Goal: Communication & Community: Answer question/provide support

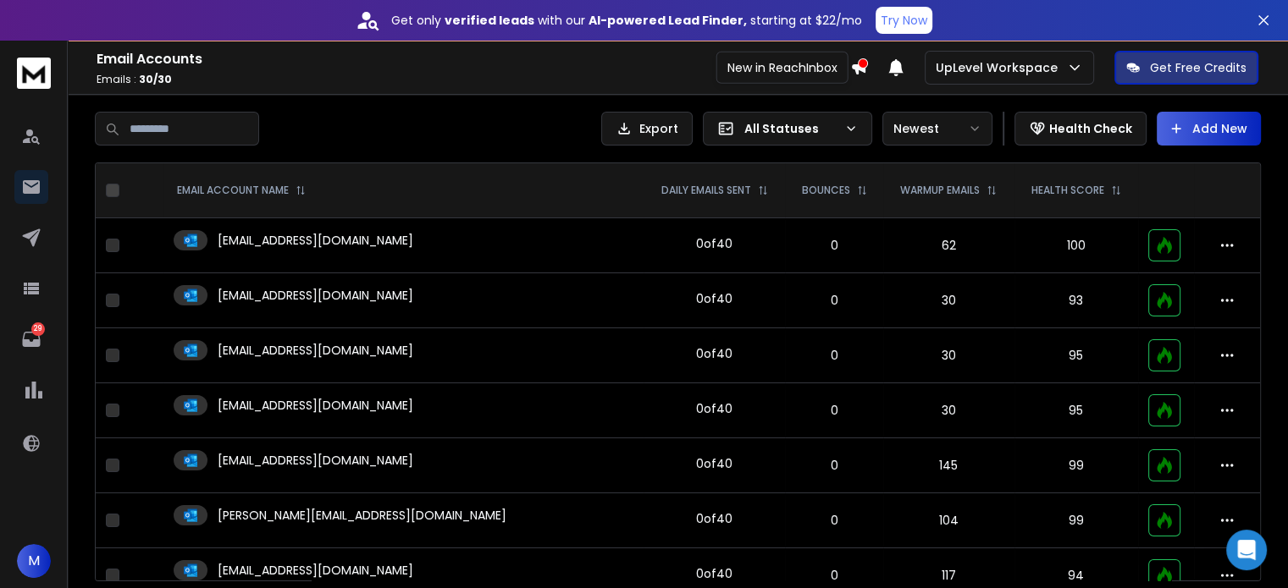
click at [852, 66] on icon at bounding box center [858, 67] width 17 height 17
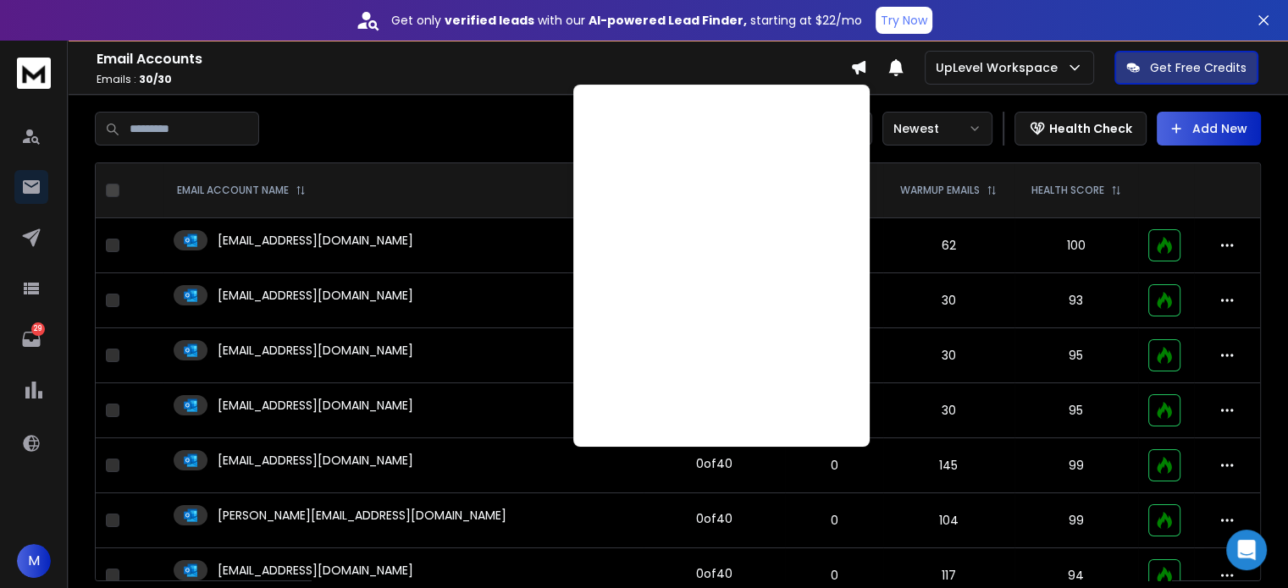
click at [0, 335] on div "29 M" at bounding box center [34, 318] width 68 height 555
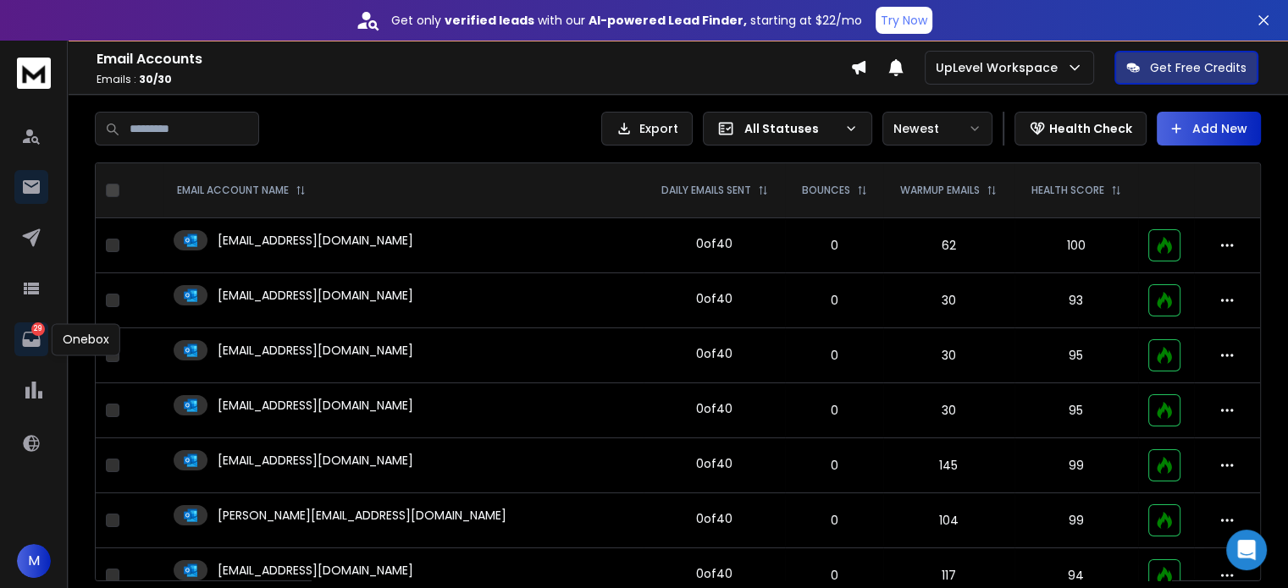
click at [23, 337] on icon at bounding box center [31, 339] width 18 height 15
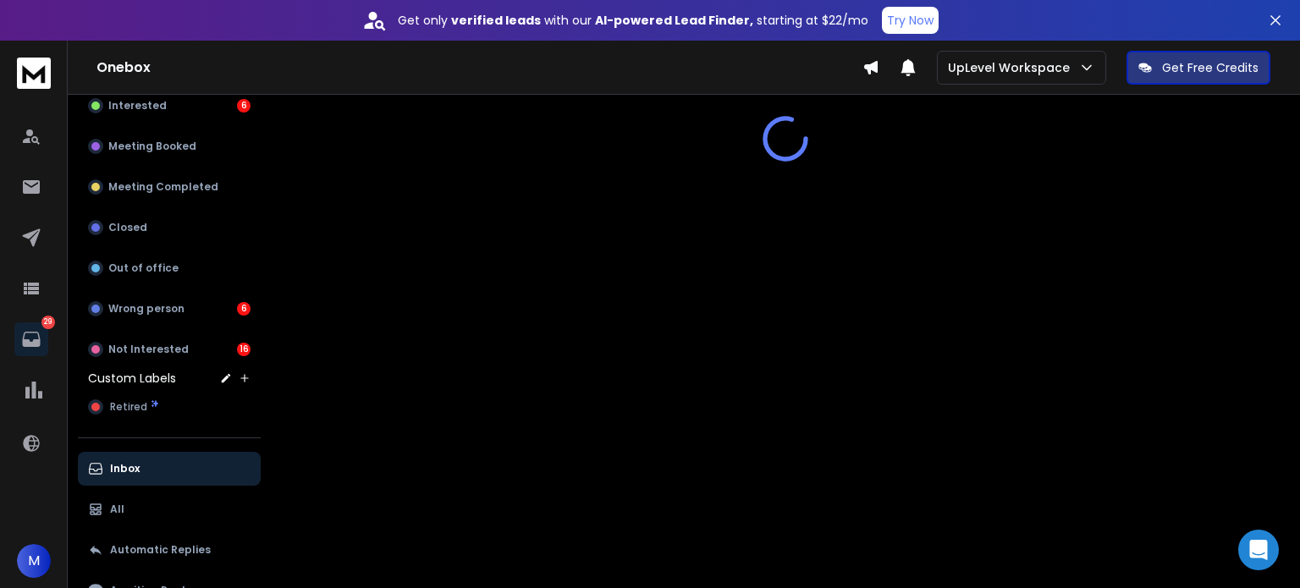
scroll to position [254, 0]
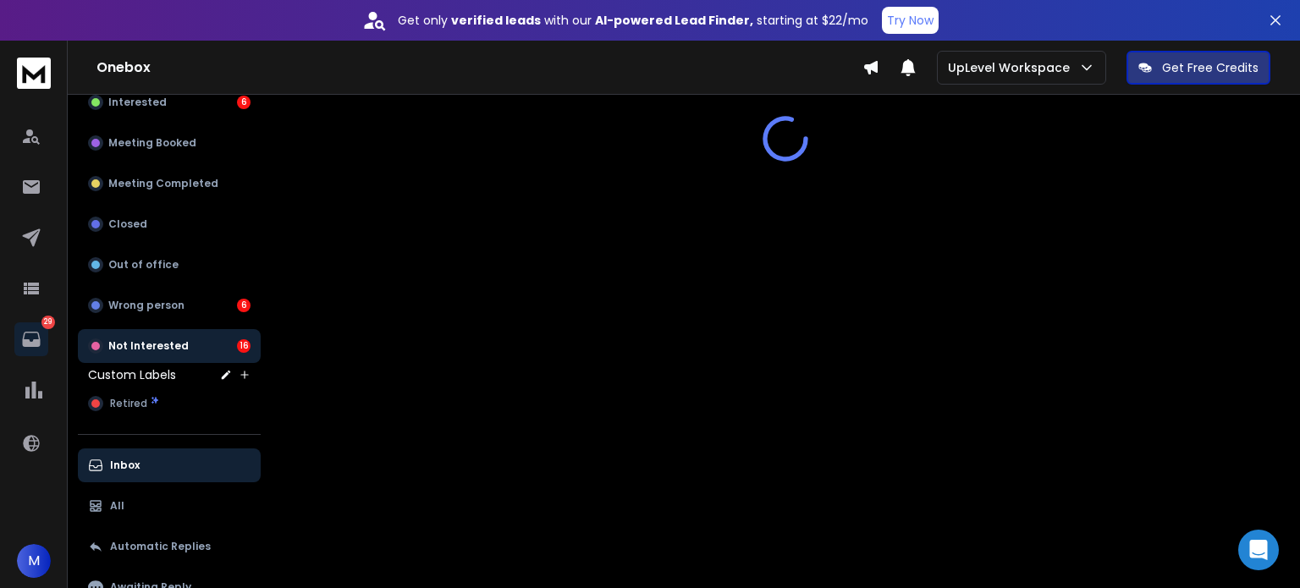
click at [193, 334] on button "Not Interested 16" at bounding box center [169, 346] width 183 height 34
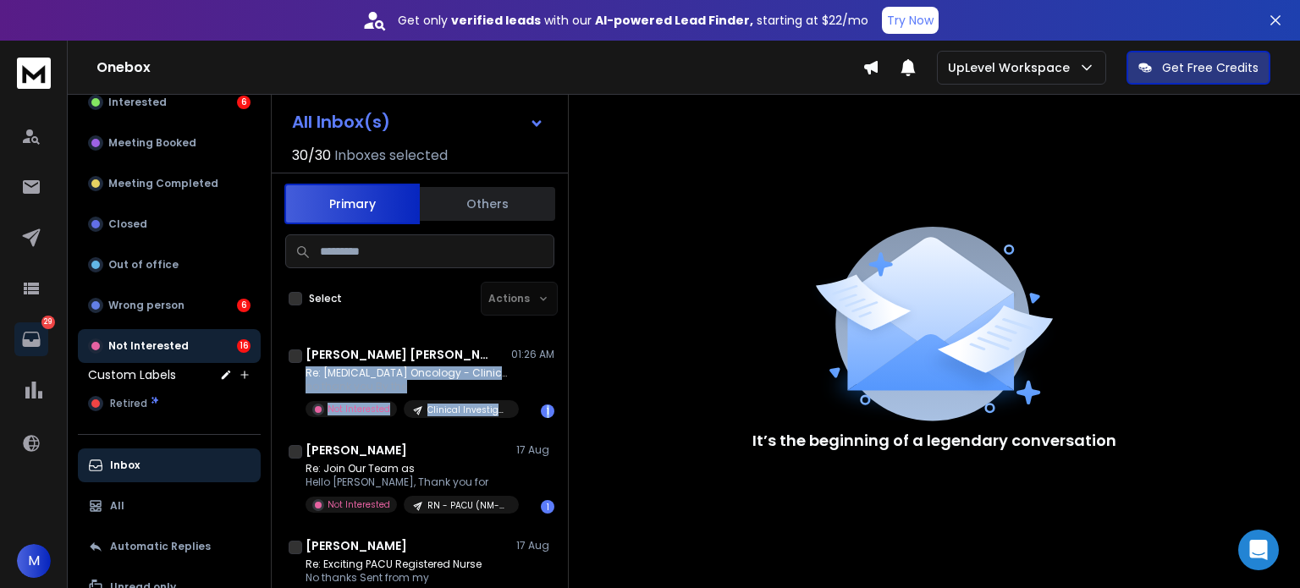
drag, startPoint x: 560, startPoint y: 348, endPoint x: 558, endPoint y: 391, distance: 43.3
click at [560, 393] on div "STEVEN GENE WEI WONG 01:26 AM Re: Gastrointestinal Oncology - Clinical no thank…" at bounding box center [420, 550] width 296 height 435
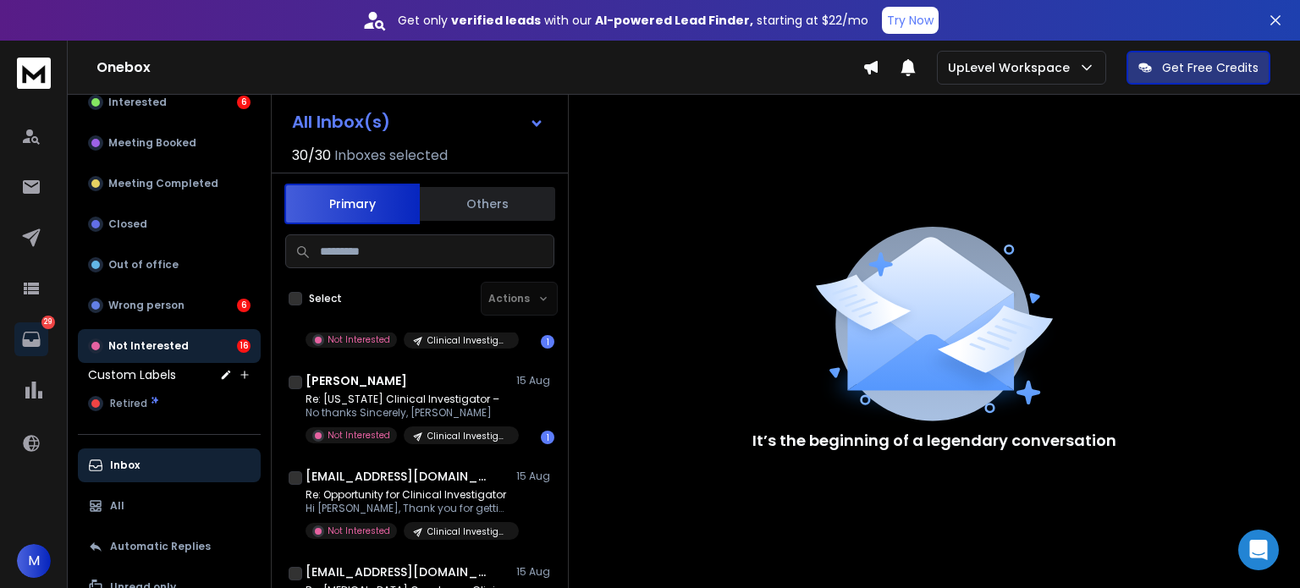
scroll to position [1401, 0]
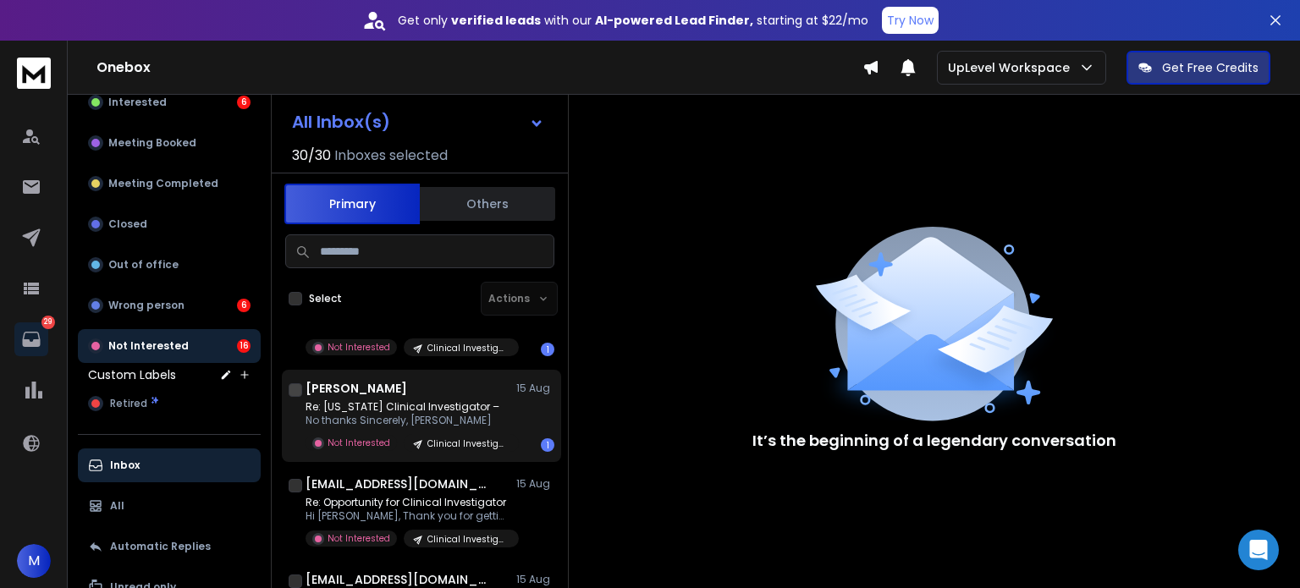
click at [395, 400] on p "Re: [US_STATE] Clinical Investigator –" at bounding box center [407, 407] width 203 height 14
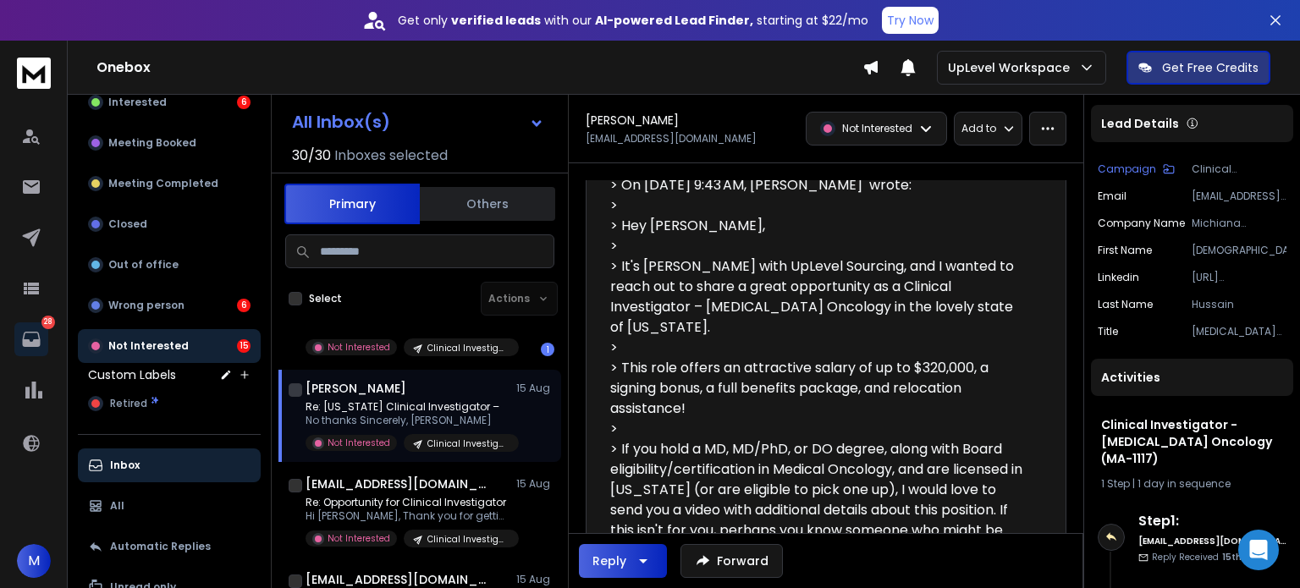
scroll to position [339, 0]
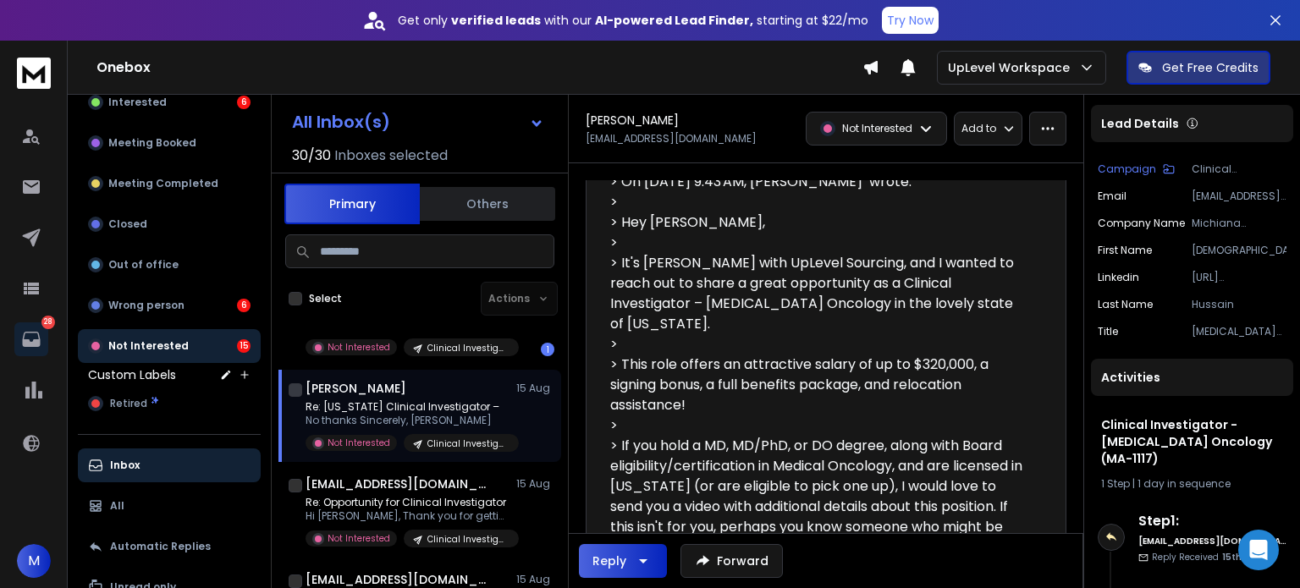
click at [614, 569] on div "Reply" at bounding box center [610, 561] width 34 height 17
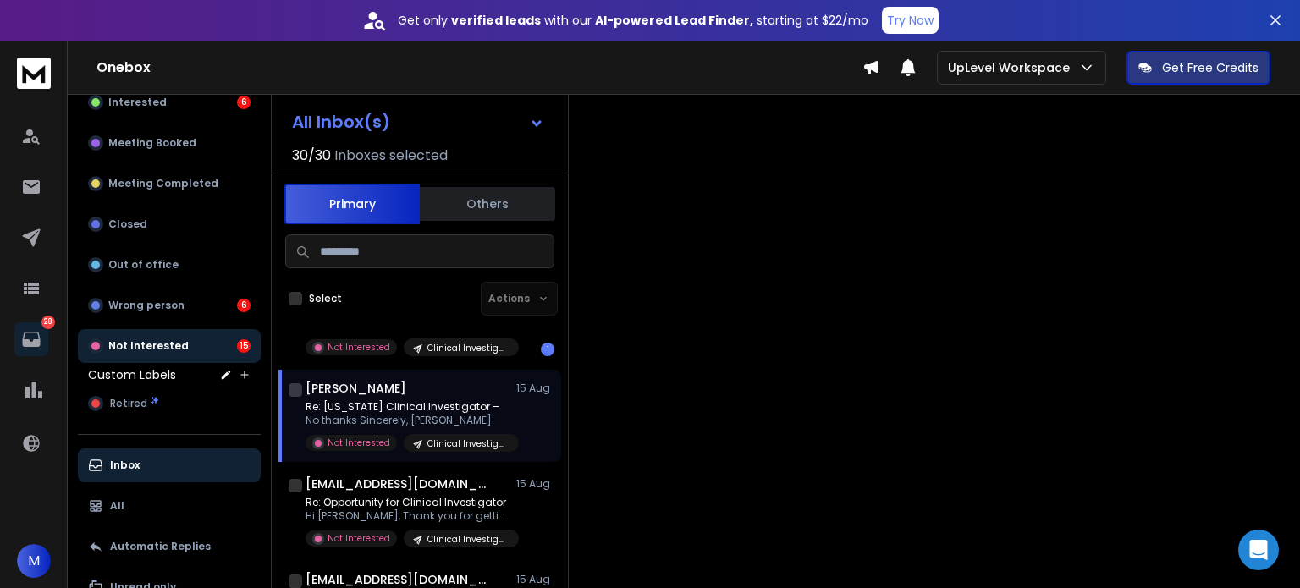
scroll to position [0, 0]
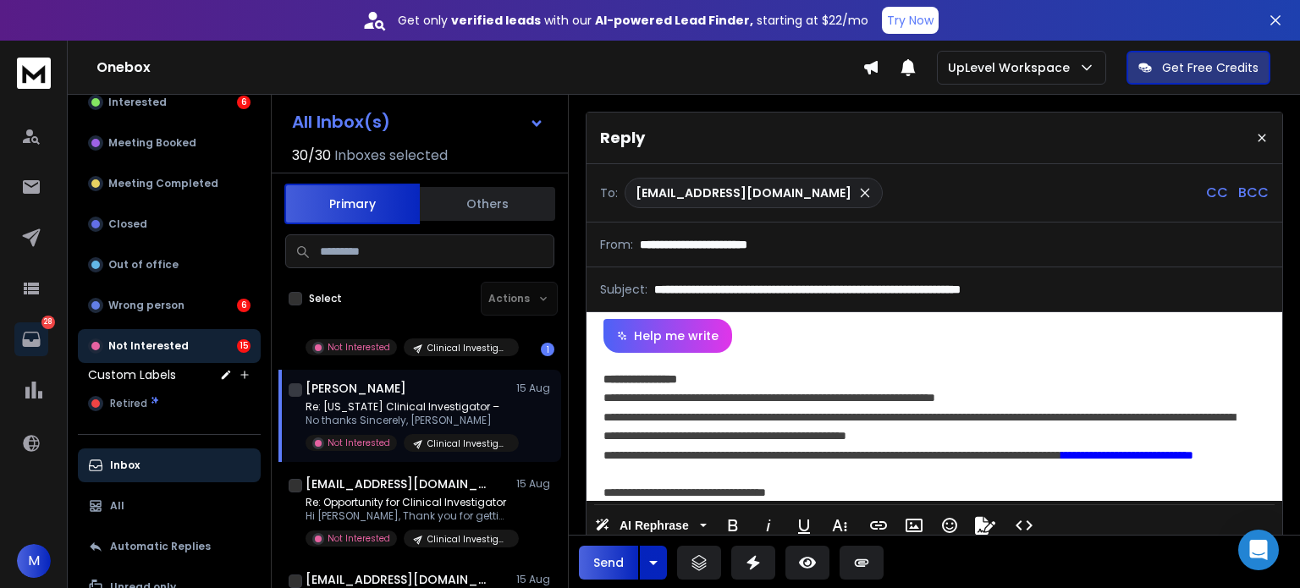
click at [723, 382] on p "**********" at bounding box center [935, 379] width 662 height 19
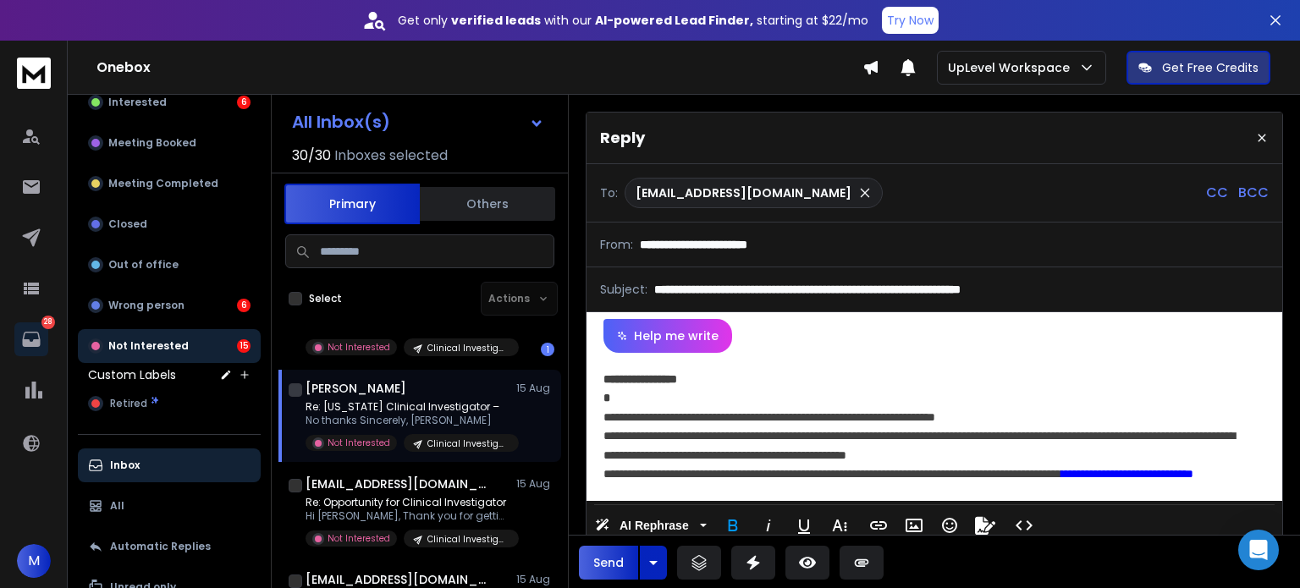
click at [1045, 415] on p "**********" at bounding box center [926, 417] width 645 height 19
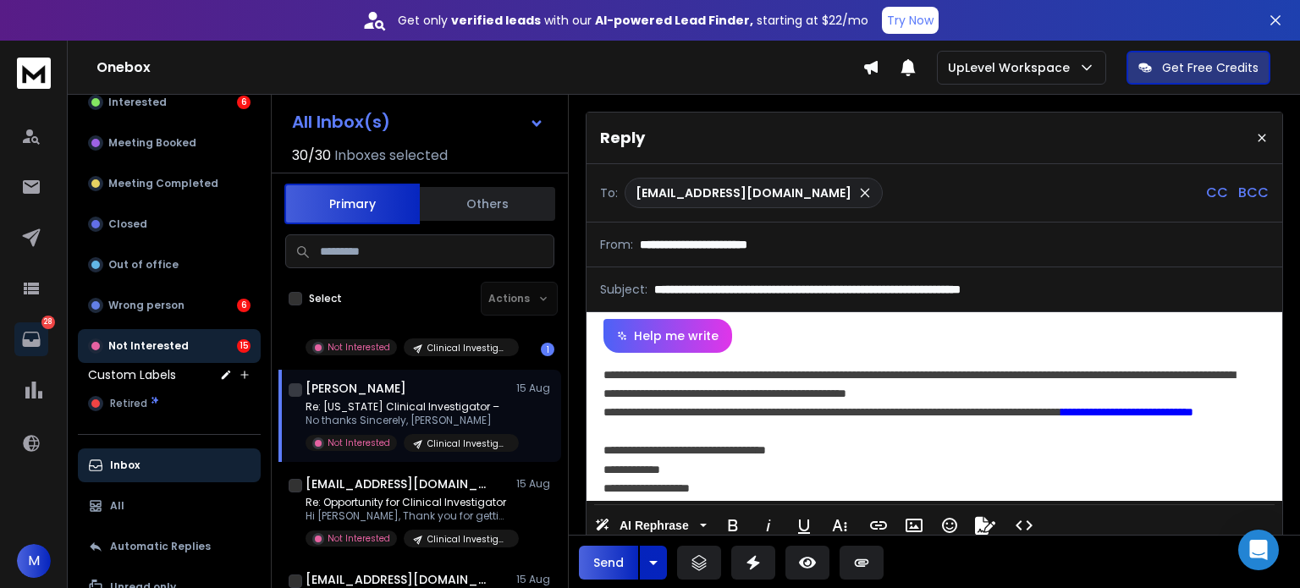
scroll to position [85, 0]
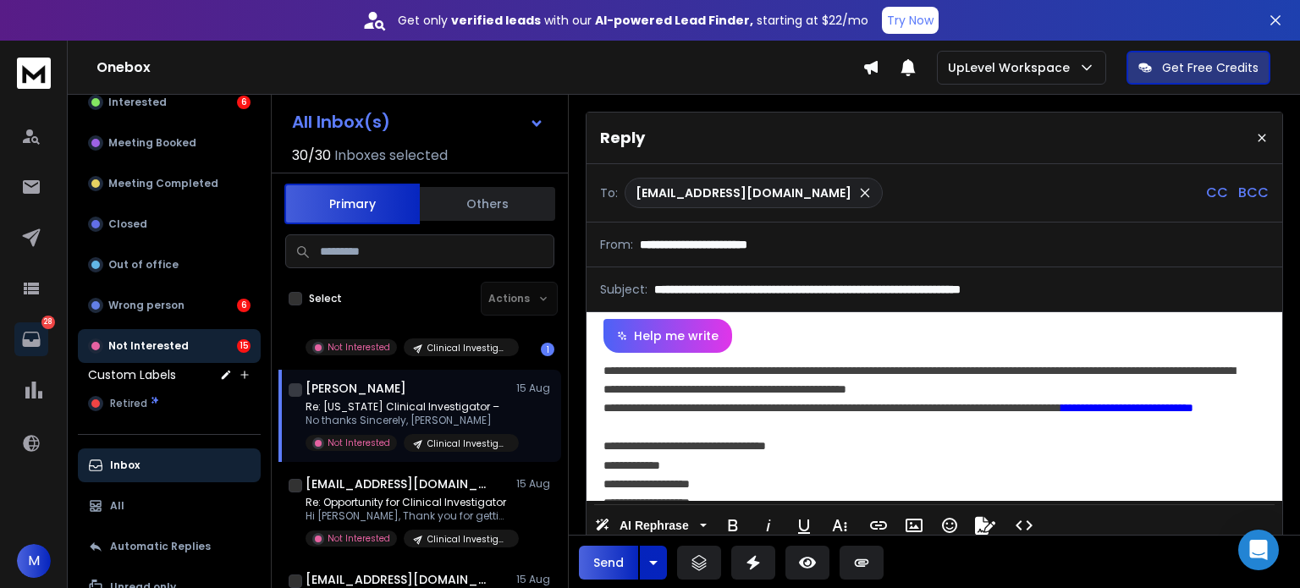
click at [1086, 384] on p "**********" at bounding box center [926, 380] width 645 height 38
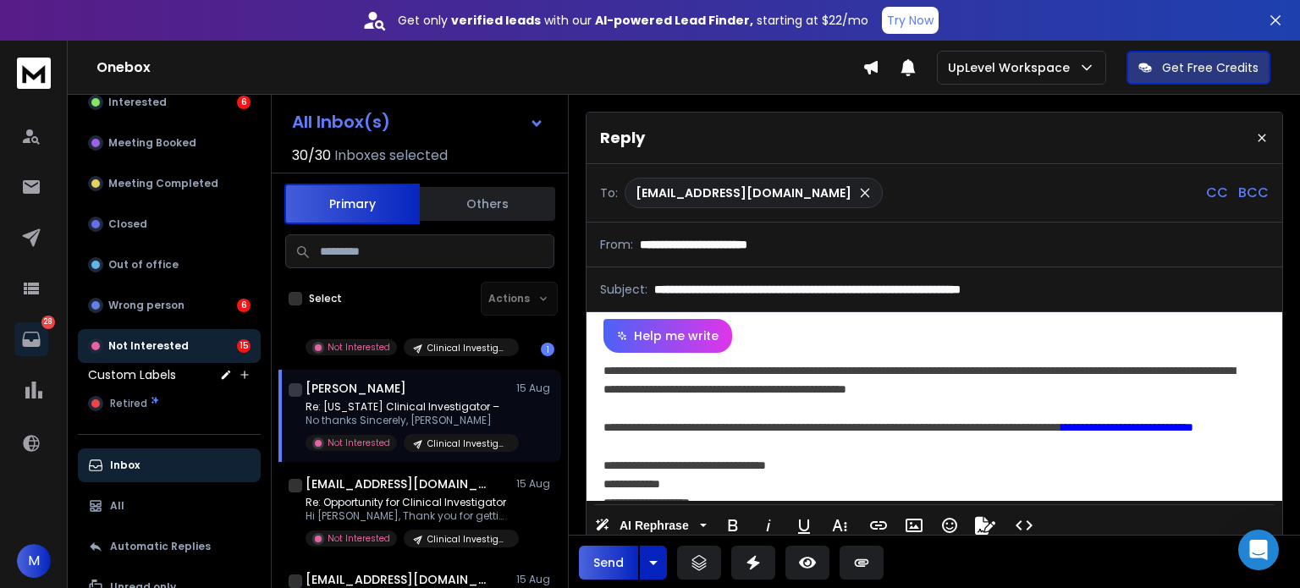
click at [800, 440] on p "**********" at bounding box center [926, 437] width 645 height 38
click at [830, 487] on p "**********" at bounding box center [926, 484] width 645 height 19
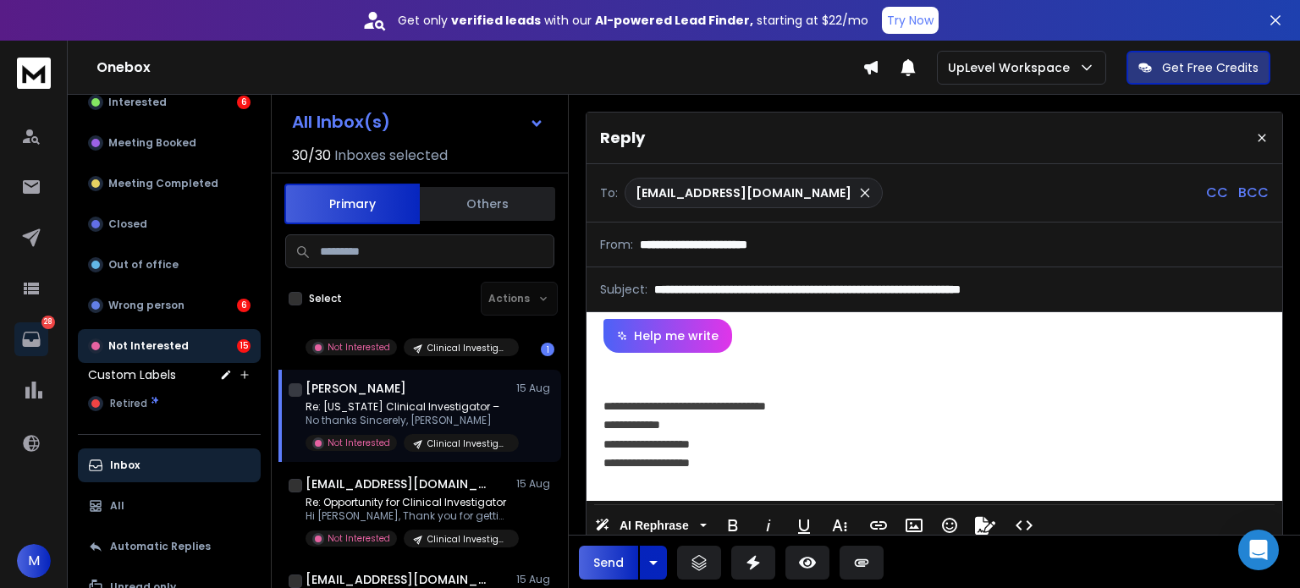
scroll to position [169, 0]
click at [741, 459] on p "**********" at bounding box center [926, 456] width 645 height 57
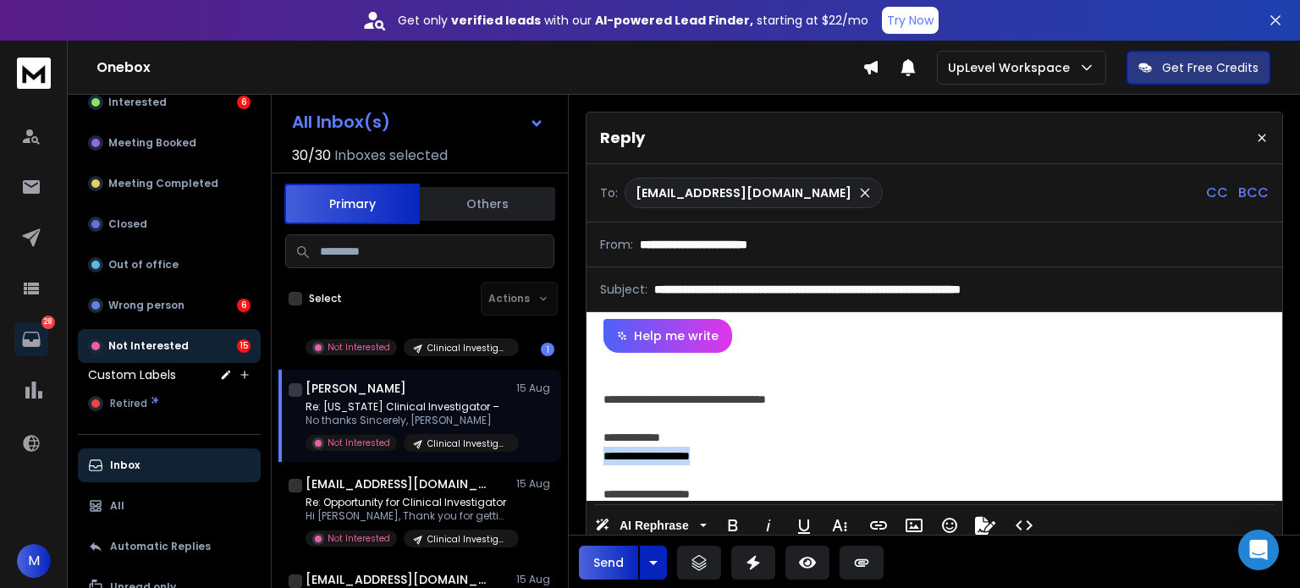
drag, startPoint x: 721, startPoint y: 455, endPoint x: 588, endPoint y: 455, distance: 132.9
click at [588, 455] on div "**********" at bounding box center [933, 427] width 692 height 148
click at [806, 554] on button at bounding box center [808, 563] width 44 height 34
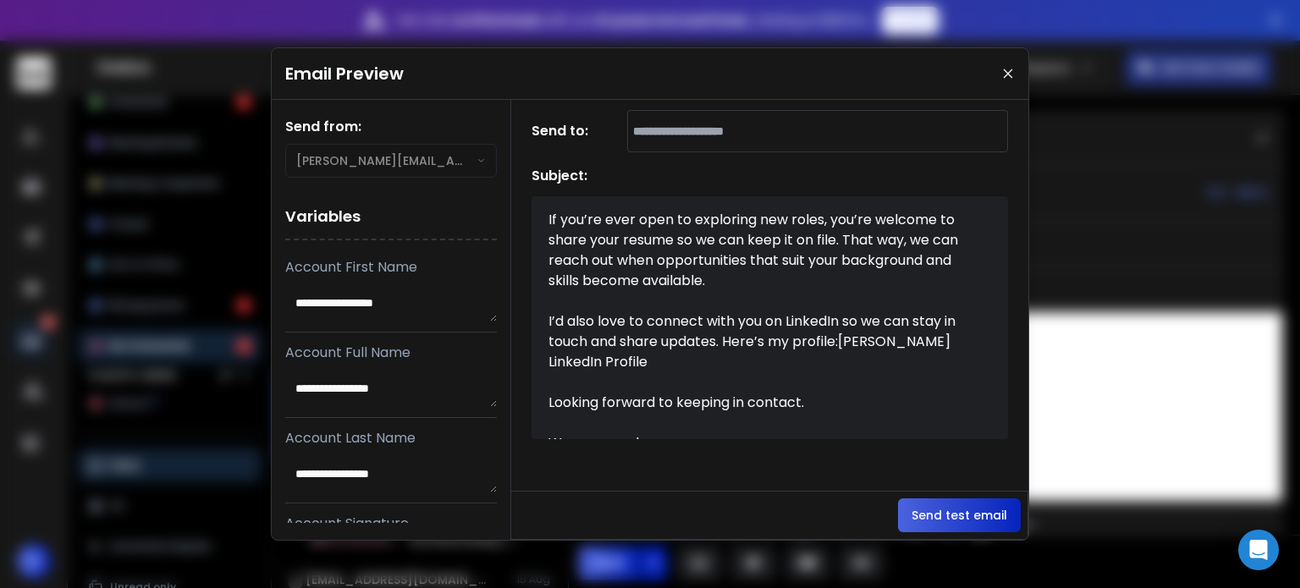
type textarea "*****"
type textarea "**********"
type textarea "*****"
type textarea "**********"
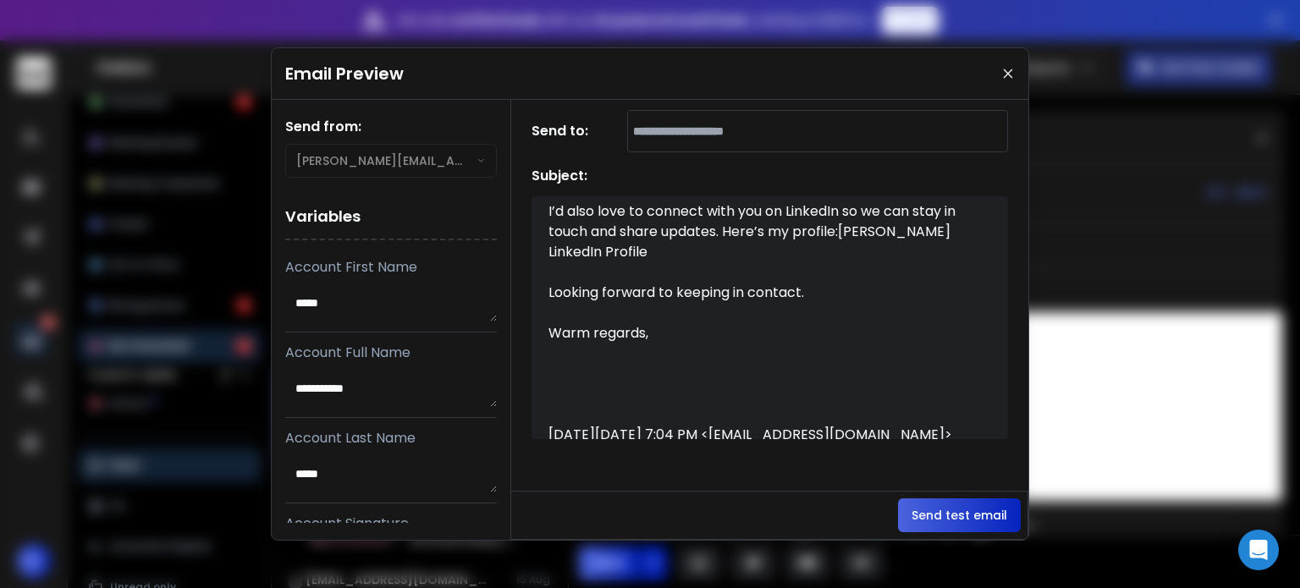
scroll to position [254, 0]
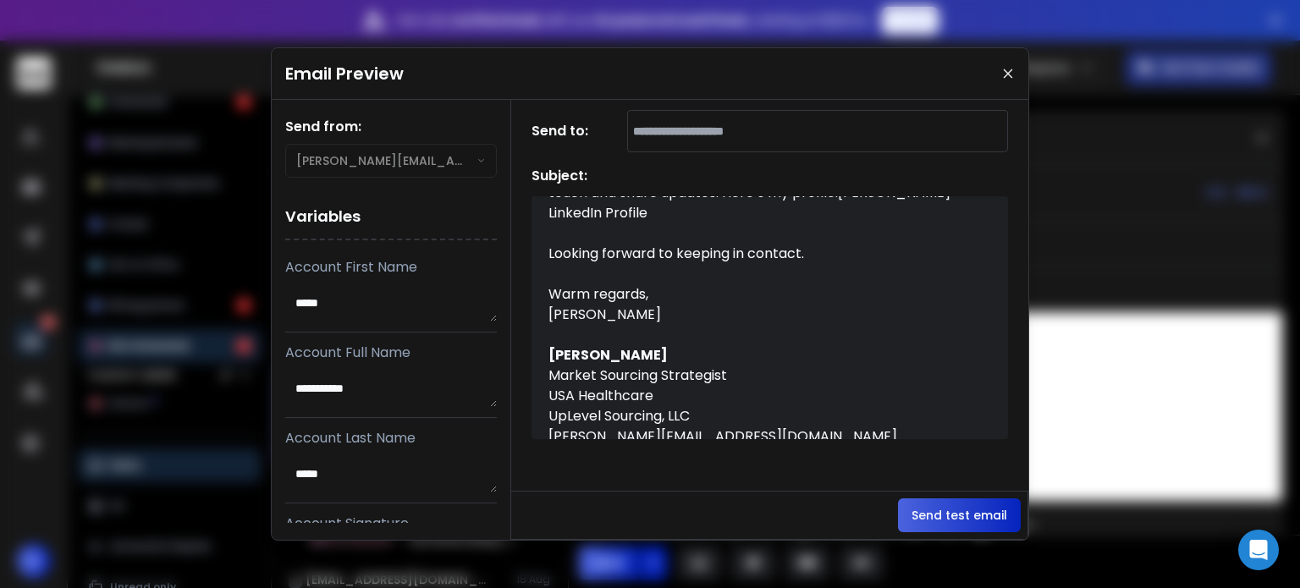
click at [1010, 71] on icon at bounding box center [1008, 73] width 9 height 9
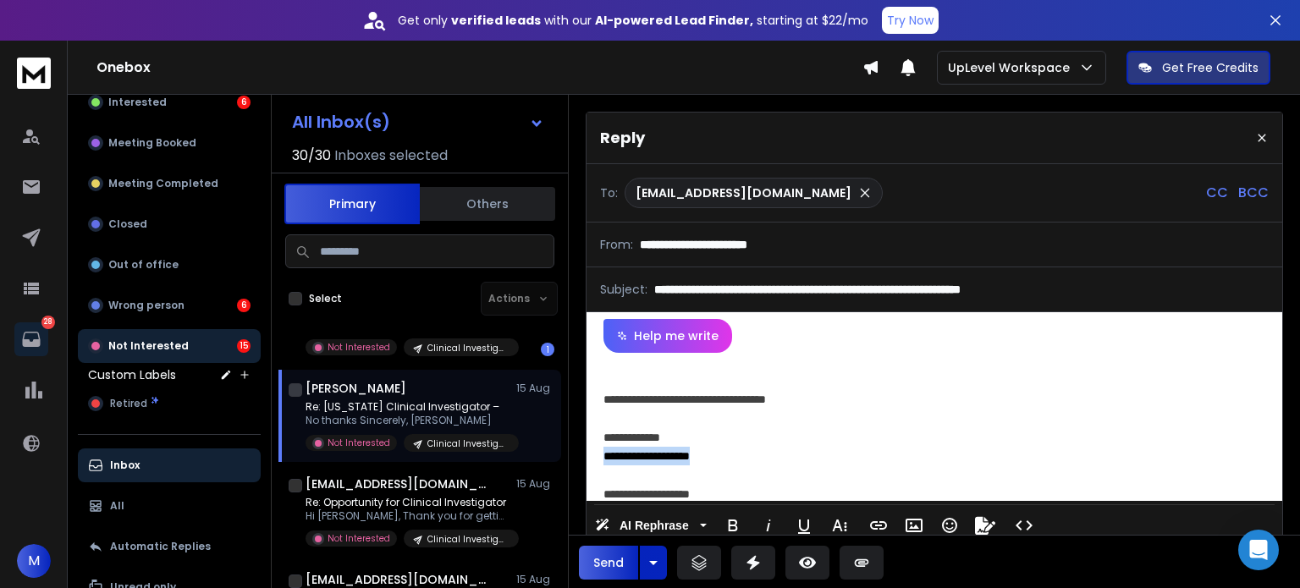
drag, startPoint x: 726, startPoint y: 456, endPoint x: 586, endPoint y: 460, distance: 140.6
click at [586, 460] on div "**********" at bounding box center [935, 331] width 698 height 439
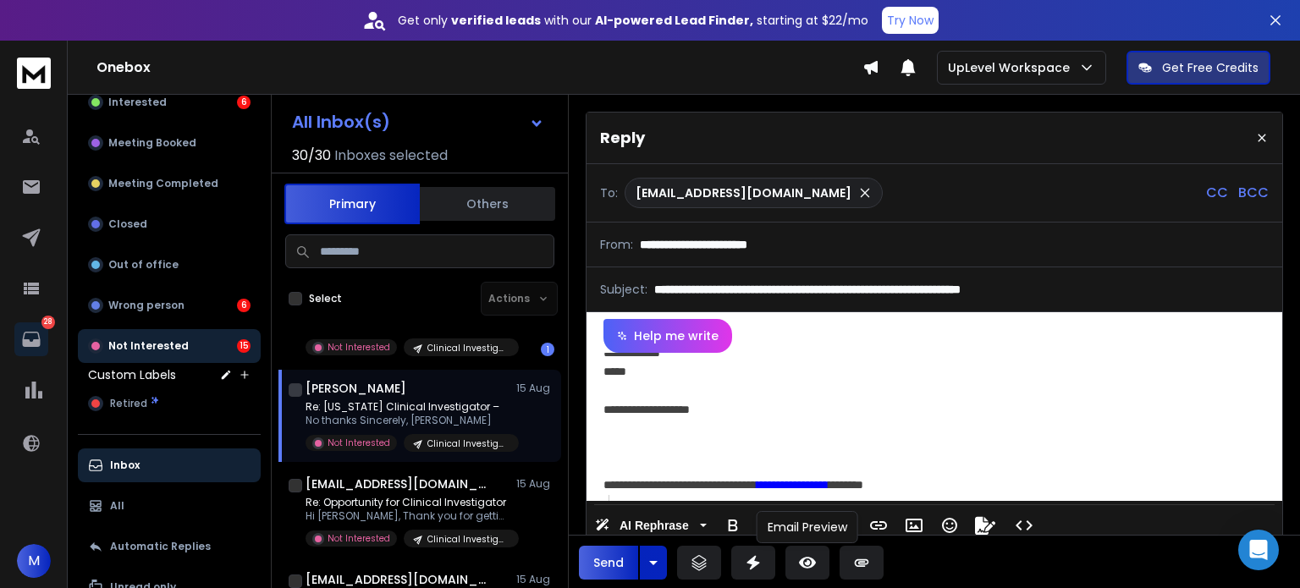
click at [813, 566] on icon at bounding box center [807, 562] width 17 height 11
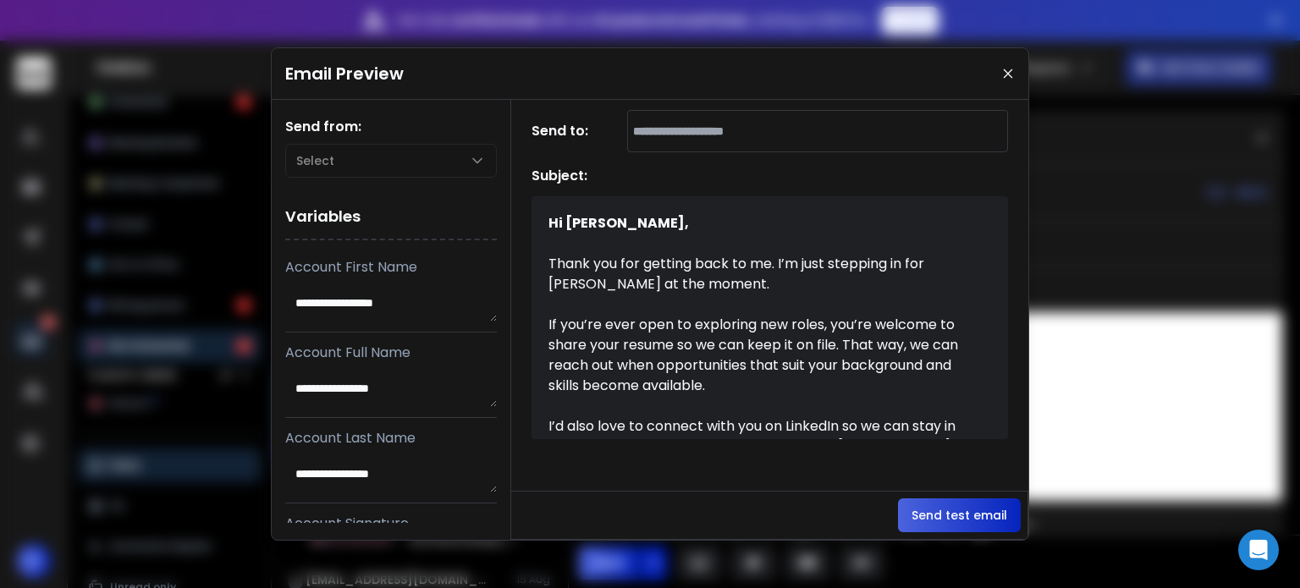
type textarea "*****"
type textarea "**********"
type textarea "*****"
type textarea "**********"
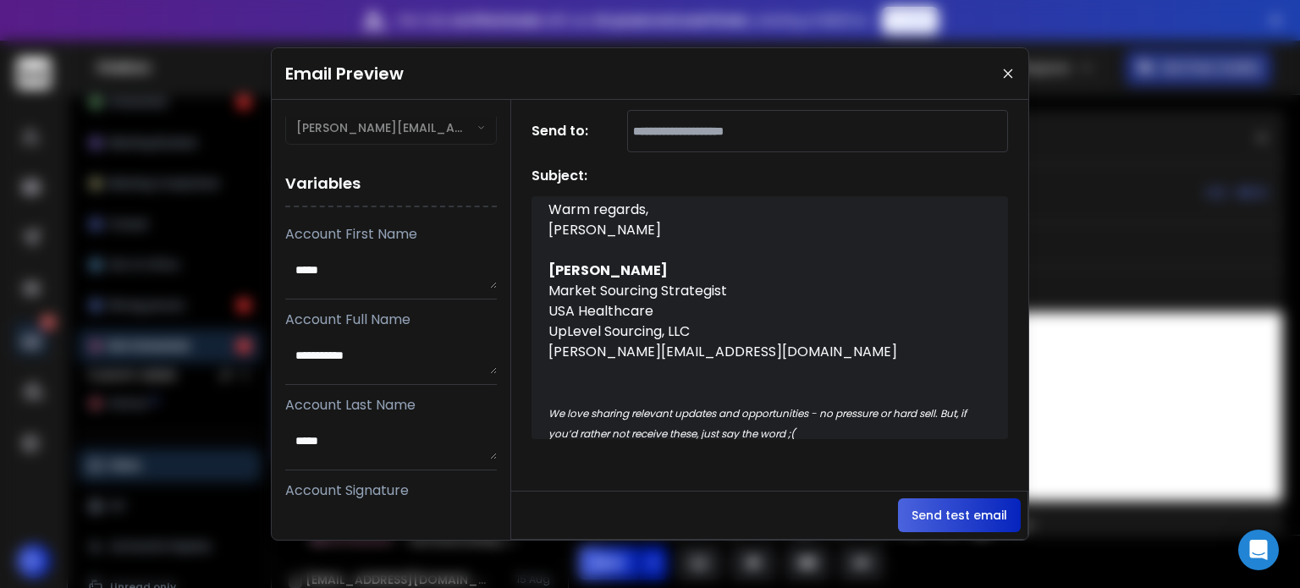
scroll to position [0, 0]
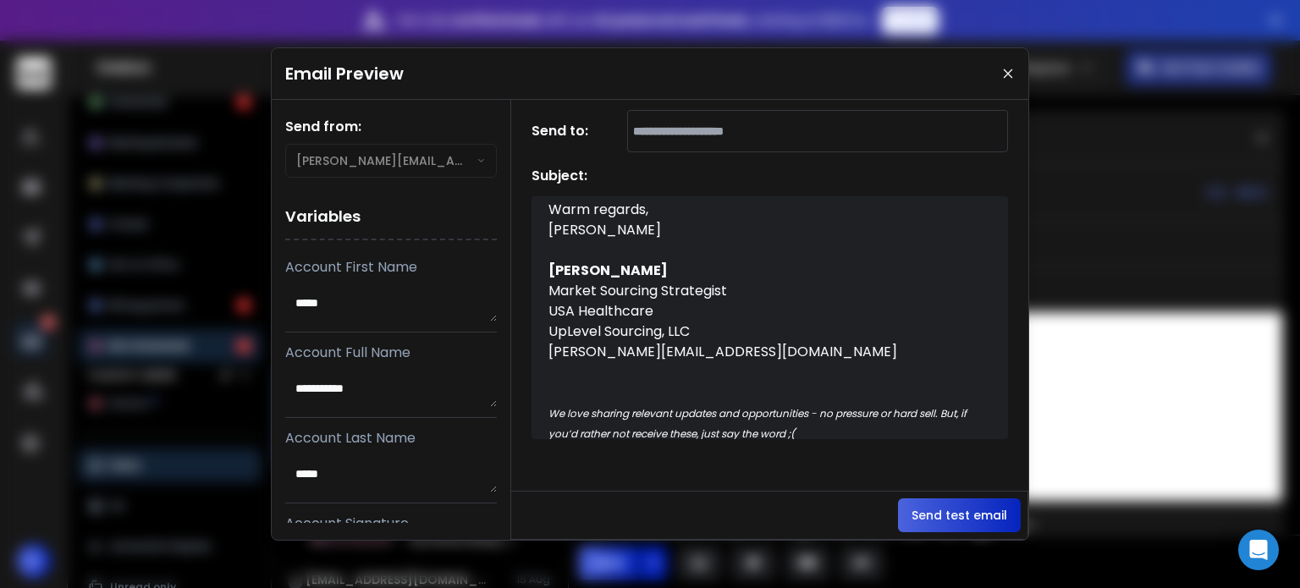
click at [467, 156] on div "[PERSON_NAME][EMAIL_ADDRESS][DOMAIN_NAME]" at bounding box center [391, 161] width 212 height 34
click at [479, 160] on div "[PERSON_NAME][EMAIL_ADDRESS][DOMAIN_NAME]" at bounding box center [391, 161] width 212 height 34
click at [464, 160] on div "[PERSON_NAME][EMAIL_ADDRESS][DOMAIN_NAME]" at bounding box center [391, 161] width 212 height 34
click at [1011, 74] on icon at bounding box center [1009, 74] width 14 height 14
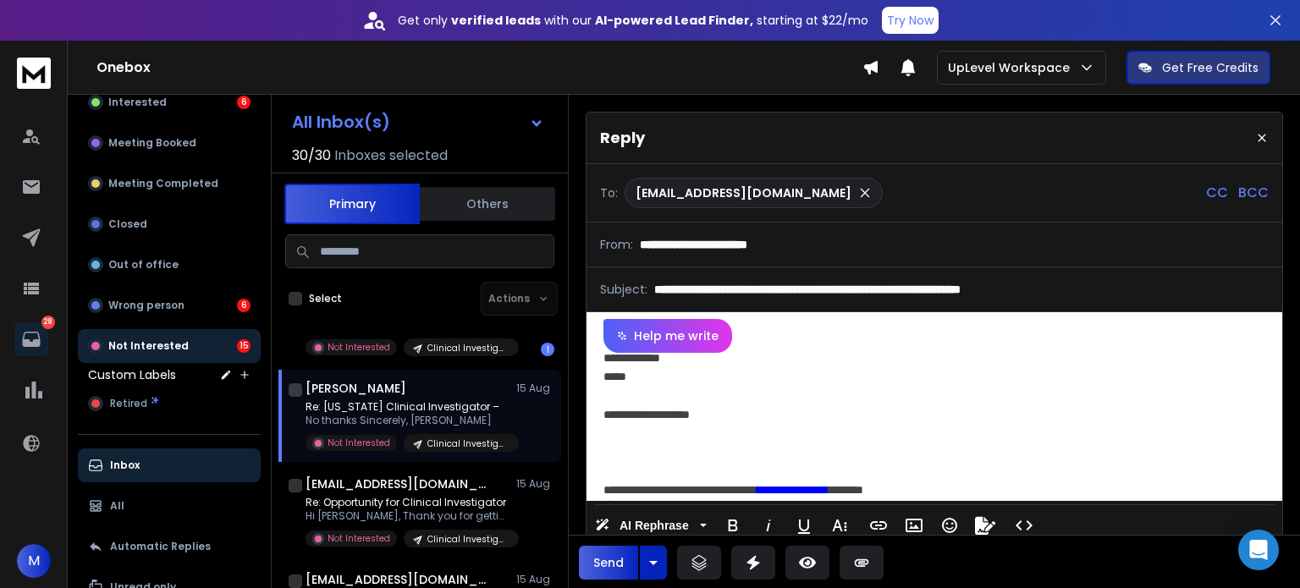
scroll to position [254, 0]
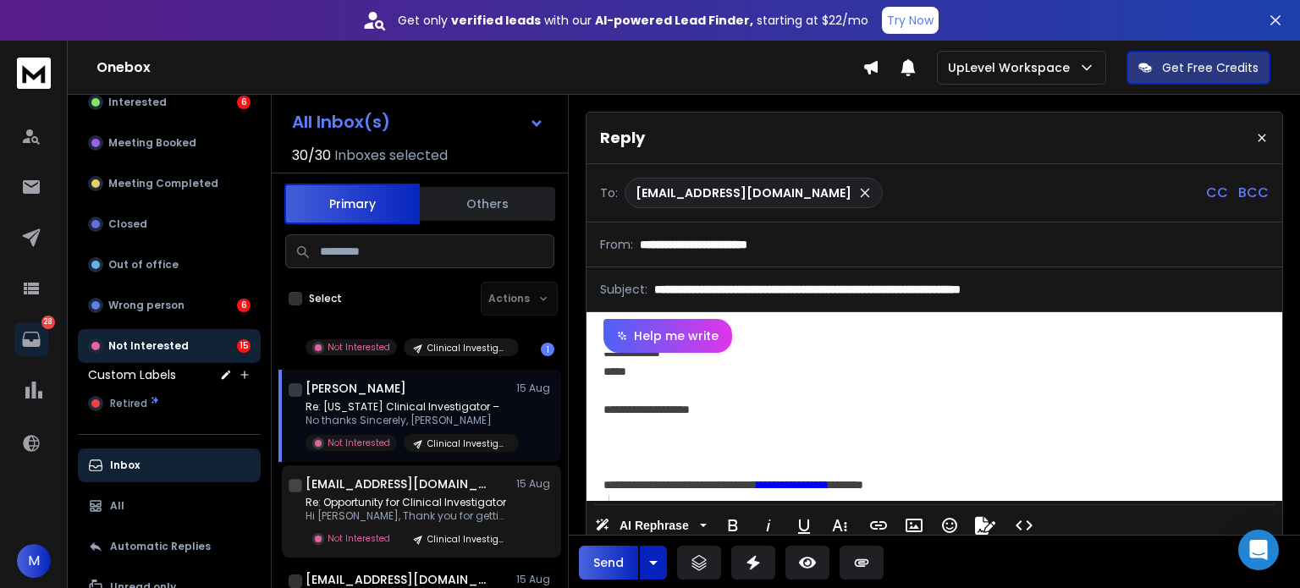
click at [365, 510] on p "Hi [PERSON_NAME], Thank you for getting" at bounding box center [407, 517] width 203 height 14
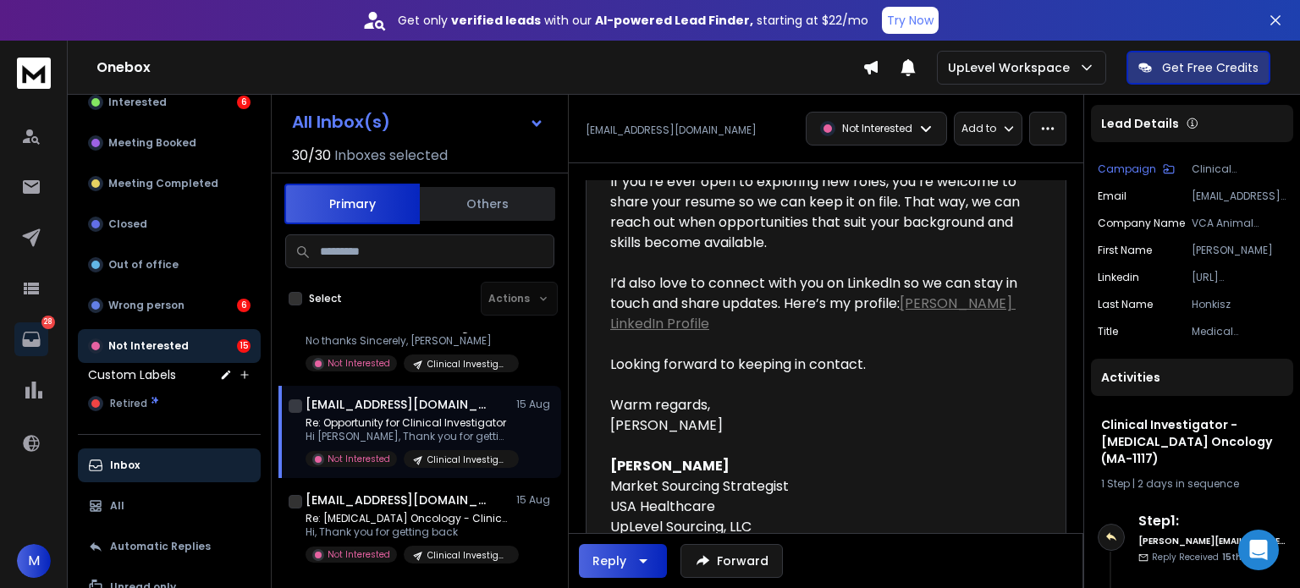
scroll to position [1486, 0]
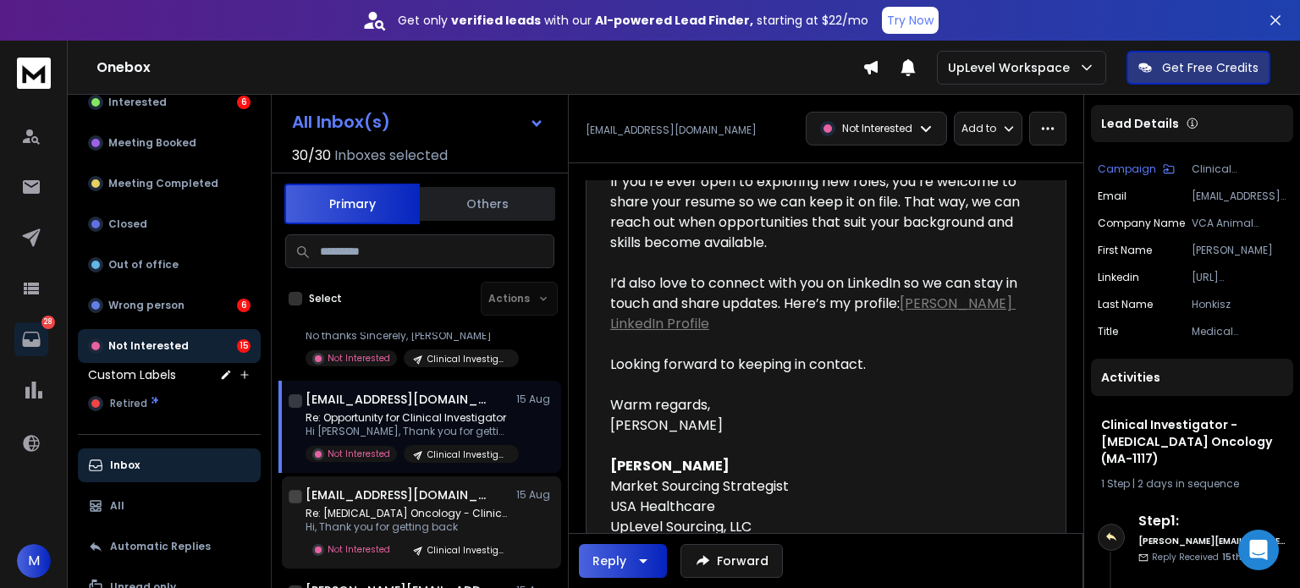
click at [368, 510] on p "Re: [MEDICAL_DATA] Oncology - Clinical" at bounding box center [407, 514] width 203 height 14
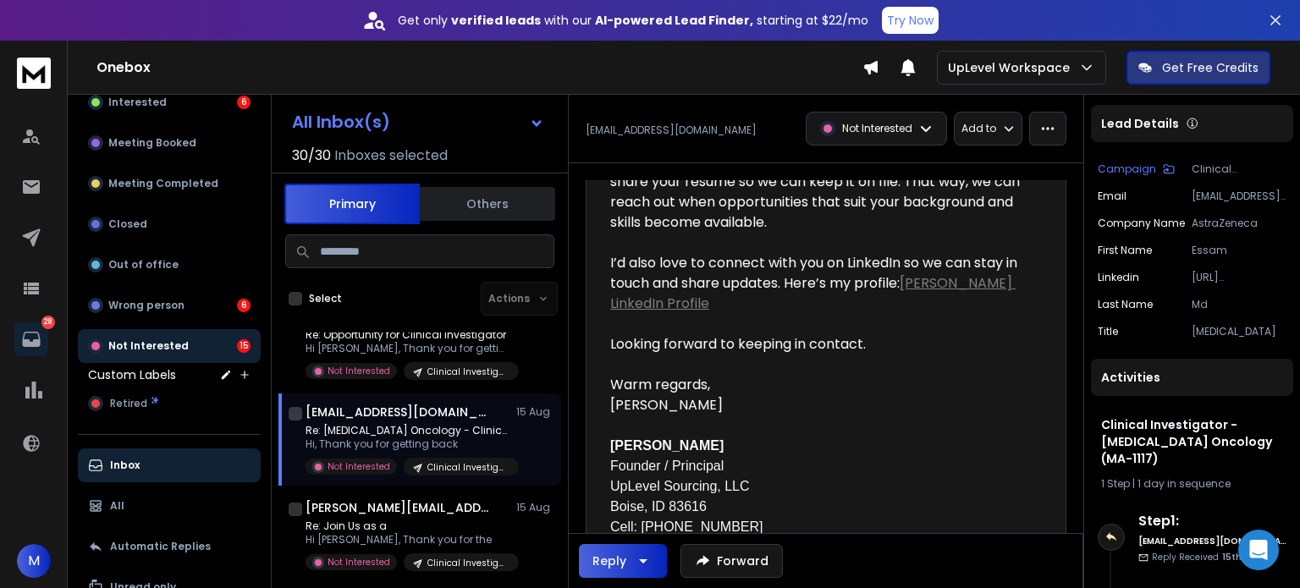
scroll to position [1570, 0]
click at [410, 509] on h1 "[PERSON_NAME][EMAIL_ADDRESS][DOMAIN_NAME]" at bounding box center [399, 506] width 186 height 17
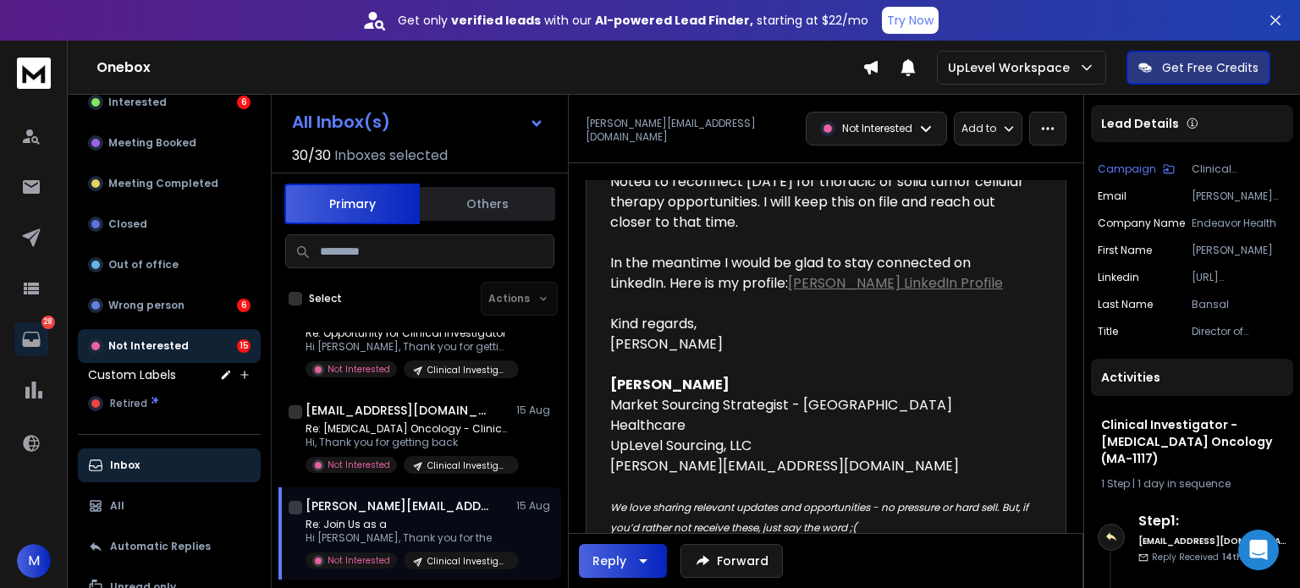
scroll to position [339, 0]
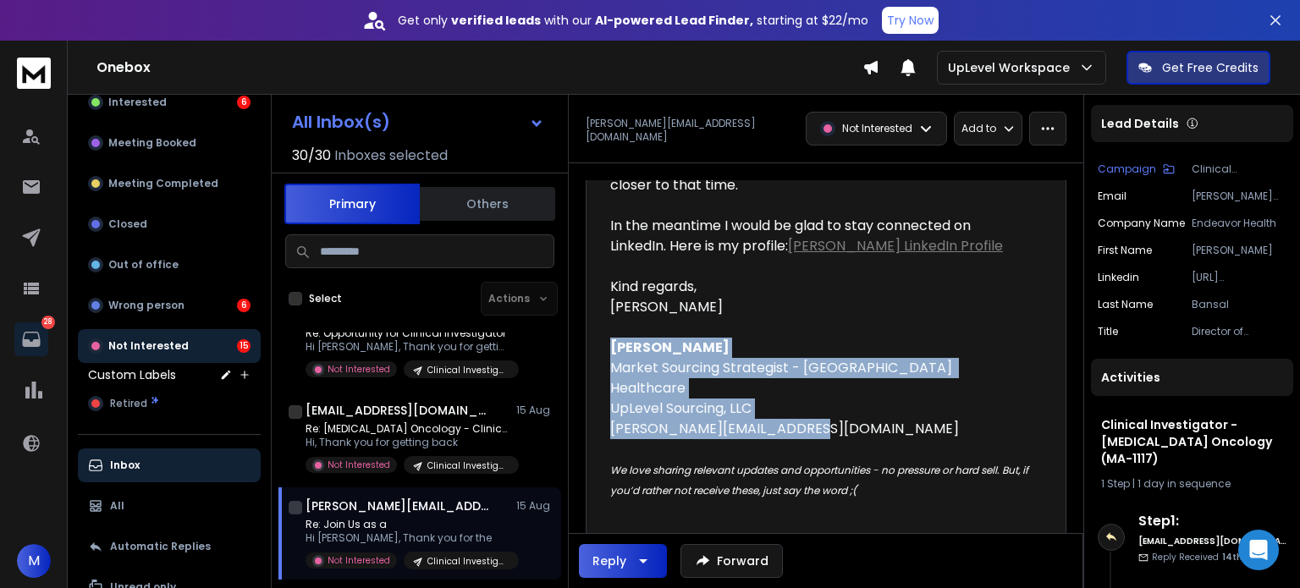
drag, startPoint x: 814, startPoint y: 386, endPoint x: 597, endPoint y: 325, distance: 225.1
copy div "Megan Pulvenis Market Sourcing Strategist - USA Healthcare UpLevel Sourcing, LL…"
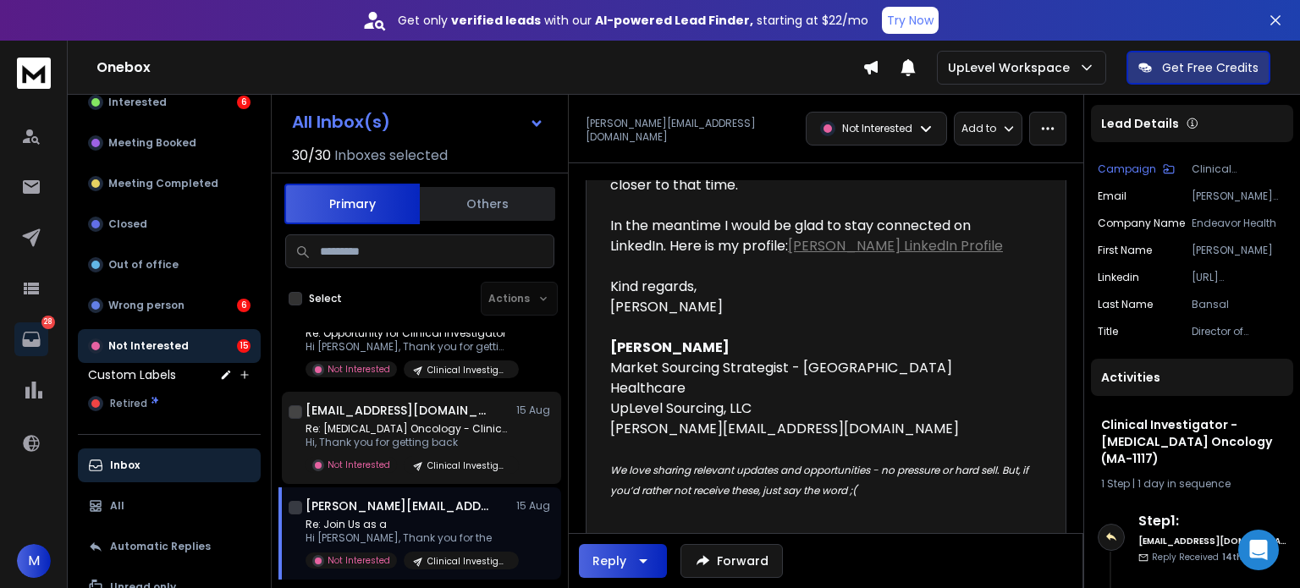
click at [418, 412] on h1 "[EMAIL_ADDRESS][DOMAIN_NAME]" at bounding box center [399, 410] width 186 height 17
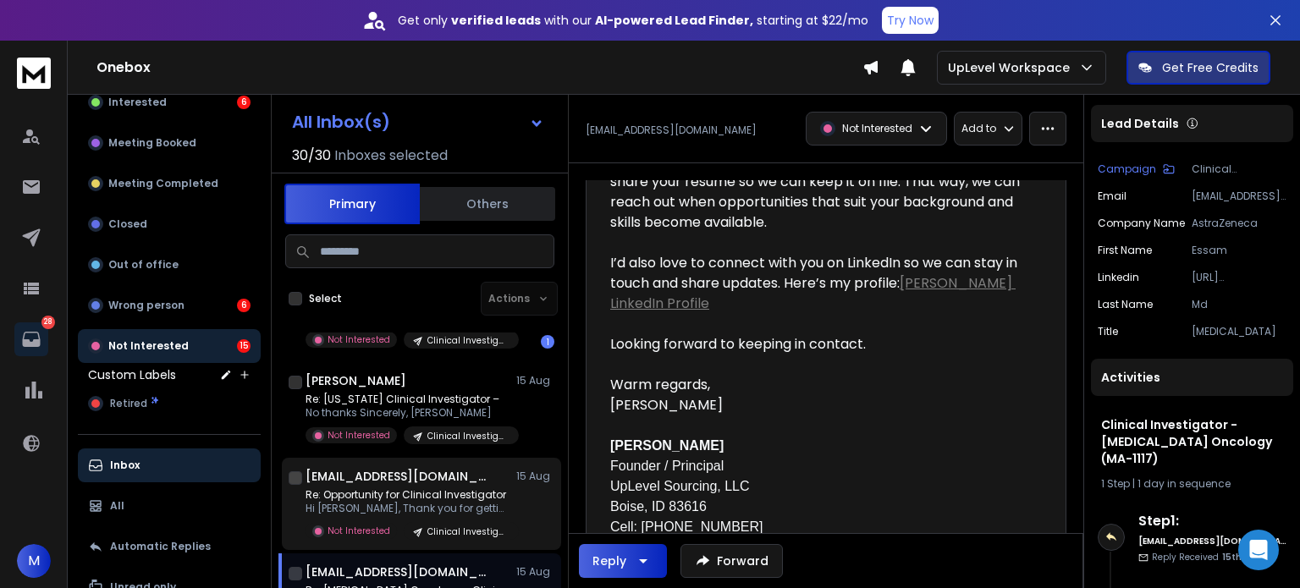
scroll to position [1401, 0]
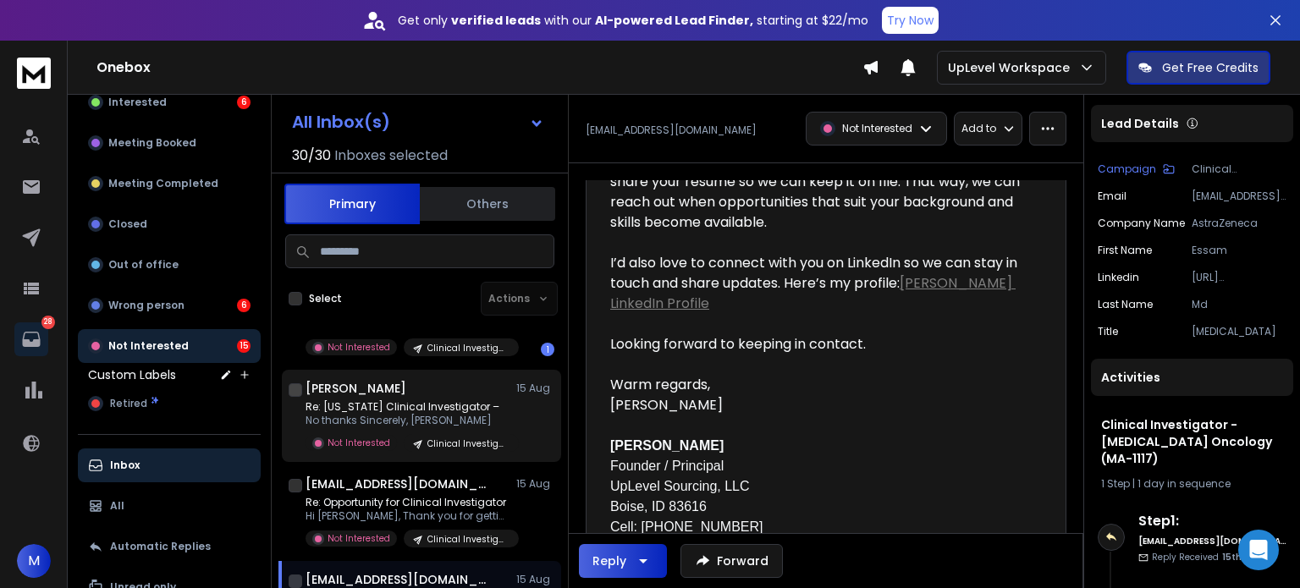
click at [437, 411] on p "Re: [US_STATE] Clinical Investigator –" at bounding box center [407, 407] width 203 height 14
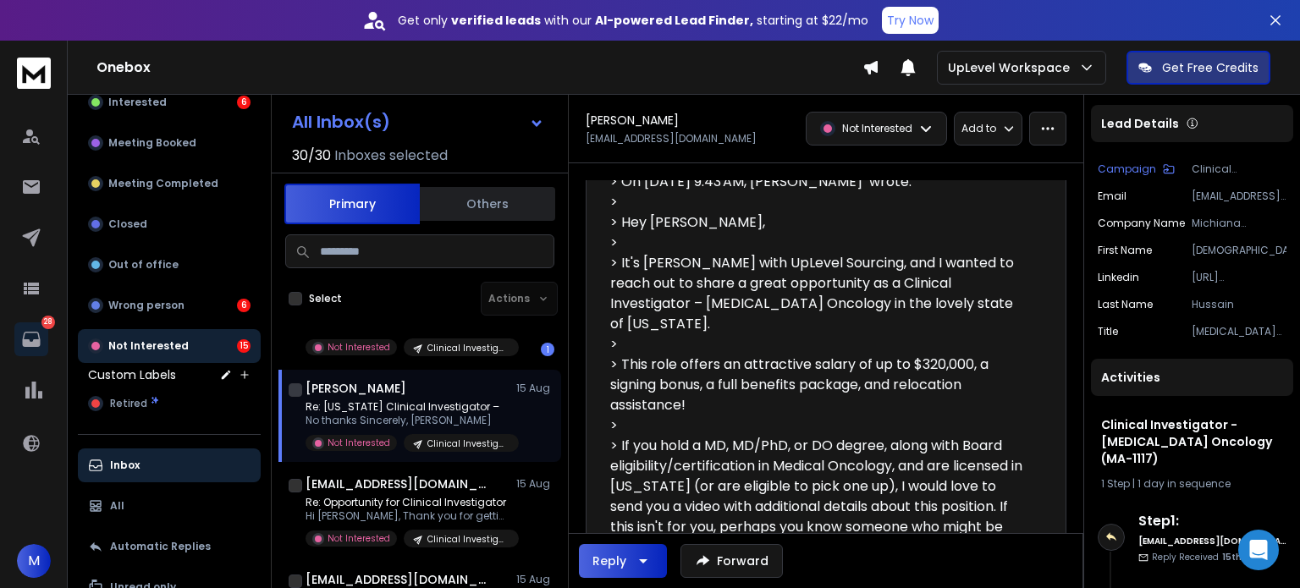
click at [626, 556] on div "Reply" at bounding box center [623, 561] width 61 height 20
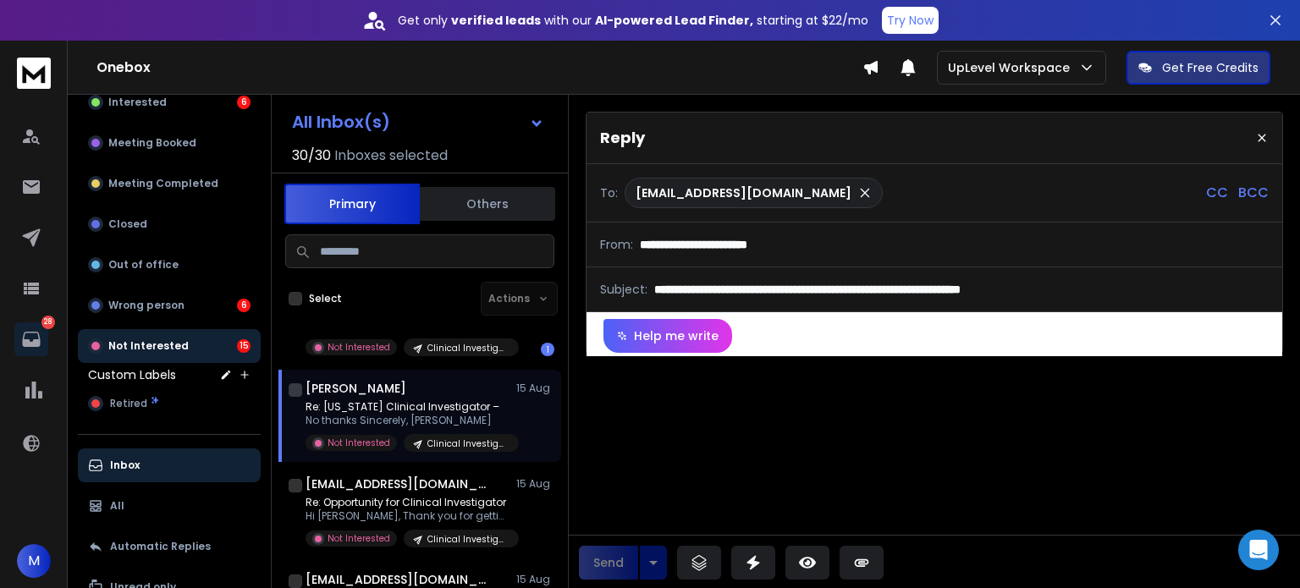
scroll to position [0, 0]
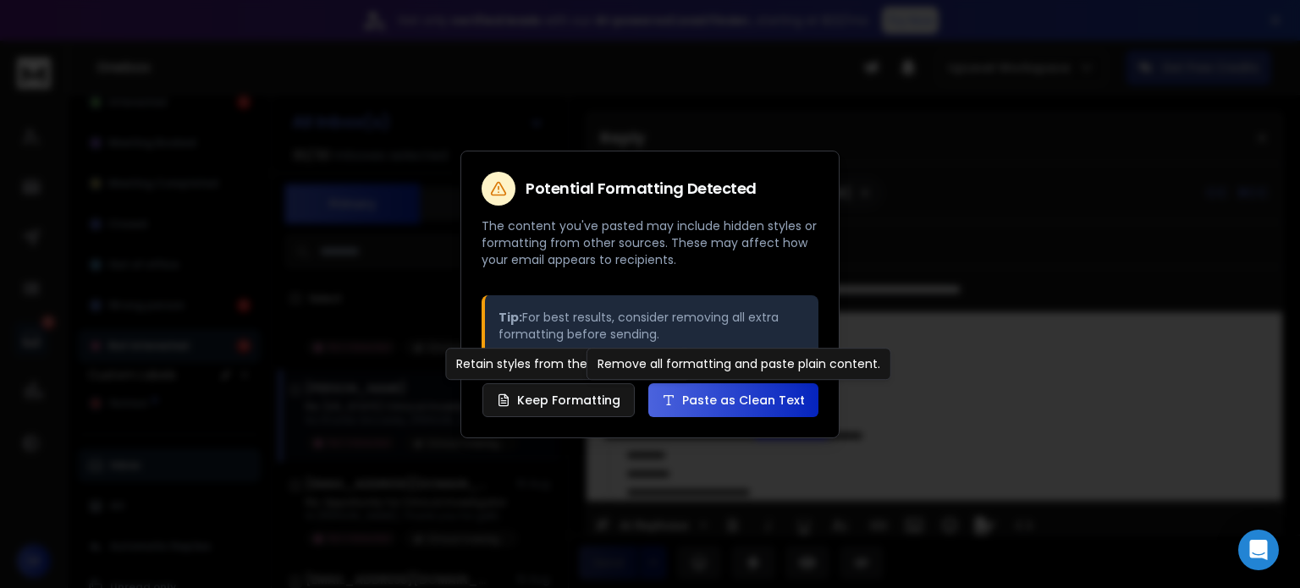
click at [749, 406] on button "Paste as Clean Text" at bounding box center [733, 400] width 170 height 34
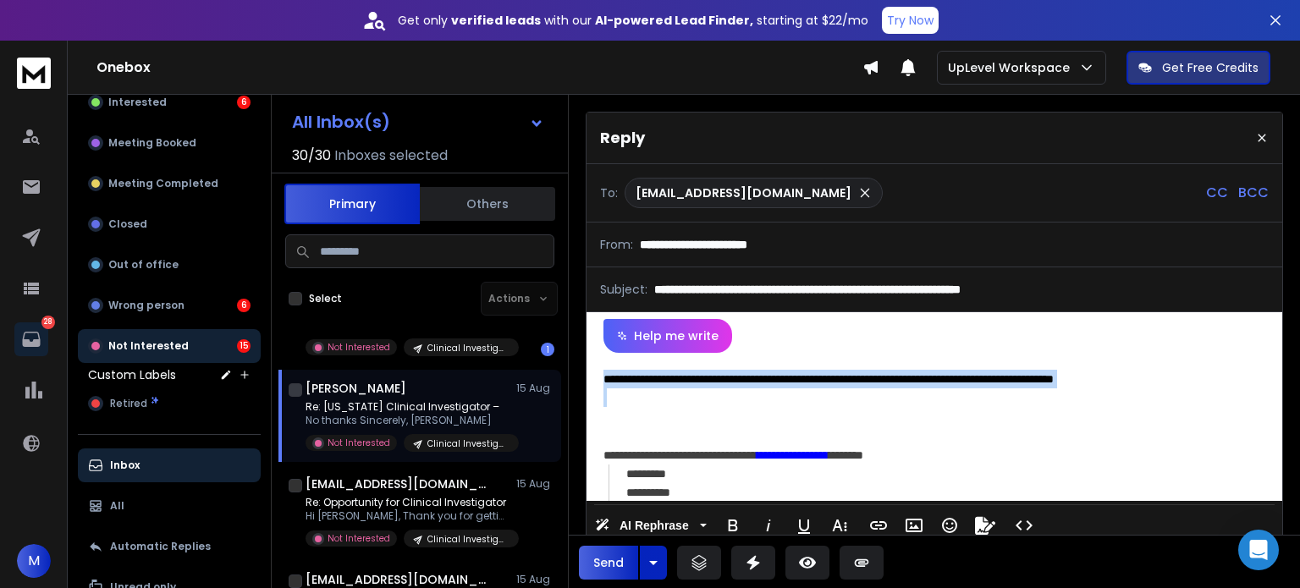
drag, startPoint x: 1090, startPoint y: 376, endPoint x: 506, endPoint y: 367, distance: 583.4
click at [512, 370] on div "All Inbox(s) 30 / 30 Inboxes selected Primary Others Select Actions STEVEN GENE…" at bounding box center [785, 389] width 1029 height 588
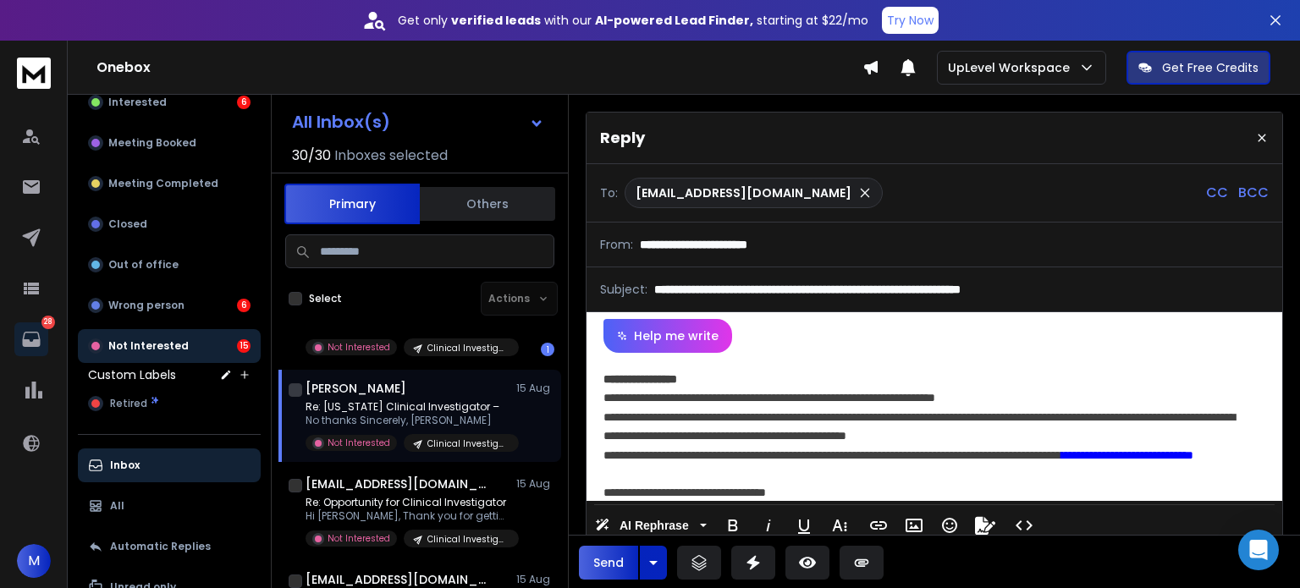
click at [718, 384] on p "**********" at bounding box center [933, 379] width 658 height 19
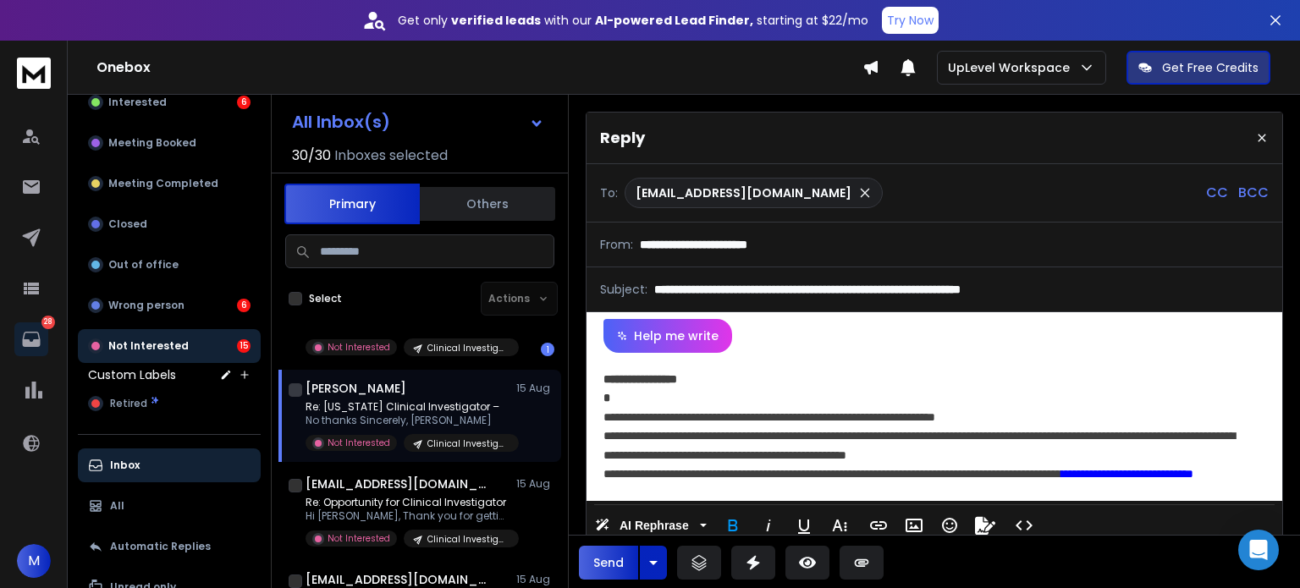
click at [1024, 417] on p "**********" at bounding box center [926, 417] width 645 height 19
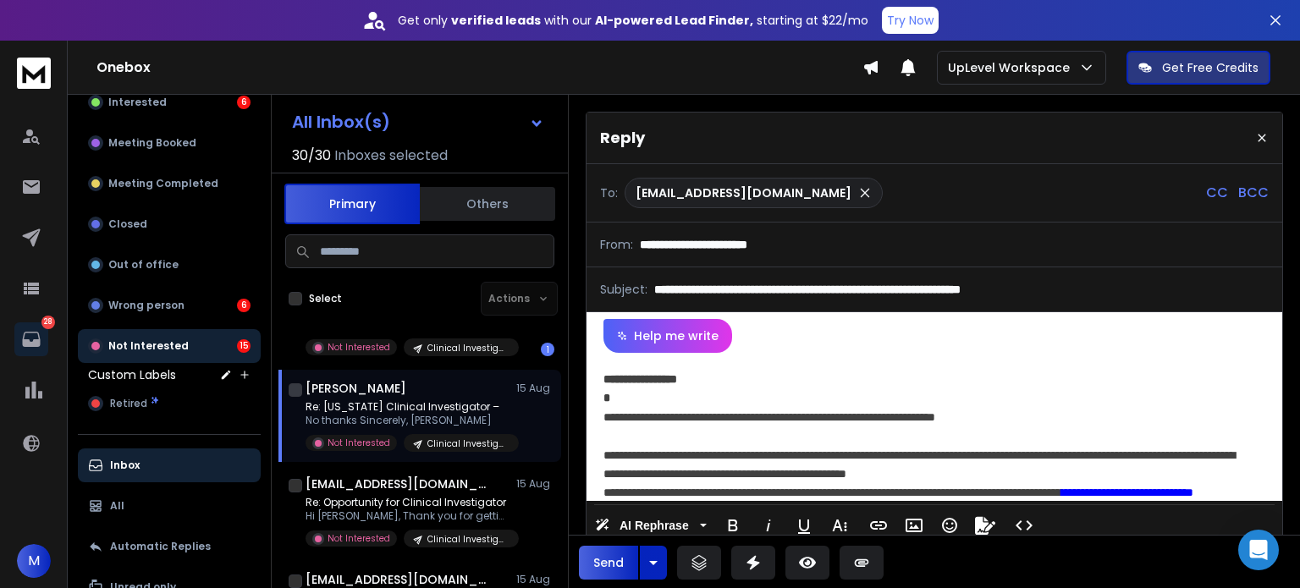
click at [1107, 482] on p "**********" at bounding box center [926, 465] width 645 height 38
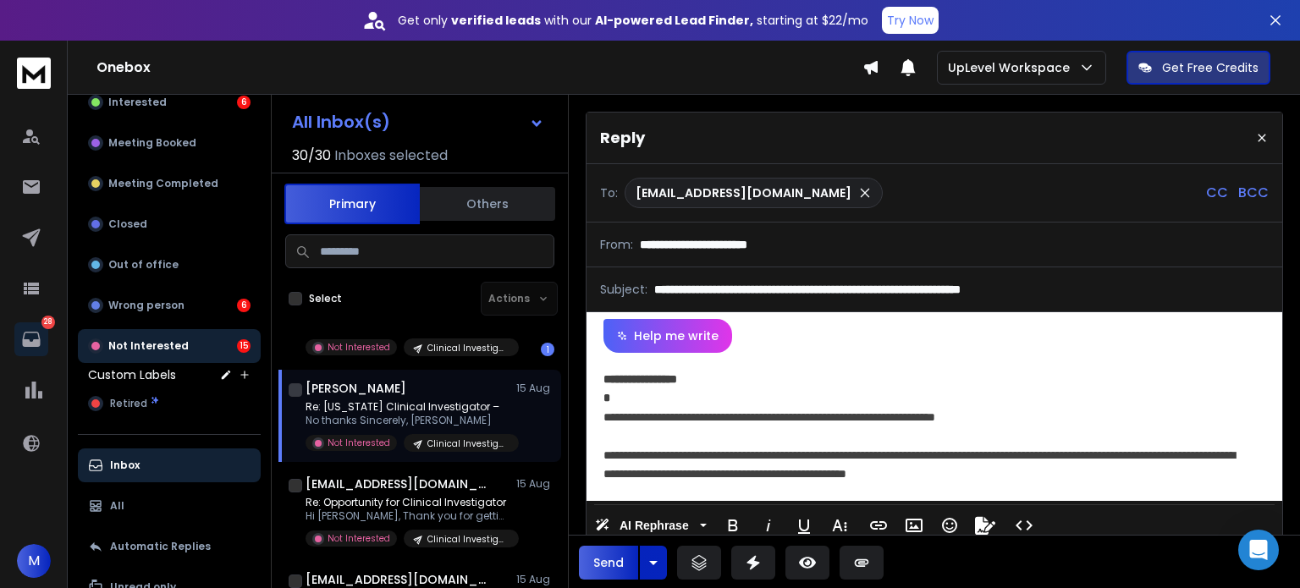
scroll to position [85, 0]
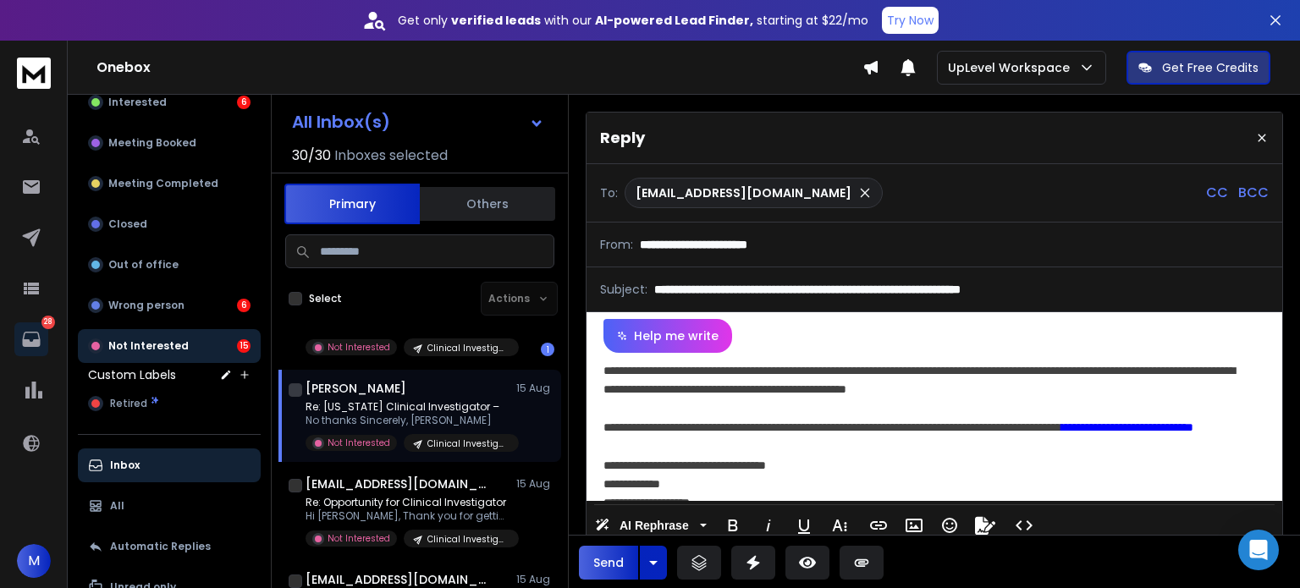
click at [808, 448] on p "**********" at bounding box center [926, 437] width 645 height 38
click at [823, 483] on p "**********" at bounding box center [926, 484] width 645 height 19
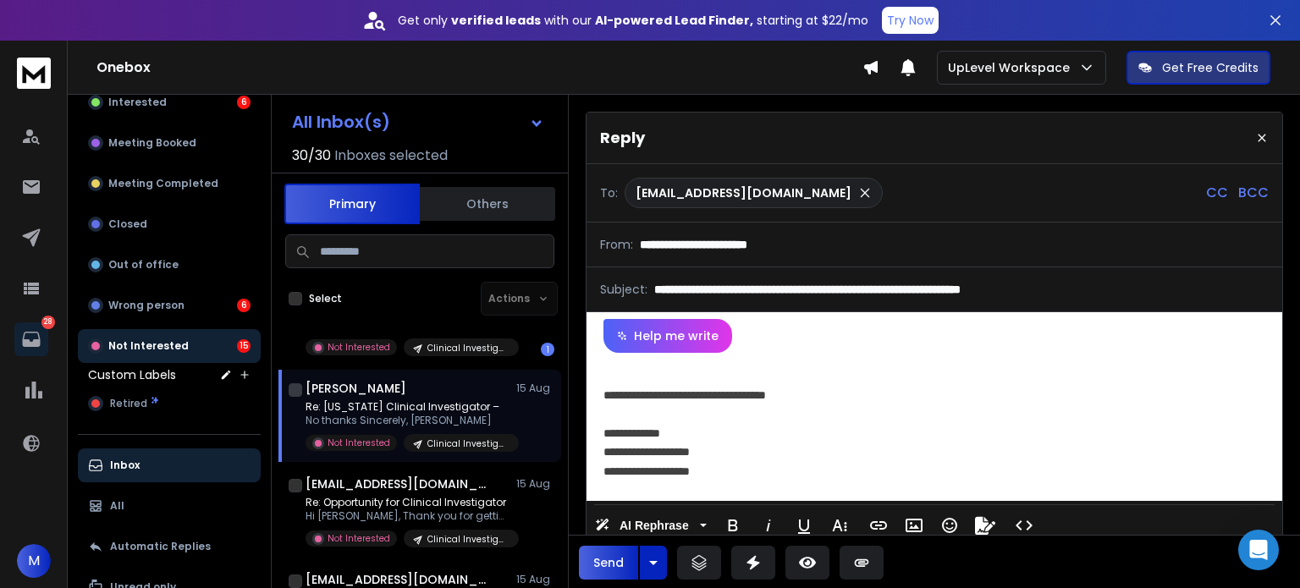
scroll to position [169, 0]
click at [748, 461] on p "**********" at bounding box center [926, 456] width 645 height 57
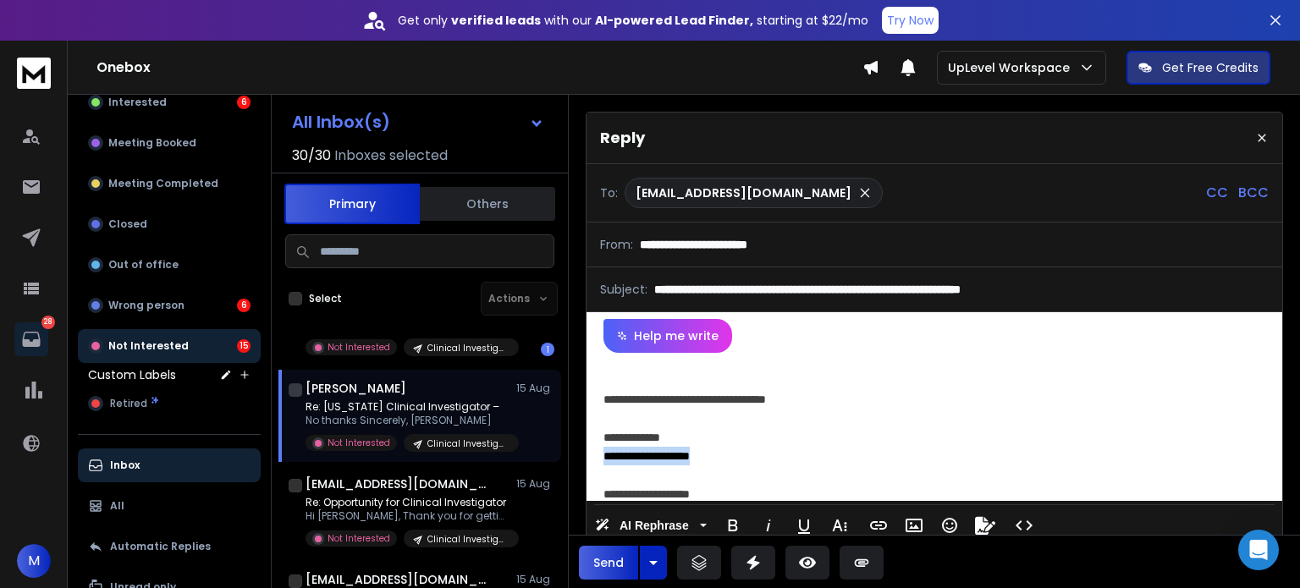
drag, startPoint x: 731, startPoint y: 455, endPoint x: 576, endPoint y: 458, distance: 154.9
click at [576, 458] on div "**********" at bounding box center [934, 428] width 731 height 667
click at [679, 435] on p "**********" at bounding box center [926, 437] width 645 height 19
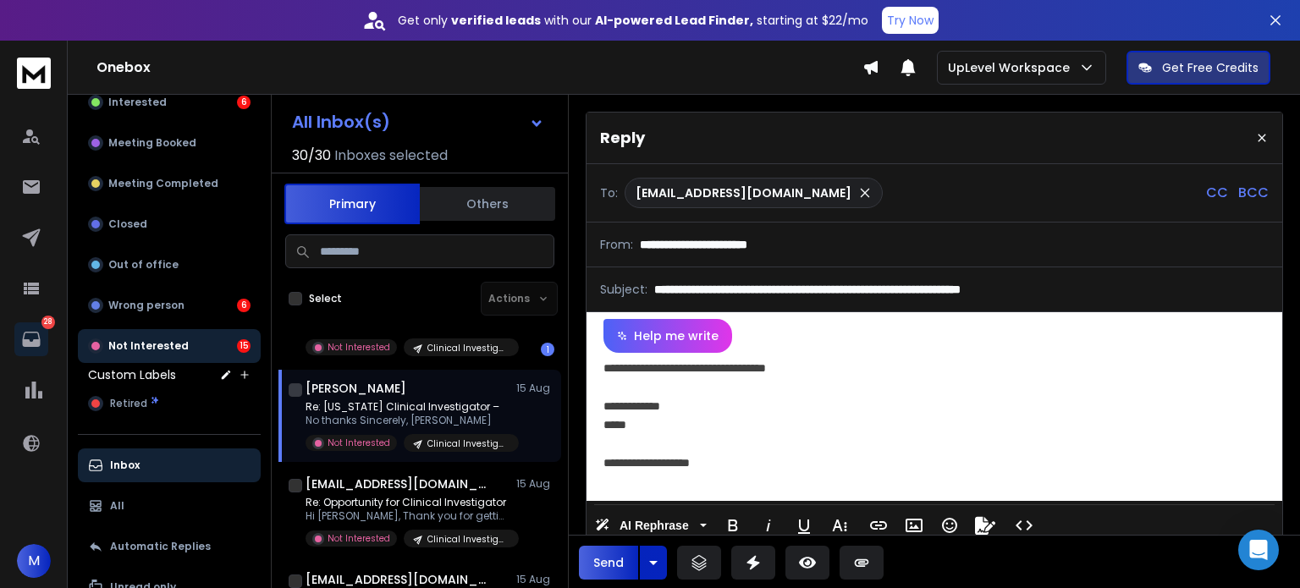
scroll to position [254, 0]
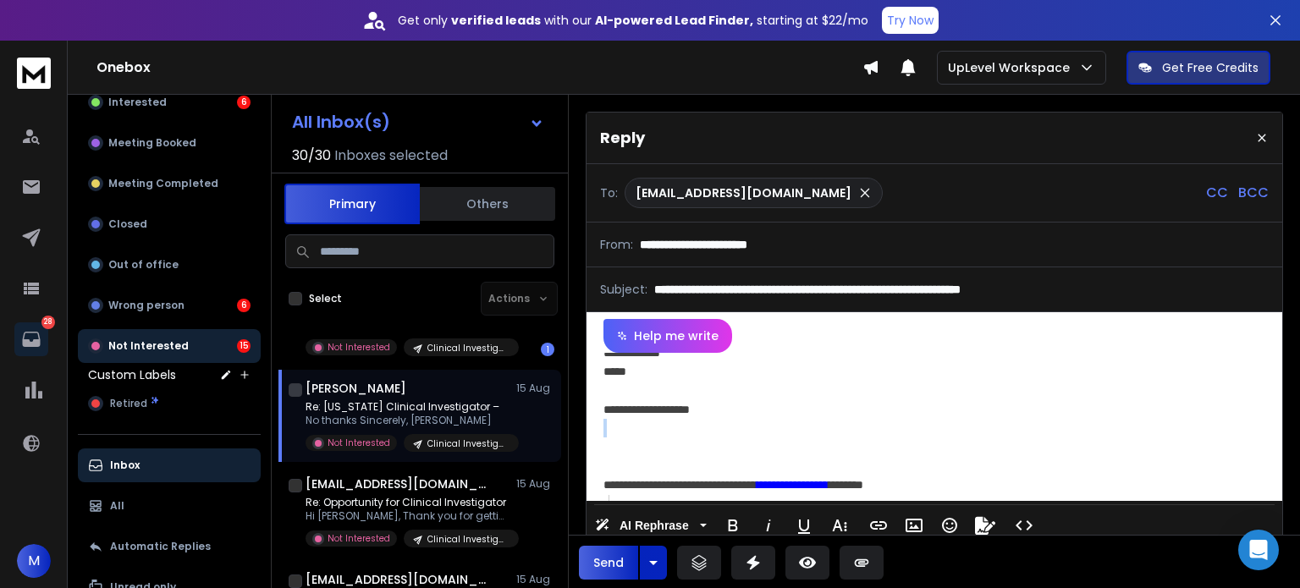
drag, startPoint x: 746, startPoint y: 412, endPoint x: 593, endPoint y: 422, distance: 152.7
click at [593, 422] on div "**********" at bounding box center [933, 427] width 692 height 148
drag, startPoint x: 603, startPoint y: 409, endPoint x: 775, endPoint y: 420, distance: 173.1
click at [775, 420] on div "**********" at bounding box center [933, 427] width 692 height 148
click at [690, 412] on div "**********" at bounding box center [926, 409] width 645 height 19
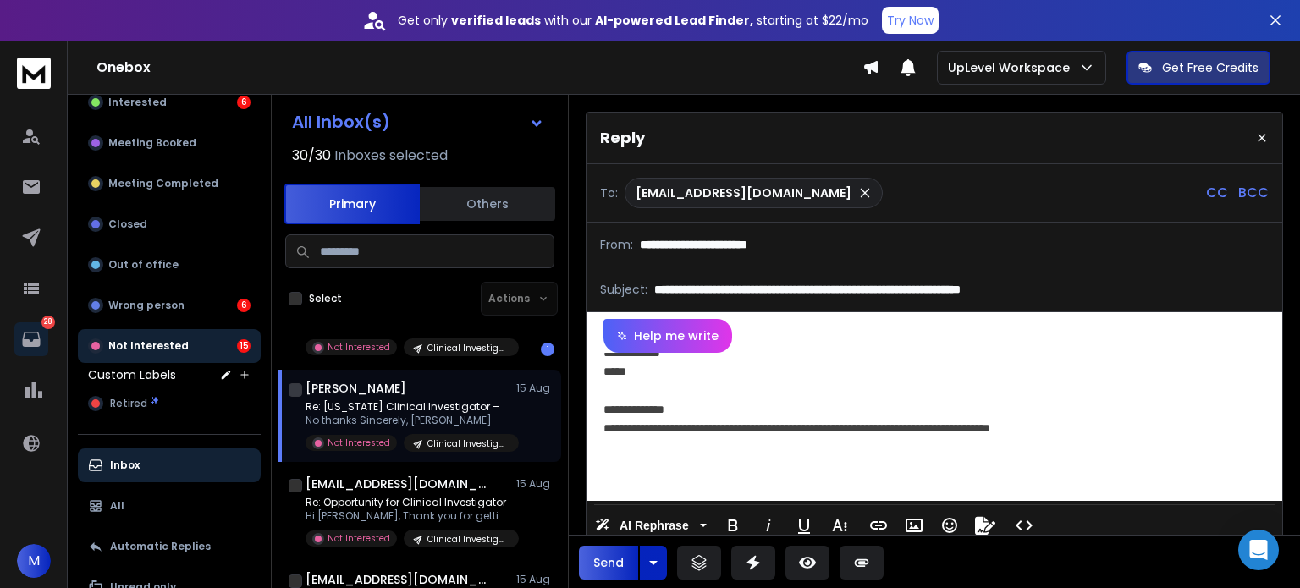
click at [841, 426] on div "**********" at bounding box center [926, 428] width 645 height 19
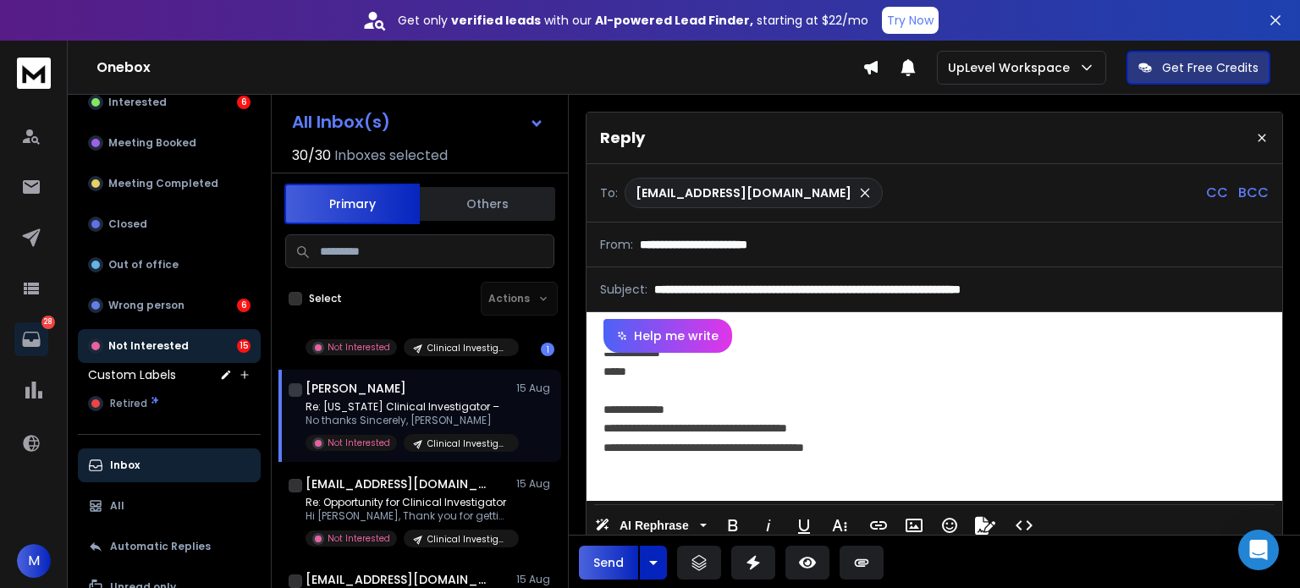
click at [730, 450] on div "**********" at bounding box center [926, 448] width 645 height 19
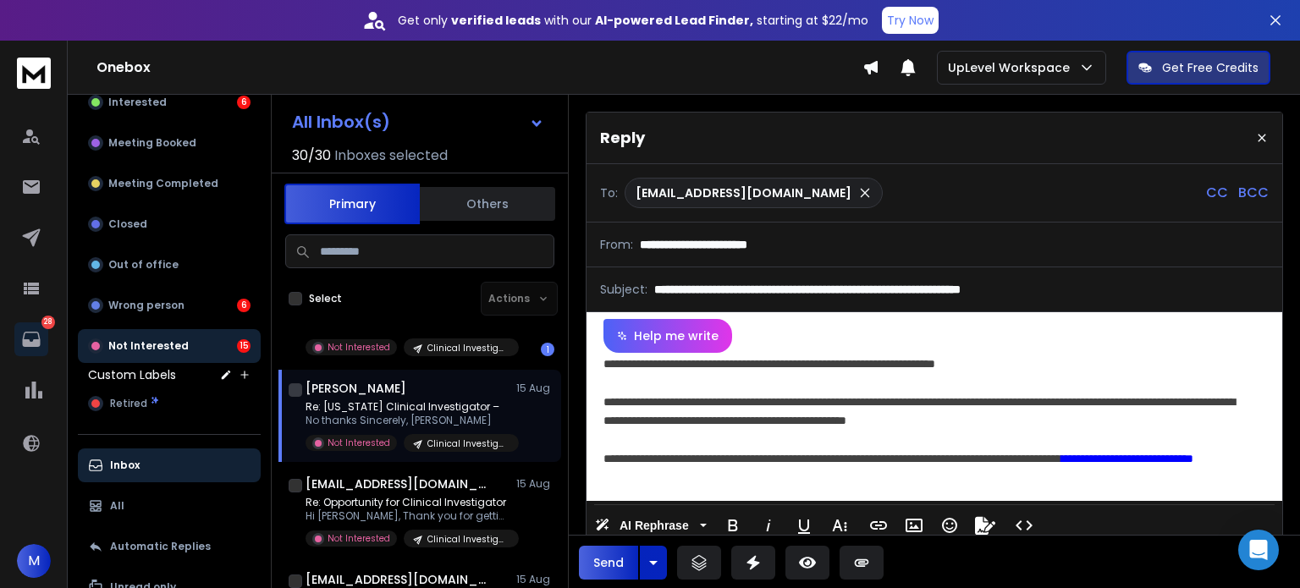
scroll to position [0, 0]
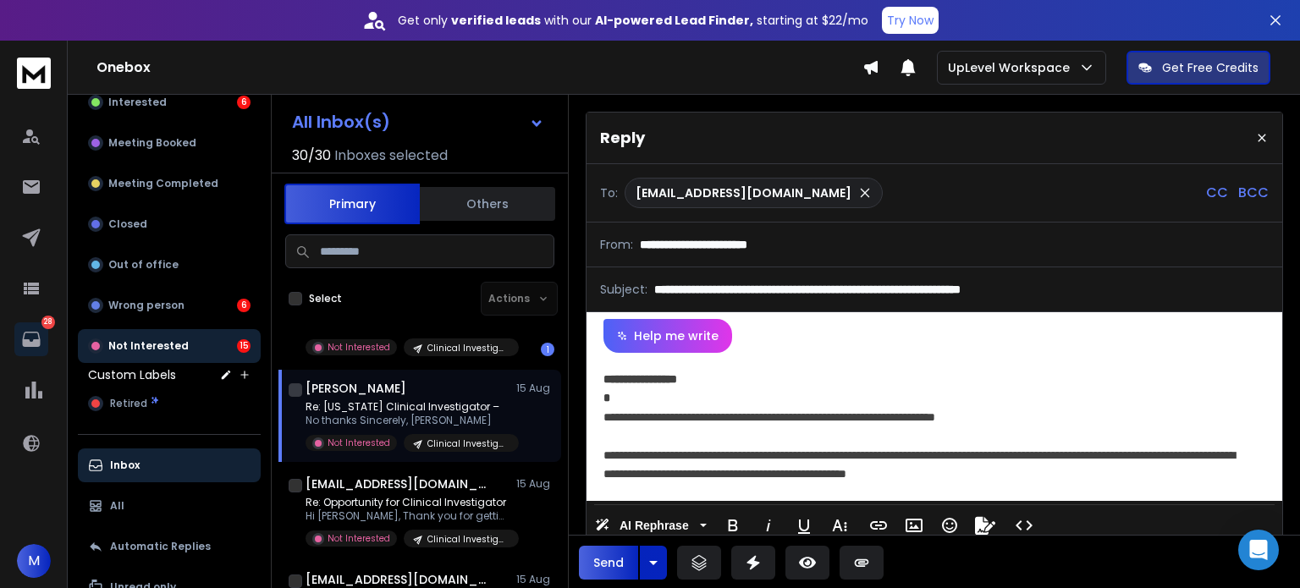
click at [611, 566] on button "Send" at bounding box center [608, 563] width 59 height 34
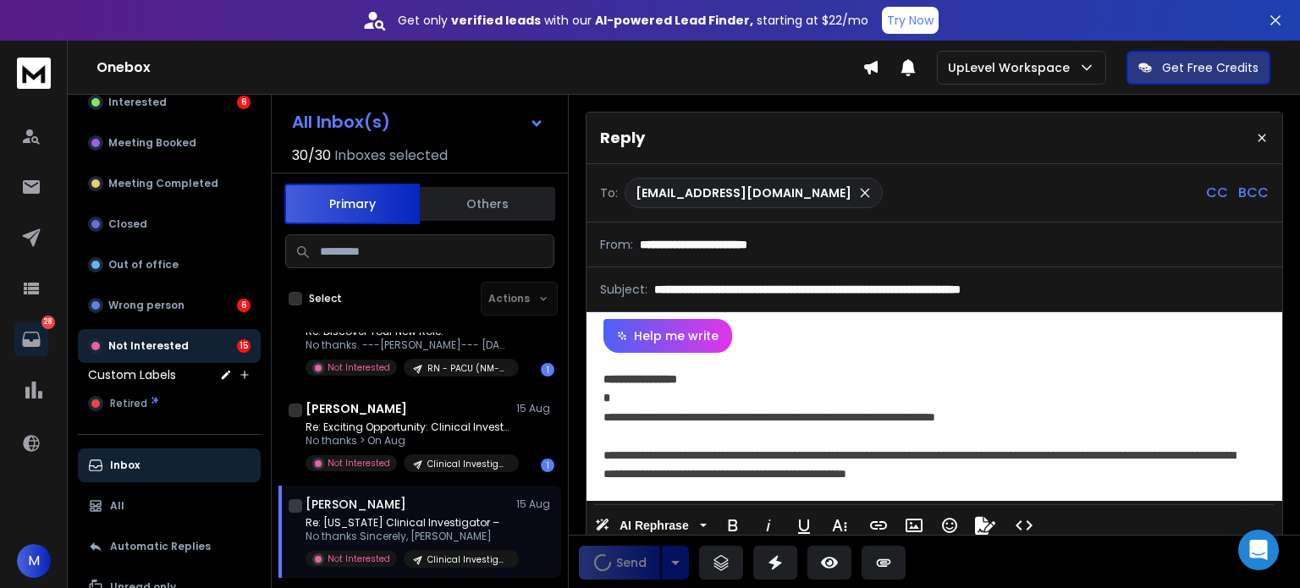
scroll to position [1293, 0]
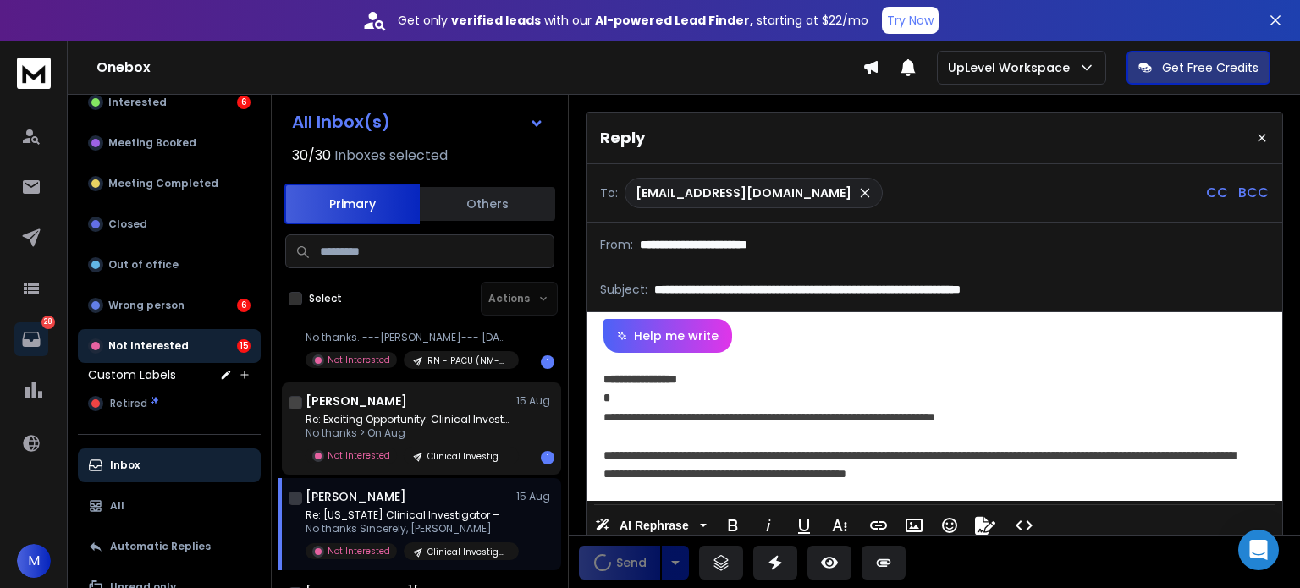
click at [420, 414] on p "Re: Exciting Opportunity: Clinical Investigator" at bounding box center [407, 420] width 203 height 14
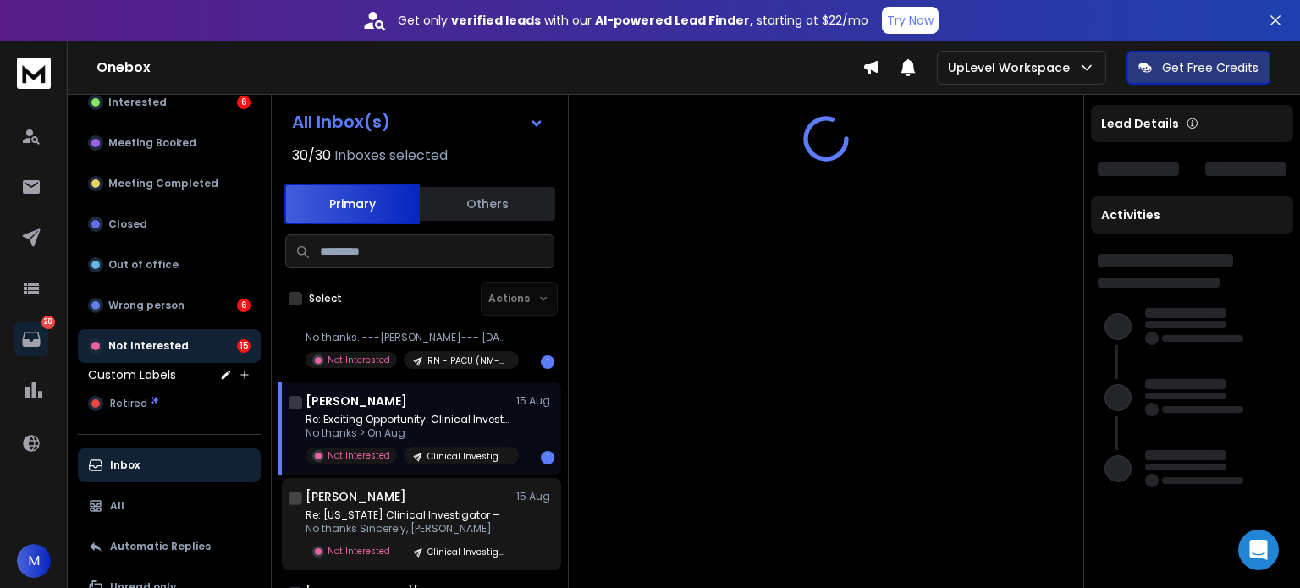
click at [400, 510] on p "Re: [US_STATE] Clinical Investigator –" at bounding box center [407, 516] width 203 height 14
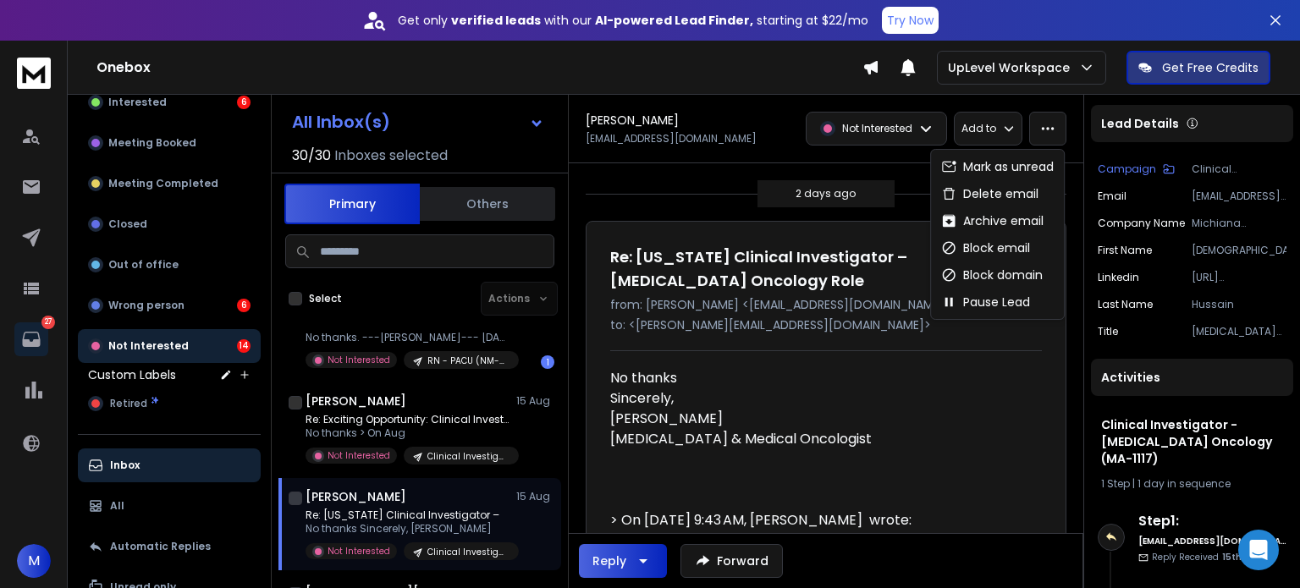
click at [1055, 133] on icon "button" at bounding box center [1047, 128] width 15 height 15
click at [998, 246] on div "Block email" at bounding box center [985, 248] width 89 height 17
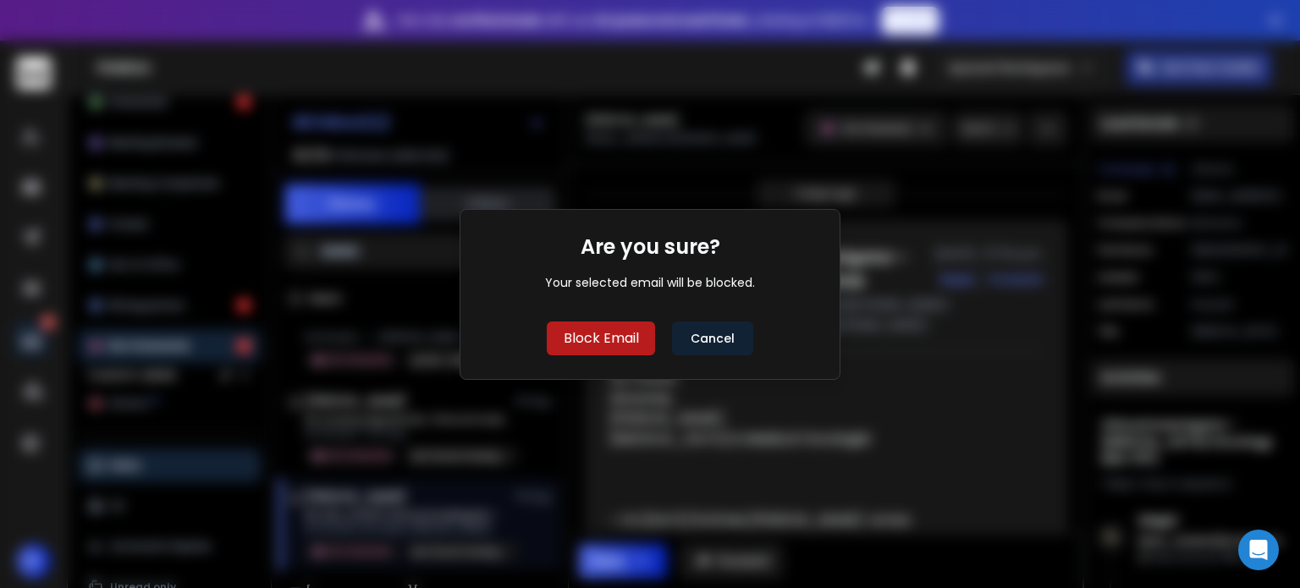
click at [584, 343] on button "Block Email" at bounding box center [601, 339] width 108 height 34
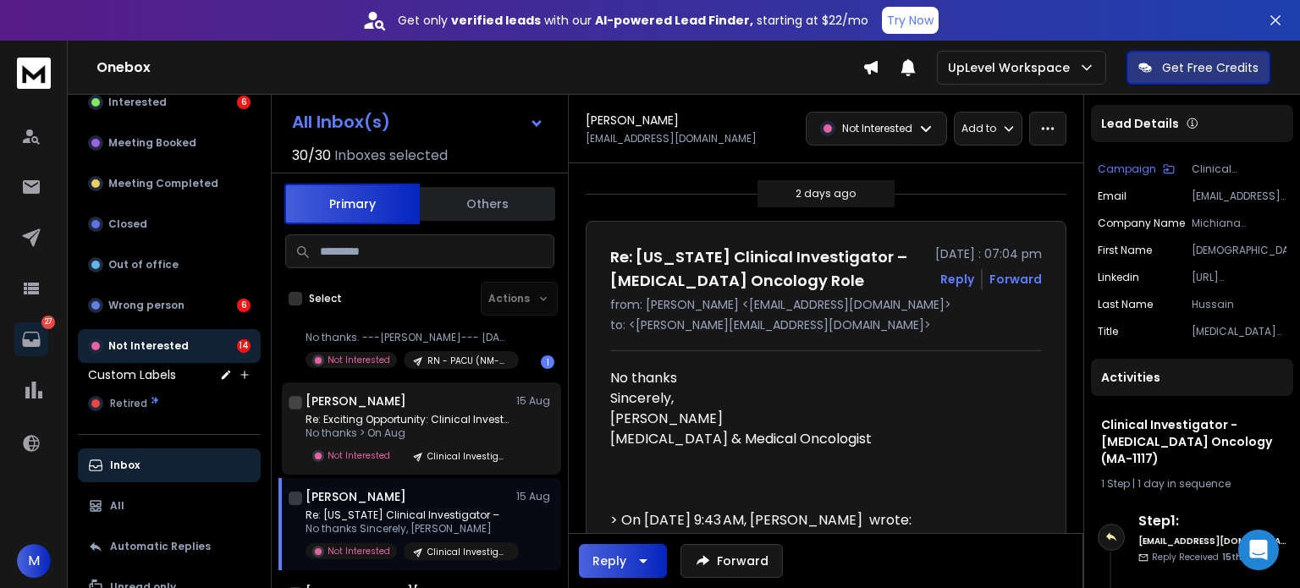
click at [396, 438] on p "No thanks > On Aug" at bounding box center [407, 434] width 203 height 14
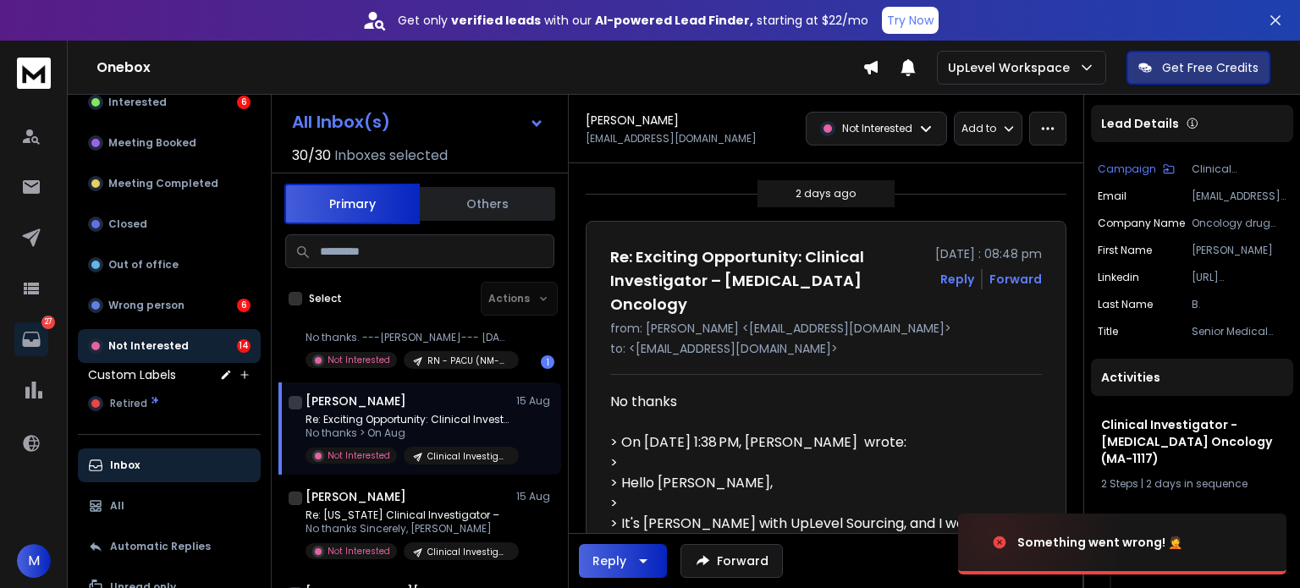
click at [616, 561] on div "Reply" at bounding box center [610, 561] width 34 height 17
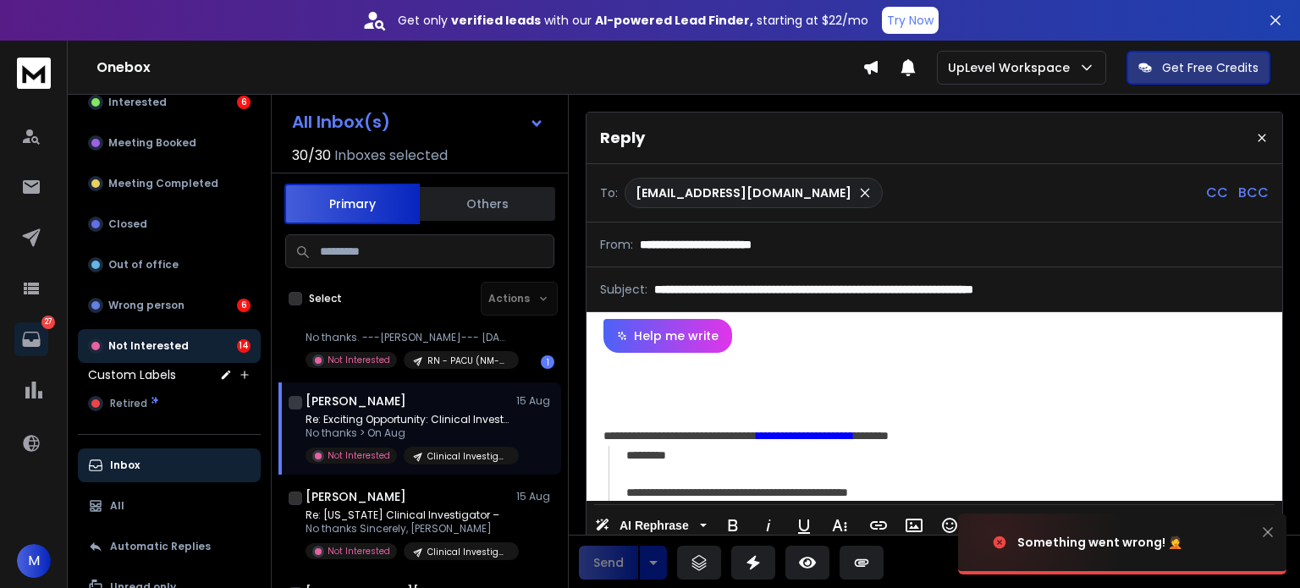
click at [1151, 544] on div "Something went wrong! 🤦" at bounding box center [1100, 542] width 165 height 17
click at [1111, 545] on div "Something went wrong! 🤦" at bounding box center [1100, 542] width 165 height 17
click at [1004, 547] on icon "Notifications (F8)" at bounding box center [999, 542] width 15 height 15
drag, startPoint x: 1117, startPoint y: 543, endPoint x: 1158, endPoint y: 544, distance: 41.5
click at [1133, 544] on div "Something went wrong! 🤦" at bounding box center [1100, 542] width 165 height 17
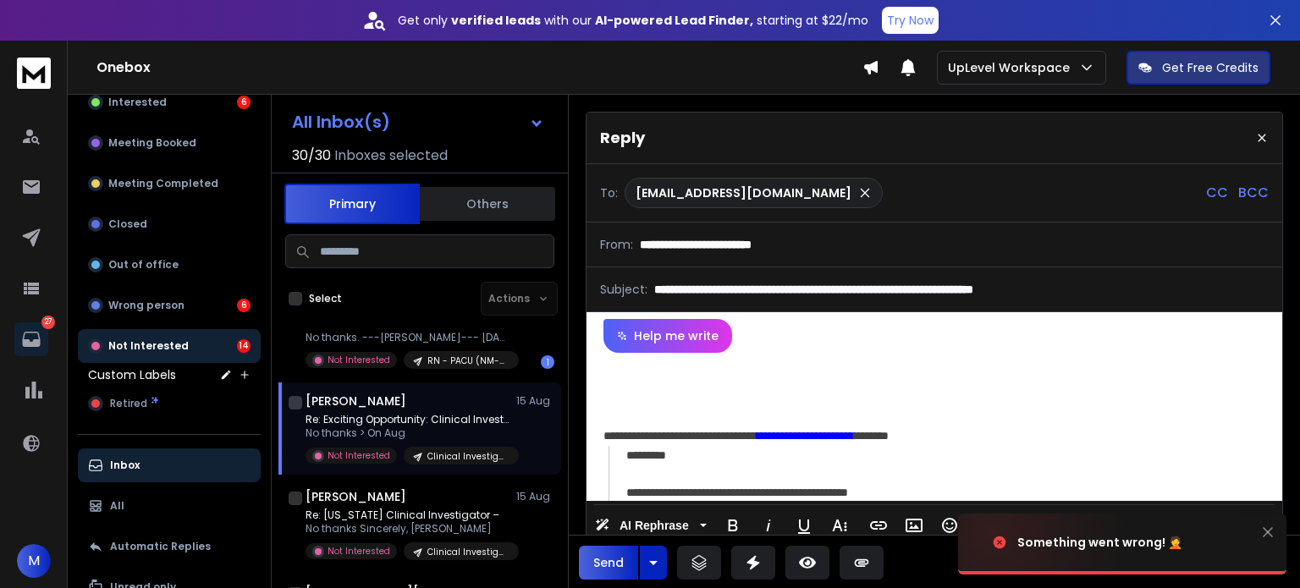
drag, startPoint x: 1219, startPoint y: 551, endPoint x: 1242, endPoint y: 551, distance: 22.9
click at [1287, 551] on ol "Something went wrong! 🤦" at bounding box center [1123, 544] width 356 height 88
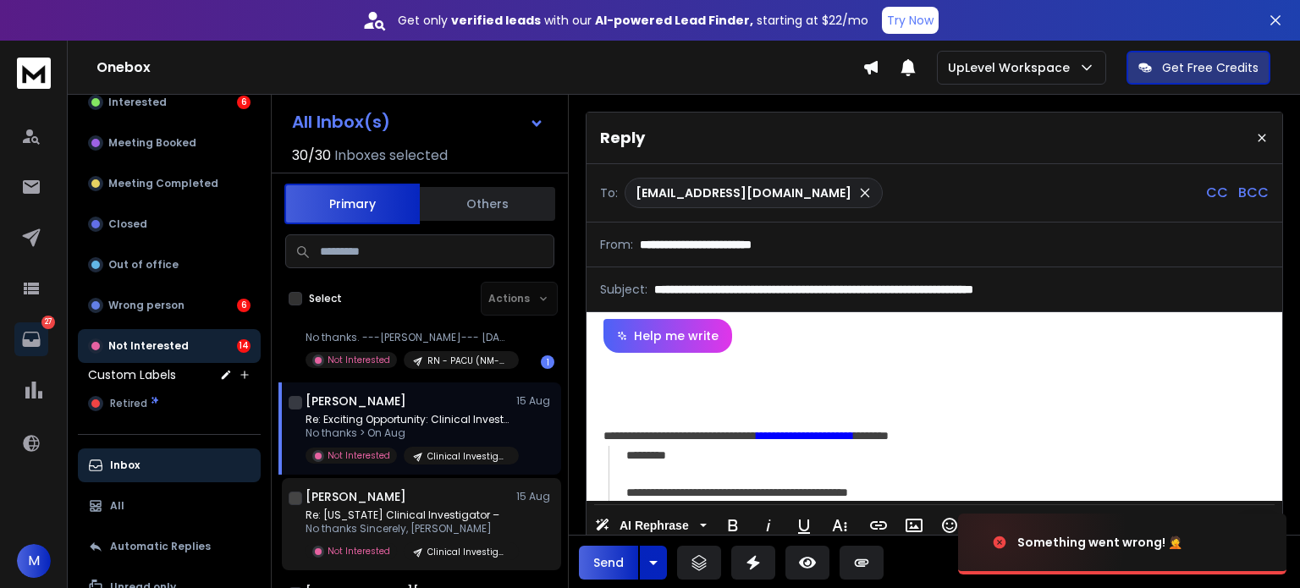
click at [395, 509] on p "Re: [US_STATE] Clinical Investigator –" at bounding box center [407, 516] width 203 height 14
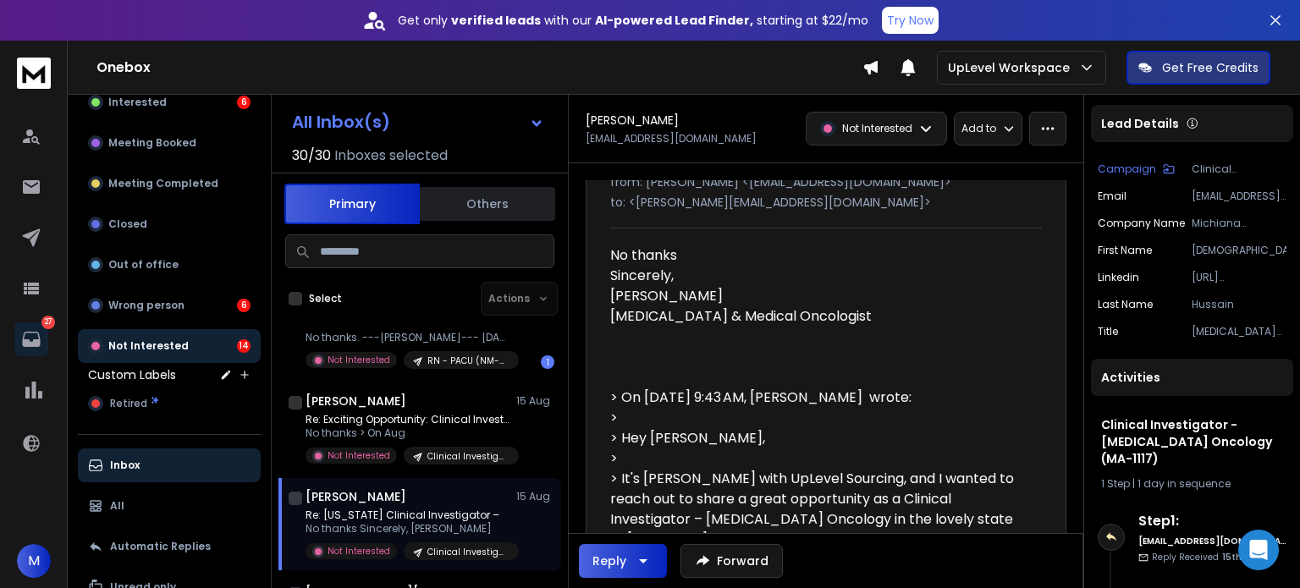
scroll to position [85, 0]
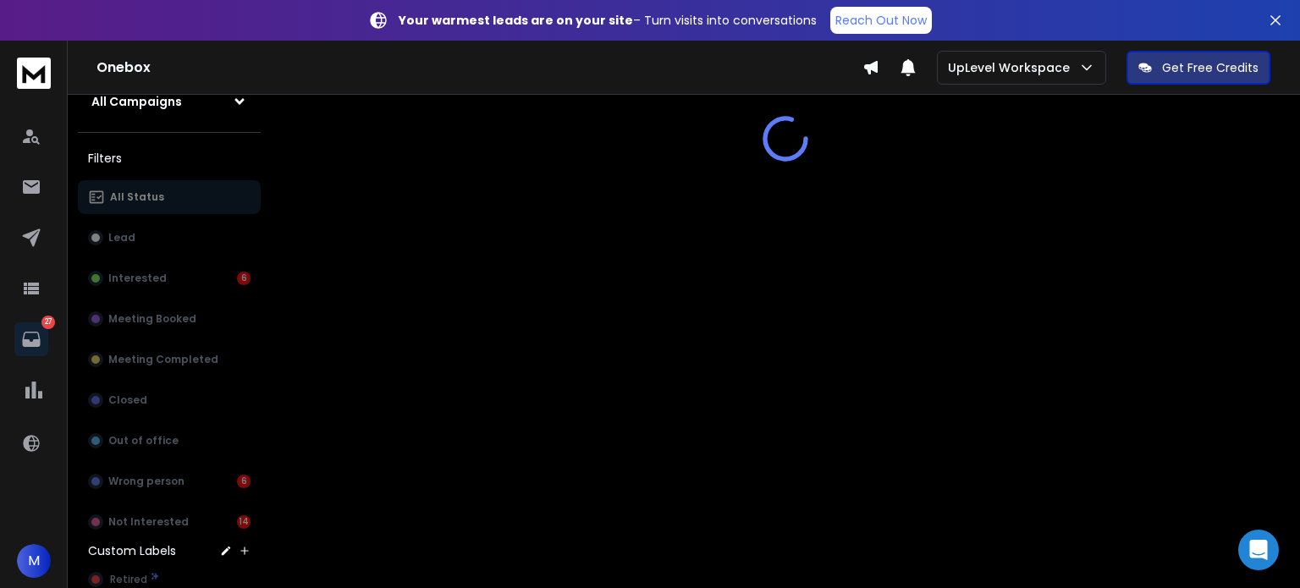
scroll to position [85, 0]
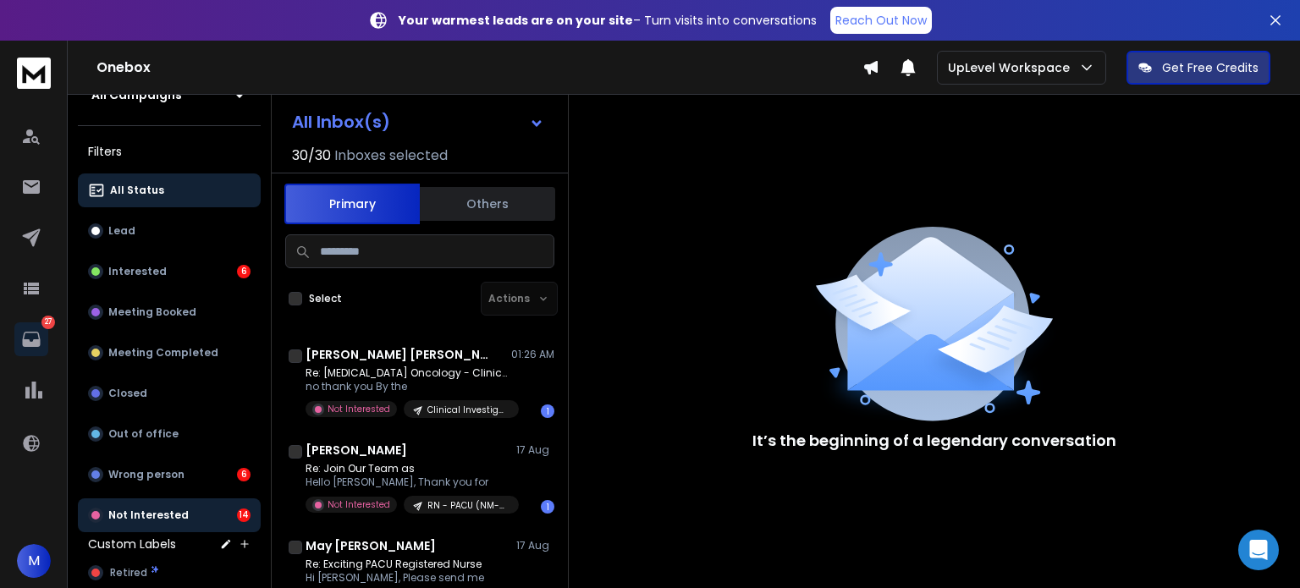
click at [176, 517] on p "Not Interested" at bounding box center [148, 516] width 80 height 14
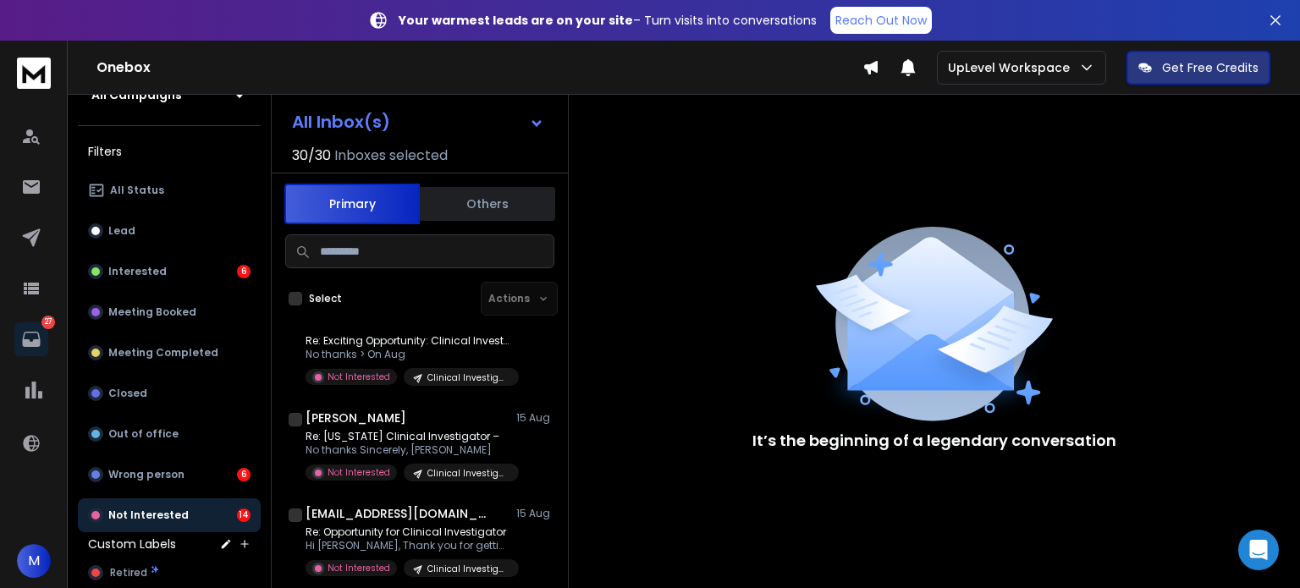
scroll to position [1439, 0]
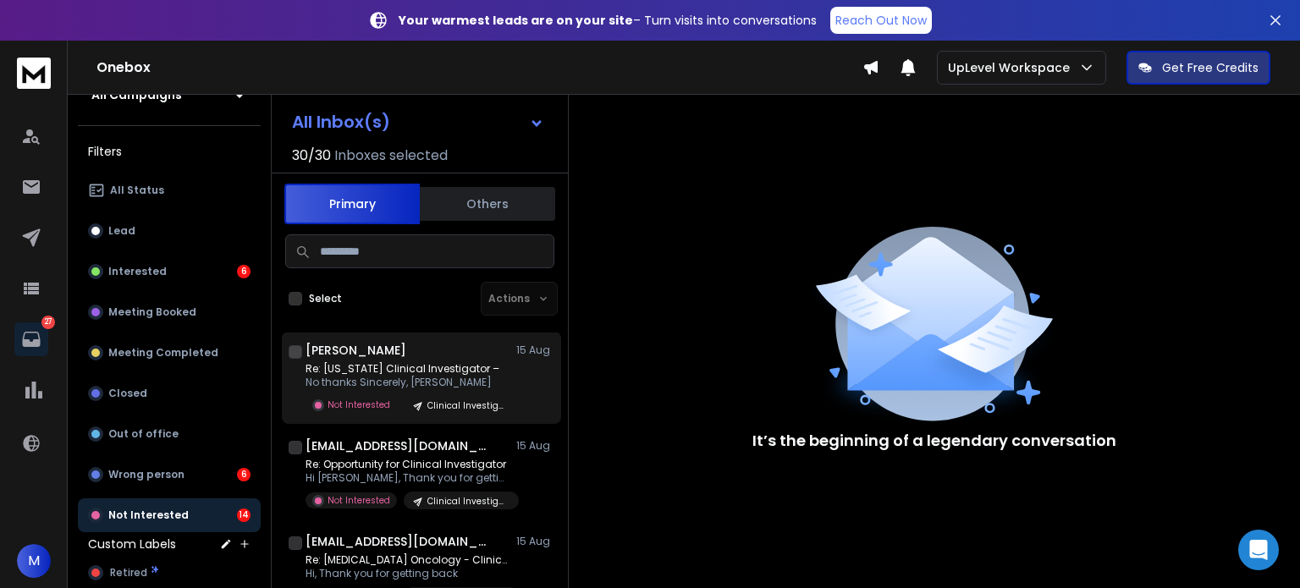
click at [522, 388] on div "Re: [US_STATE] Clinical Investigator – No thanks Sincerely, [PERSON_NAME] Not I…" at bounding box center [430, 388] width 249 height 52
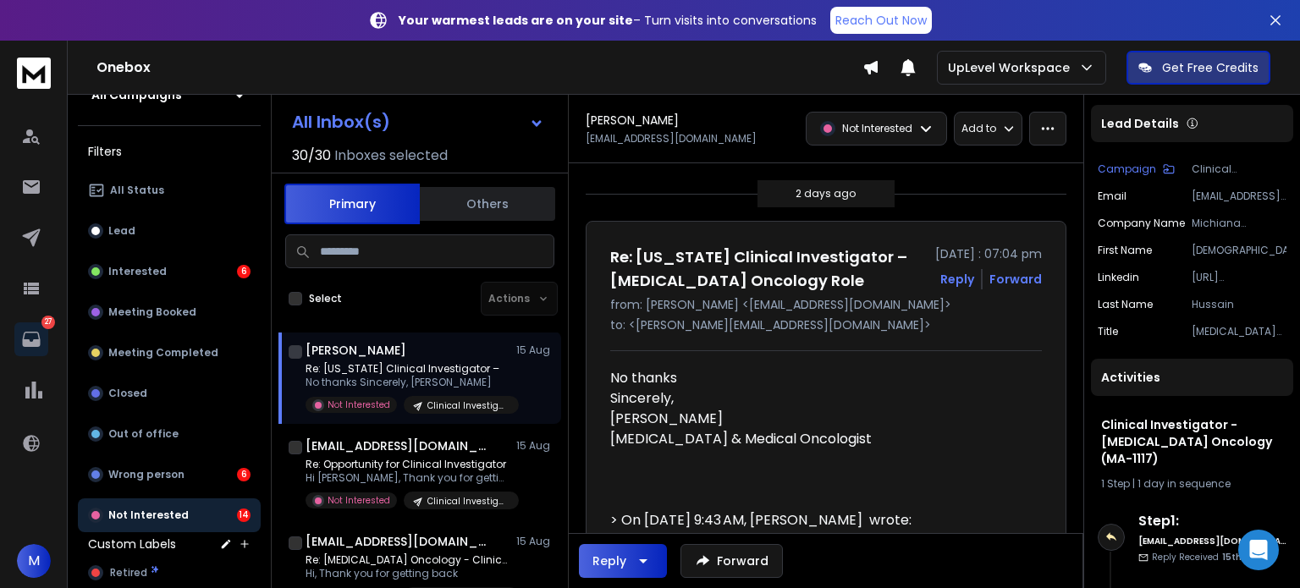
click at [610, 553] on div "Reply" at bounding box center [610, 561] width 34 height 17
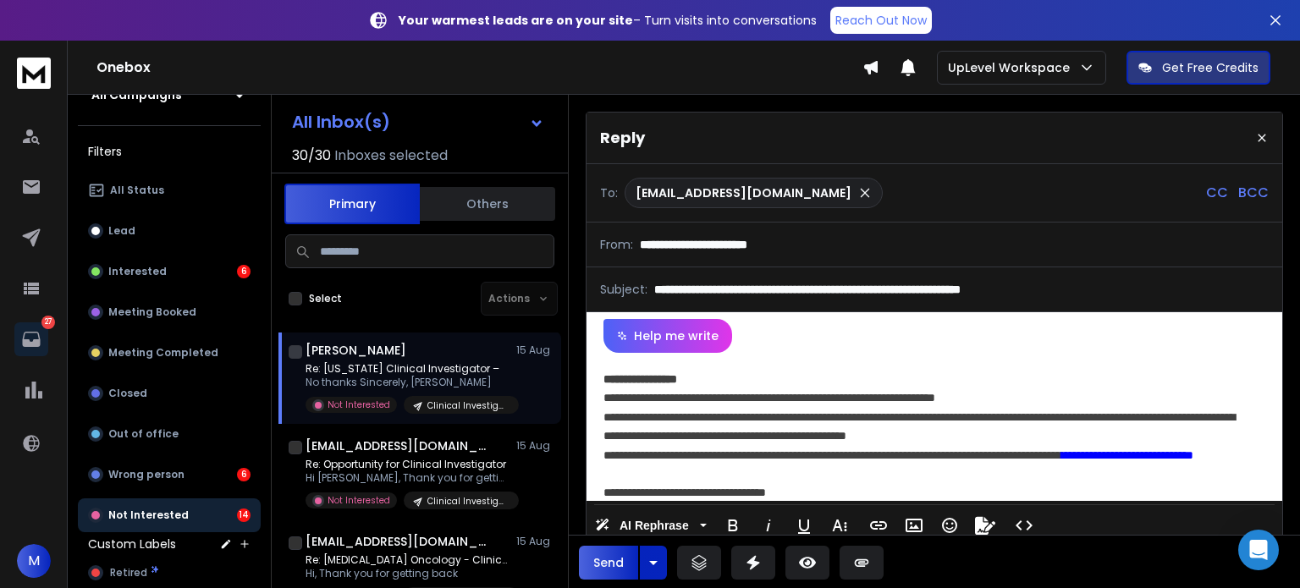
click at [705, 383] on p "**********" at bounding box center [935, 379] width 662 height 19
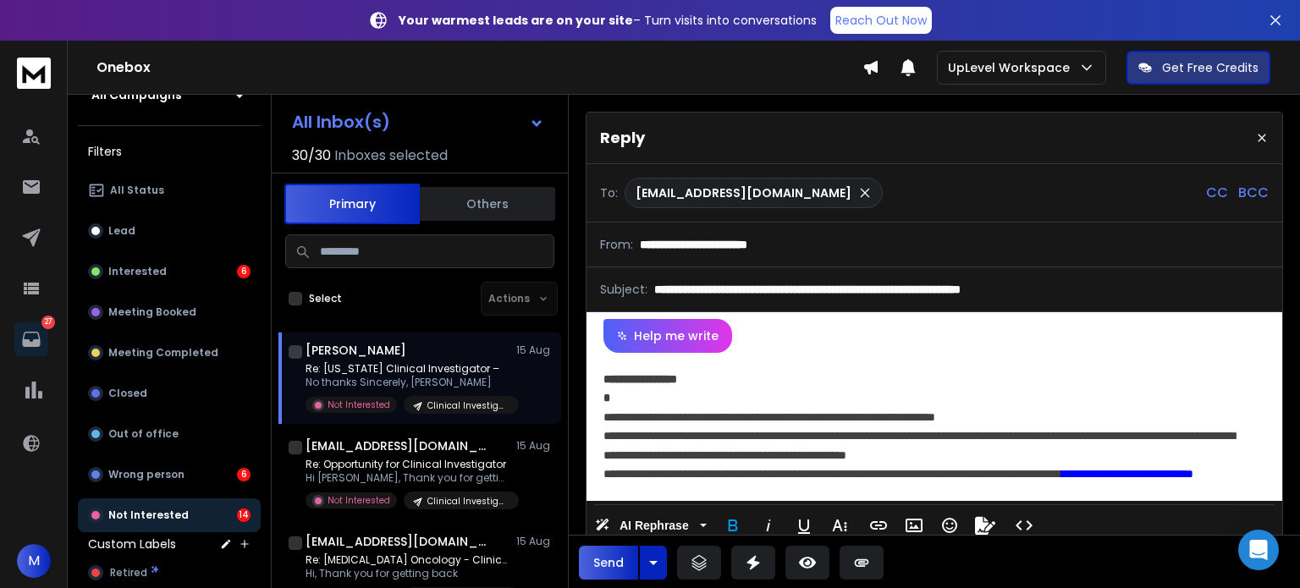
click at [1047, 419] on p "**********" at bounding box center [926, 417] width 645 height 19
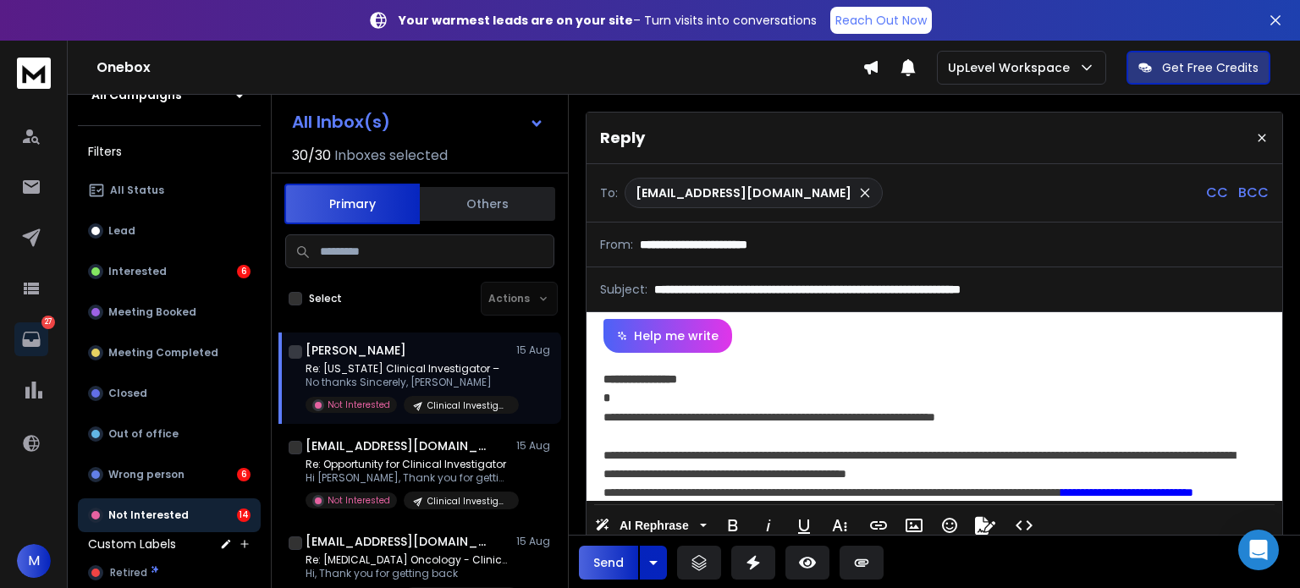
click at [1077, 475] on p "**********" at bounding box center [926, 465] width 645 height 38
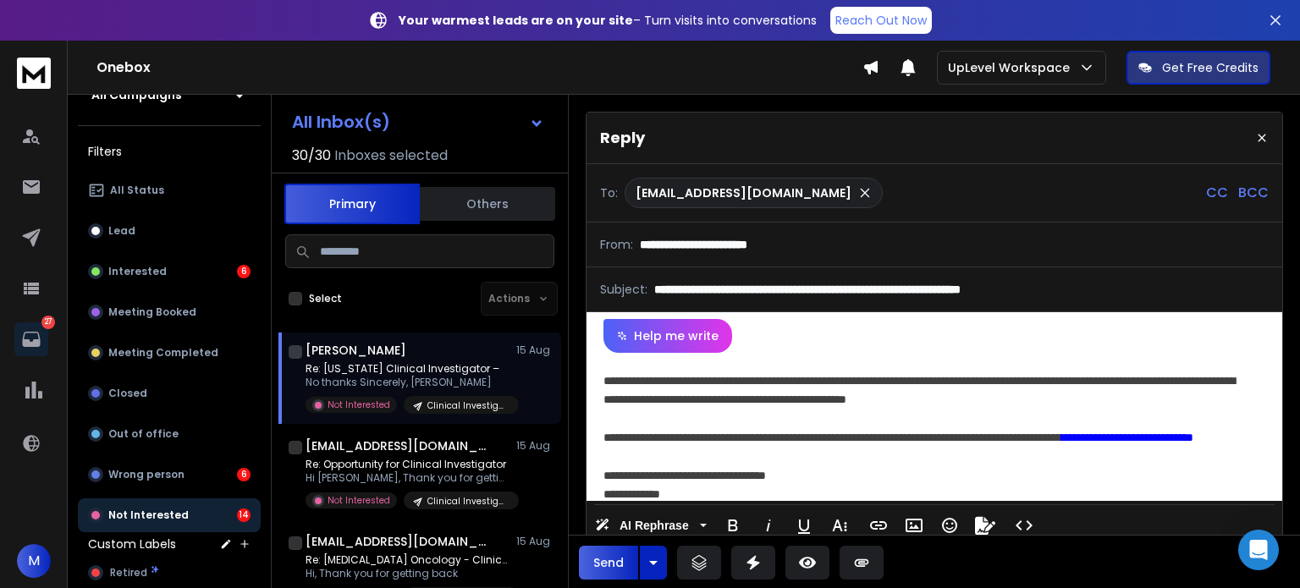
scroll to position [93, 0]
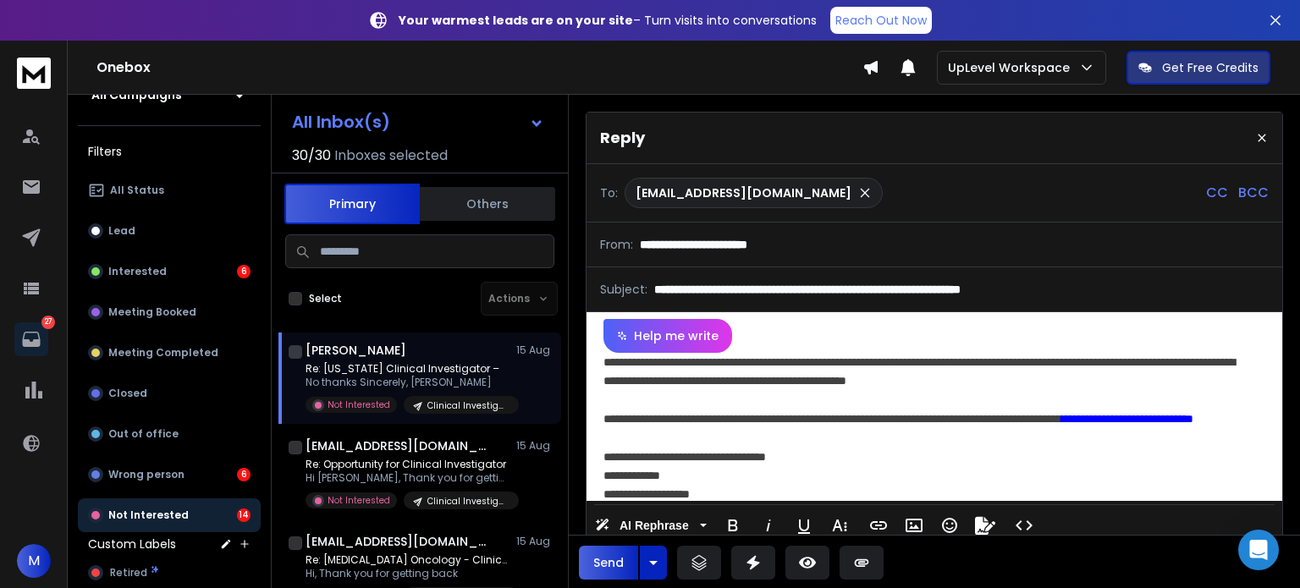
click at [974, 438] on p "**********" at bounding box center [926, 429] width 645 height 38
click at [1008, 471] on p "**********" at bounding box center [926, 475] width 645 height 19
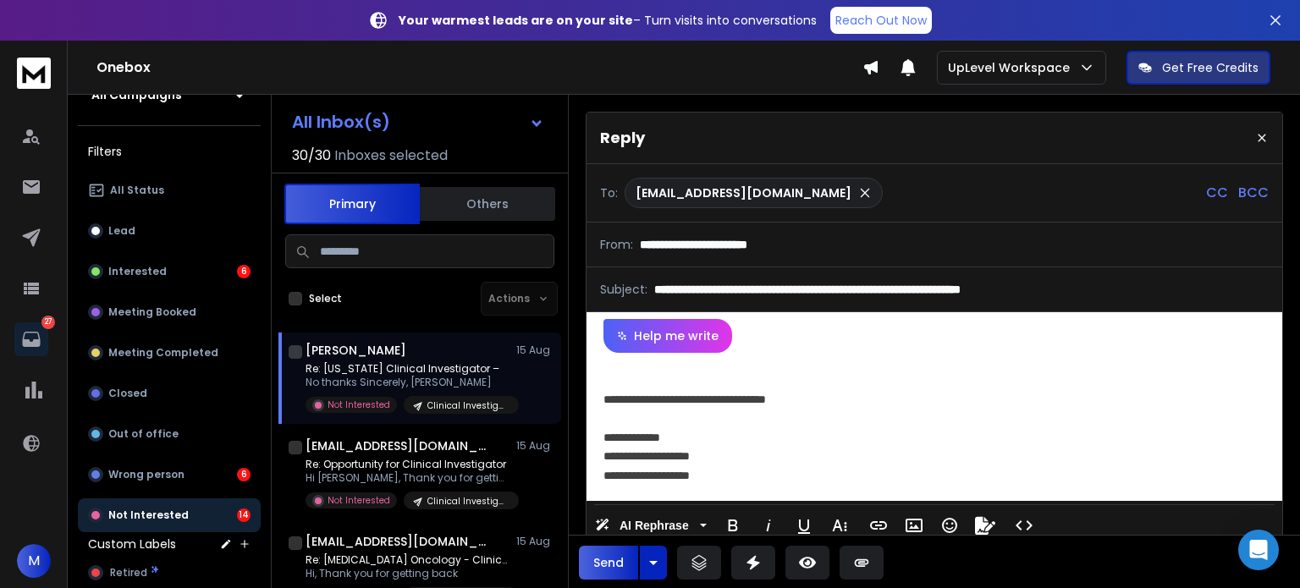
scroll to position [188, 0]
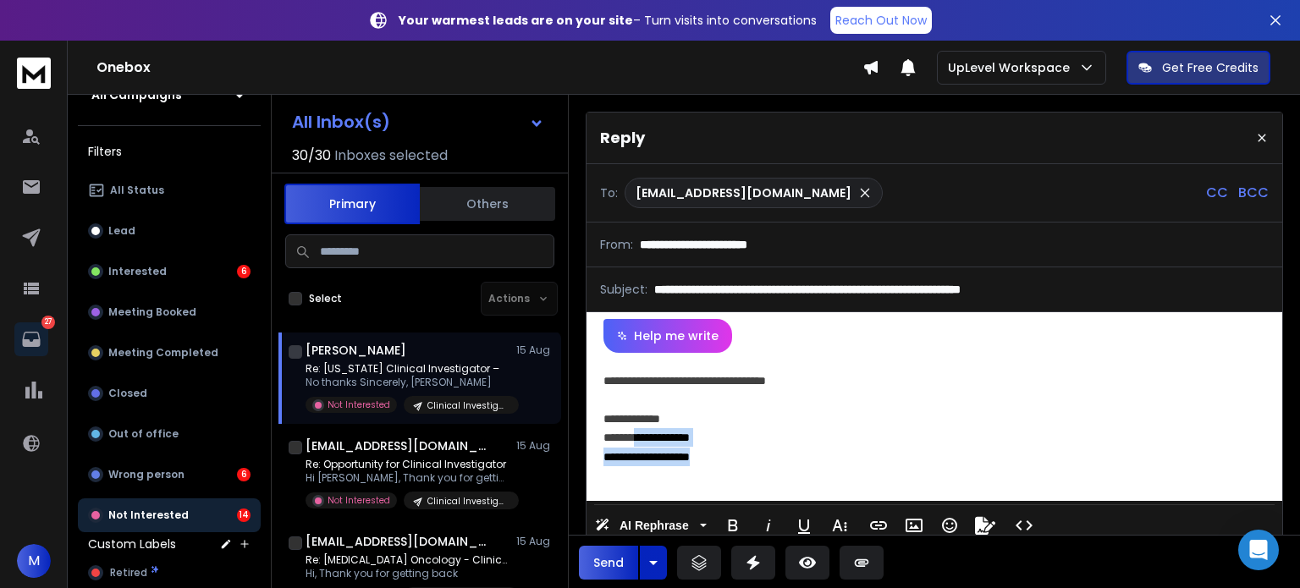
drag, startPoint x: 750, startPoint y: 451, endPoint x: 641, endPoint y: 431, distance: 111.1
click at [641, 431] on p "**********" at bounding box center [926, 438] width 645 height 57
drag, startPoint x: 732, startPoint y: 463, endPoint x: 576, endPoint y: 436, distance: 158.9
click at [576, 436] on div "**********" at bounding box center [934, 428] width 731 height 667
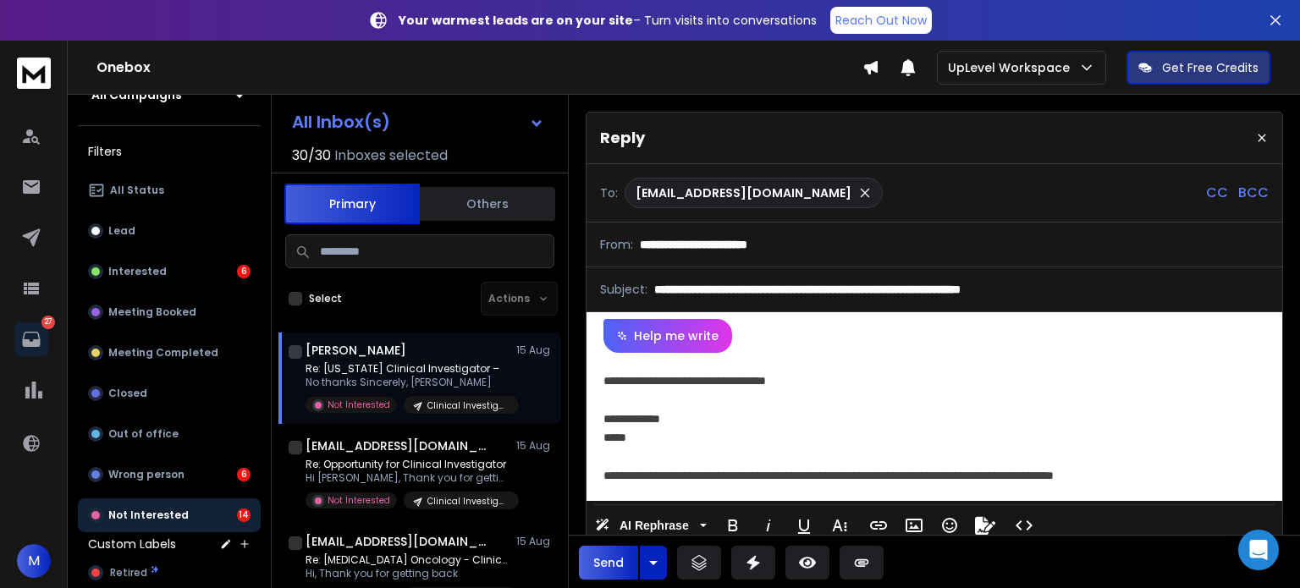
click at [692, 475] on div "**********" at bounding box center [926, 475] width 645 height 19
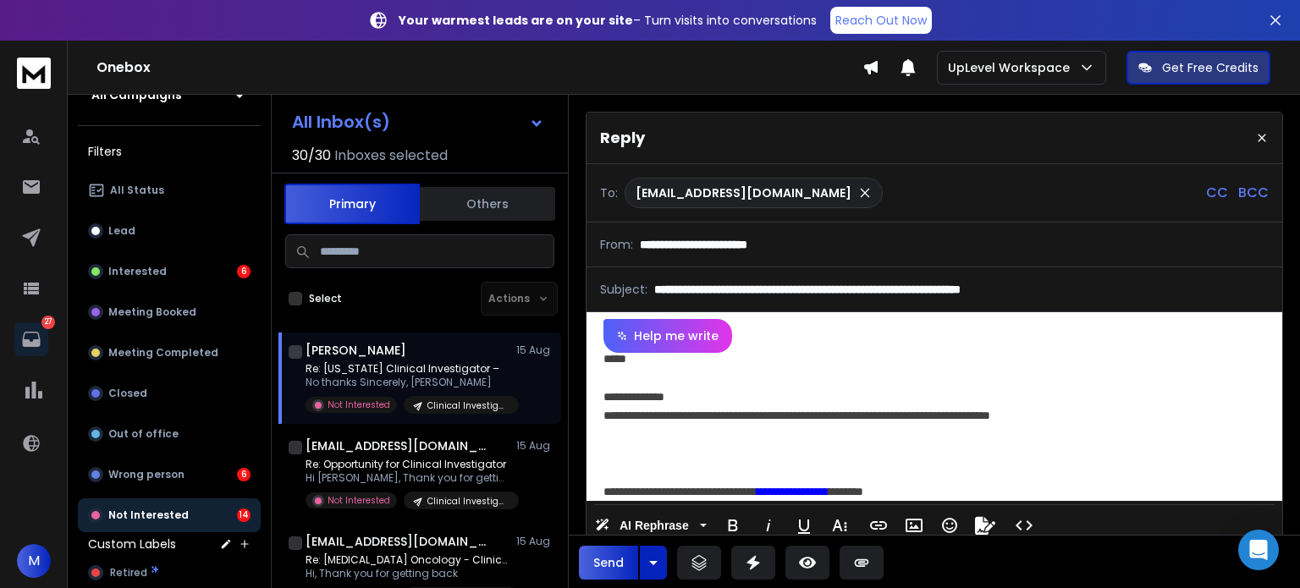
scroll to position [273, 0]
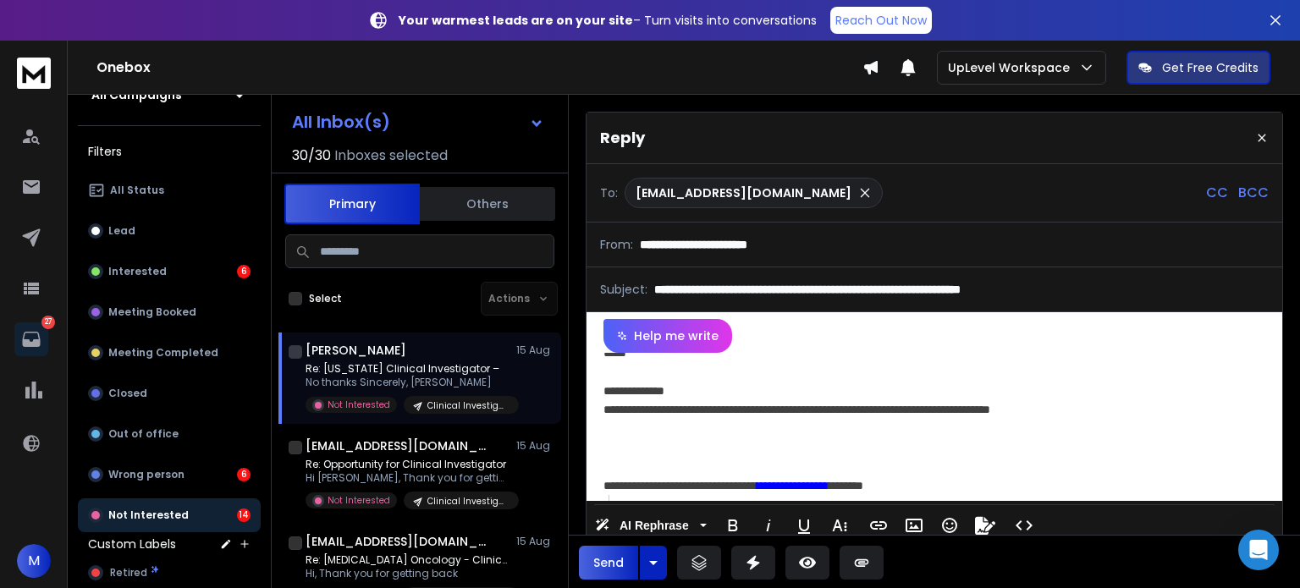
click at [842, 412] on div "**********" at bounding box center [926, 409] width 645 height 19
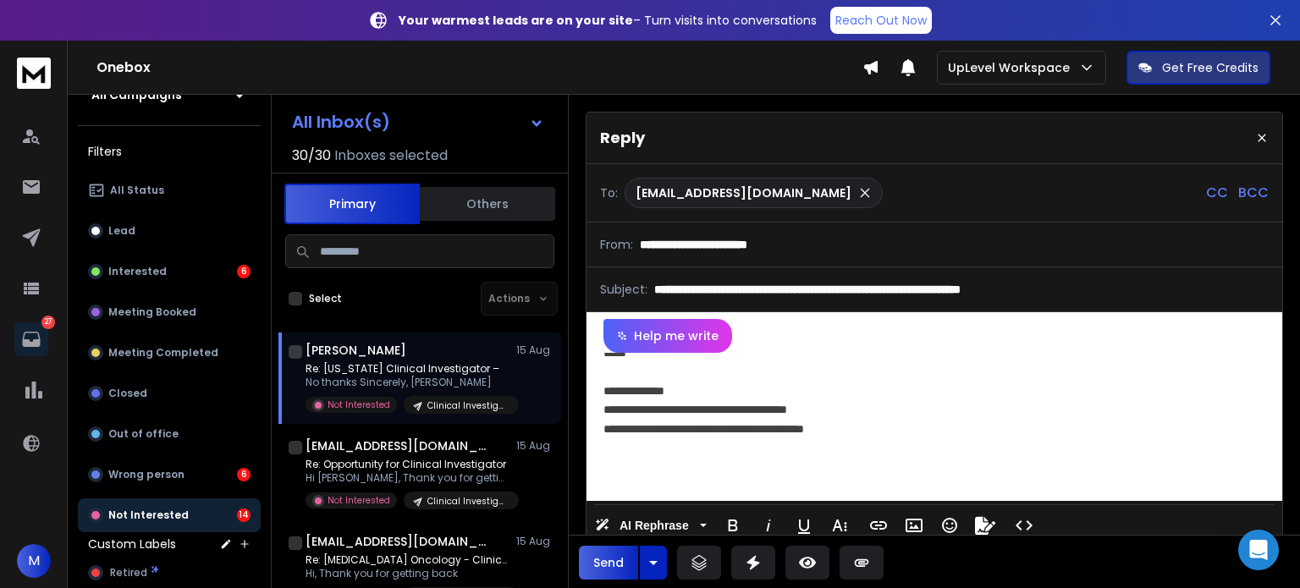
click at [726, 429] on div "**********" at bounding box center [926, 429] width 645 height 19
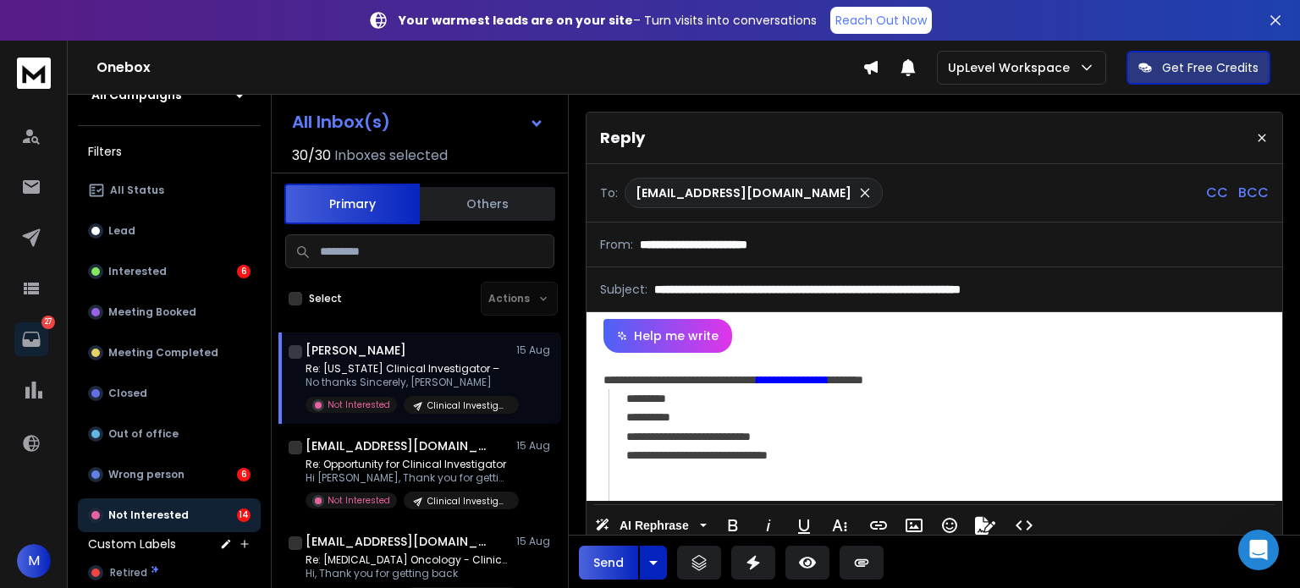
scroll to position [423, 0]
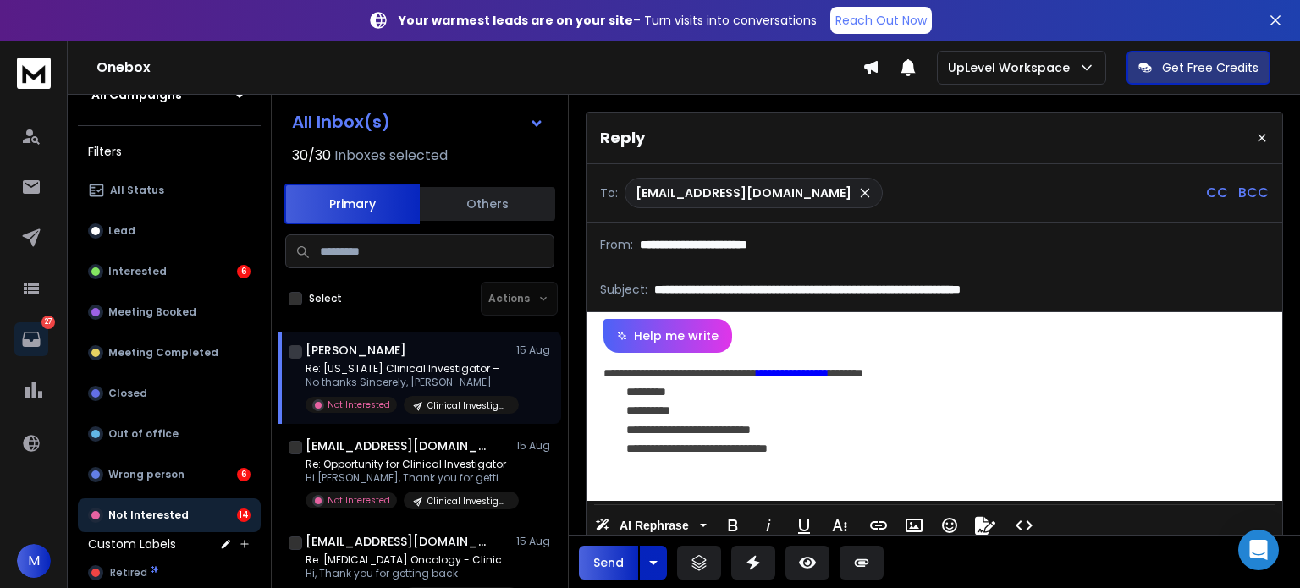
click at [605, 565] on button "Send" at bounding box center [608, 563] width 59 height 34
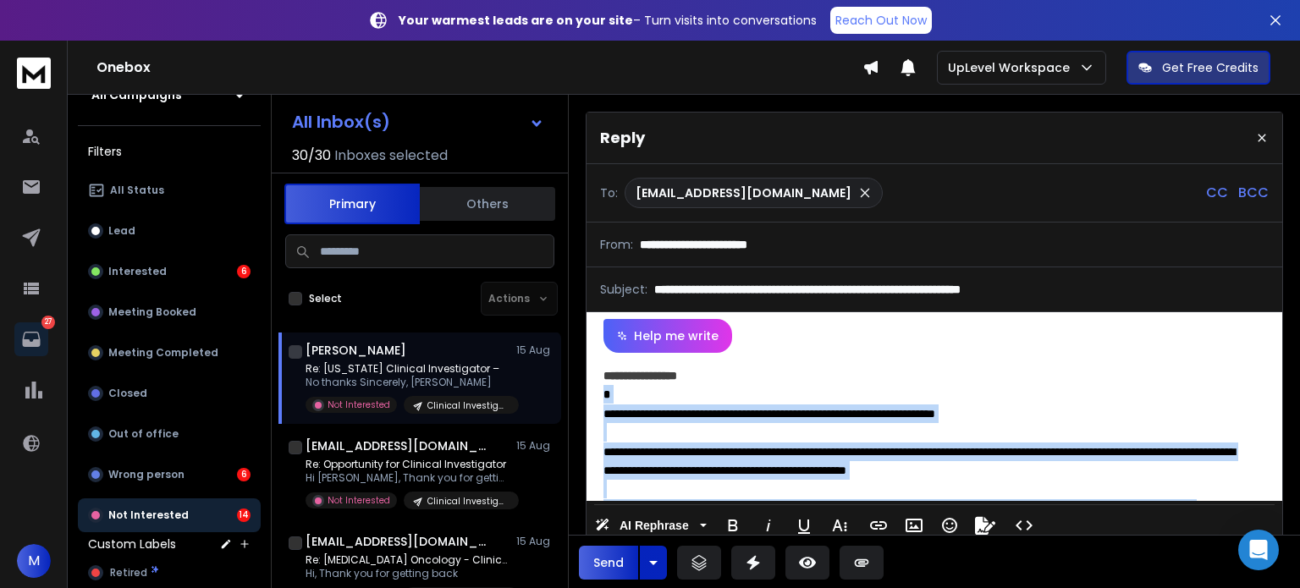
scroll to position [0, 0]
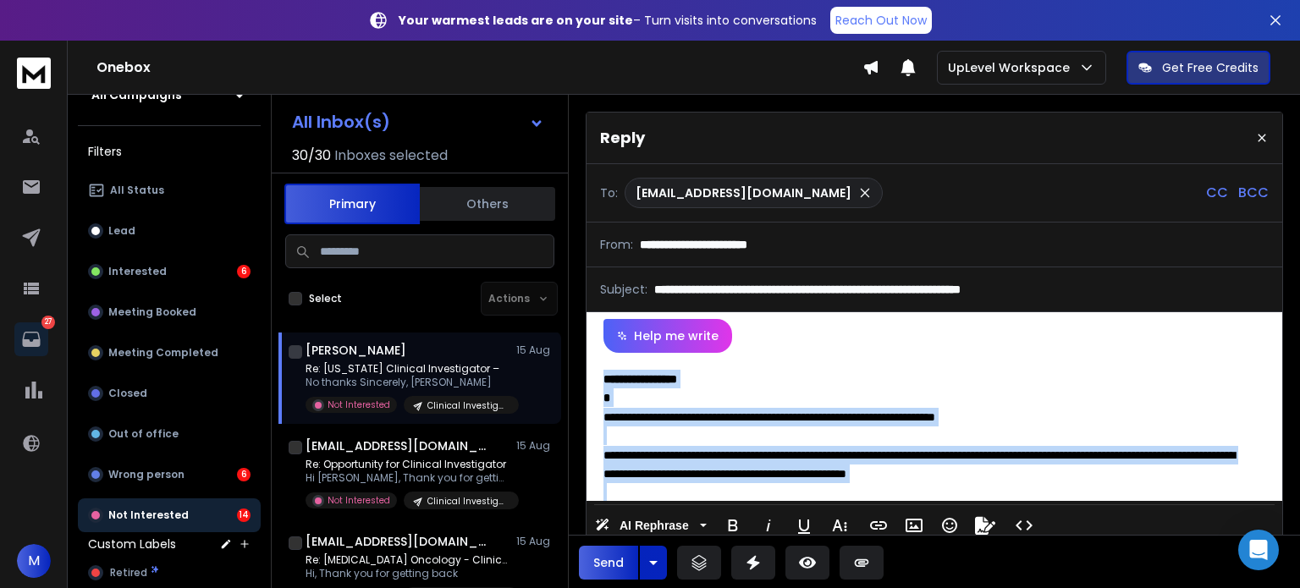
drag, startPoint x: 771, startPoint y: 462, endPoint x: 593, endPoint y: 372, distance: 200.3
click at [593, 372] on div "**********" at bounding box center [933, 427] width 692 height 148
copy div "**********"
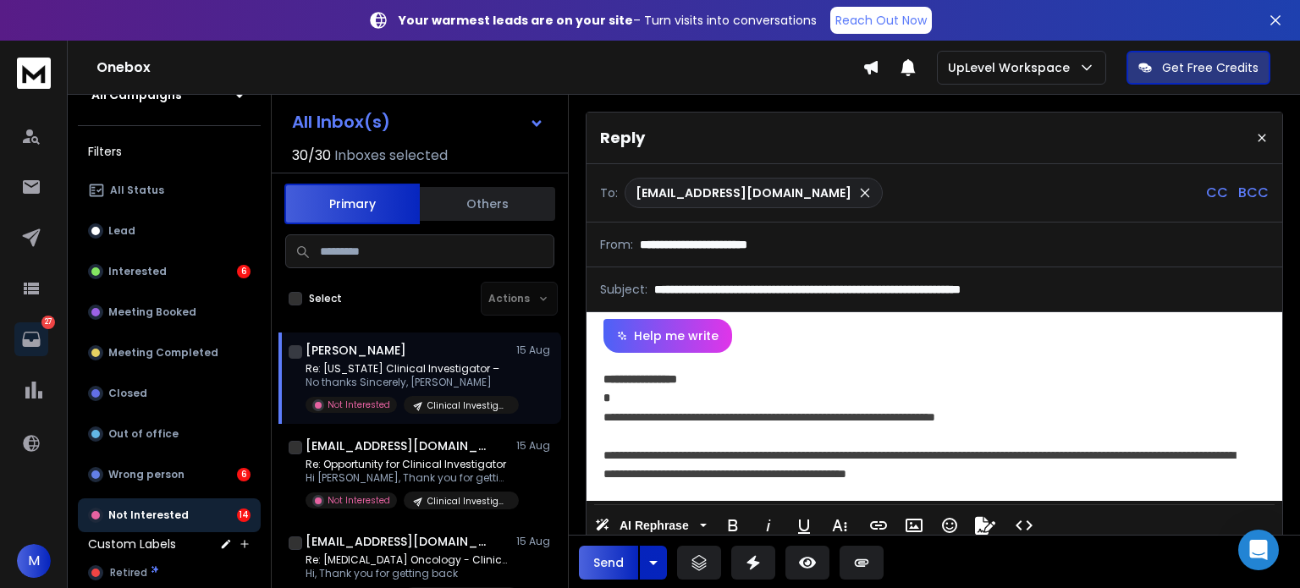
click at [422, 359] on div "Muhammad Hussain 15 Aug Re: Massachusetts Clinical Investigator – No thanks Sin…" at bounding box center [430, 378] width 249 height 72
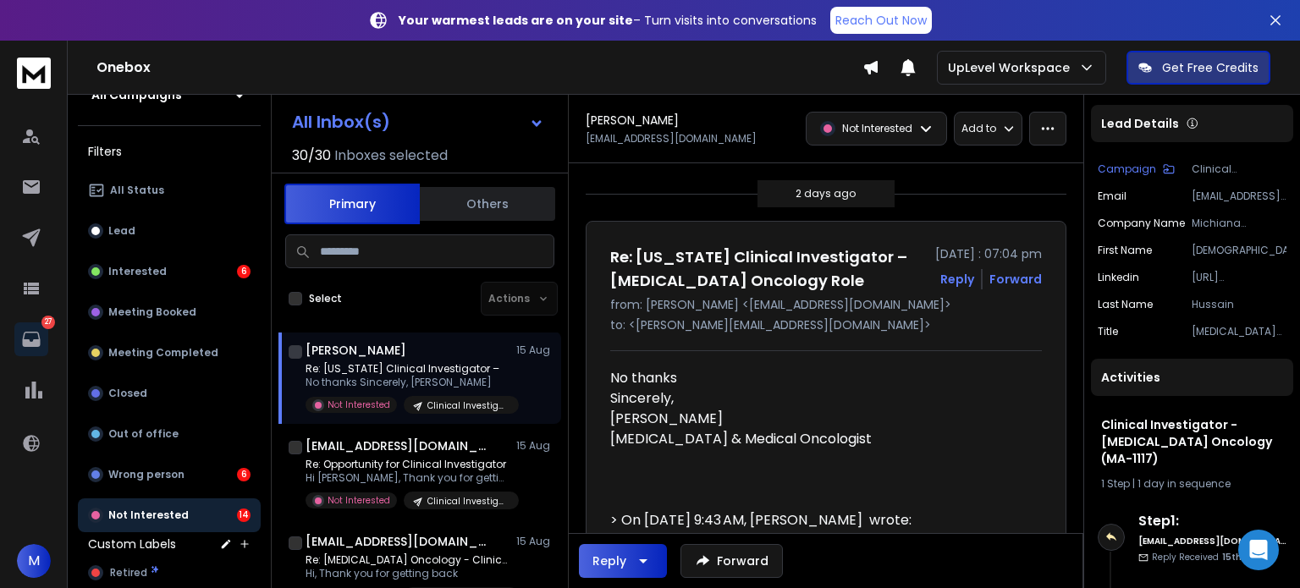
drag, startPoint x: 1185, startPoint y: 276, endPoint x: 1299, endPoint y: 286, distance: 114.7
click at [1299, 286] on div "Lead Details Campaign Clinical Investigator - Gastrointestinal Oncology (MA-111…" at bounding box center [1192, 389] width 217 height 588
copy p "https://www.linkedin.com/in/muhammad-hussain-02b5741a"
click at [623, 566] on div "Reply" at bounding box center [610, 561] width 34 height 17
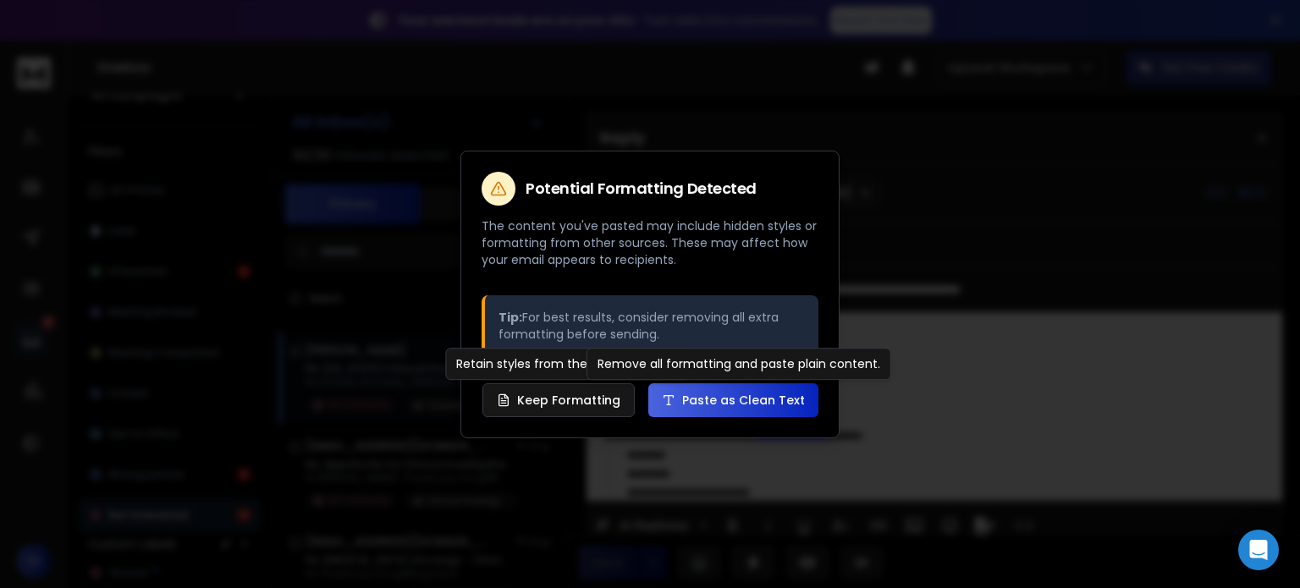
click at [791, 397] on button "Paste as Clean Text" at bounding box center [733, 400] width 170 height 34
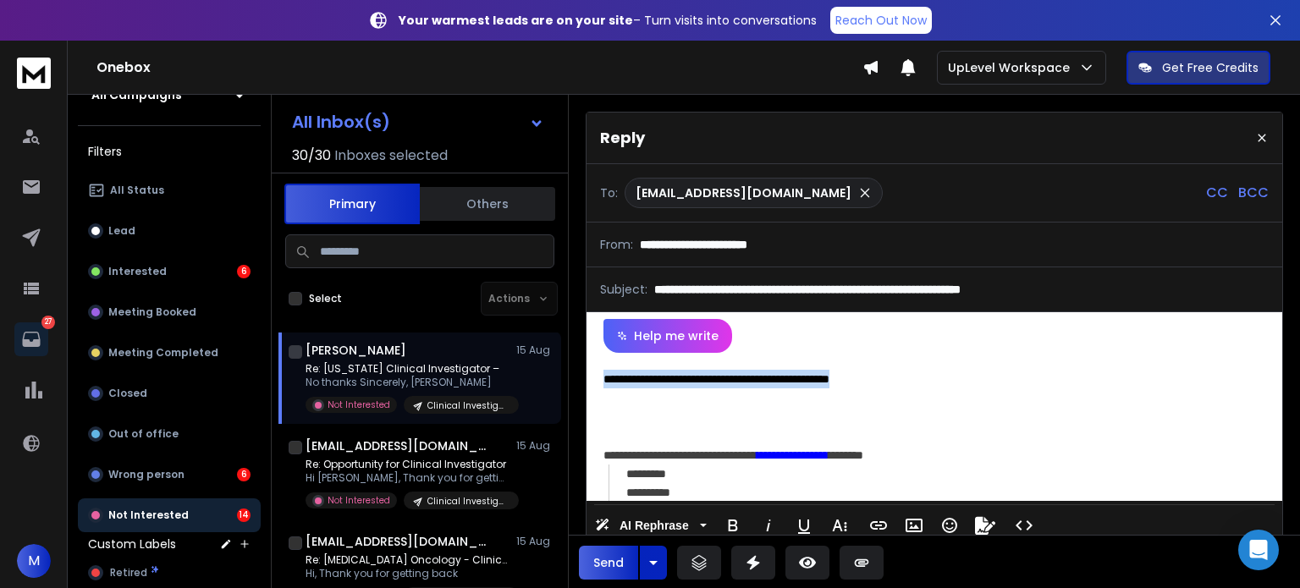
drag, startPoint x: 958, startPoint y: 377, endPoint x: 600, endPoint y: 374, distance: 358.1
click at [600, 374] on div "**********" at bounding box center [935, 427] width 696 height 148
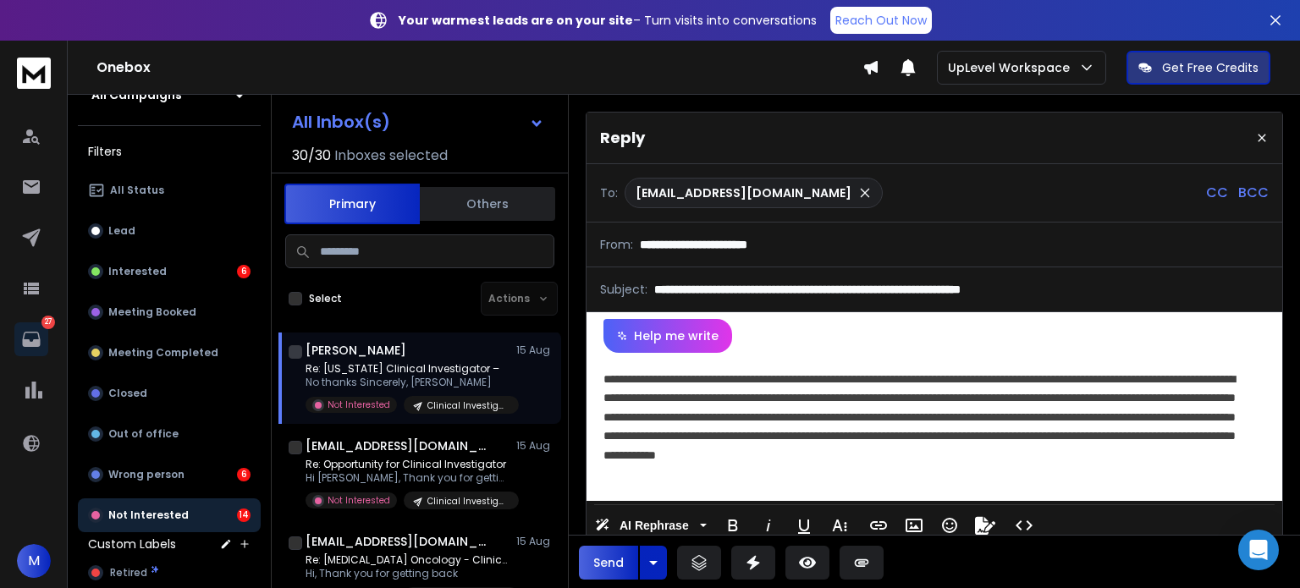
click at [693, 380] on div "**********" at bounding box center [926, 426] width 645 height 113
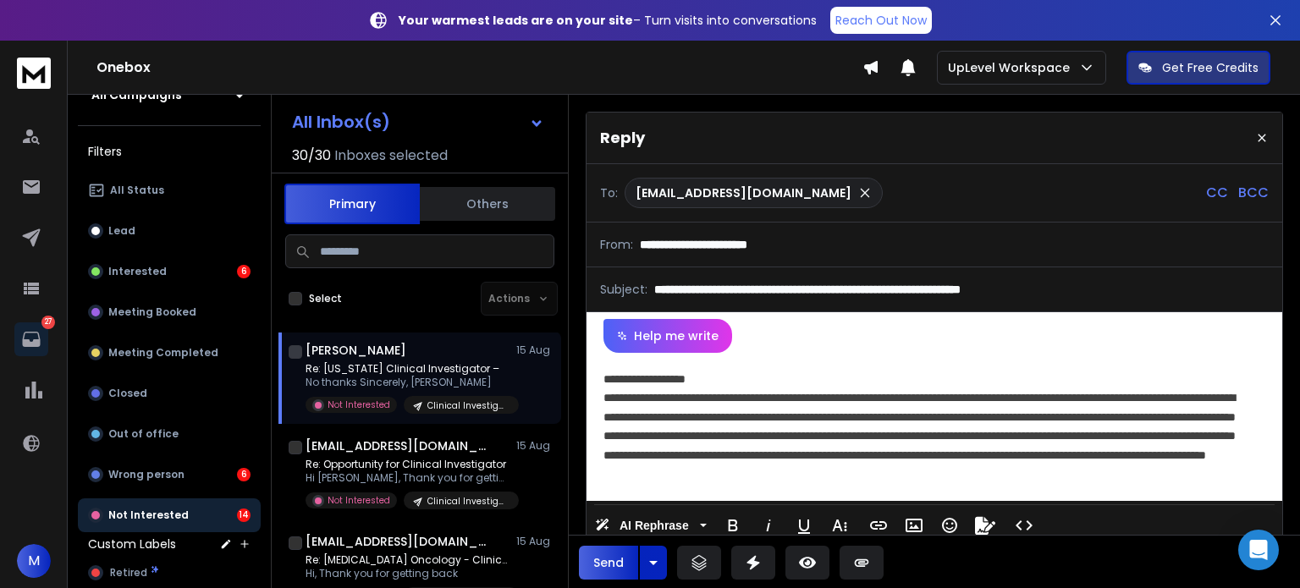
click at [1013, 395] on div "**********" at bounding box center [926, 445] width 645 height 113
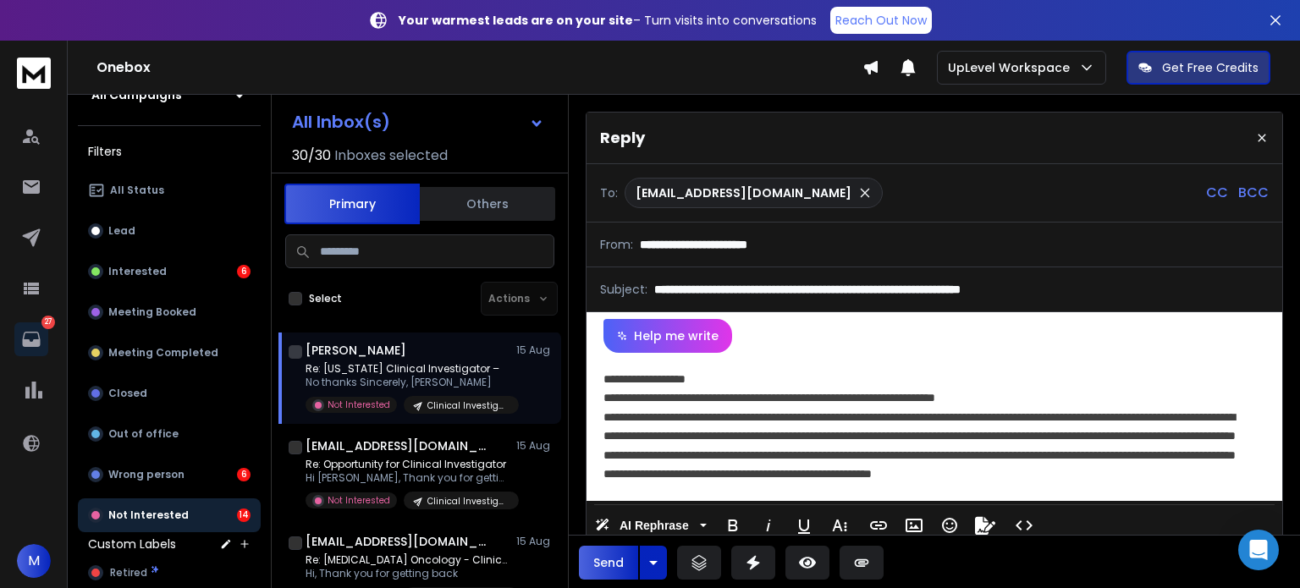
click at [1160, 414] on div "**********" at bounding box center [926, 455] width 645 height 95
click at [901, 453] on div "**********" at bounding box center [926, 455] width 645 height 95
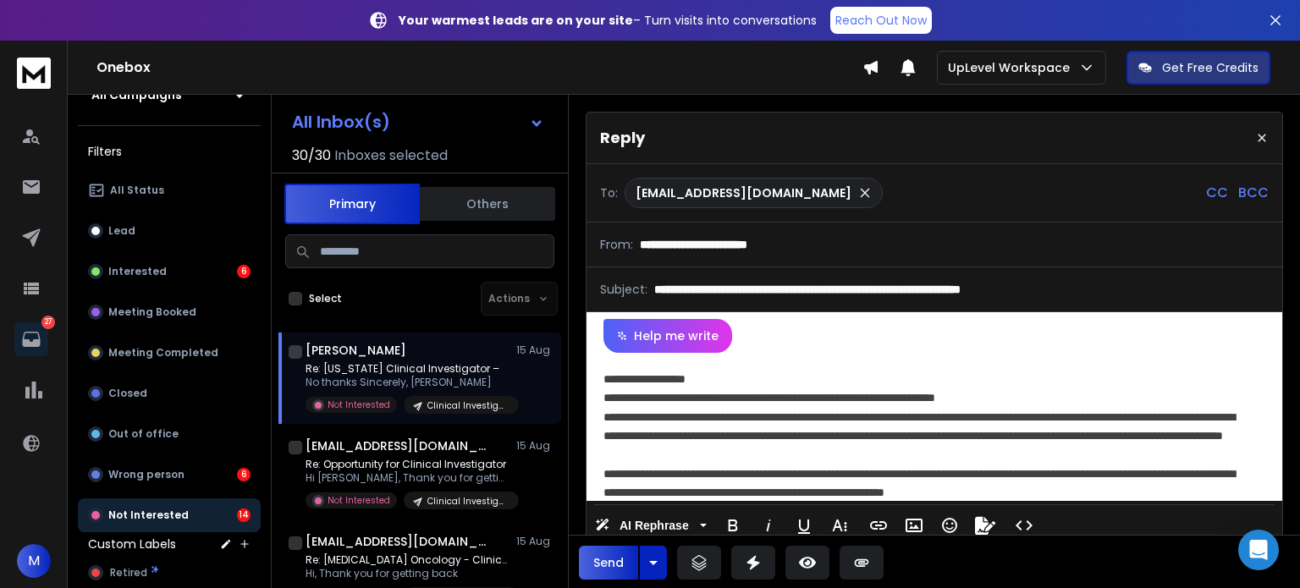
click at [1069, 436] on div "**********" at bounding box center [926, 436] width 645 height 57
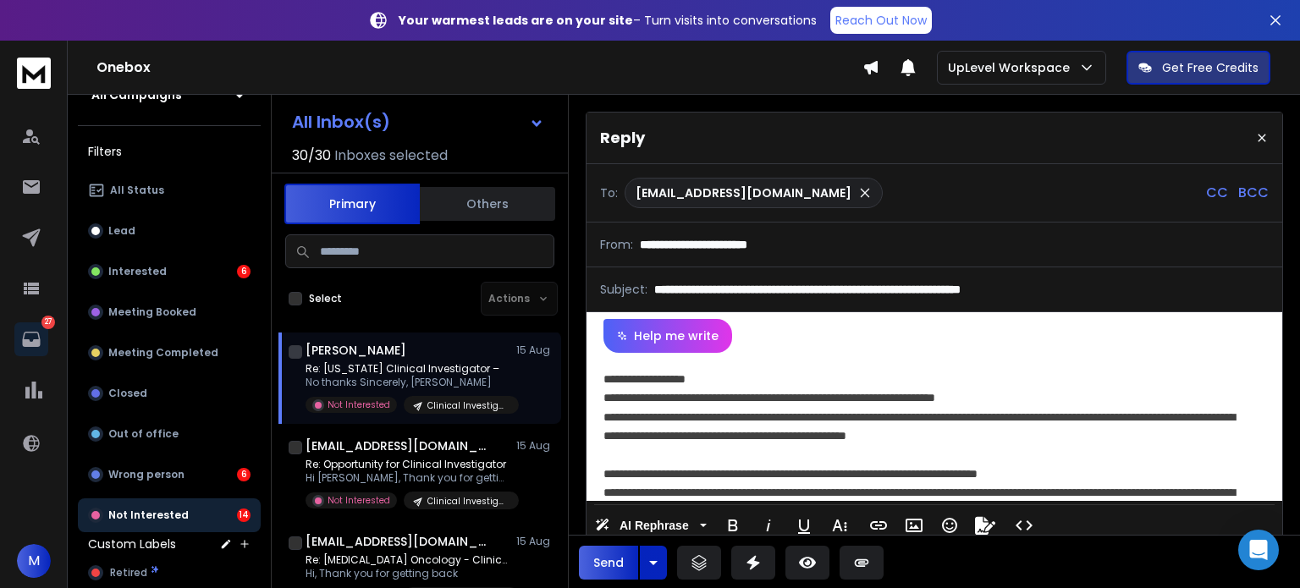
click at [1036, 394] on div "**********" at bounding box center [926, 398] width 645 height 19
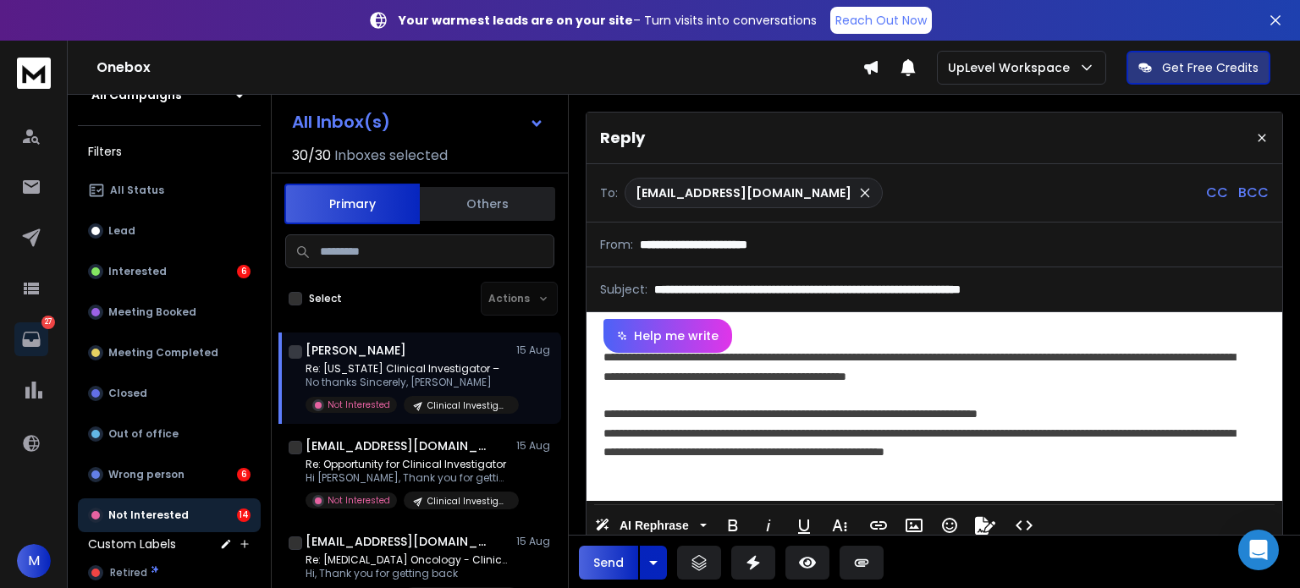
scroll to position [85, 0]
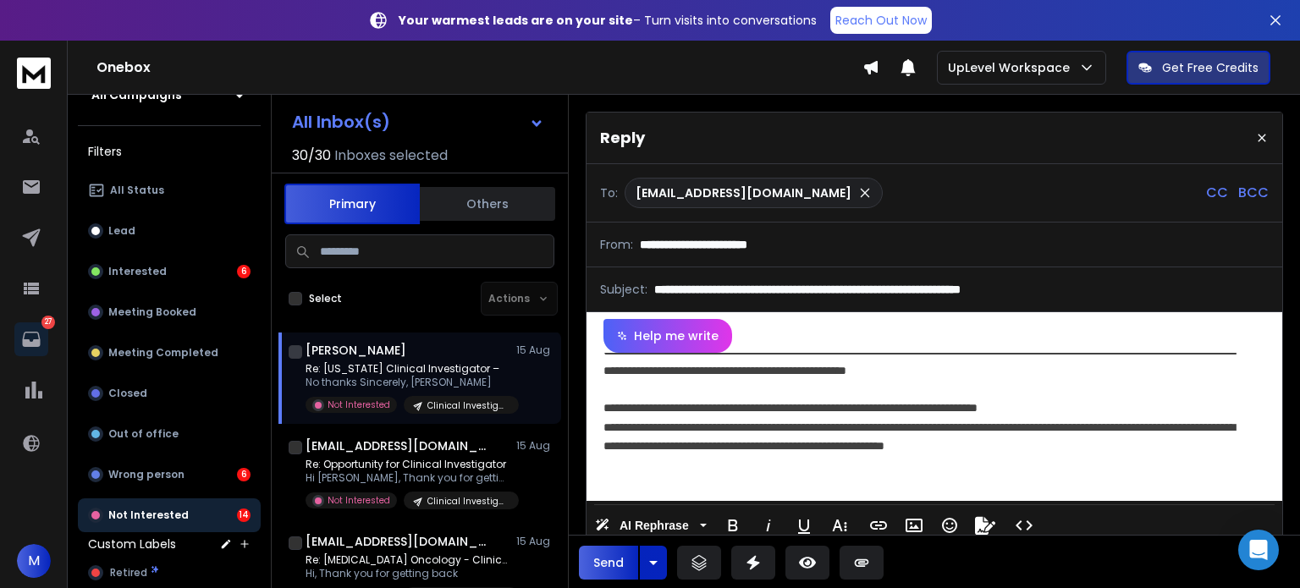
click at [869, 427] on div "**********" at bounding box center [926, 437] width 645 height 38
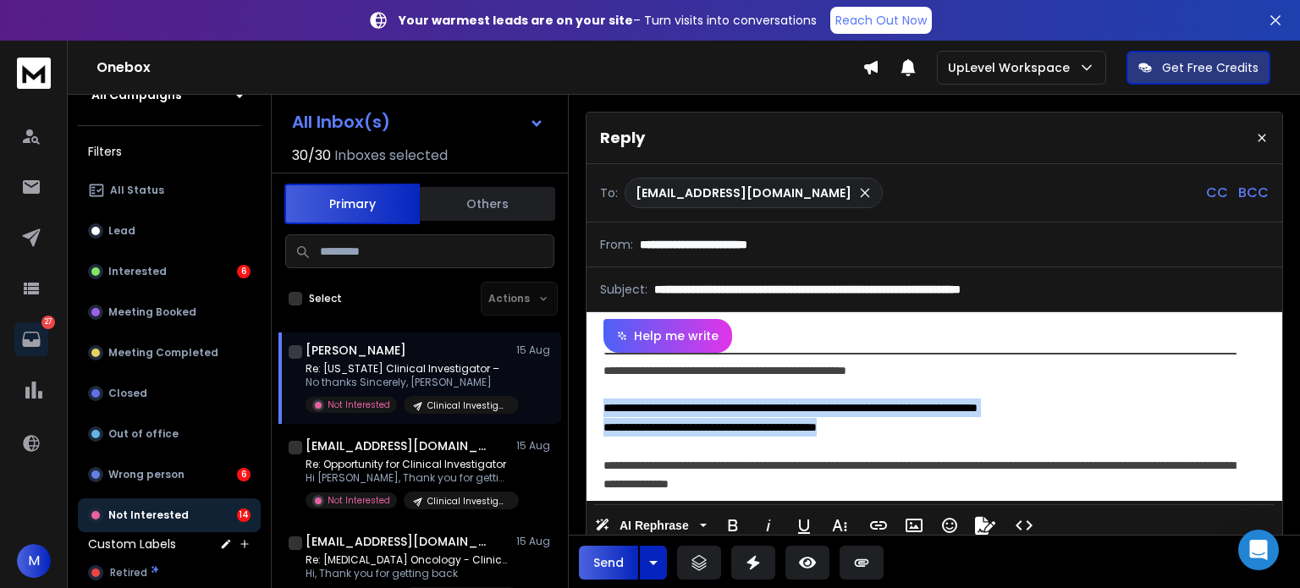
drag, startPoint x: 825, startPoint y: 423, endPoint x: 598, endPoint y: 406, distance: 227.5
click at [598, 406] on div "**********" at bounding box center [933, 427] width 692 height 148
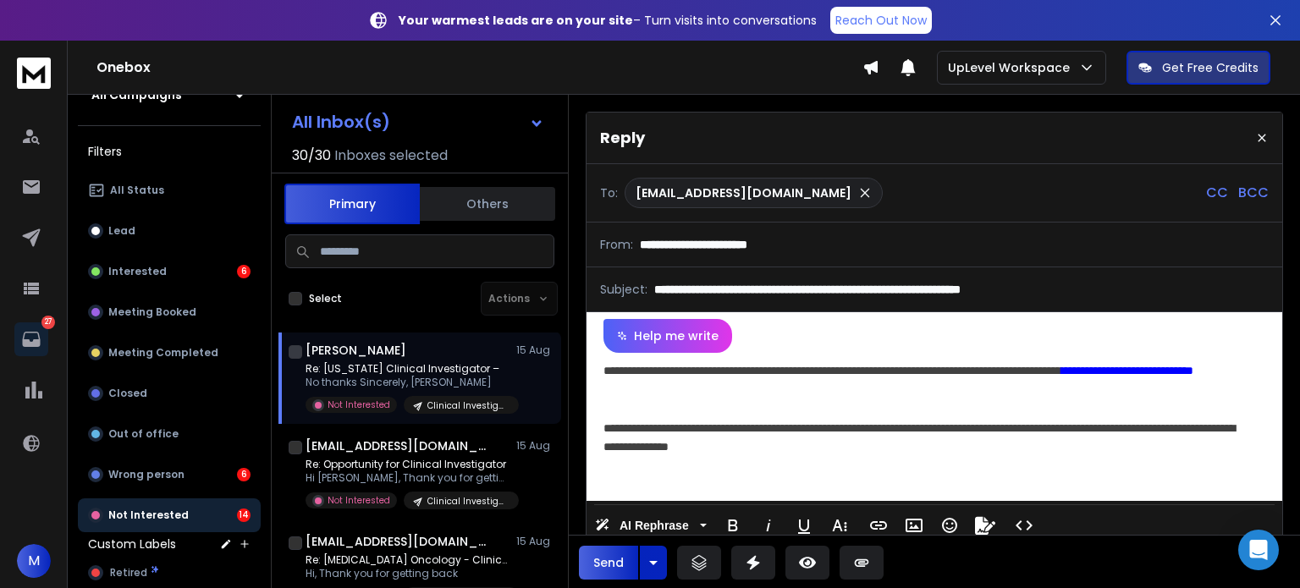
scroll to position [169, 0]
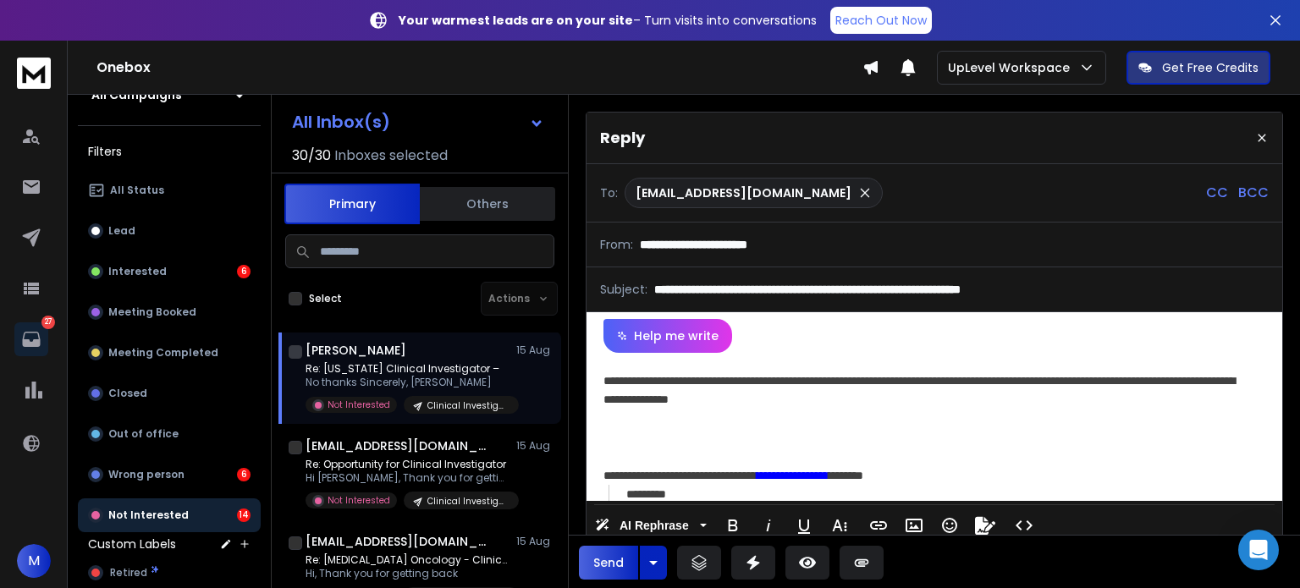
click at [808, 383] on div "**********" at bounding box center [926, 391] width 645 height 38
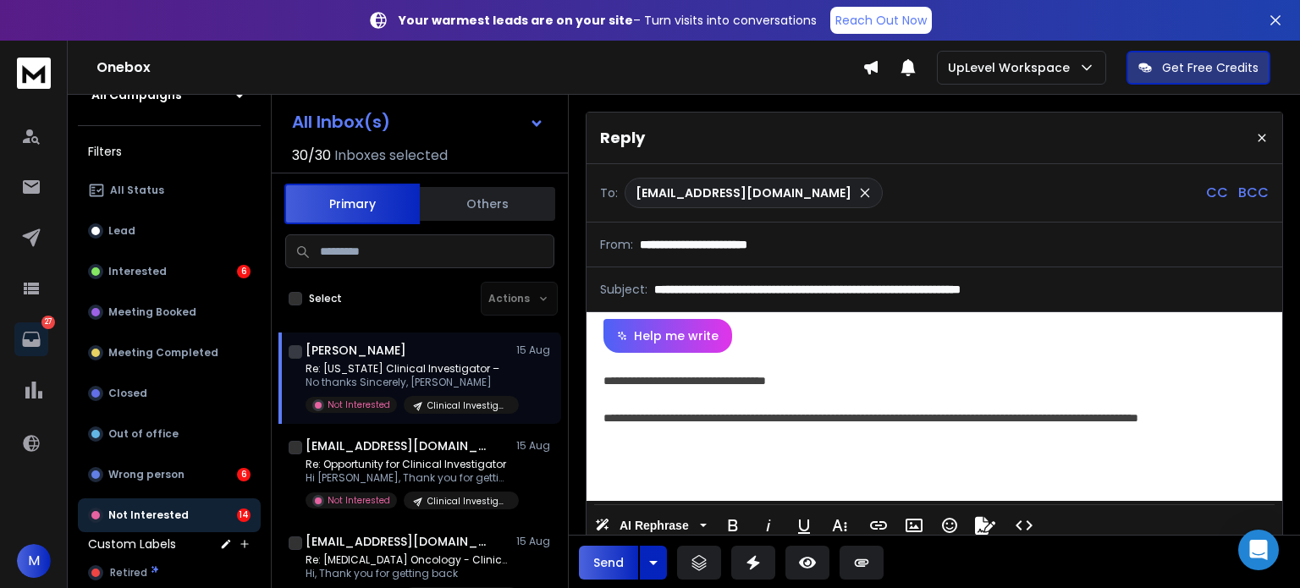
click at [683, 420] on div "**********" at bounding box center [926, 428] width 645 height 38
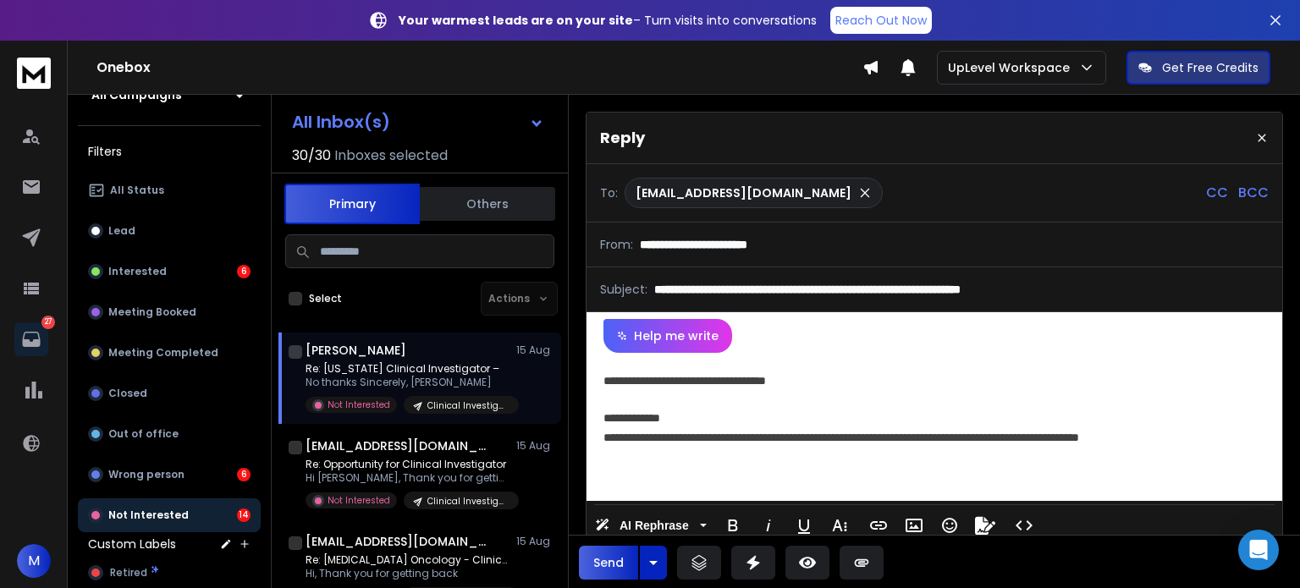
click at [643, 439] on div "**********" at bounding box center [926, 447] width 645 height 38
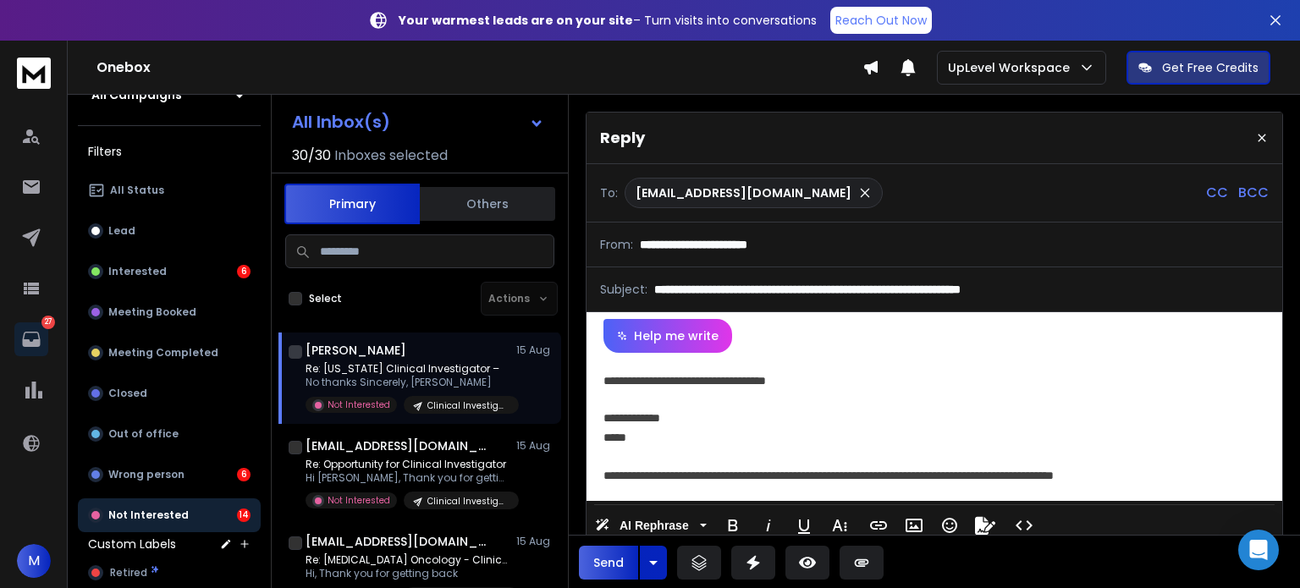
click at [693, 473] on div "**********" at bounding box center [926, 475] width 645 height 19
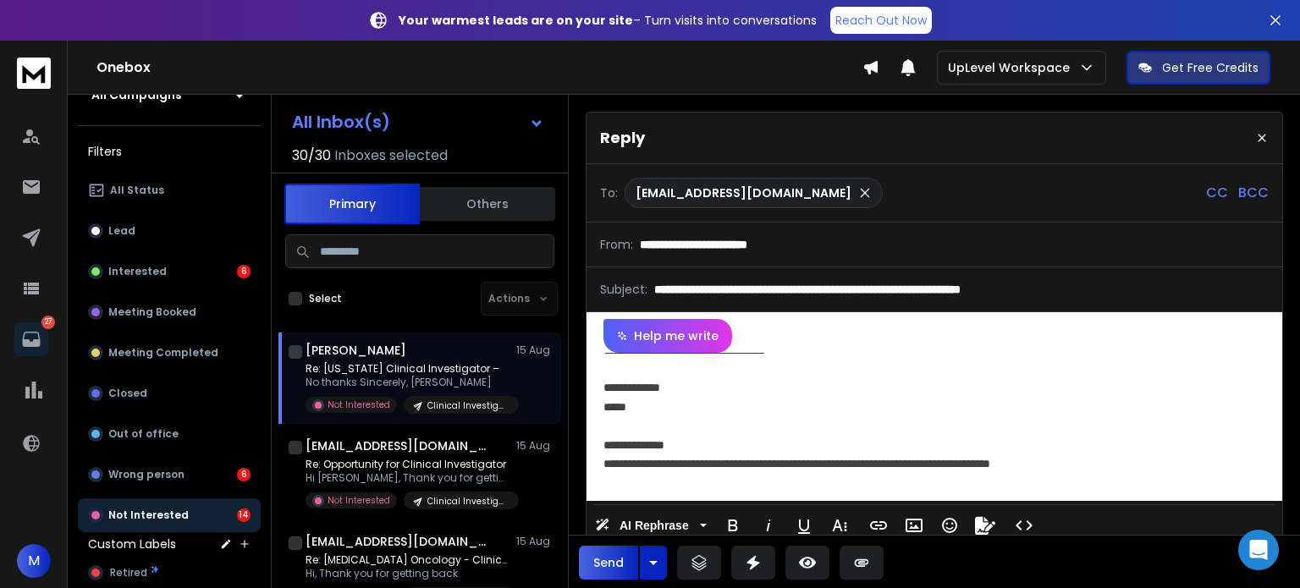
scroll to position [254, 0]
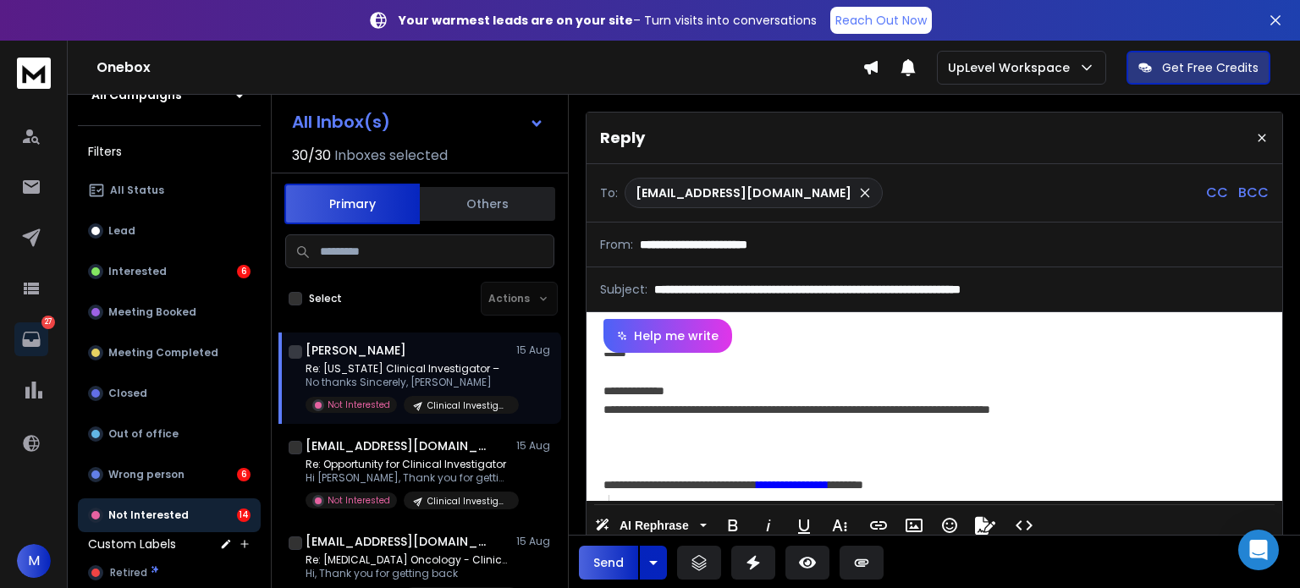
click at [842, 412] on div "**********" at bounding box center [926, 409] width 645 height 19
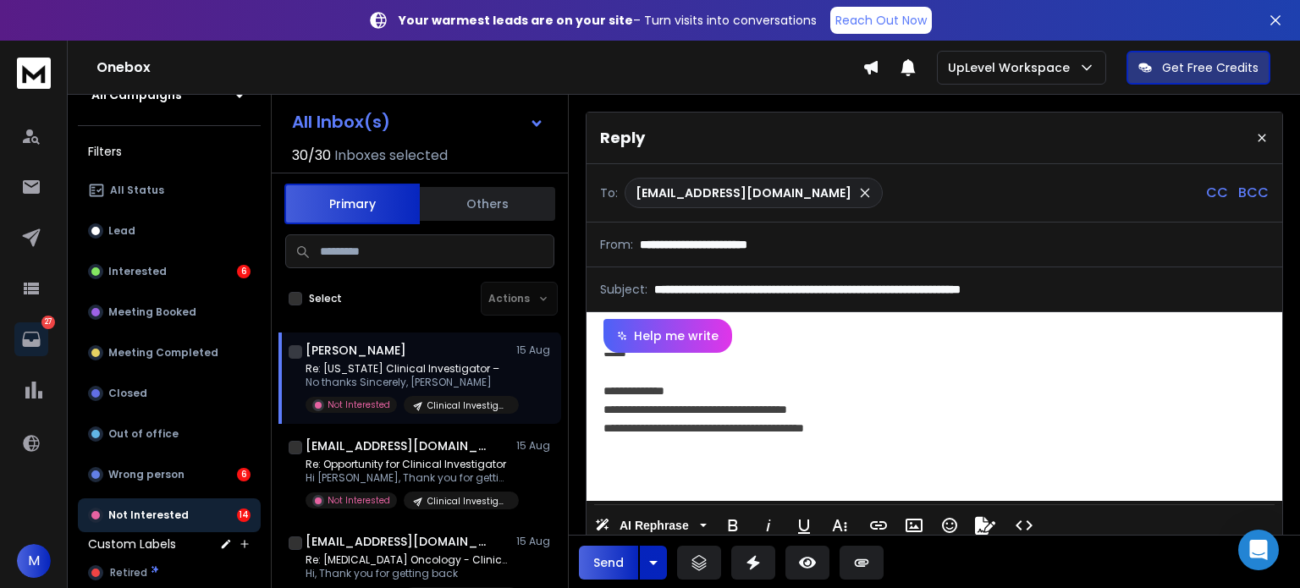
click at [728, 428] on div "**********" at bounding box center [926, 428] width 645 height 19
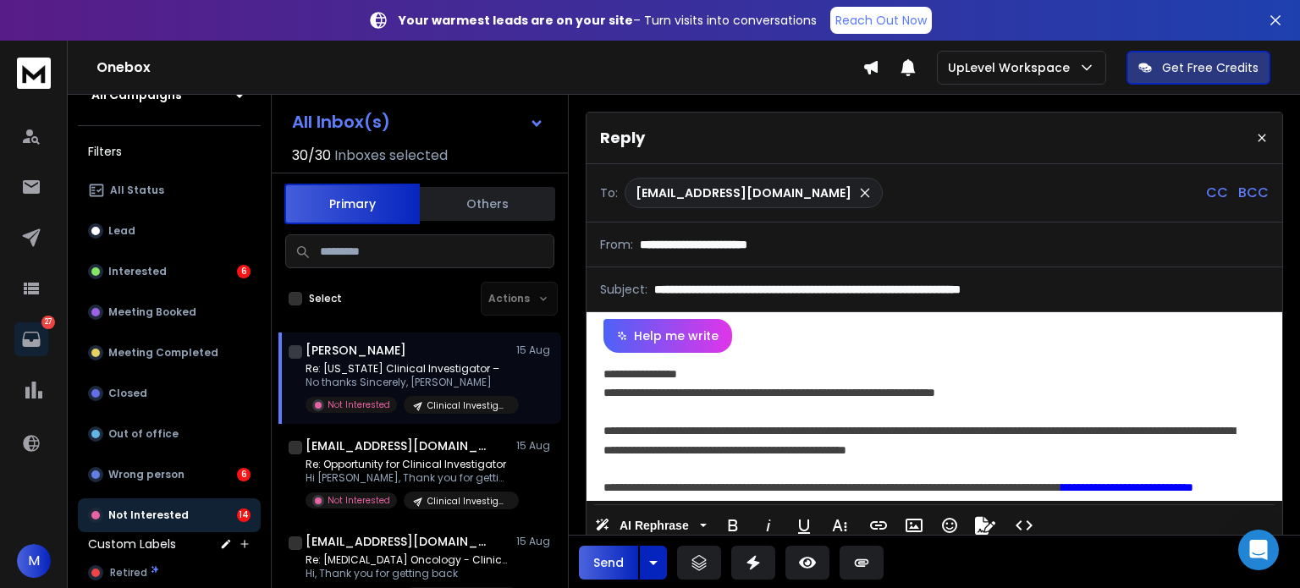
scroll to position [0, 0]
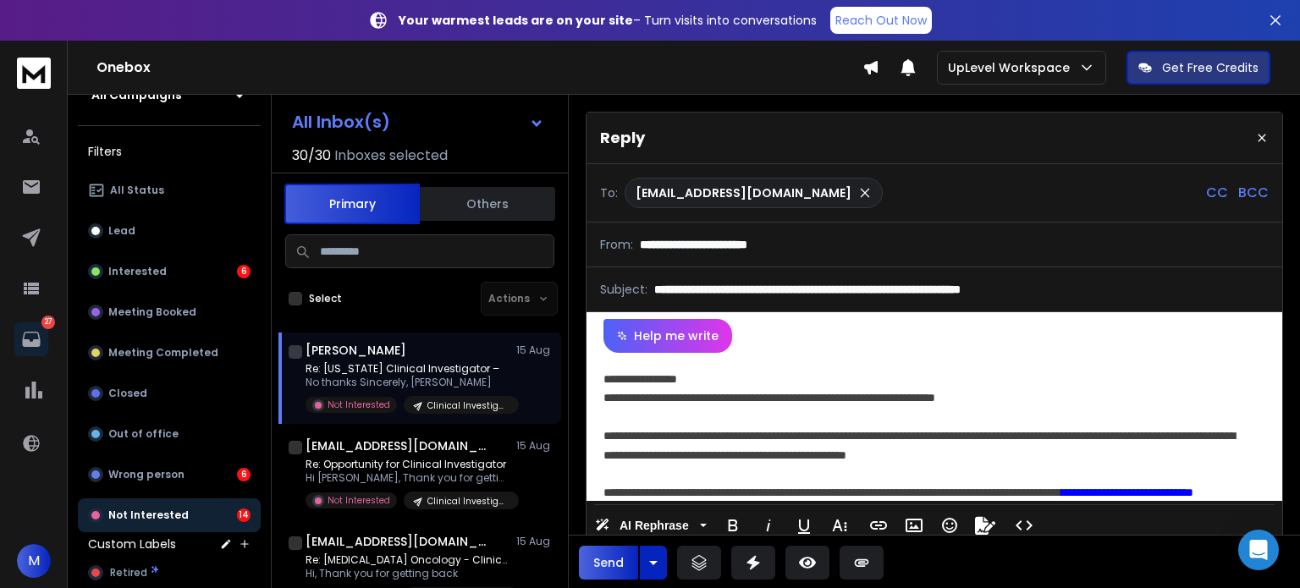
click at [613, 565] on button "Send" at bounding box center [608, 563] width 59 height 34
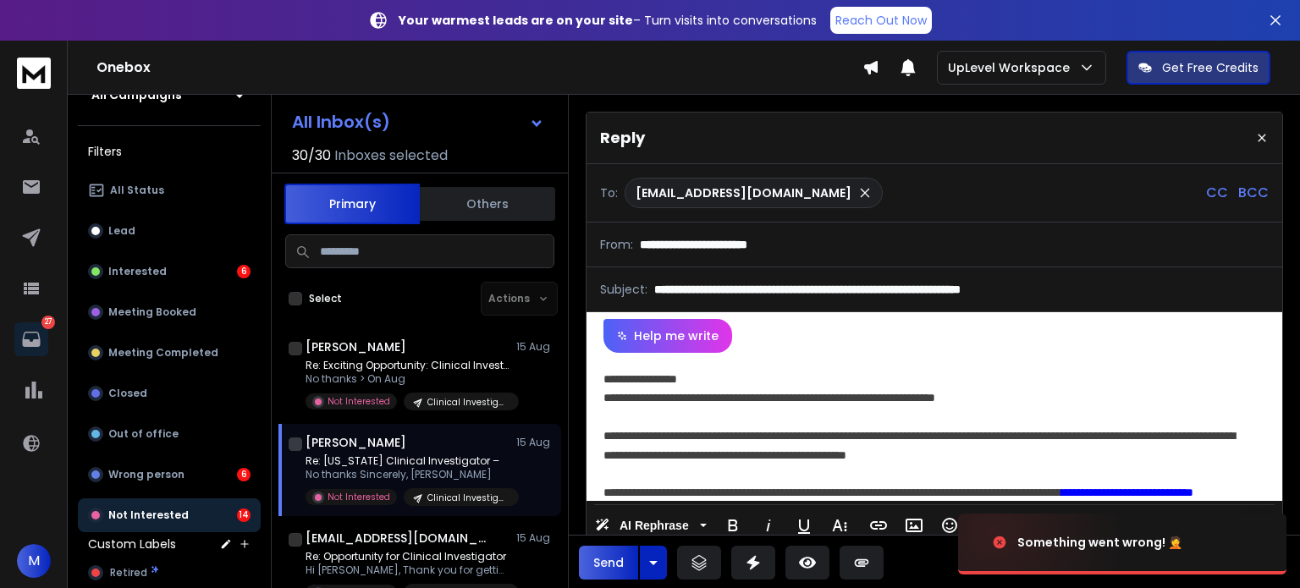
scroll to position [1316, 0]
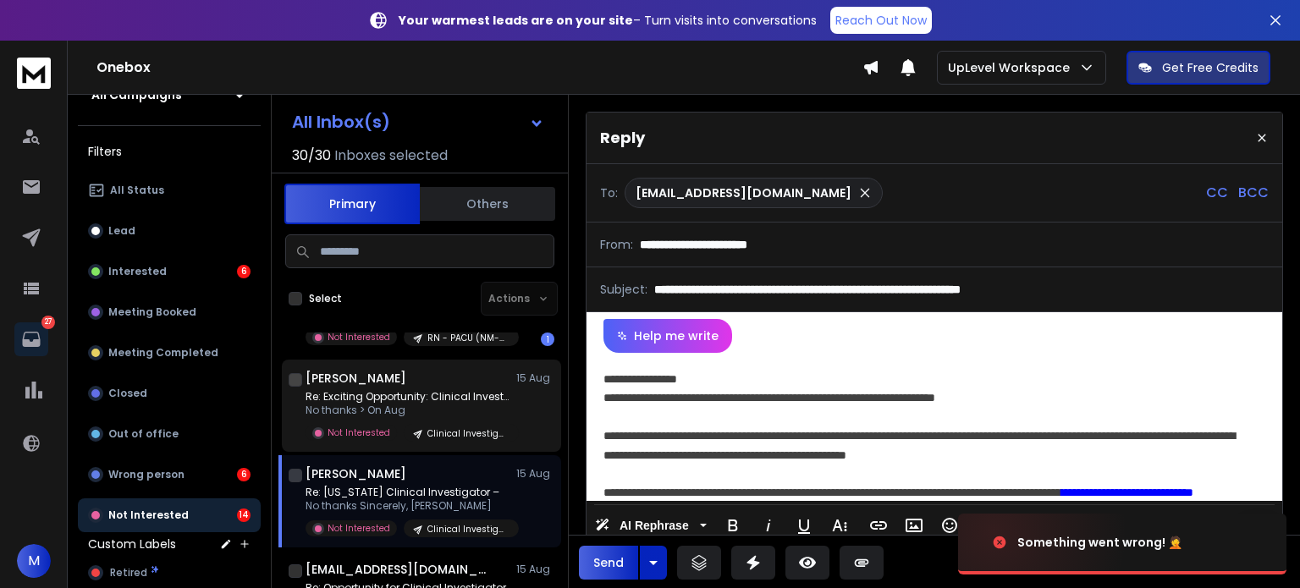
click at [413, 394] on p "Re: Exciting Opportunity: Clinical Investigator" at bounding box center [407, 397] width 203 height 14
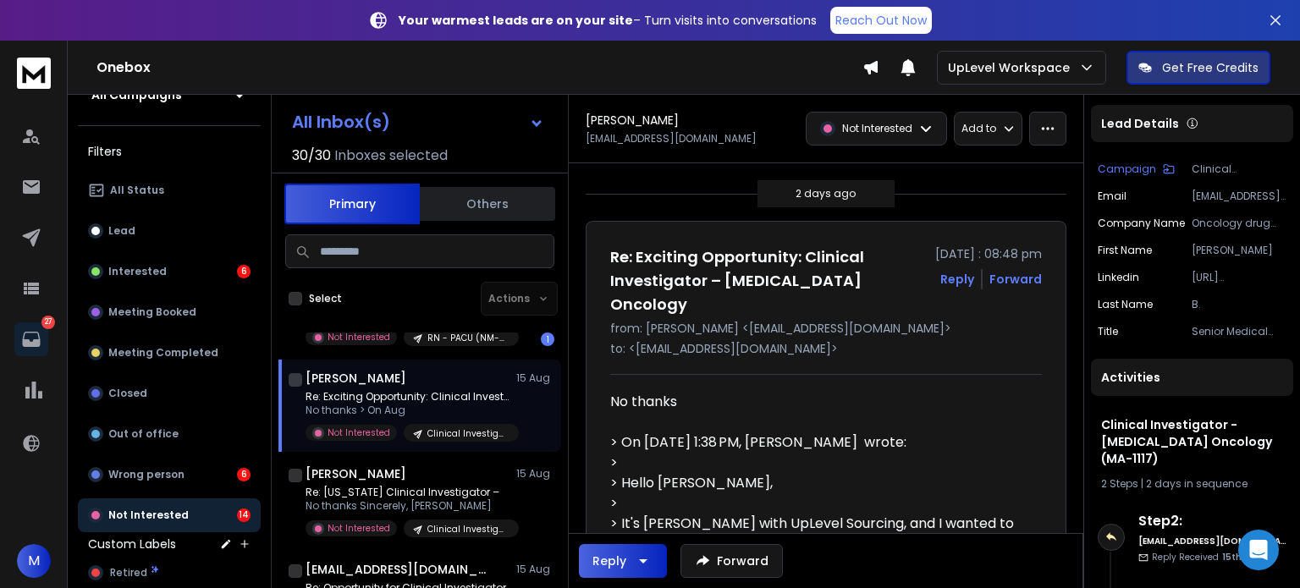
click at [626, 559] on div "Reply" at bounding box center [623, 561] width 61 height 20
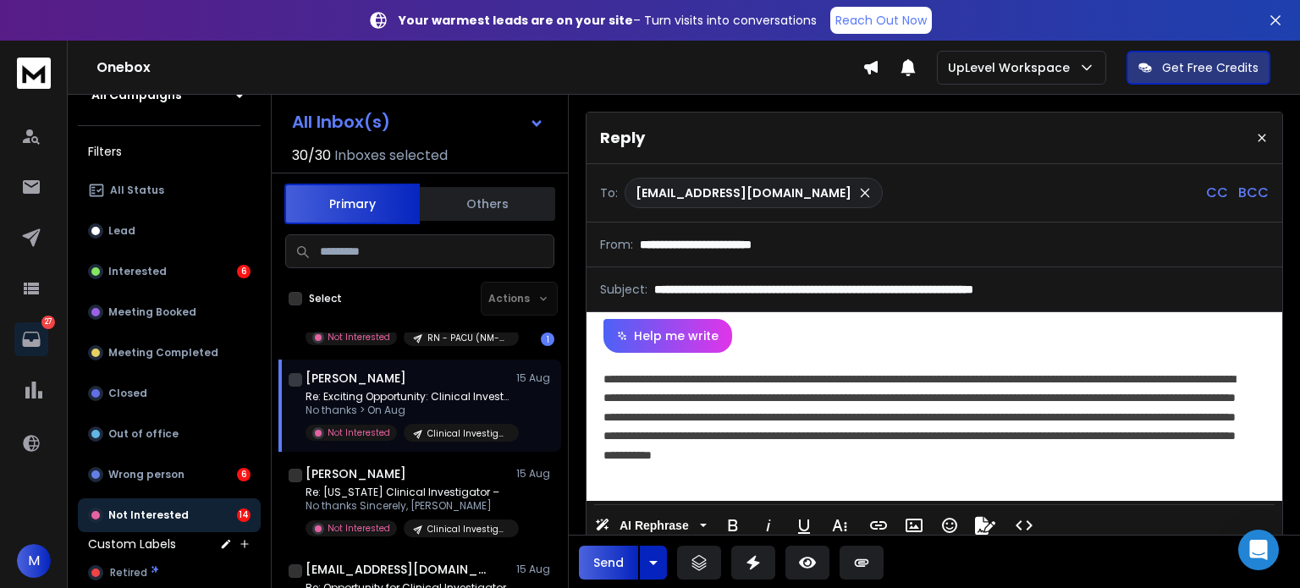
click at [695, 376] on div "**********" at bounding box center [926, 426] width 645 height 113
click at [815, 565] on icon at bounding box center [807, 563] width 17 height 17
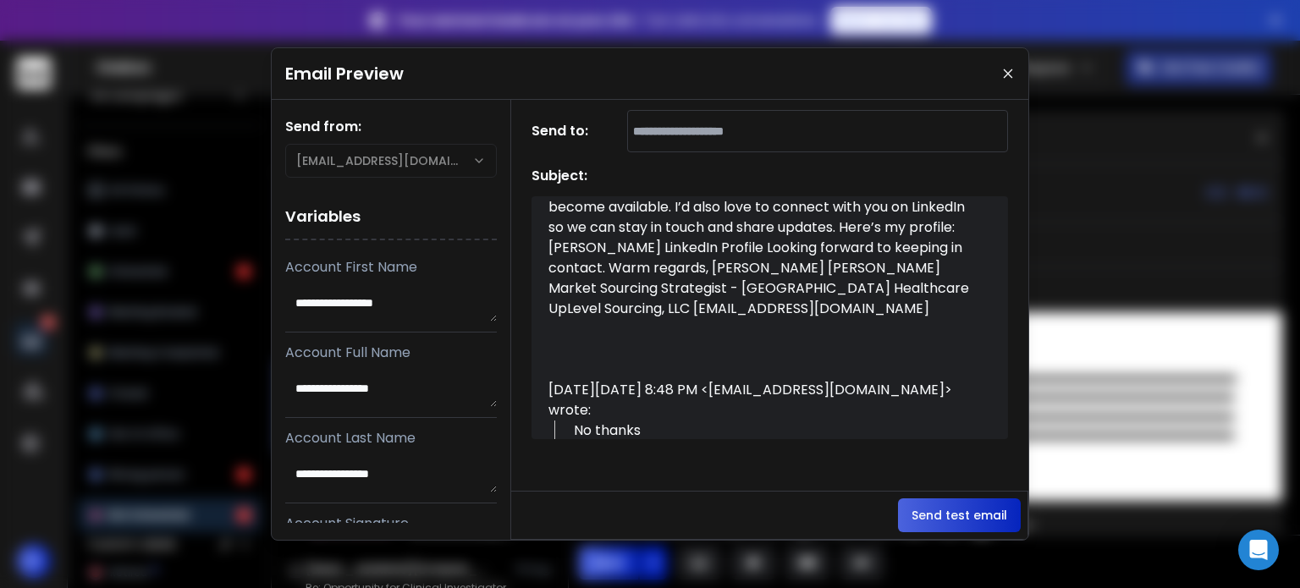
scroll to position [169, 0]
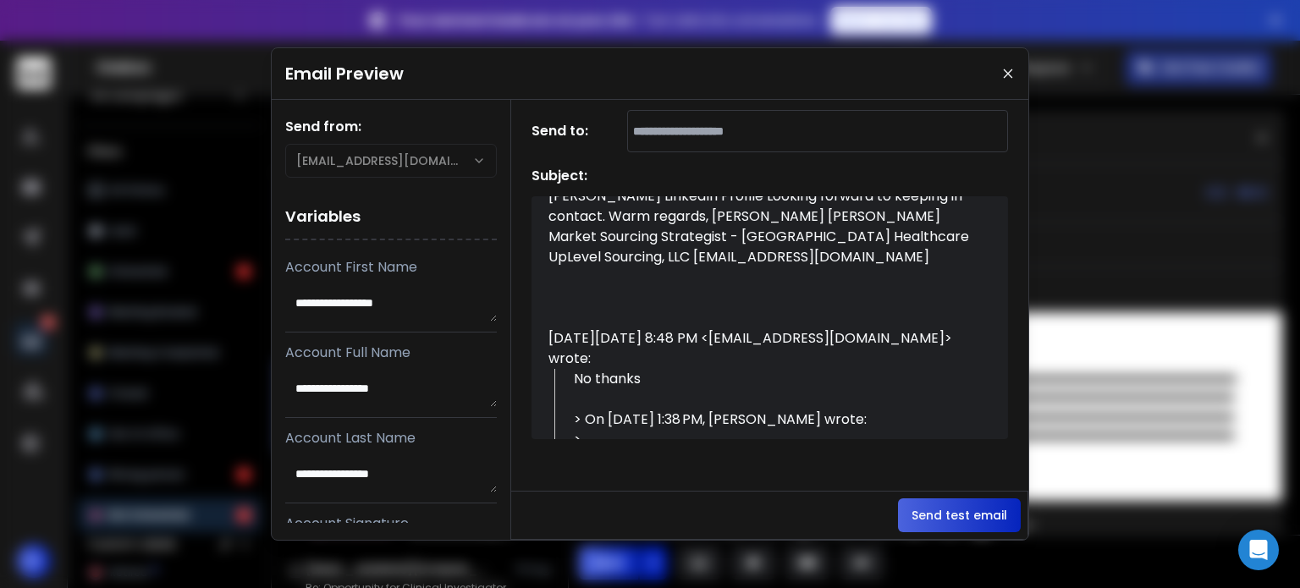
click at [1013, 78] on icon at bounding box center [1009, 74] width 14 height 14
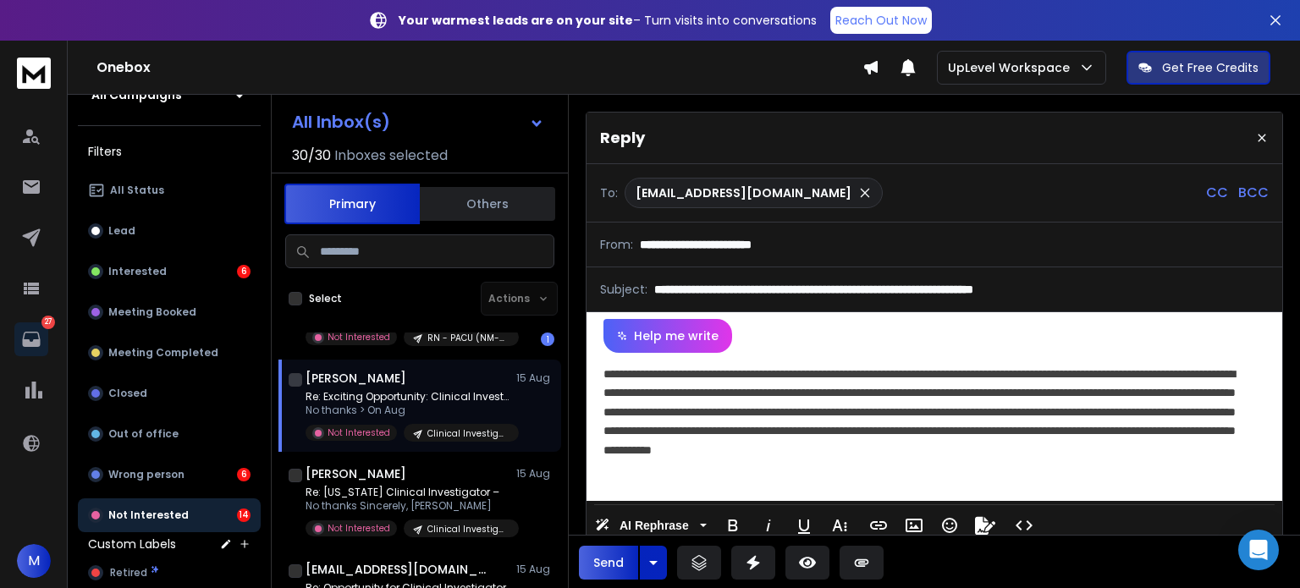
scroll to position [0, 0]
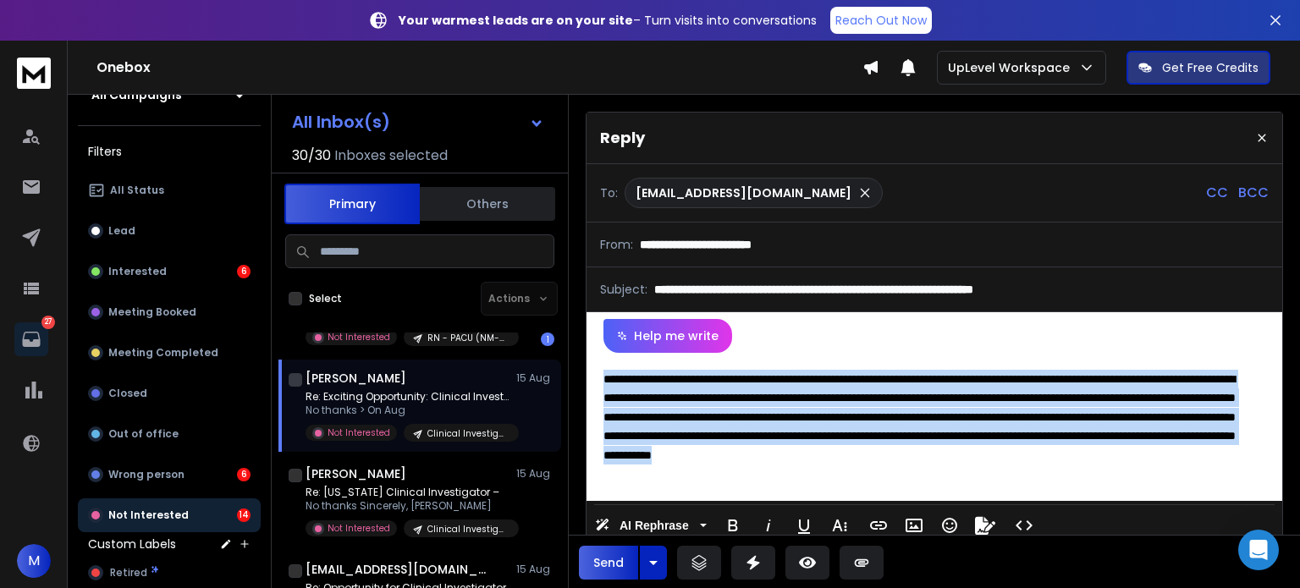
drag, startPoint x: 756, startPoint y: 473, endPoint x: 571, endPoint y: 355, distance: 219.3
click at [571, 355] on div "**********" at bounding box center [934, 428] width 731 height 667
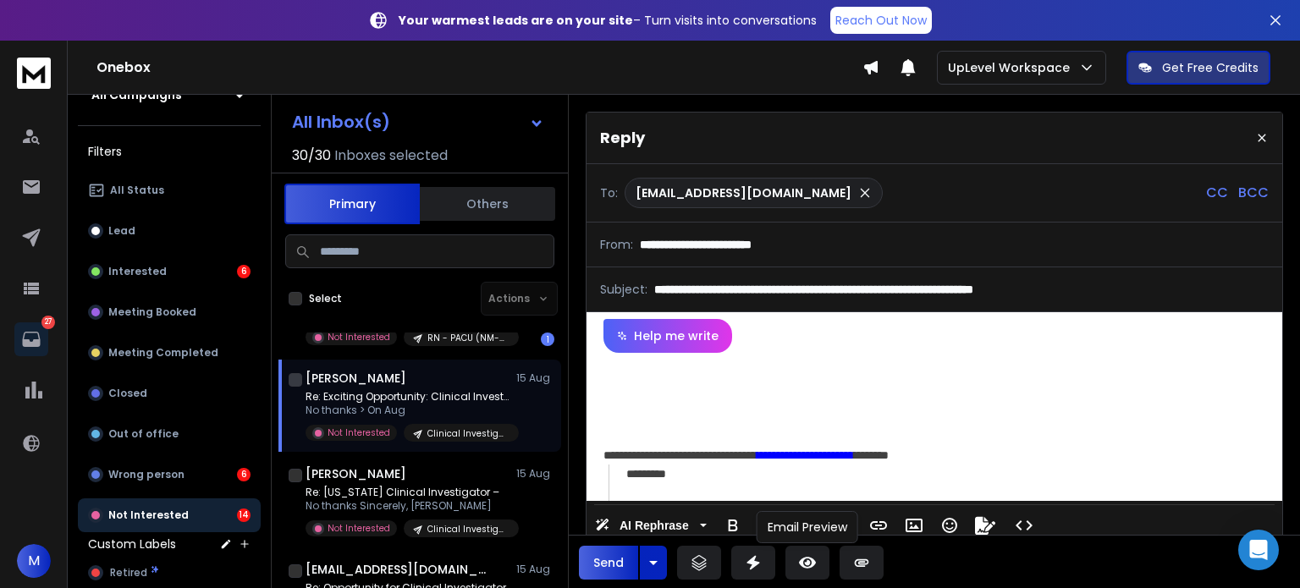
click at [813, 572] on button at bounding box center [808, 563] width 44 height 34
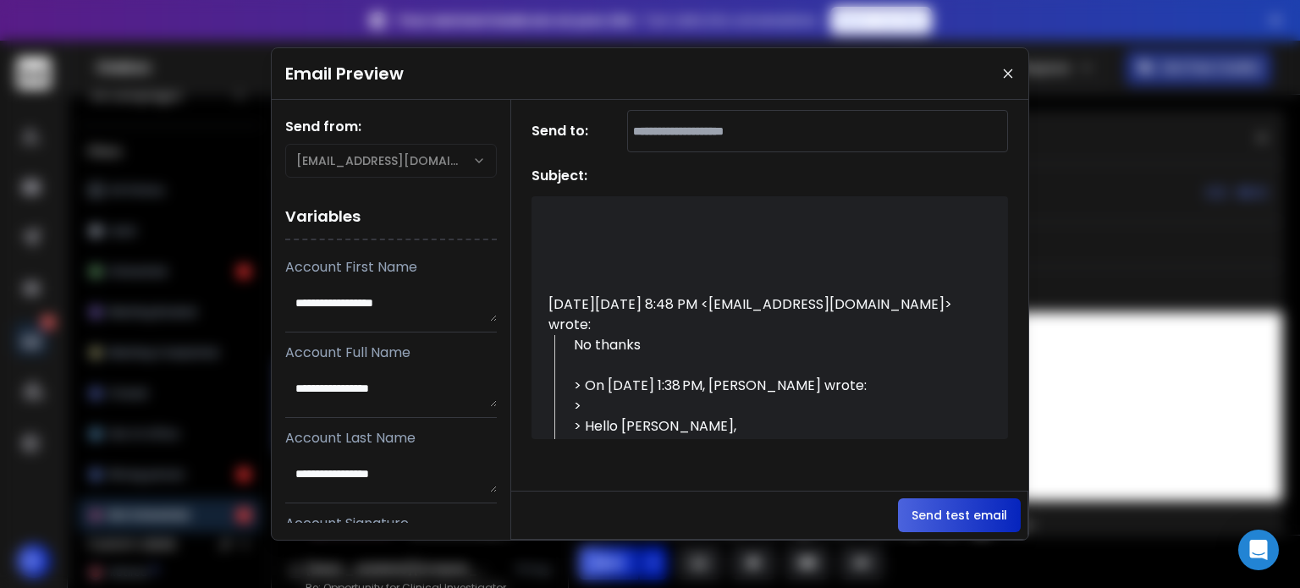
drag, startPoint x: 1013, startPoint y: 65, endPoint x: 1005, endPoint y: 77, distance: 14.1
click at [1011, 66] on div "Email Preview" at bounding box center [650, 73] width 757 height 51
click at [1004, 71] on icon at bounding box center [1009, 74] width 14 height 14
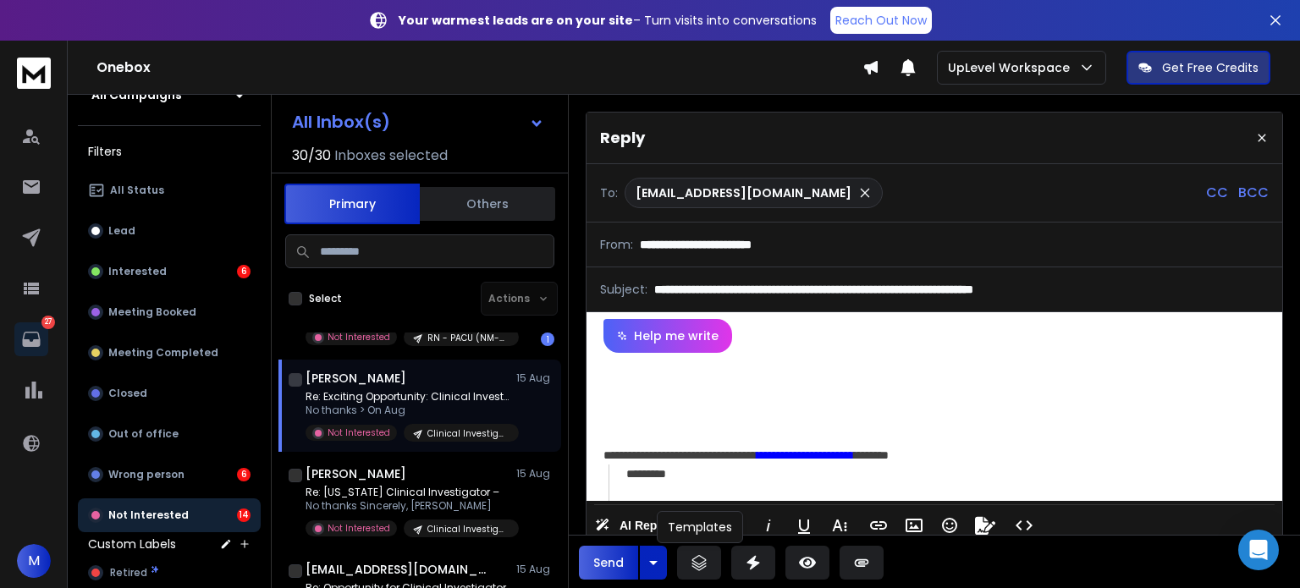
click at [702, 568] on icon at bounding box center [699, 568] width 14 height 5
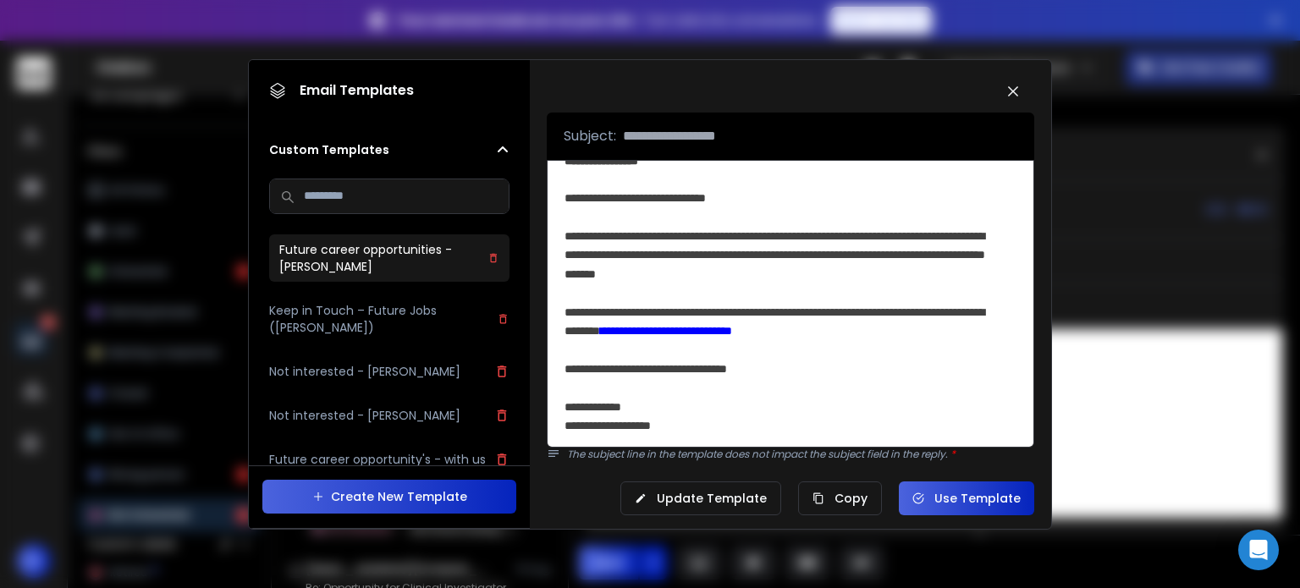
scroll to position [69, 0]
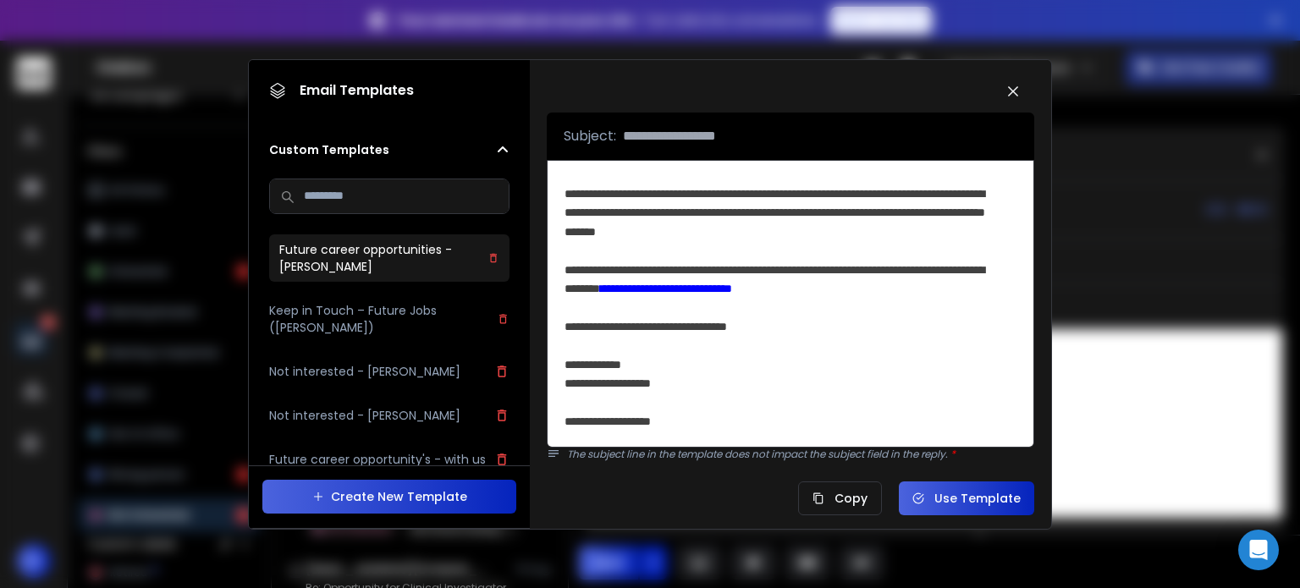
click at [962, 510] on button "Use Template" at bounding box center [966, 499] width 135 height 34
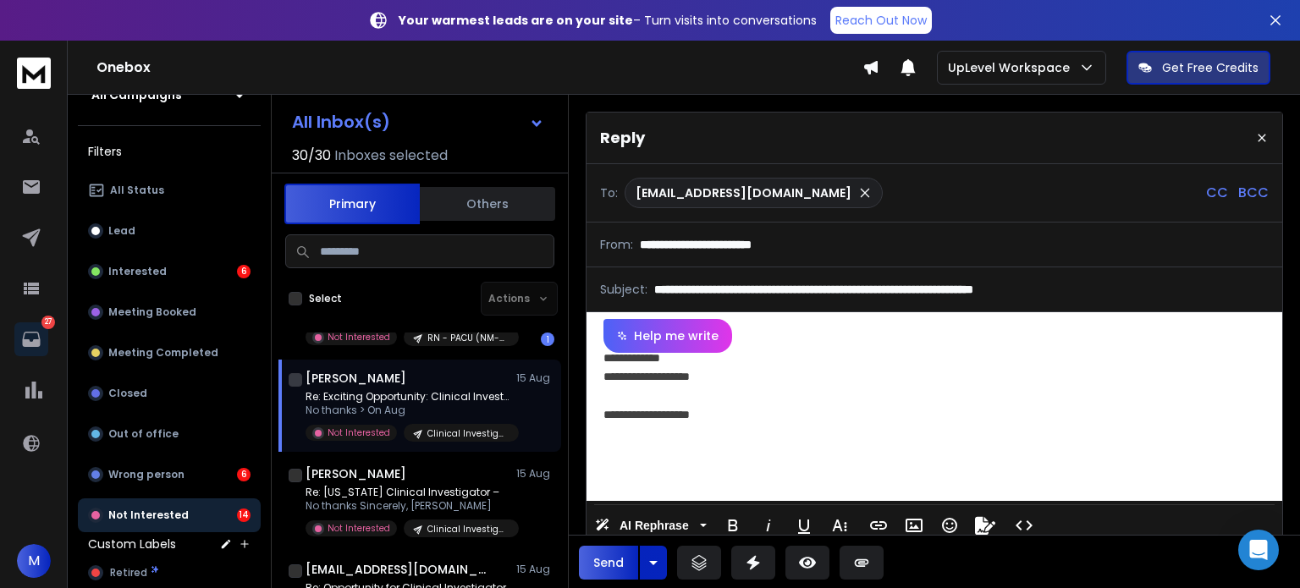
scroll to position [254, 0]
click at [804, 563] on icon at bounding box center [807, 563] width 17 height 17
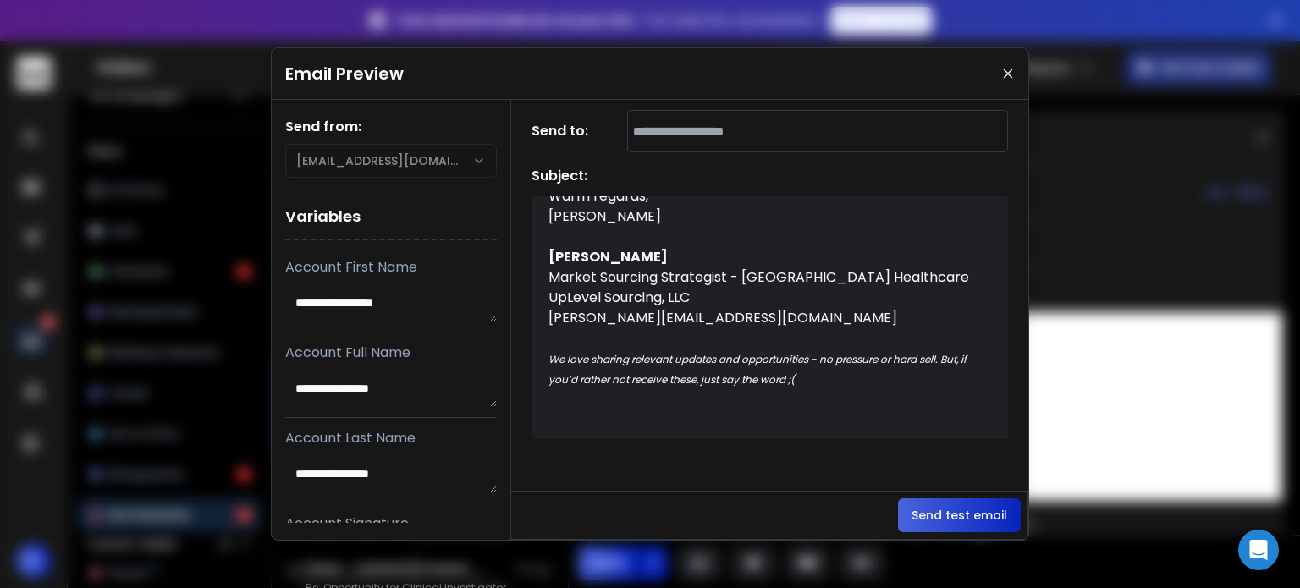
scroll to position [339, 0]
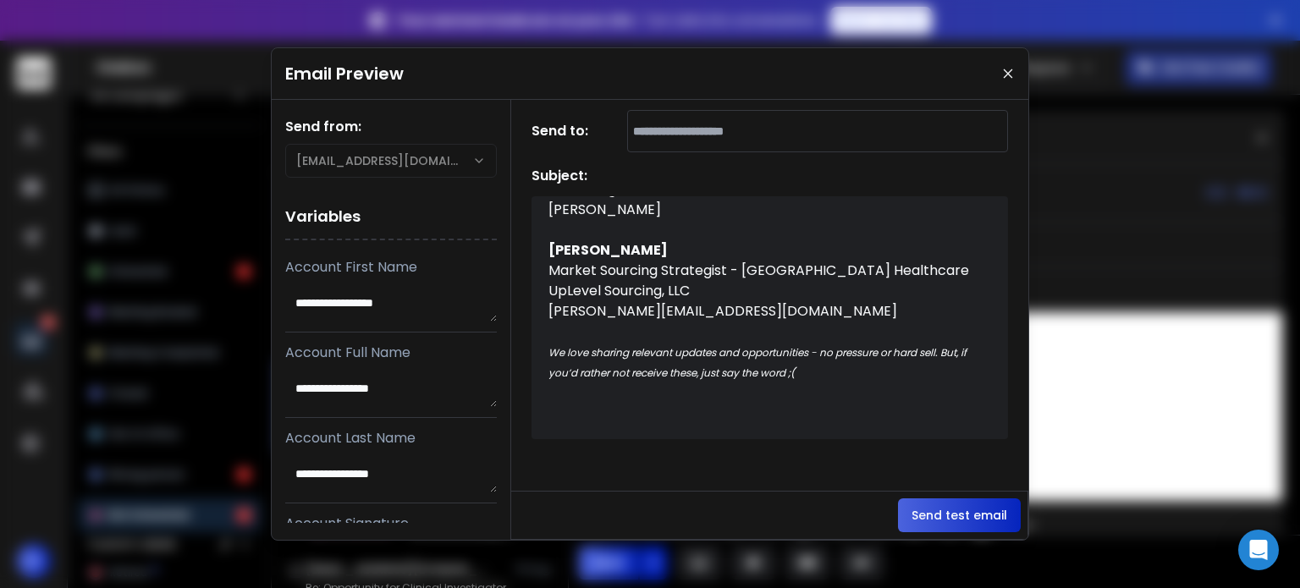
click at [1006, 69] on icon at bounding box center [1009, 74] width 14 height 14
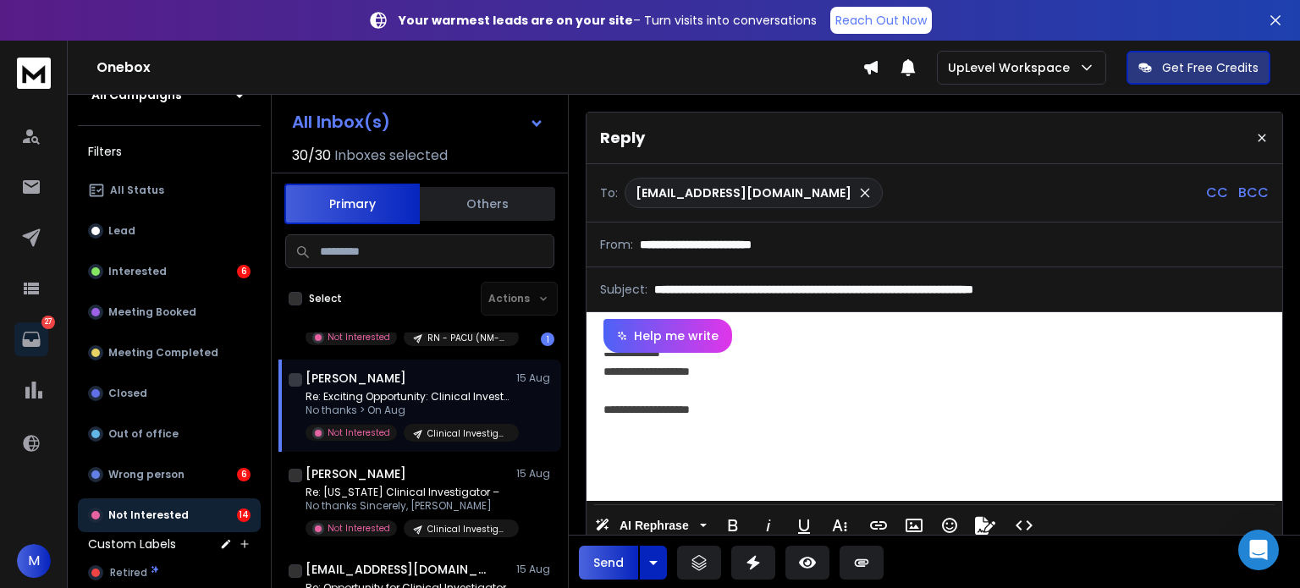
click at [612, 554] on button "Send" at bounding box center [608, 563] width 59 height 34
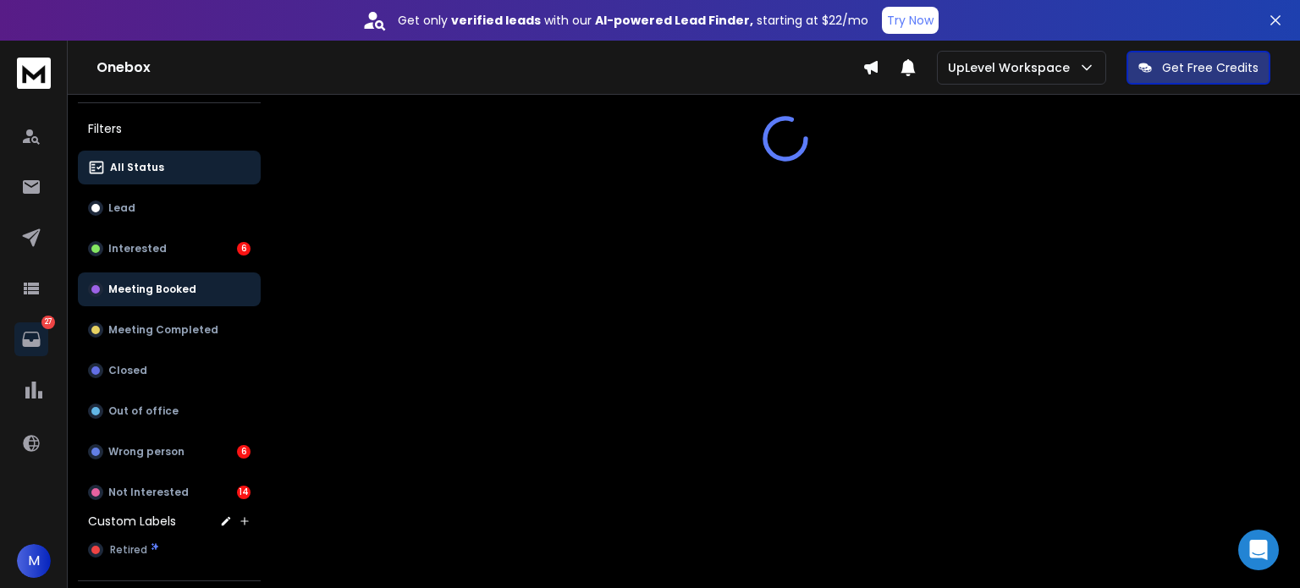
scroll to position [169, 0]
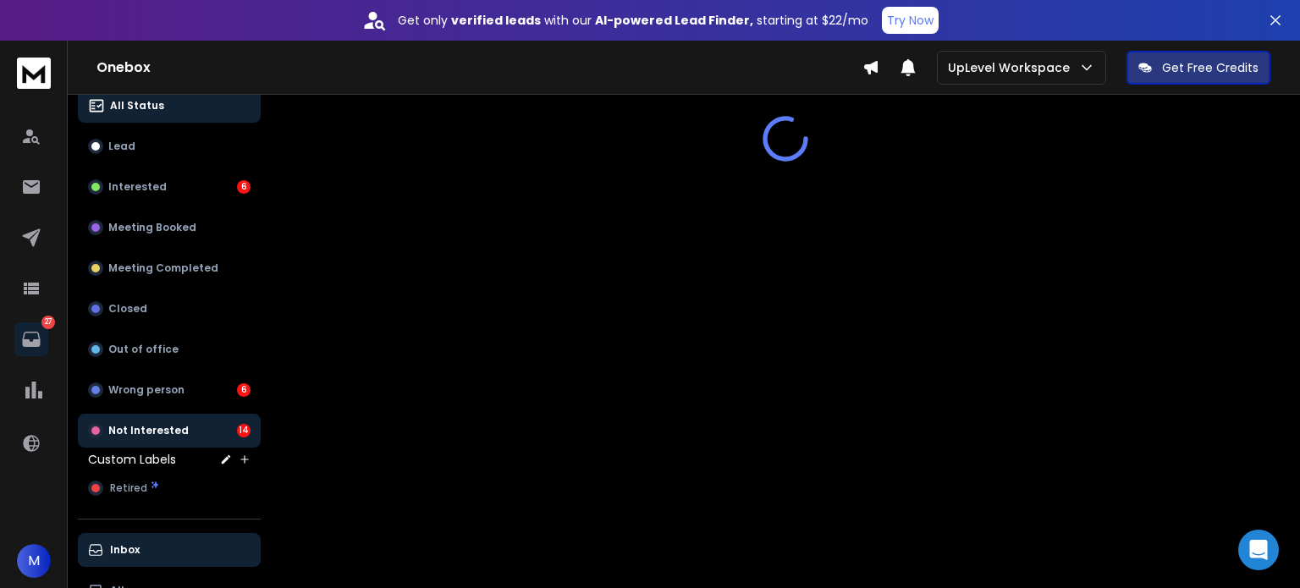
click at [172, 431] on p "Not Interested" at bounding box center [148, 431] width 80 height 14
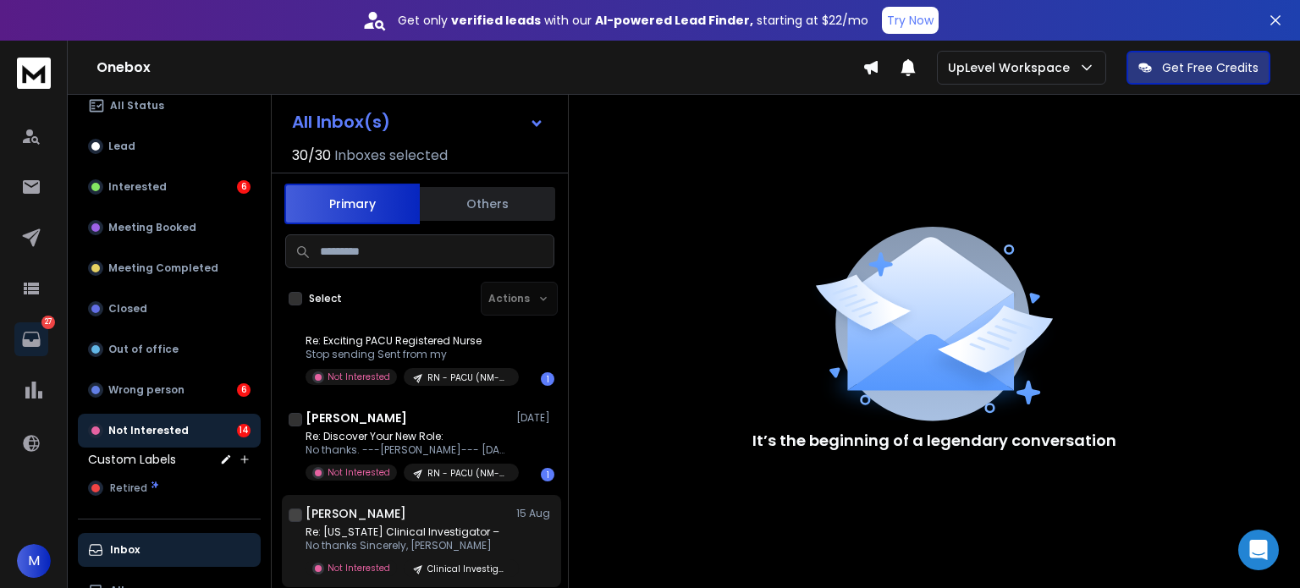
scroll to position [1270, 0]
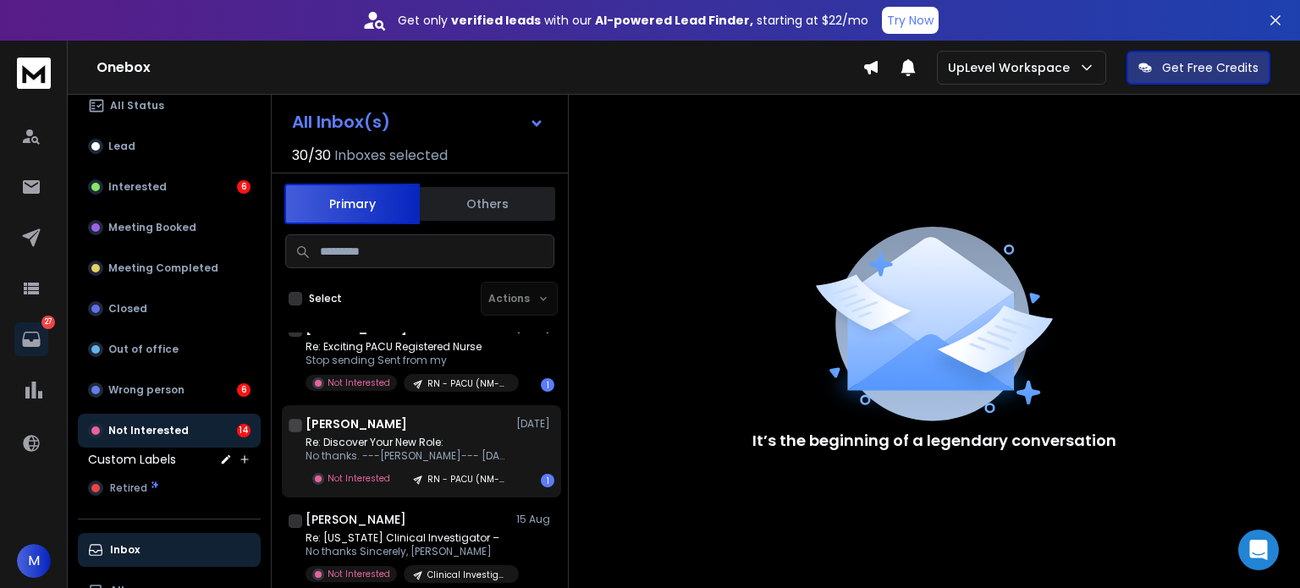
click at [458, 446] on p "Re: Discover Your New Role:" at bounding box center [407, 443] width 203 height 14
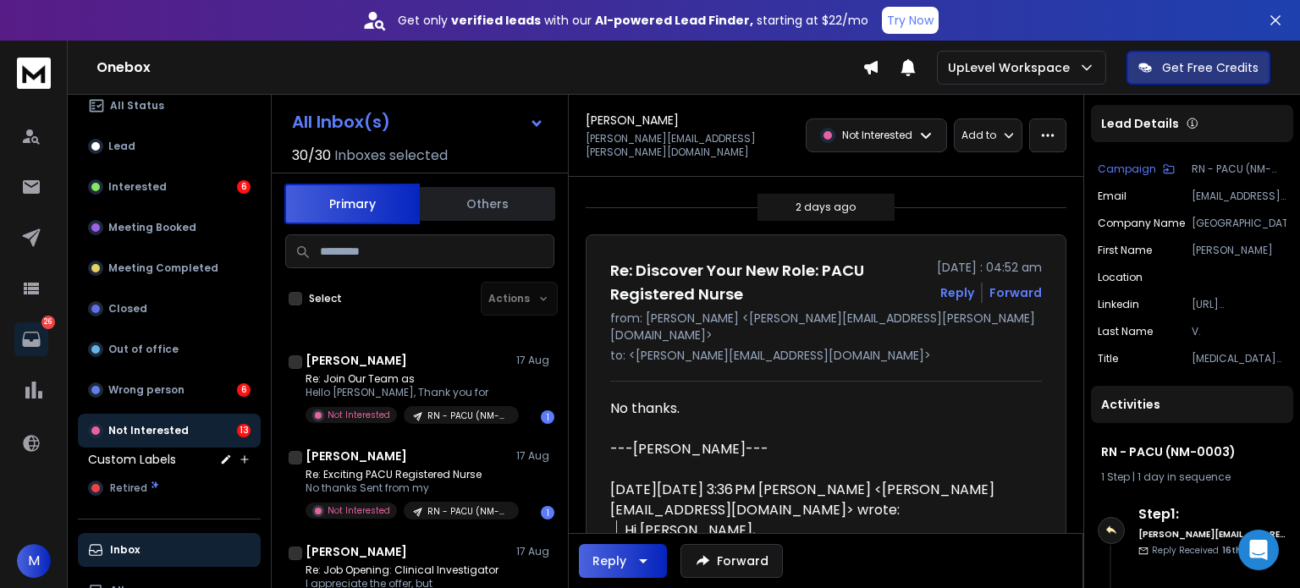
scroll to position [0, 0]
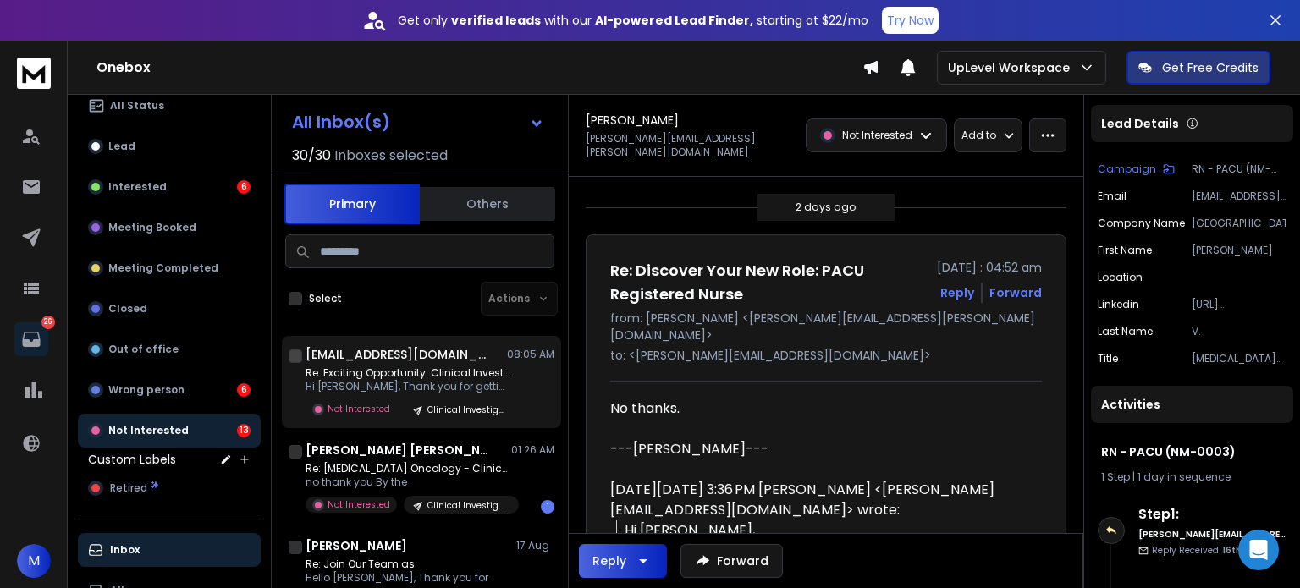
click at [355, 351] on h1 "[EMAIL_ADDRESS][DOMAIN_NAME]" at bounding box center [399, 354] width 186 height 17
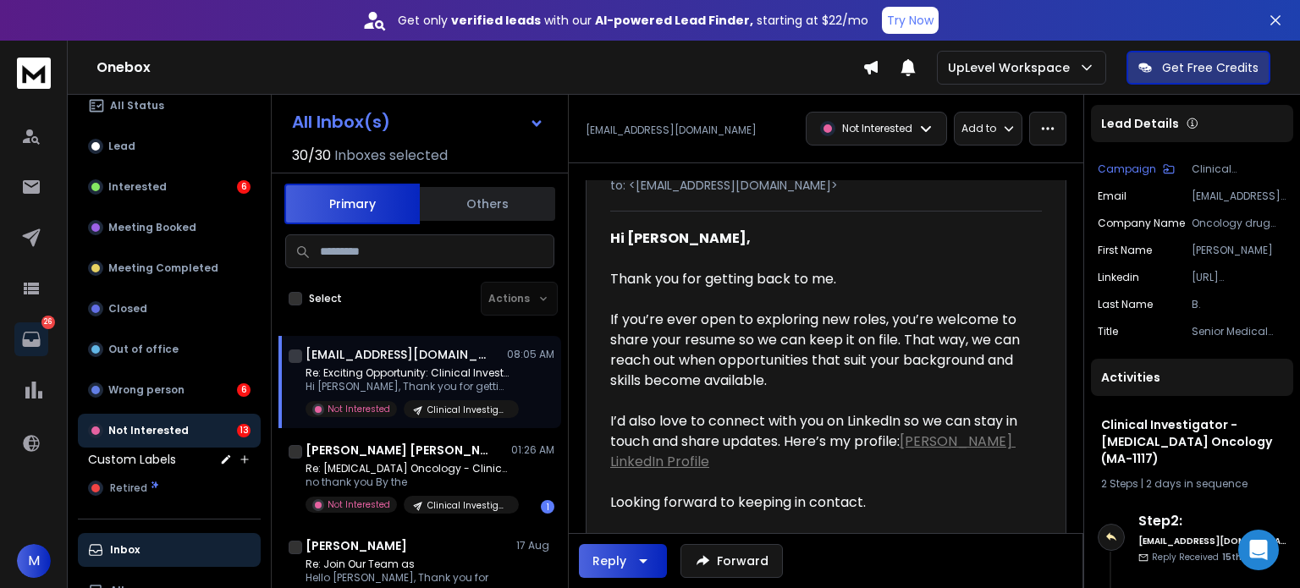
scroll to position [169, 0]
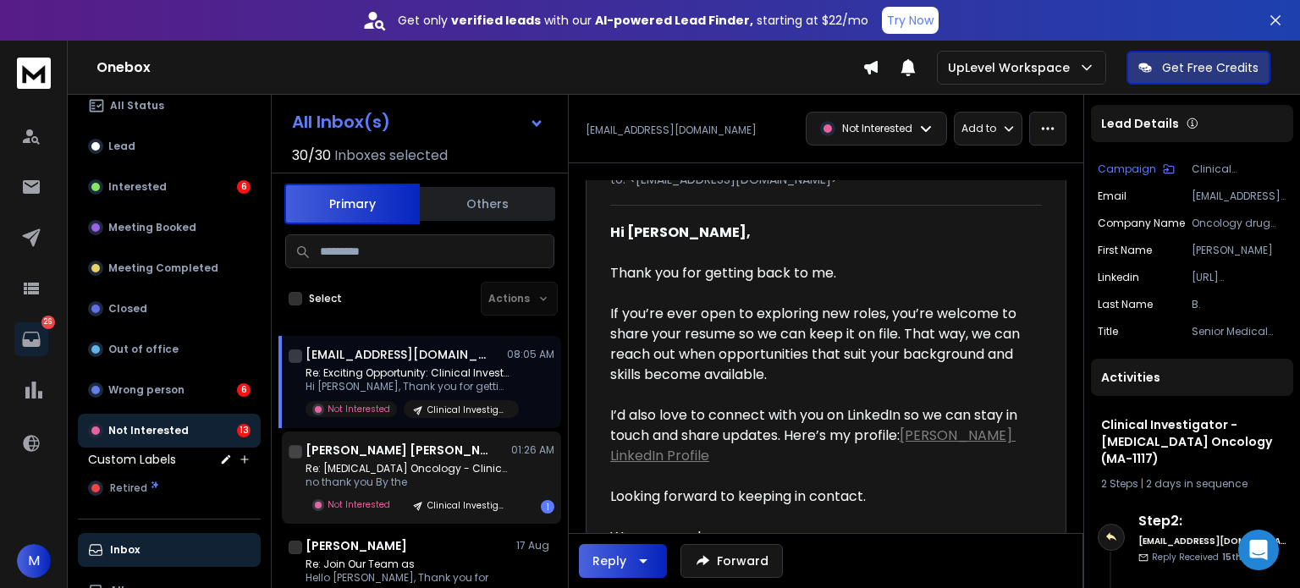
click at [400, 462] on p "Re: [MEDICAL_DATA] Oncology - Clinical" at bounding box center [407, 469] width 203 height 14
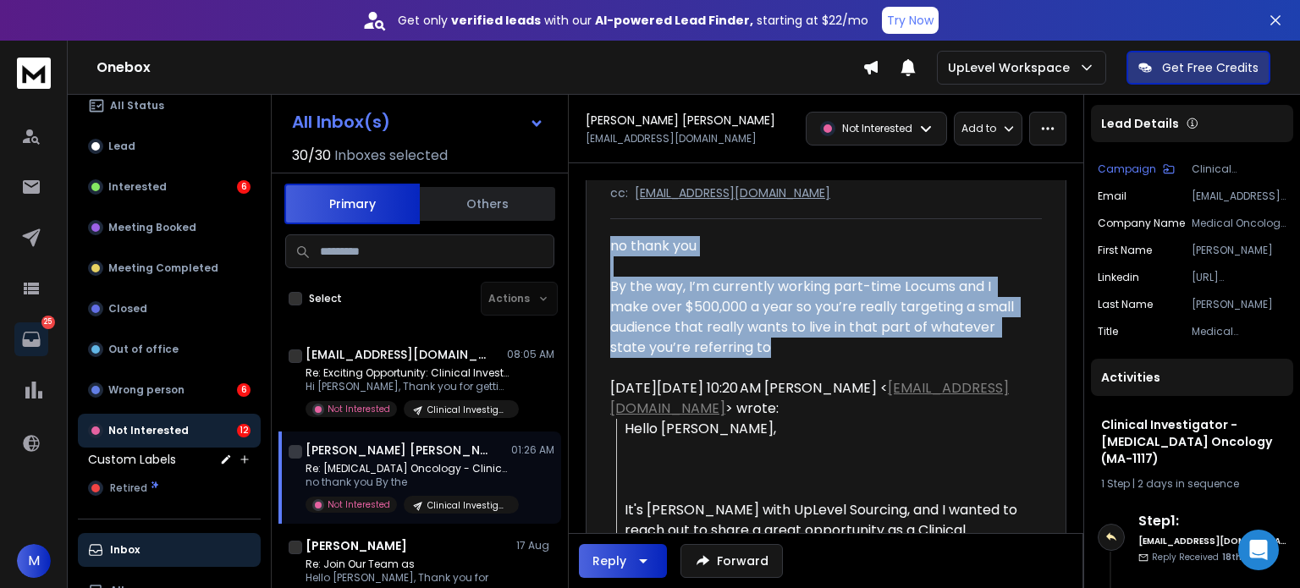
drag, startPoint x: 813, startPoint y: 357, endPoint x: 596, endPoint y: 247, distance: 243.1
copy div "no thank you By the way, I’m currently working part-time Locums and I make over…"
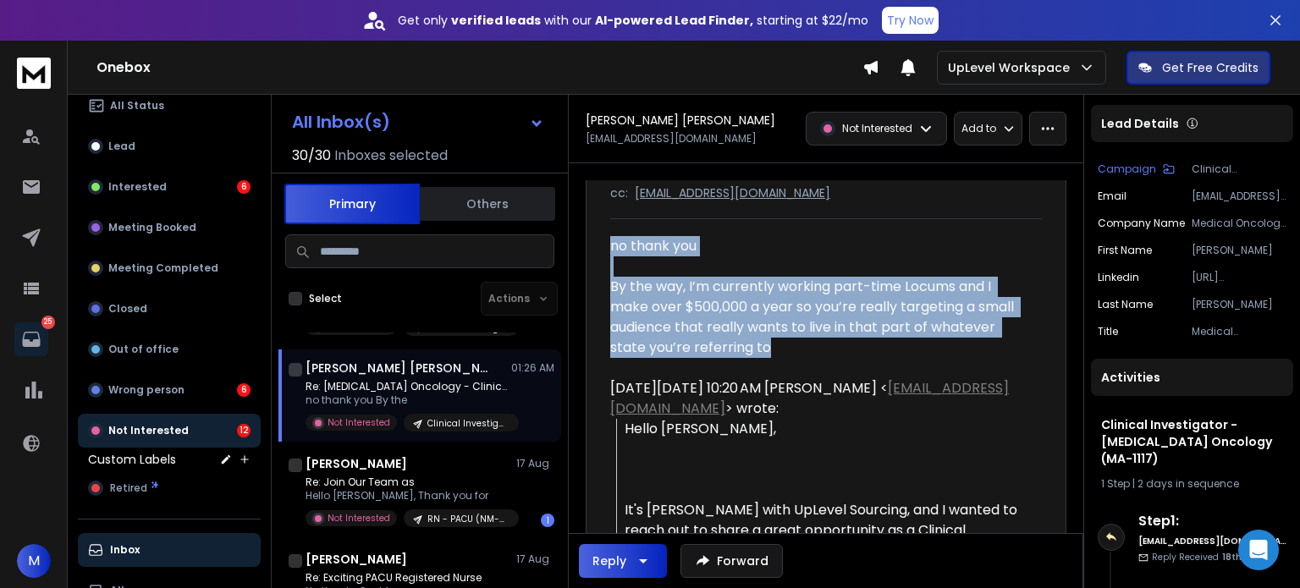
scroll to position [85, 0]
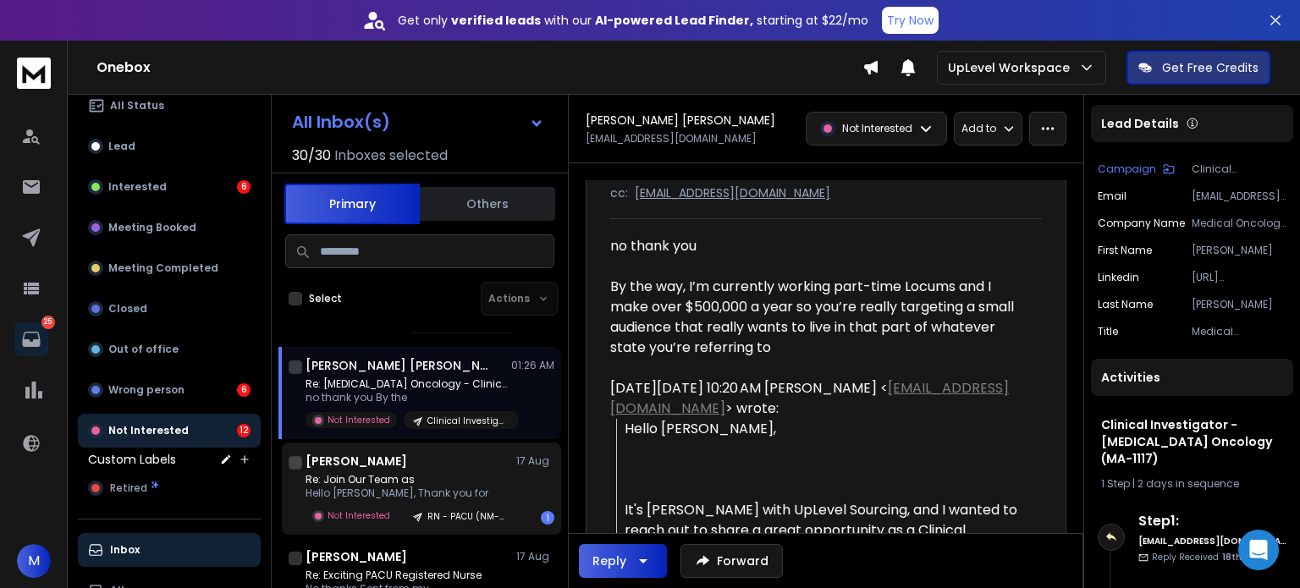
click at [411, 481] on p "Re: Join Our Team as" at bounding box center [407, 480] width 203 height 14
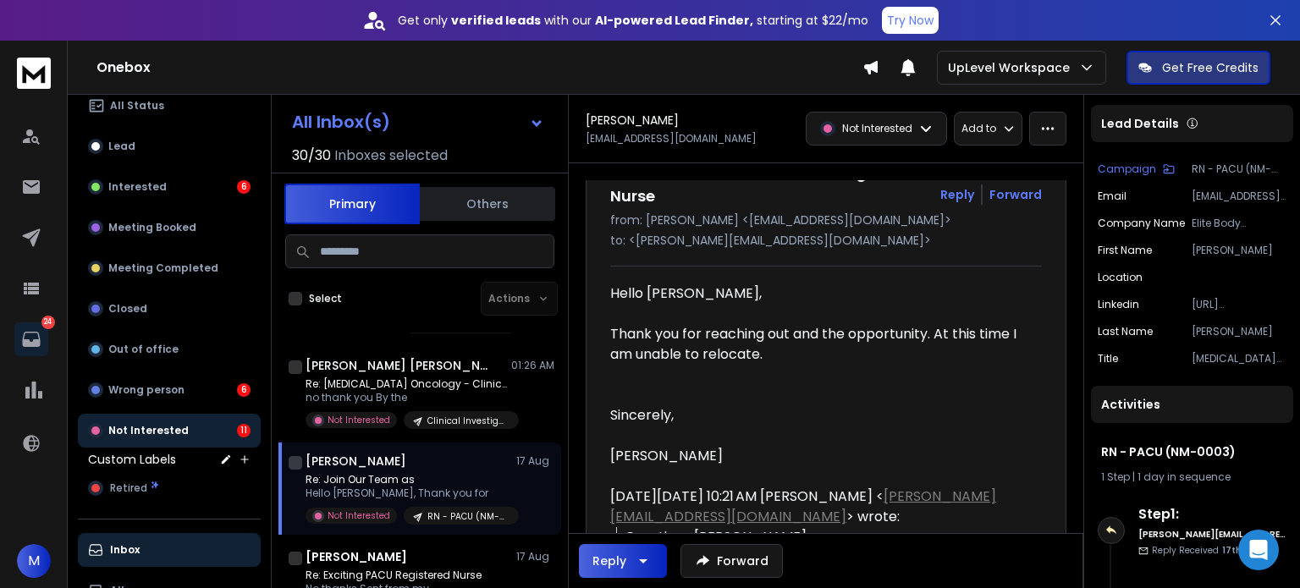
click at [622, 560] on div "Reply" at bounding box center [610, 561] width 34 height 17
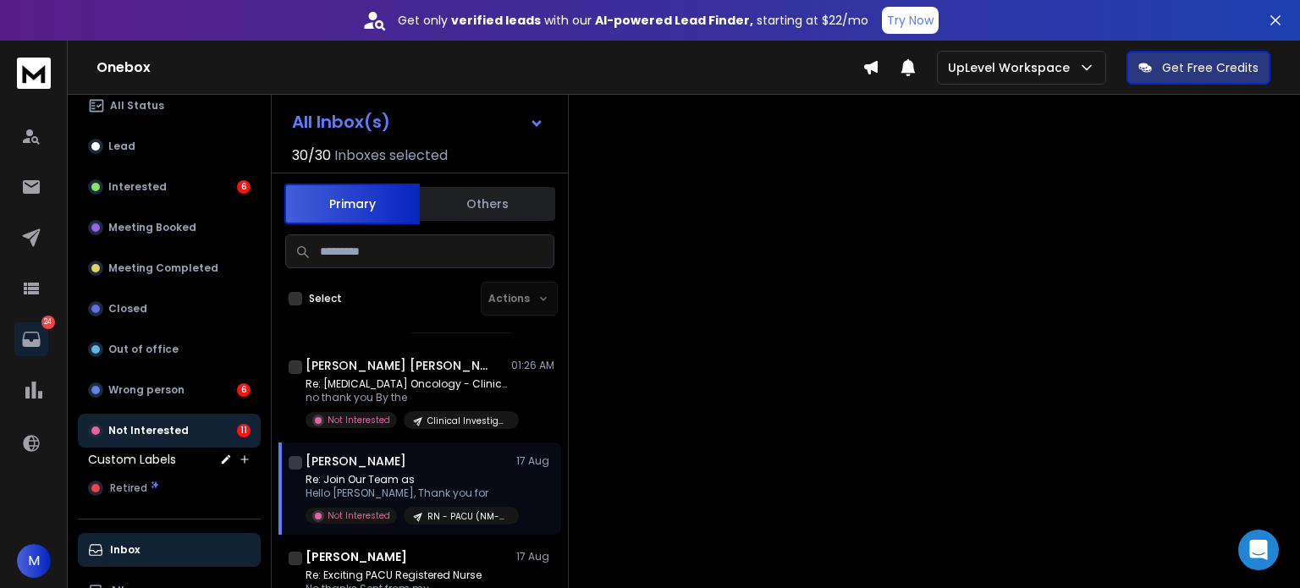
scroll to position [0, 0]
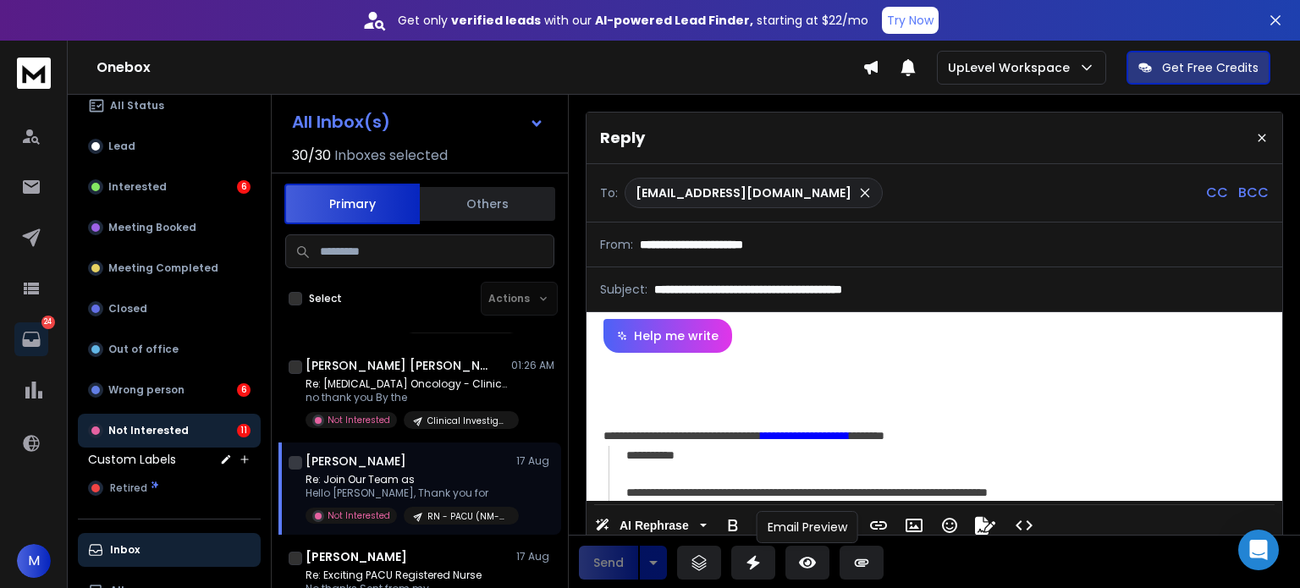
click at [798, 561] on button at bounding box center [808, 563] width 44 height 34
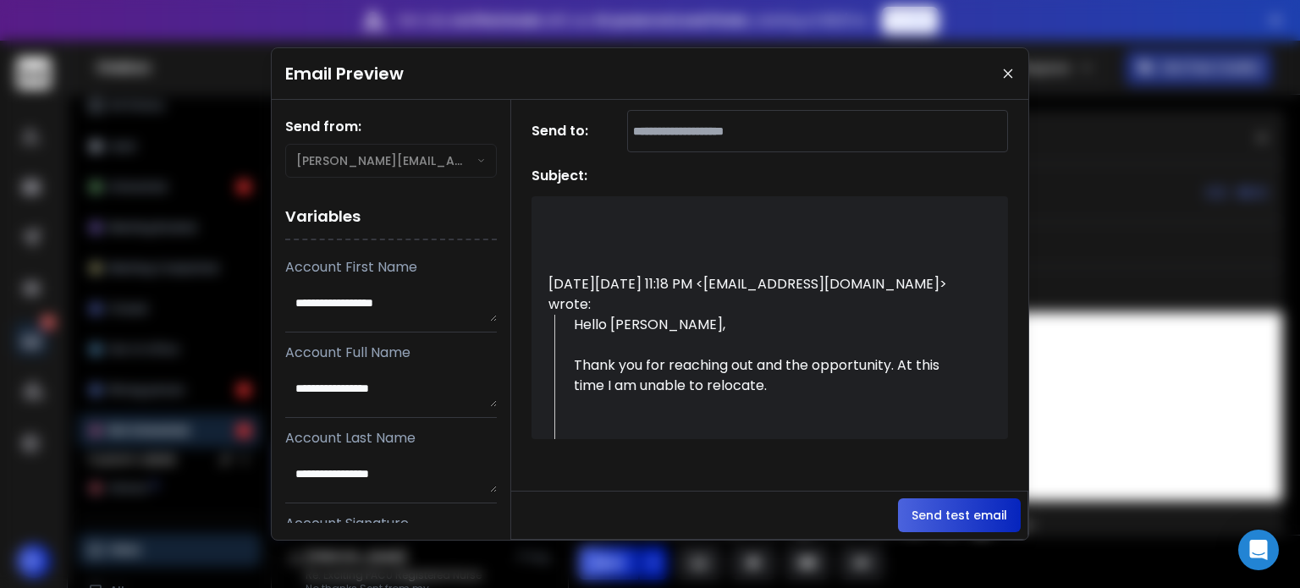
click at [1009, 73] on icon at bounding box center [1008, 73] width 9 height 9
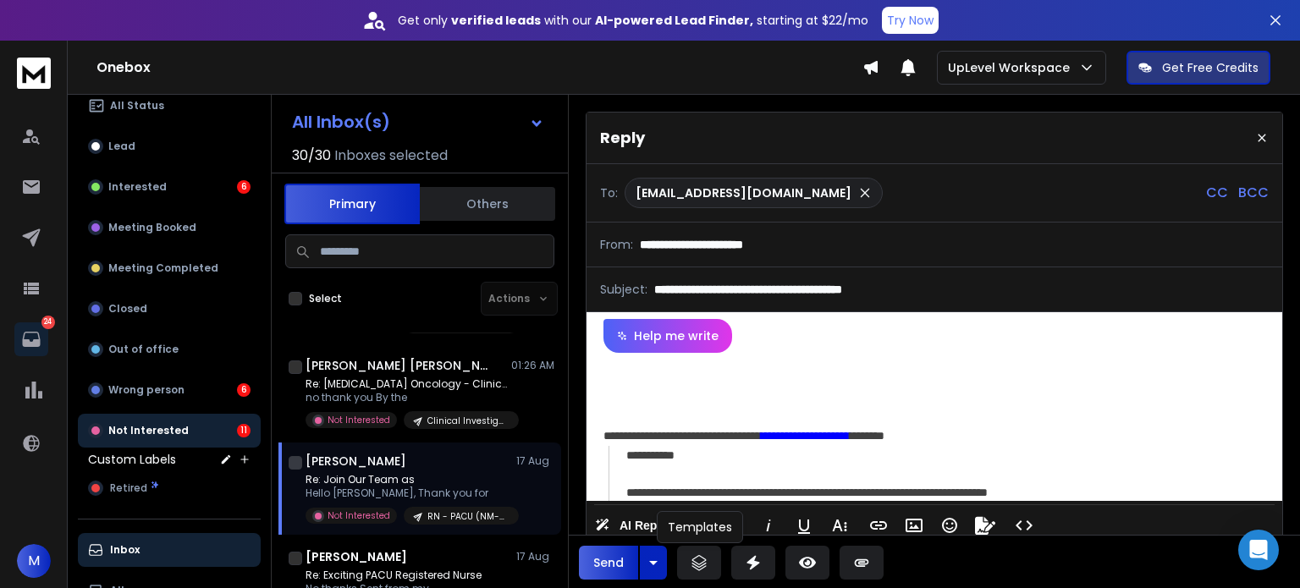
click at [697, 566] on icon at bounding box center [699, 565] width 14 height 5
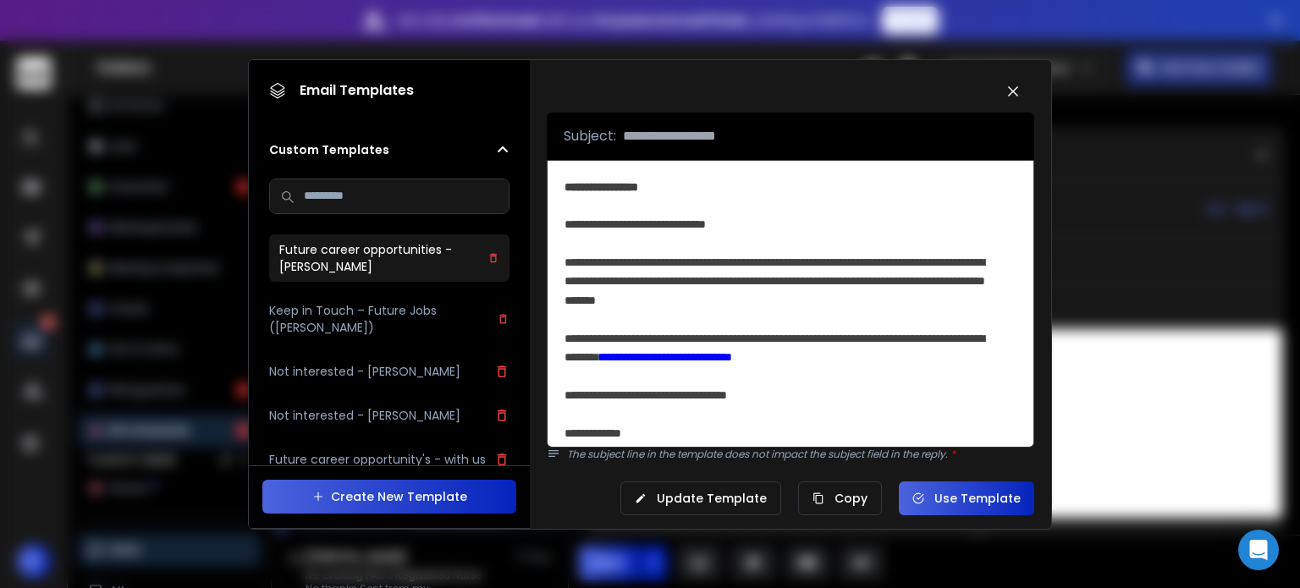
click at [956, 509] on button "Use Template" at bounding box center [966, 499] width 135 height 34
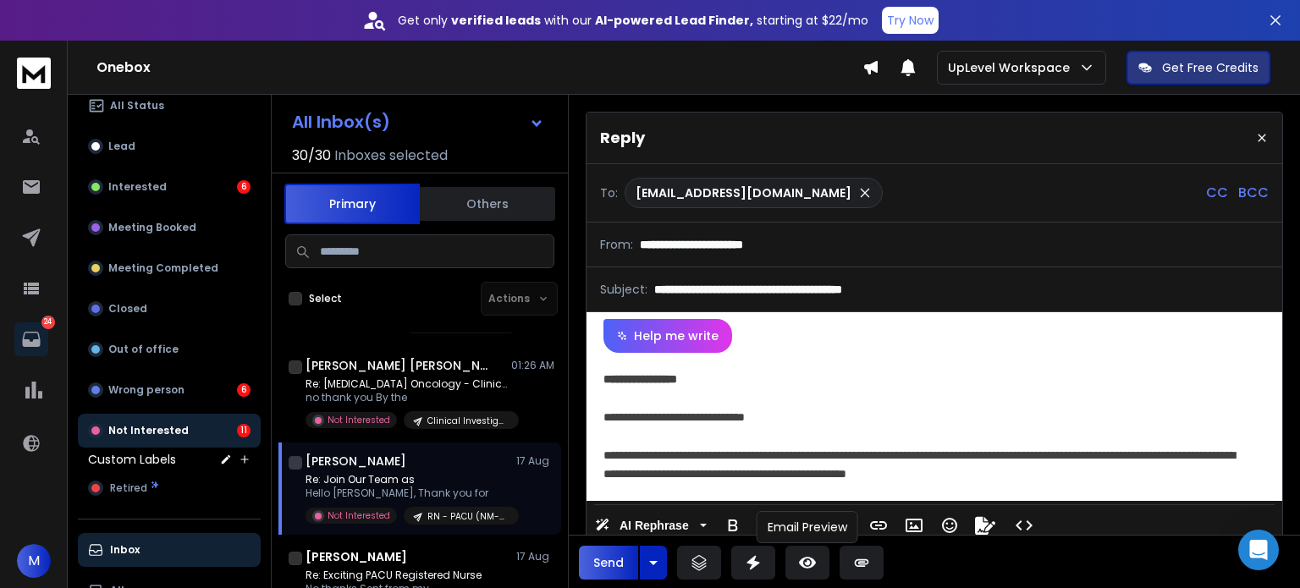
click at [819, 564] on button at bounding box center [808, 563] width 44 height 34
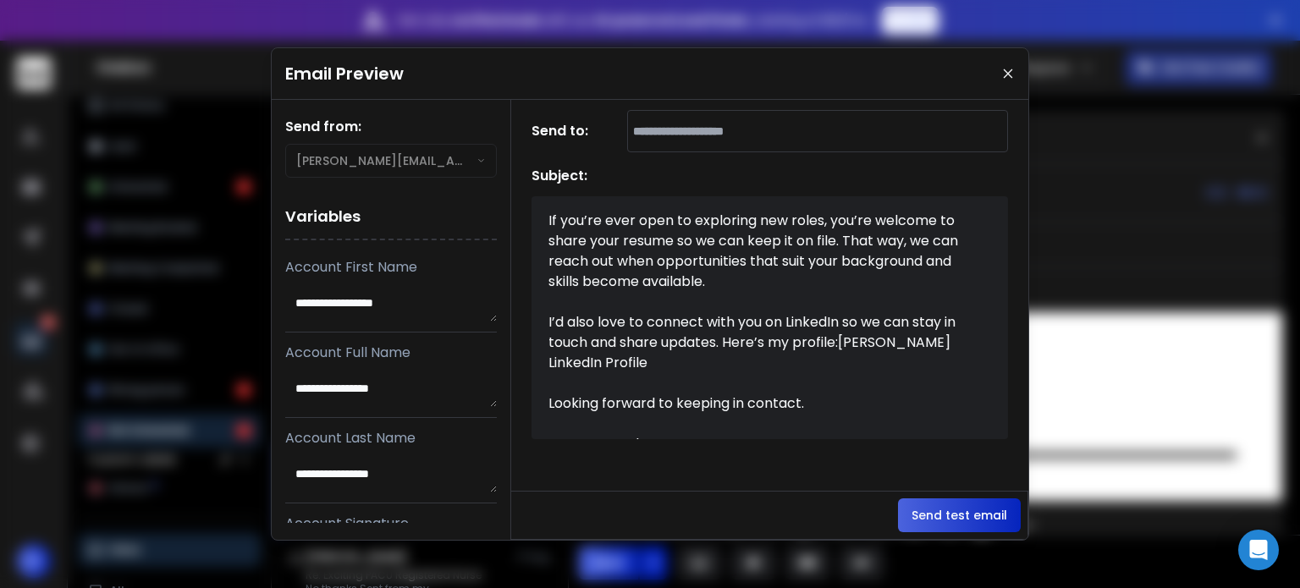
scroll to position [85, 0]
click at [1007, 78] on icon at bounding box center [1009, 74] width 14 height 14
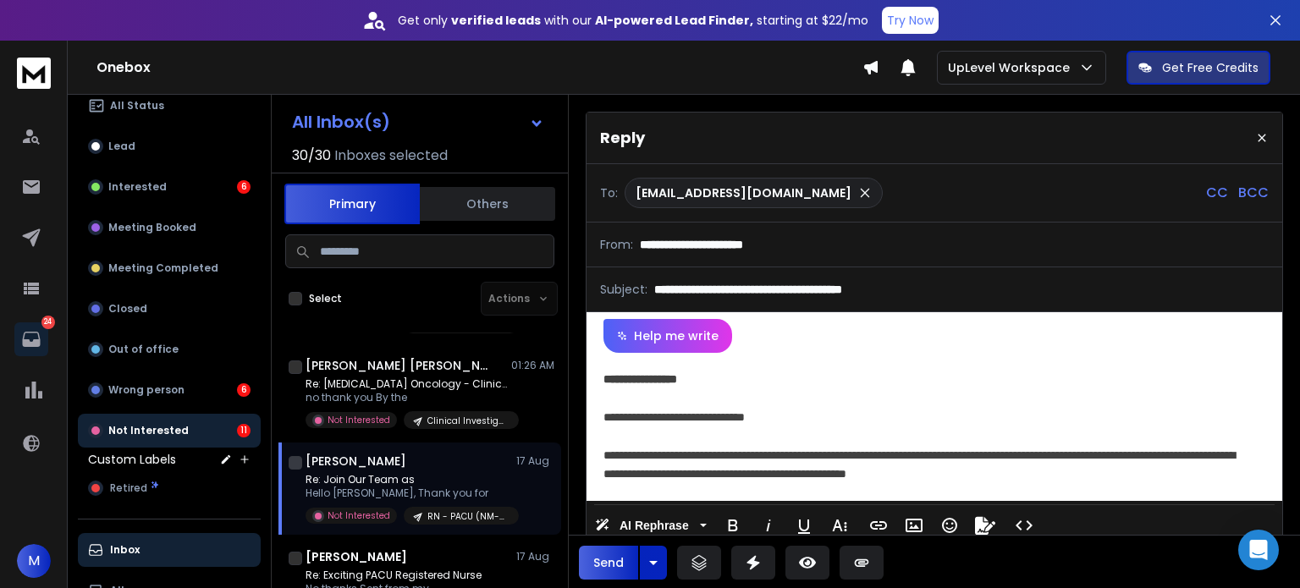
click at [786, 417] on div "**********" at bounding box center [926, 417] width 645 height 19
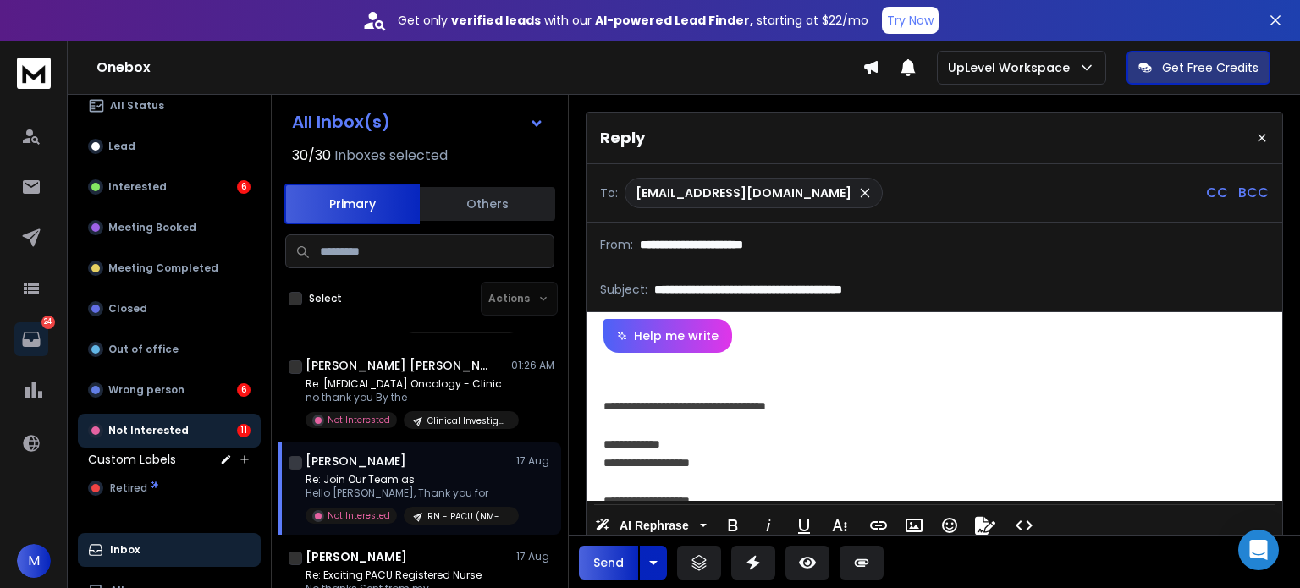
scroll to position [169, 0]
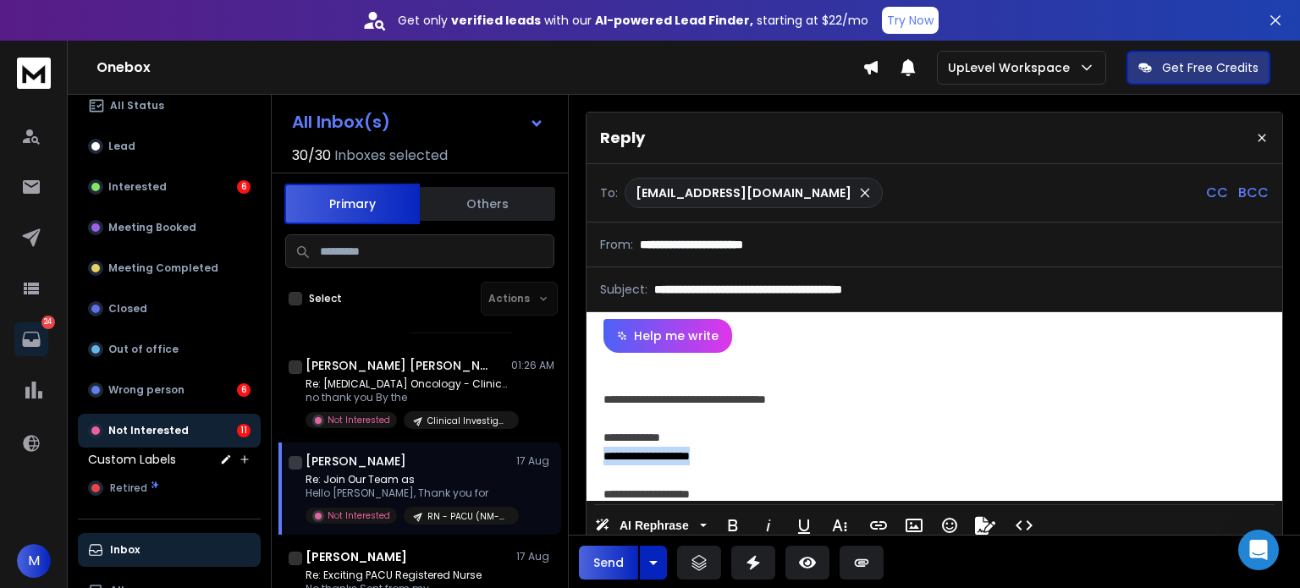
drag, startPoint x: 687, startPoint y: 452, endPoint x: 587, endPoint y: 451, distance: 100.7
click at [587, 451] on div "**********" at bounding box center [933, 427] width 692 height 148
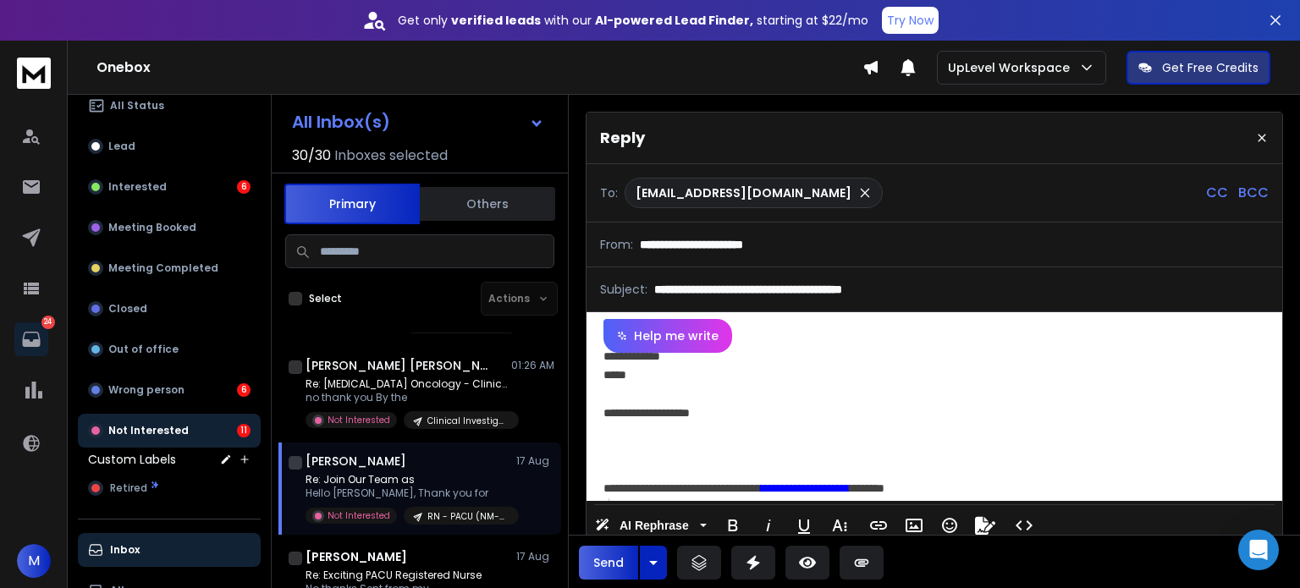
scroll to position [254, 0]
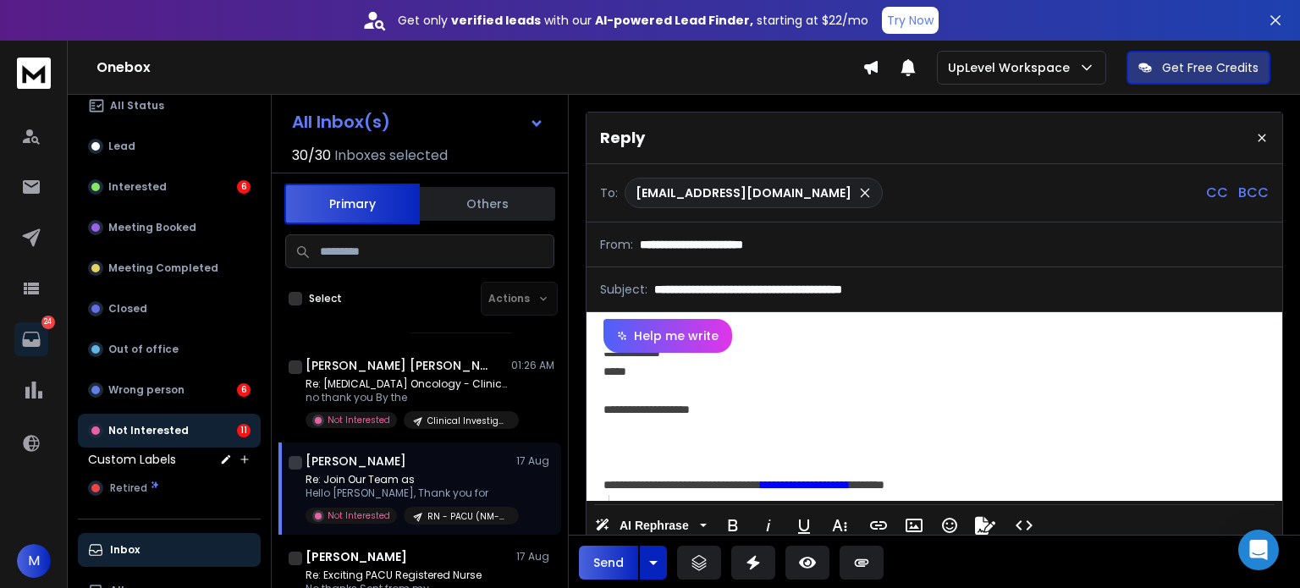
drag, startPoint x: 743, startPoint y: 392, endPoint x: 728, endPoint y: 398, distance: 16.4
click at [731, 396] on div "**********" at bounding box center [926, 401] width 645 height 38
drag, startPoint x: 737, startPoint y: 413, endPoint x: 576, endPoint y: 417, distance: 161.7
click at [576, 417] on div "**********" at bounding box center [934, 428] width 731 height 667
click at [689, 406] on div "**********" at bounding box center [926, 409] width 645 height 19
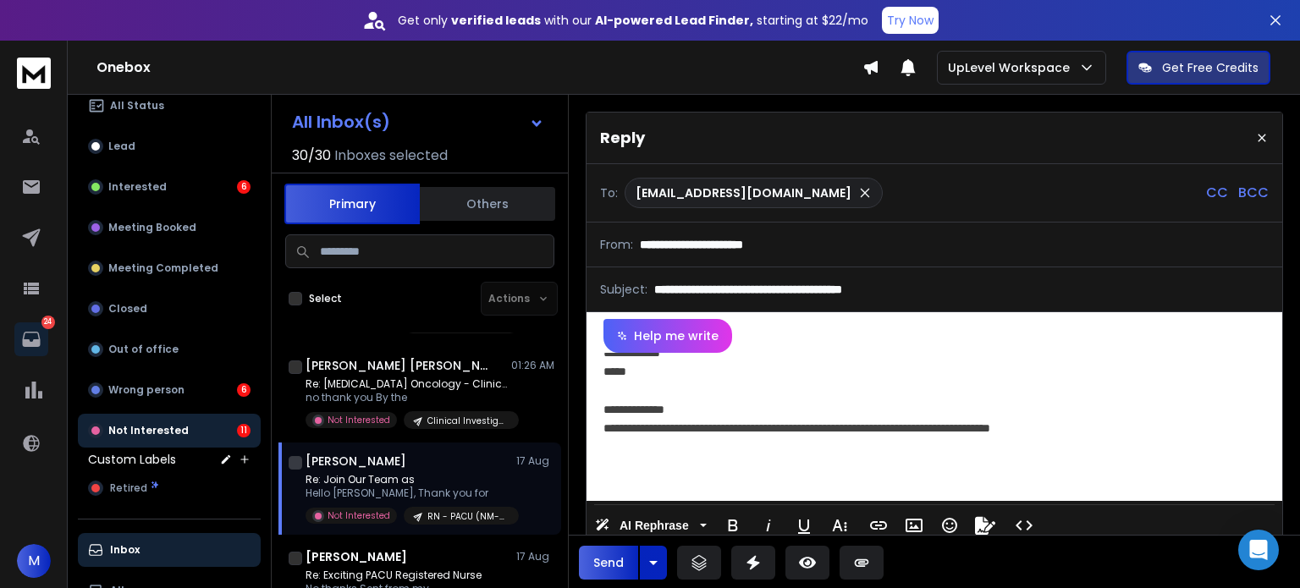
click at [842, 429] on div "**********" at bounding box center [926, 428] width 645 height 19
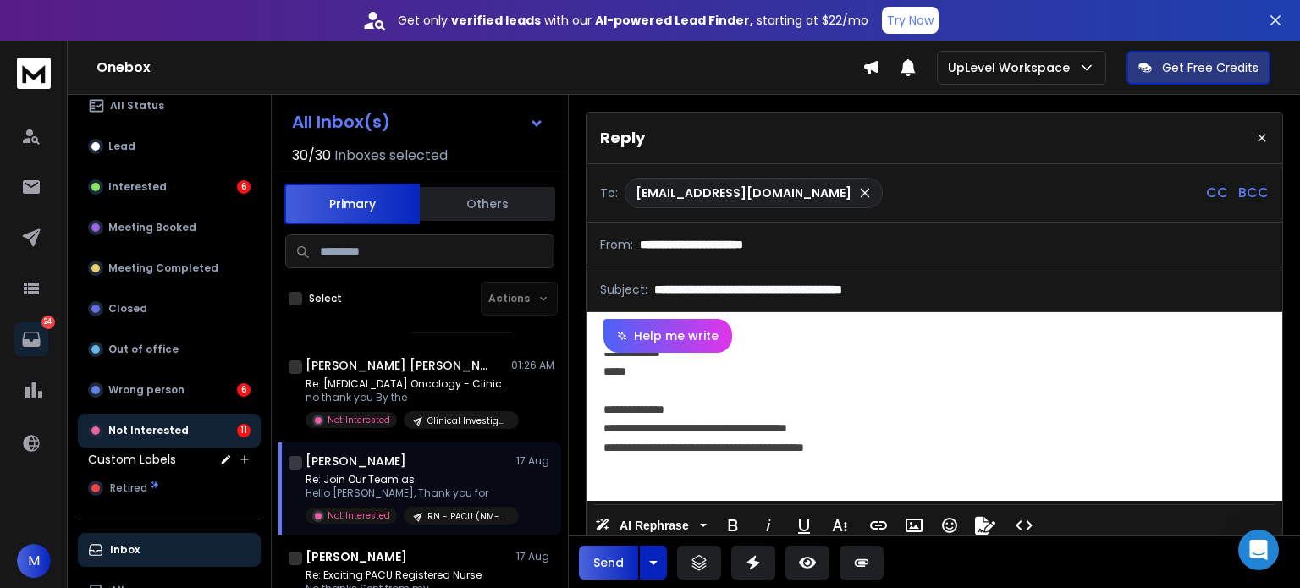
drag, startPoint x: 728, startPoint y: 446, endPoint x: 742, endPoint y: 471, distance: 28.0
click at [728, 447] on div "**********" at bounding box center [926, 448] width 645 height 19
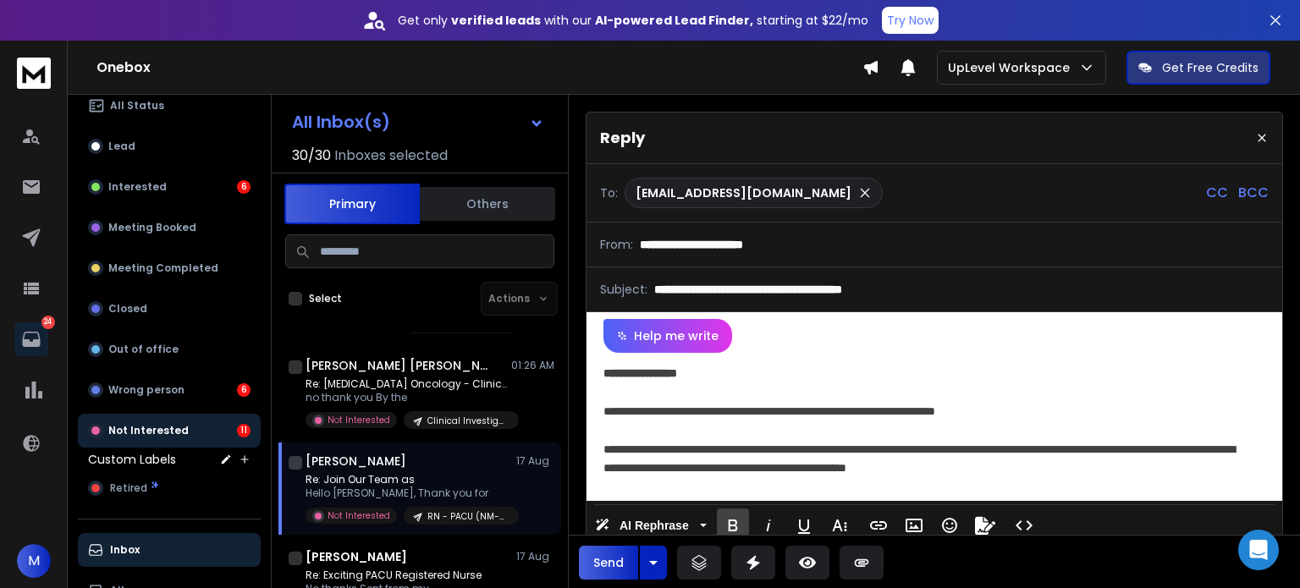
scroll to position [0, 0]
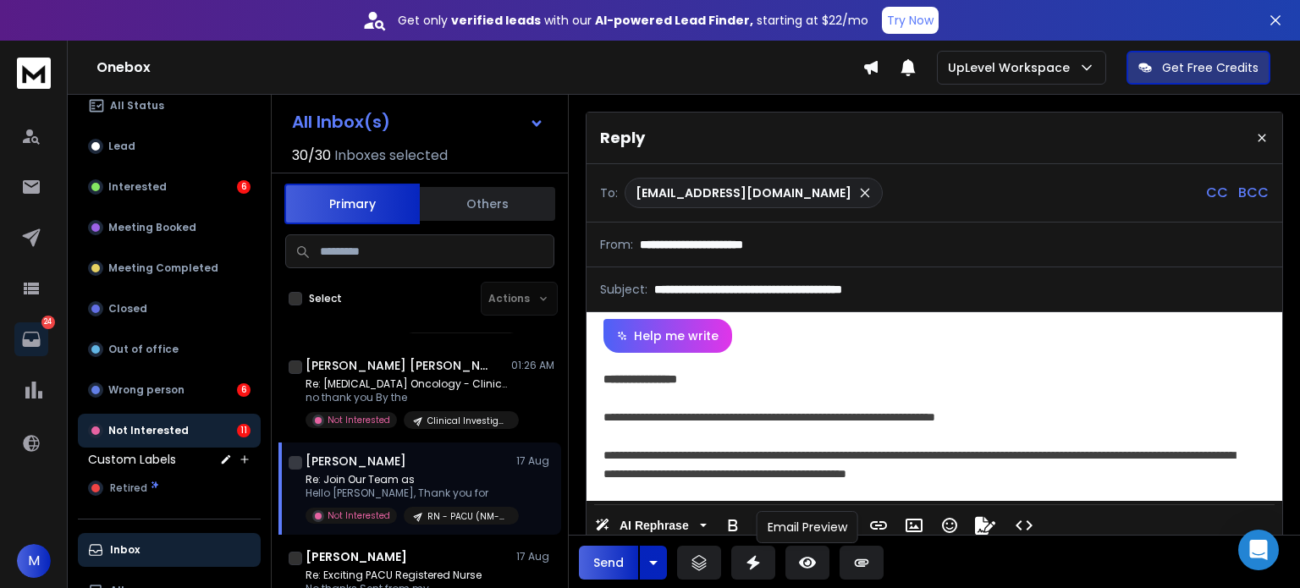
click at [800, 558] on icon at bounding box center [807, 563] width 17 height 17
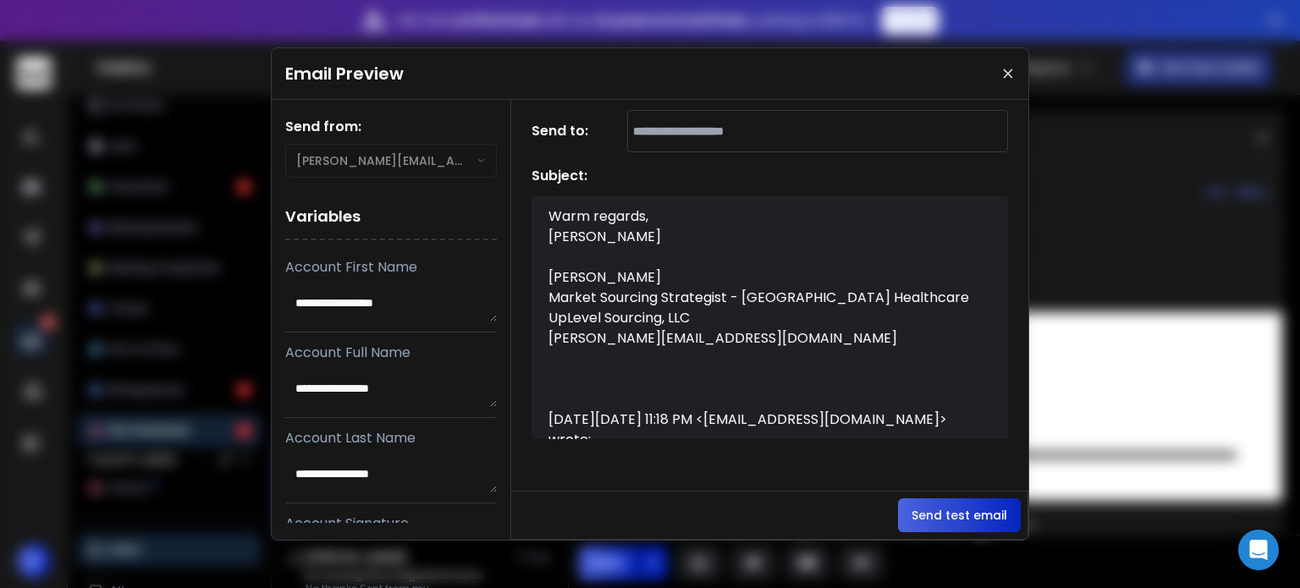
scroll to position [339, 0]
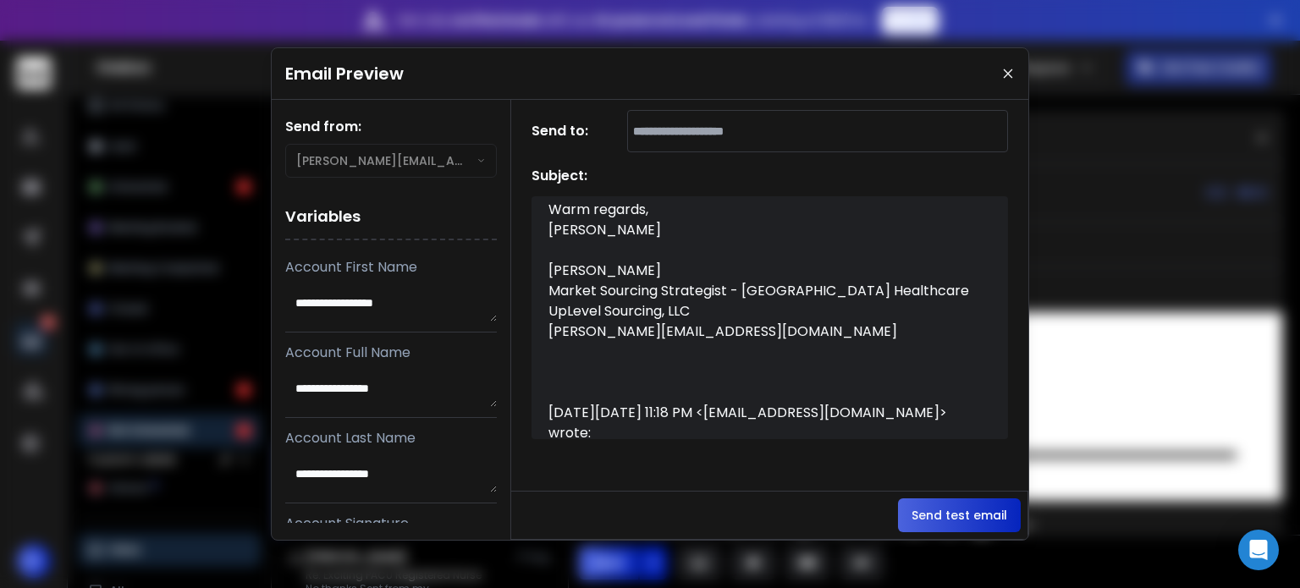
click at [1002, 74] on icon at bounding box center [1009, 74] width 14 height 14
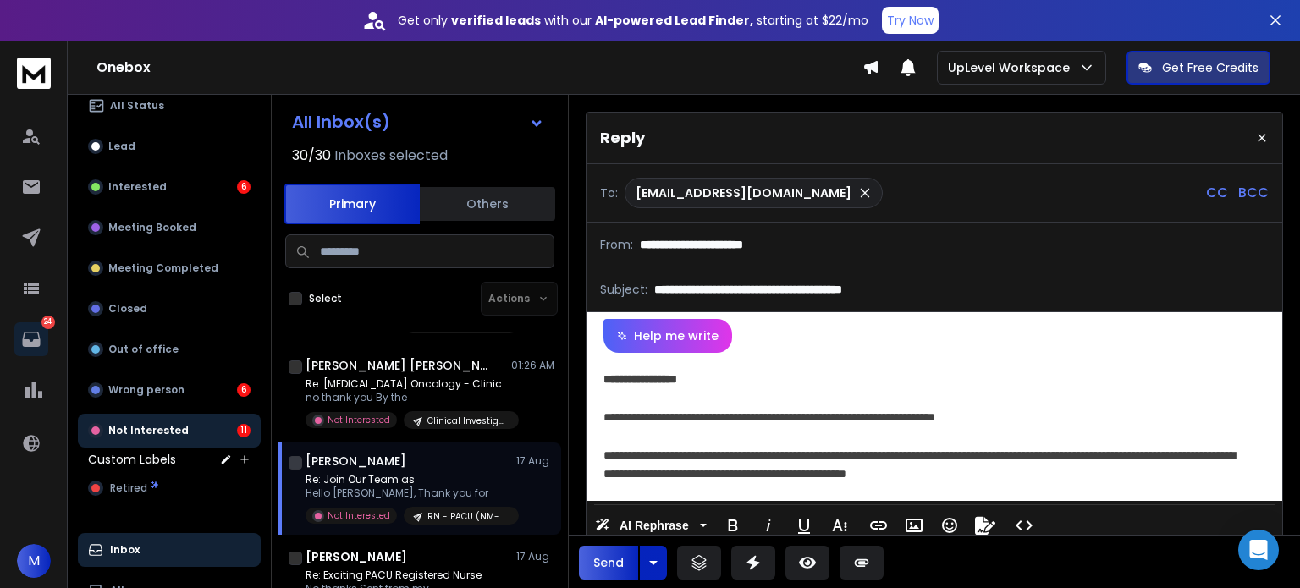
click at [616, 562] on button "Send" at bounding box center [608, 563] width 59 height 34
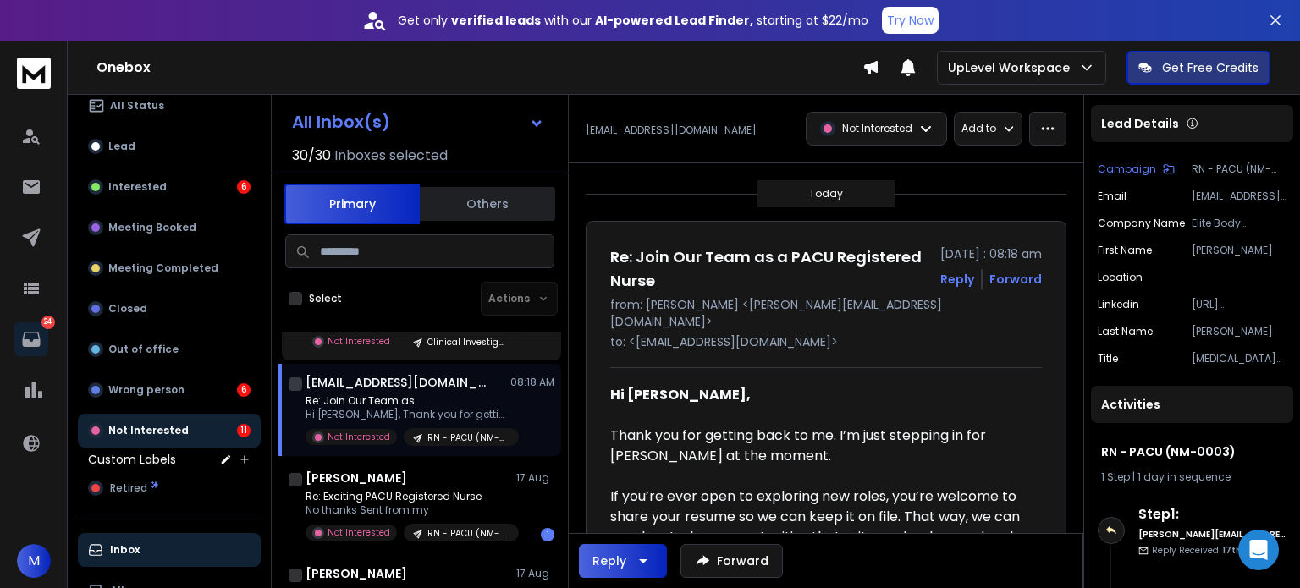
scroll to position [169, 0]
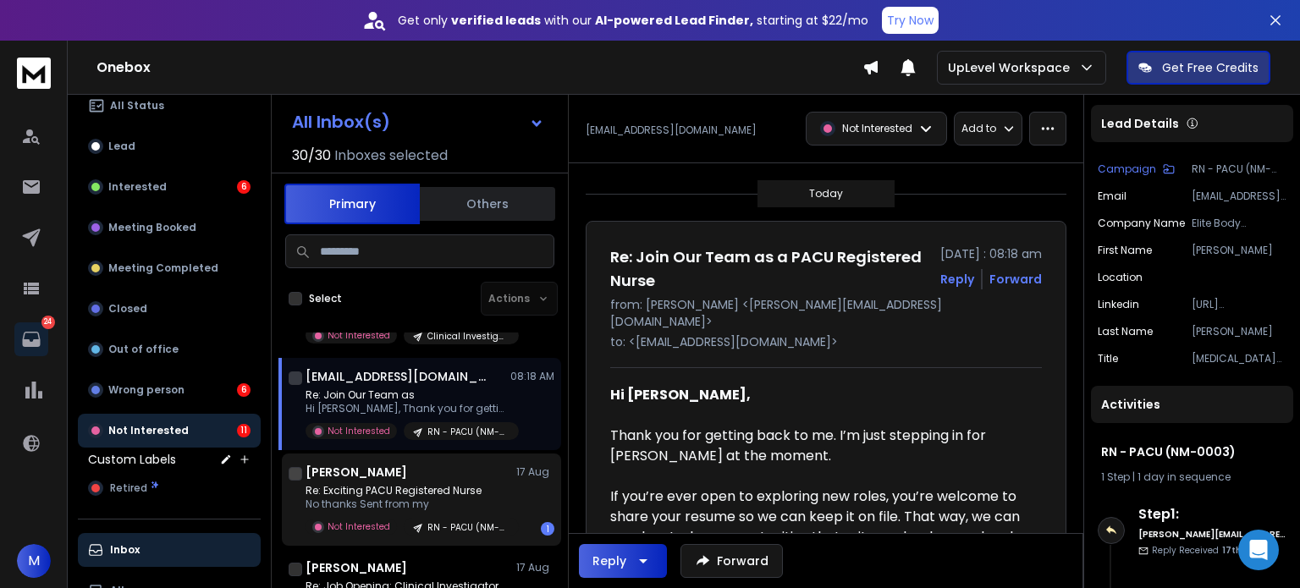
click at [379, 494] on p "Re: Exciting PACU Registered Nurse" at bounding box center [407, 491] width 203 height 14
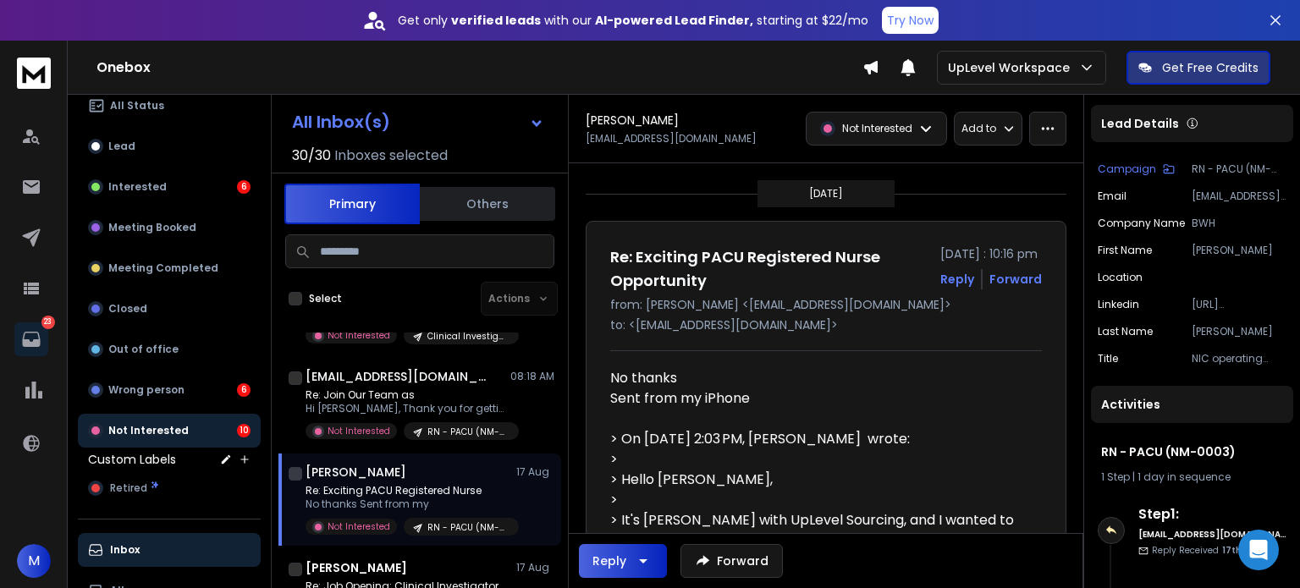
click at [626, 553] on div "Reply" at bounding box center [623, 561] width 61 height 20
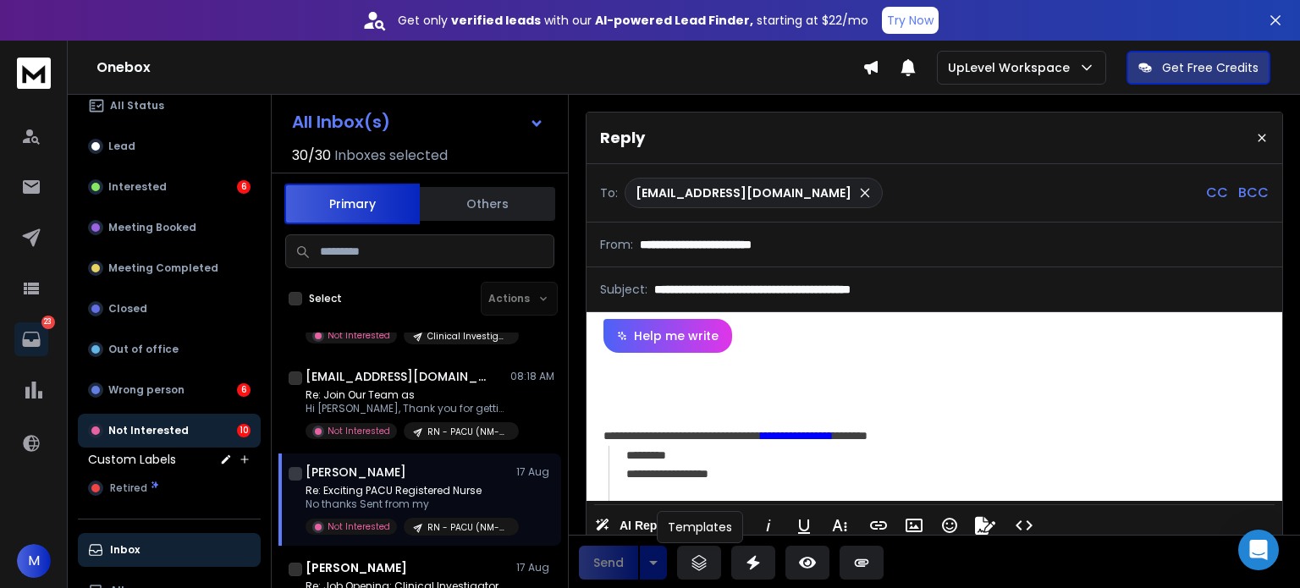
click at [695, 565] on icon at bounding box center [699, 565] width 14 height 5
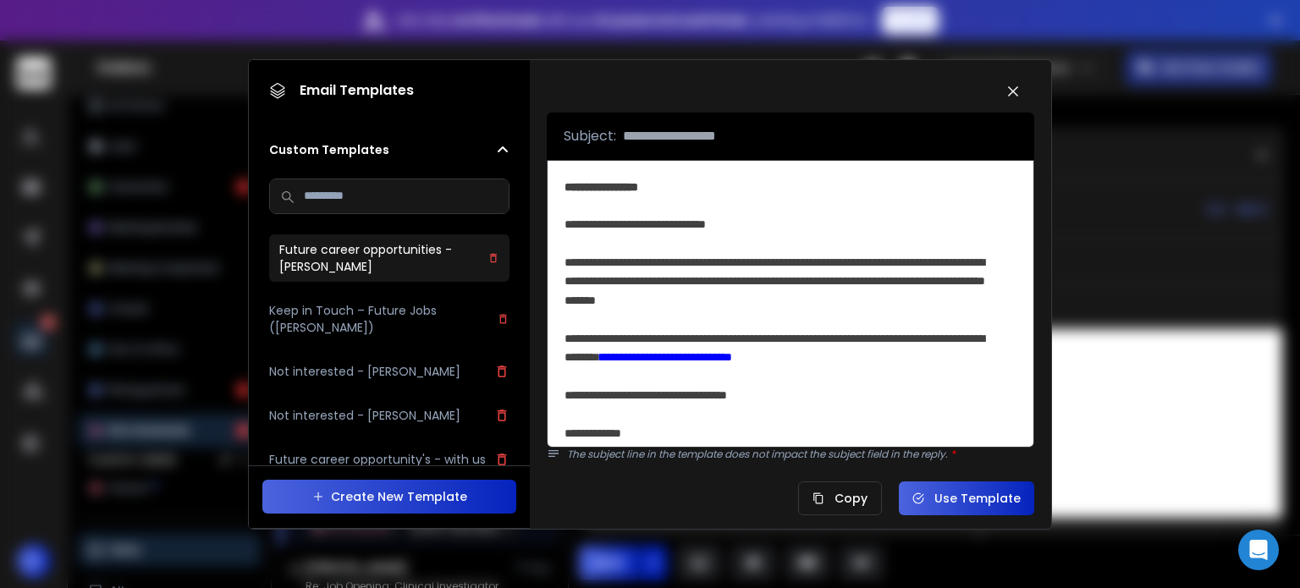
click at [955, 496] on button "Use Template" at bounding box center [966, 499] width 135 height 34
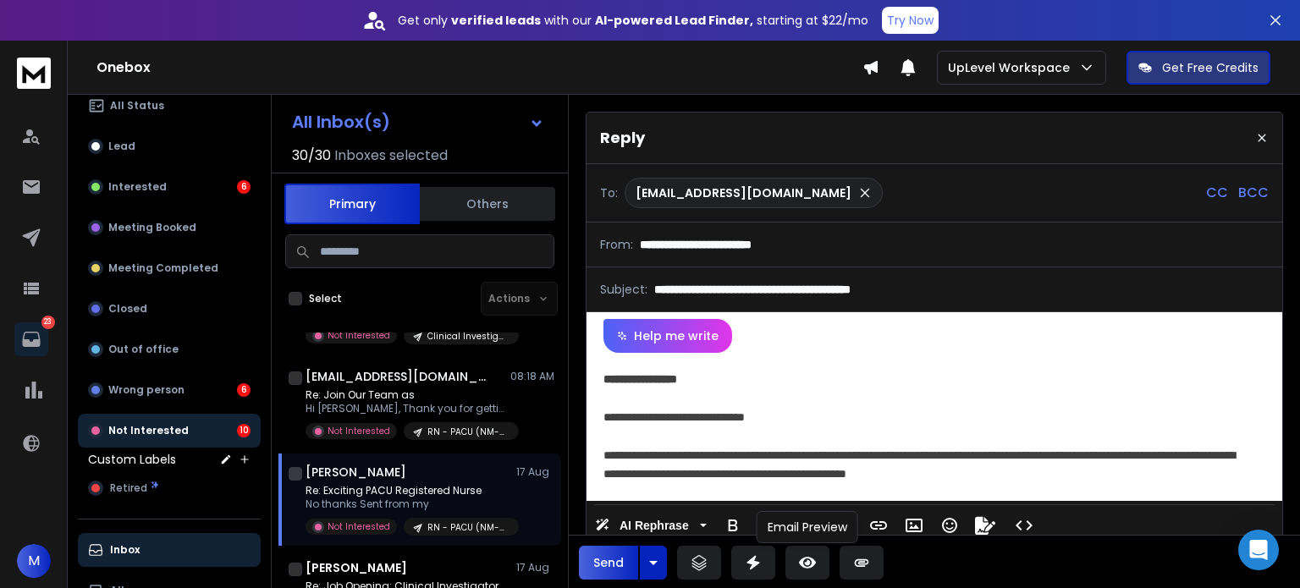
click at [816, 568] on button at bounding box center [808, 563] width 44 height 34
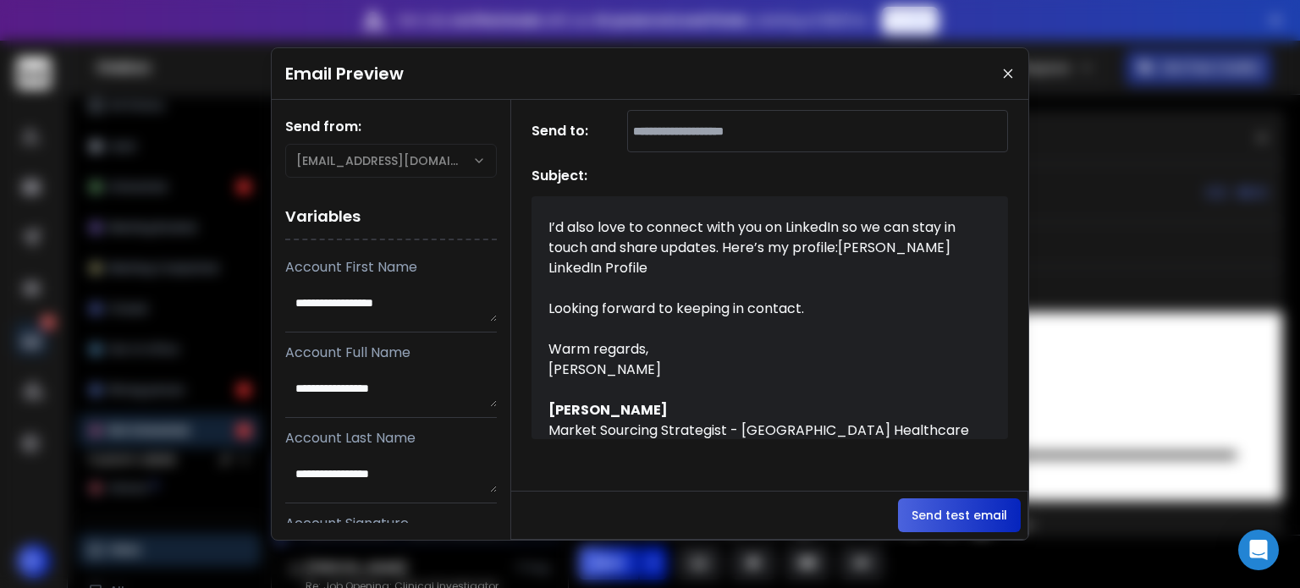
scroll to position [254, 0]
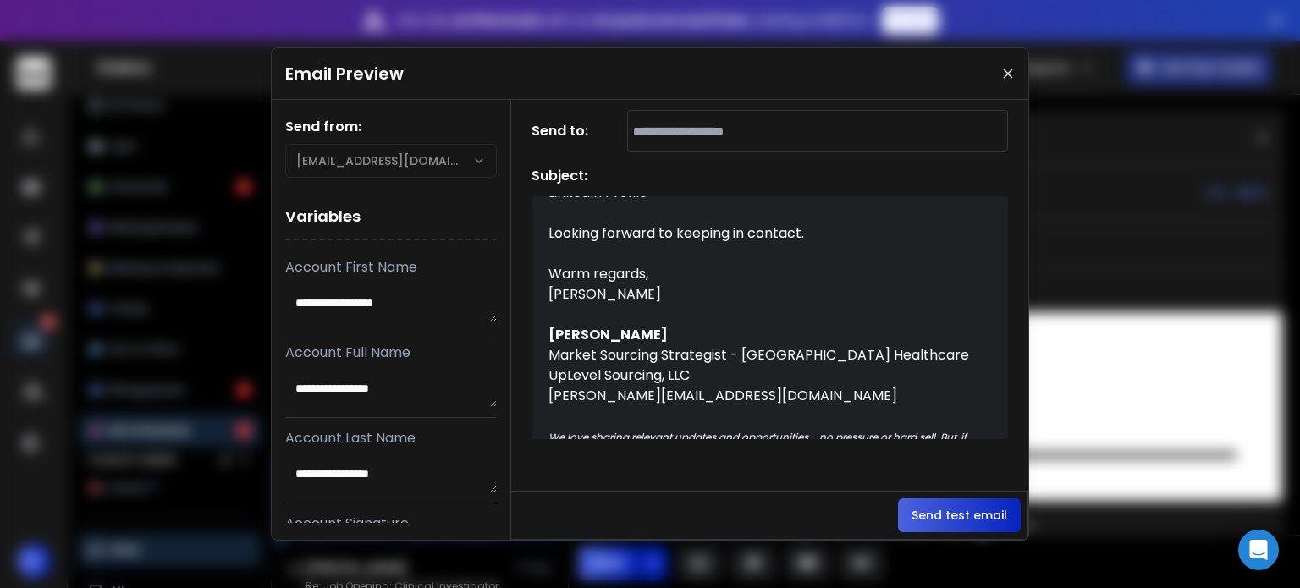
click at [1007, 71] on icon at bounding box center [1008, 73] width 9 height 9
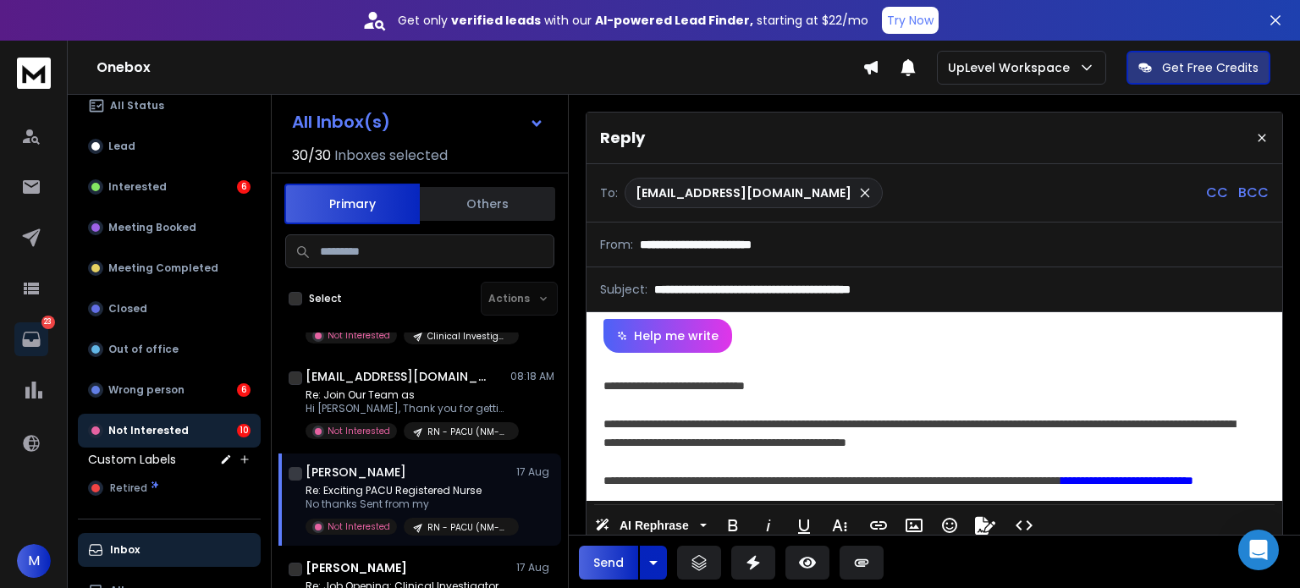
scroll to position [85, 0]
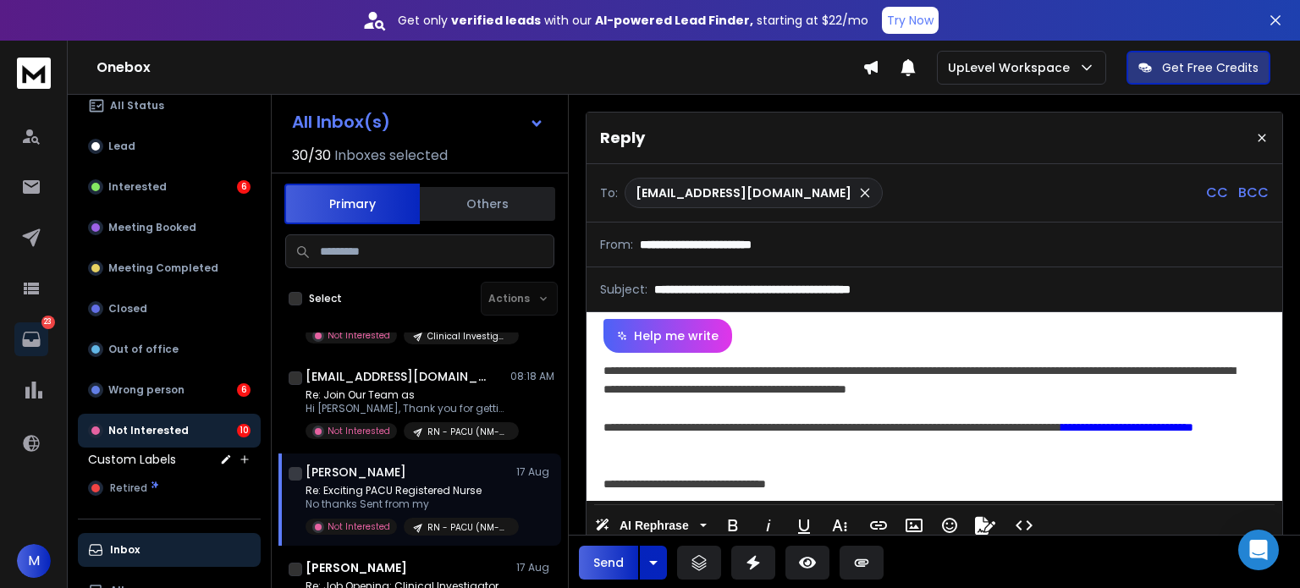
click at [613, 566] on button "Send" at bounding box center [608, 563] width 59 height 34
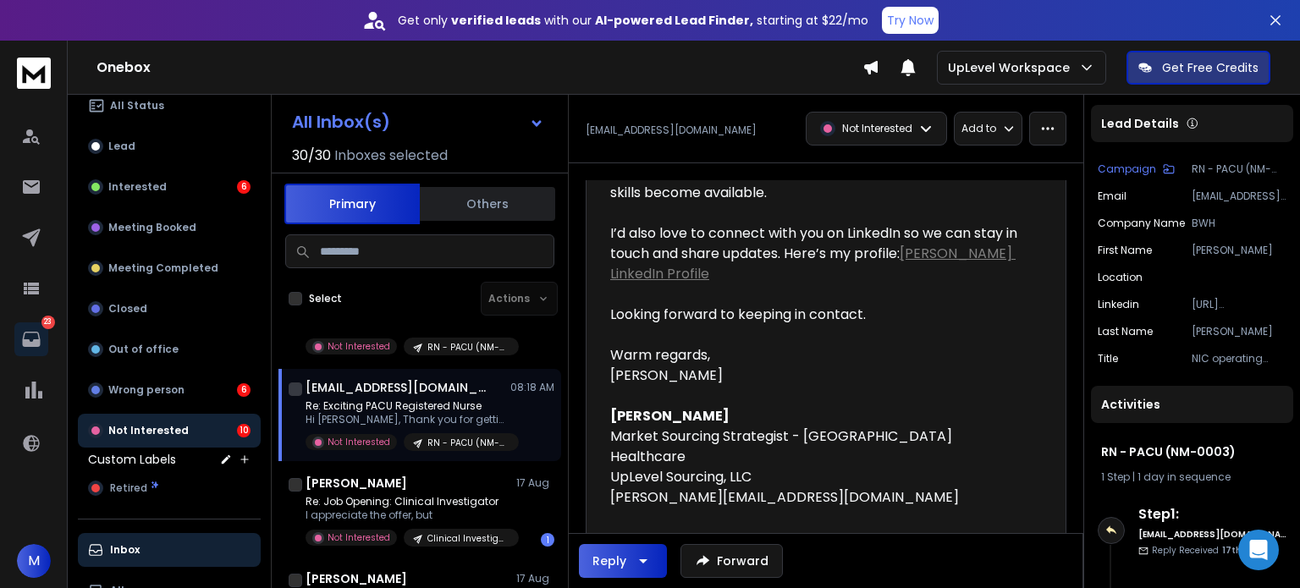
scroll to position [339, 0]
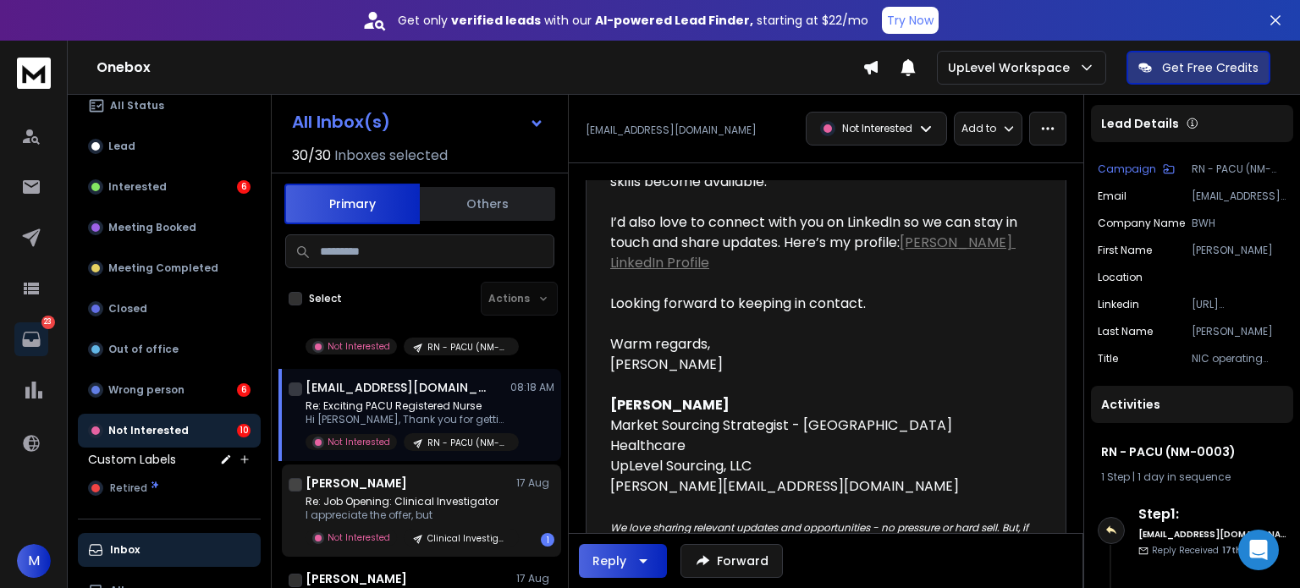
click at [357, 487] on h1 "Amanda McKee" at bounding box center [357, 483] width 102 height 17
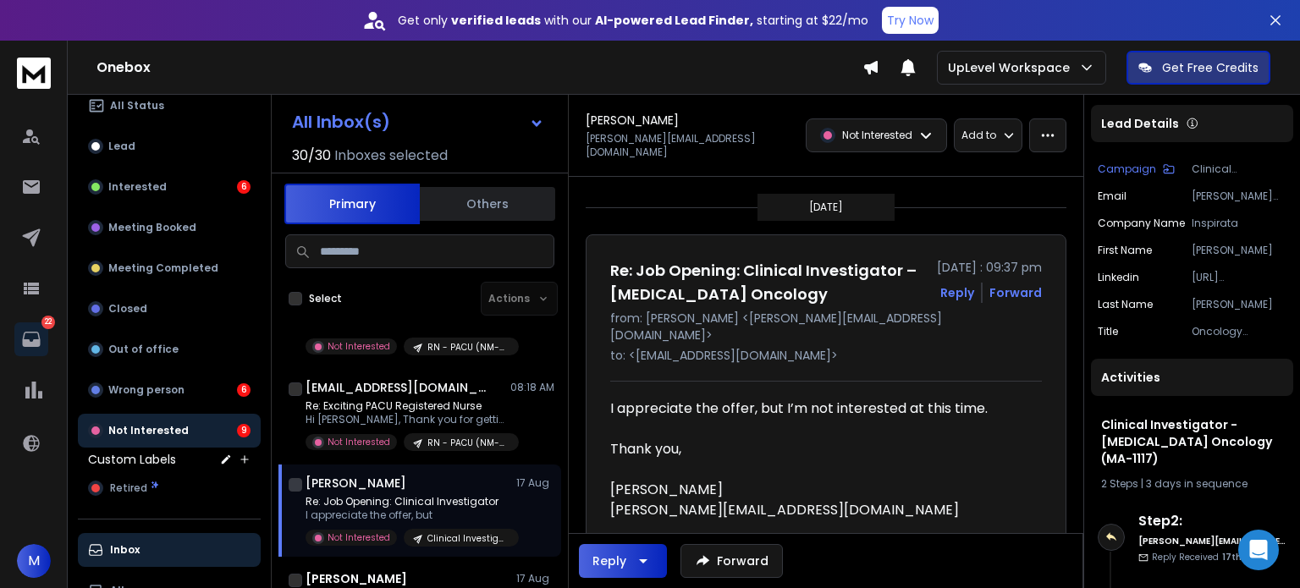
click at [606, 563] on div "Reply" at bounding box center [610, 561] width 34 height 17
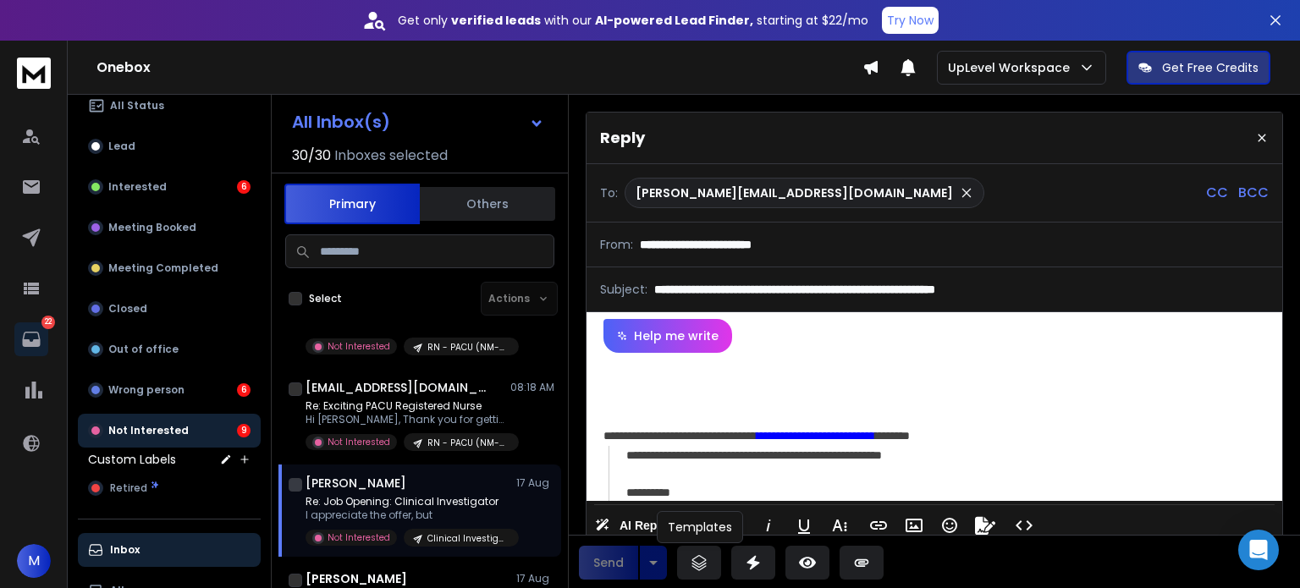
click at [710, 566] on button at bounding box center [699, 563] width 44 height 34
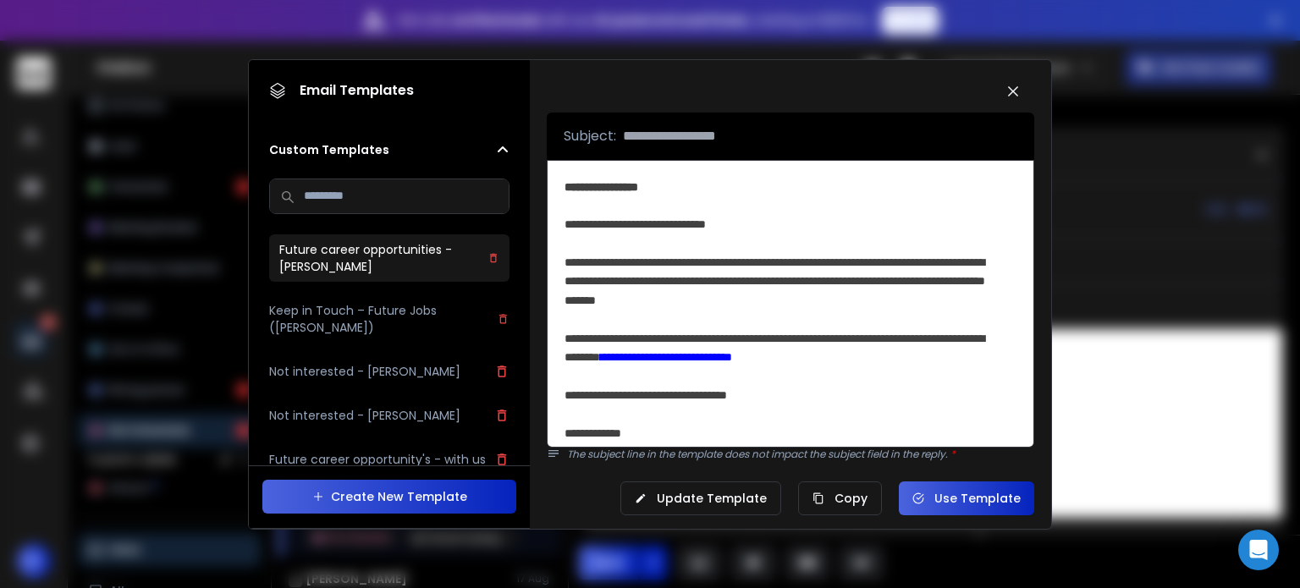
click at [972, 494] on button "Use Template" at bounding box center [966, 499] width 135 height 34
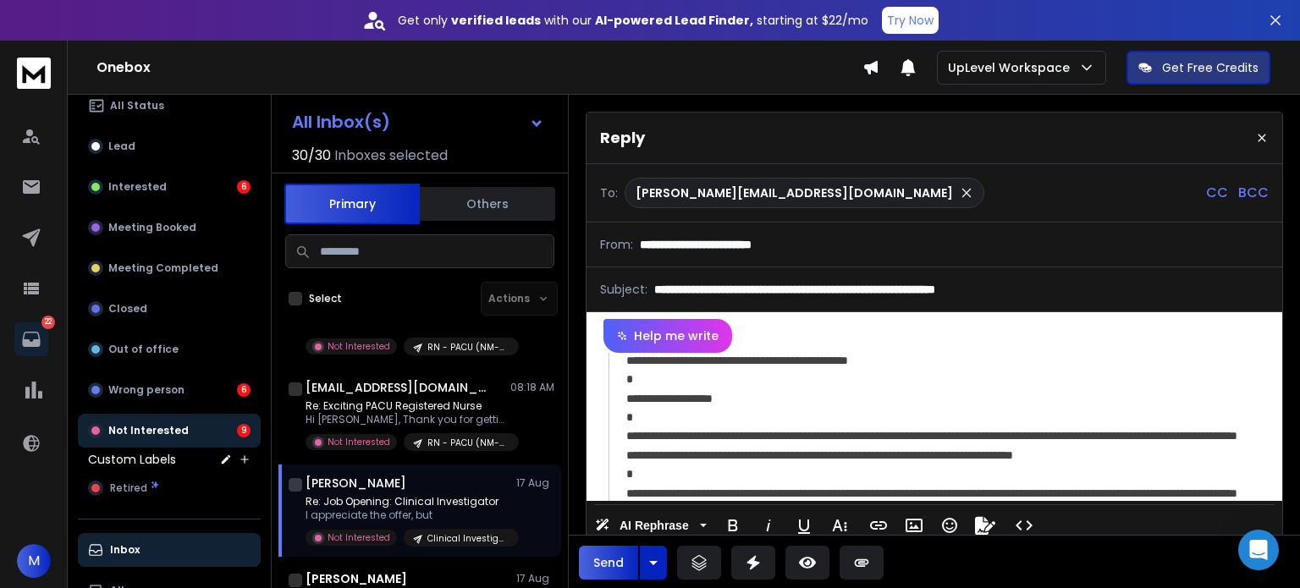
scroll to position [593, 0]
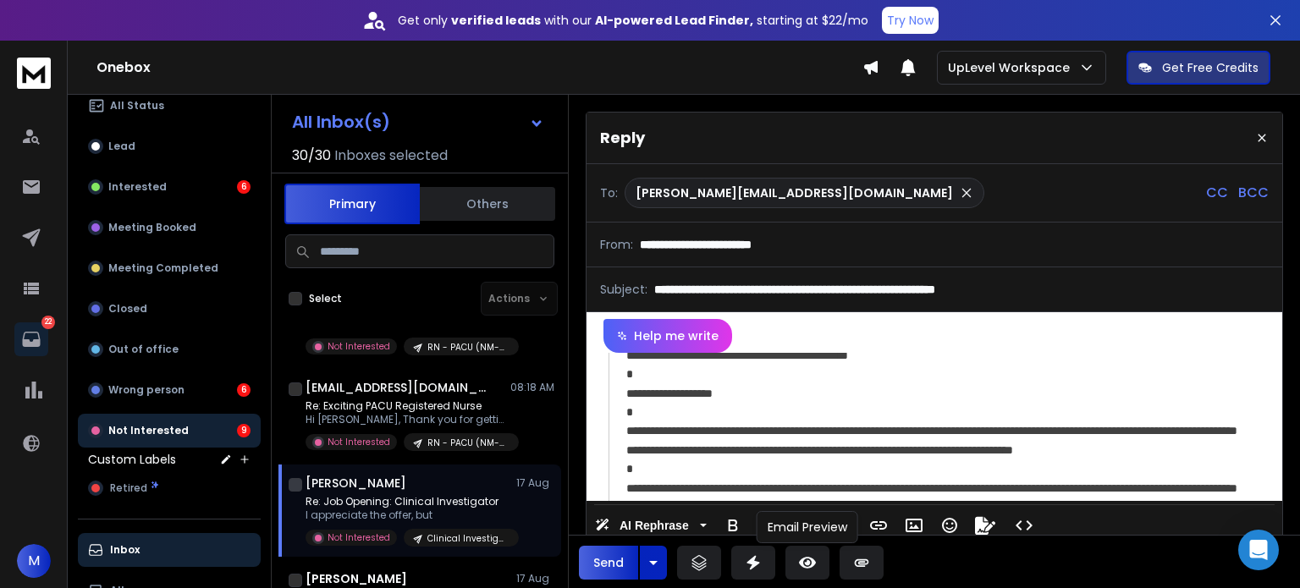
click at [805, 554] on button at bounding box center [808, 563] width 44 height 34
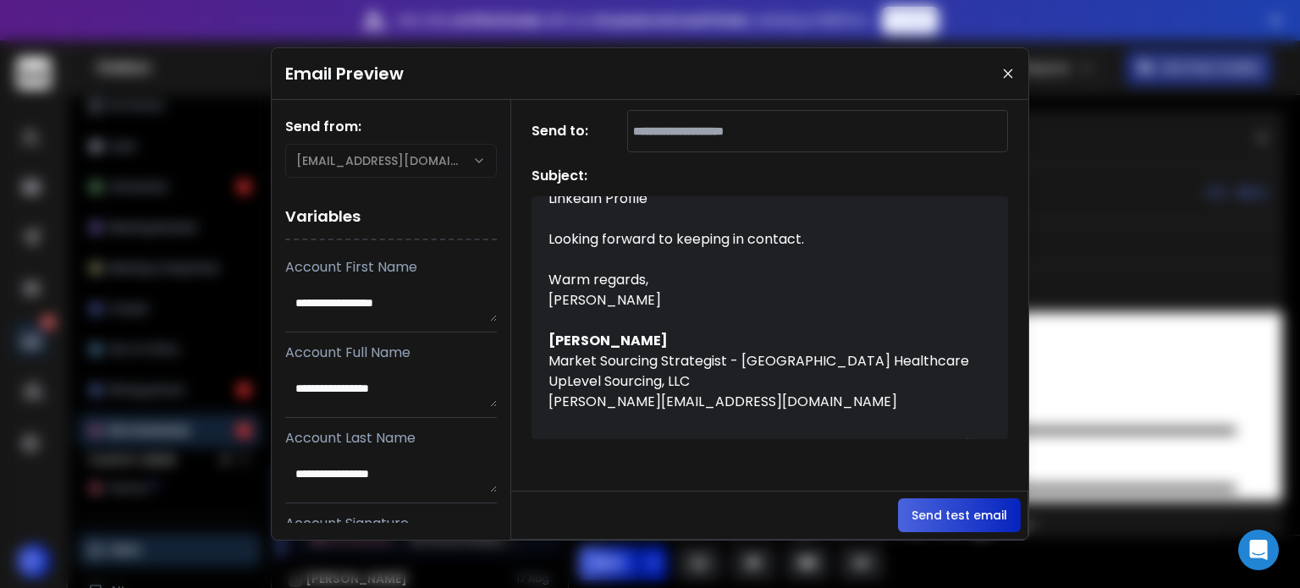
scroll to position [254, 0]
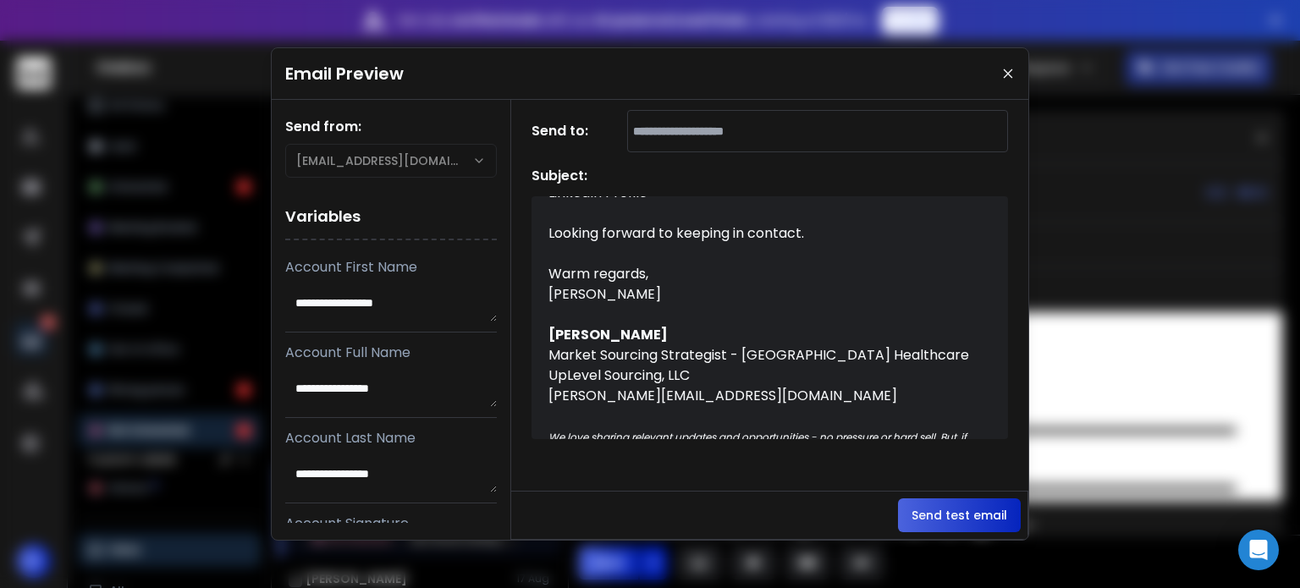
click at [1009, 78] on icon at bounding box center [1009, 74] width 14 height 14
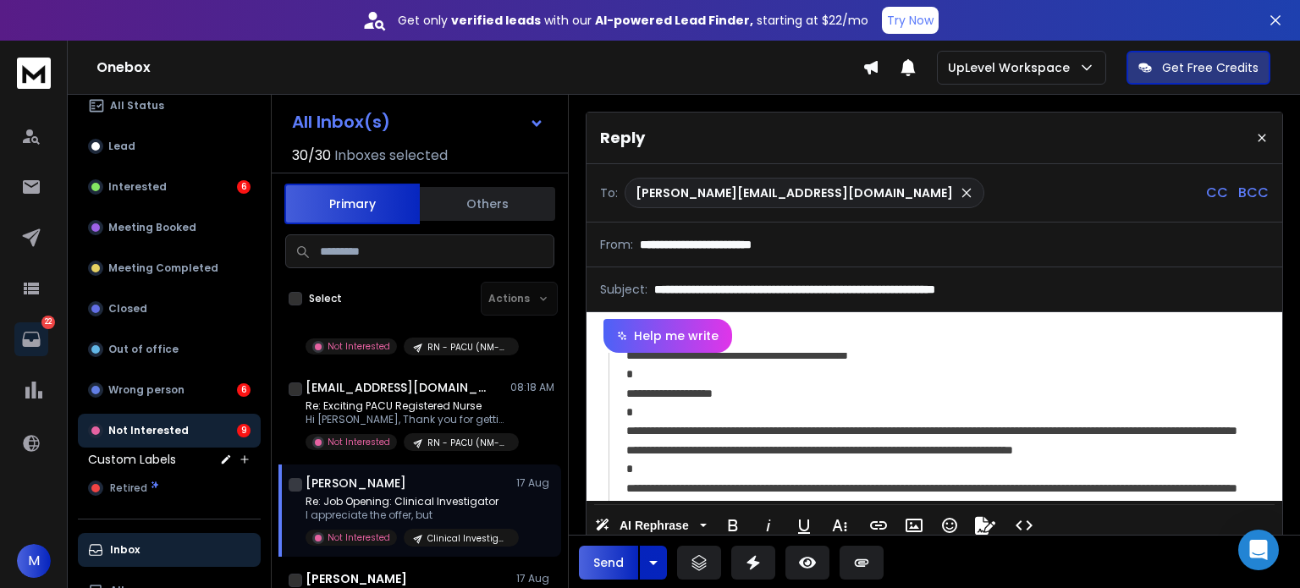
click at [606, 559] on button "Send" at bounding box center [608, 563] width 59 height 34
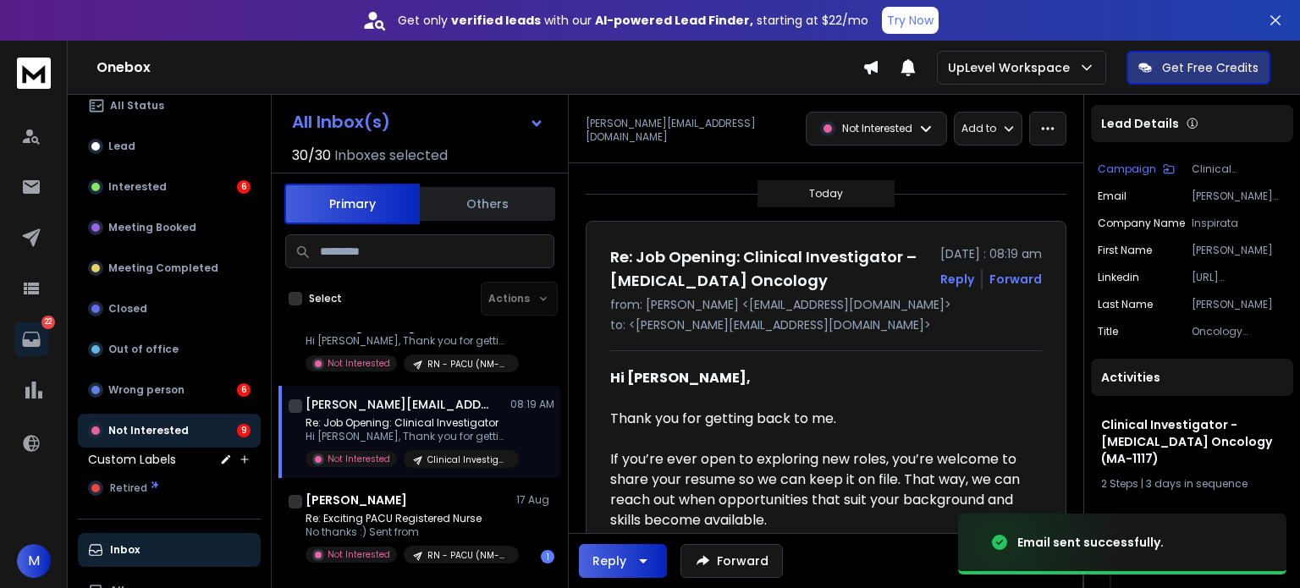
scroll to position [339, 0]
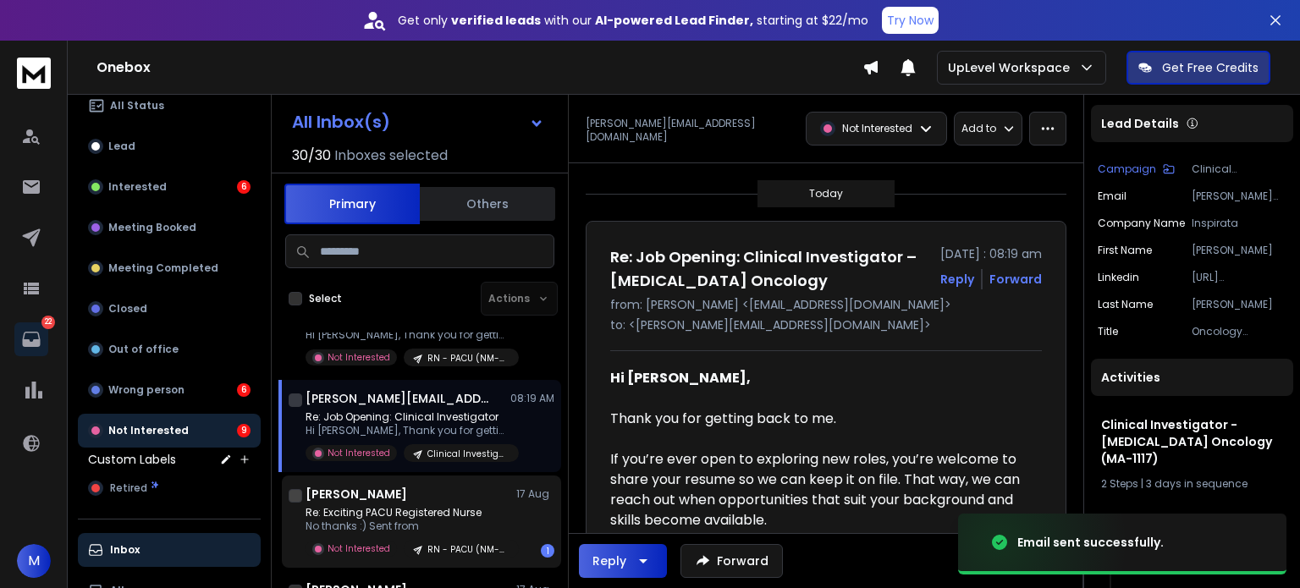
click at [433, 506] on p "Re: Exciting PACU Registered Nurse" at bounding box center [407, 513] width 203 height 14
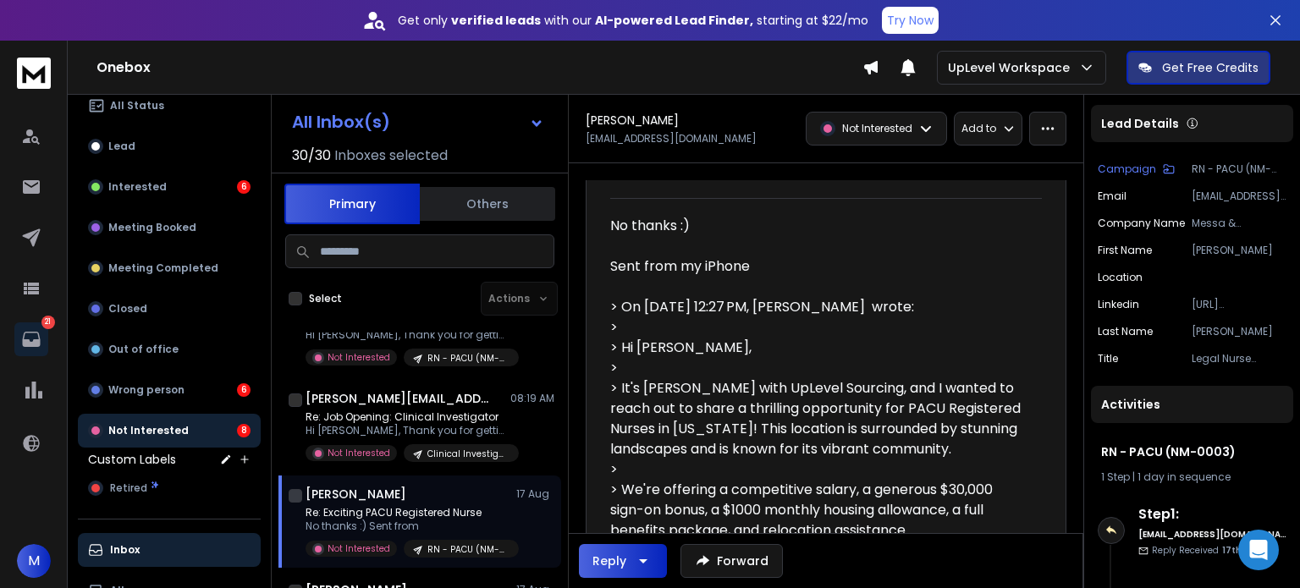
scroll to position [169, 0]
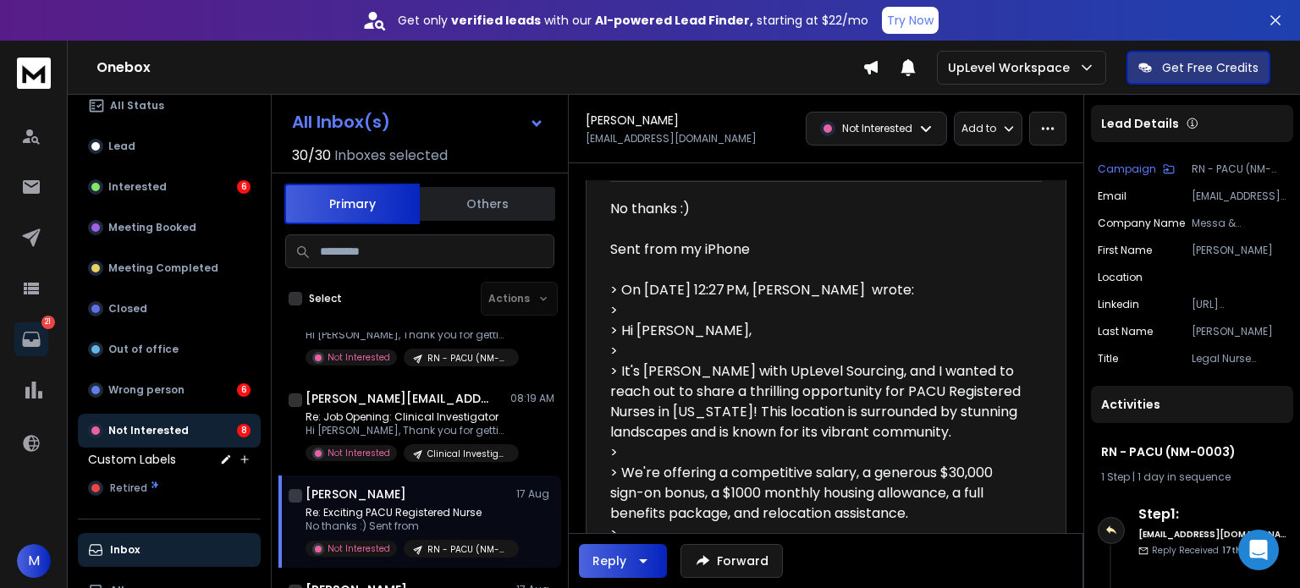
click at [616, 565] on div "Reply" at bounding box center [610, 561] width 34 height 17
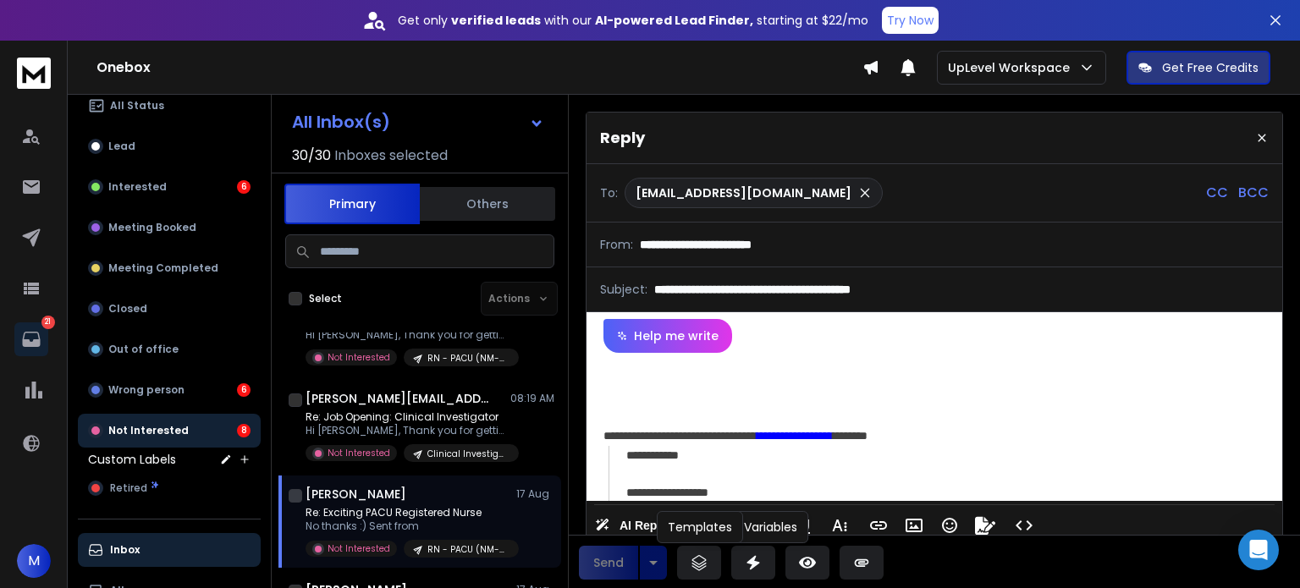
click at [702, 563] on icon at bounding box center [700, 560] width 14 height 10
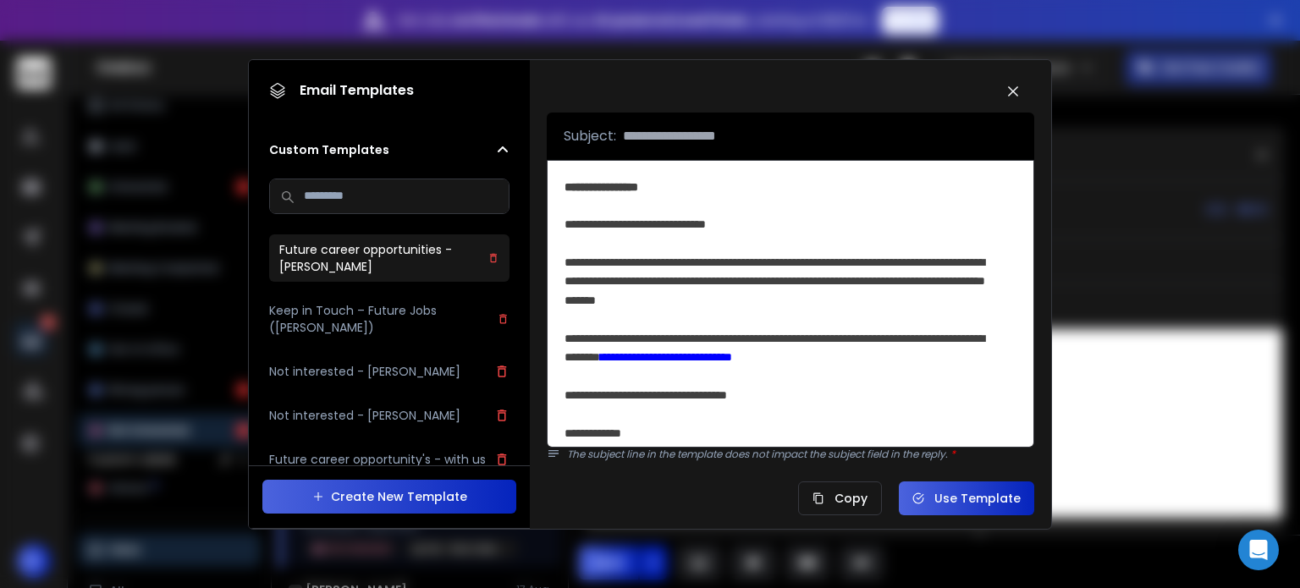
click at [968, 500] on button "Use Template" at bounding box center [966, 499] width 135 height 34
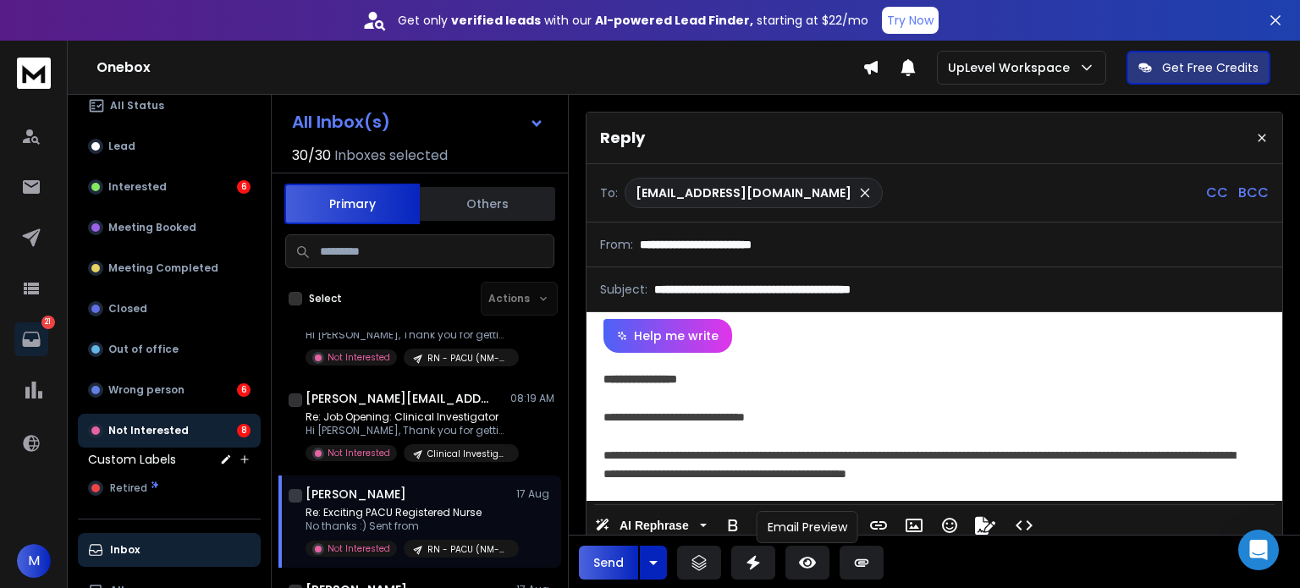
click at [814, 566] on icon at bounding box center [807, 563] width 17 height 17
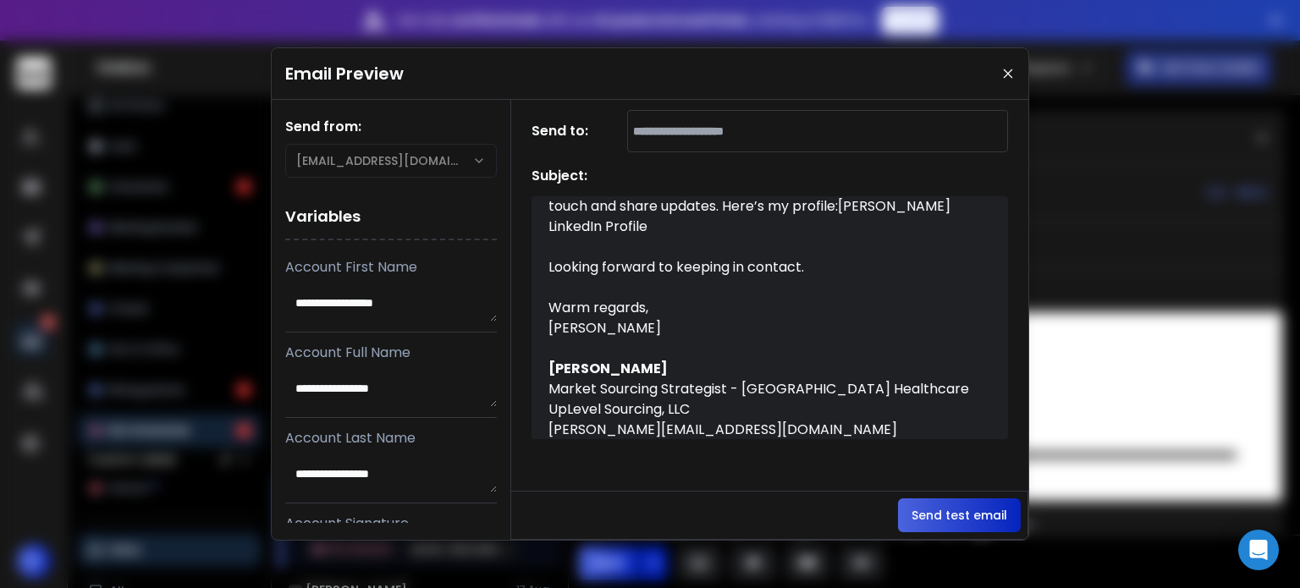
scroll to position [254, 0]
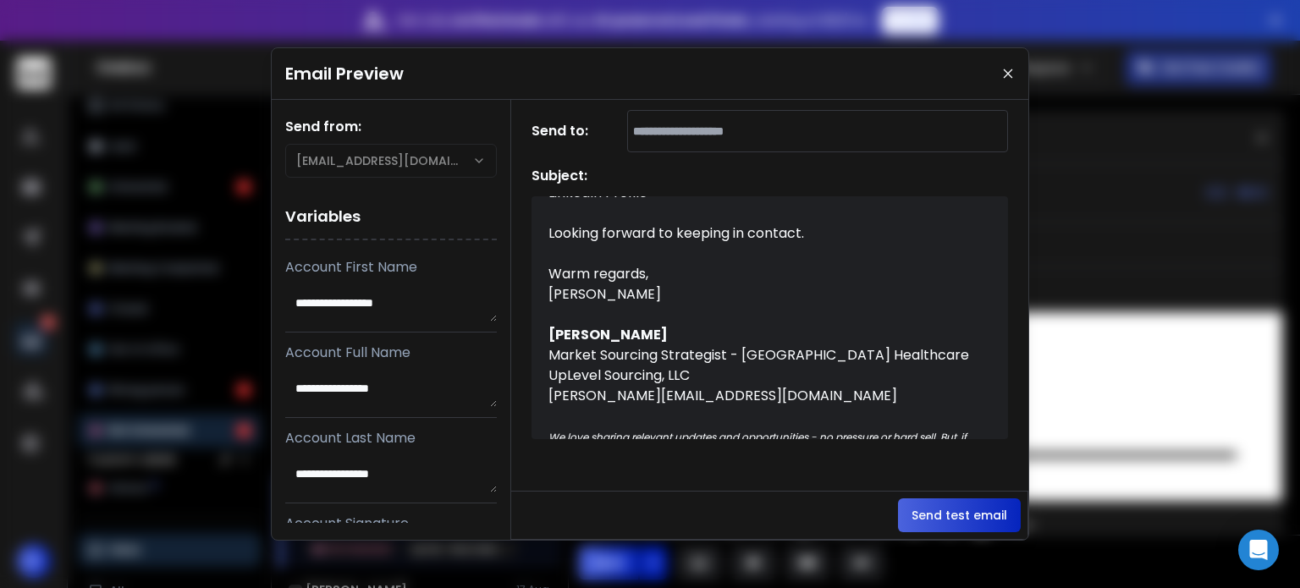
click at [1009, 67] on icon at bounding box center [1009, 74] width 14 height 14
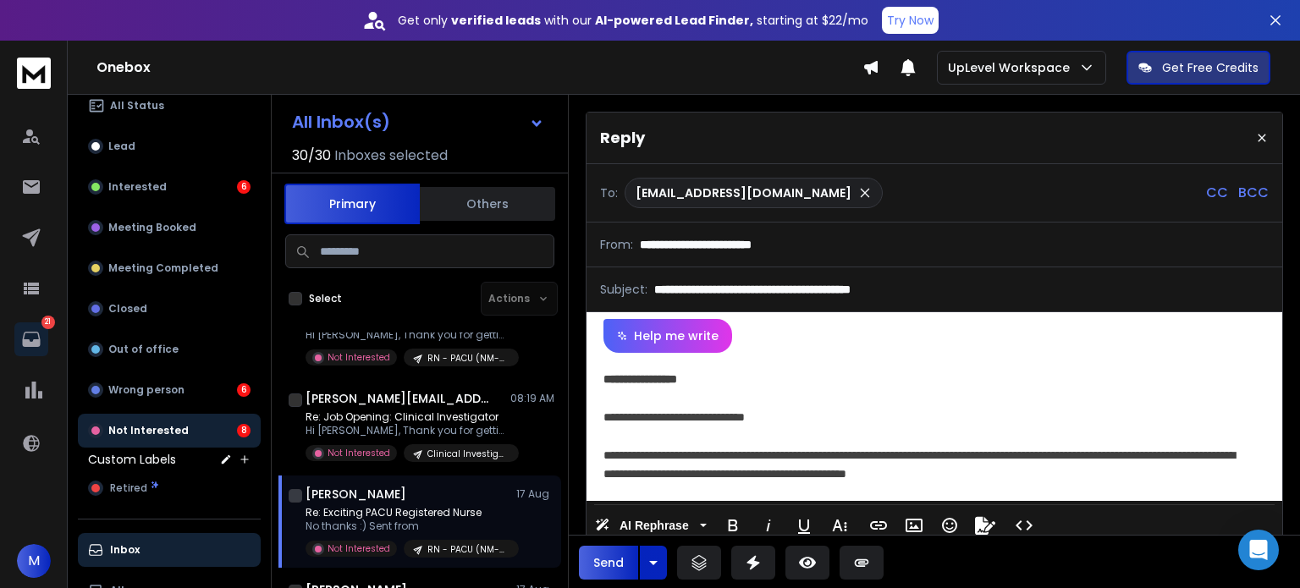
click at [605, 567] on button "Send" at bounding box center [608, 563] width 59 height 34
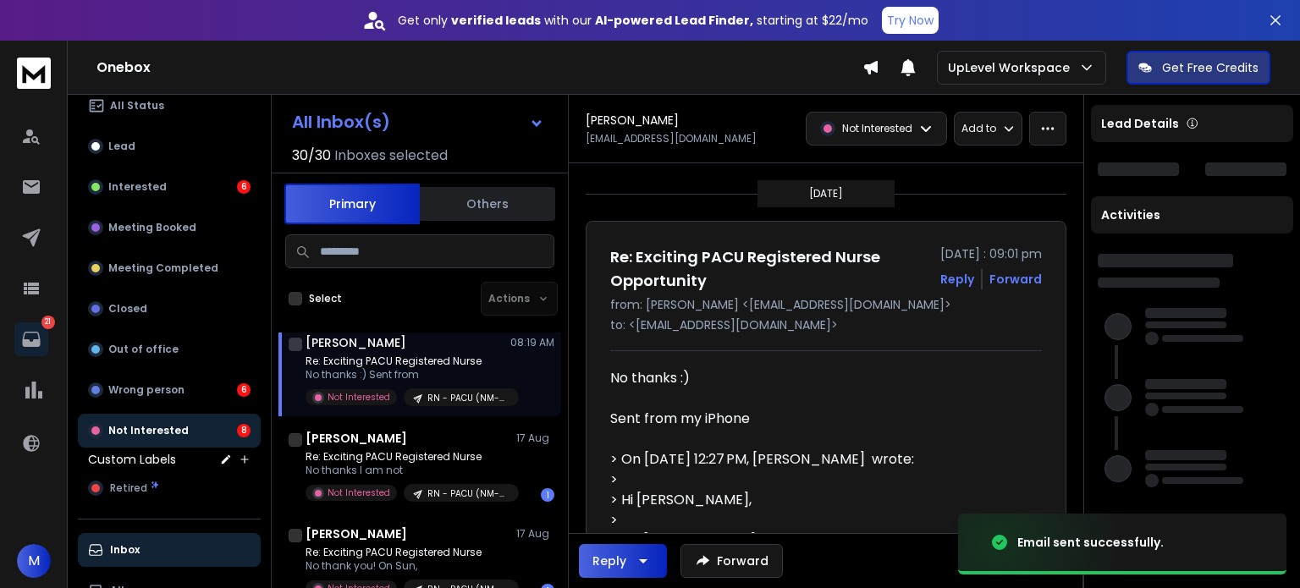
scroll to position [508, 0]
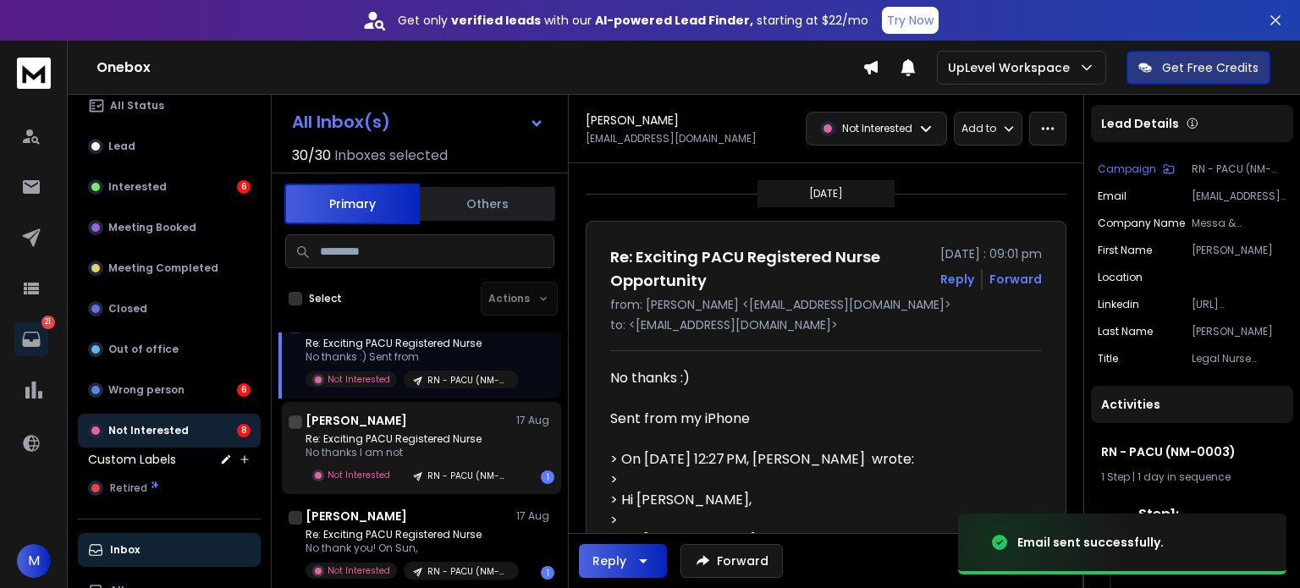
click at [391, 440] on p "Re: Exciting PACU Registered Nurse" at bounding box center [407, 440] width 203 height 14
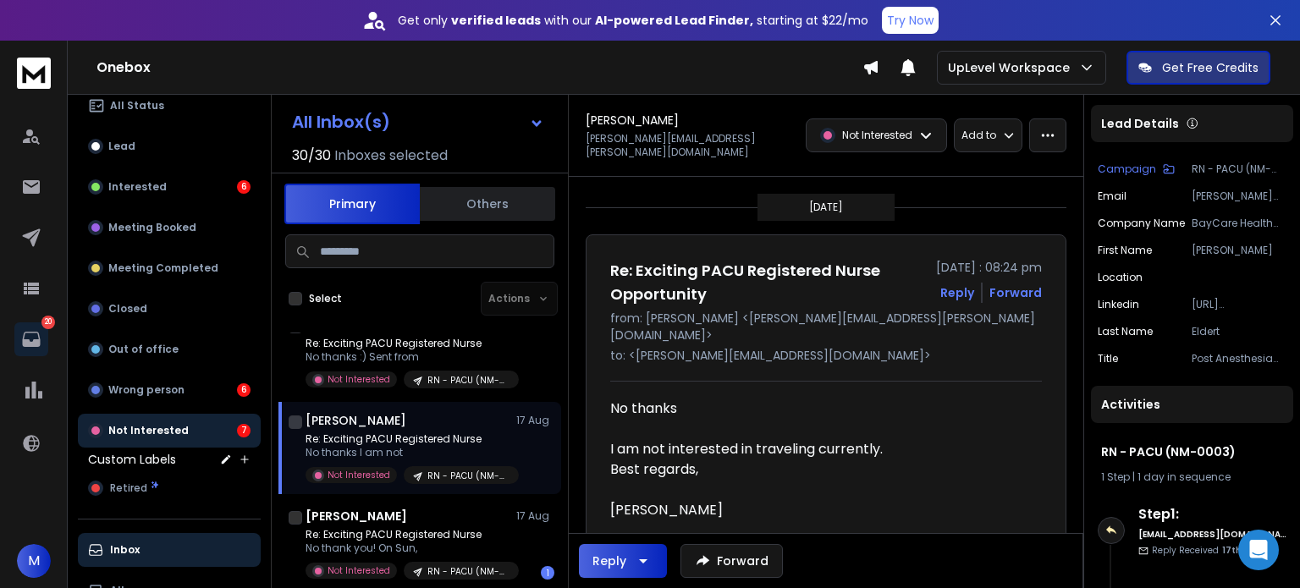
click at [608, 558] on div "Reply" at bounding box center [610, 561] width 34 height 17
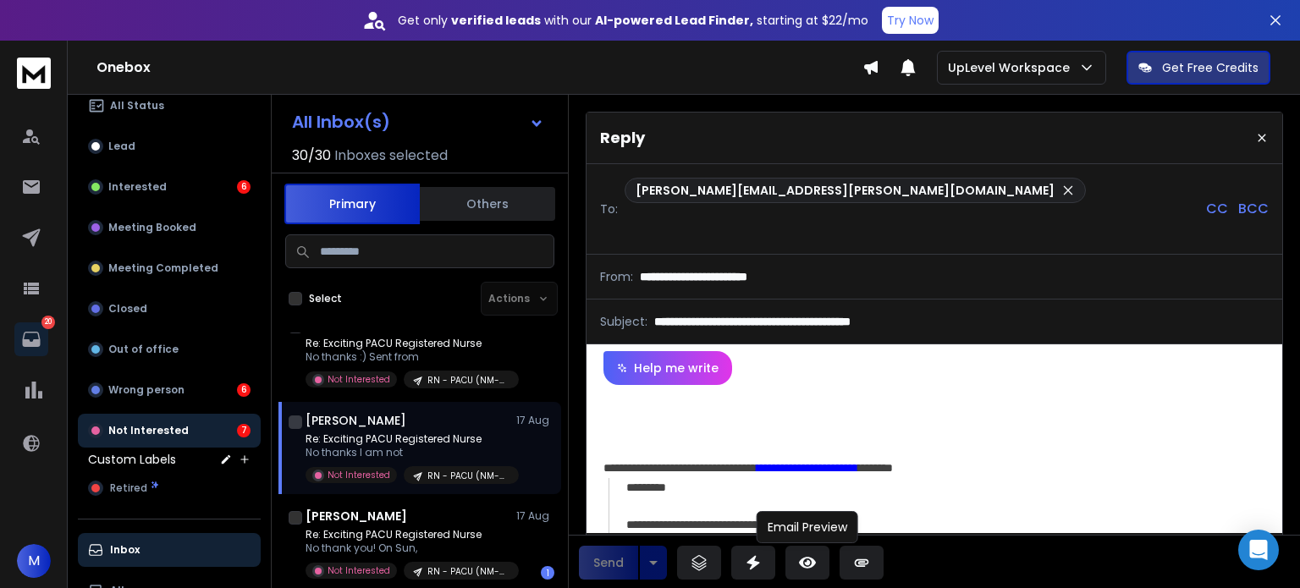
click at [803, 568] on icon at bounding box center [807, 563] width 17 height 17
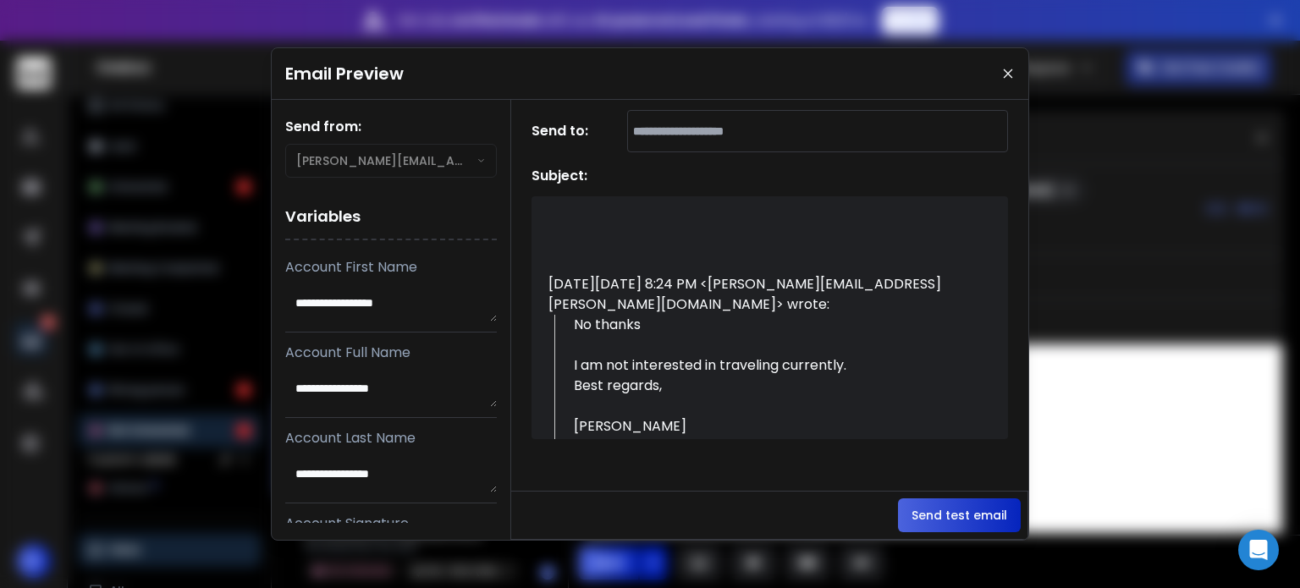
click at [1007, 79] on icon at bounding box center [1009, 74] width 14 height 14
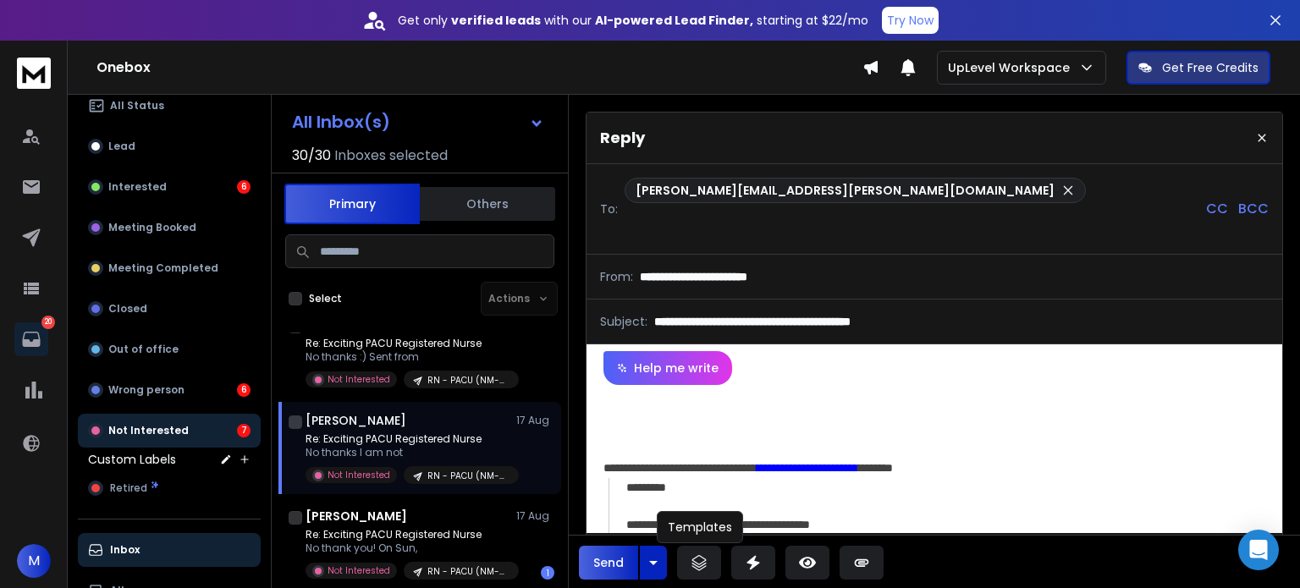
click at [695, 552] on button at bounding box center [699, 563] width 44 height 34
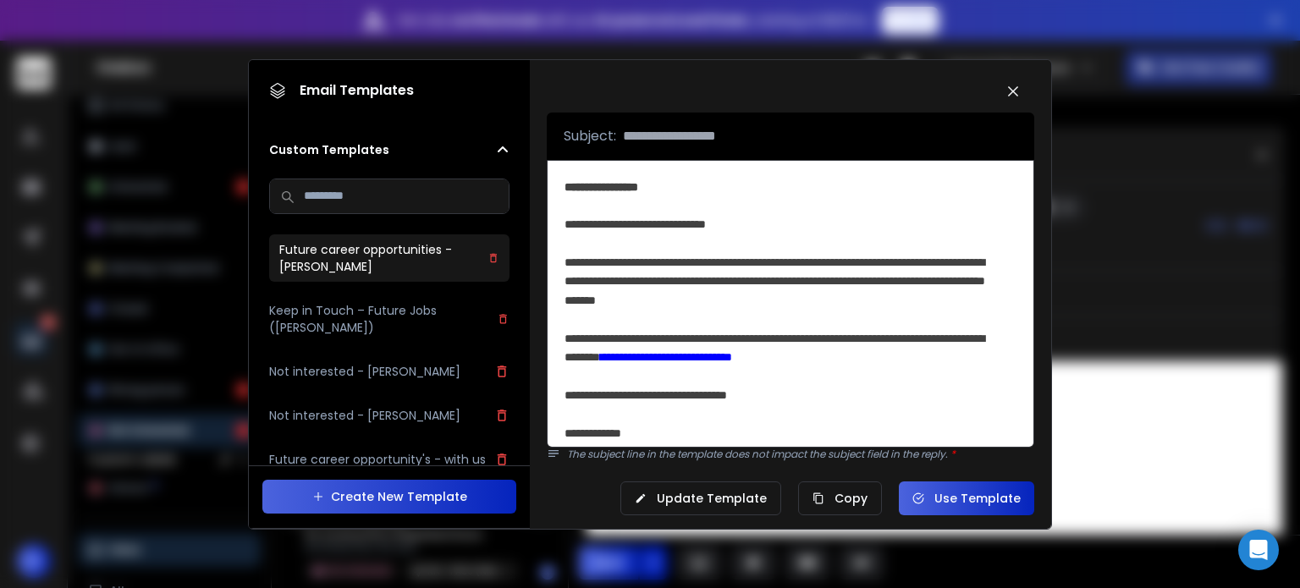
click at [963, 492] on button "Use Template" at bounding box center [966, 499] width 135 height 34
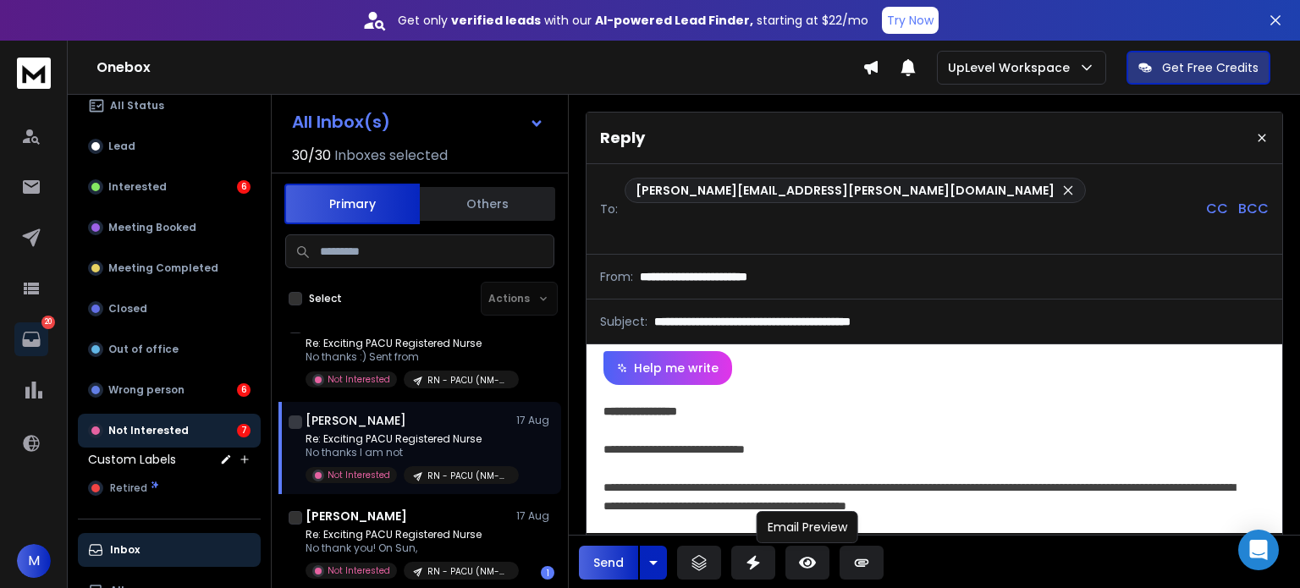
click at [819, 557] on button at bounding box center [808, 563] width 44 height 34
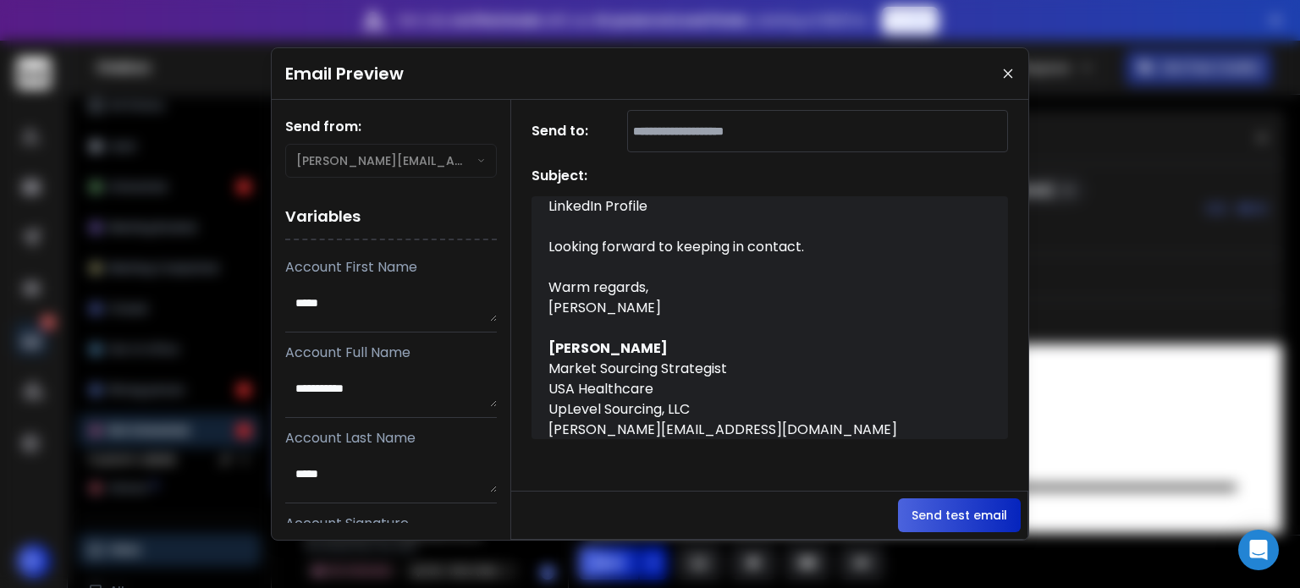
scroll to position [254, 0]
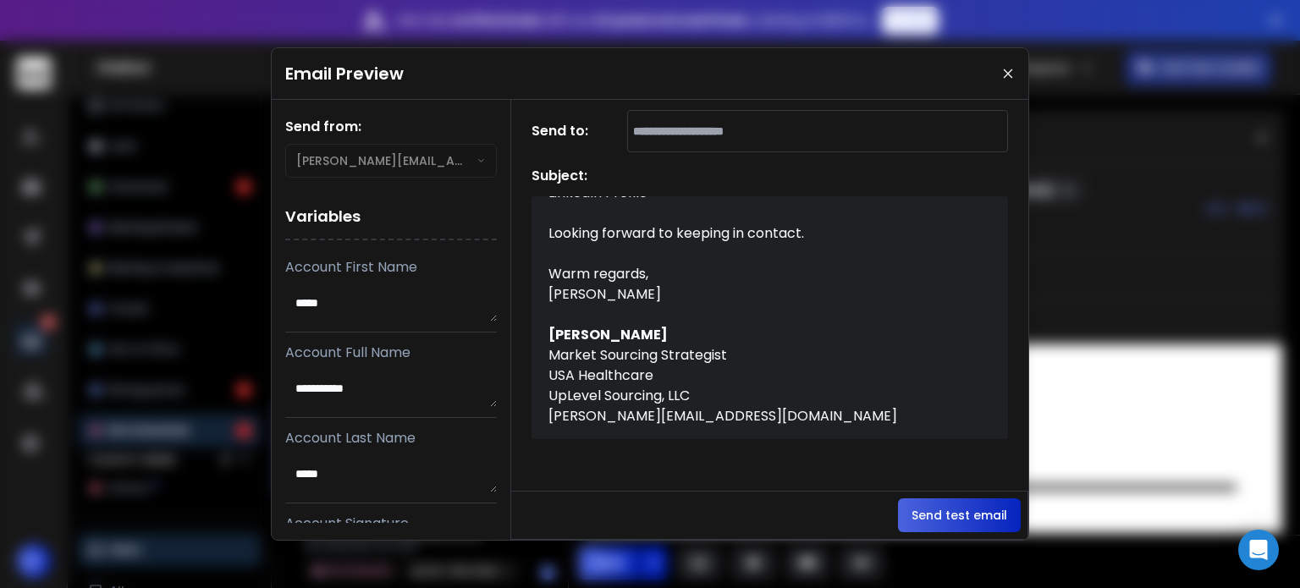
click at [1013, 74] on icon at bounding box center [1009, 74] width 14 height 14
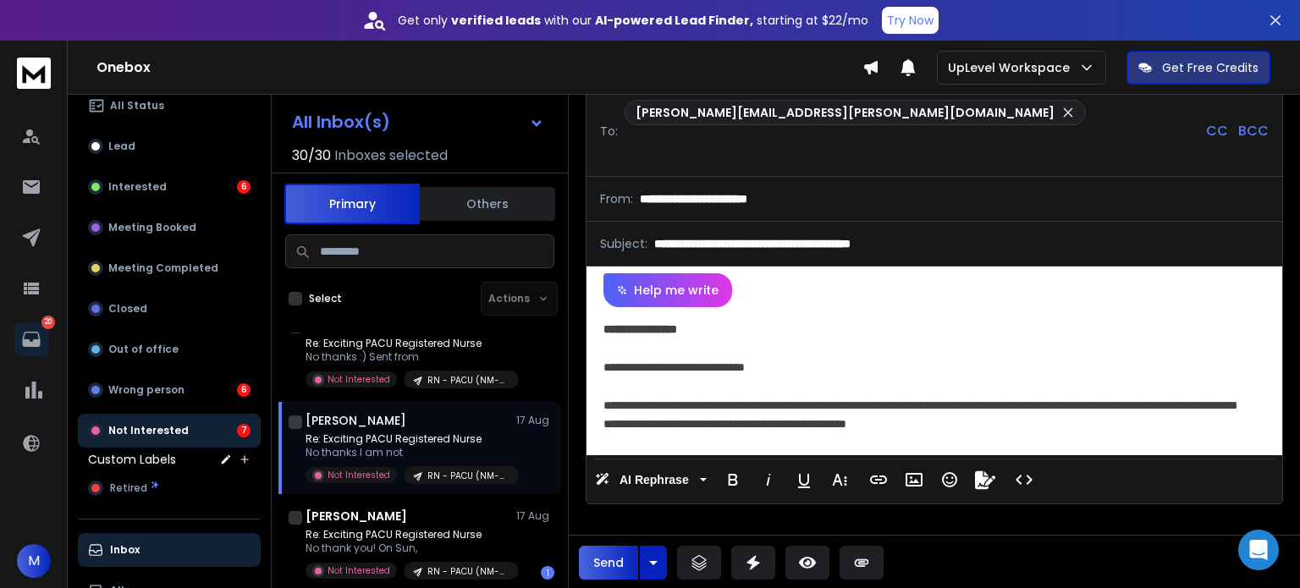
scroll to position [0, 0]
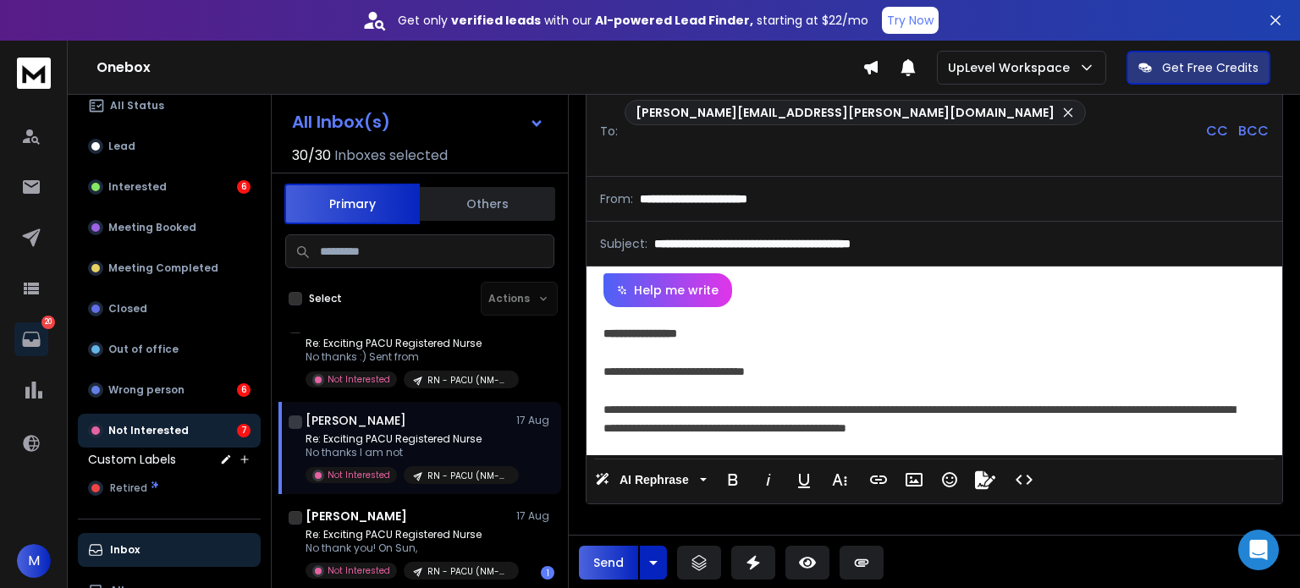
click at [790, 362] on div "**********" at bounding box center [926, 371] width 645 height 19
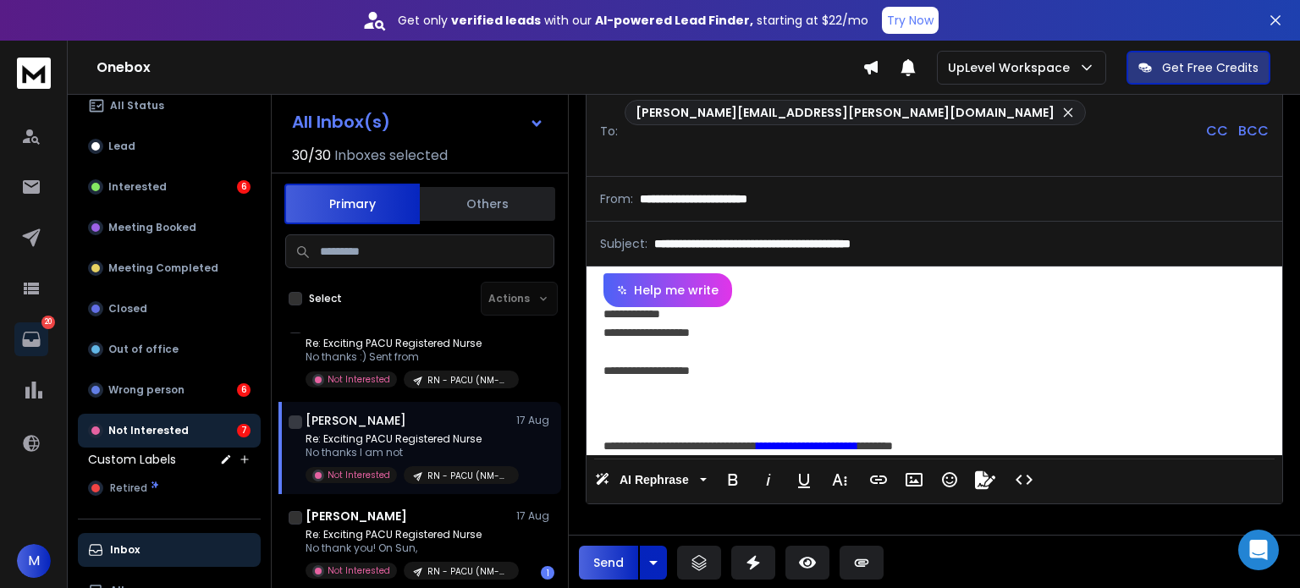
scroll to position [254, 0]
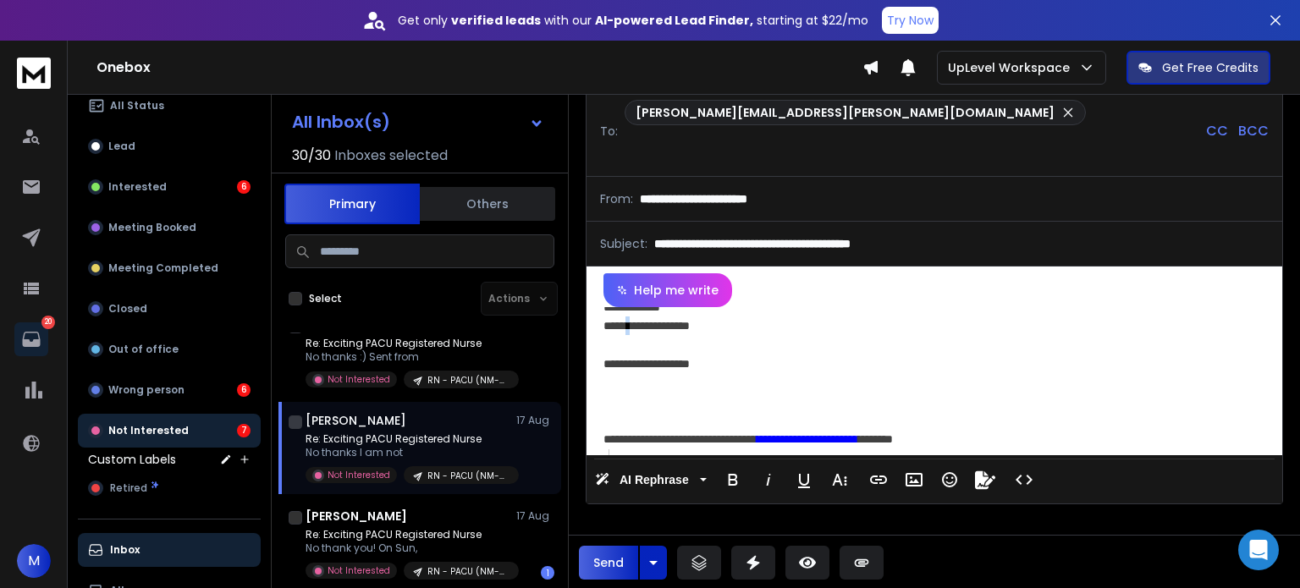
click at [627, 299] on div "**********" at bounding box center [926, 317] width 645 height 38
drag, startPoint x: 759, startPoint y: 295, endPoint x: 599, endPoint y: 295, distance: 160.8
click at [599, 307] on div "**********" at bounding box center [933, 381] width 692 height 148
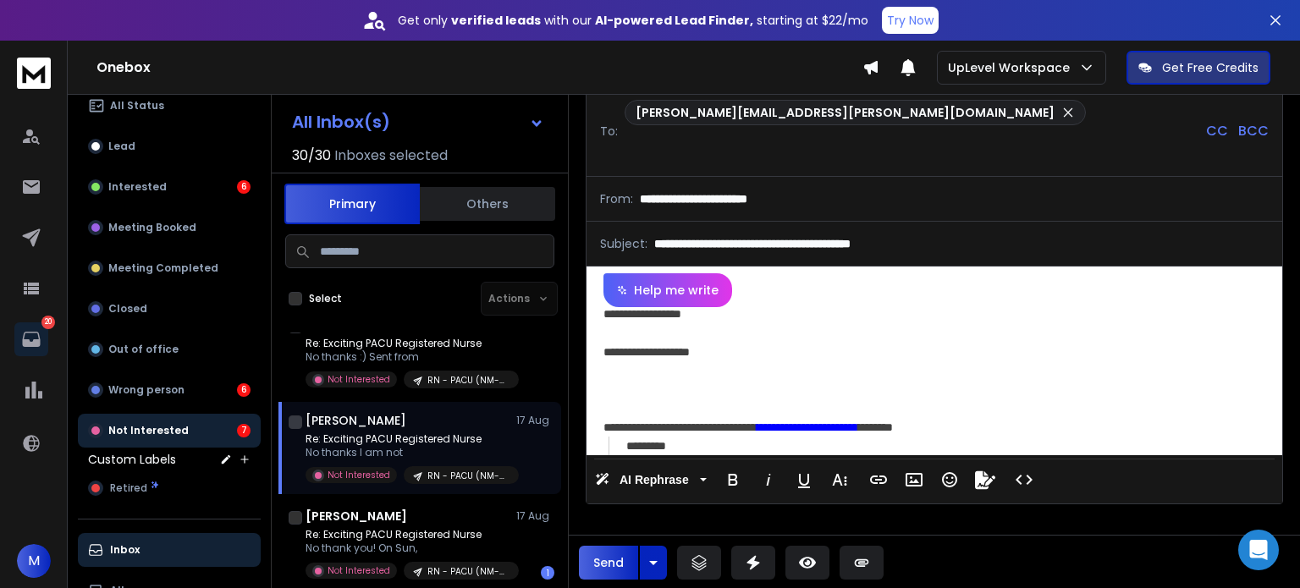
click at [683, 305] on div "**********" at bounding box center [926, 314] width 645 height 19
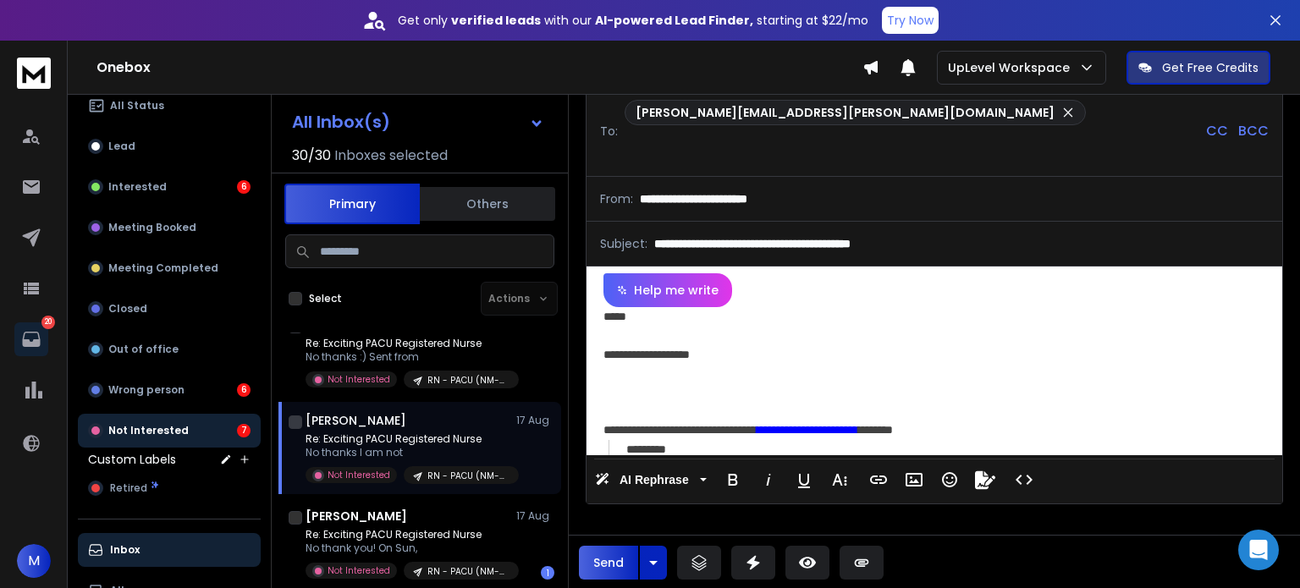
scroll to position [266, 0]
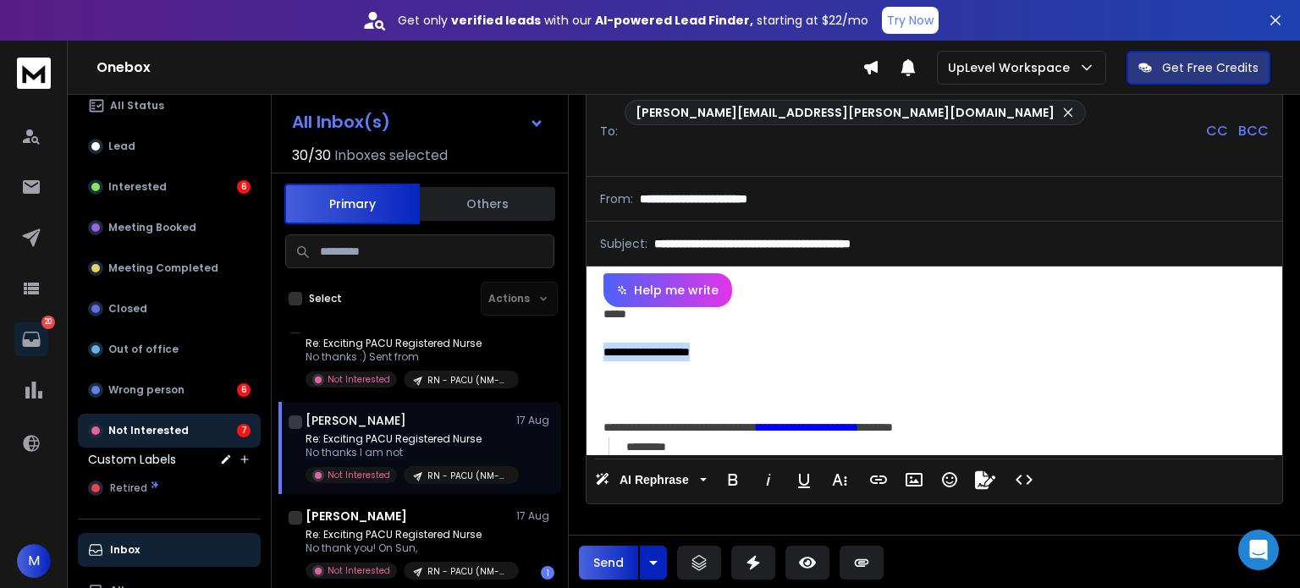
drag, startPoint x: 729, startPoint y: 327, endPoint x: 569, endPoint y: 327, distance: 160.0
click at [569, 327] on div "**********" at bounding box center [934, 366] width 731 height 699
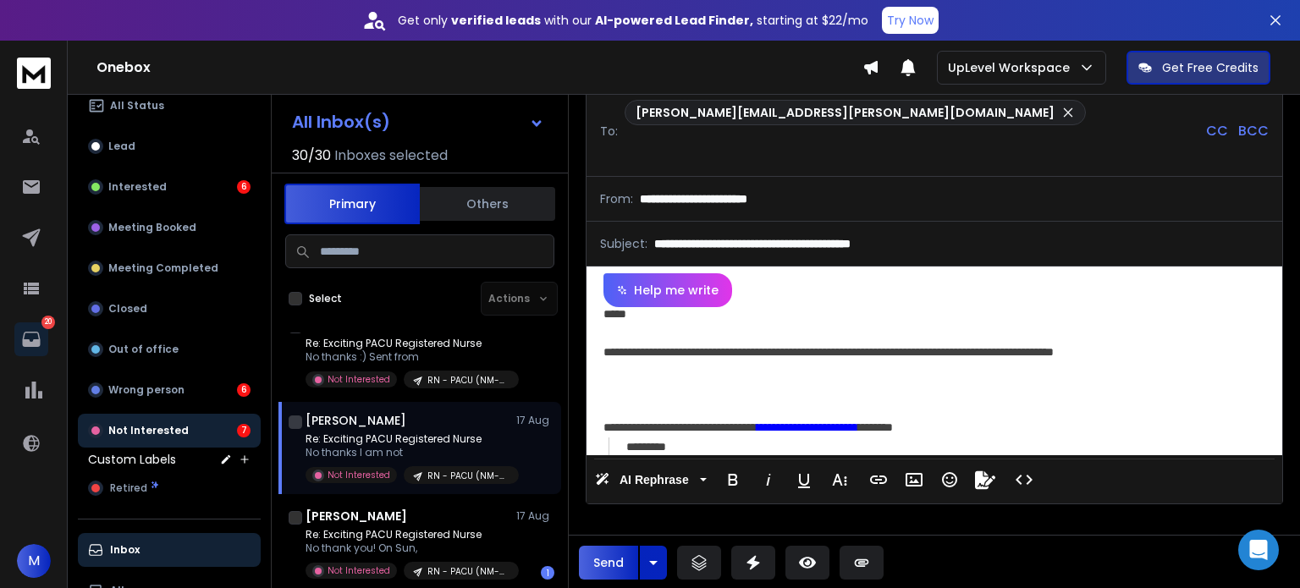
click at [688, 343] on div "**********" at bounding box center [926, 352] width 645 height 19
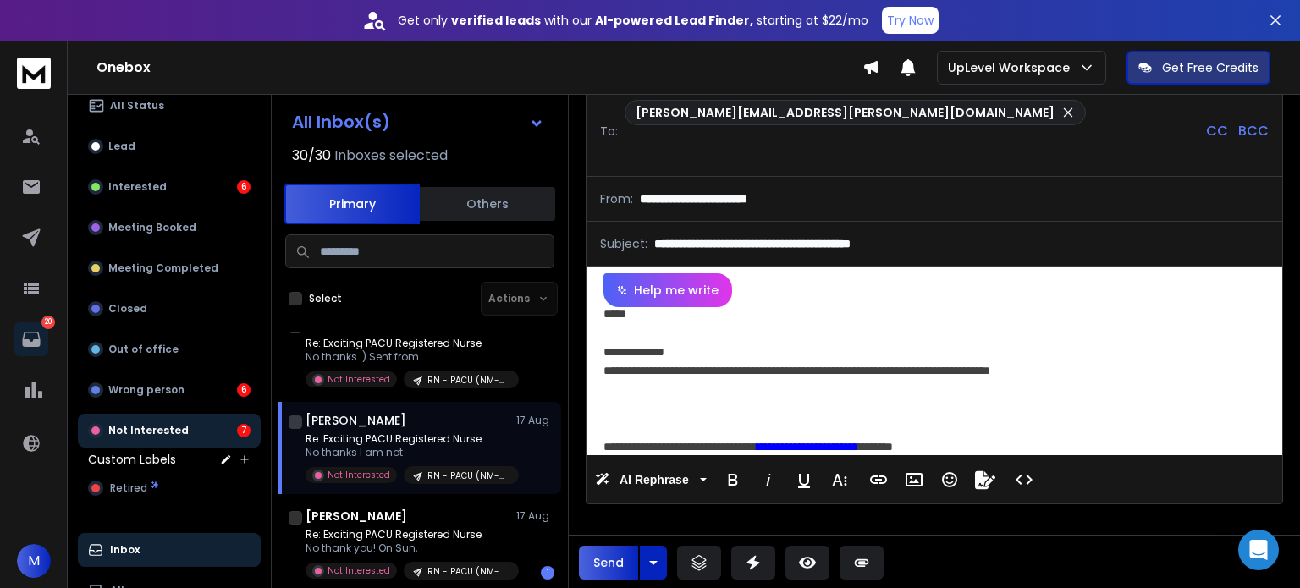
click at [841, 361] on div "**********" at bounding box center [926, 370] width 645 height 19
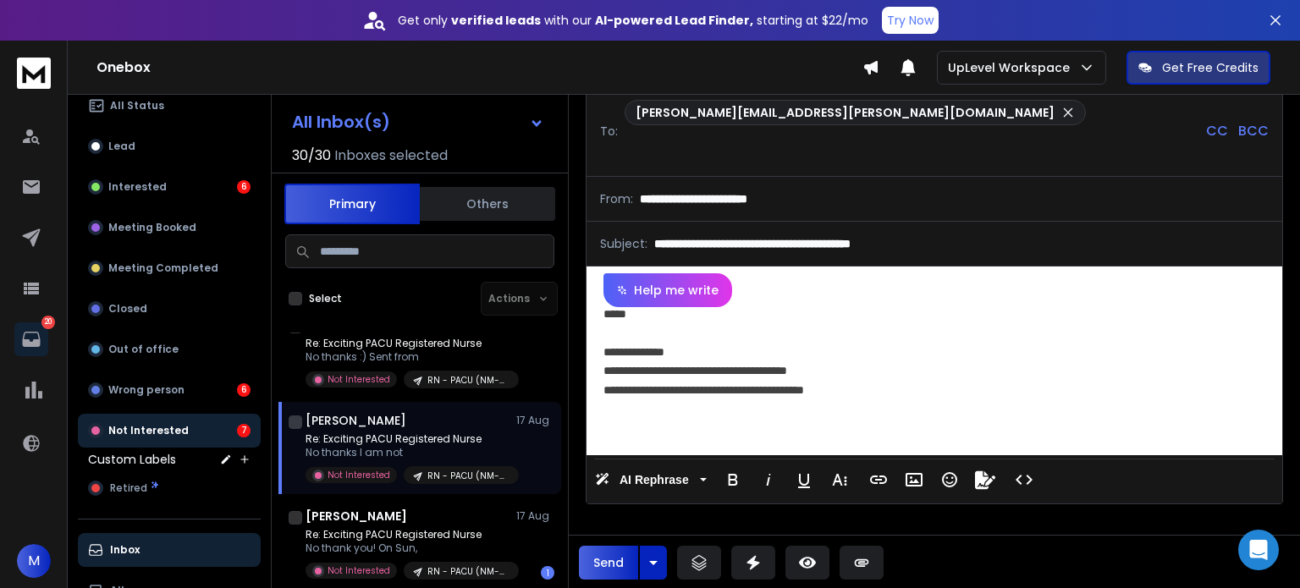
click at [731, 381] on div "**********" at bounding box center [926, 390] width 645 height 19
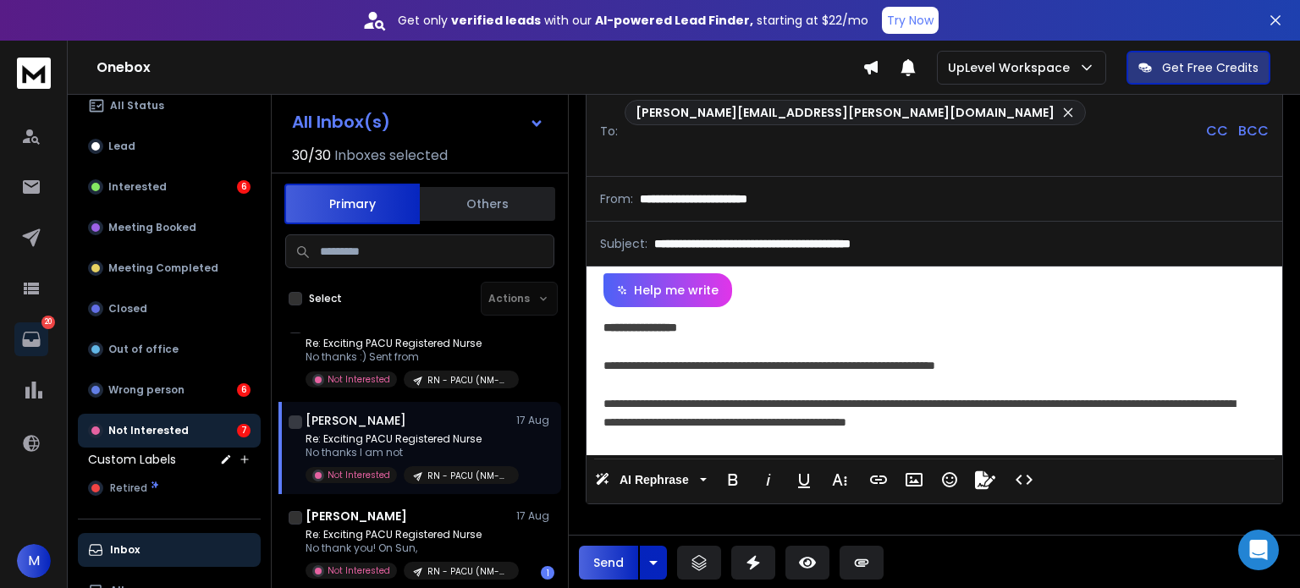
scroll to position [0, 0]
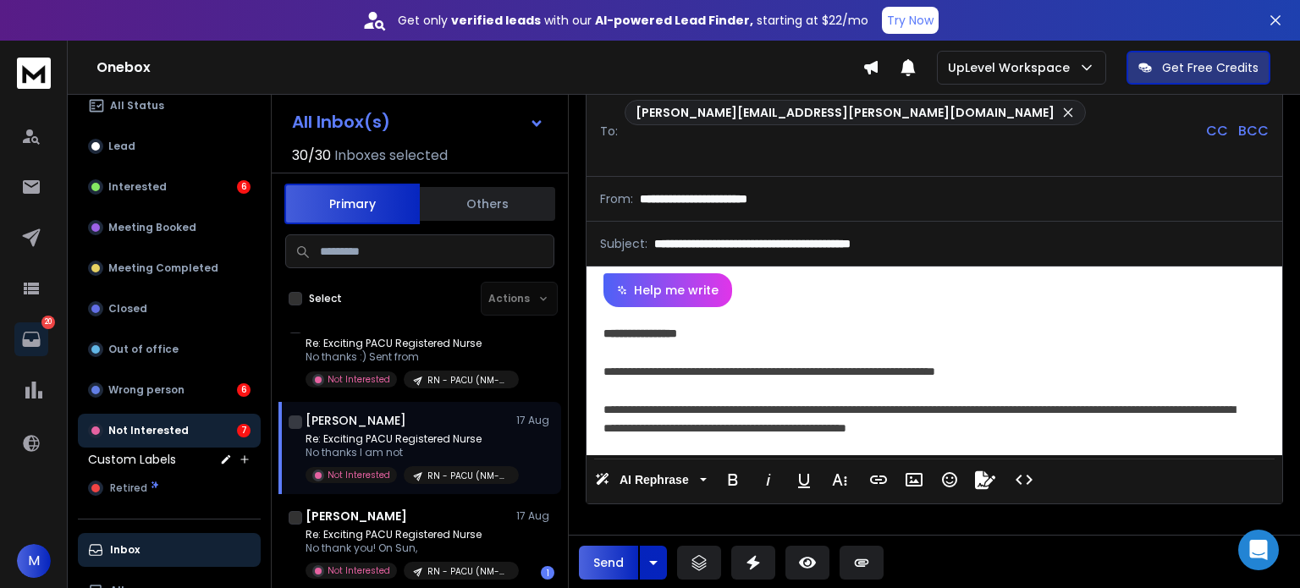
click at [621, 558] on button "Send" at bounding box center [608, 563] width 59 height 34
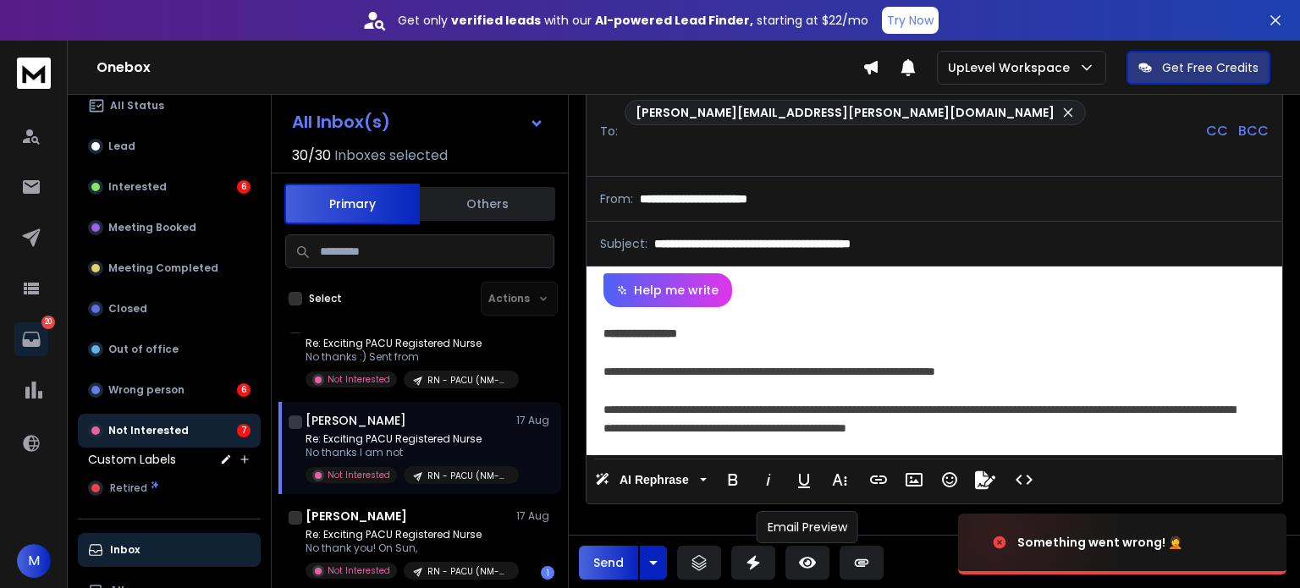
click at [826, 564] on button at bounding box center [808, 563] width 44 height 34
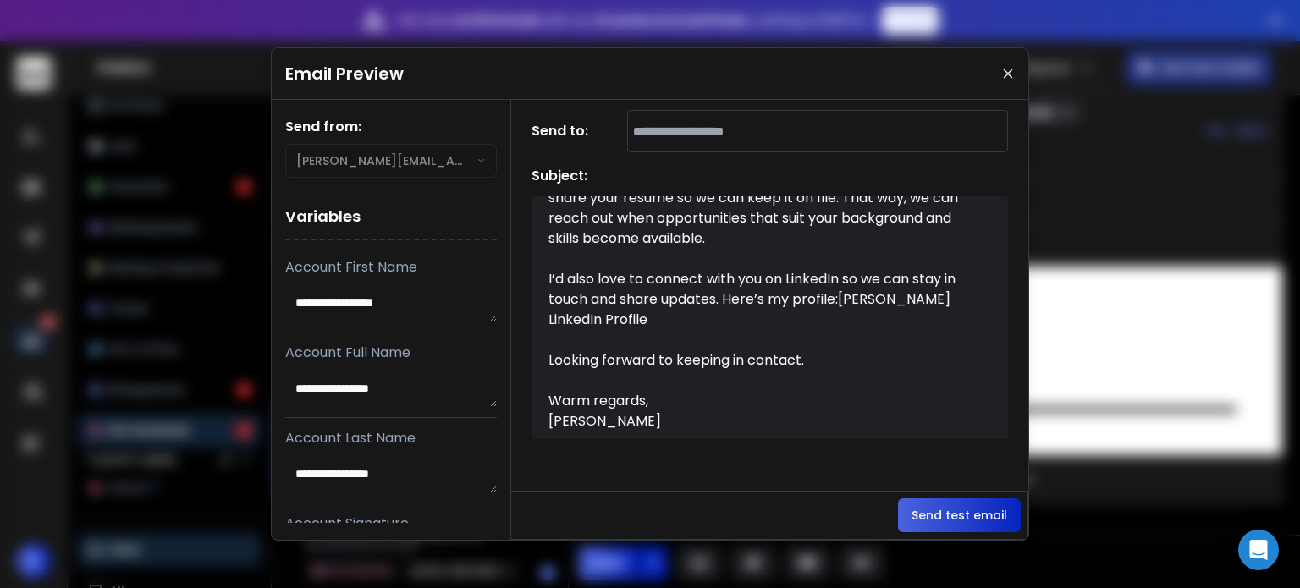
scroll to position [254, 0]
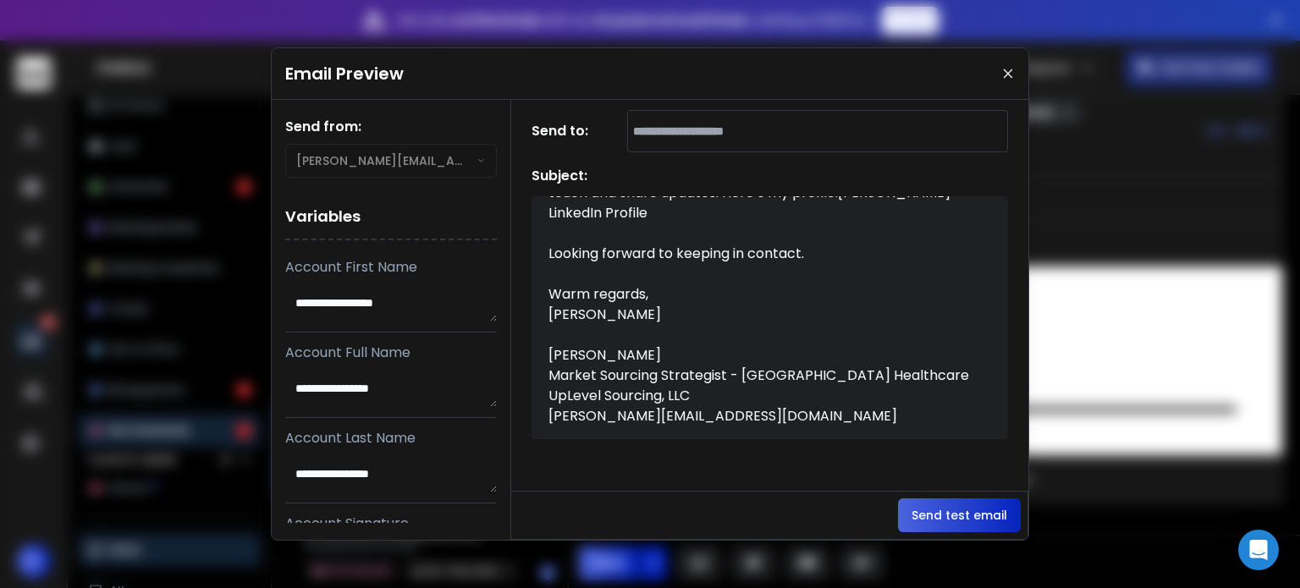
click at [972, 71] on div "Email Preview" at bounding box center [650, 73] width 757 height 51
click at [1004, 75] on icon at bounding box center [1009, 74] width 14 height 14
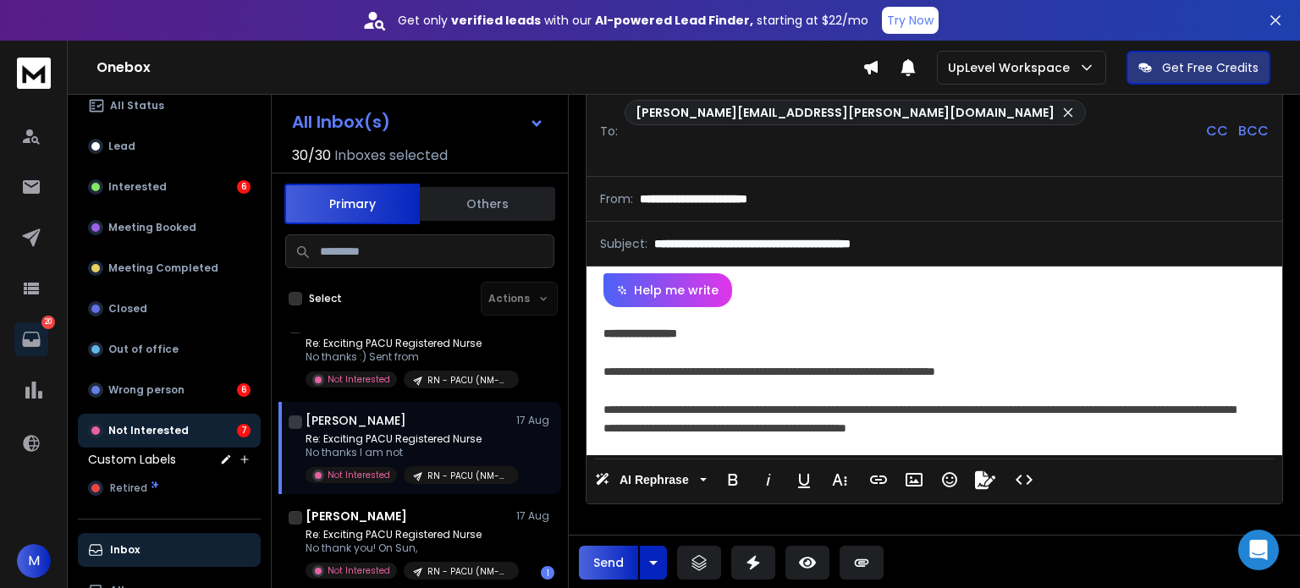
click at [626, 560] on button "Send" at bounding box center [608, 563] width 59 height 34
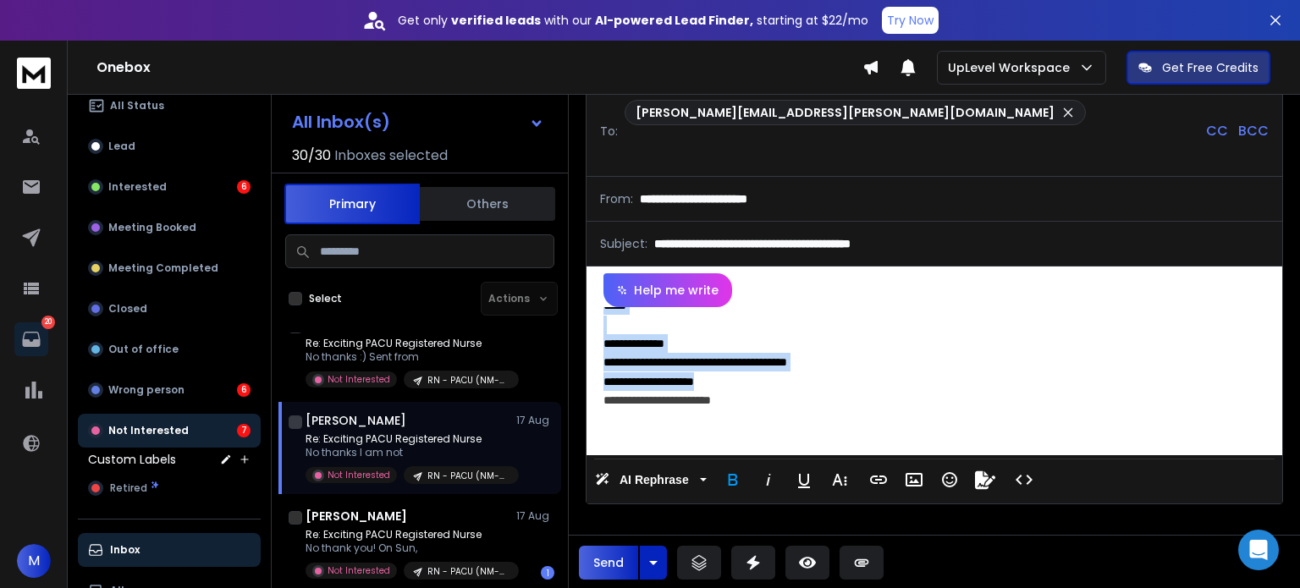
scroll to position [270, 0]
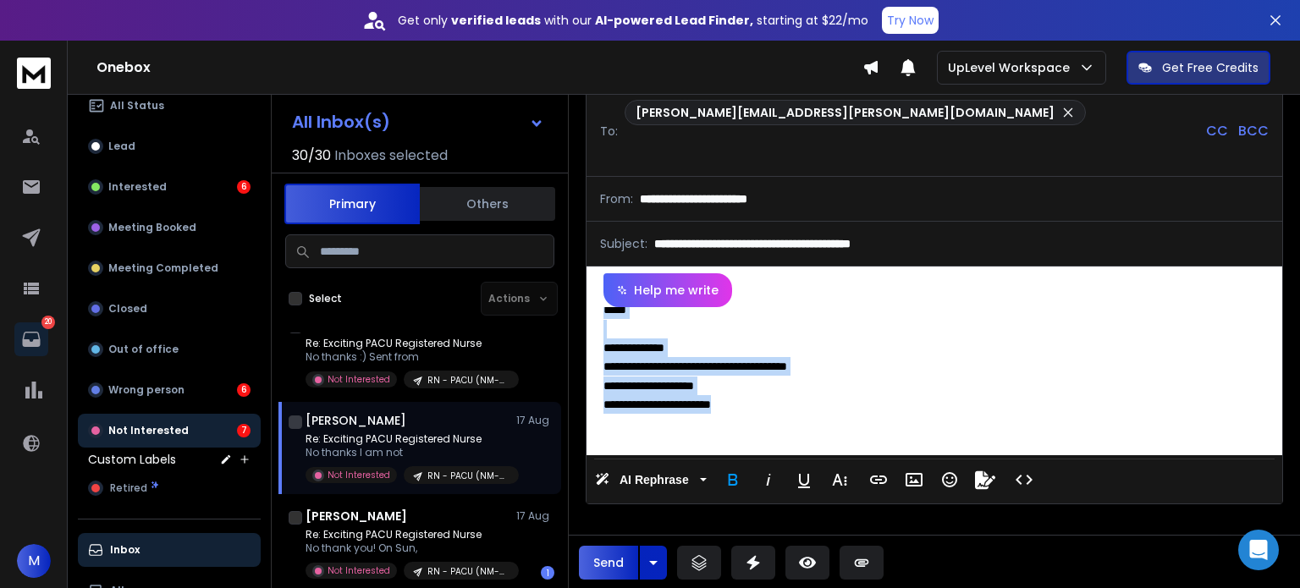
drag, startPoint x: 599, startPoint y: 294, endPoint x: 802, endPoint y: 365, distance: 214.5
click at [802, 365] on div "**********" at bounding box center [933, 381] width 692 height 148
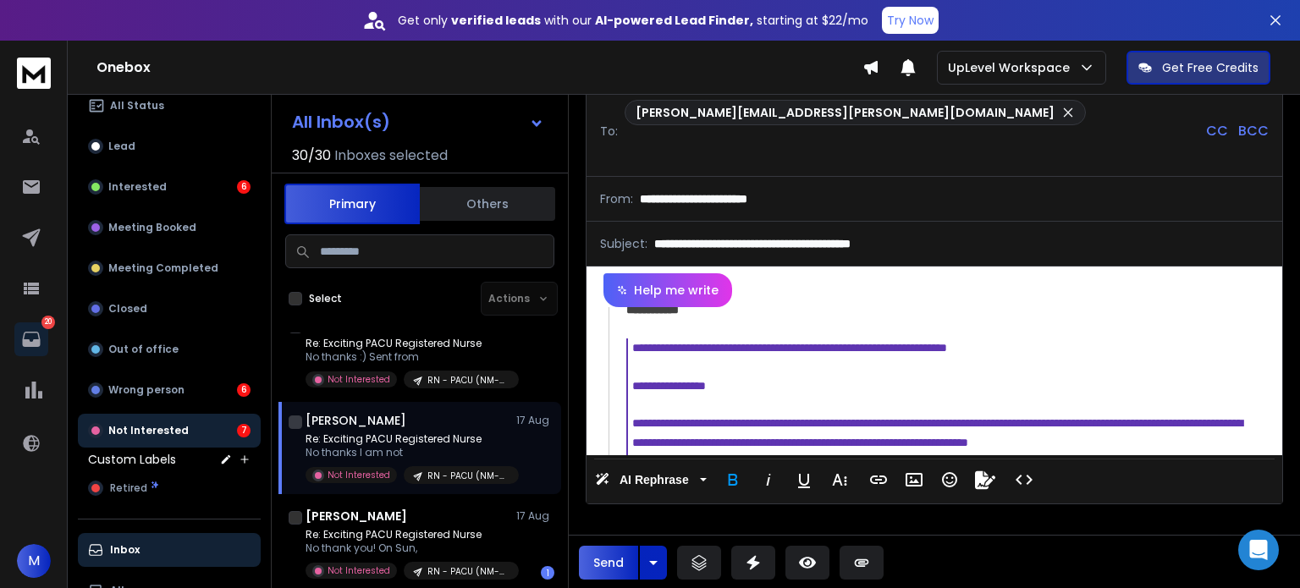
scroll to position [0, 0]
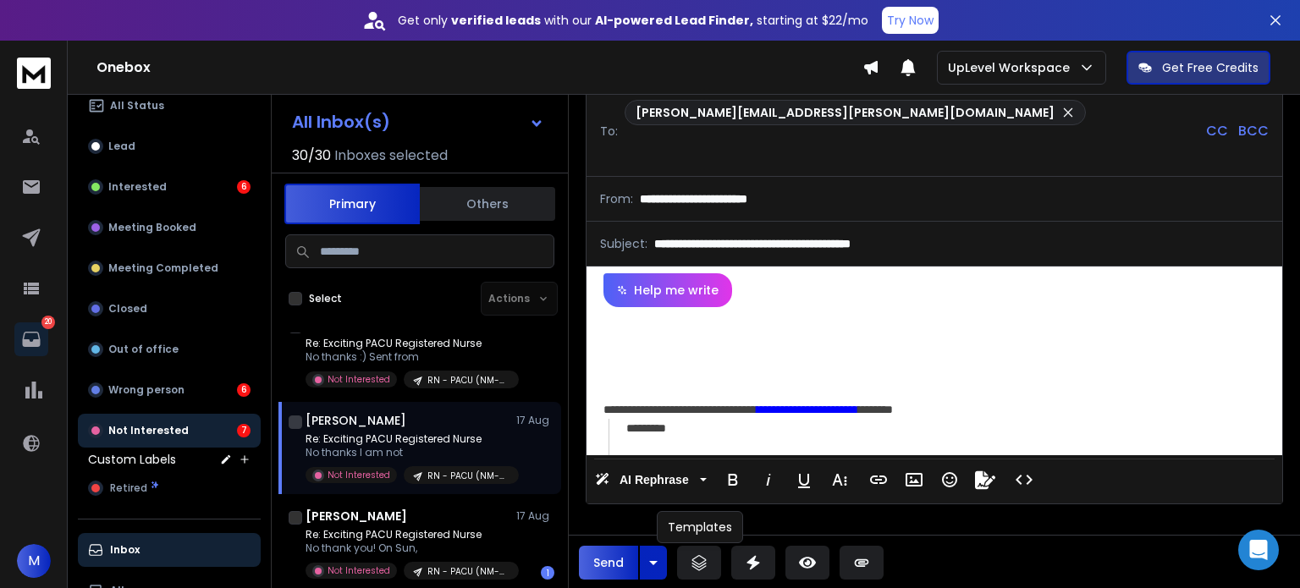
click at [693, 571] on button at bounding box center [699, 563] width 44 height 34
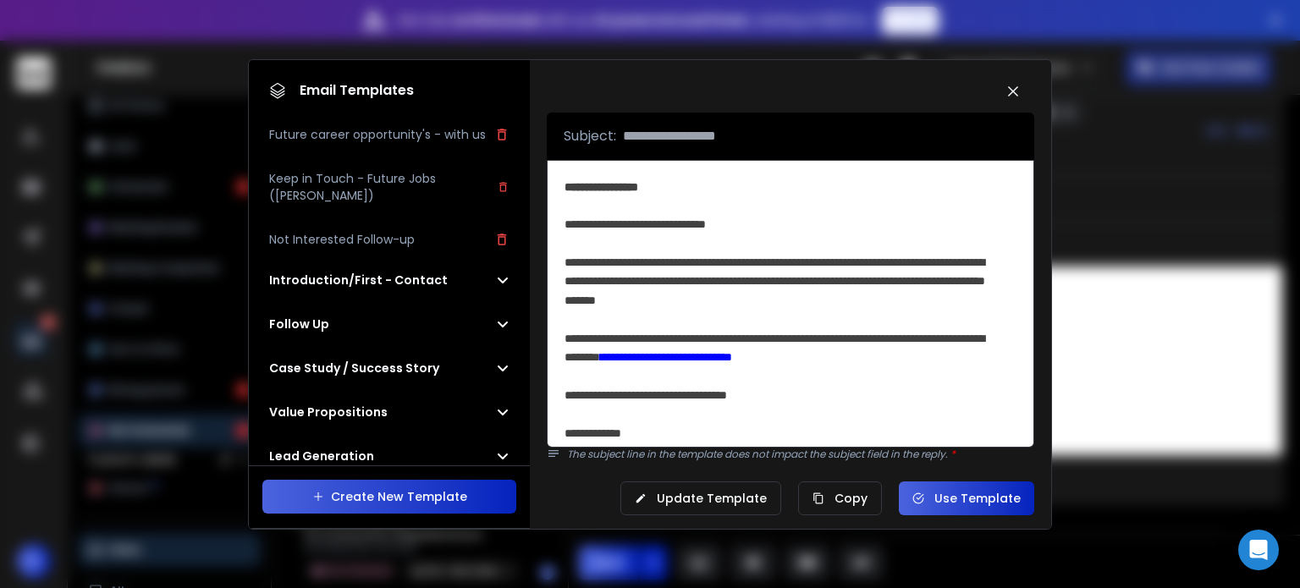
scroll to position [331, 0]
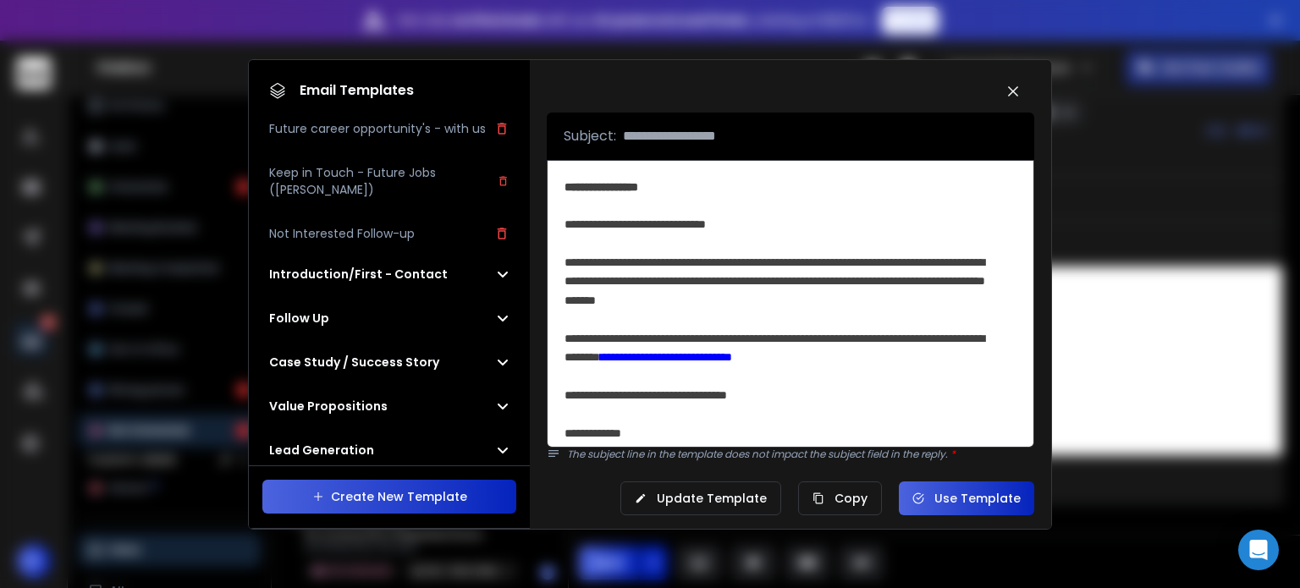
click at [358, 310] on button "Follow Up" at bounding box center [389, 318] width 240 height 17
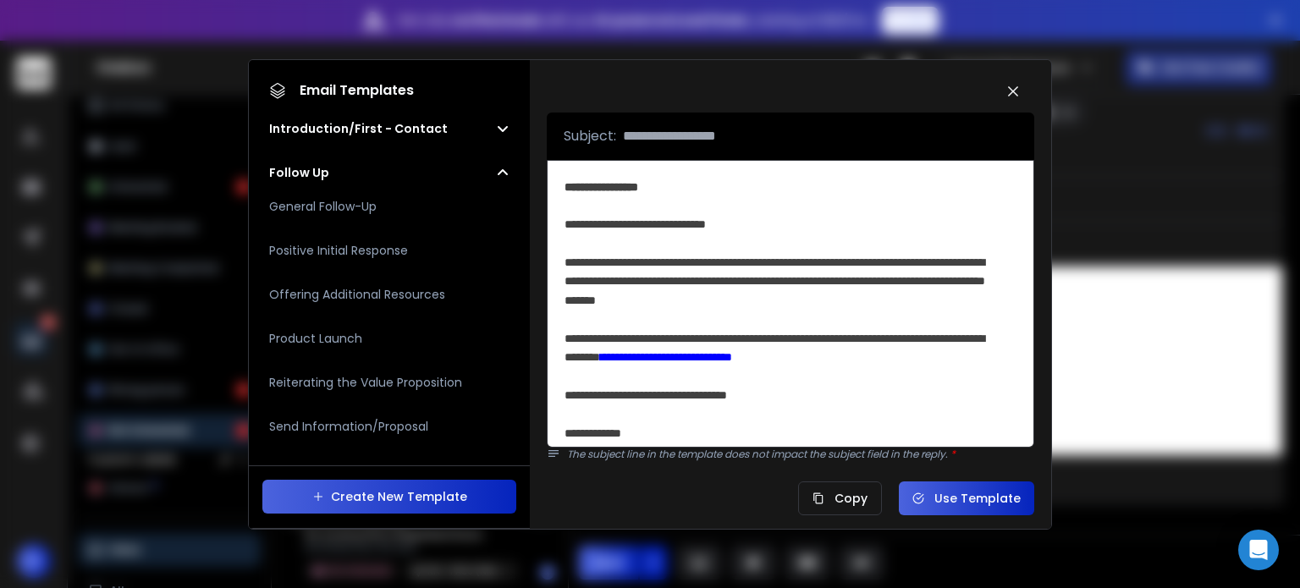
scroll to position [62, 0]
click at [382, 196] on div "General Follow-Up" at bounding box center [389, 210] width 240 height 30
type input "**********"
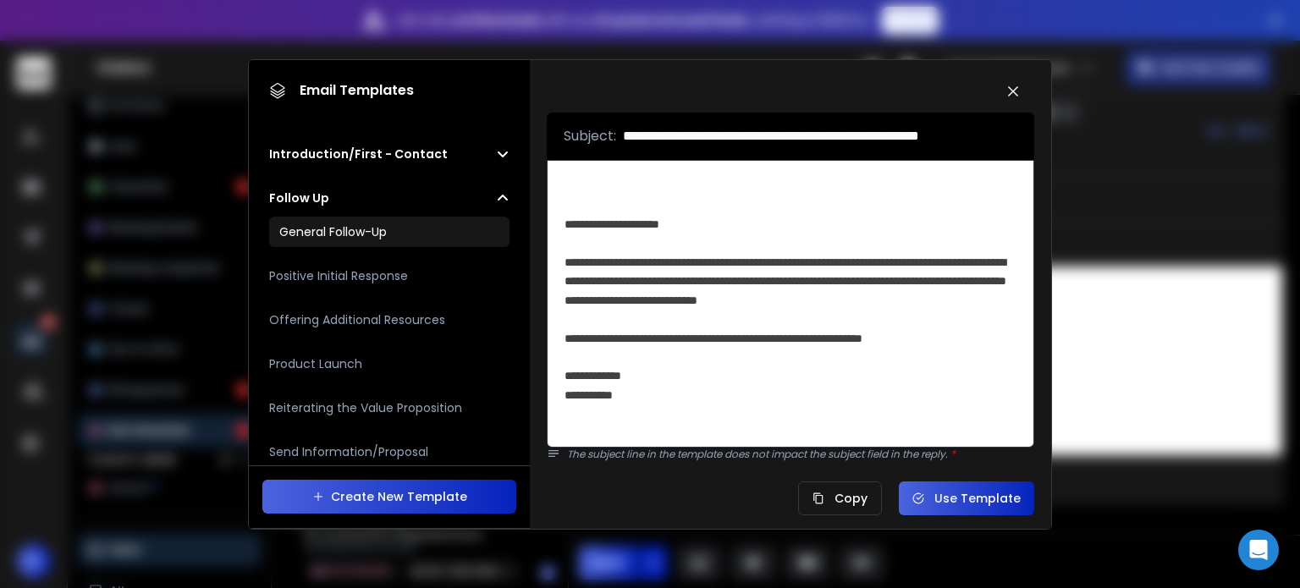
scroll to position [0, 0]
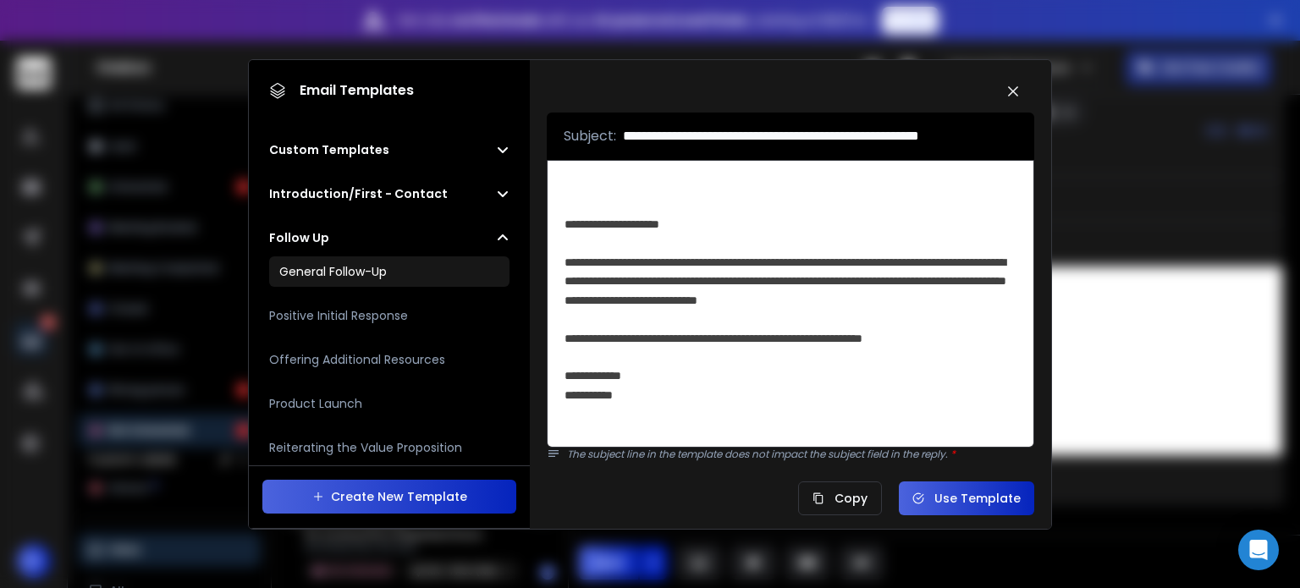
click at [423, 146] on div "Custom Templates" at bounding box center [389, 149] width 240 height 17
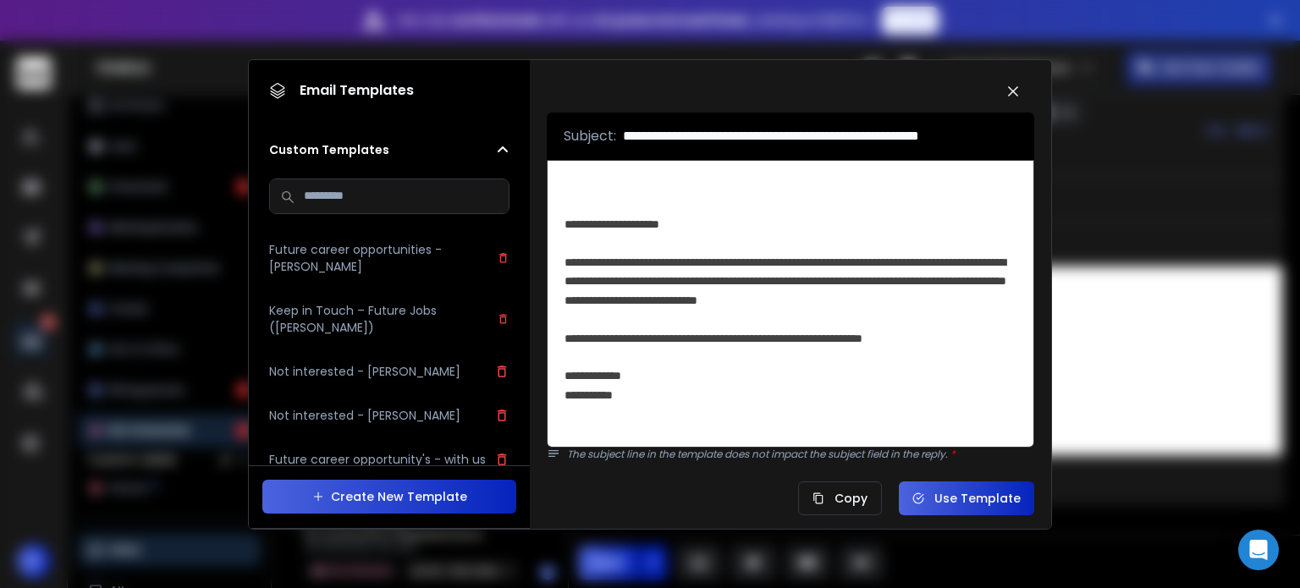
click at [377, 275] on h3 "Keep in Touch – Future Jobs ([PERSON_NAME])" at bounding box center [382, 258] width 227 height 34
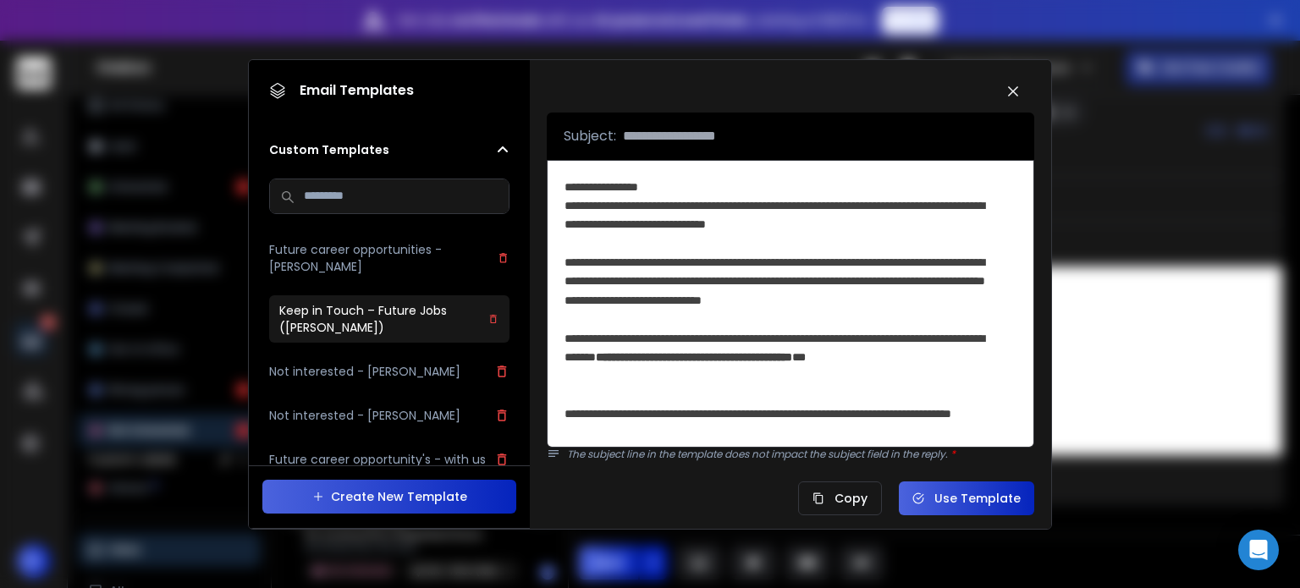
click at [357, 275] on h3 "Not interested - [PERSON_NAME]" at bounding box center [382, 258] width 227 height 34
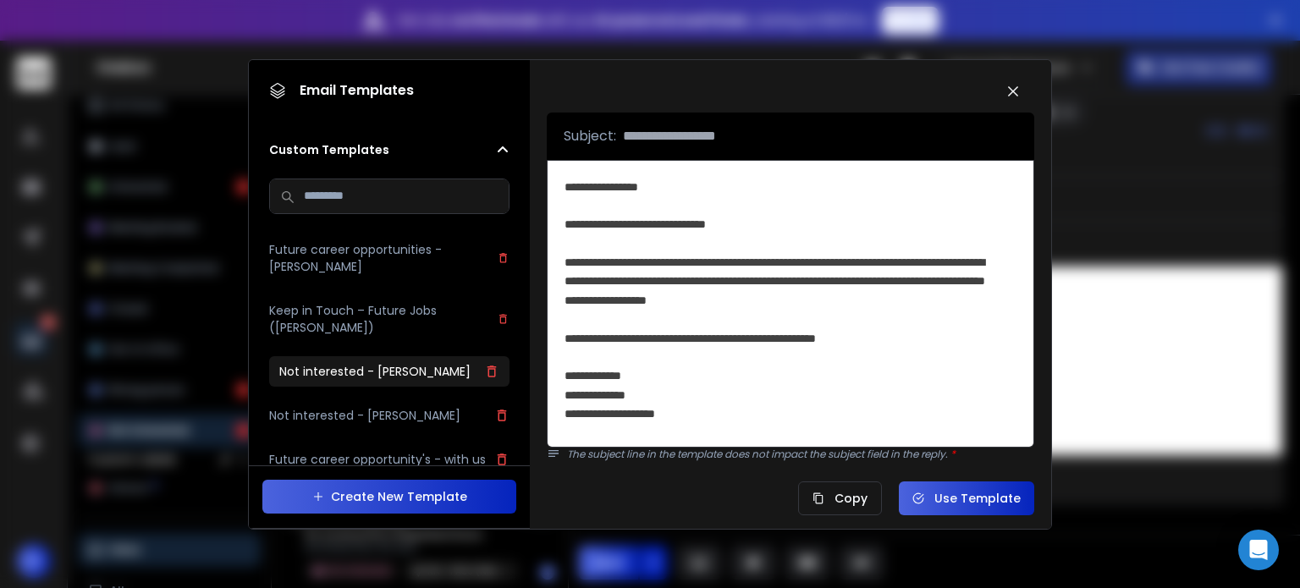
click at [982, 500] on button "Use Template" at bounding box center [966, 499] width 135 height 34
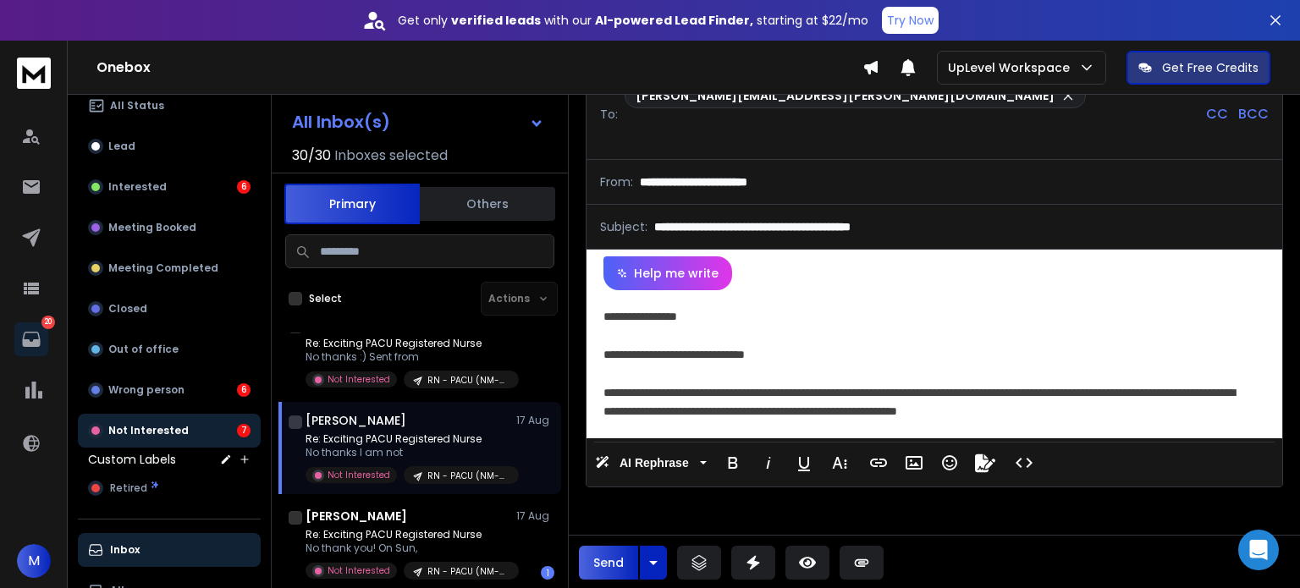
scroll to position [78, 0]
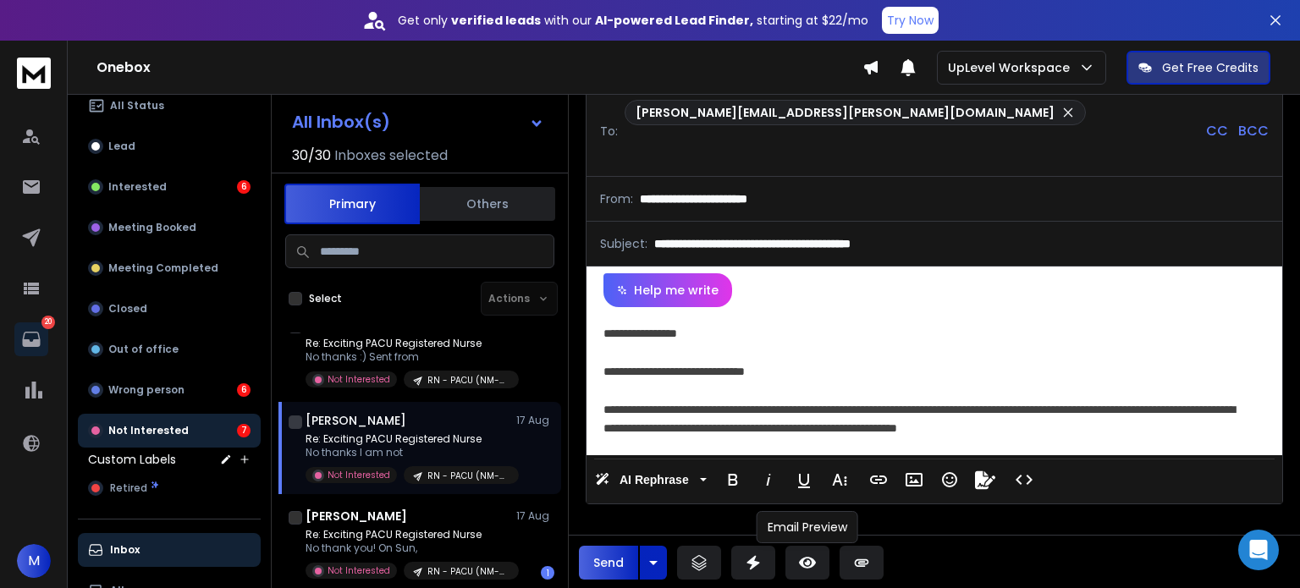
click at [803, 561] on icon at bounding box center [807, 562] width 17 height 11
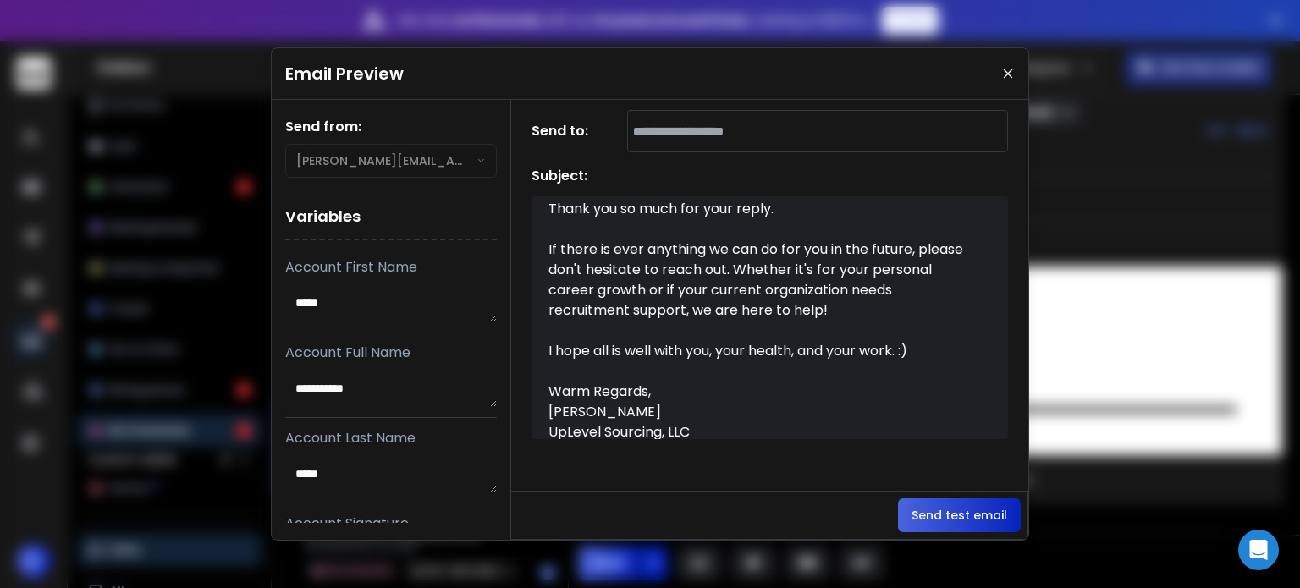
scroll to position [0, 0]
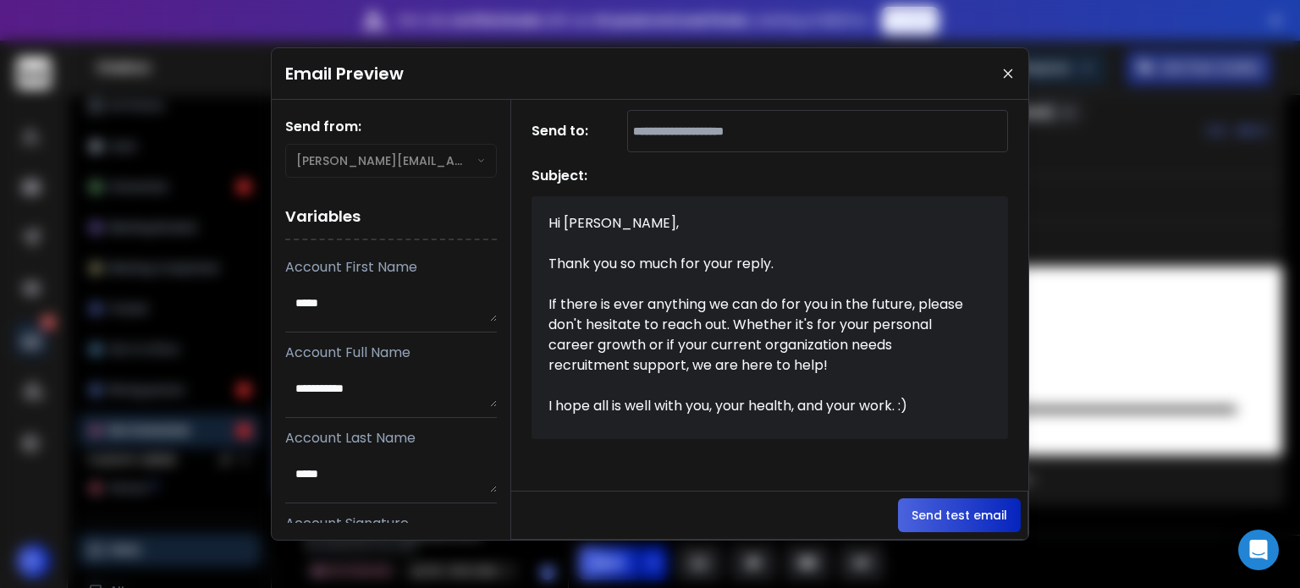
click at [1009, 72] on icon at bounding box center [1008, 73] width 9 height 9
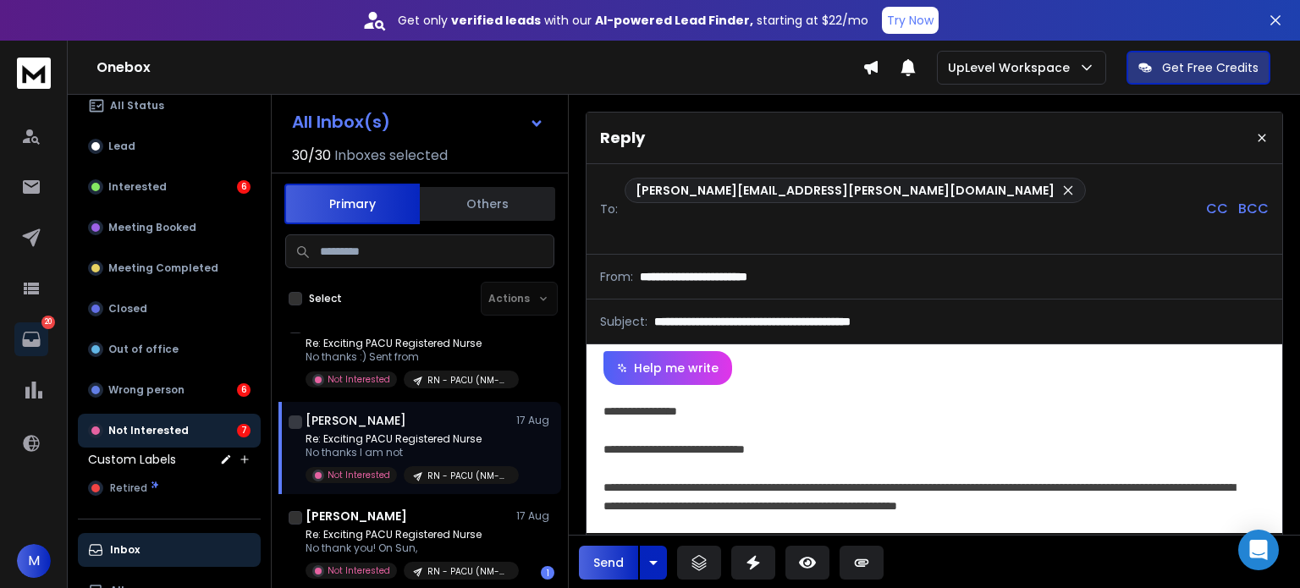
drag, startPoint x: 904, startPoint y: 338, endPoint x: 814, endPoint y: 425, distance: 125.7
click at [814, 440] on div "**********" at bounding box center [926, 449] width 645 height 19
click at [814, 575] on button at bounding box center [808, 563] width 44 height 34
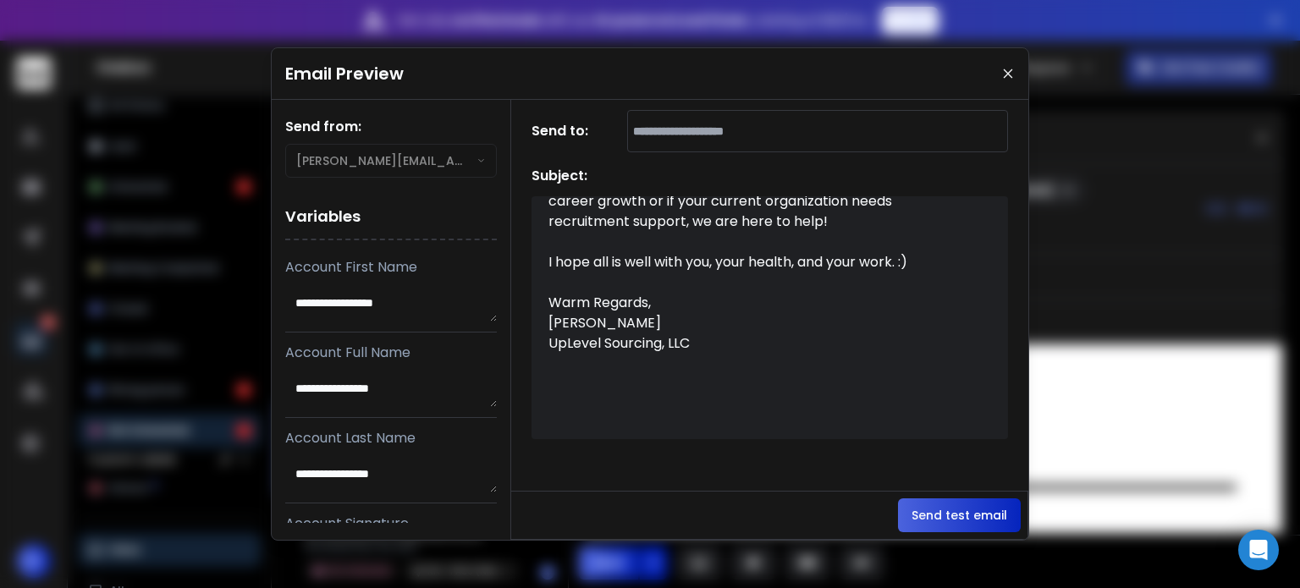
scroll to position [169, 0]
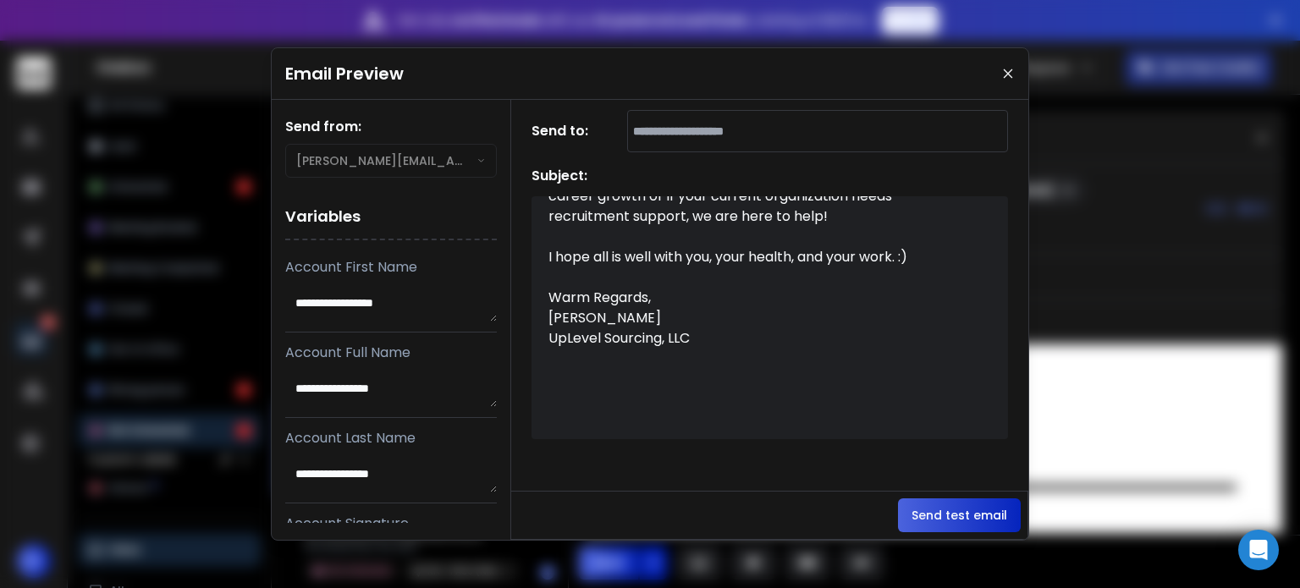
click at [1006, 73] on icon at bounding box center [1009, 74] width 14 height 14
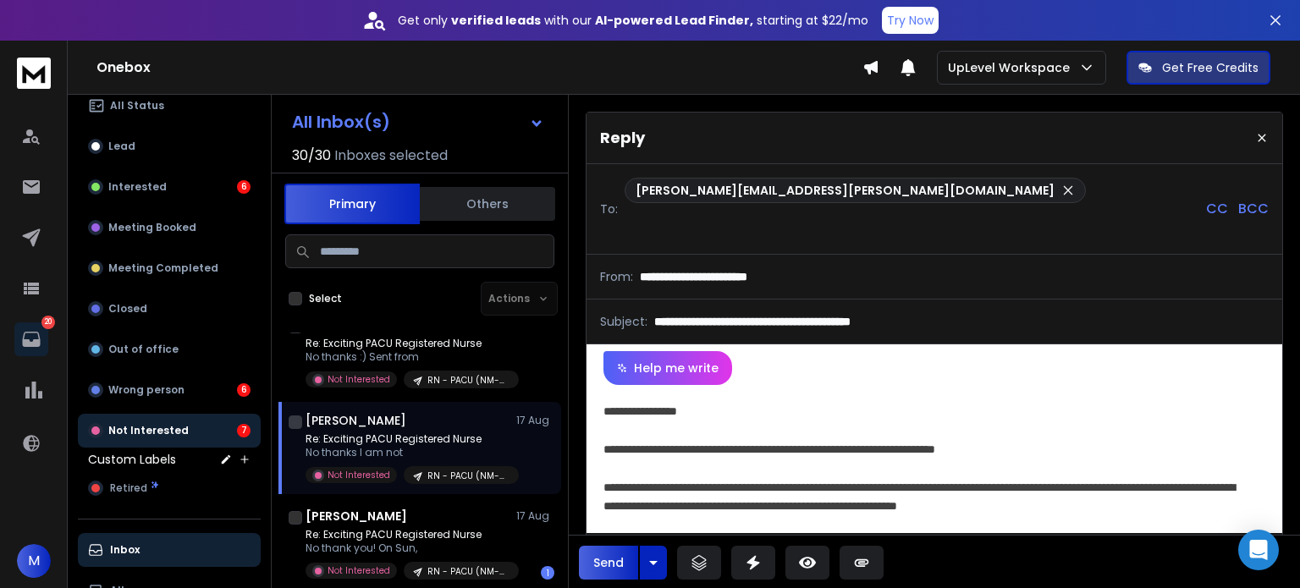
click at [613, 575] on button "Send" at bounding box center [608, 563] width 59 height 34
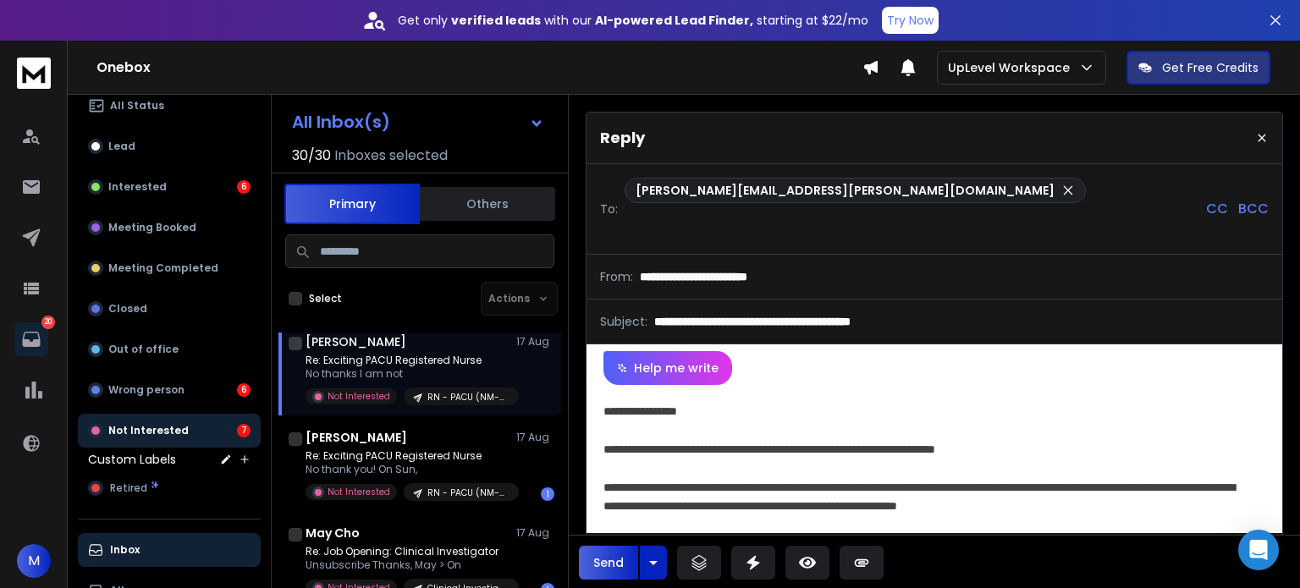
scroll to position [593, 0]
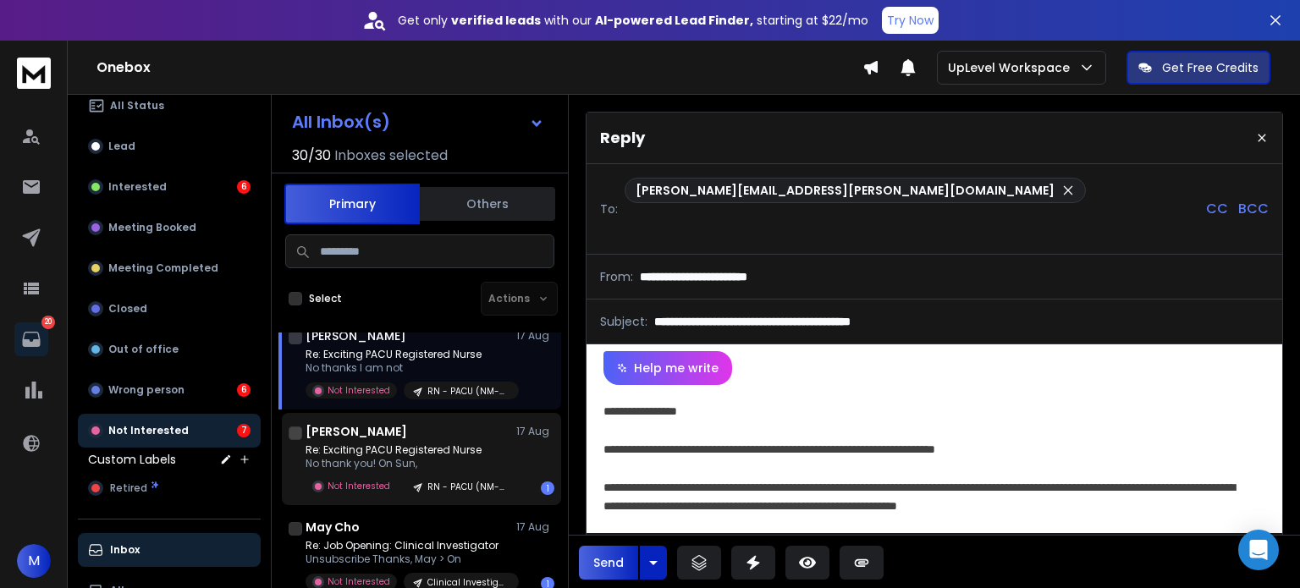
click at [491, 452] on p "Re: Exciting PACU Registered Nurse" at bounding box center [407, 451] width 203 height 14
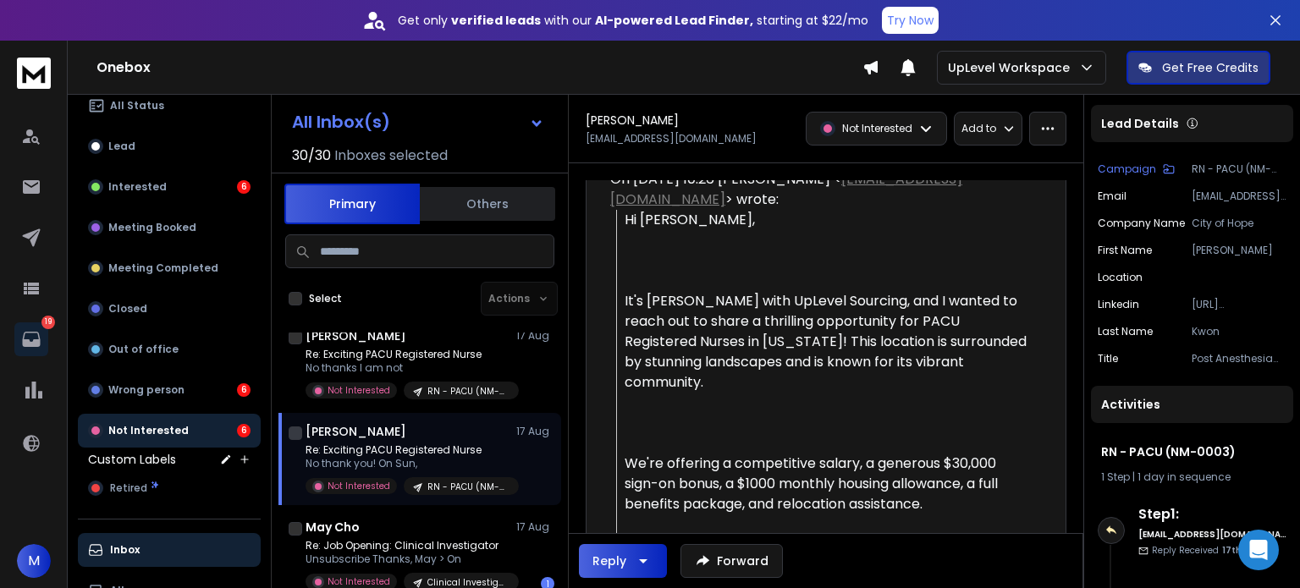
scroll to position [254, 0]
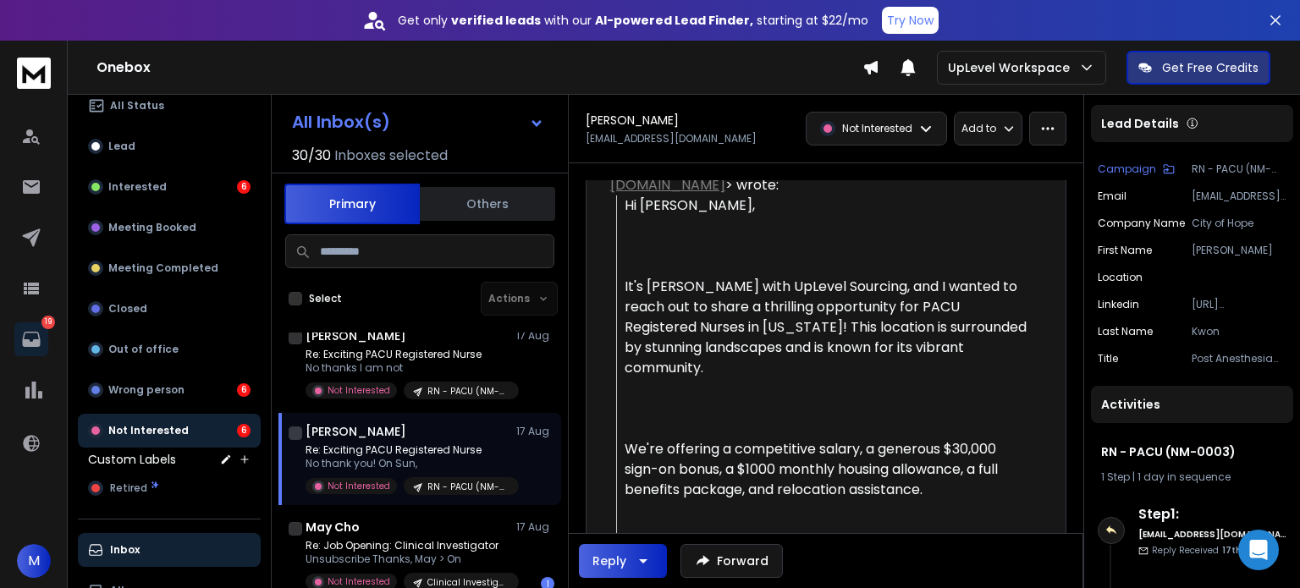
click at [613, 557] on div "Reply" at bounding box center [610, 561] width 34 height 17
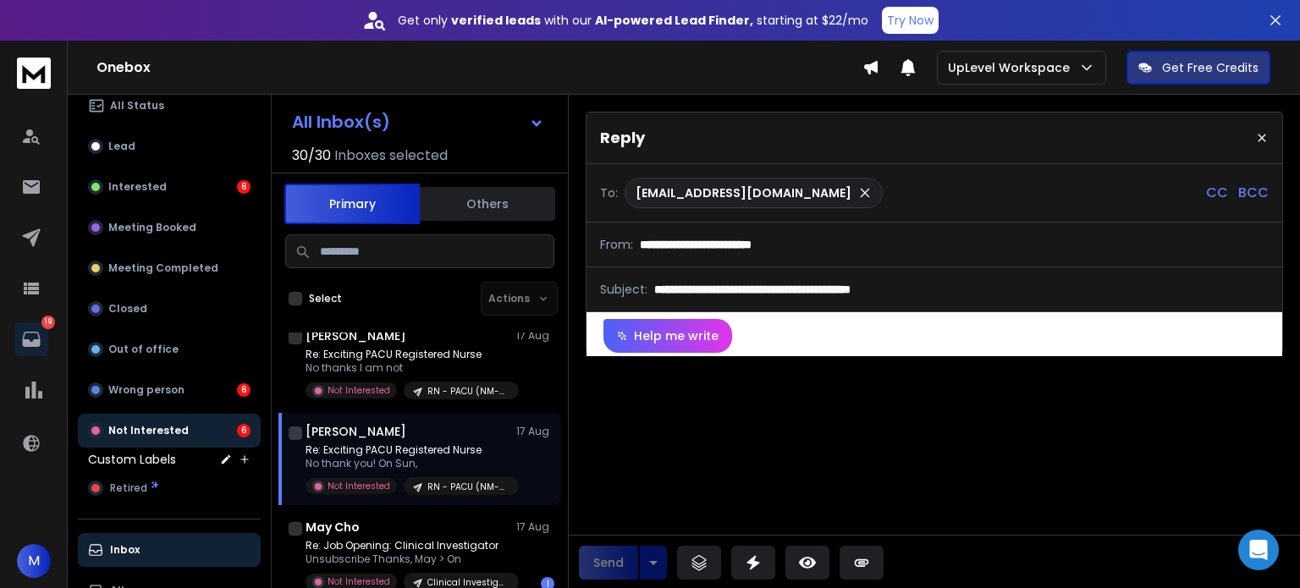
scroll to position [0, 0]
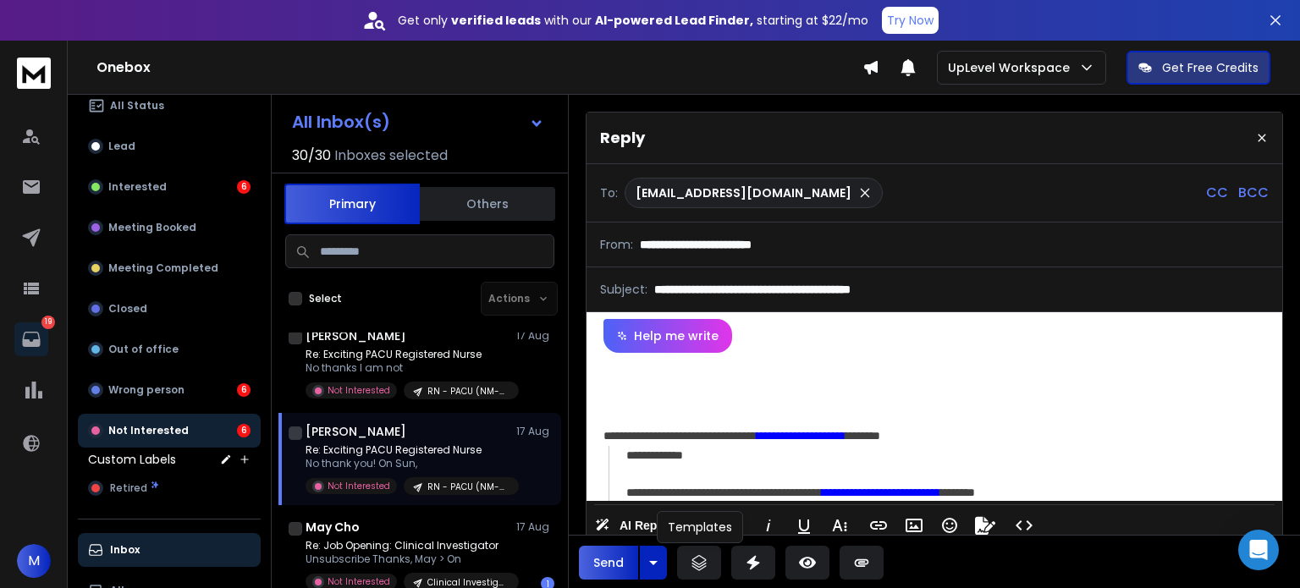
click at [696, 561] on icon at bounding box center [699, 563] width 17 height 17
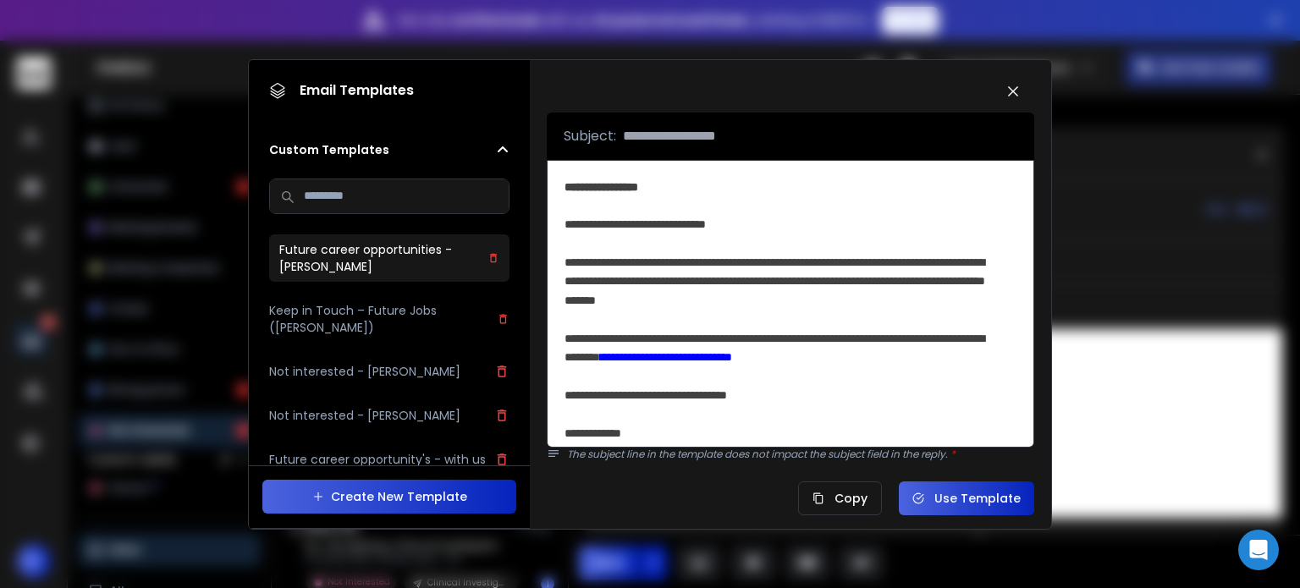
click at [362, 275] on h3 "Not interested - [PERSON_NAME]" at bounding box center [383, 258] width 208 height 34
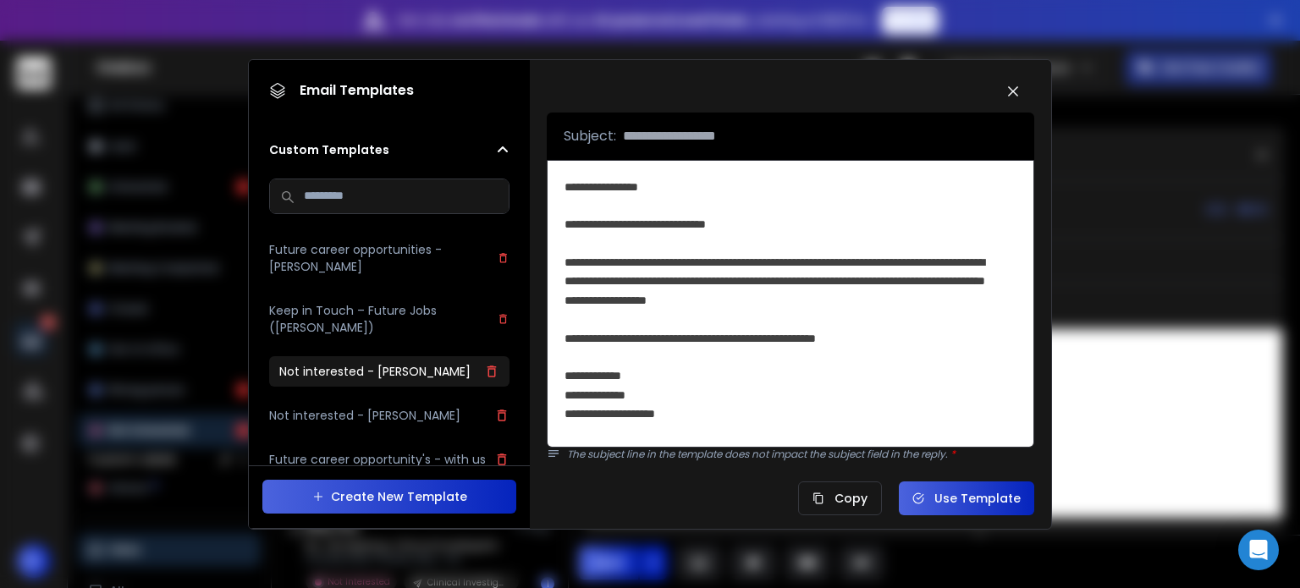
click at [977, 495] on button "Use Template" at bounding box center [966, 499] width 135 height 34
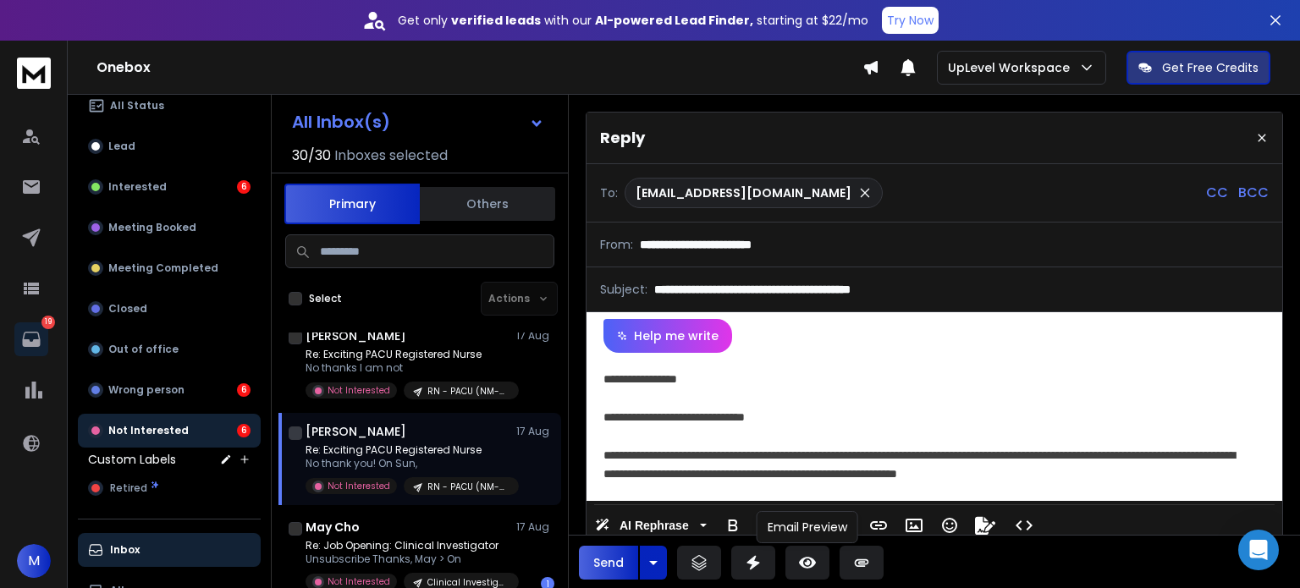
click at [814, 559] on icon at bounding box center [807, 563] width 17 height 17
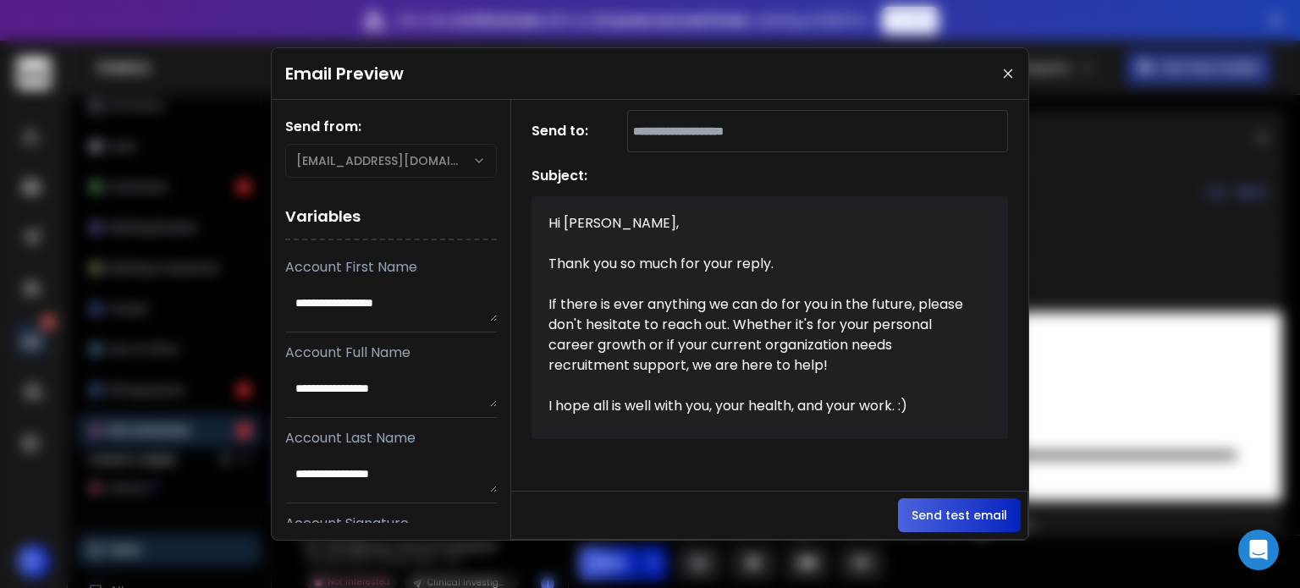
click at [1004, 74] on icon at bounding box center [1009, 74] width 14 height 14
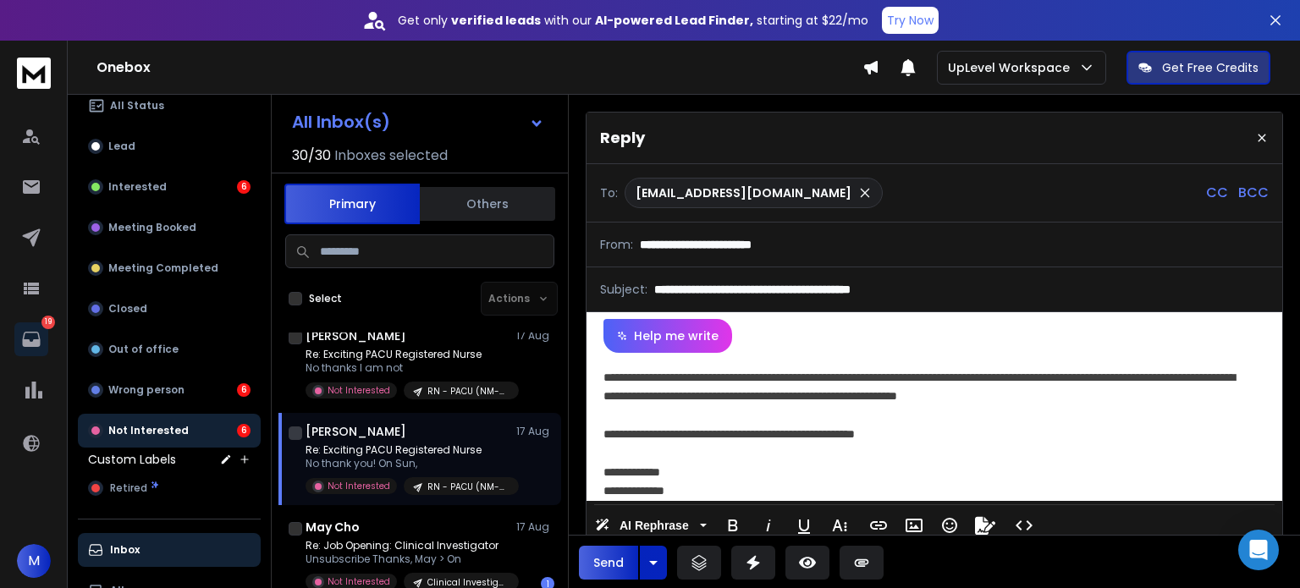
scroll to position [85, 0]
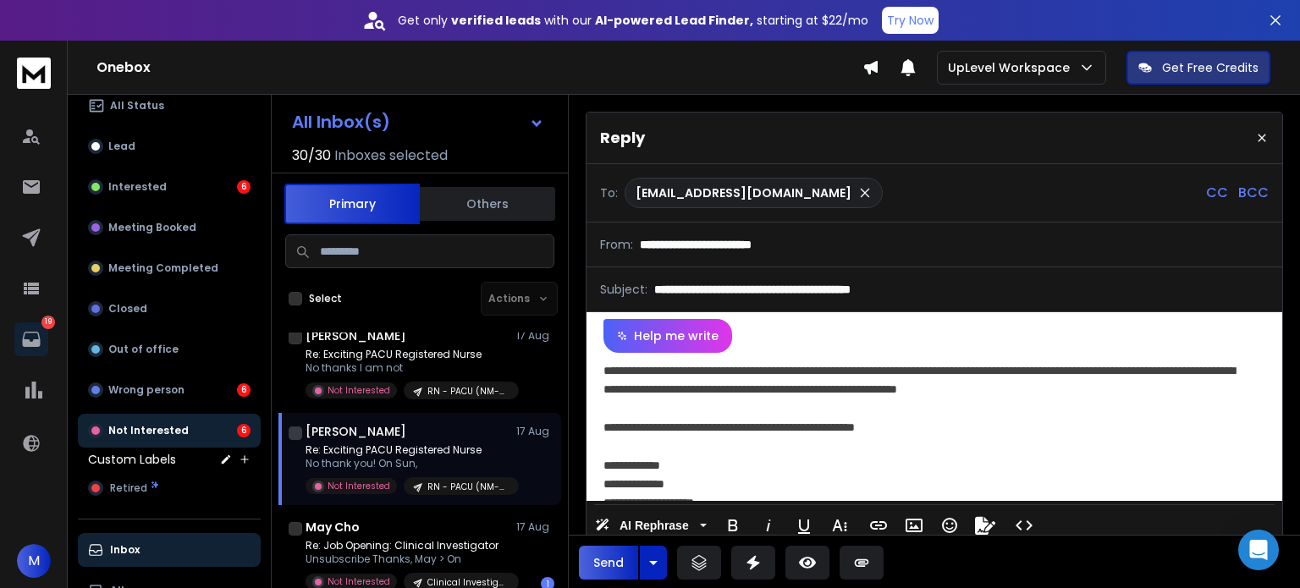
click at [613, 567] on button "Send" at bounding box center [608, 563] width 59 height 34
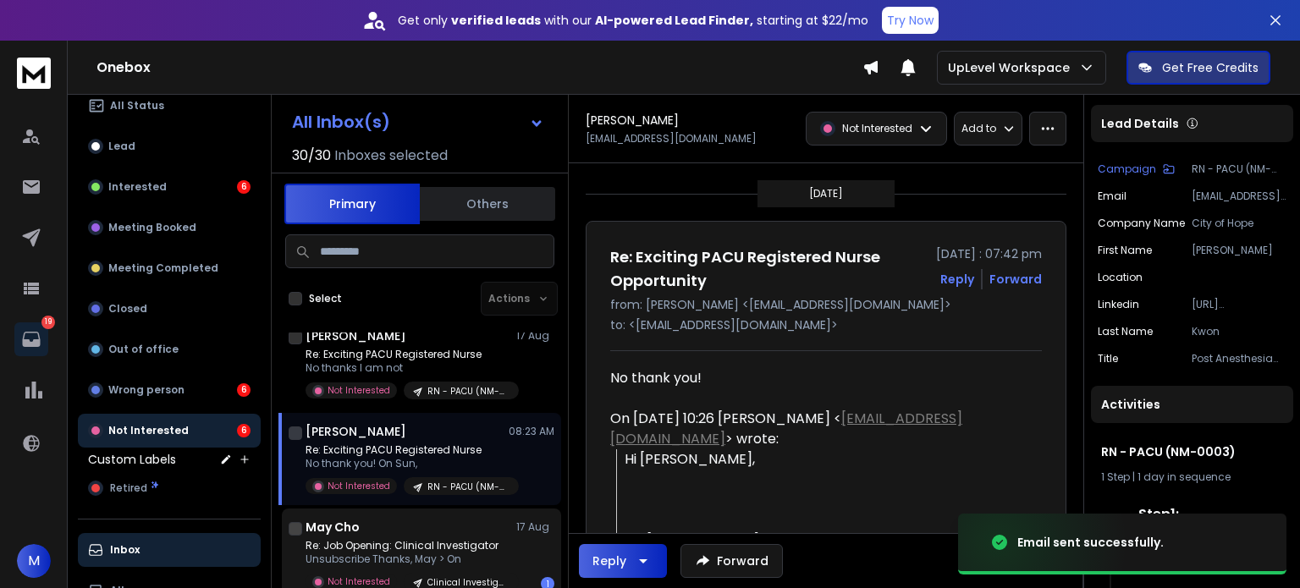
click at [367, 557] on p "Unsubscribe Thanks, May > On" at bounding box center [407, 560] width 203 height 14
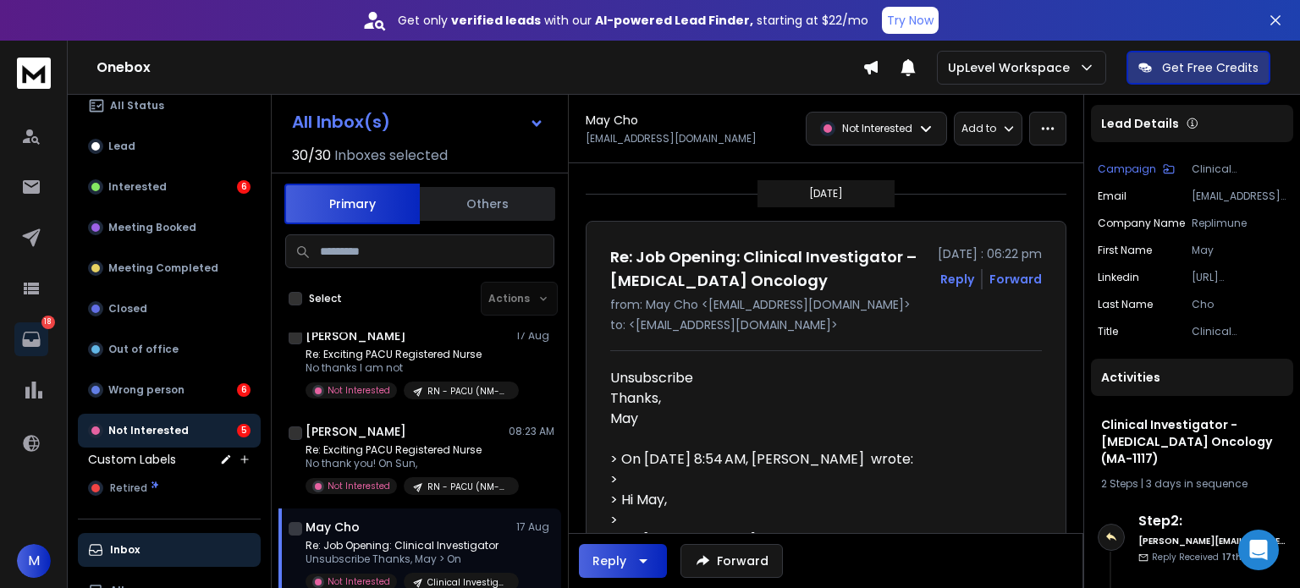
click at [618, 561] on div "Reply" at bounding box center [610, 561] width 34 height 17
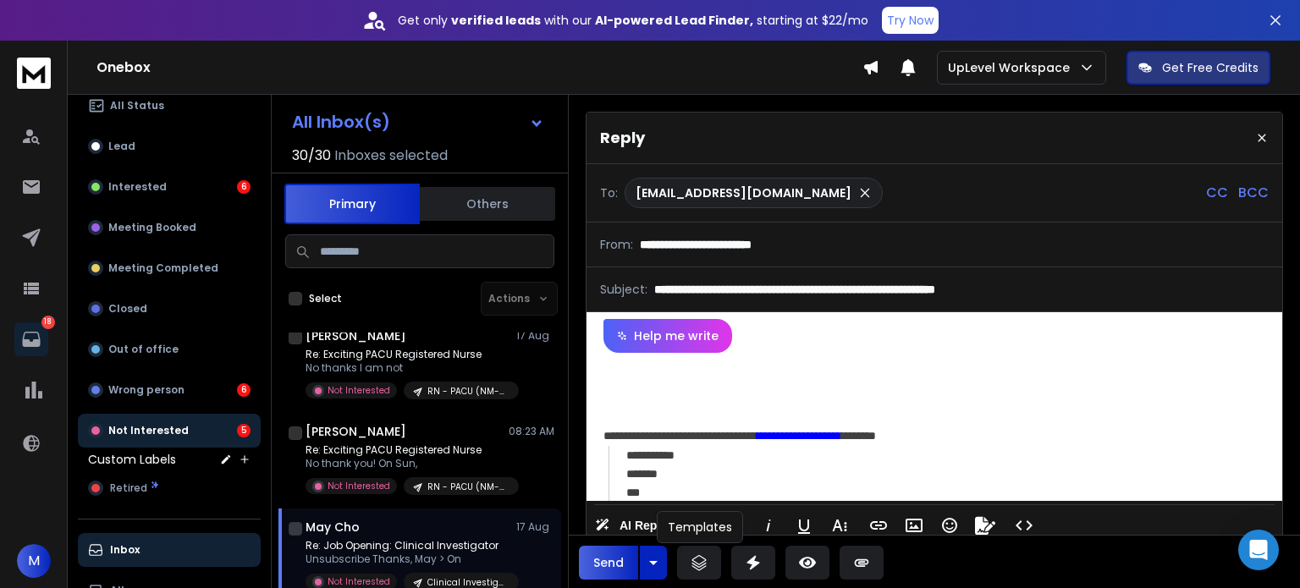
click at [696, 560] on icon at bounding box center [699, 563] width 17 height 17
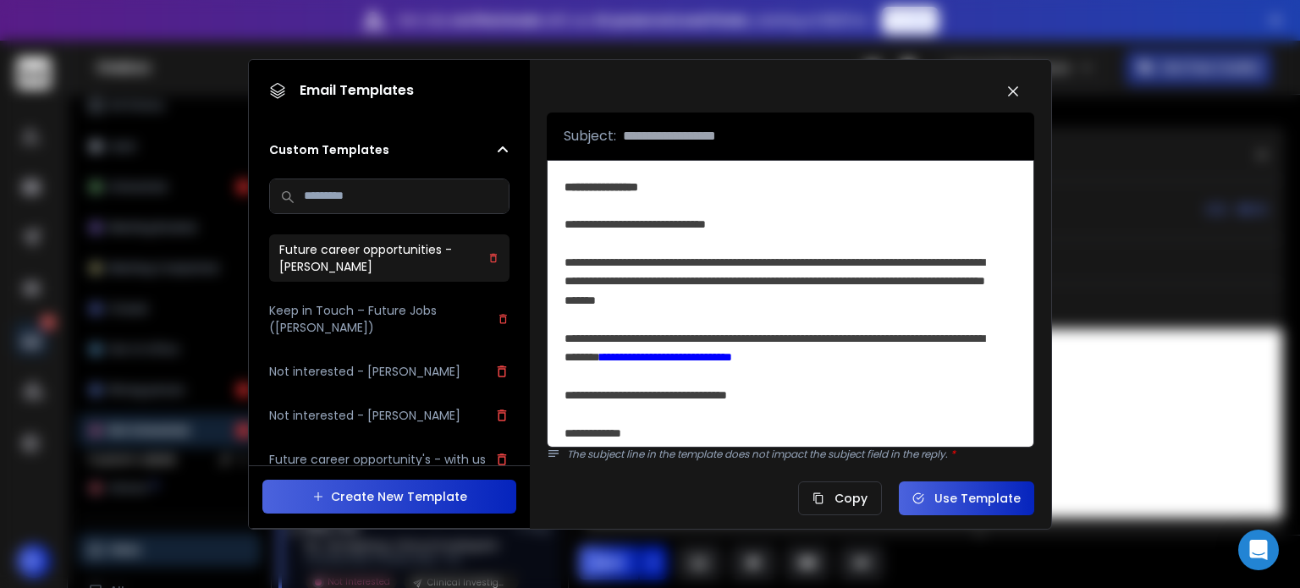
click at [356, 275] on h3 "Not interested - [PERSON_NAME]" at bounding box center [383, 258] width 208 height 34
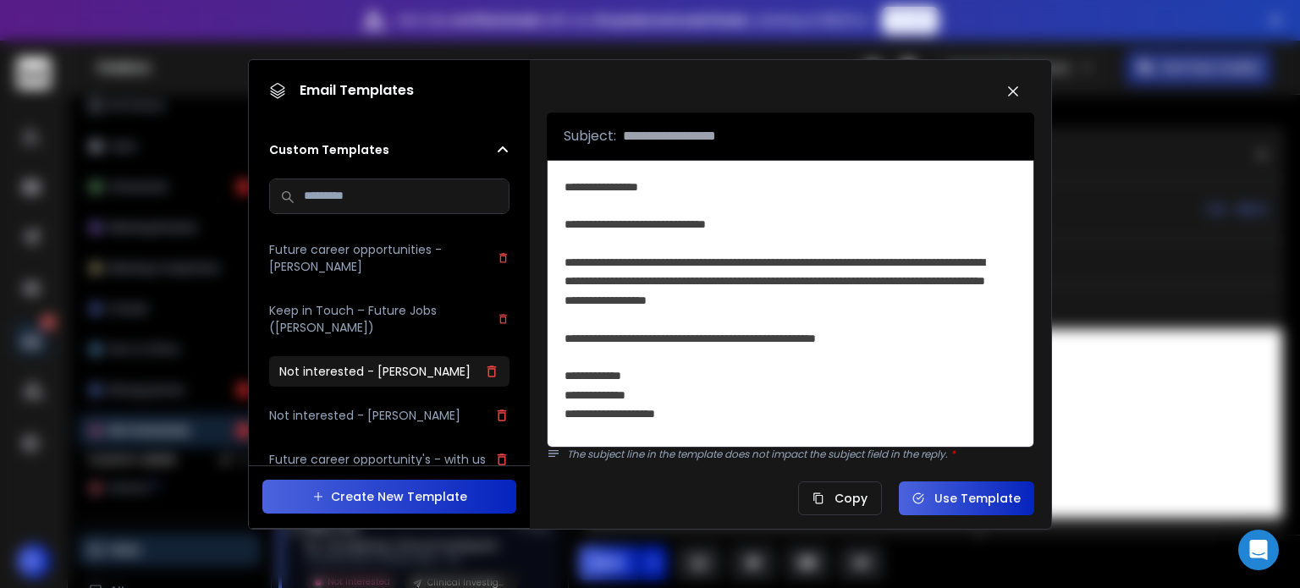
click at [948, 498] on button "Use Template" at bounding box center [966, 499] width 135 height 34
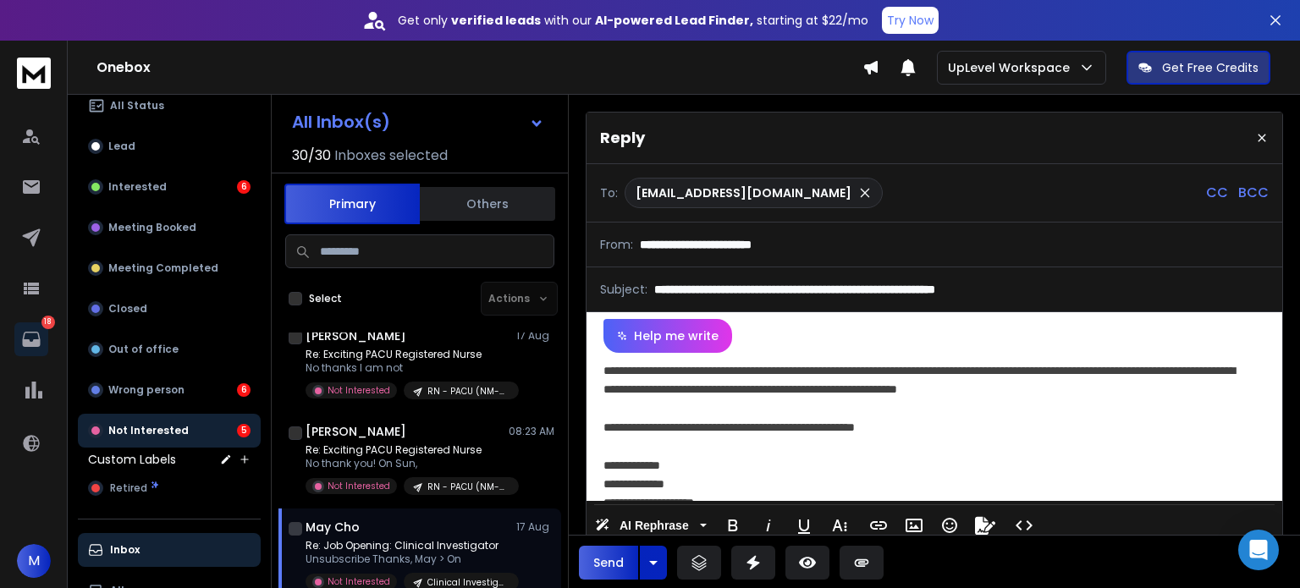
click at [615, 563] on button "Send" at bounding box center [608, 563] width 59 height 34
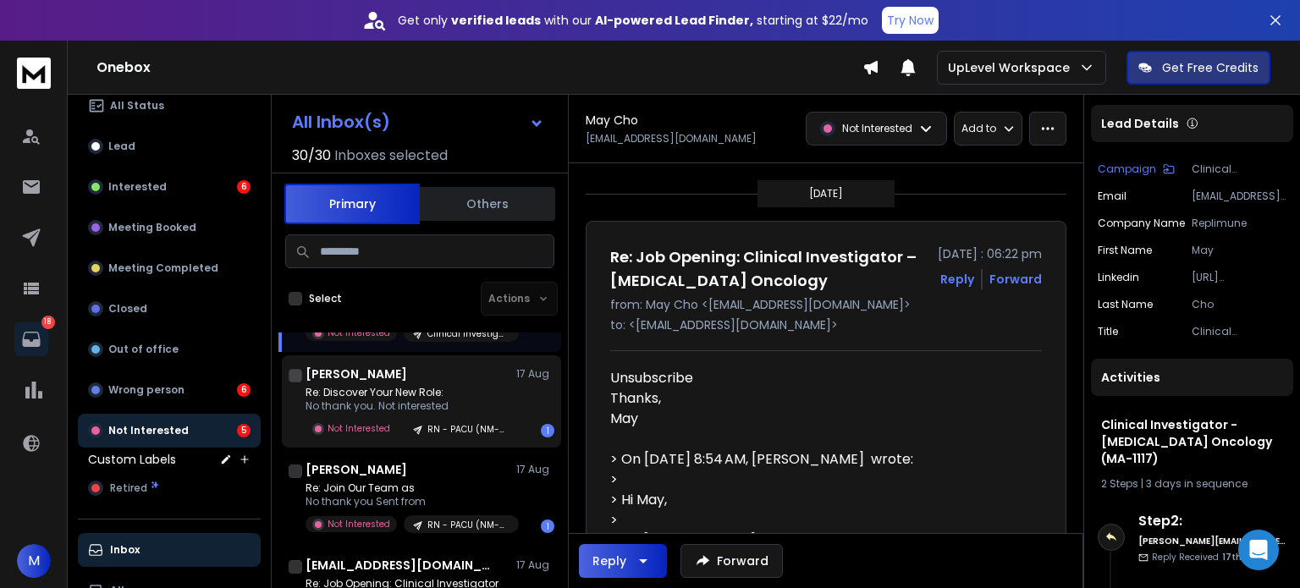
scroll to position [847, 0]
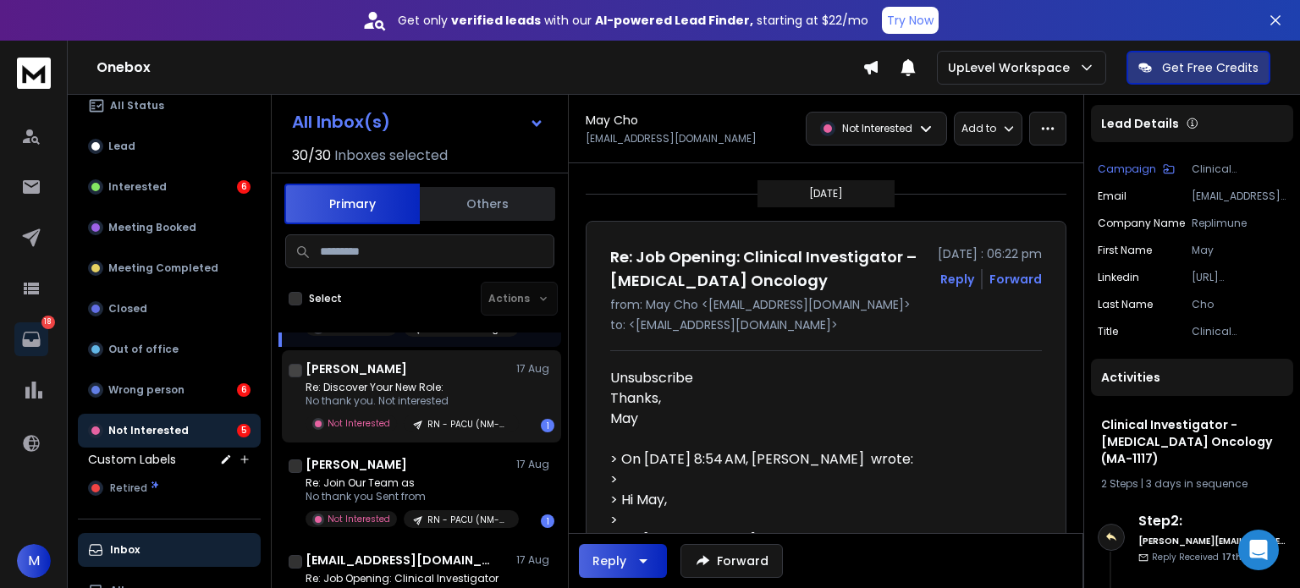
click at [428, 391] on p "Re: Discover Your New Role:" at bounding box center [407, 388] width 203 height 14
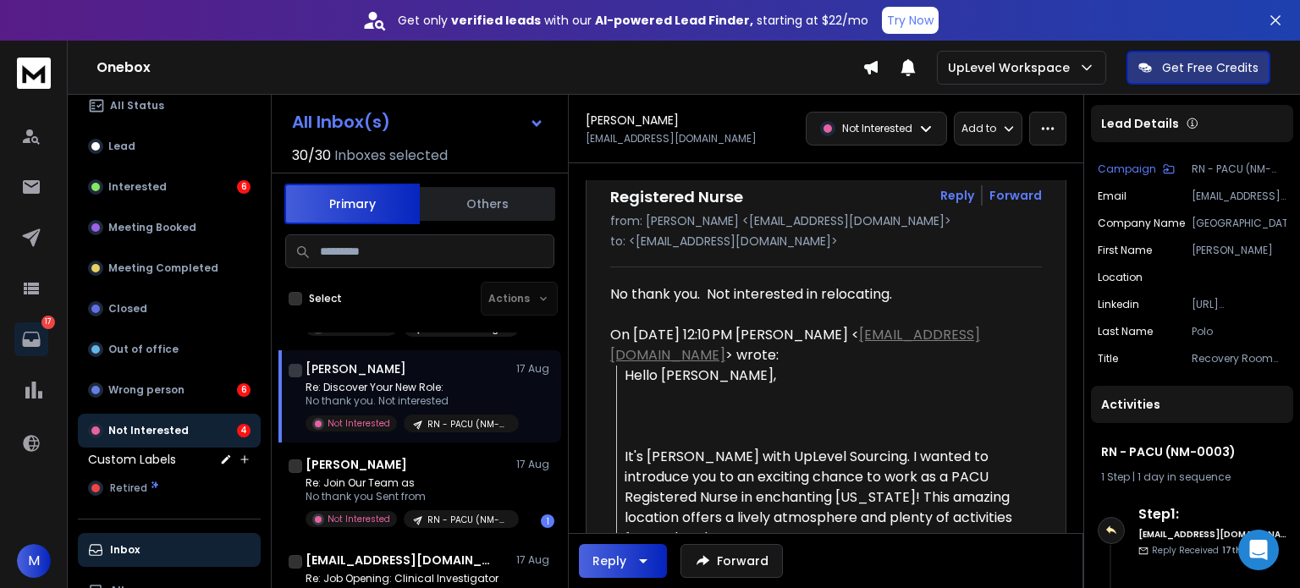
scroll to position [0, 0]
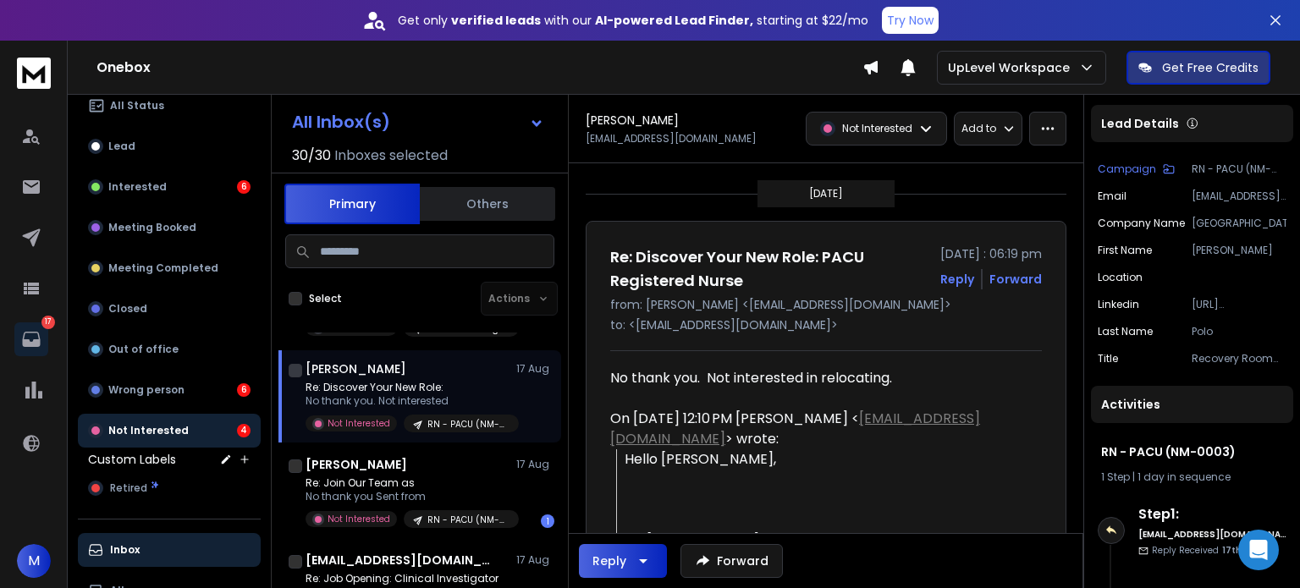
click at [627, 558] on div "Reply" at bounding box center [623, 561] width 61 height 20
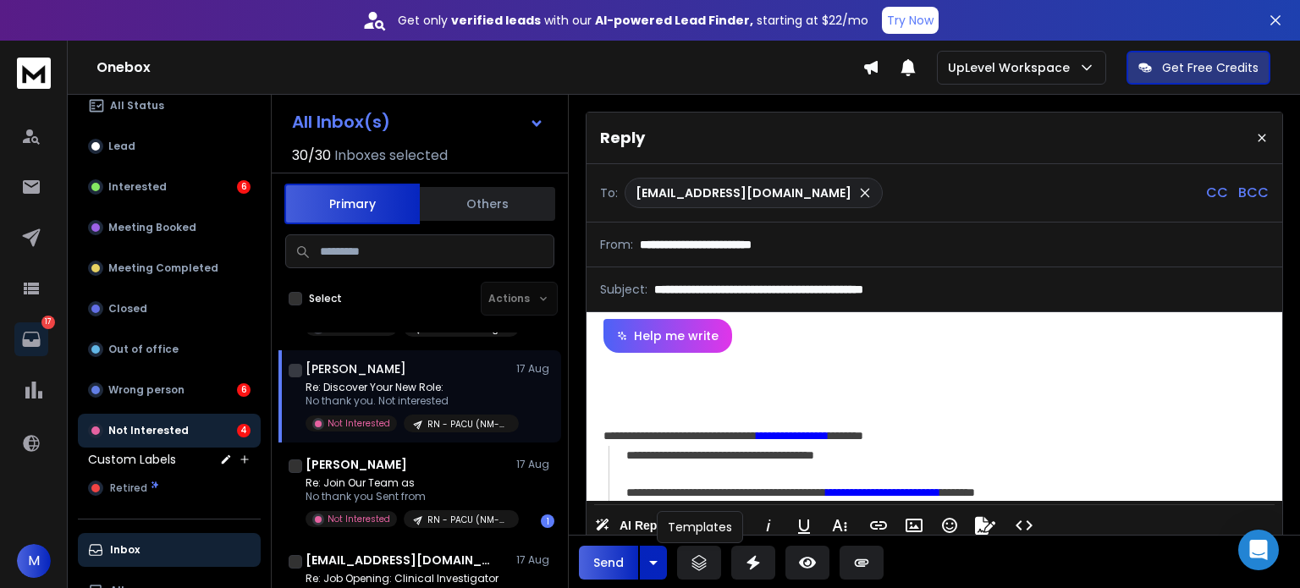
click at [705, 570] on icon at bounding box center [699, 563] width 17 height 17
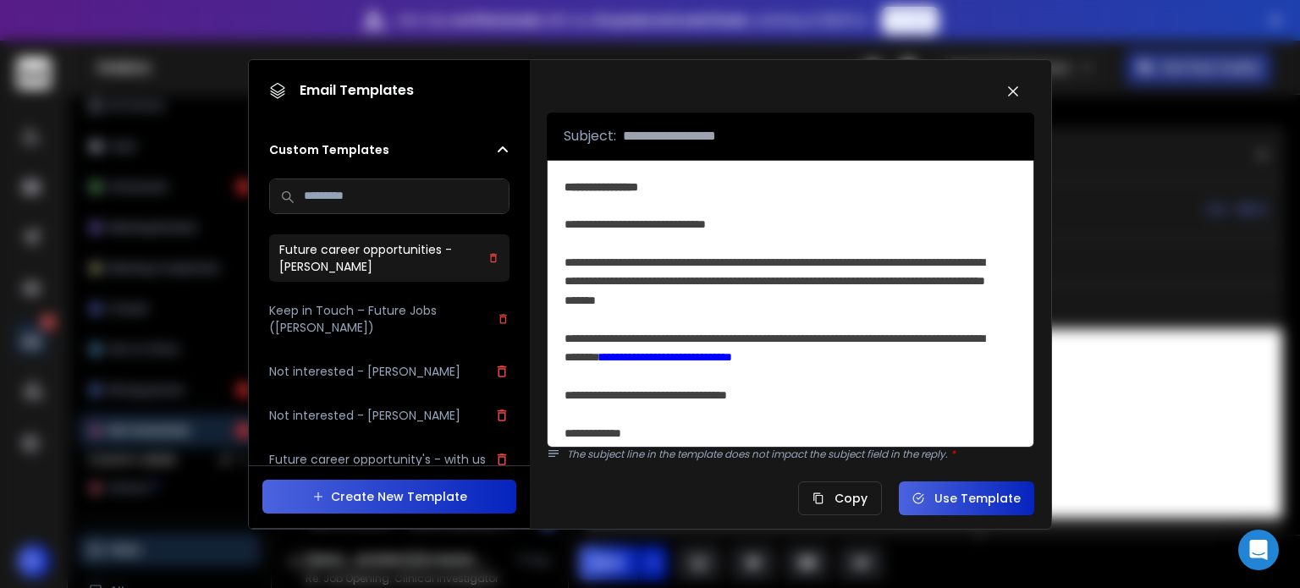
click at [414, 361] on div "Not interested - [PERSON_NAME]" at bounding box center [389, 371] width 240 height 30
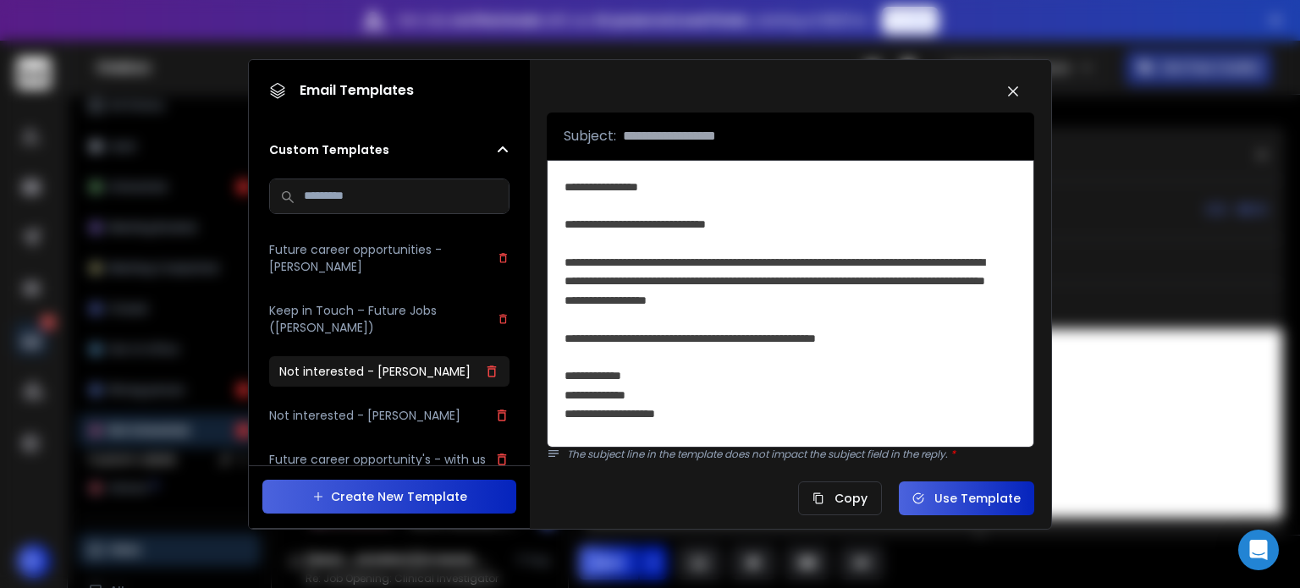
click at [959, 507] on button "Use Template" at bounding box center [966, 499] width 135 height 34
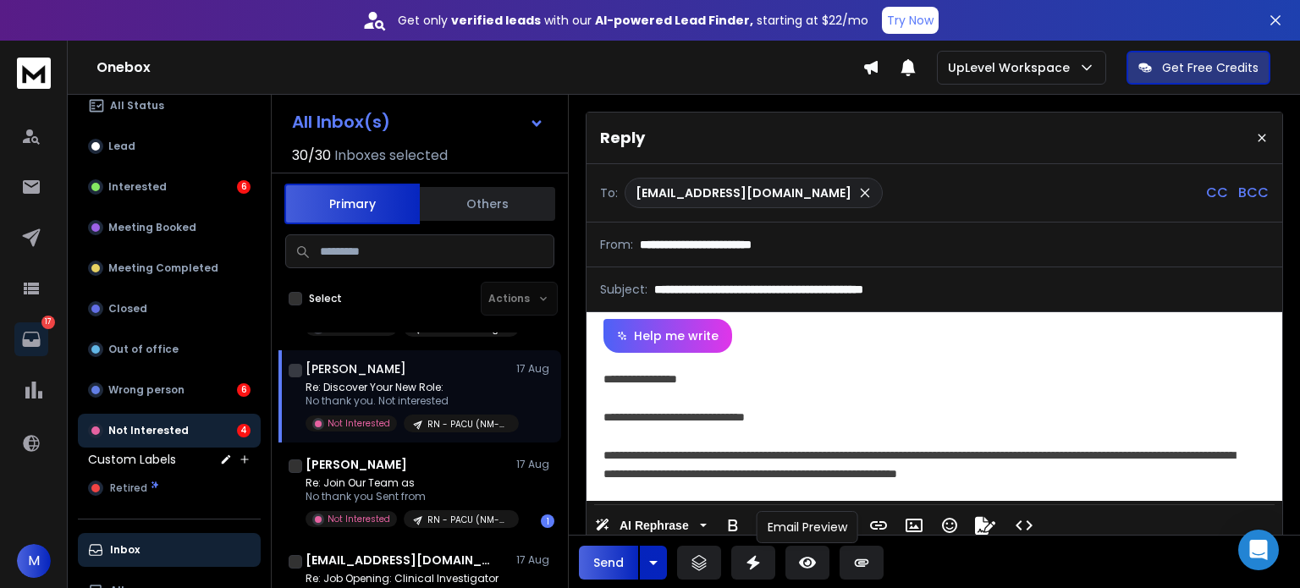
click at [809, 565] on icon at bounding box center [807, 562] width 17 height 11
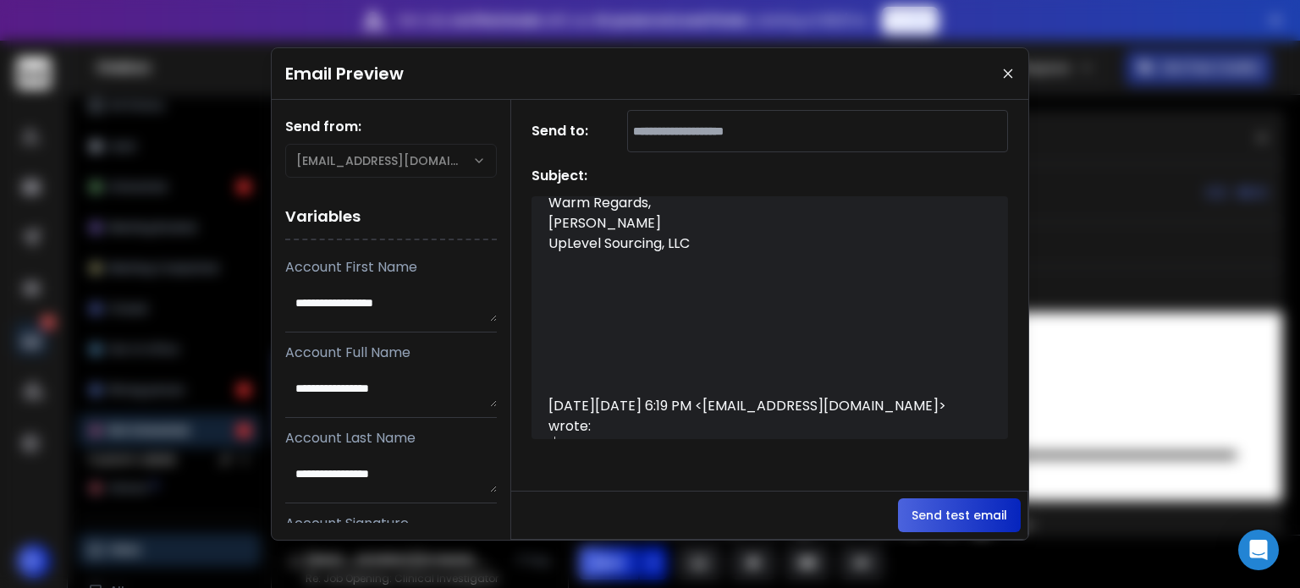
scroll to position [254, 0]
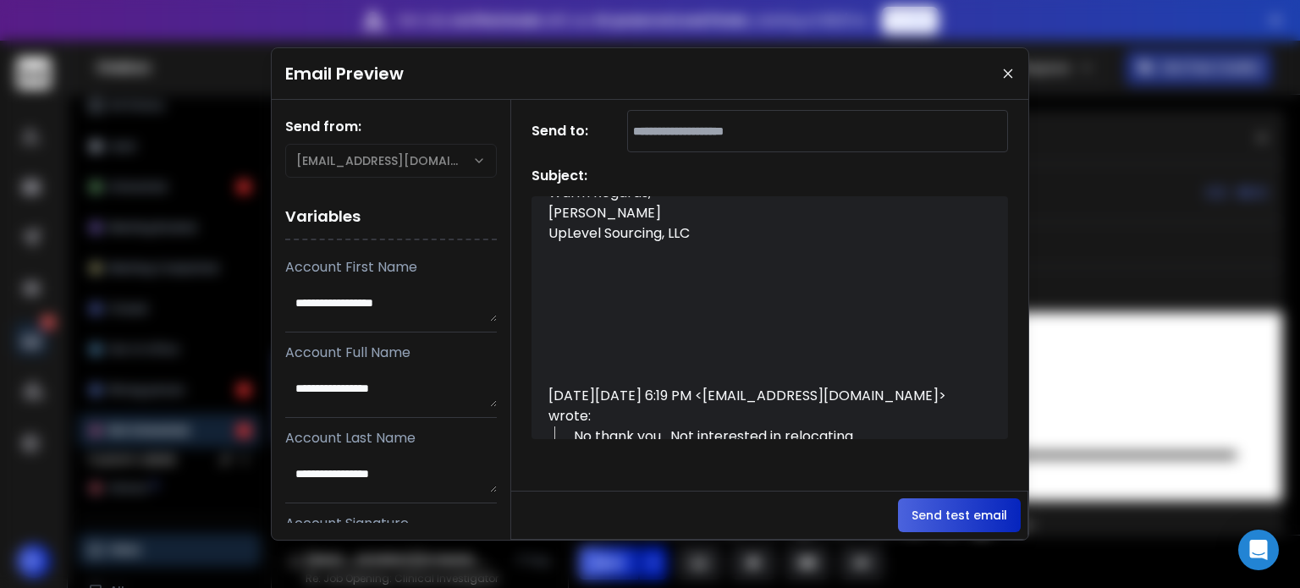
click at [996, 70] on div "Email Preview" at bounding box center [650, 73] width 757 height 51
click at [1003, 67] on icon at bounding box center [1009, 74] width 14 height 14
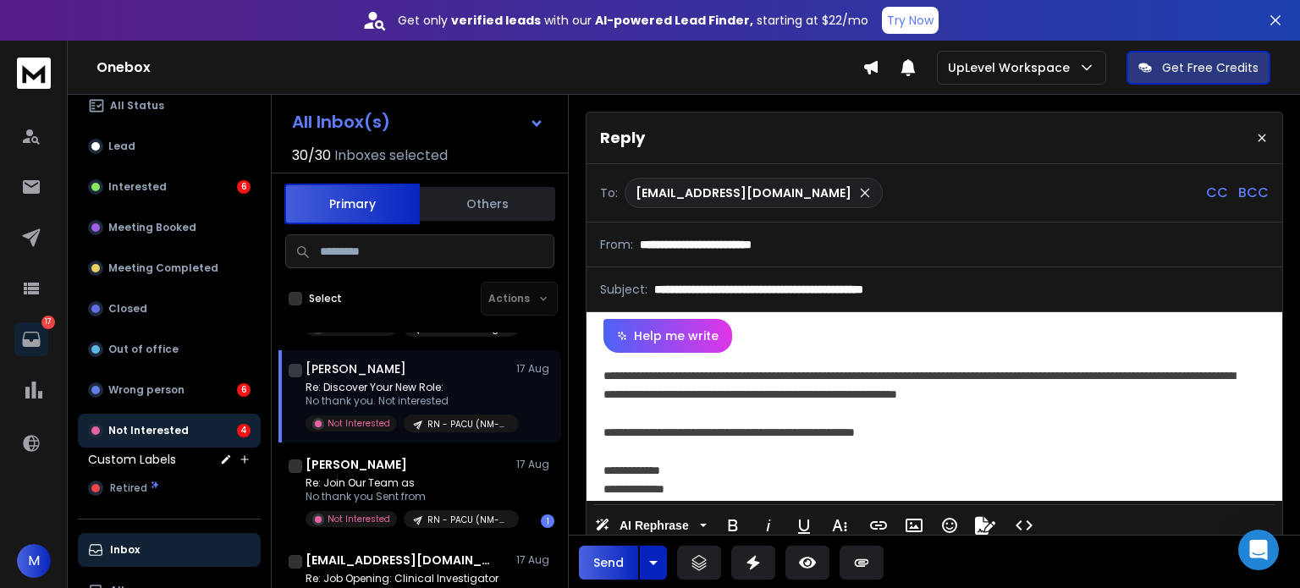
scroll to position [85, 0]
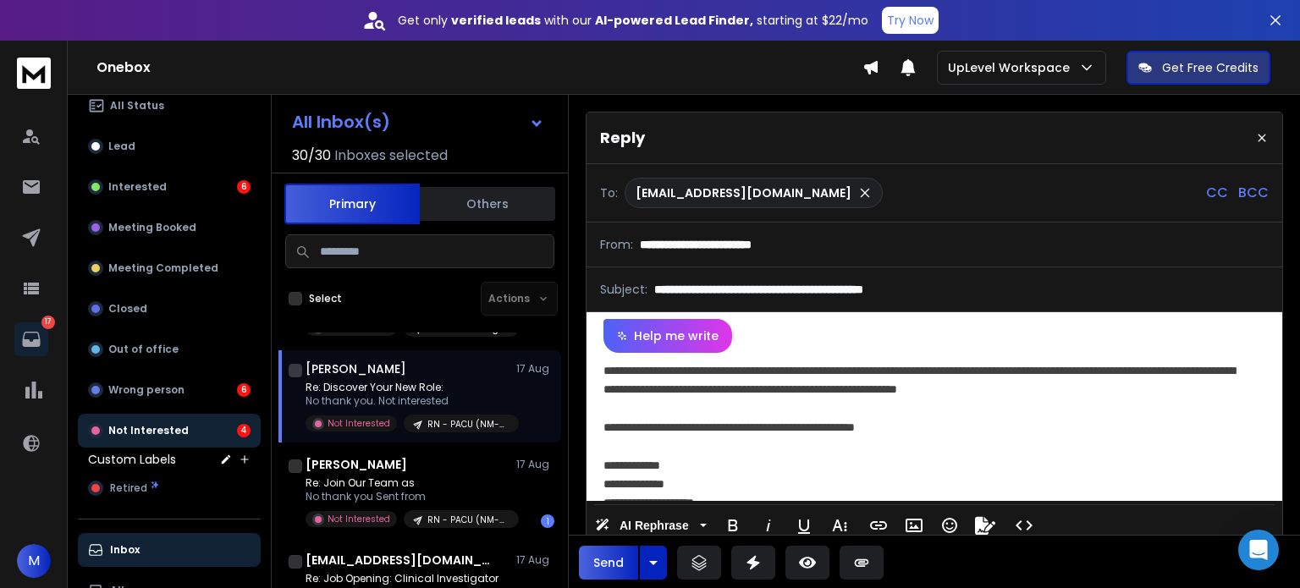
click at [614, 563] on button "Send" at bounding box center [608, 563] width 59 height 34
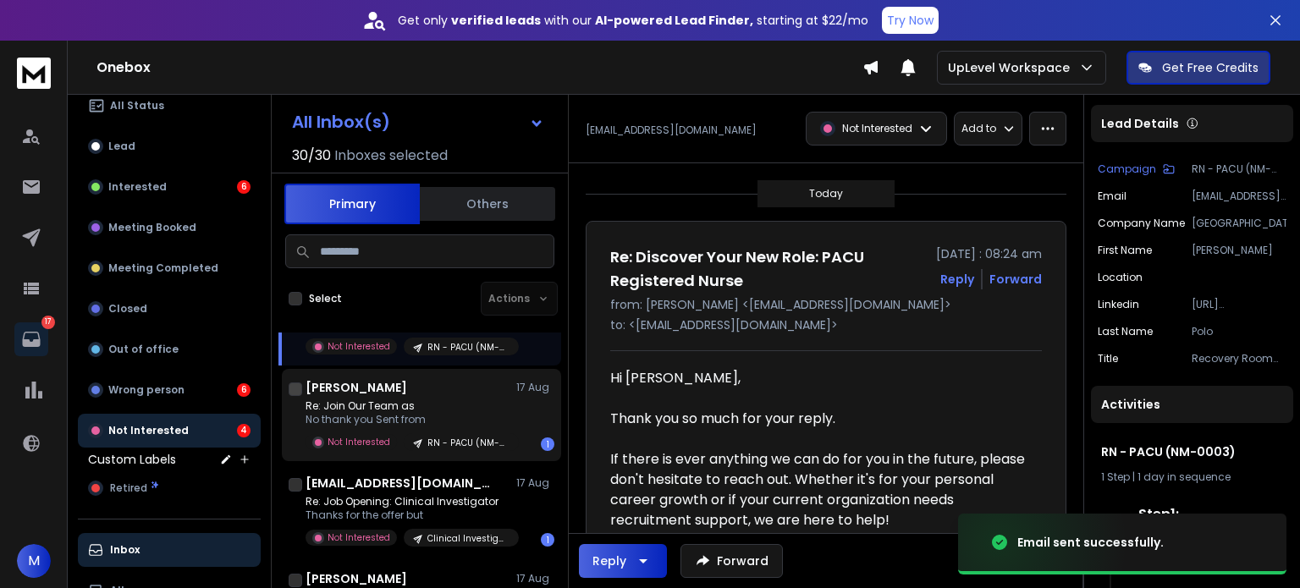
scroll to position [931, 0]
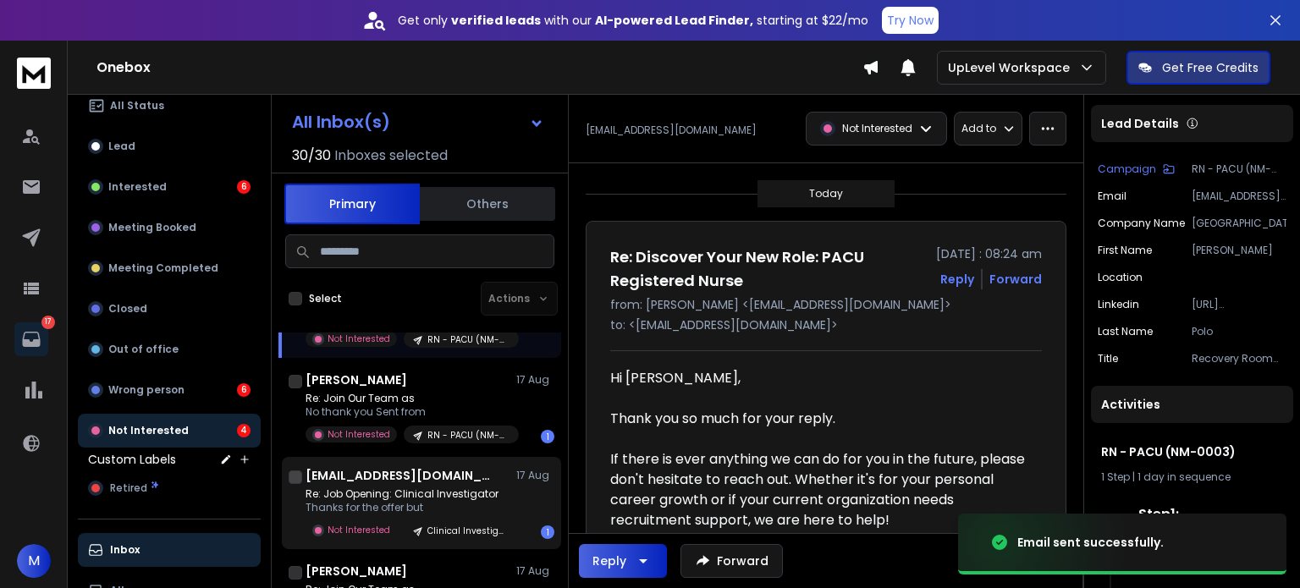
click at [430, 520] on div "Re: Job Opening: Clinical Investigator Thanks for the offer but Not Interested …" at bounding box center [412, 514] width 213 height 52
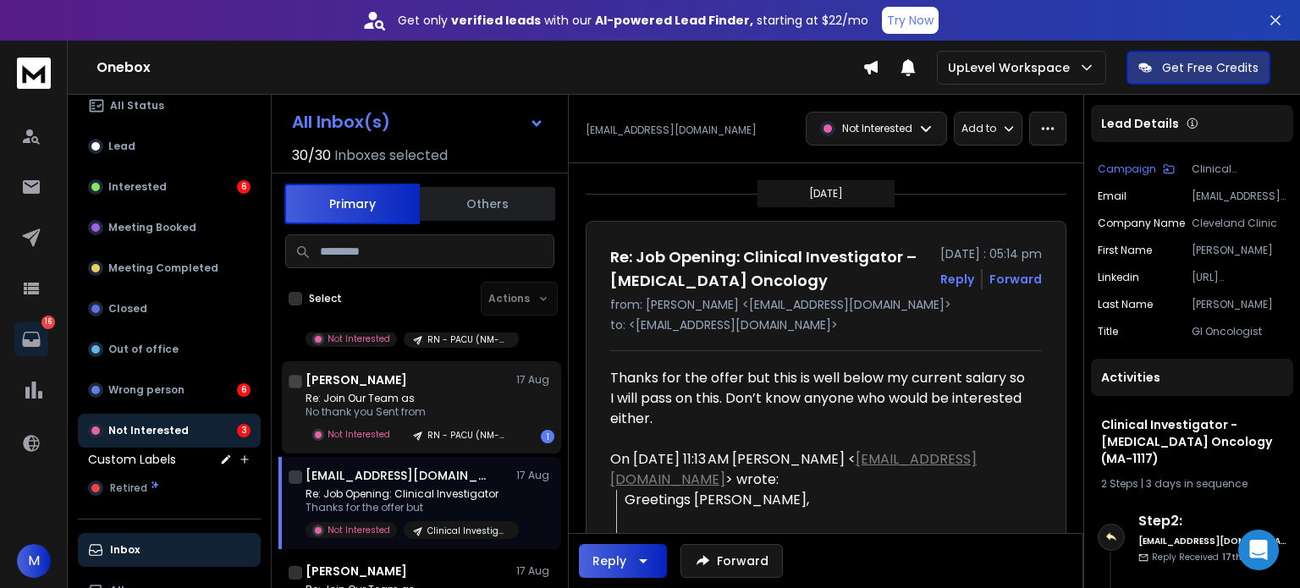
click at [436, 401] on p "Re: Join Our Team as" at bounding box center [407, 399] width 203 height 14
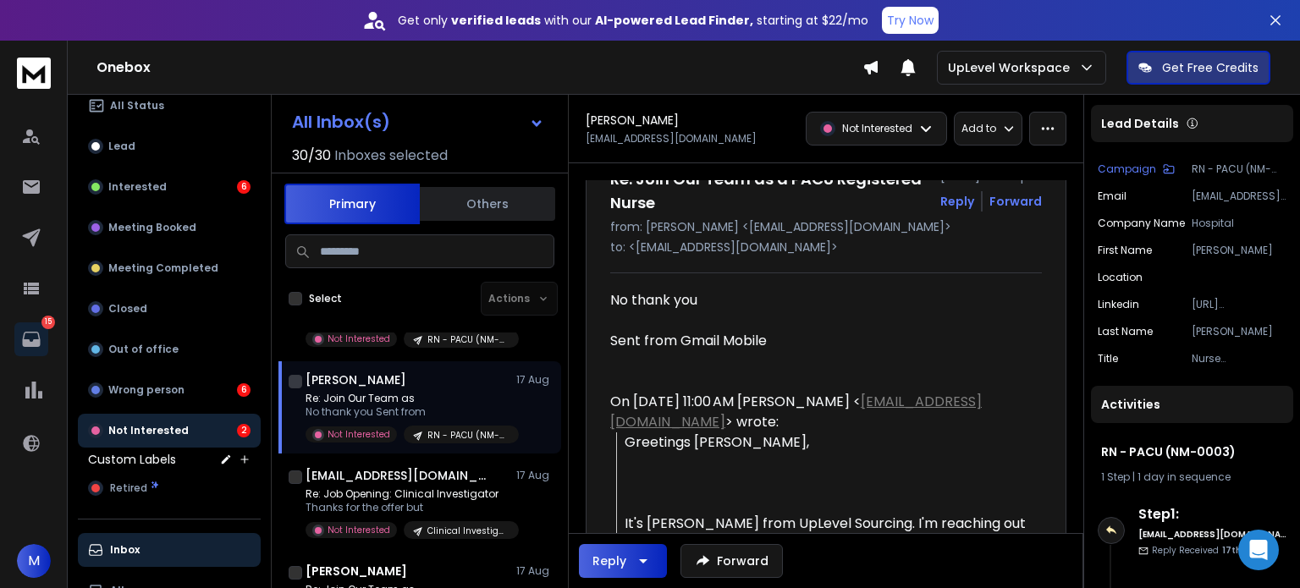
scroll to position [85, 0]
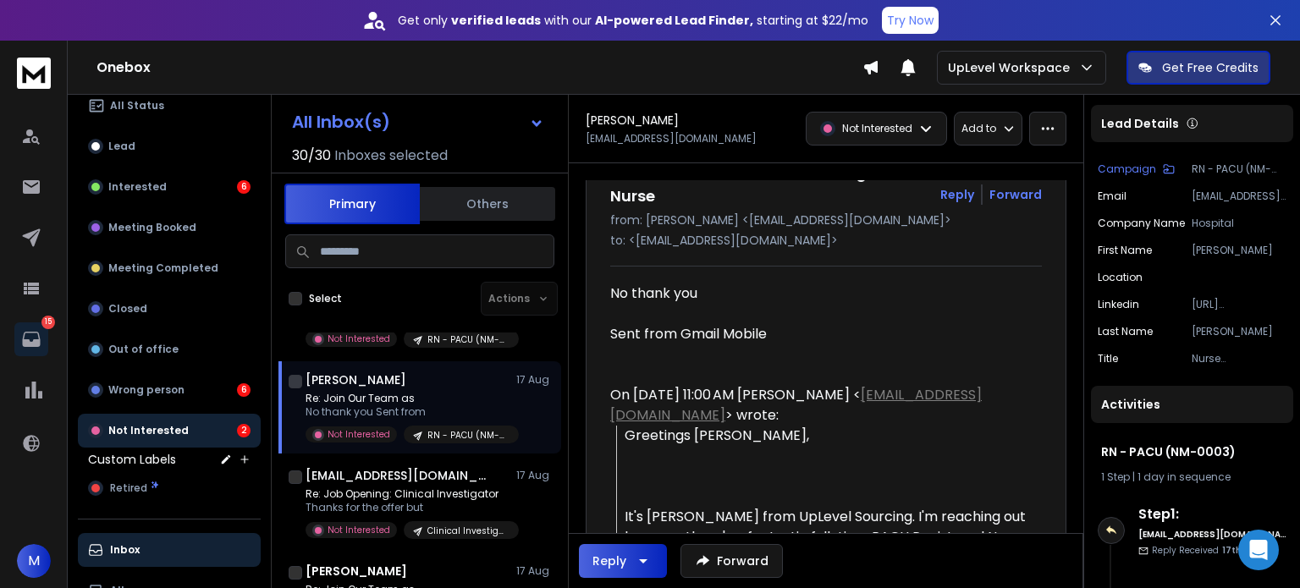
click at [619, 548] on button "Reply" at bounding box center [623, 561] width 88 height 34
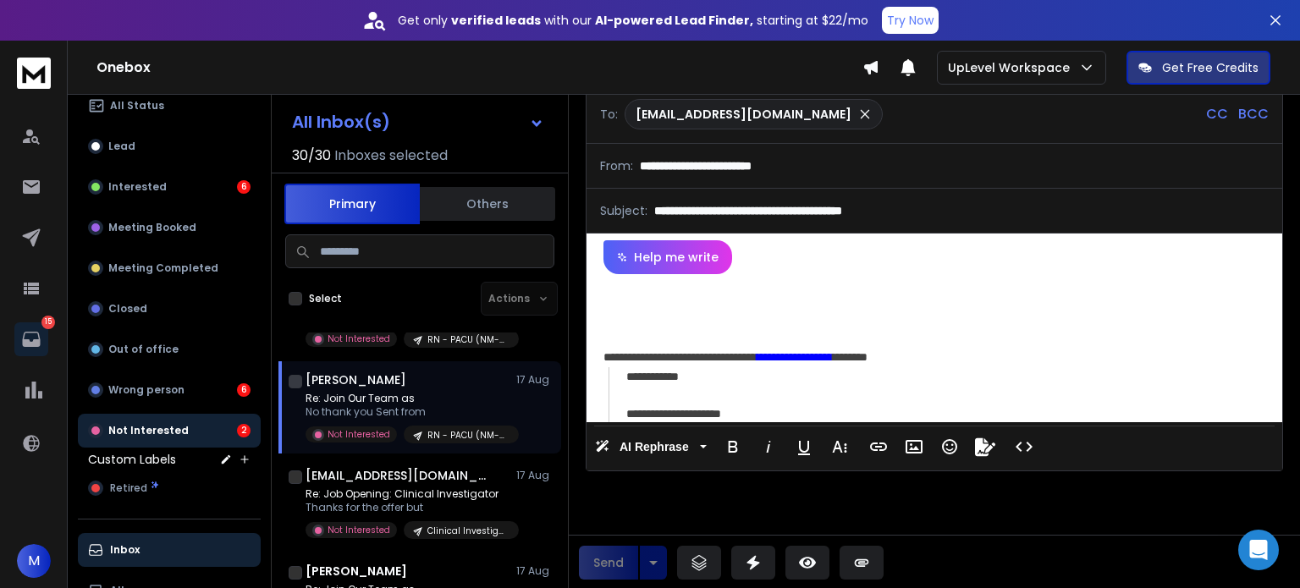
scroll to position [0, 0]
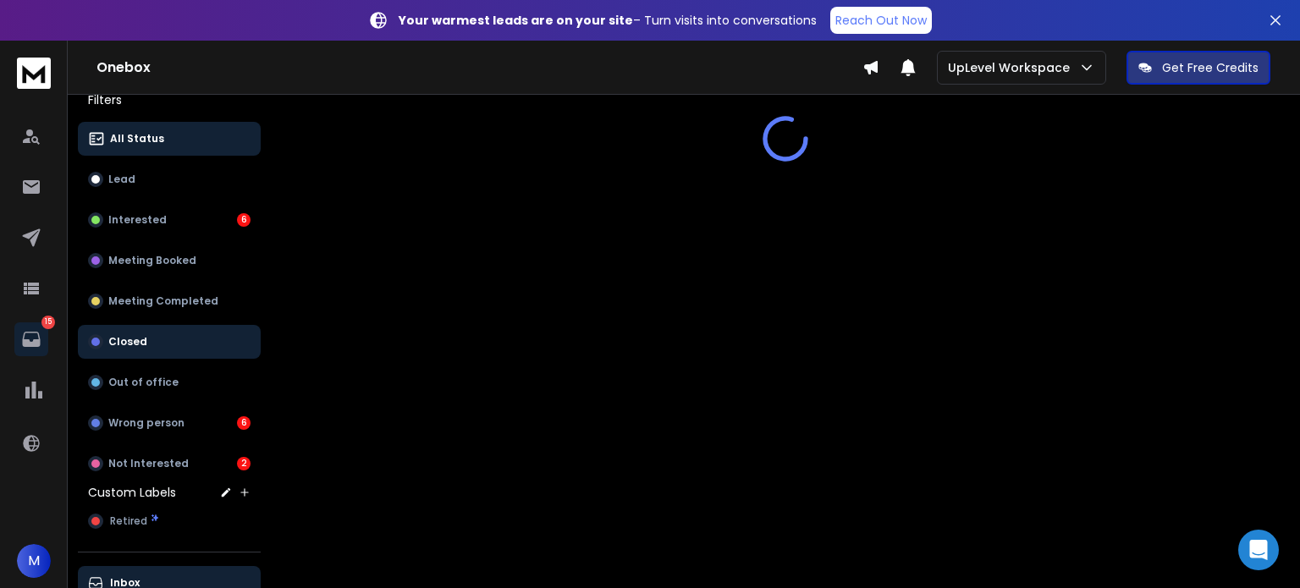
scroll to position [169, 0]
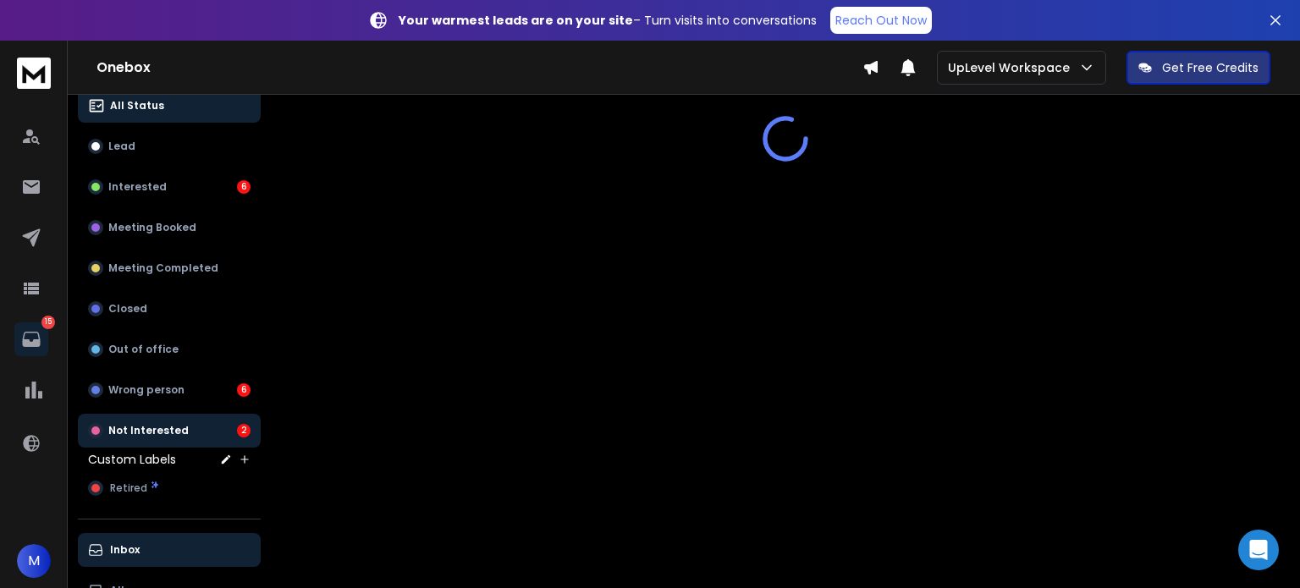
click at [166, 421] on button "Not Interested 2" at bounding box center [169, 431] width 183 height 34
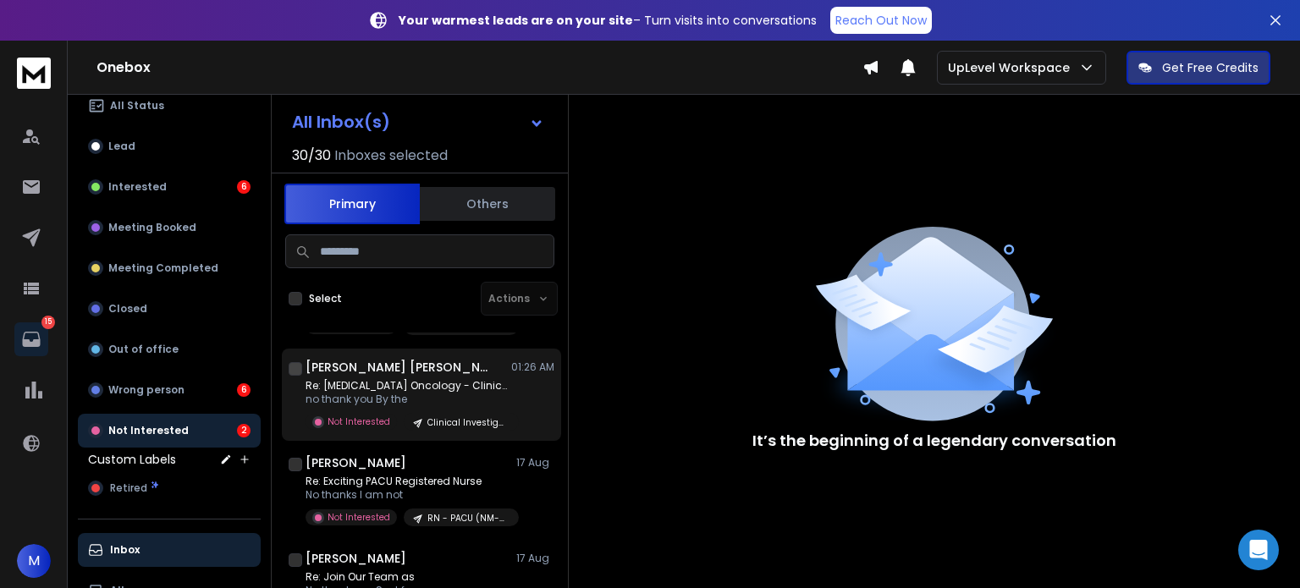
scroll to position [762, 0]
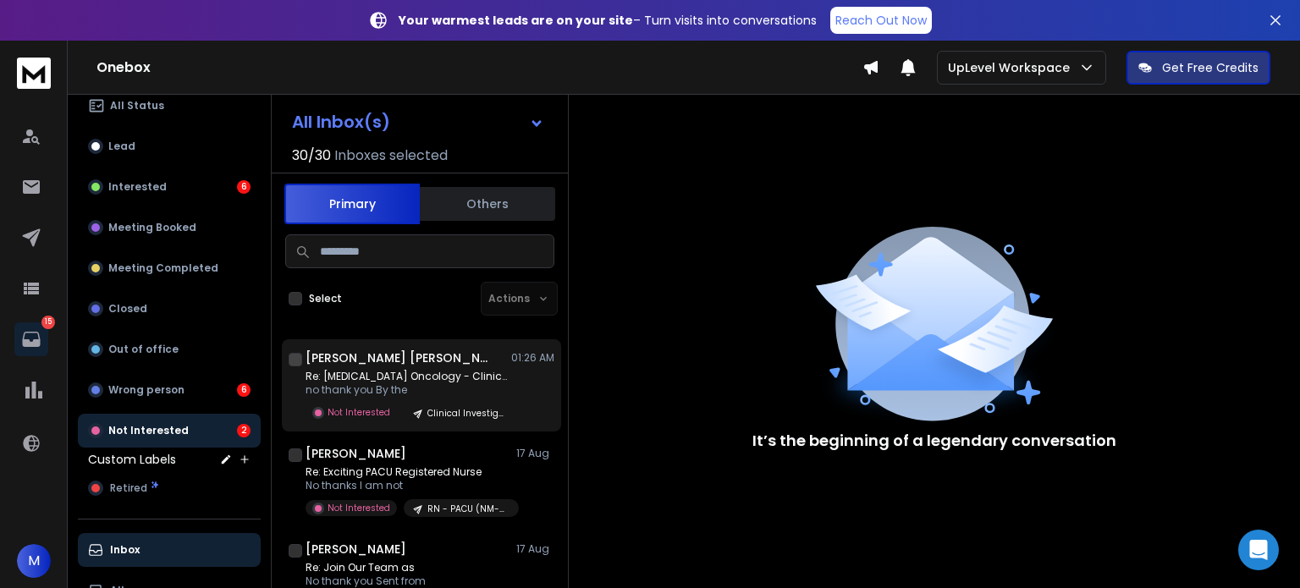
click at [350, 385] on p "no thank you By the" at bounding box center [407, 390] width 203 height 14
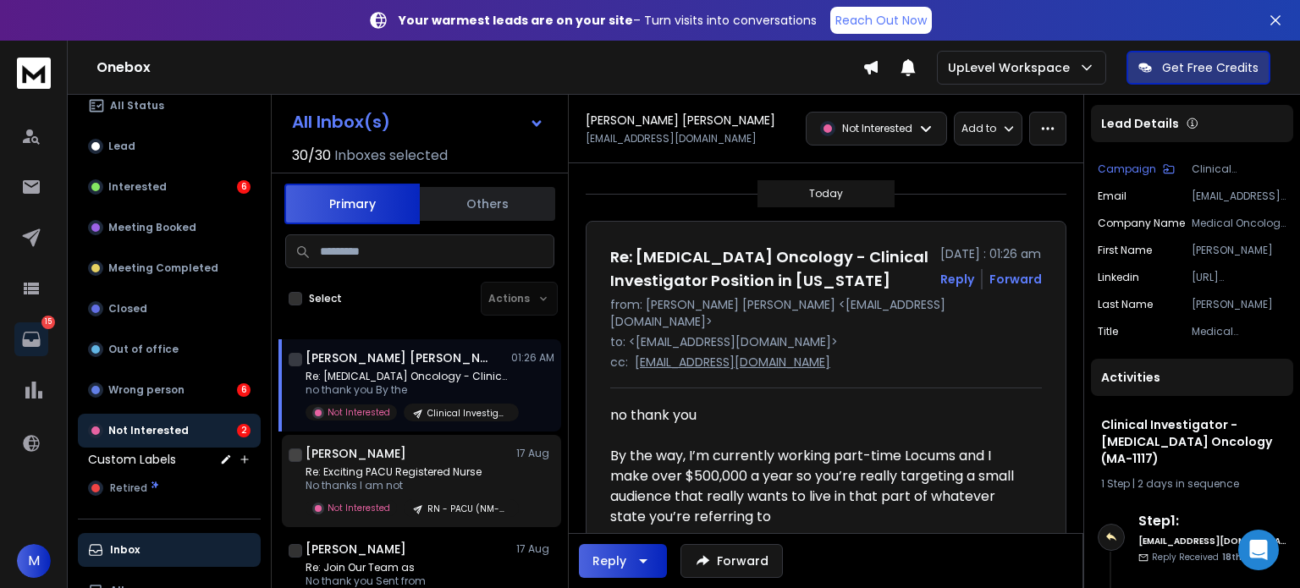
click at [349, 451] on h1 "[PERSON_NAME]" at bounding box center [356, 453] width 101 height 17
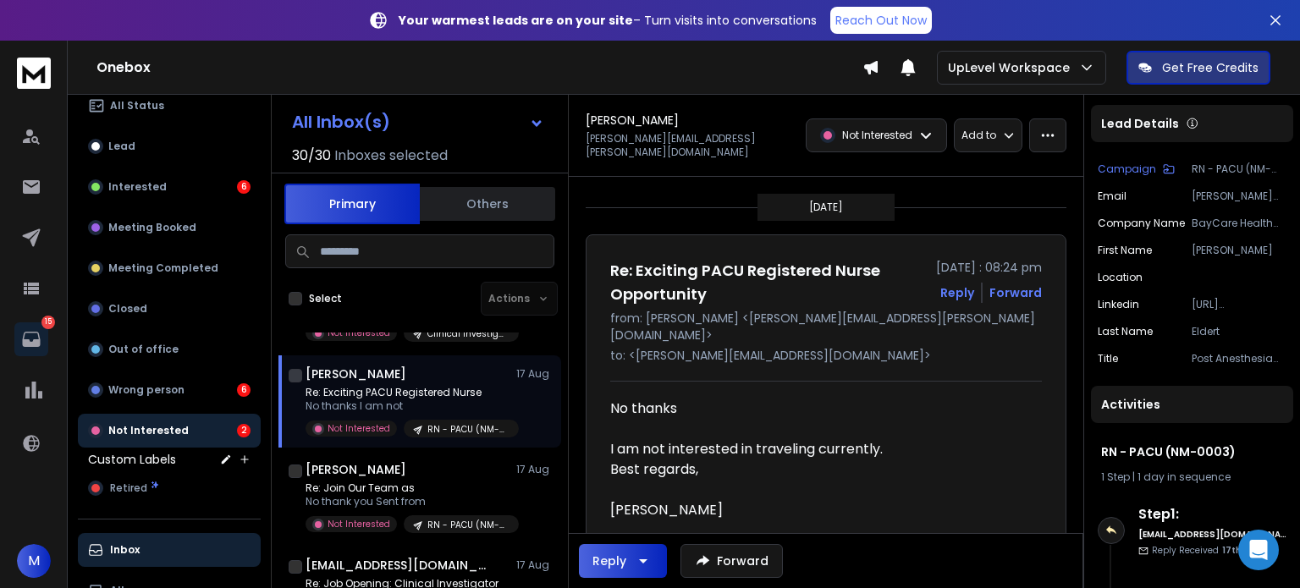
scroll to position [847, 0]
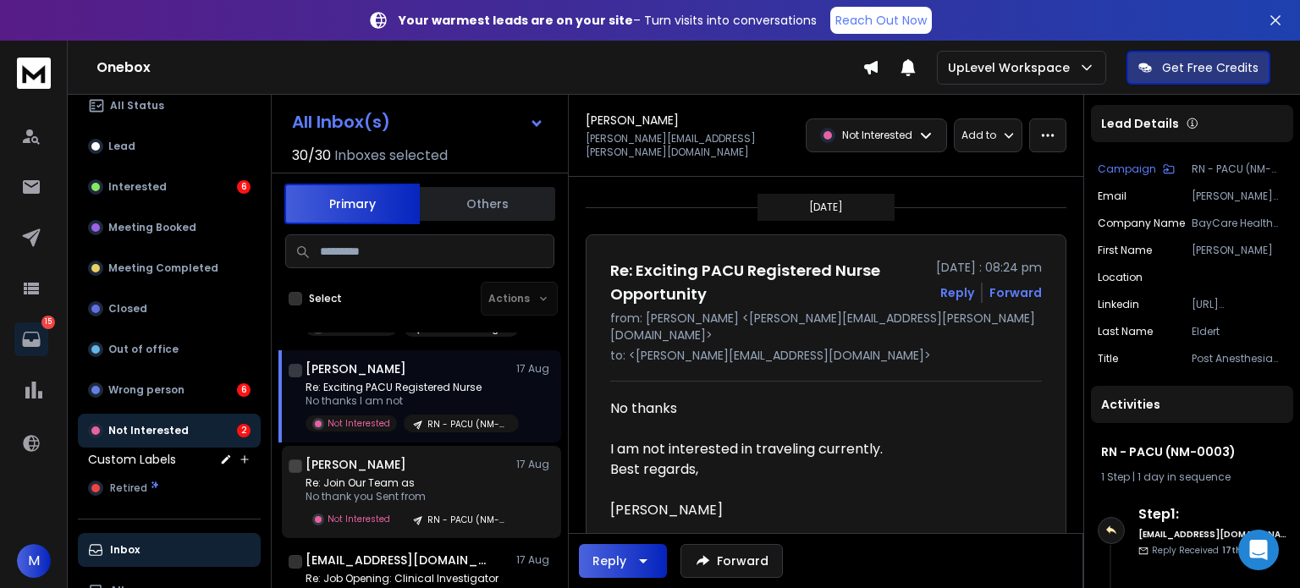
click at [349, 482] on p "Re: Join Our Team as" at bounding box center [407, 484] width 203 height 14
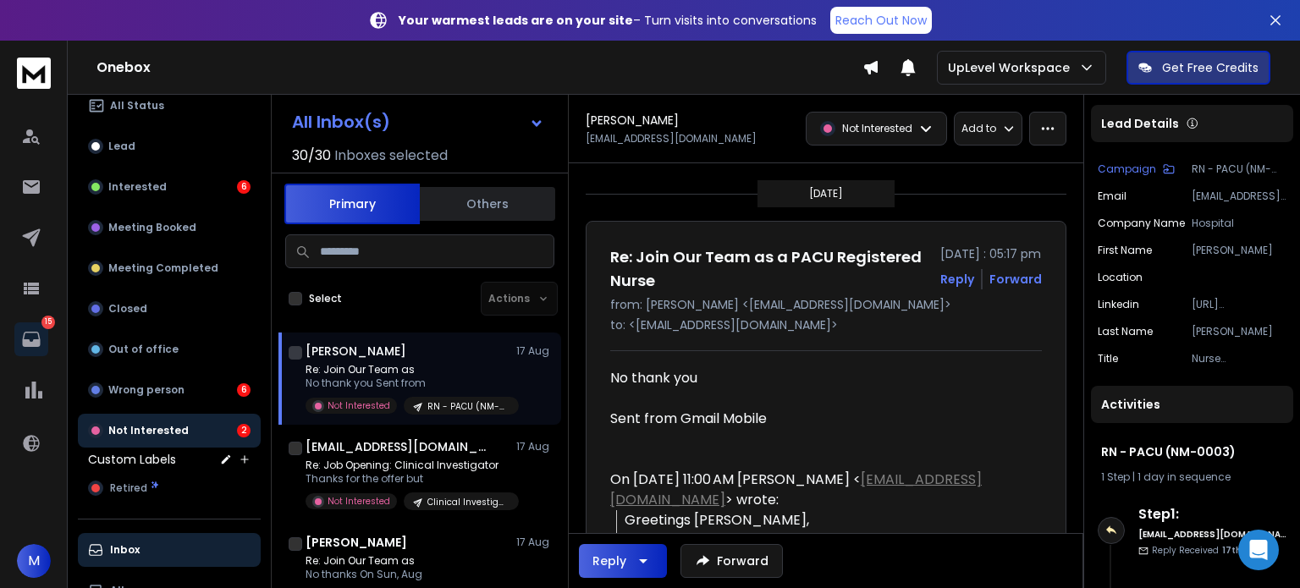
scroll to position [1016, 0]
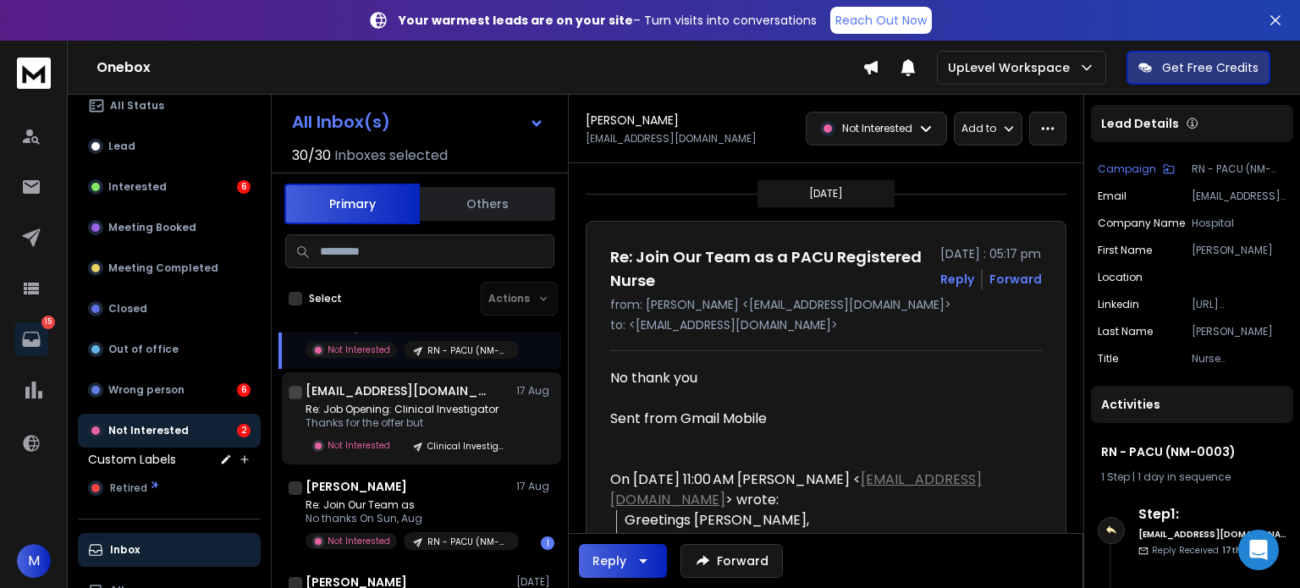
click at [365, 417] on p "Thanks for the offer but" at bounding box center [407, 424] width 203 height 14
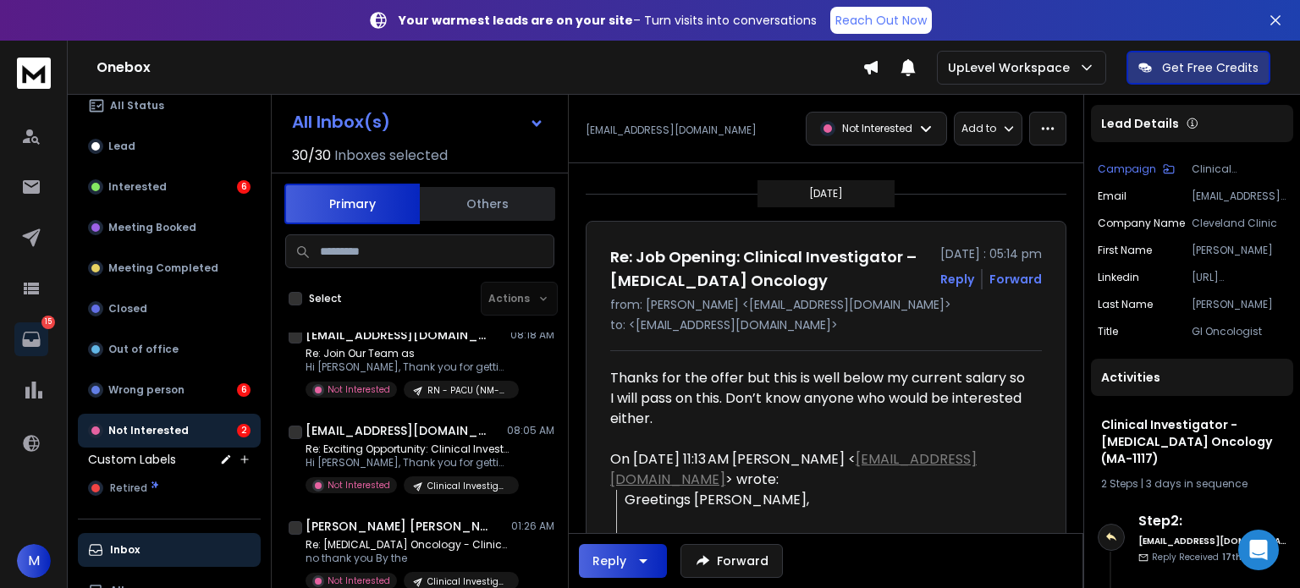
scroll to position [593, 0]
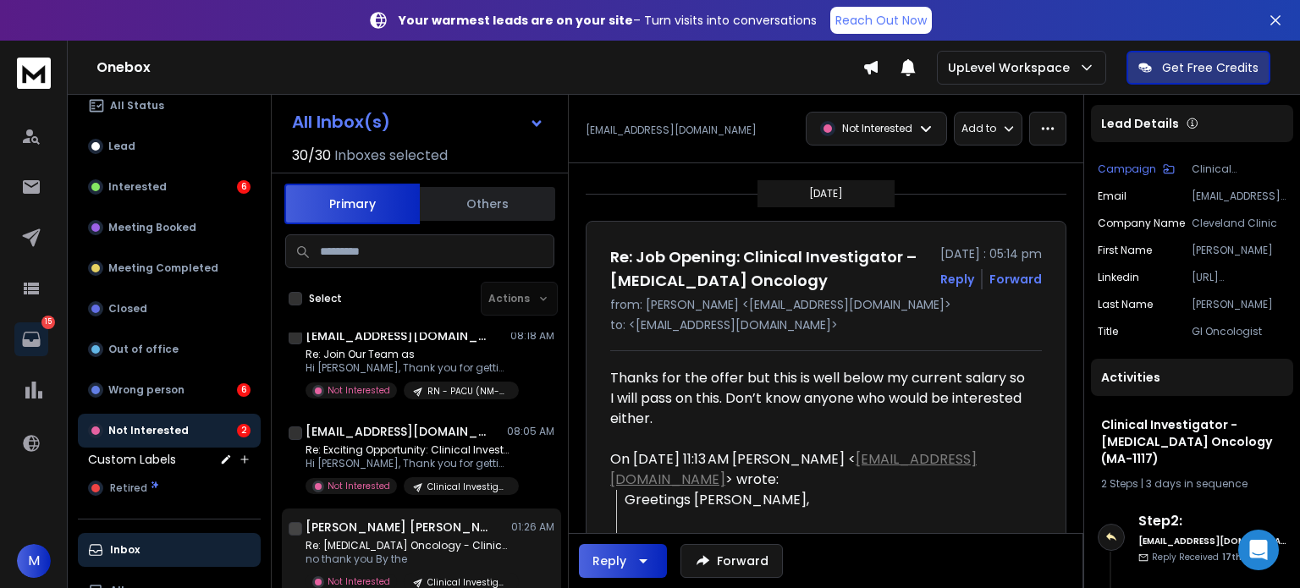
click at [357, 510] on div "STEVEN GENE WEI WONG 01:26 AM Re: Gastrointestinal Oncology - Clinical no thank…" at bounding box center [421, 555] width 279 height 92
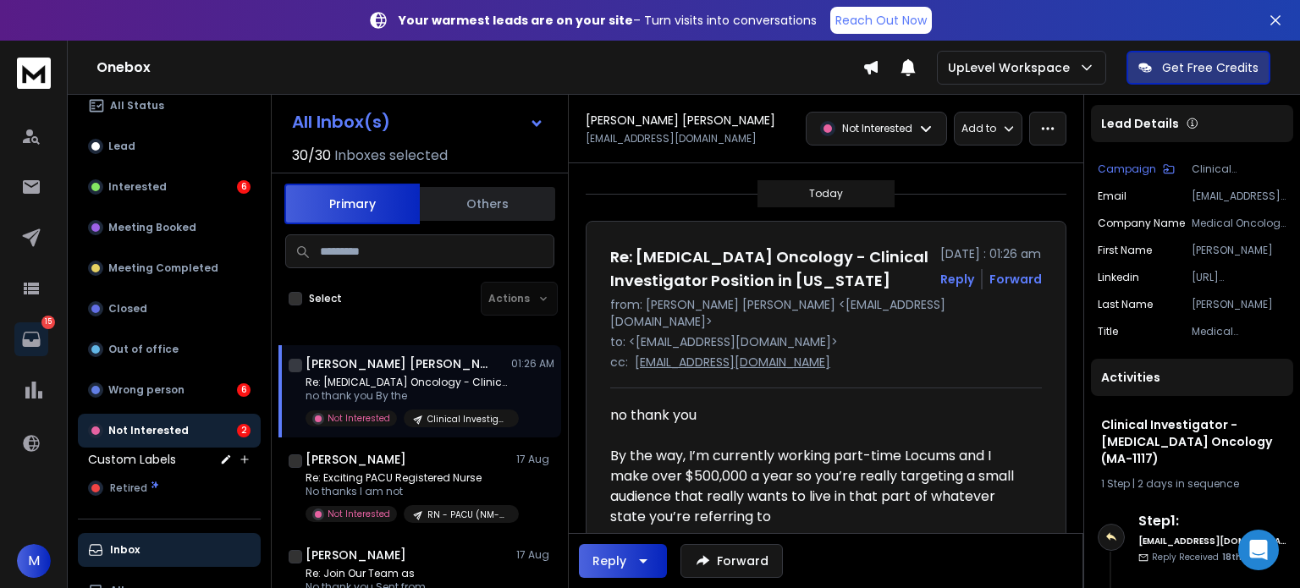
scroll to position [762, 0]
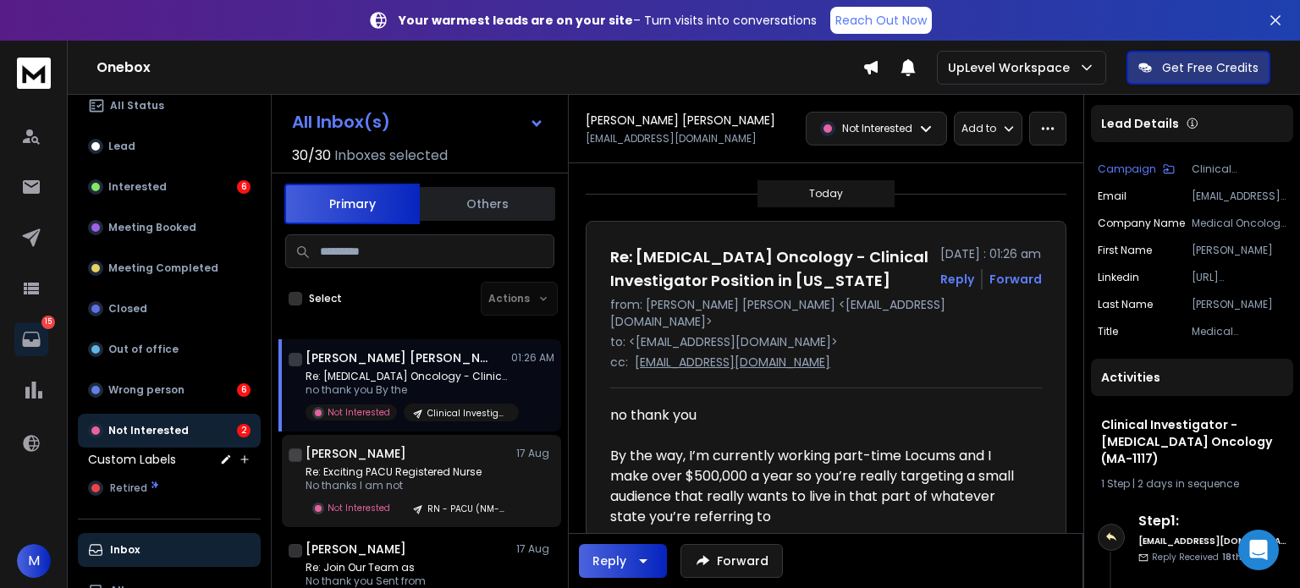
click at [400, 480] on p "No thanks I am not" at bounding box center [407, 486] width 203 height 14
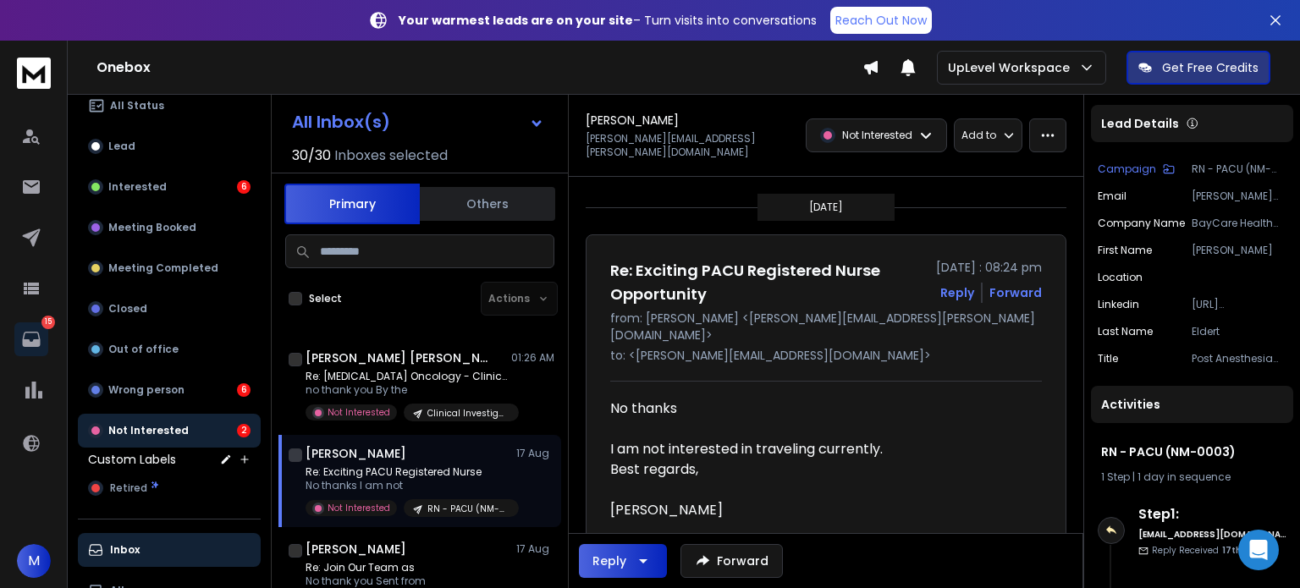
click at [610, 553] on div "Reply" at bounding box center [610, 561] width 34 height 17
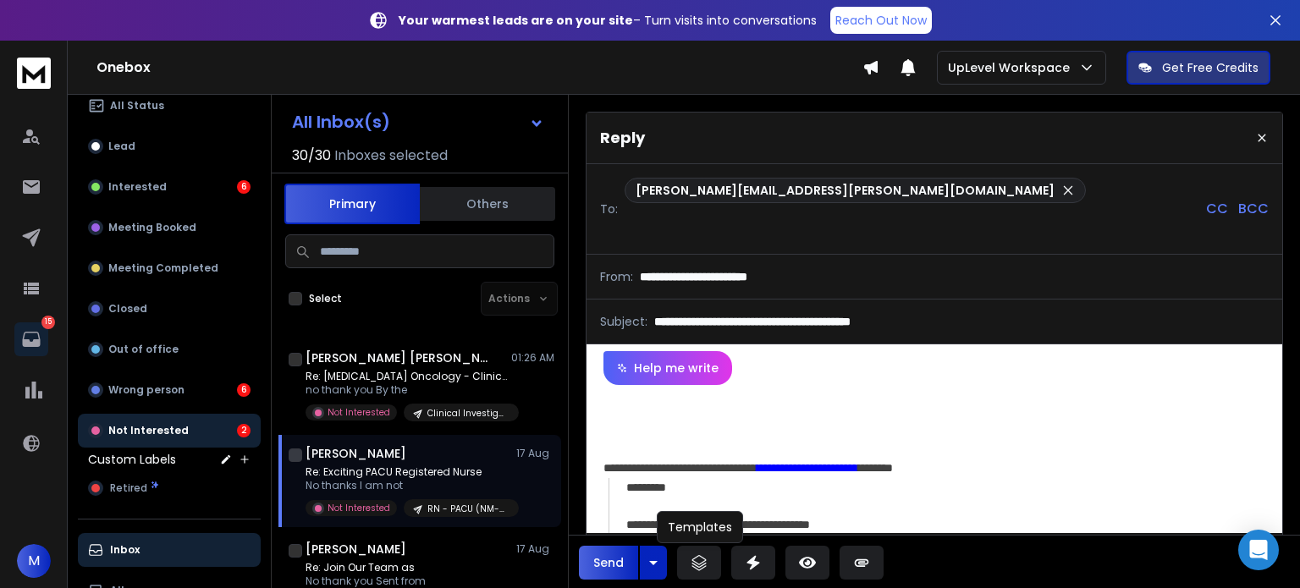
click at [708, 558] on button at bounding box center [699, 563] width 44 height 34
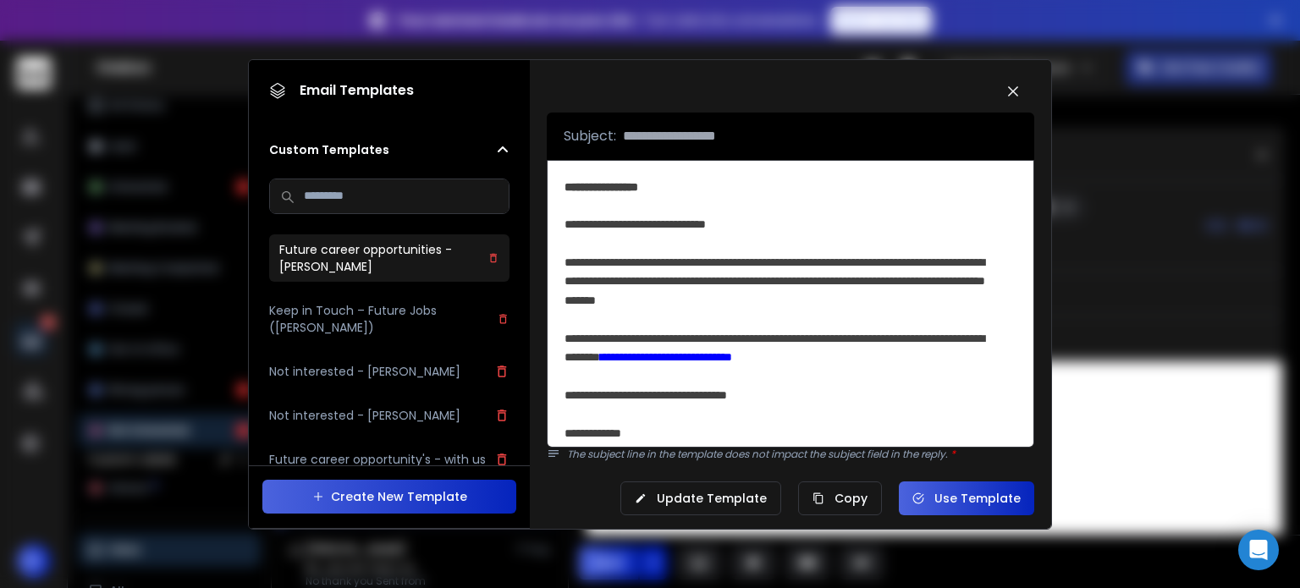
click at [379, 275] on h3 "Not interested - [PERSON_NAME]" at bounding box center [383, 258] width 208 height 34
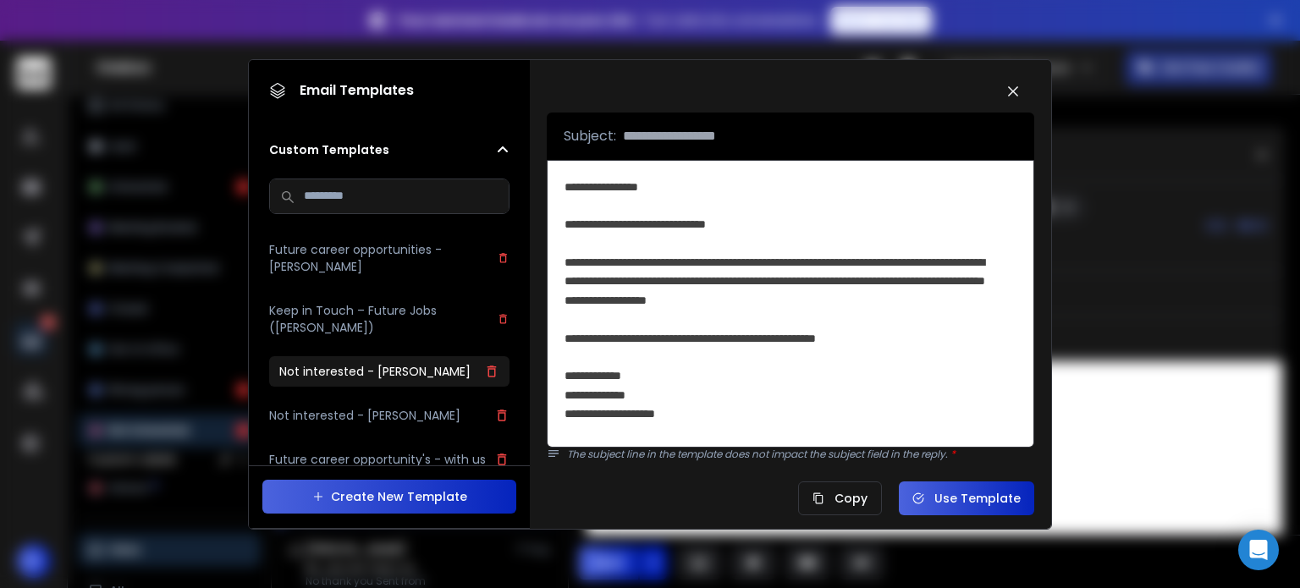
click at [950, 500] on button "Use Template" at bounding box center [966, 499] width 135 height 34
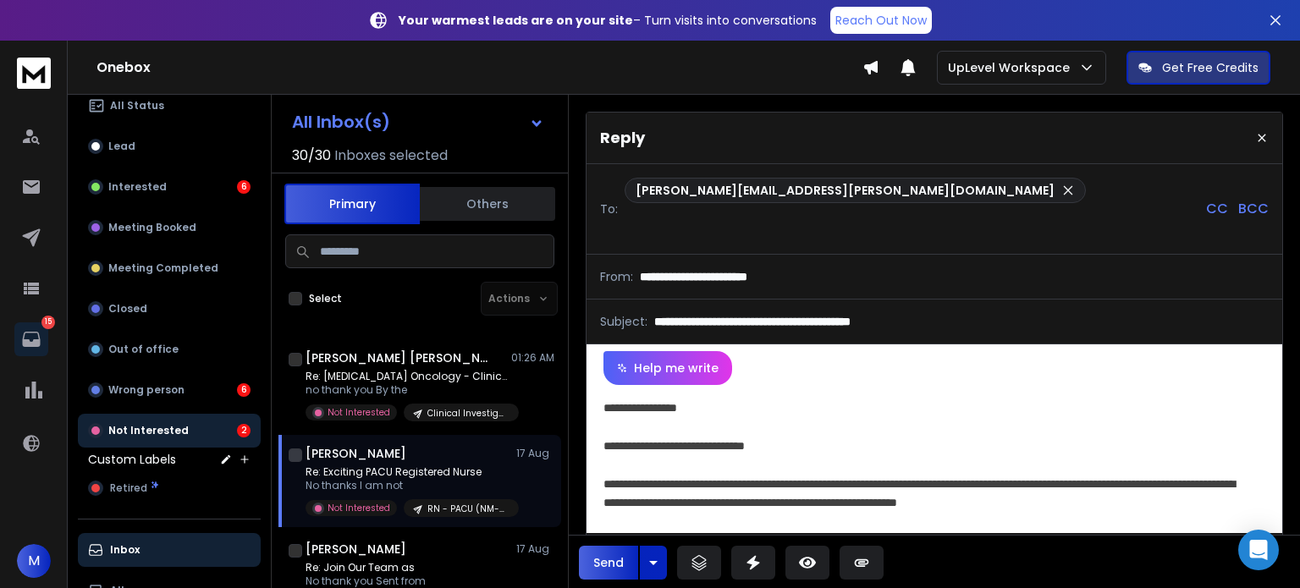
scroll to position [0, 0]
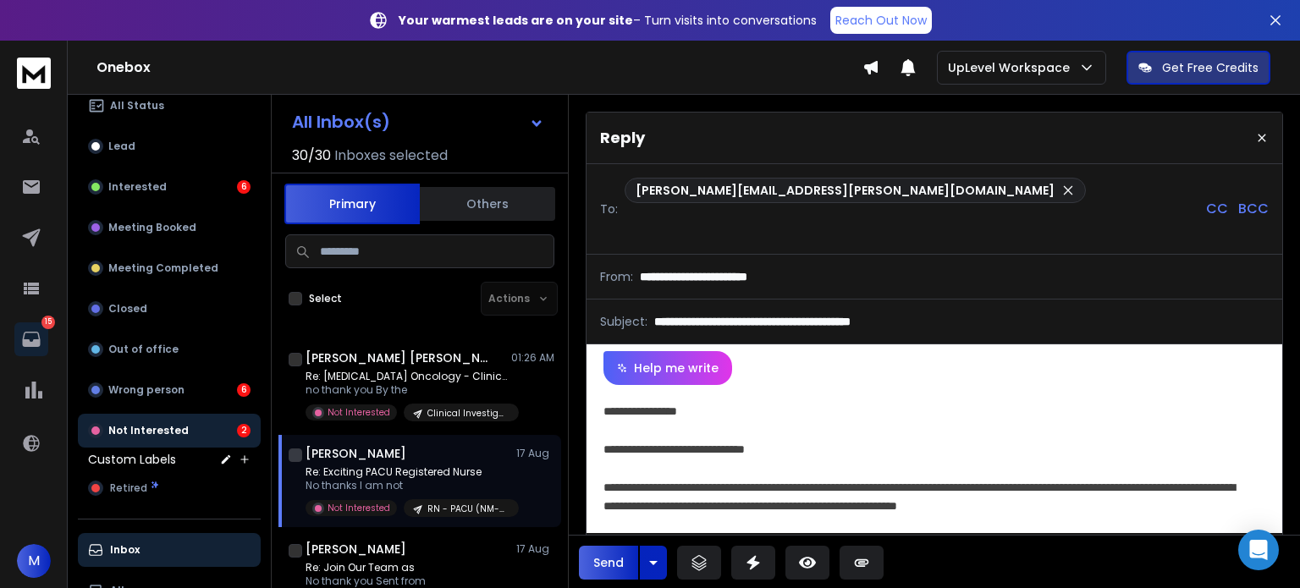
click at [785, 440] on div "**********" at bounding box center [926, 449] width 645 height 19
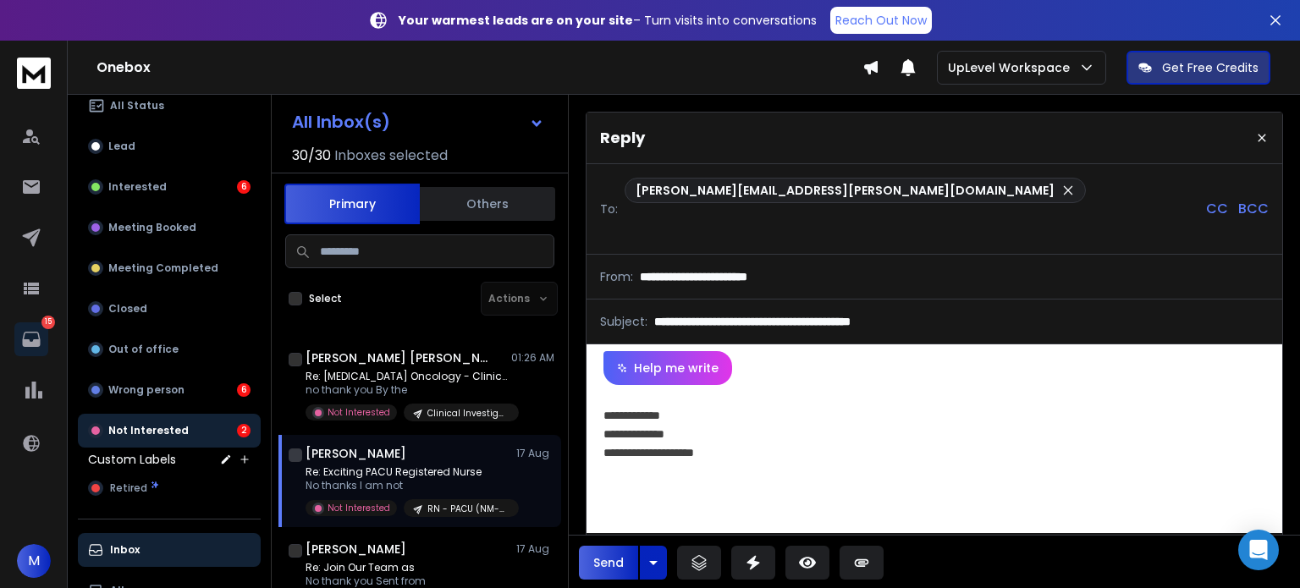
scroll to position [169, 0]
click at [799, 554] on button at bounding box center [808, 563] width 44 height 34
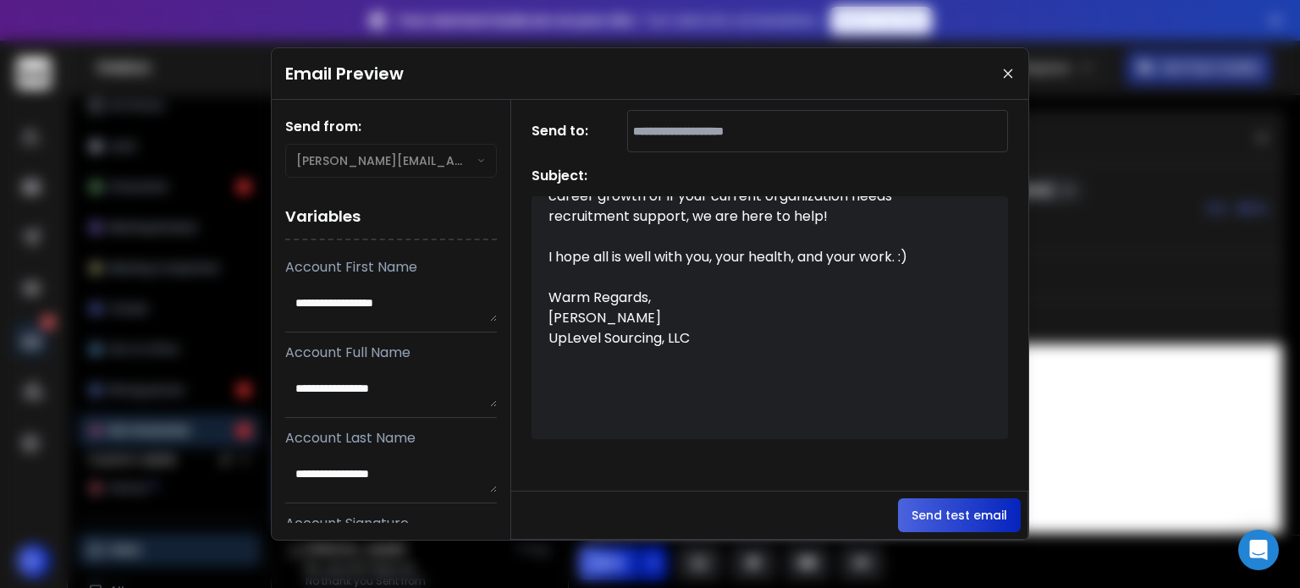
click at [1006, 67] on icon at bounding box center [1009, 74] width 14 height 14
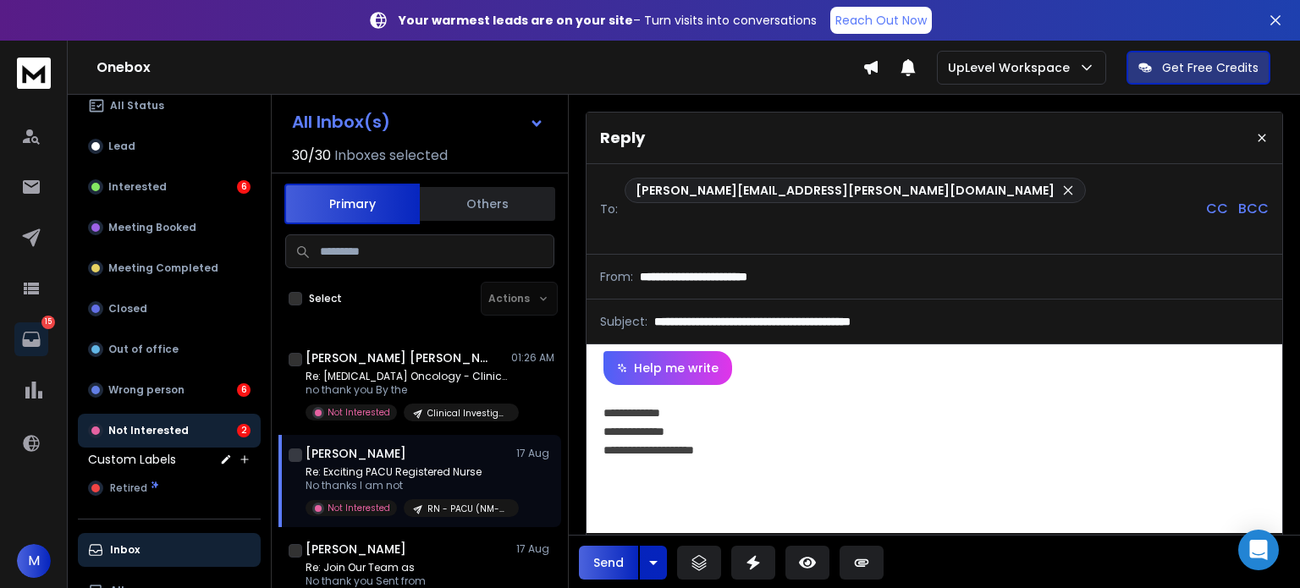
click at [600, 568] on button "Send" at bounding box center [608, 563] width 59 height 34
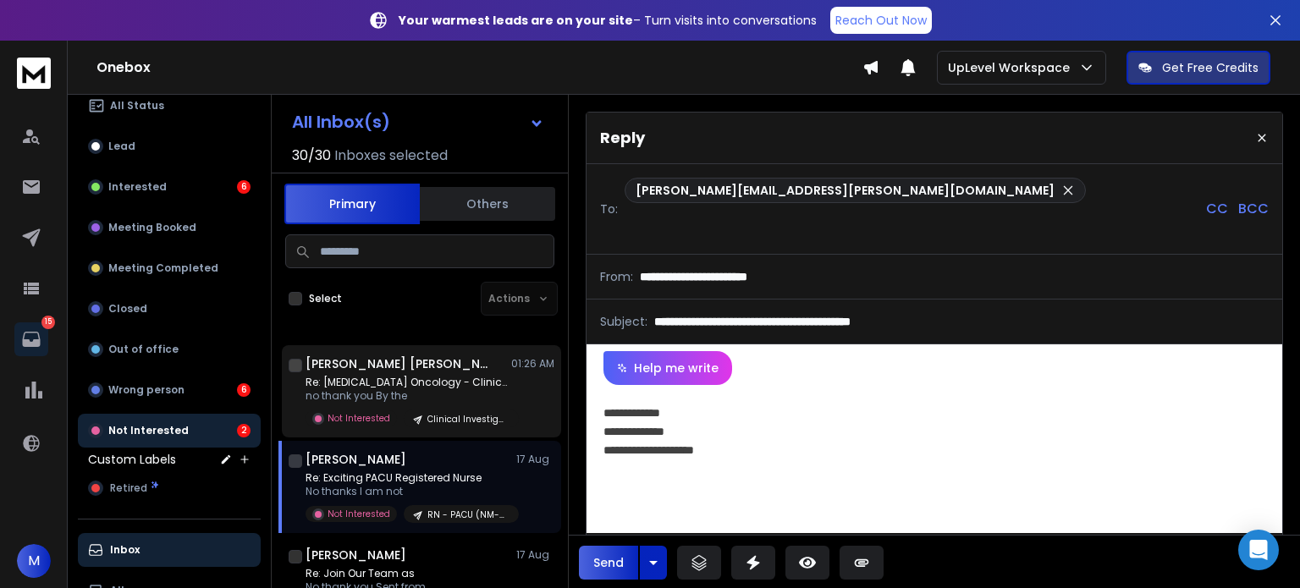
scroll to position [762, 0]
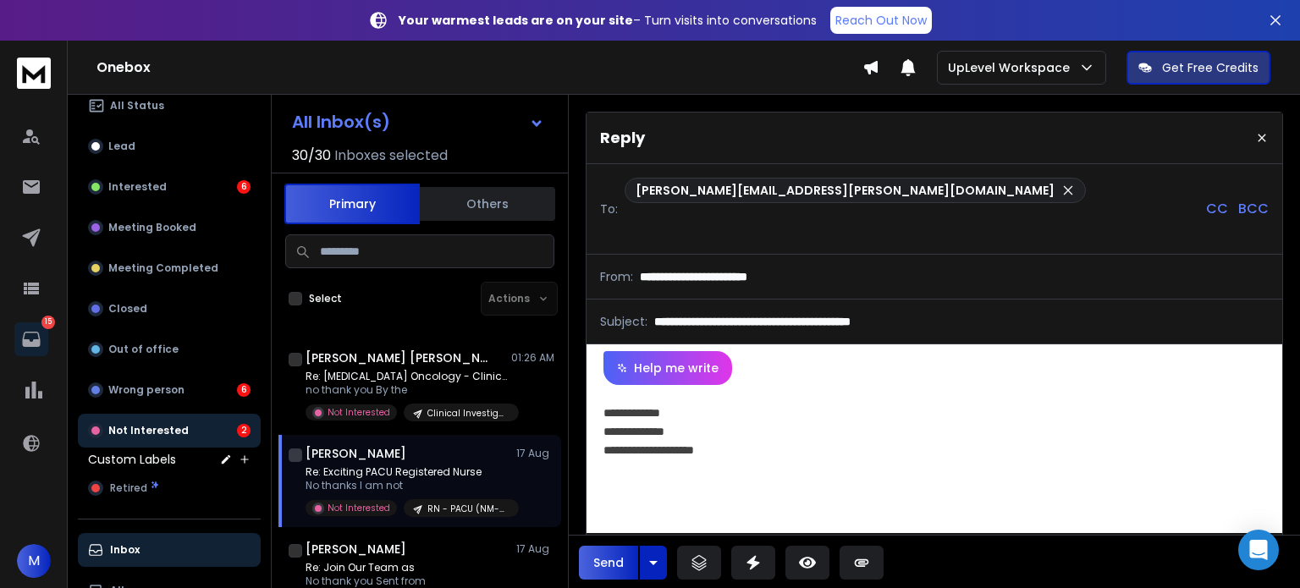
click at [402, 470] on p "Re: Exciting PACU Registered Nurse" at bounding box center [407, 473] width 203 height 14
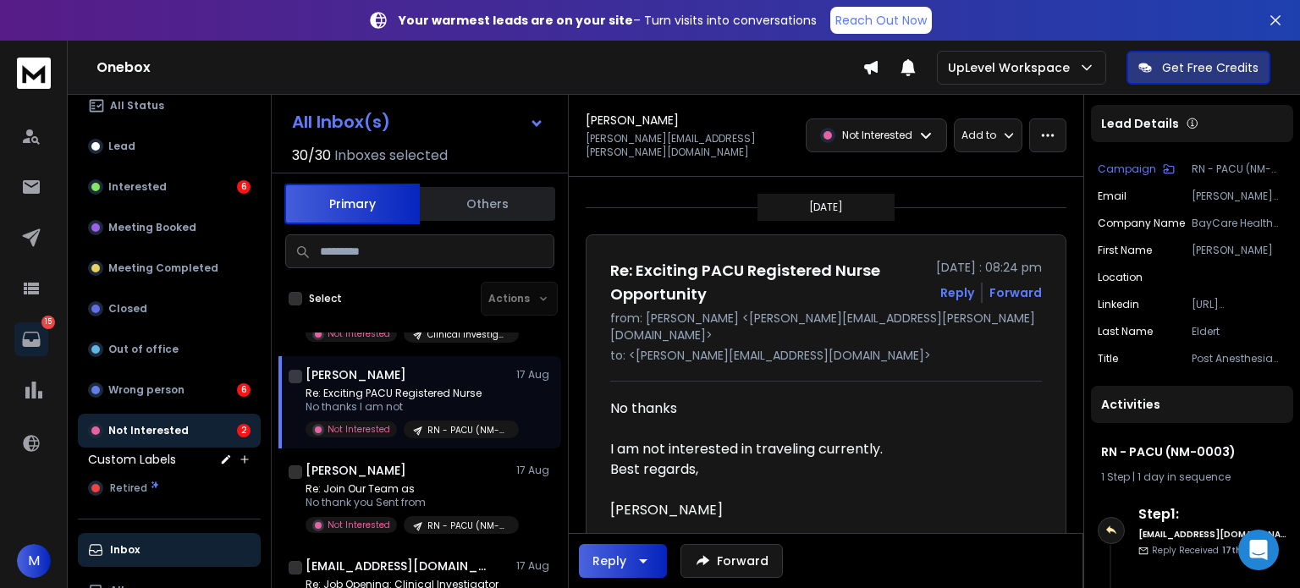
scroll to position [847, 0]
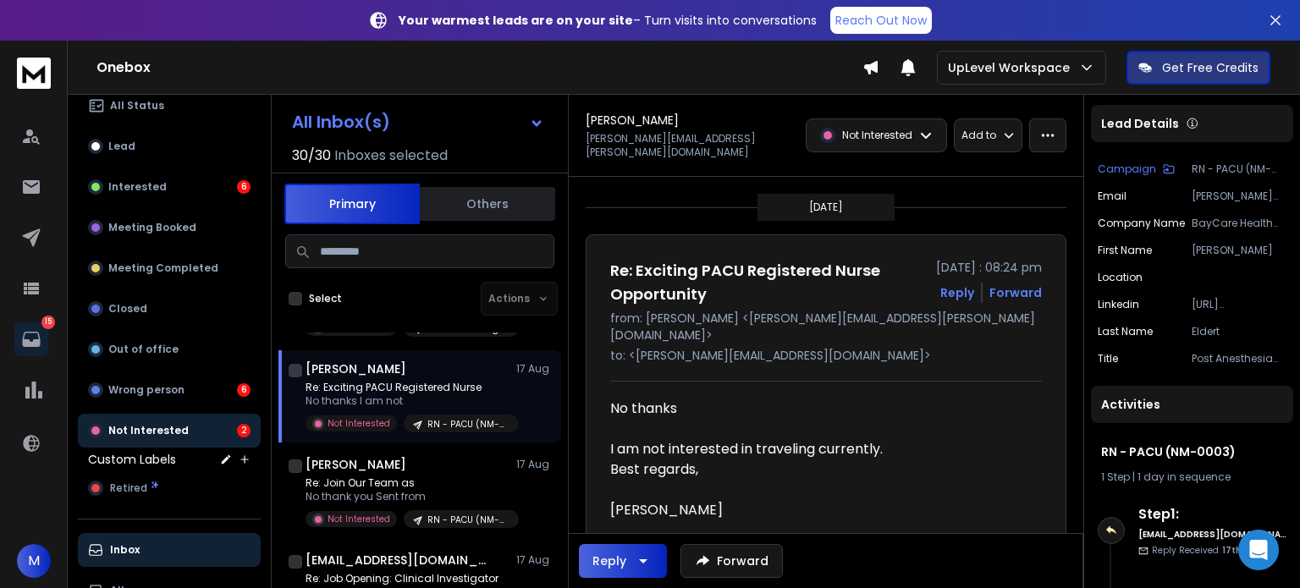
click at [402, 470] on div "Monica Fancher 17 Aug" at bounding box center [430, 464] width 249 height 17
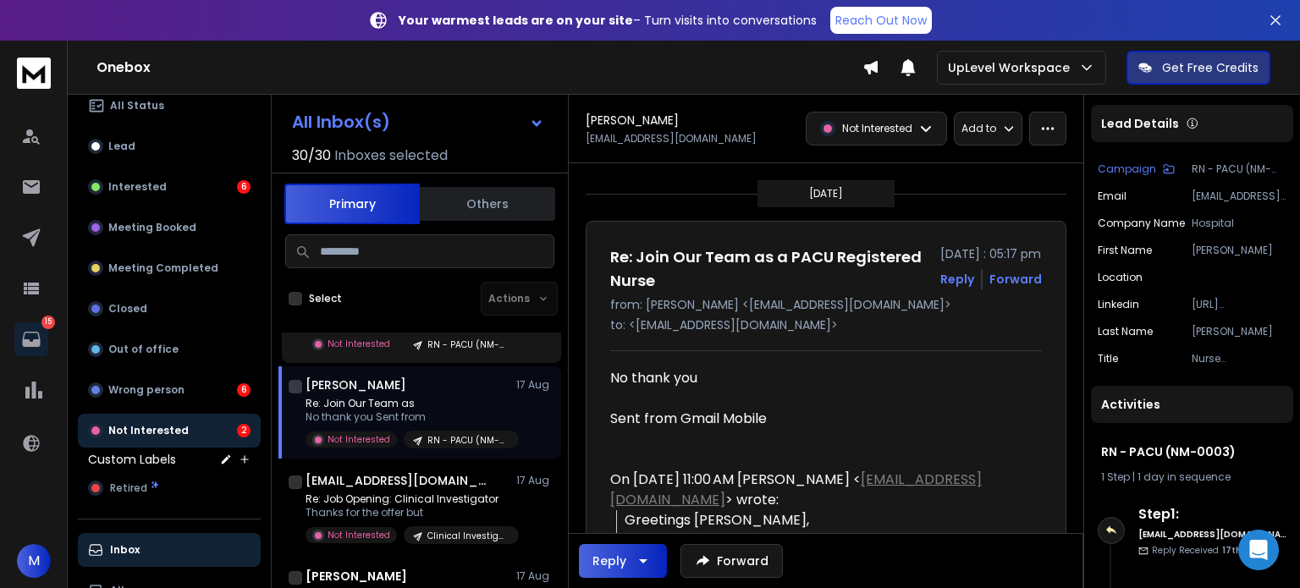
scroll to position [931, 0]
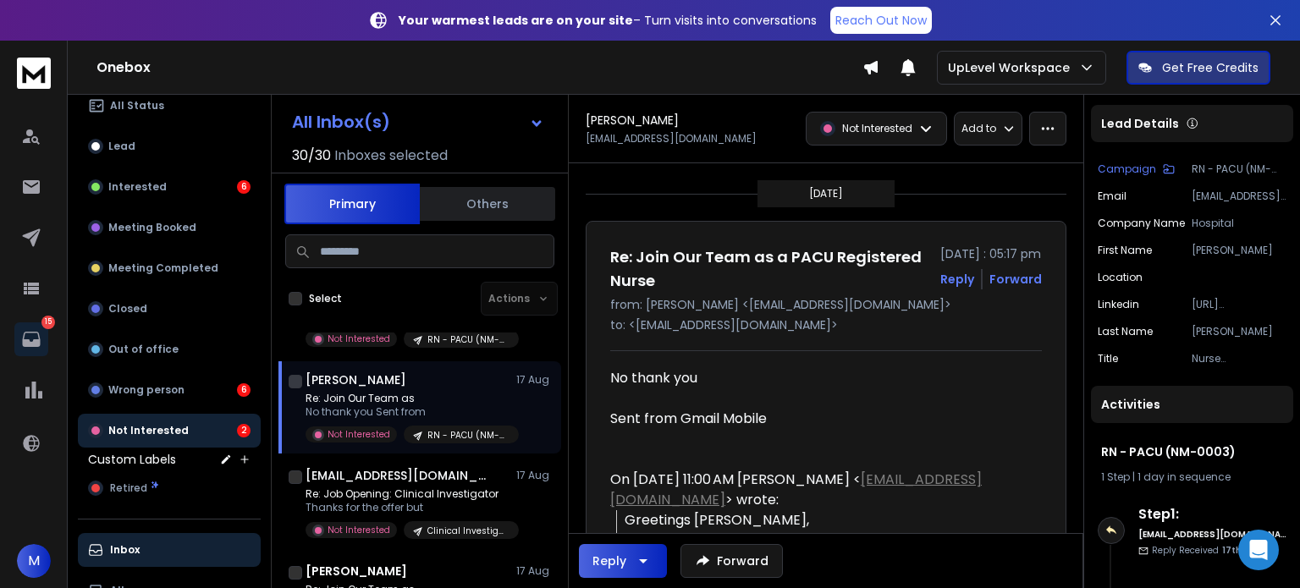
click at [643, 551] on icon "button" at bounding box center [643, 561] width 20 height 20
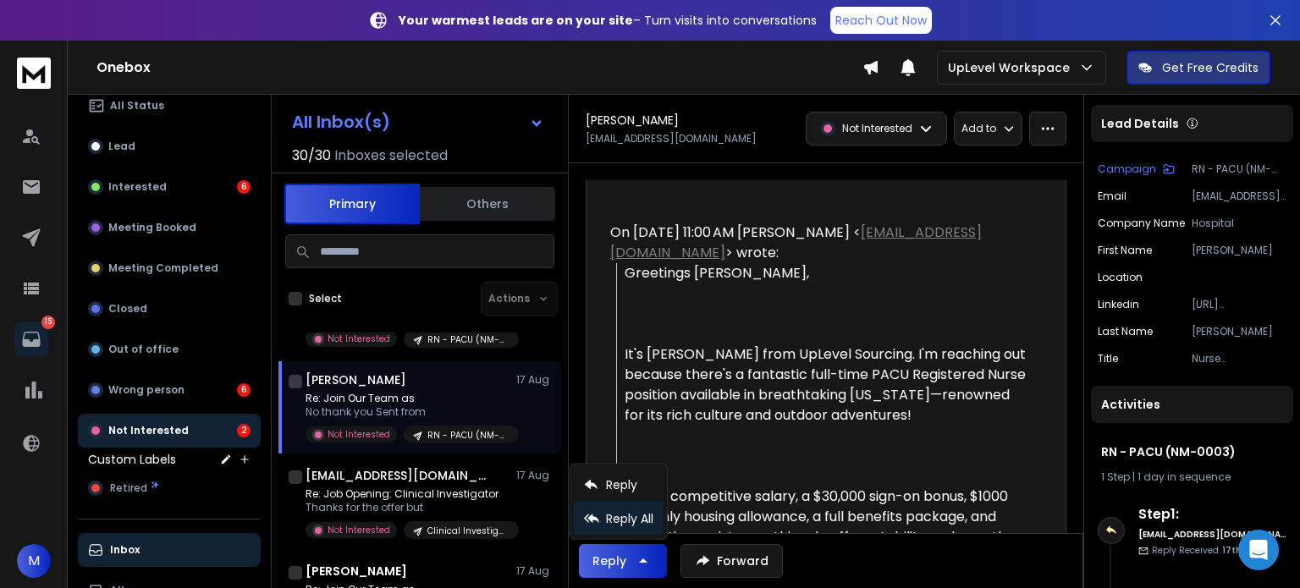
scroll to position [254, 0]
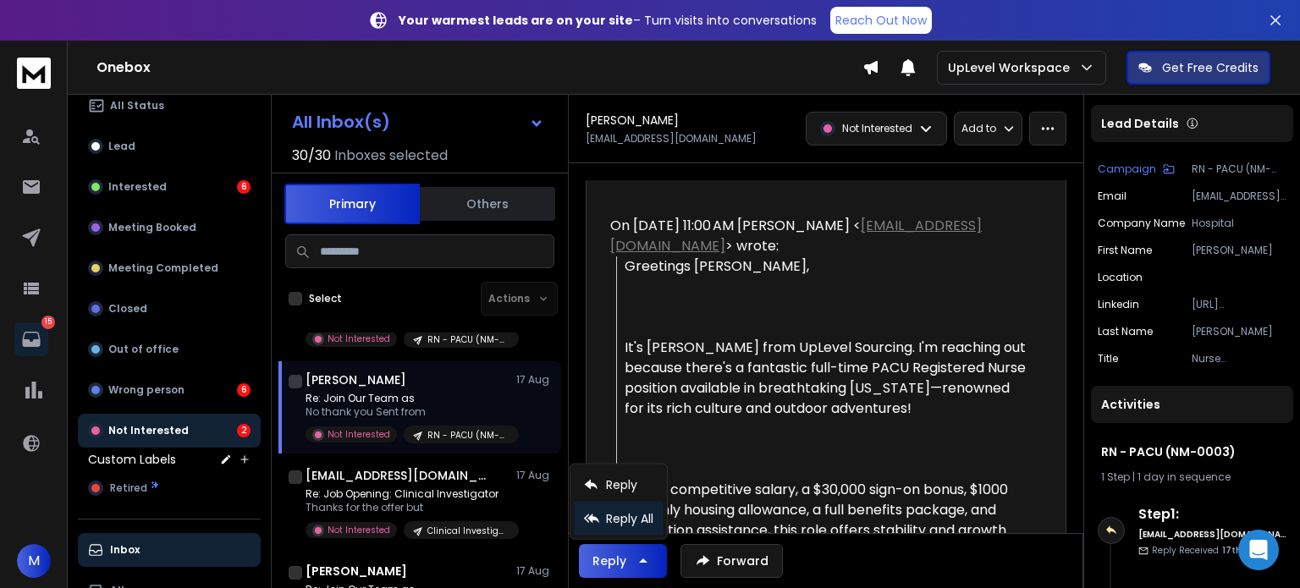
click at [625, 515] on p "Reply All" at bounding box center [629, 518] width 47 height 17
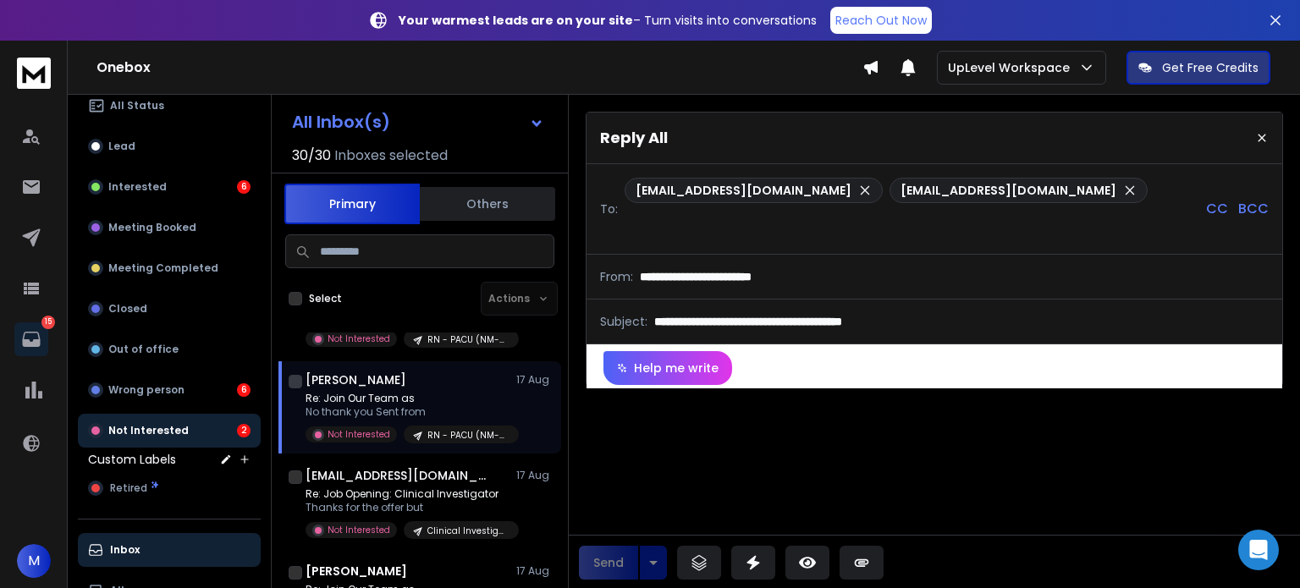
scroll to position [0, 0]
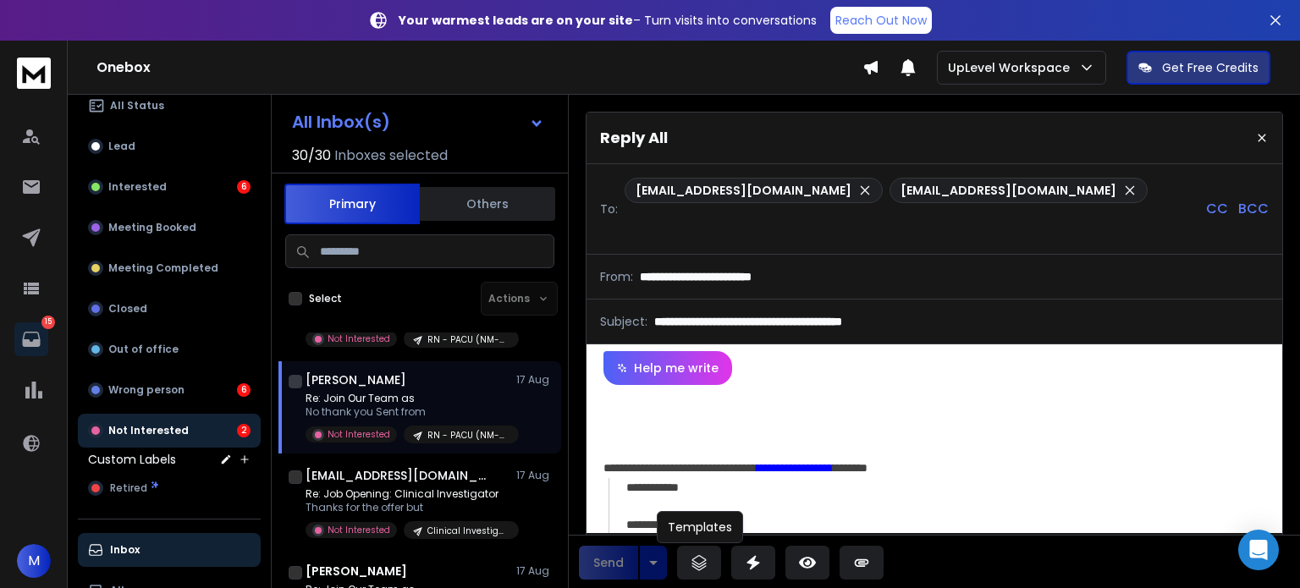
click at [705, 558] on icon at bounding box center [699, 563] width 17 height 17
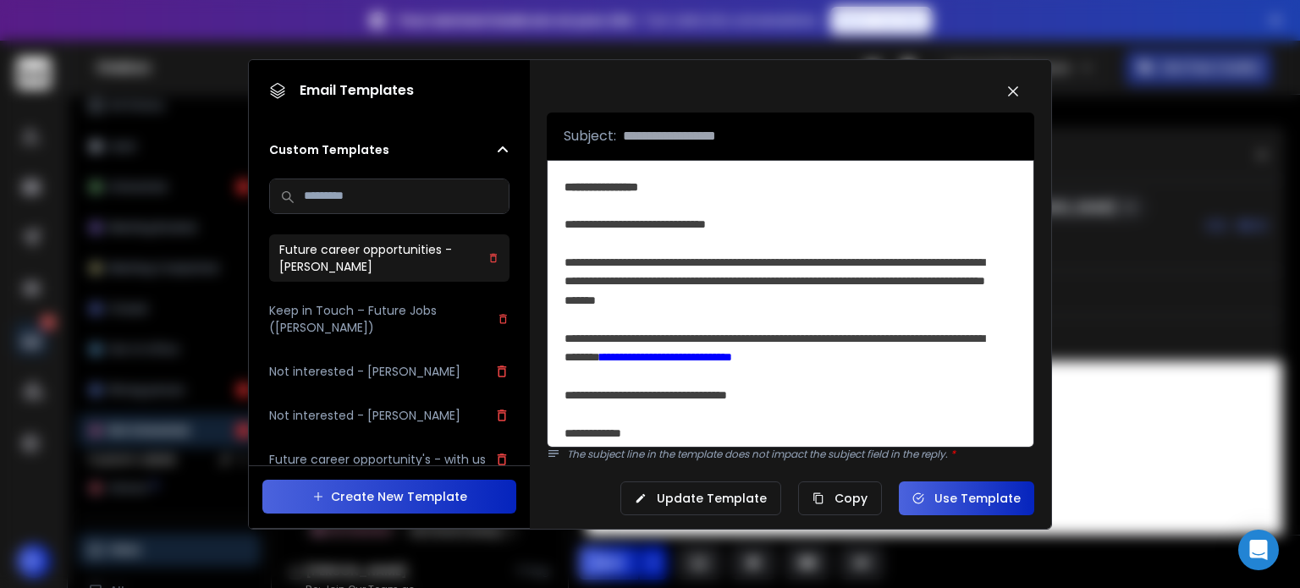
click at [356, 275] on h3 "Not interested - [PERSON_NAME]" at bounding box center [383, 258] width 208 height 34
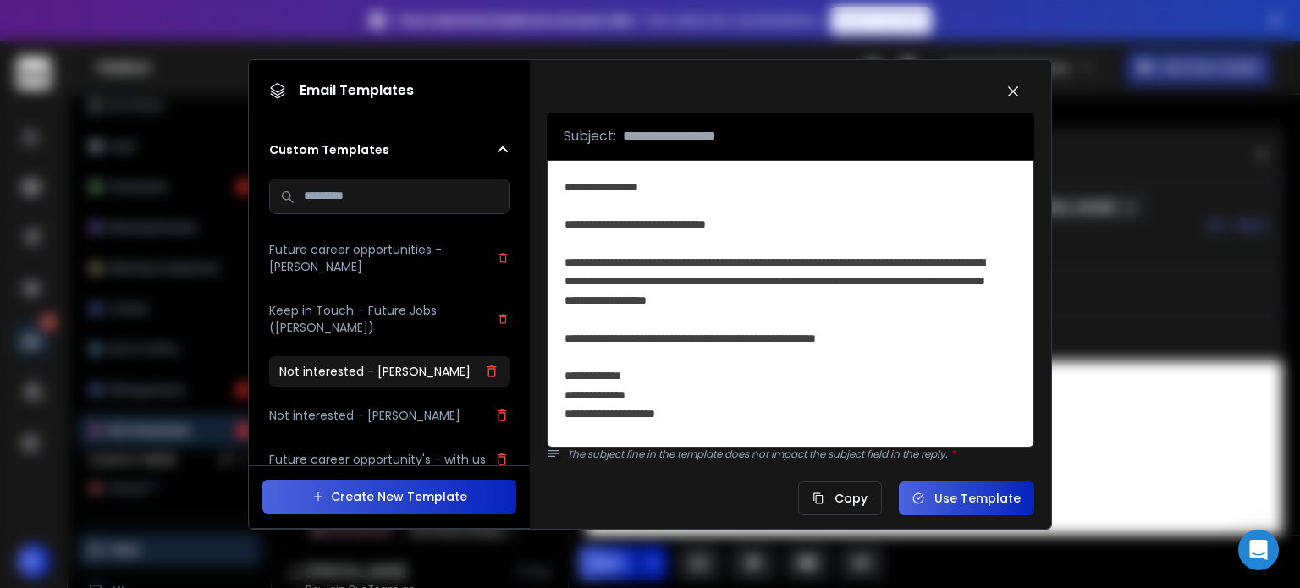
click at [970, 510] on button "Use Template" at bounding box center [966, 499] width 135 height 34
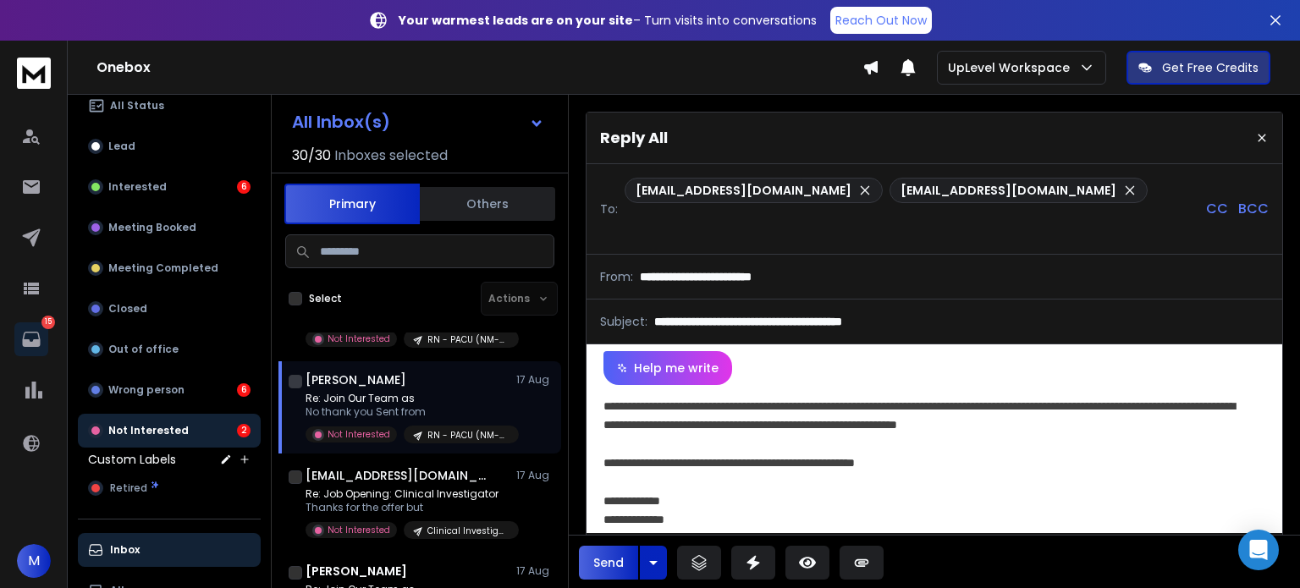
scroll to position [85, 0]
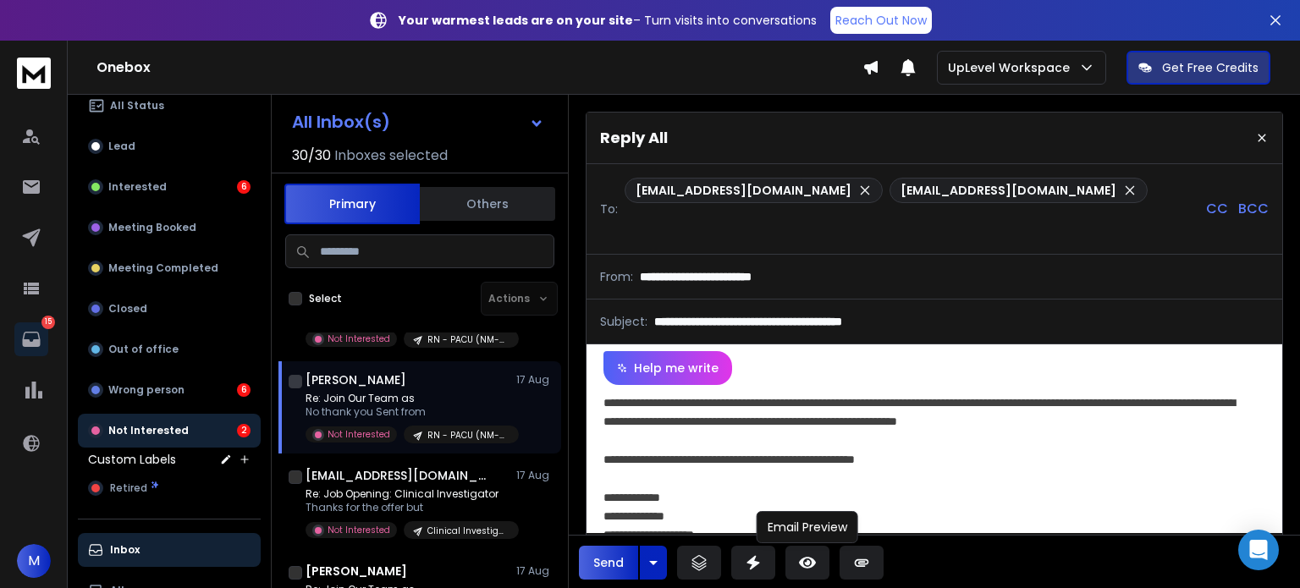
click at [797, 578] on button at bounding box center [808, 563] width 44 height 34
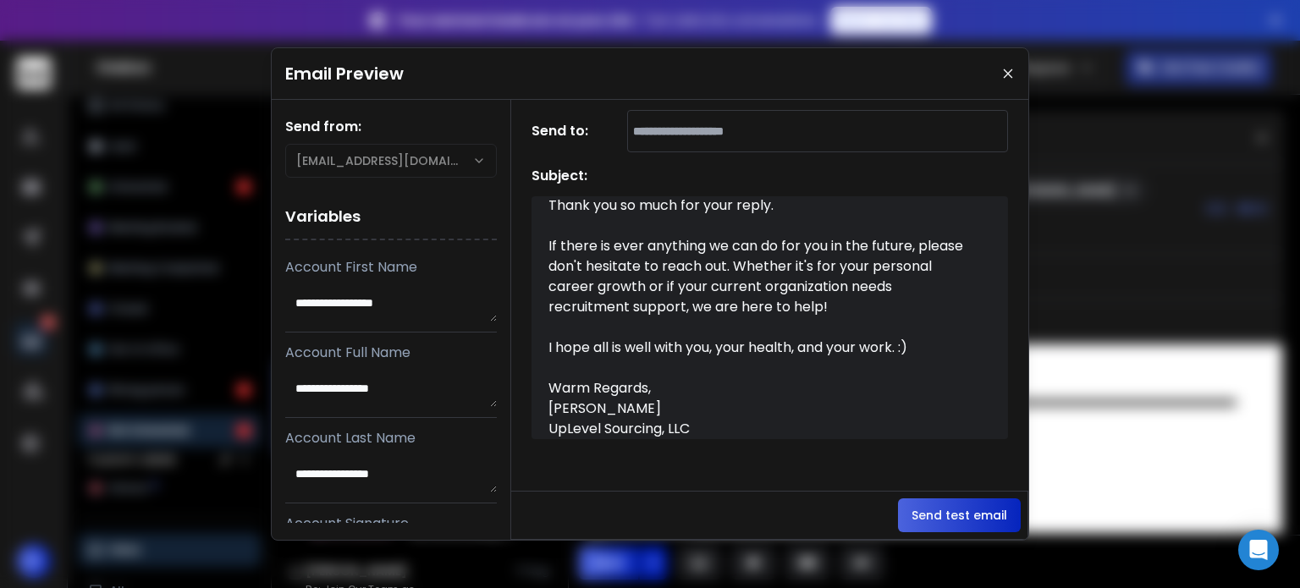
scroll to position [0, 0]
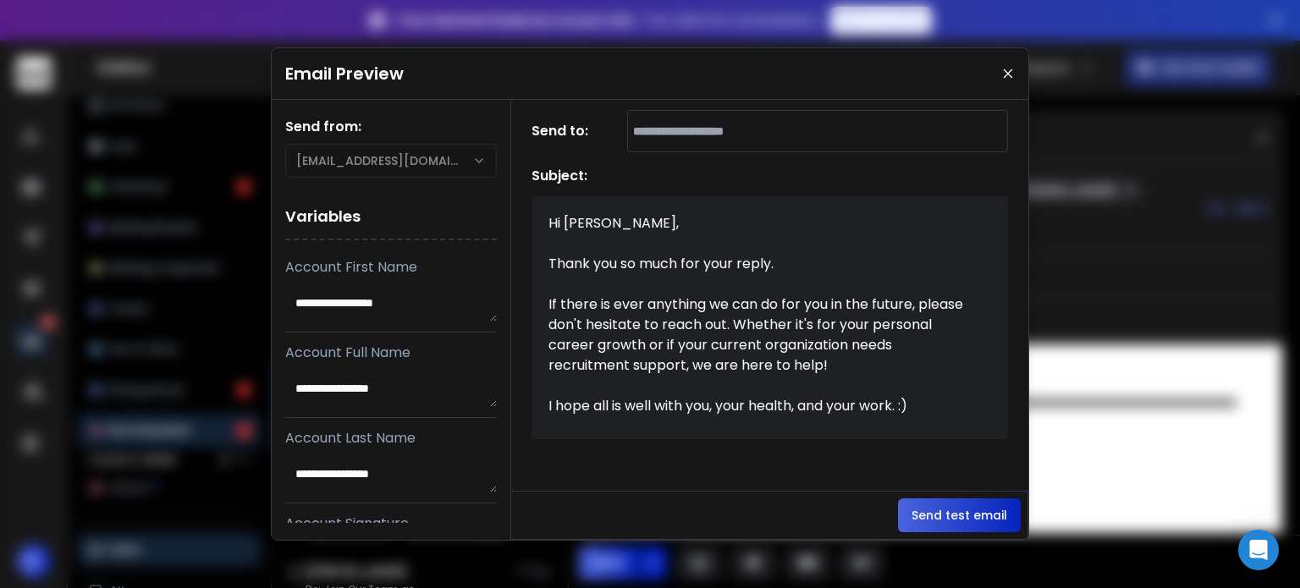
click at [1017, 65] on div "Email Preview" at bounding box center [650, 73] width 757 height 51
click at [1007, 70] on icon at bounding box center [1009, 74] width 14 height 14
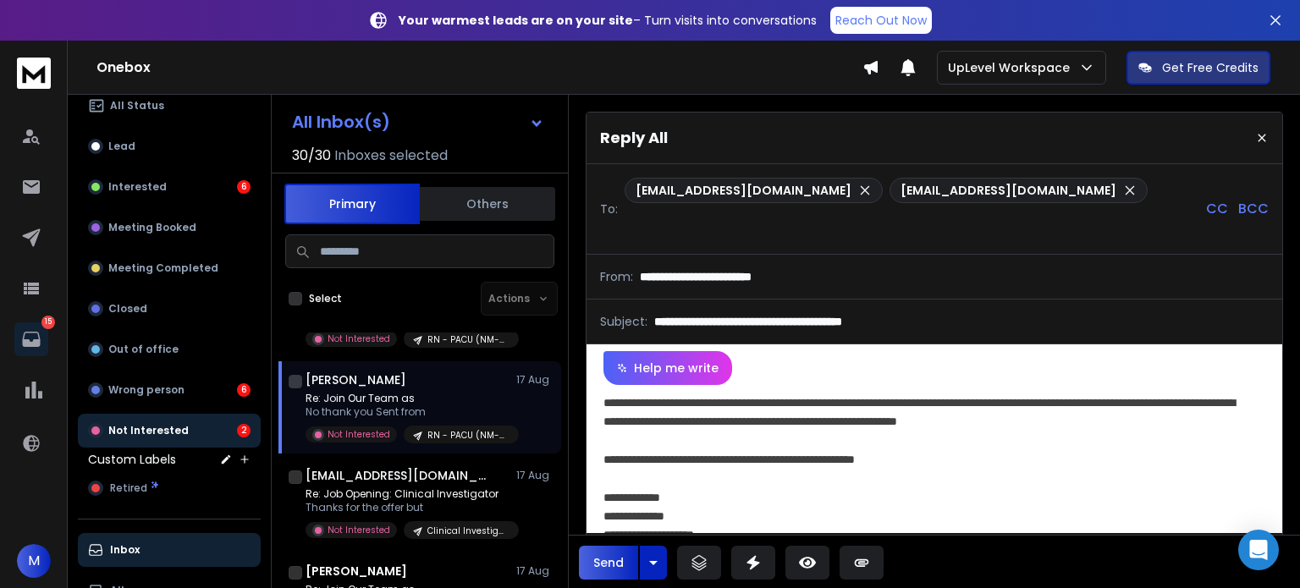
click at [606, 561] on button "Send" at bounding box center [608, 563] width 59 height 34
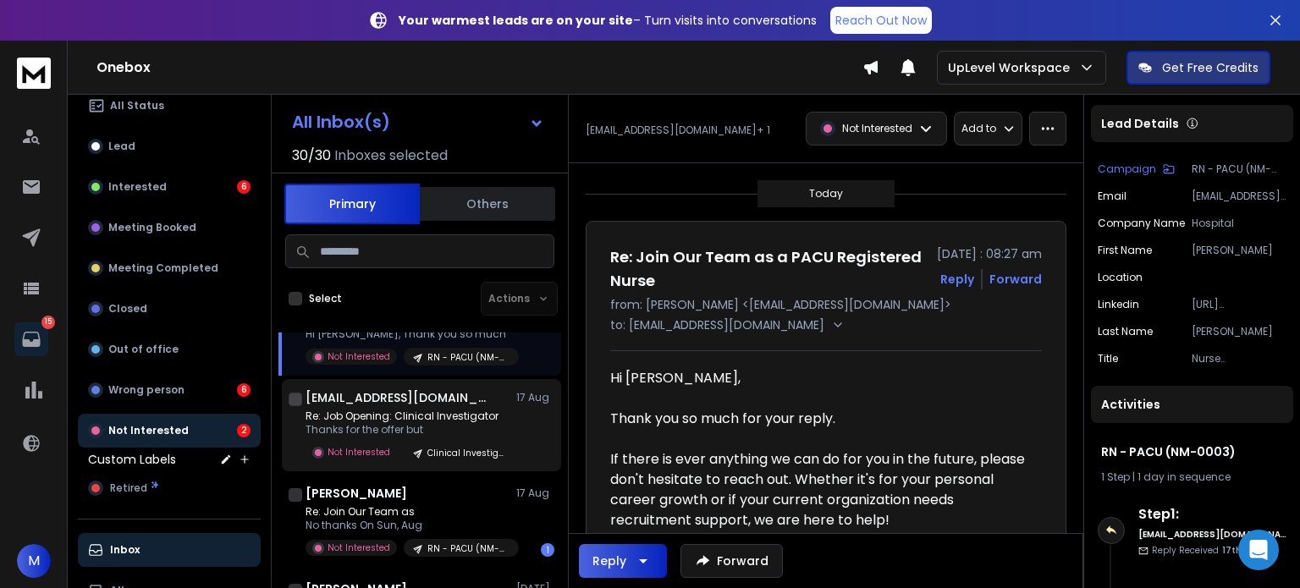
scroll to position [1016, 0]
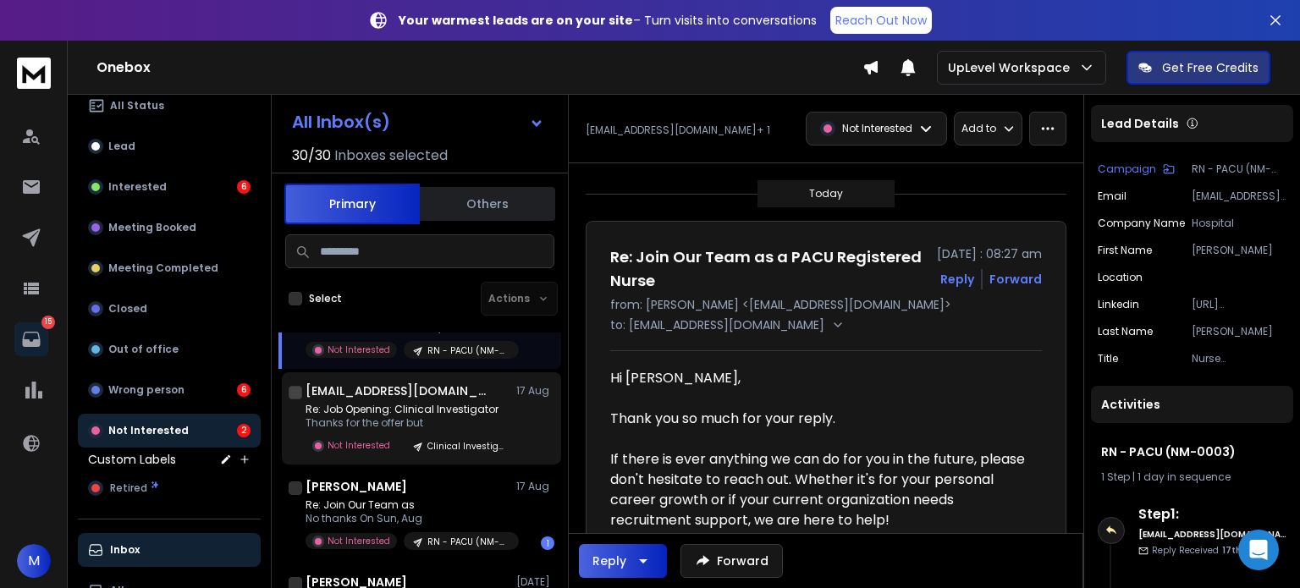
click at [386, 401] on div "office@uplevelsourcing.com 17 Aug Re: Job Opening: Clinical Investigator Thanks…" at bounding box center [430, 419] width 249 height 72
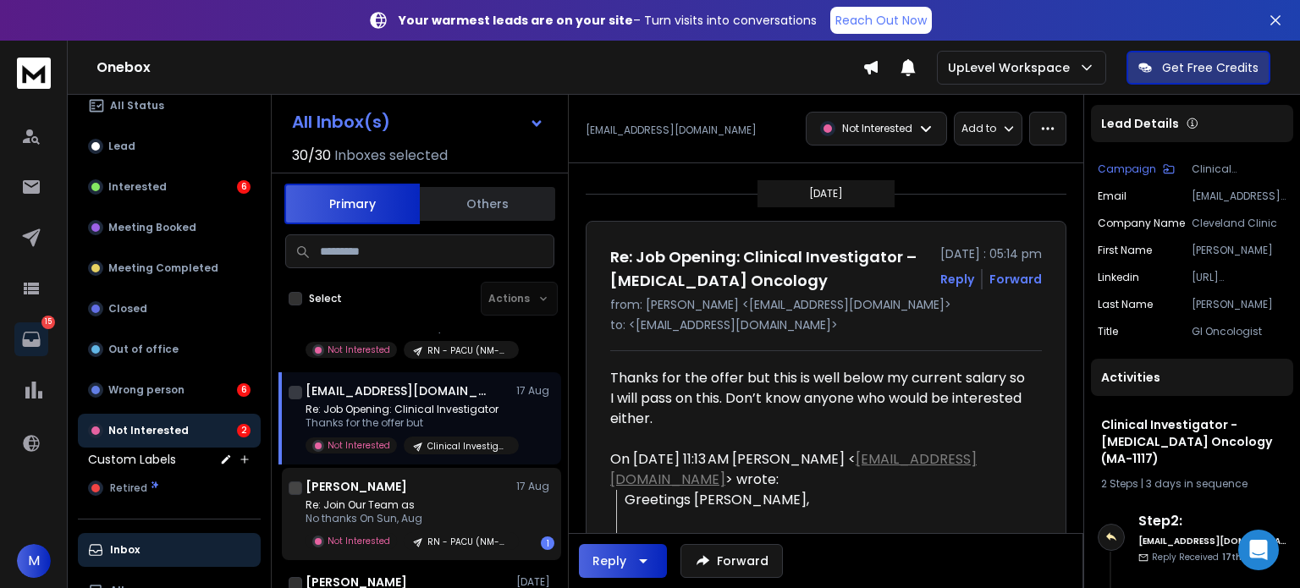
click at [365, 504] on p "Re: Join Our Team as" at bounding box center [407, 506] width 203 height 14
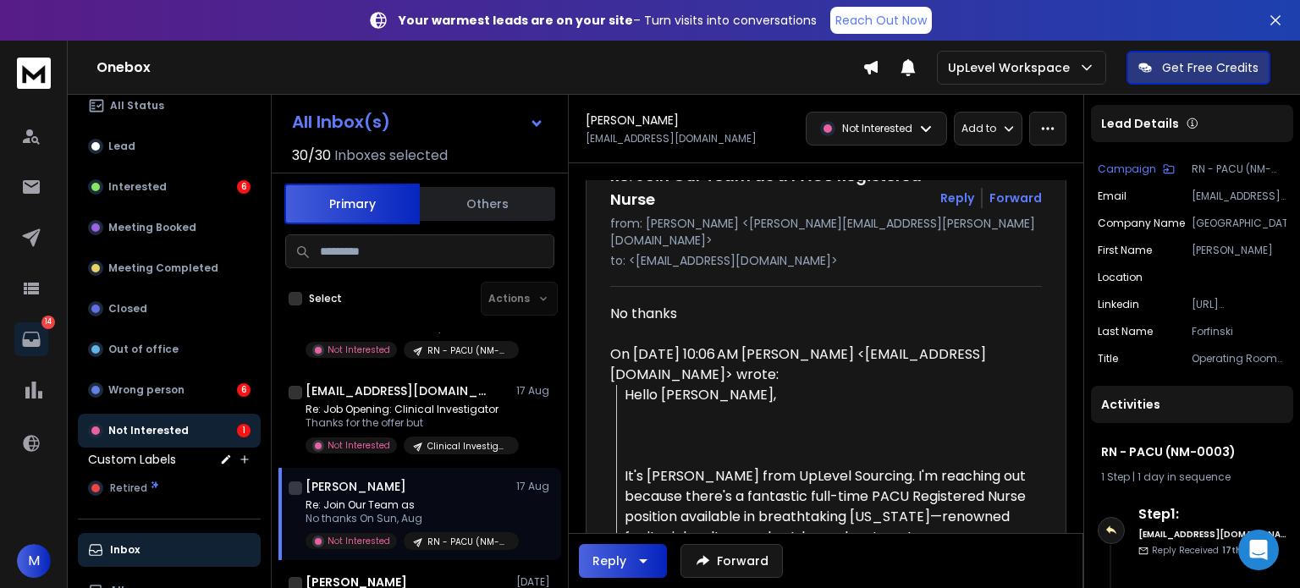
scroll to position [85, 0]
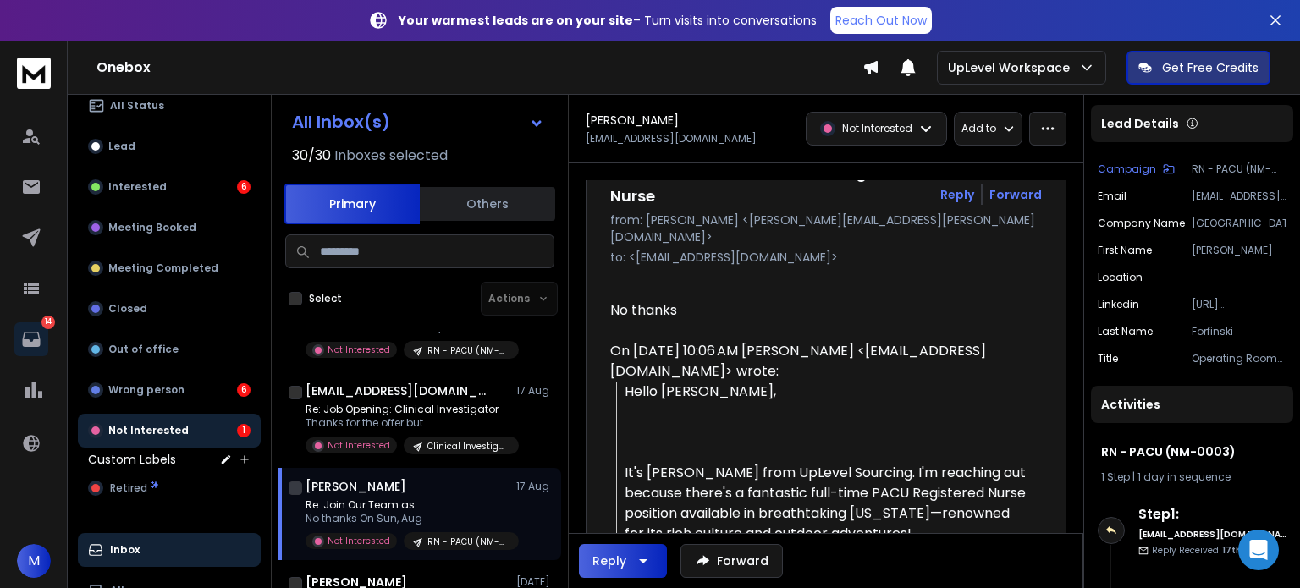
click at [630, 544] on div "Reply Forward" at bounding box center [826, 560] width 515 height 55
click at [622, 561] on div "Reply" at bounding box center [610, 561] width 34 height 17
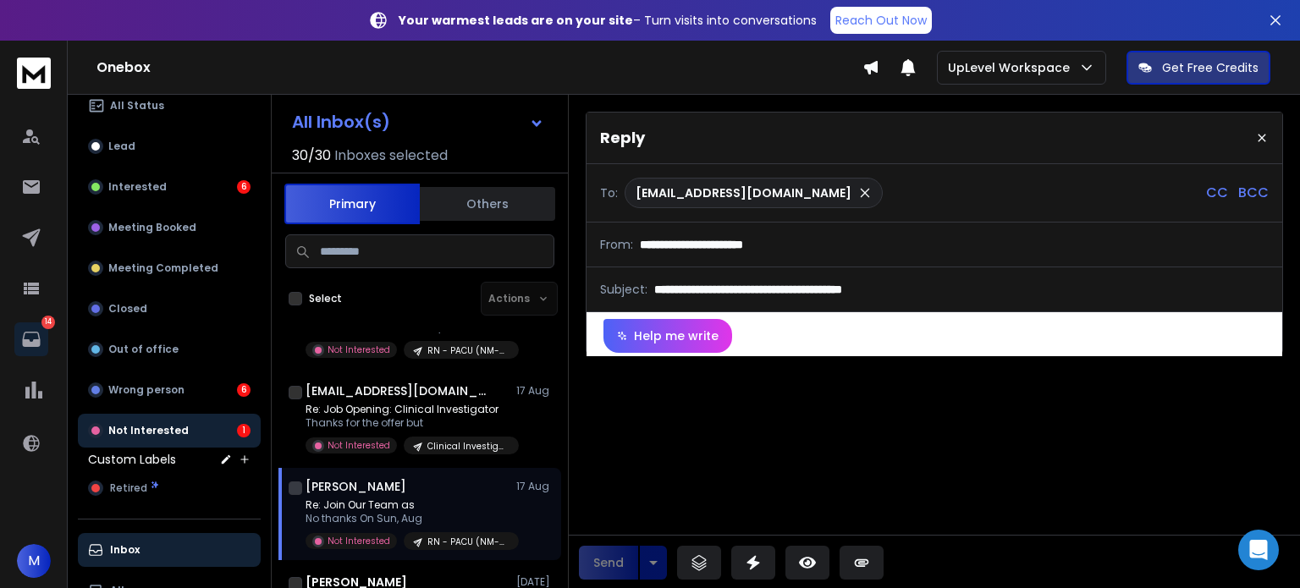
scroll to position [0, 0]
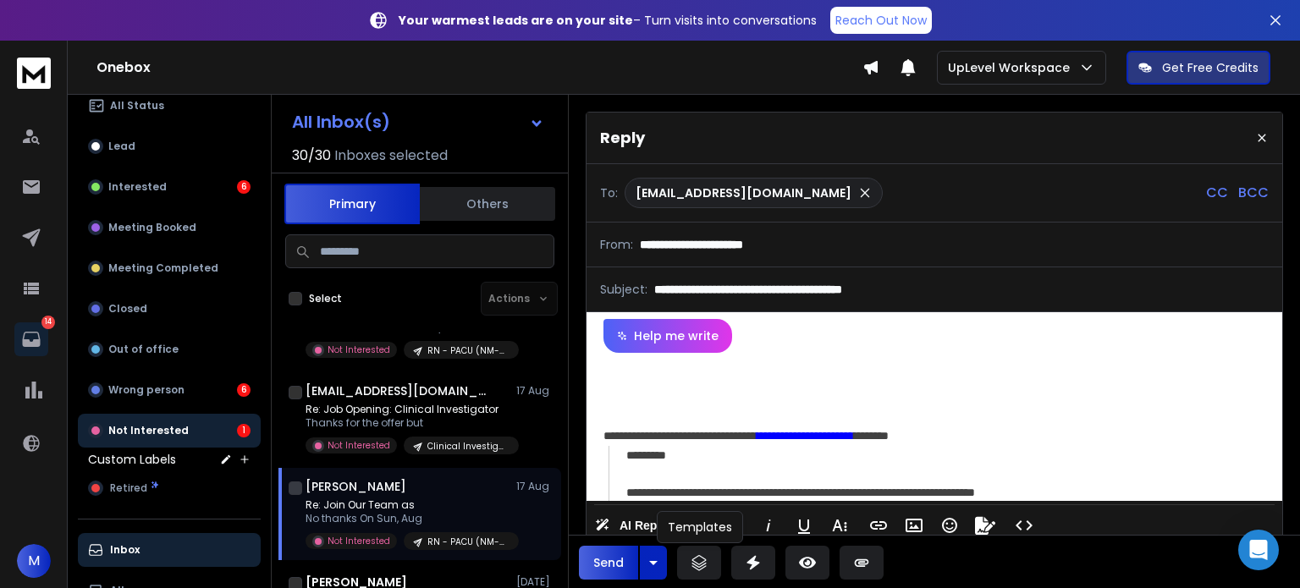
click at [711, 570] on button at bounding box center [699, 563] width 44 height 34
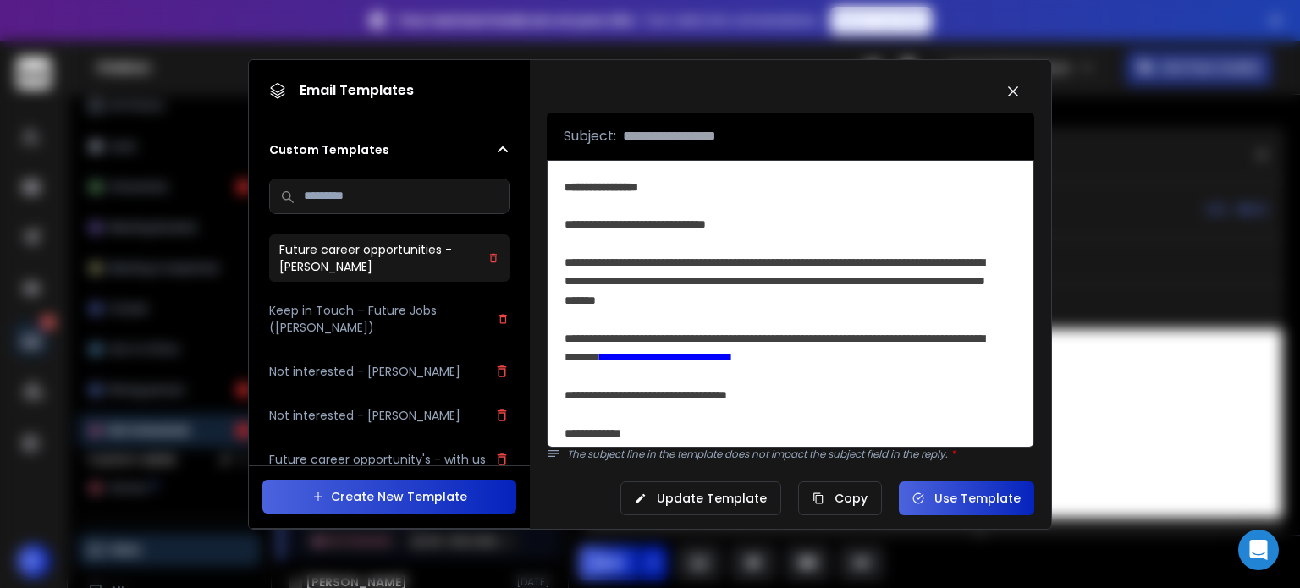
click at [385, 275] on h3 "Not interested - [PERSON_NAME]" at bounding box center [383, 258] width 208 height 34
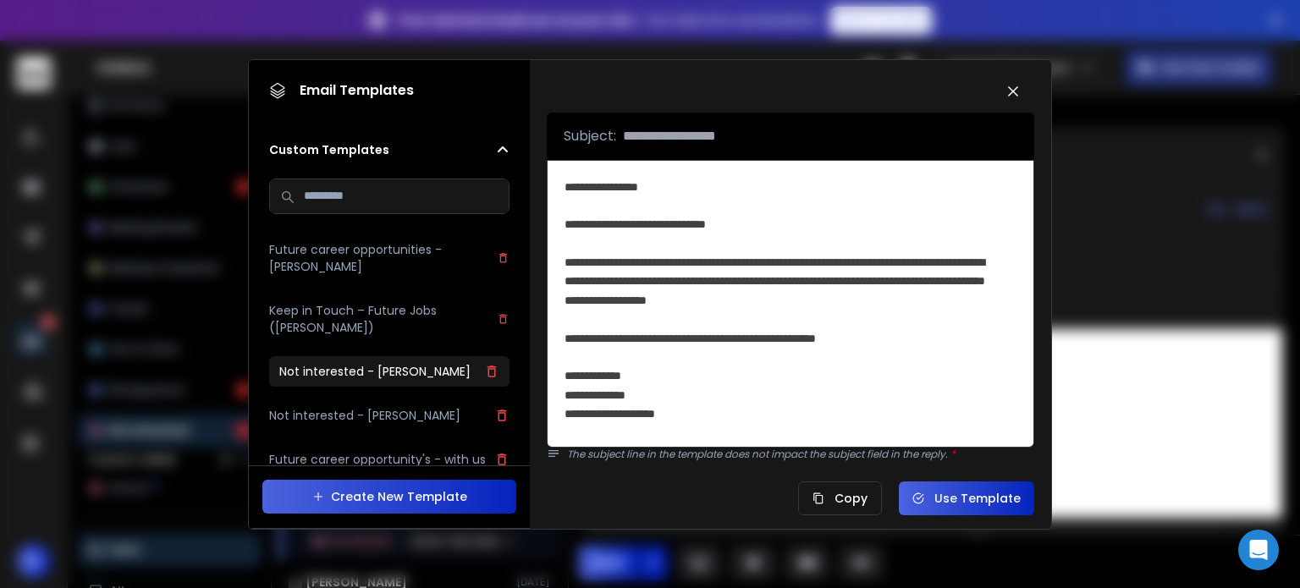
click at [973, 507] on button "Use Template" at bounding box center [966, 499] width 135 height 34
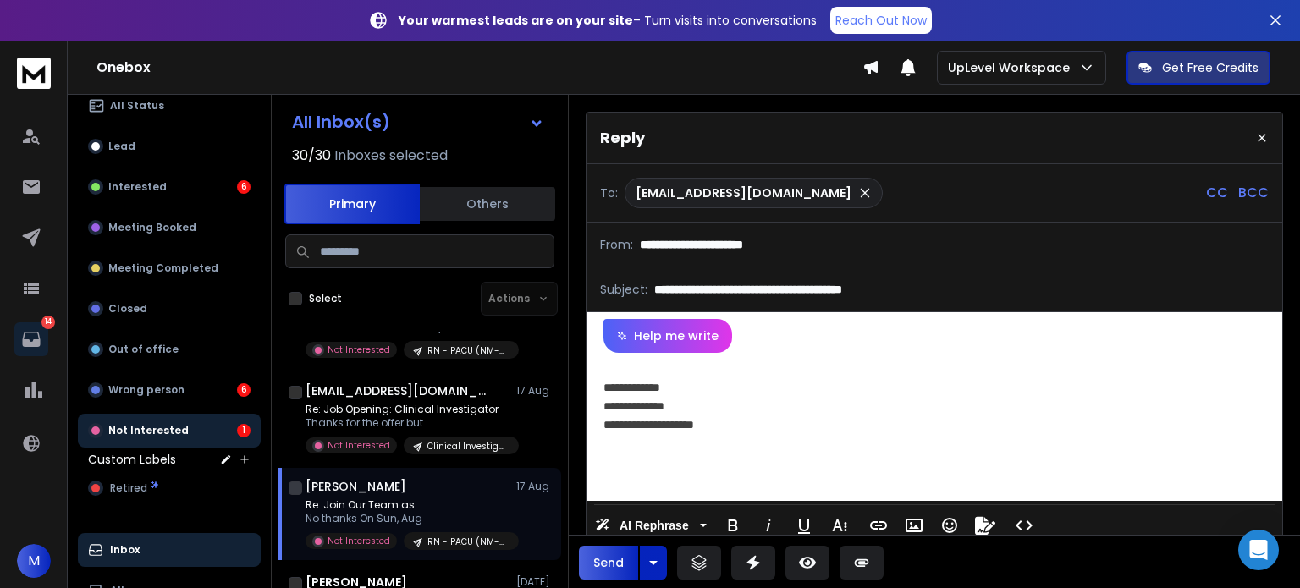
scroll to position [169, 0]
click at [796, 566] on button at bounding box center [808, 563] width 44 height 34
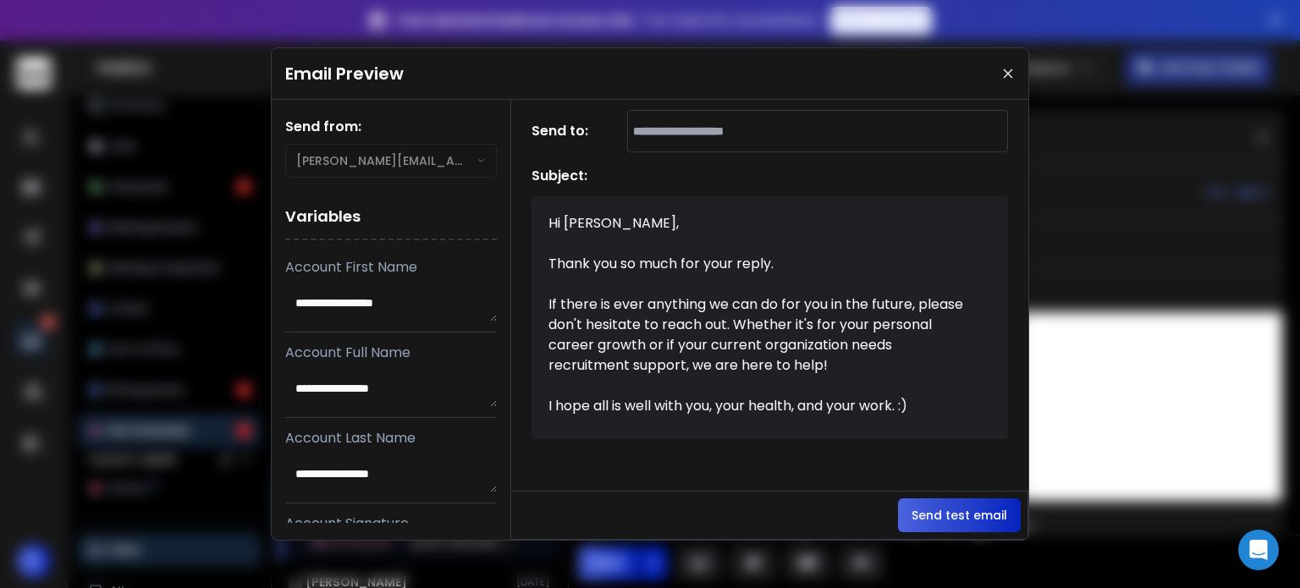
scroll to position [85, 0]
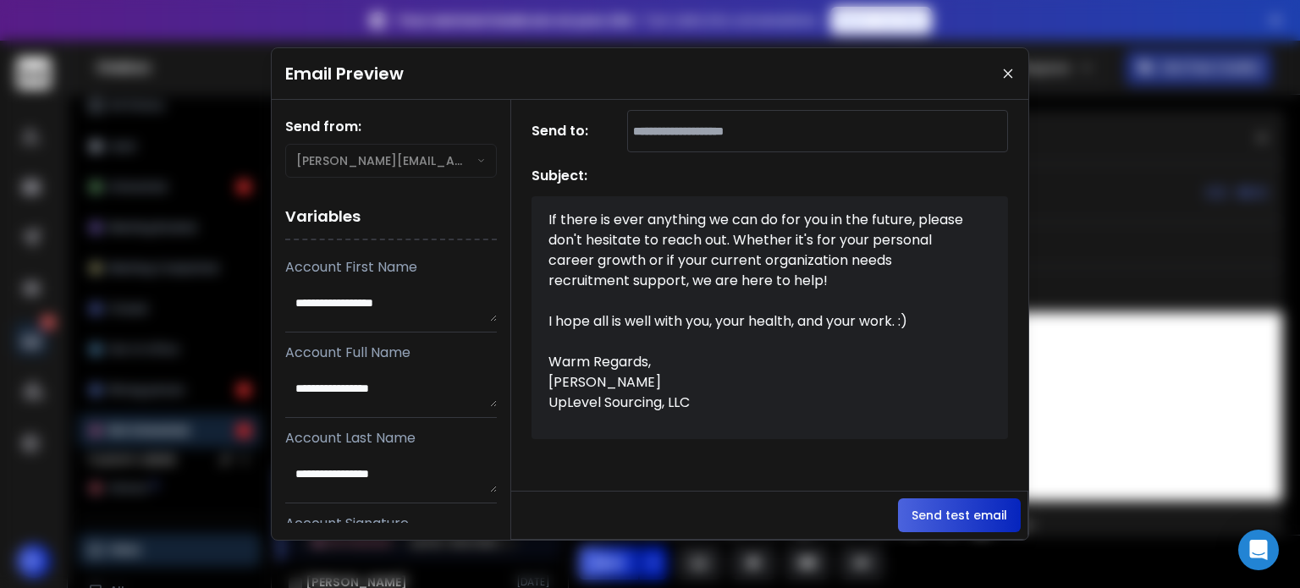
click at [1010, 74] on icon at bounding box center [1008, 73] width 9 height 9
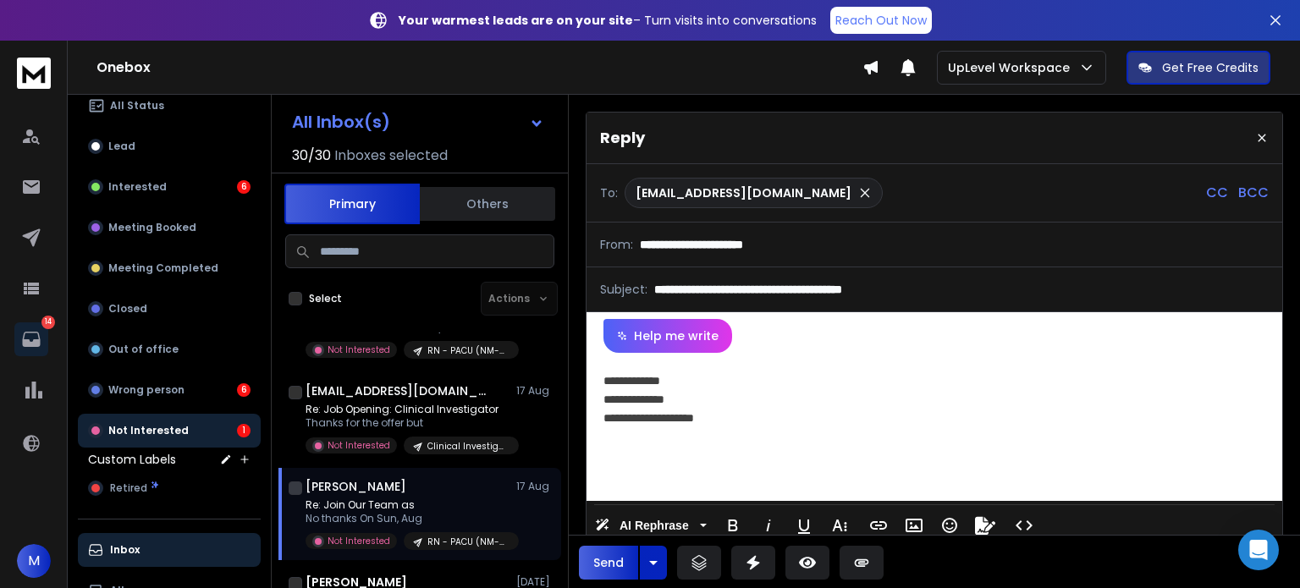
click at [618, 563] on button "Send" at bounding box center [608, 563] width 59 height 34
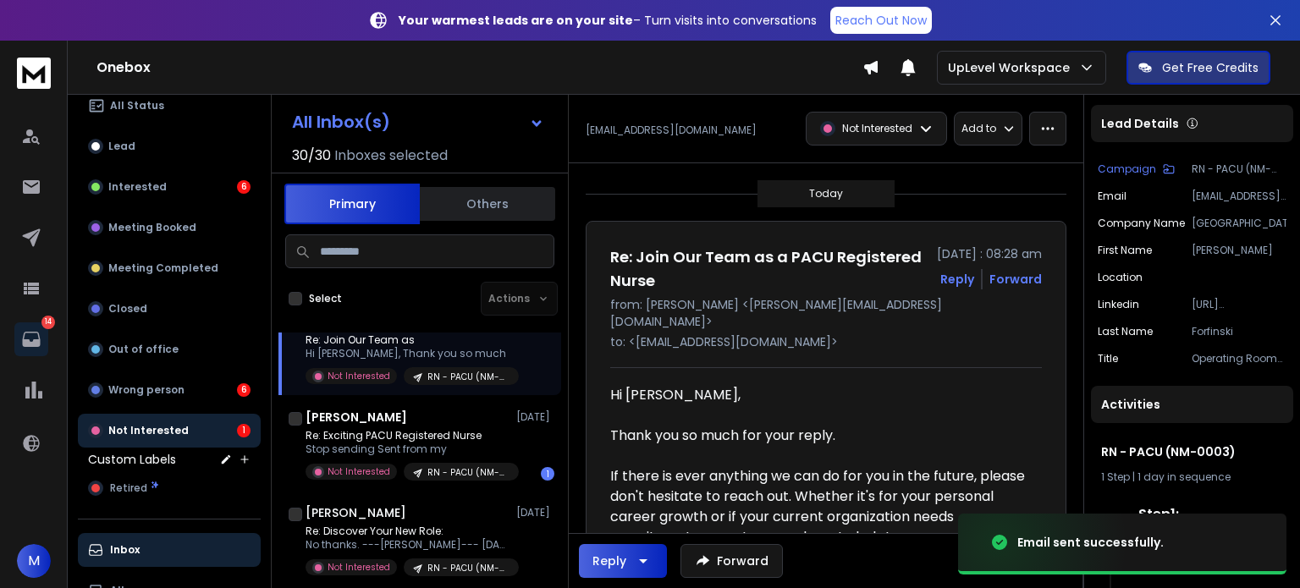
scroll to position [1185, 0]
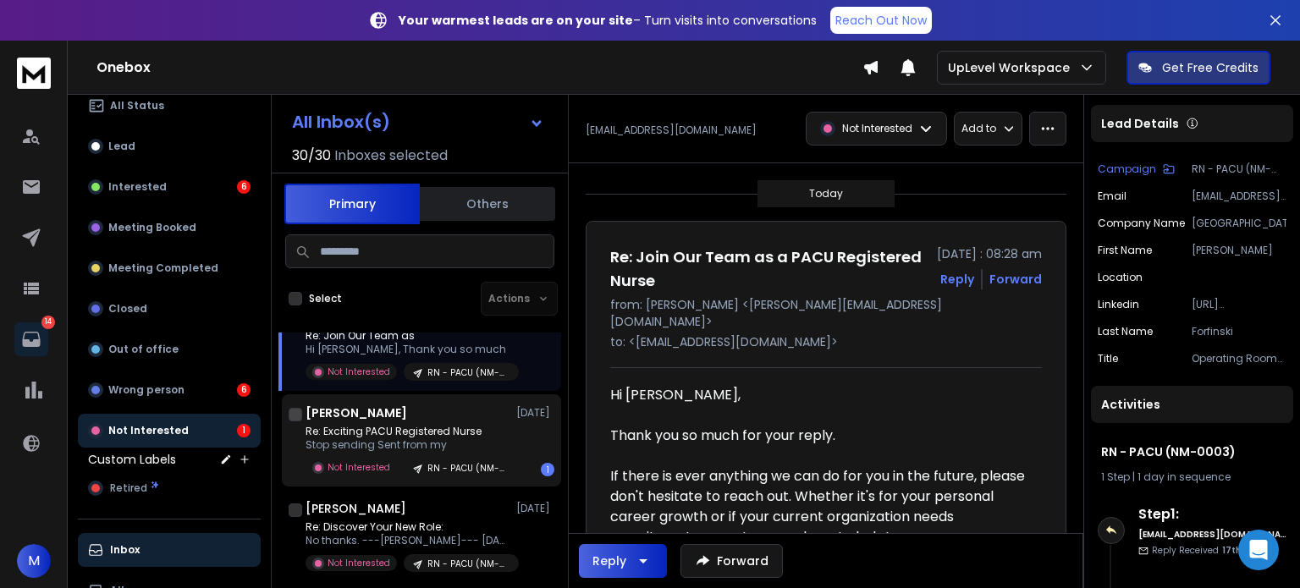
click at [396, 439] on p "Stop sending Sent from my" at bounding box center [407, 446] width 203 height 14
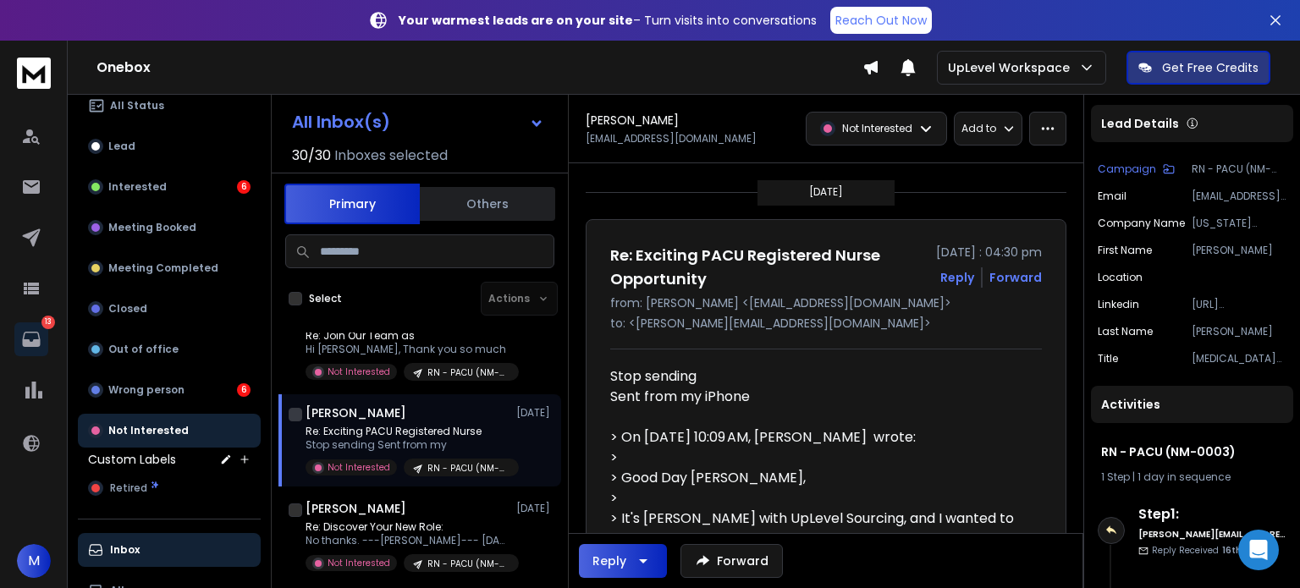
scroll to position [0, 0]
click at [598, 555] on div "Reply" at bounding box center [610, 561] width 34 height 17
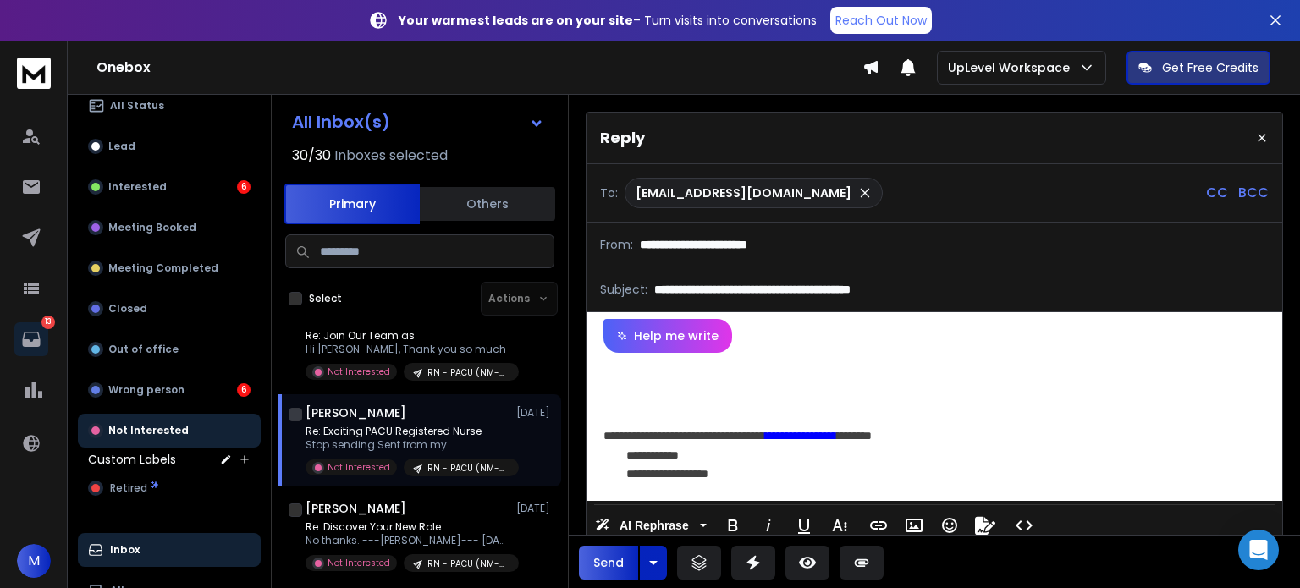
click at [722, 569] on div "Send" at bounding box center [934, 563] width 731 height 34
click at [710, 569] on button at bounding box center [699, 563] width 44 height 34
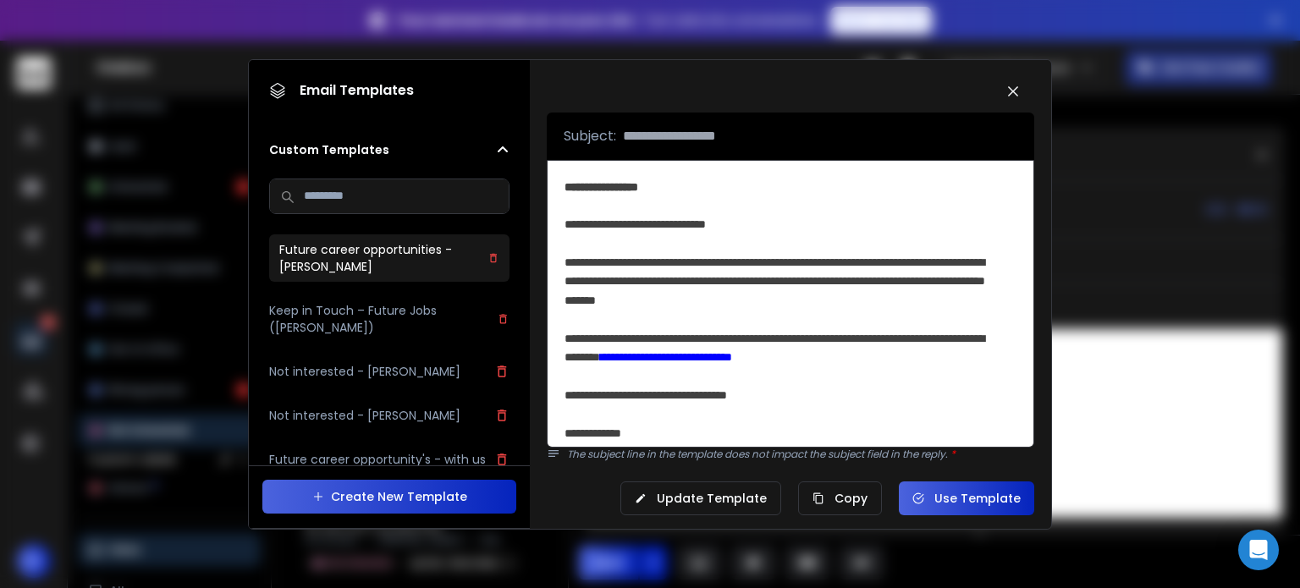
click at [349, 275] on h3 "Not interested - [PERSON_NAME]" at bounding box center [383, 258] width 208 height 34
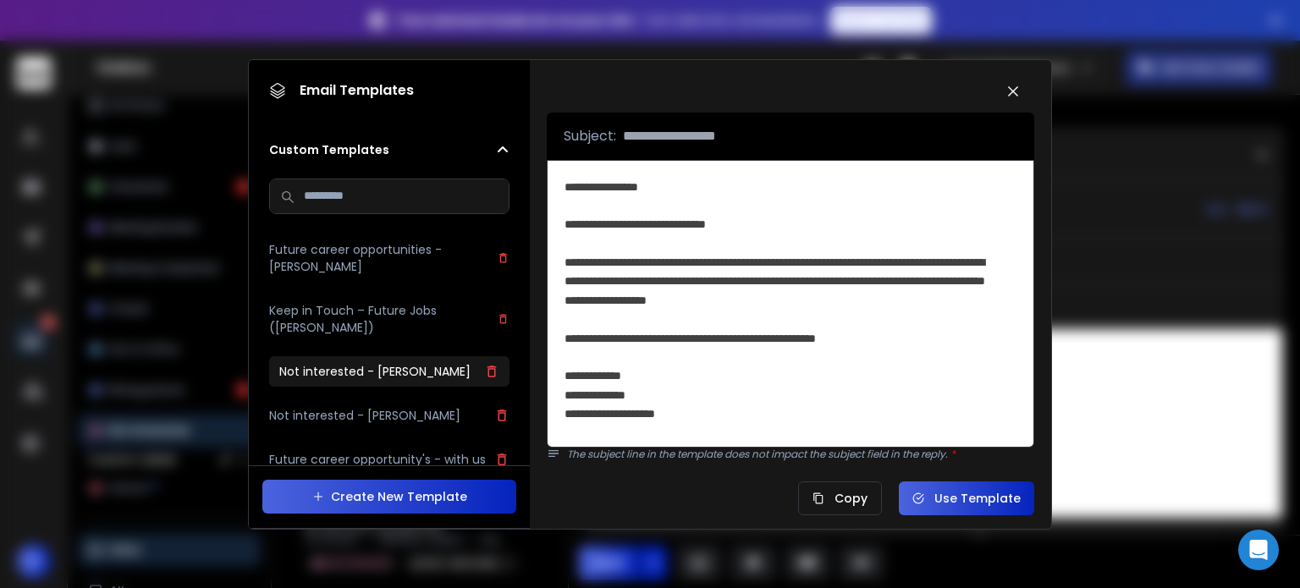
click at [965, 502] on button "Use Template" at bounding box center [966, 499] width 135 height 34
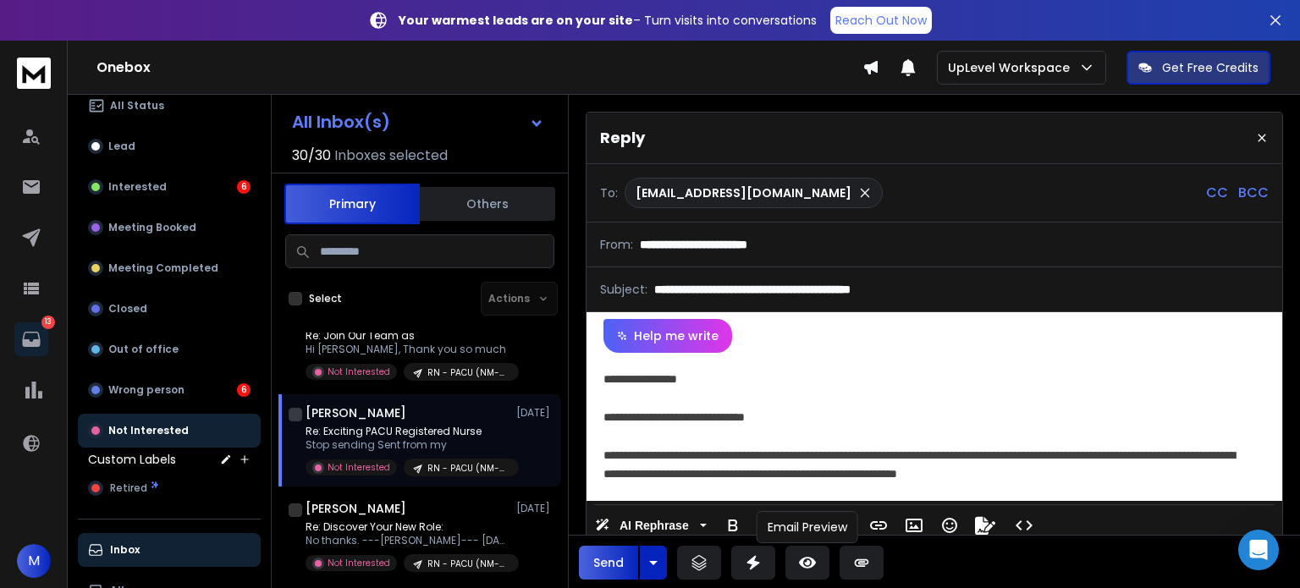
click at [814, 568] on icon at bounding box center [807, 563] width 17 height 17
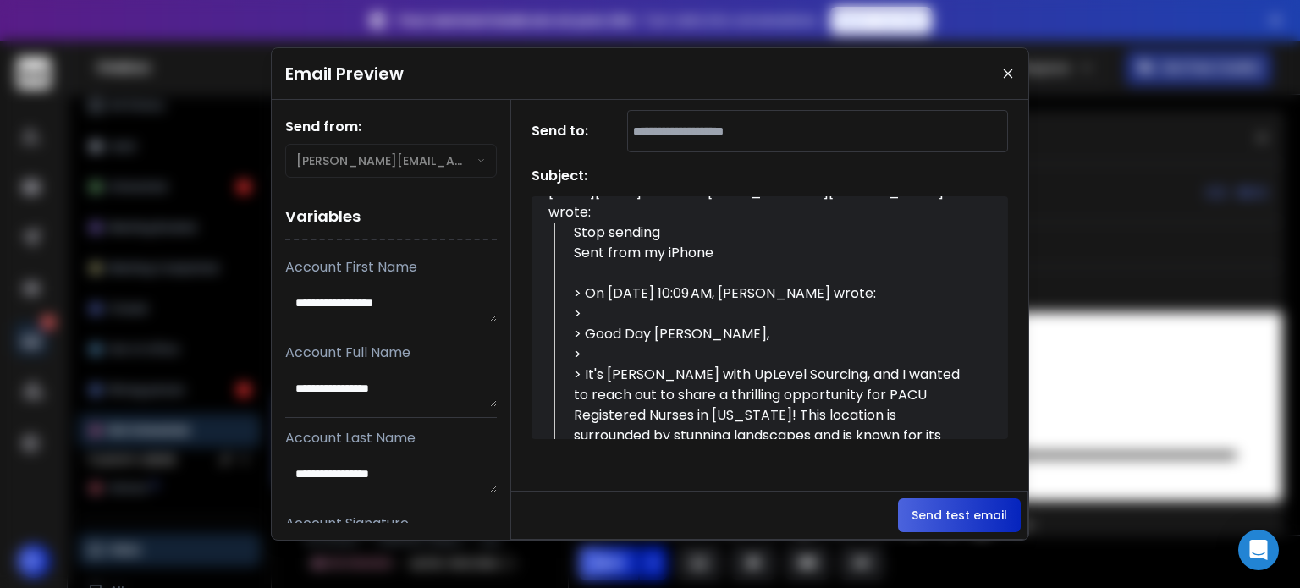
scroll to position [339, 0]
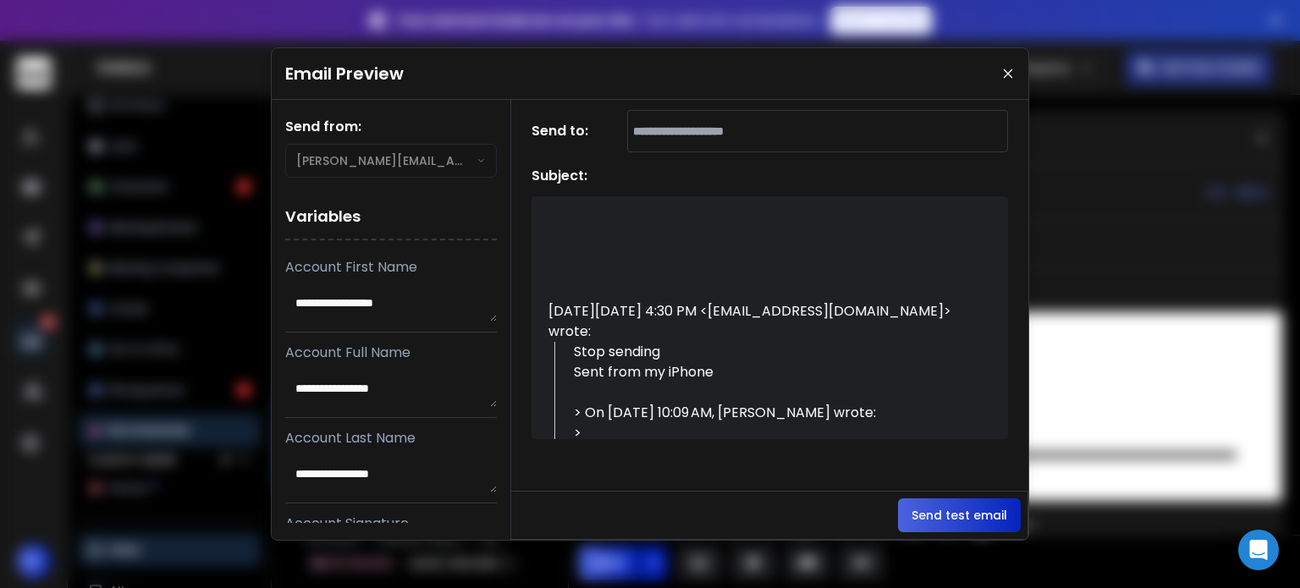
click at [1012, 74] on icon at bounding box center [1009, 74] width 14 height 14
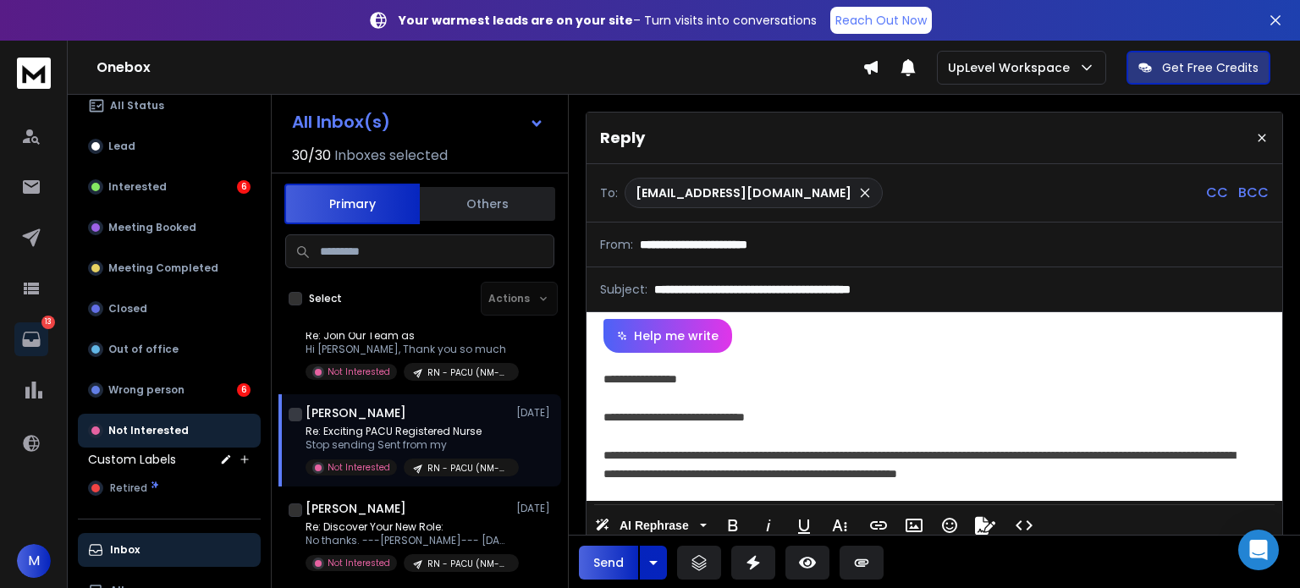
click at [803, 427] on div at bounding box center [935, 436] width 662 height 19
click at [853, 420] on div "**********" at bounding box center [926, 417] width 645 height 19
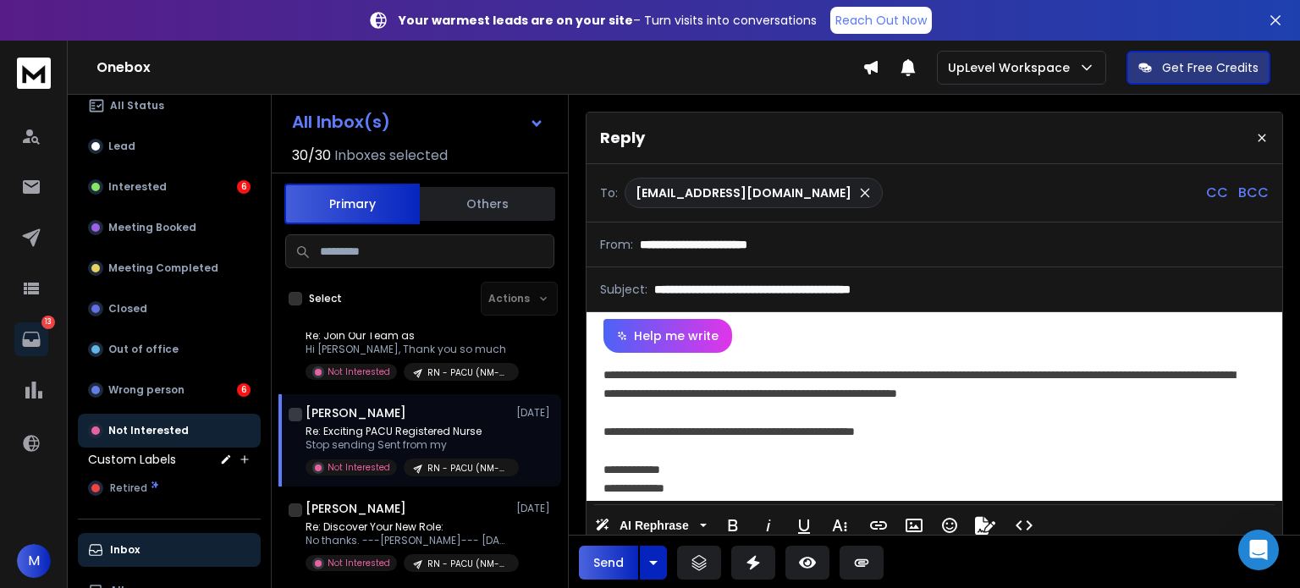
scroll to position [85, 0]
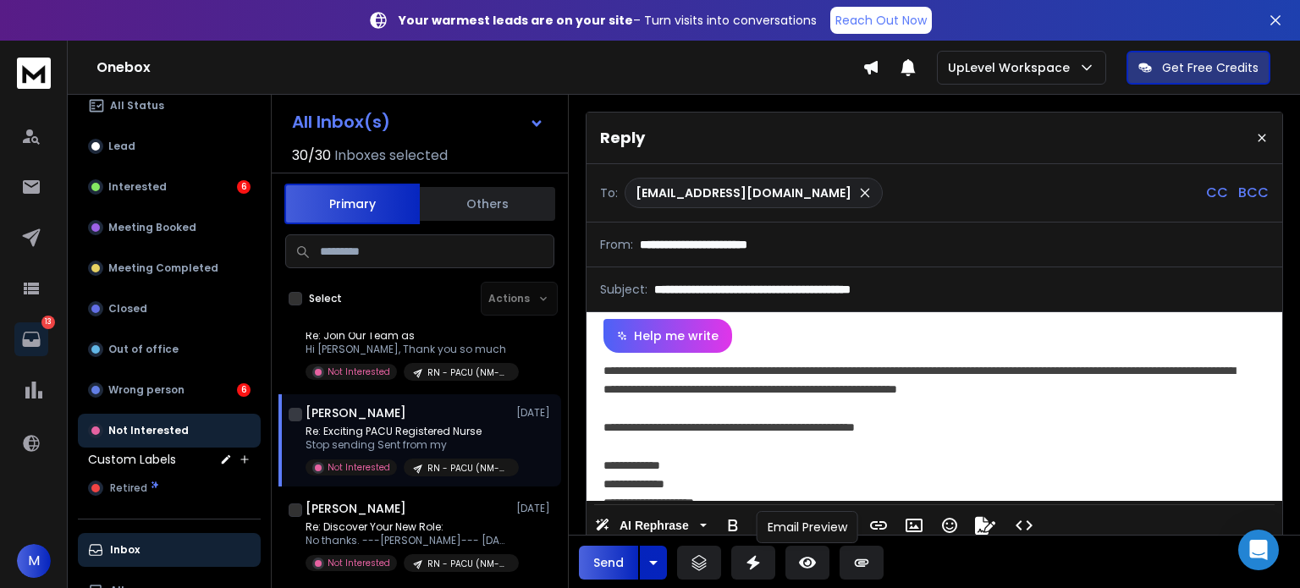
click at [806, 552] on button at bounding box center [808, 563] width 44 height 34
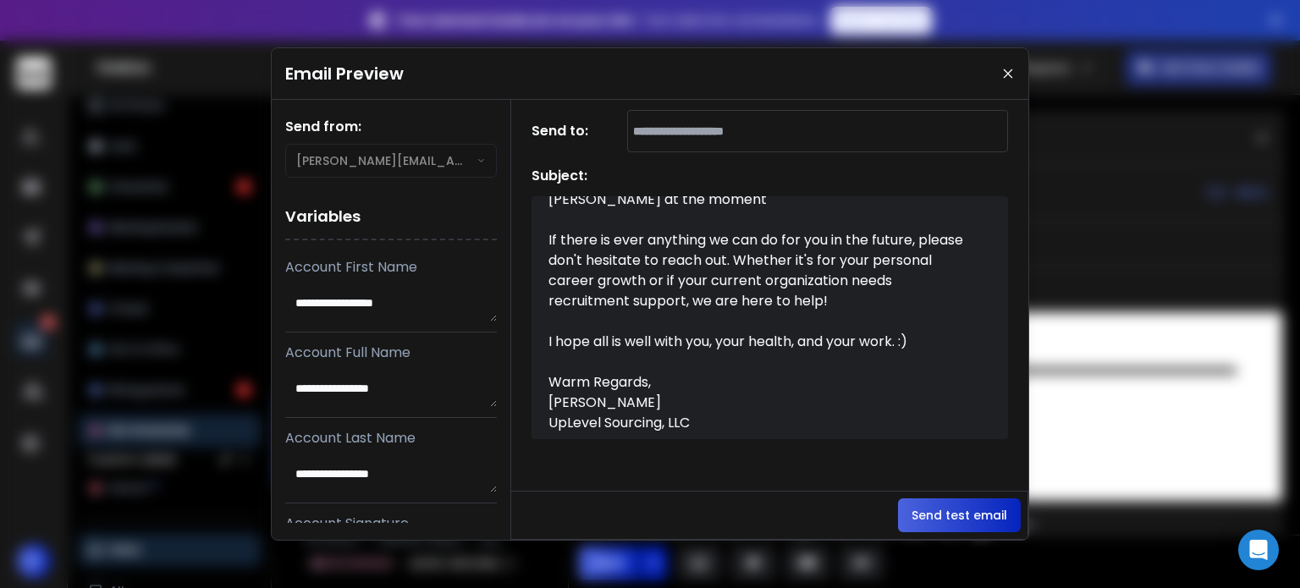
click at [1006, 75] on icon at bounding box center [1008, 73] width 9 height 9
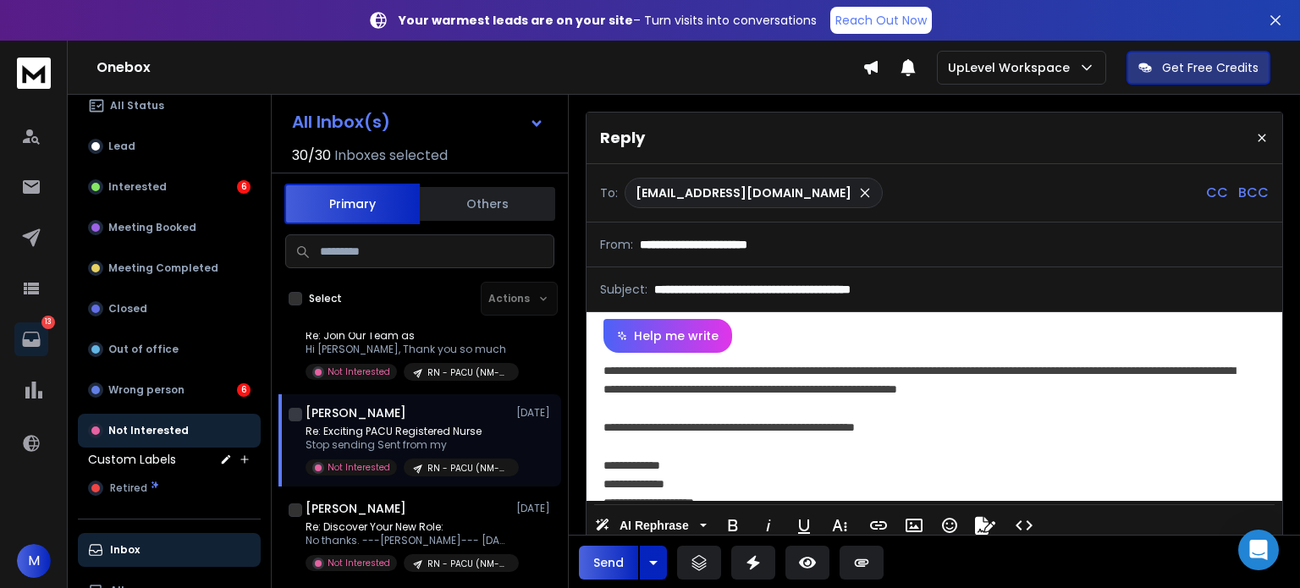
click at [608, 557] on button "Send" at bounding box center [608, 563] width 59 height 34
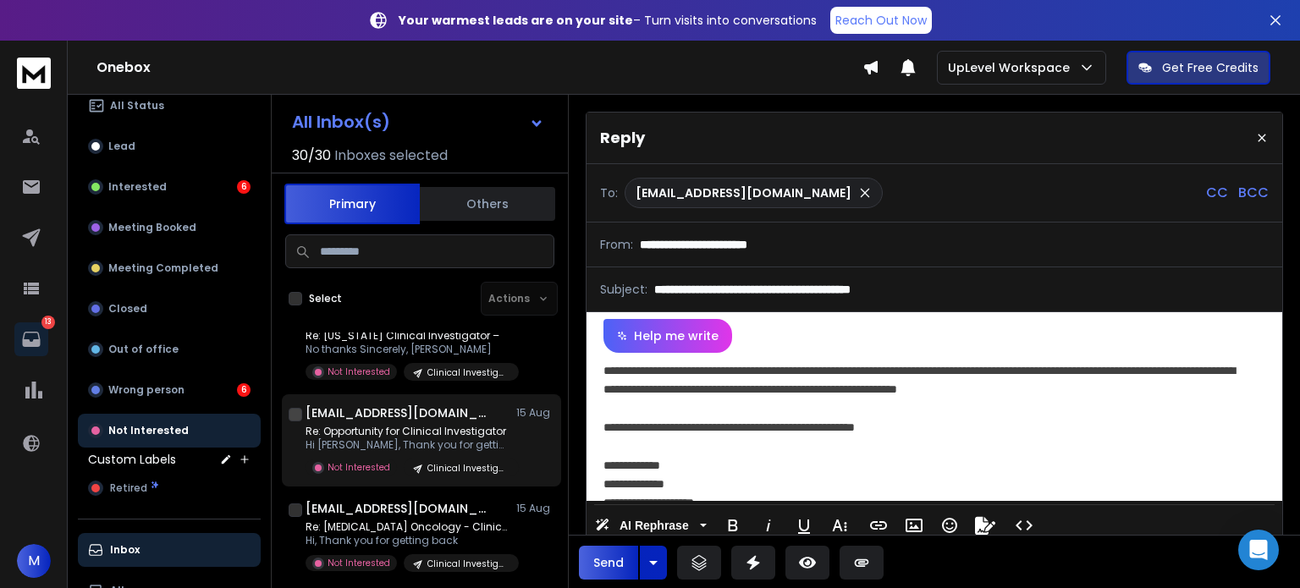
scroll to position [1524, 0]
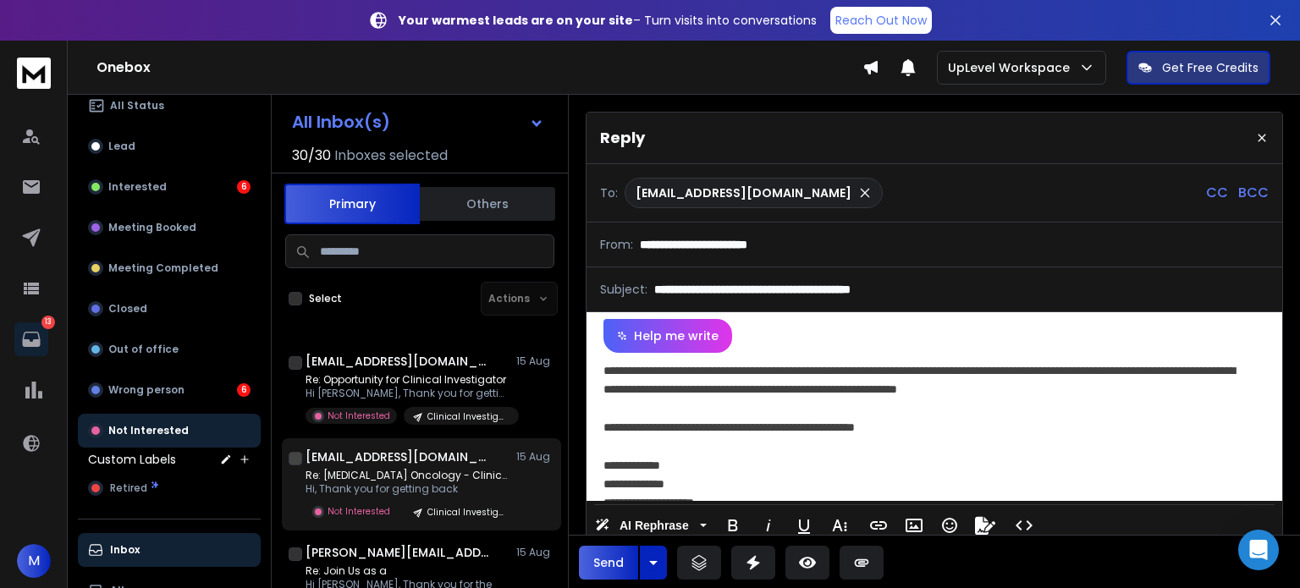
click at [452, 478] on p "Re: [MEDICAL_DATA] Oncology - Clinical" at bounding box center [407, 476] width 203 height 14
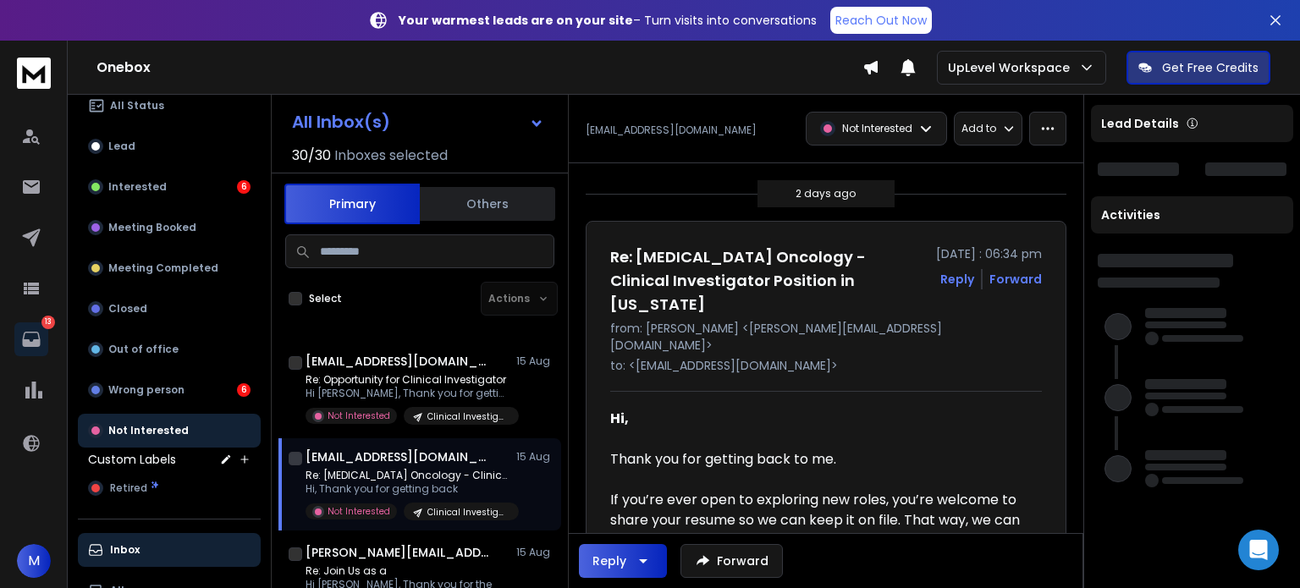
scroll to position [1439, 0]
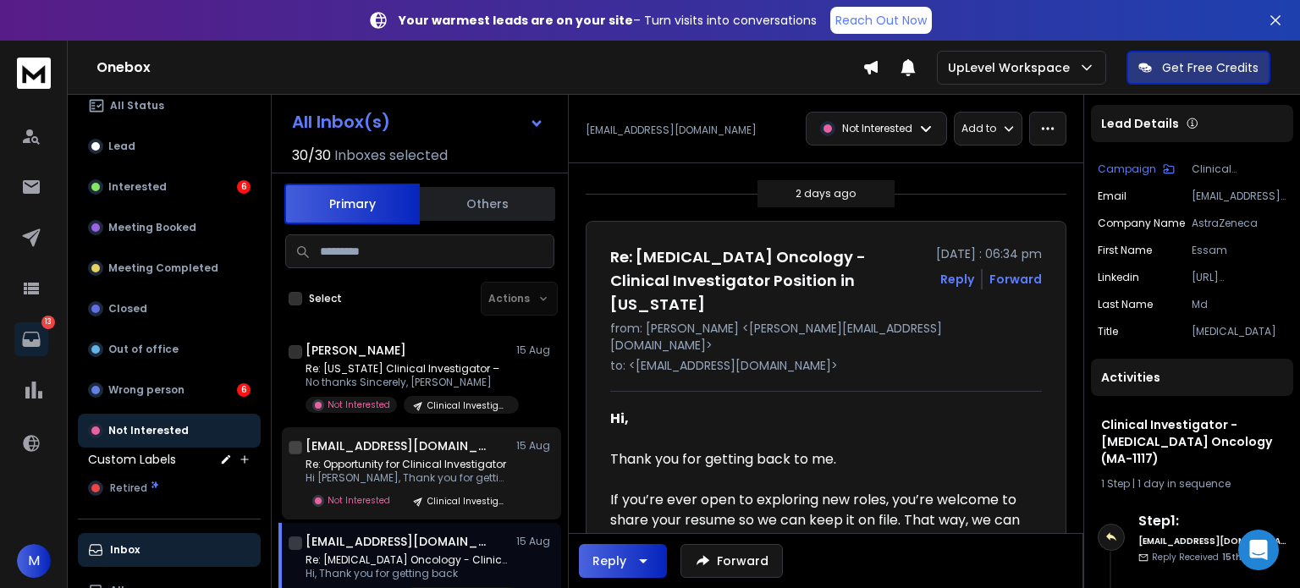
click at [364, 487] on div "Re: Opportunity for Clinical Investigator Hi Sonia, Thank you for getting Not I…" at bounding box center [412, 484] width 213 height 52
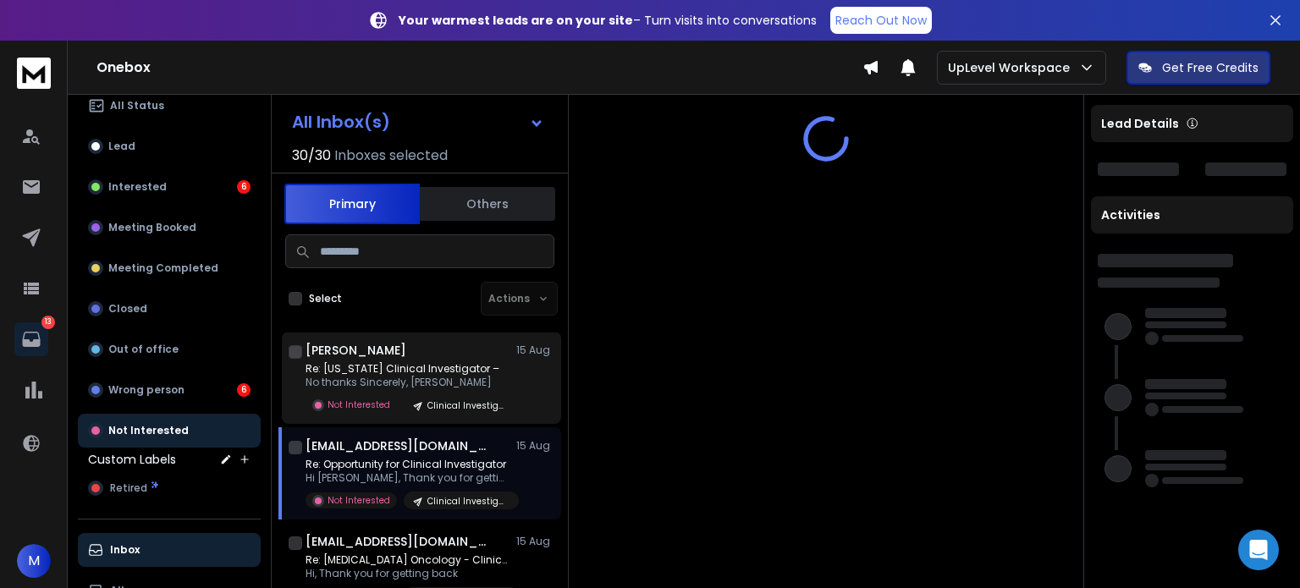
click at [386, 353] on h1 "[PERSON_NAME]" at bounding box center [356, 350] width 101 height 17
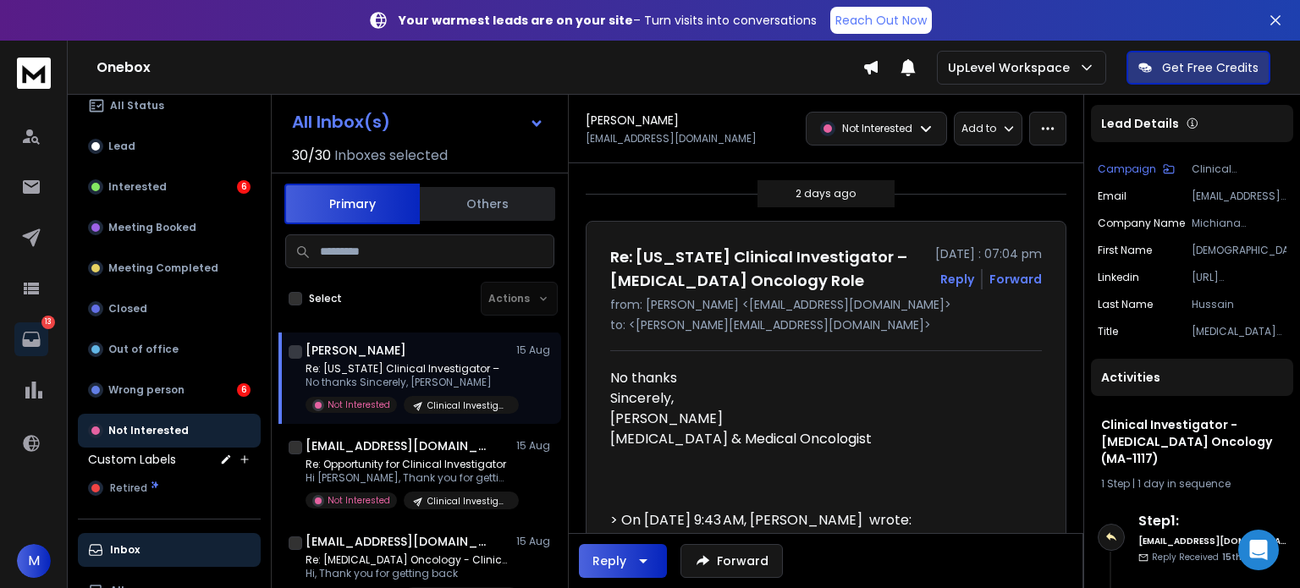
click at [628, 568] on div "Reply" at bounding box center [623, 561] width 61 height 20
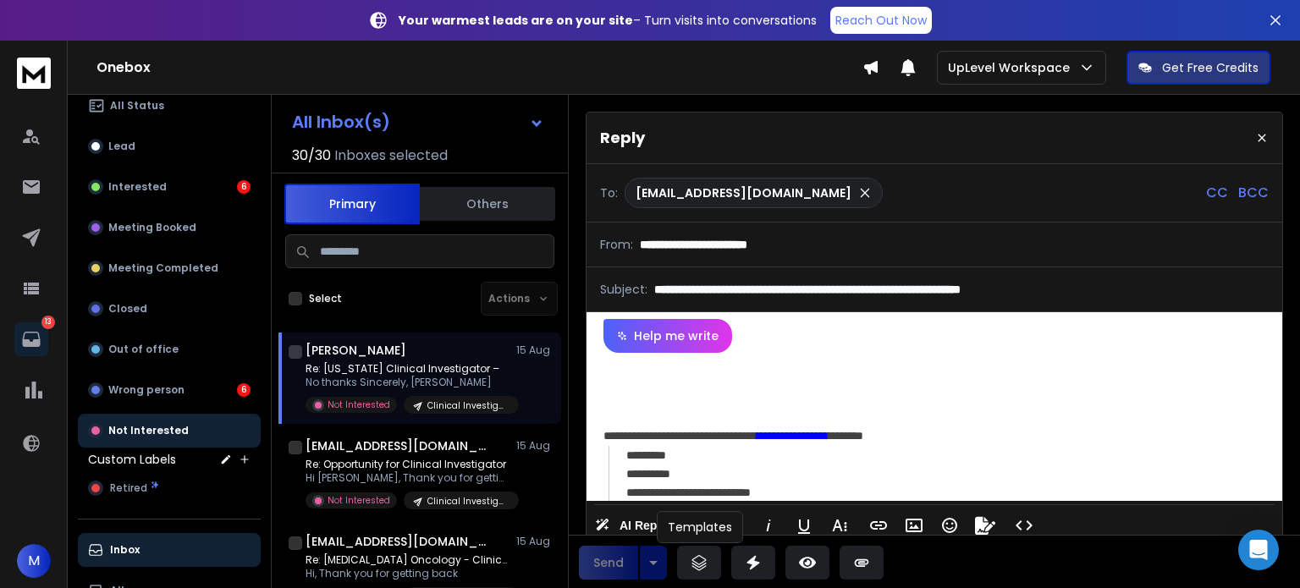
click at [705, 558] on icon at bounding box center [699, 563] width 17 height 17
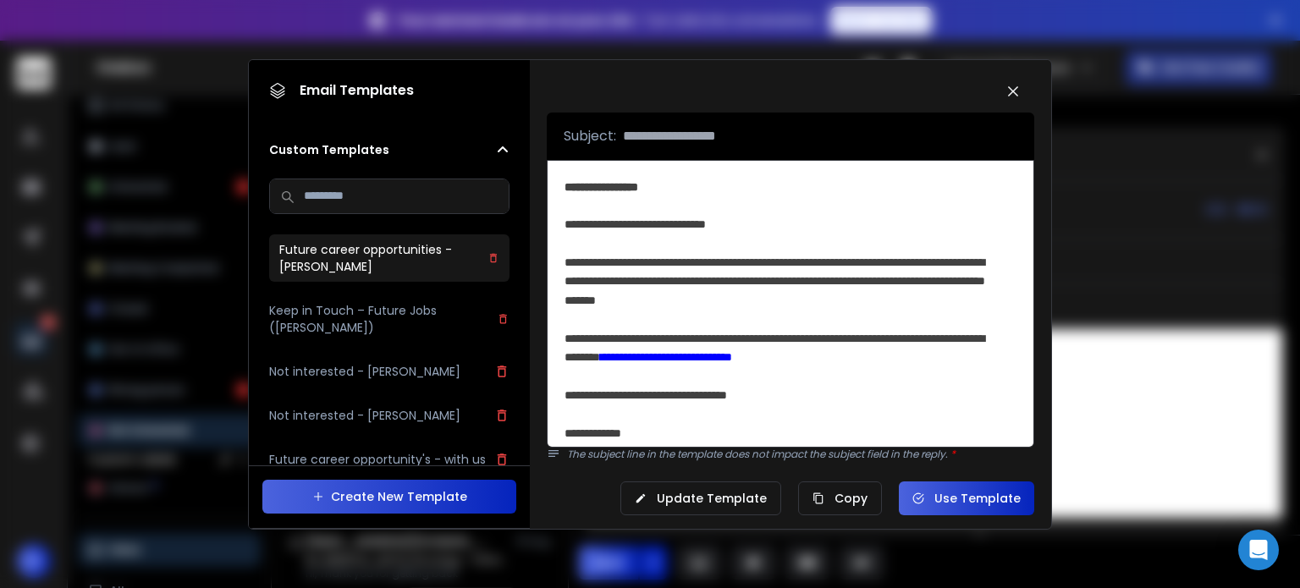
click at [352, 275] on h3 "Not interested - [PERSON_NAME]" at bounding box center [383, 258] width 208 height 34
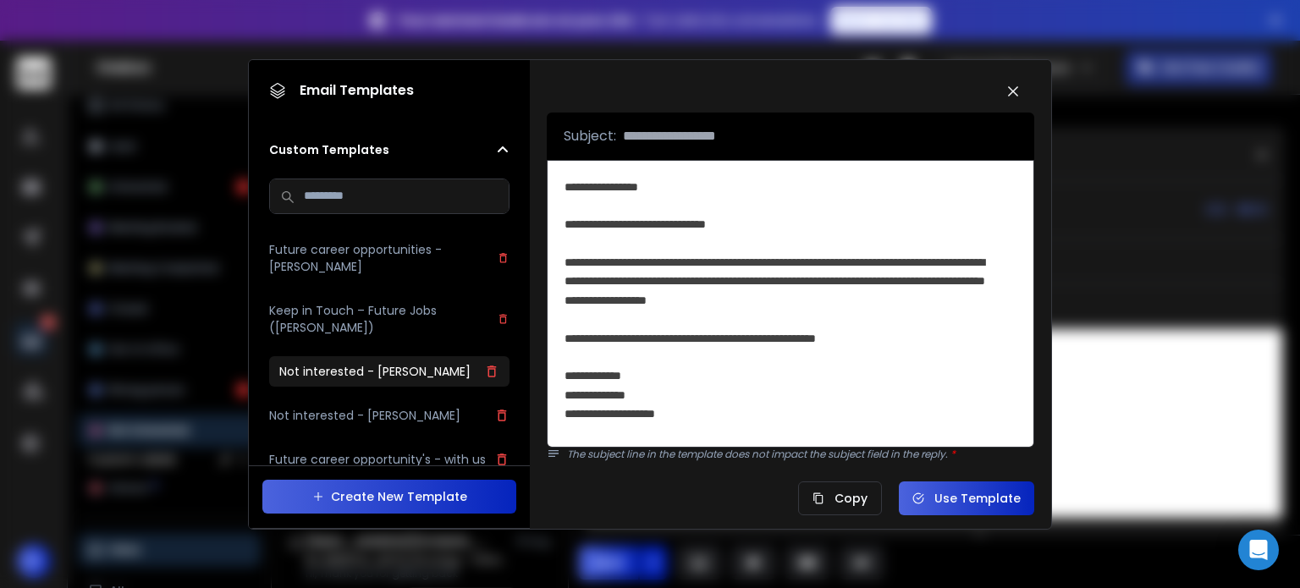
click at [975, 502] on button "Use Template" at bounding box center [966, 499] width 135 height 34
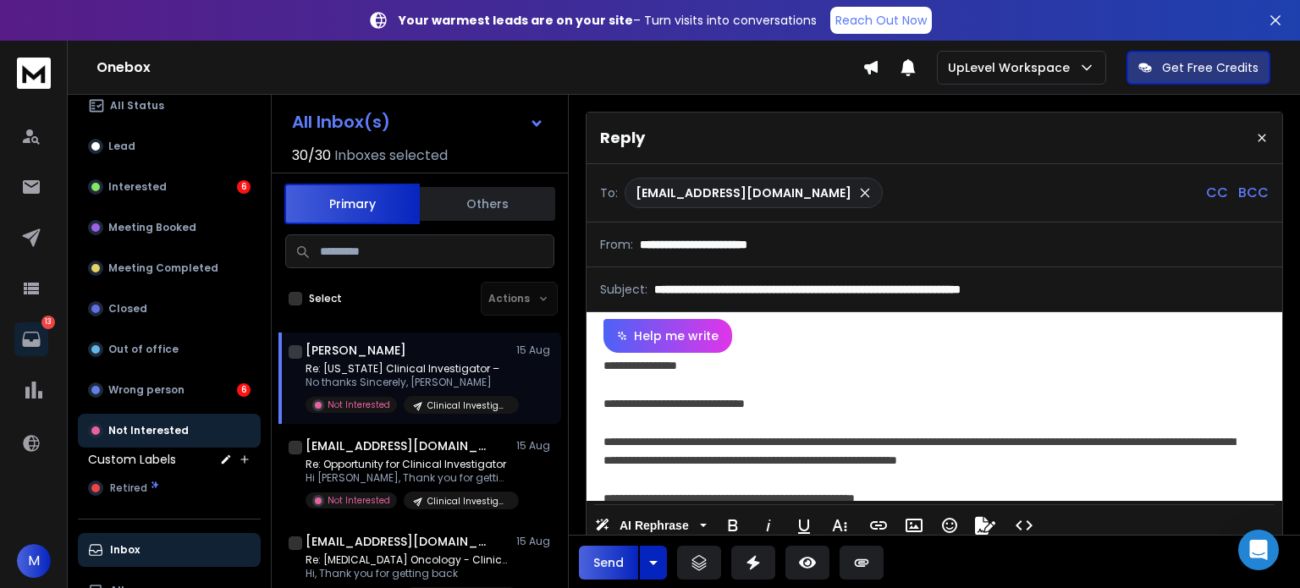
scroll to position [0, 0]
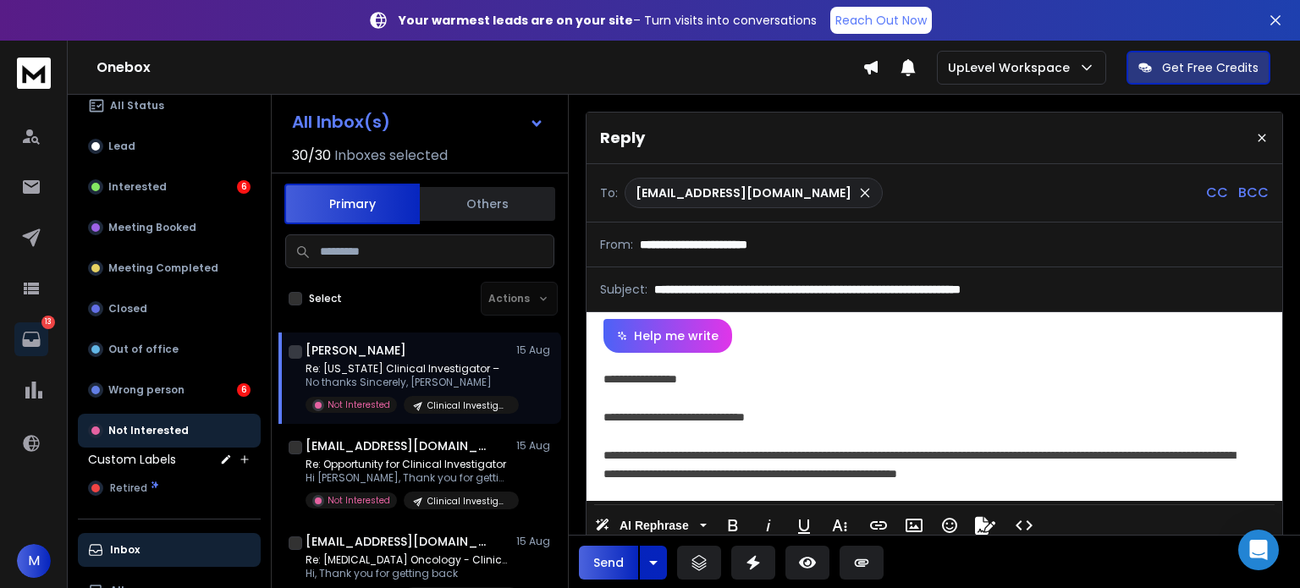
click at [864, 413] on div "**********" at bounding box center [926, 417] width 645 height 19
click at [1058, 441] on div at bounding box center [933, 436] width 658 height 19
click at [1054, 423] on div "**********" at bounding box center [926, 417] width 645 height 19
click at [806, 565] on icon at bounding box center [807, 562] width 17 height 11
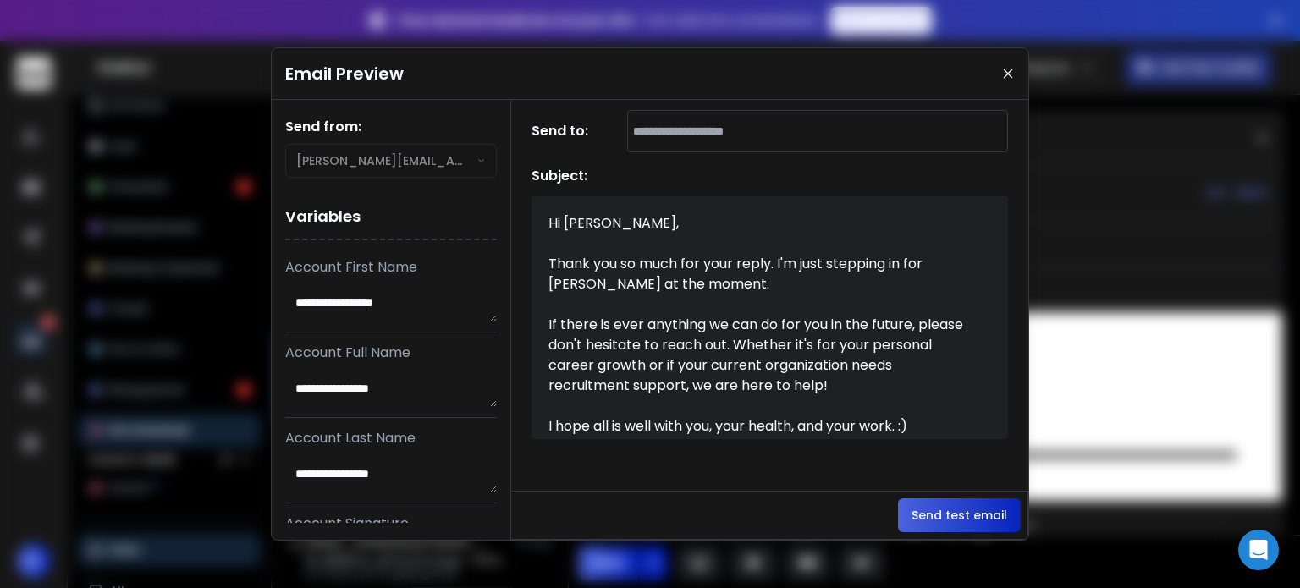
click at [1013, 79] on icon at bounding box center [1009, 74] width 14 height 14
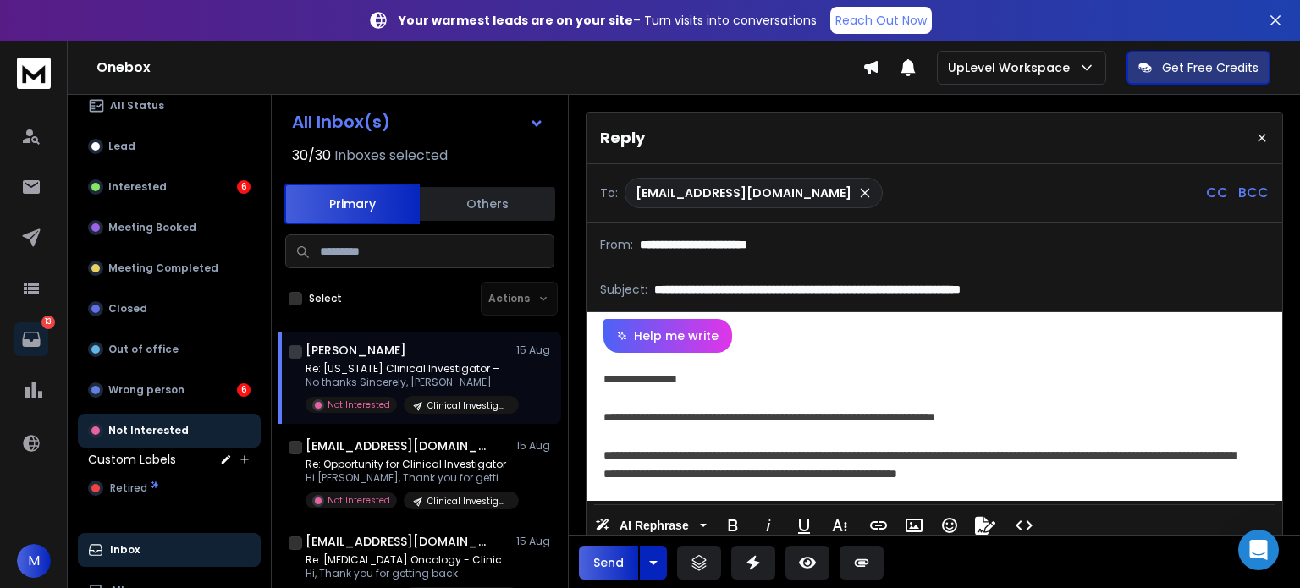
click at [616, 567] on button "Send" at bounding box center [608, 563] width 59 height 34
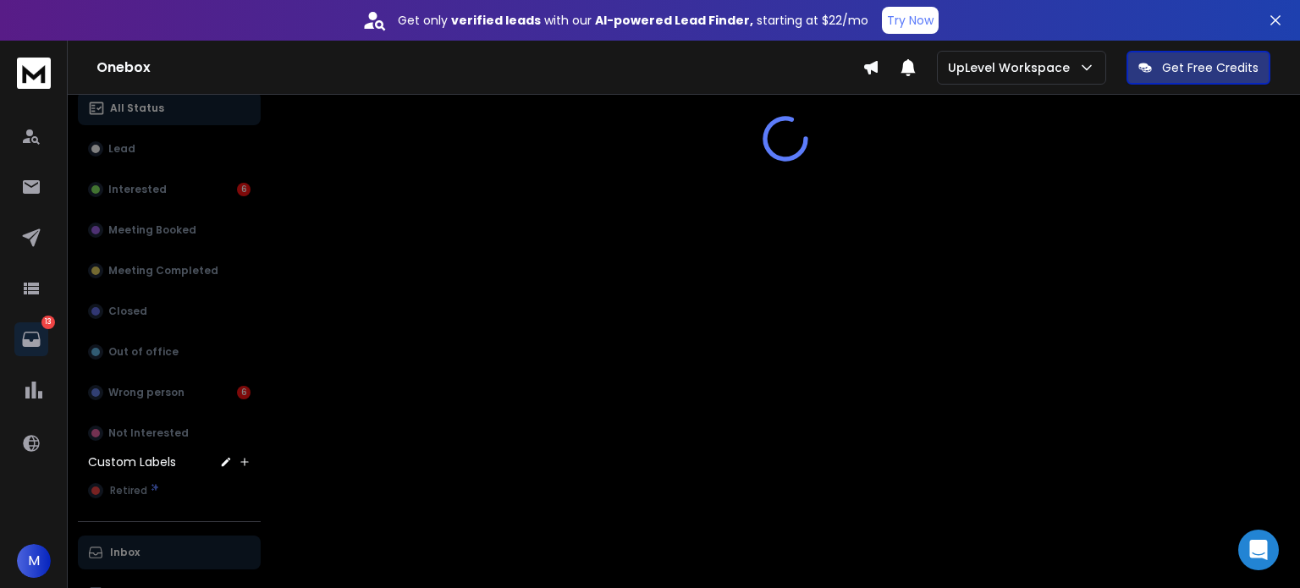
scroll to position [169, 0]
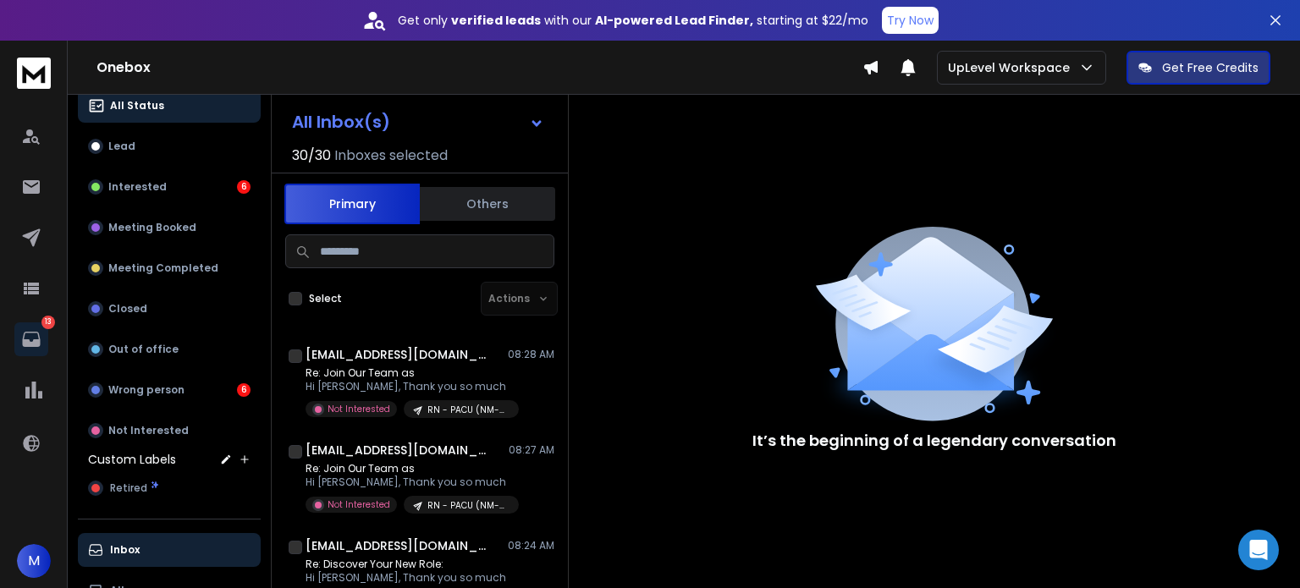
click at [157, 431] on p "Not Interested" at bounding box center [148, 431] width 80 height 14
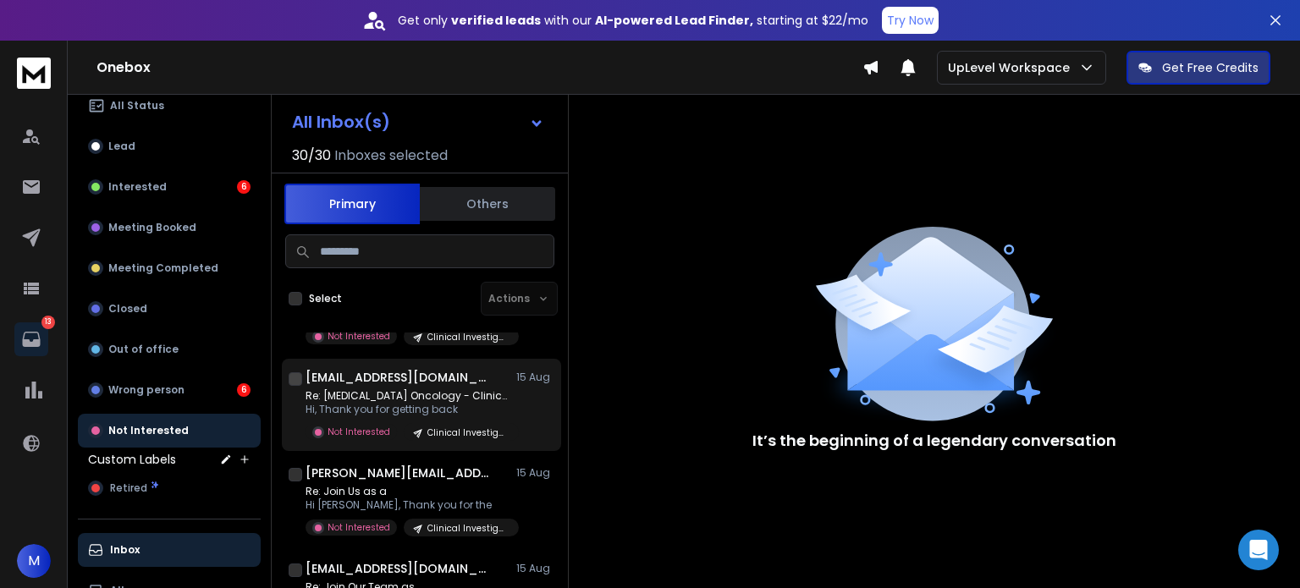
scroll to position [1608, 0]
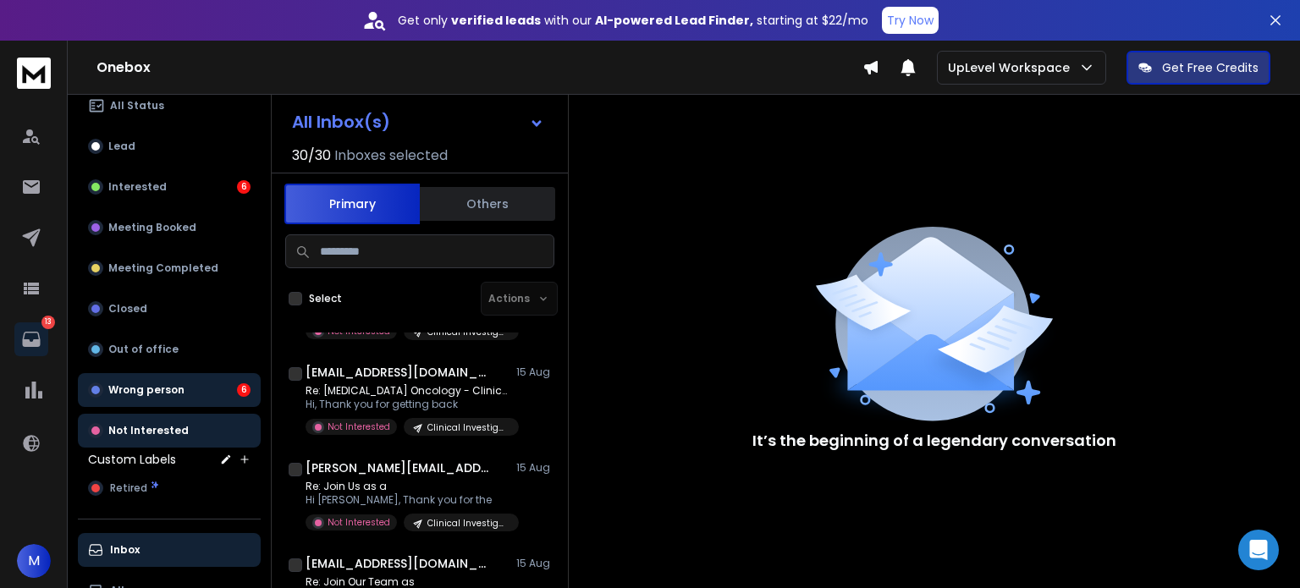
click at [153, 392] on p "Wrong person" at bounding box center [146, 390] width 76 height 14
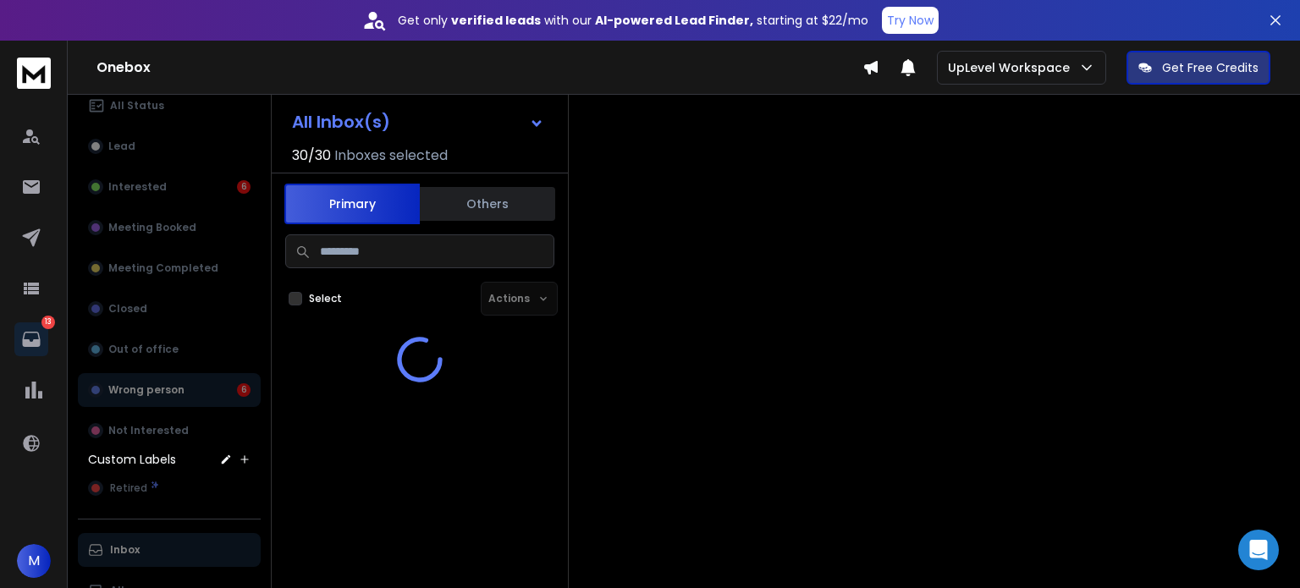
scroll to position [0, 0]
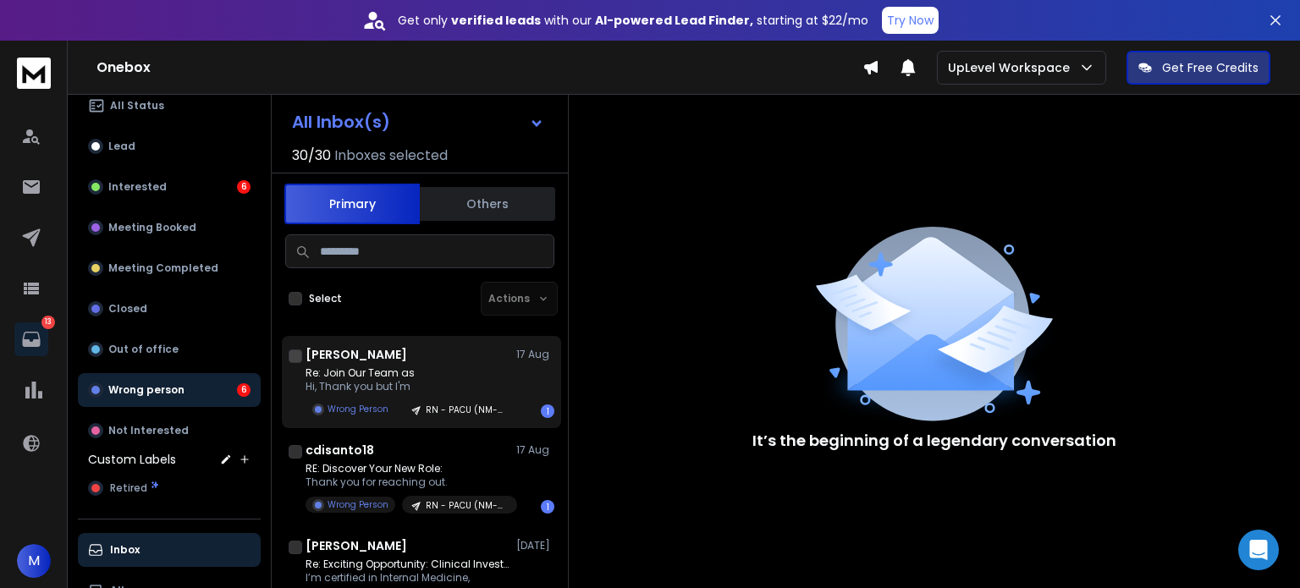
click at [351, 382] on p "Hi, Thank you but I'm" at bounding box center [407, 387] width 203 height 14
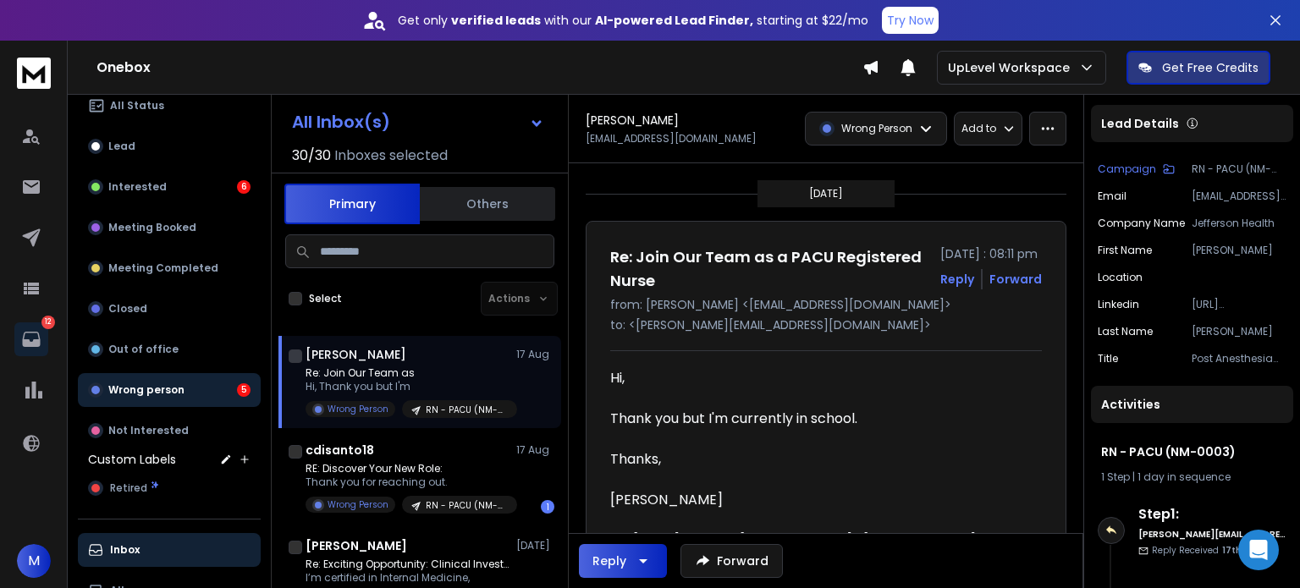
click at [634, 565] on icon "button" at bounding box center [643, 561] width 20 height 20
click at [626, 509] on p "Reply All" at bounding box center [619, 519] width 76 height 24
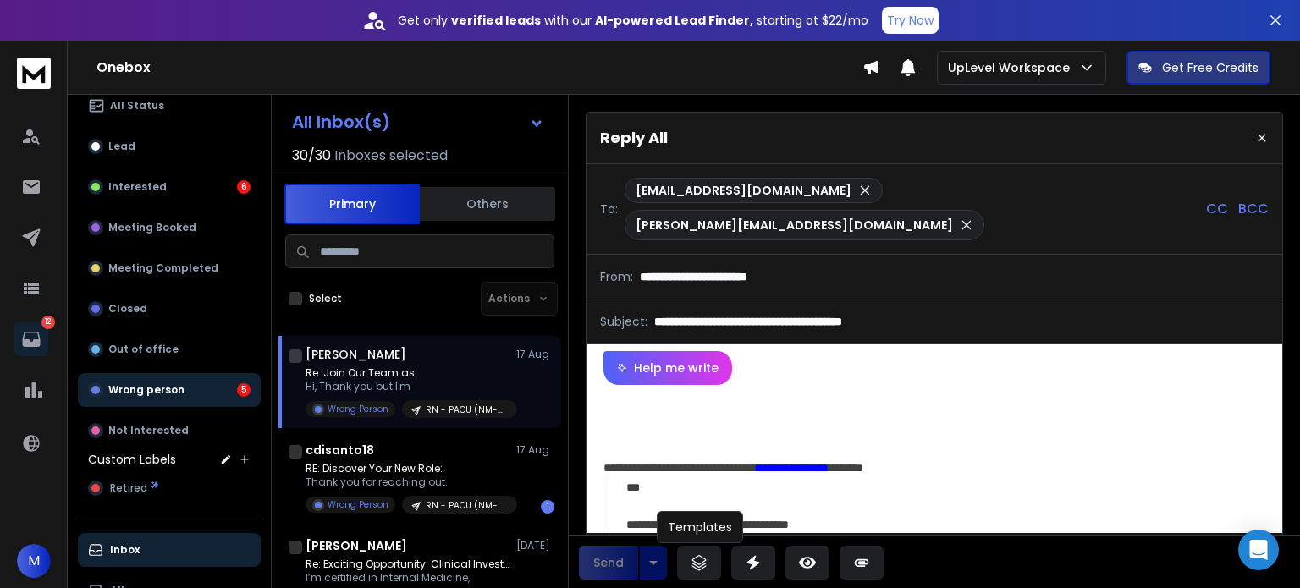
click at [703, 561] on icon at bounding box center [699, 563] width 17 height 17
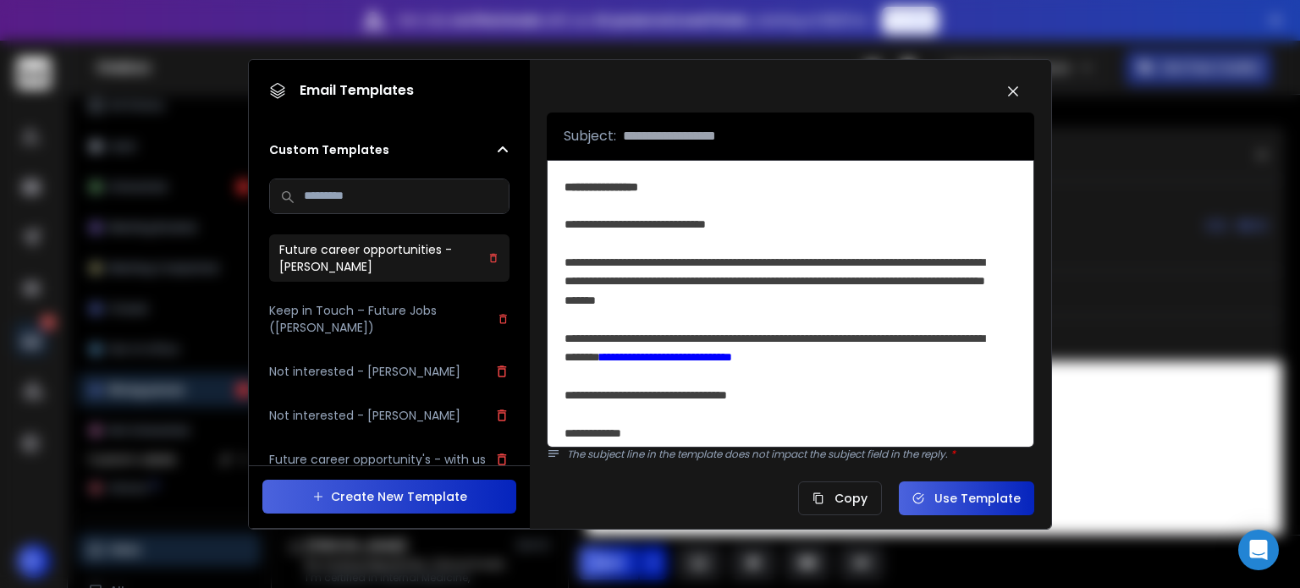
click at [375, 382] on div "Not interested - [PERSON_NAME]" at bounding box center [389, 371] width 240 height 30
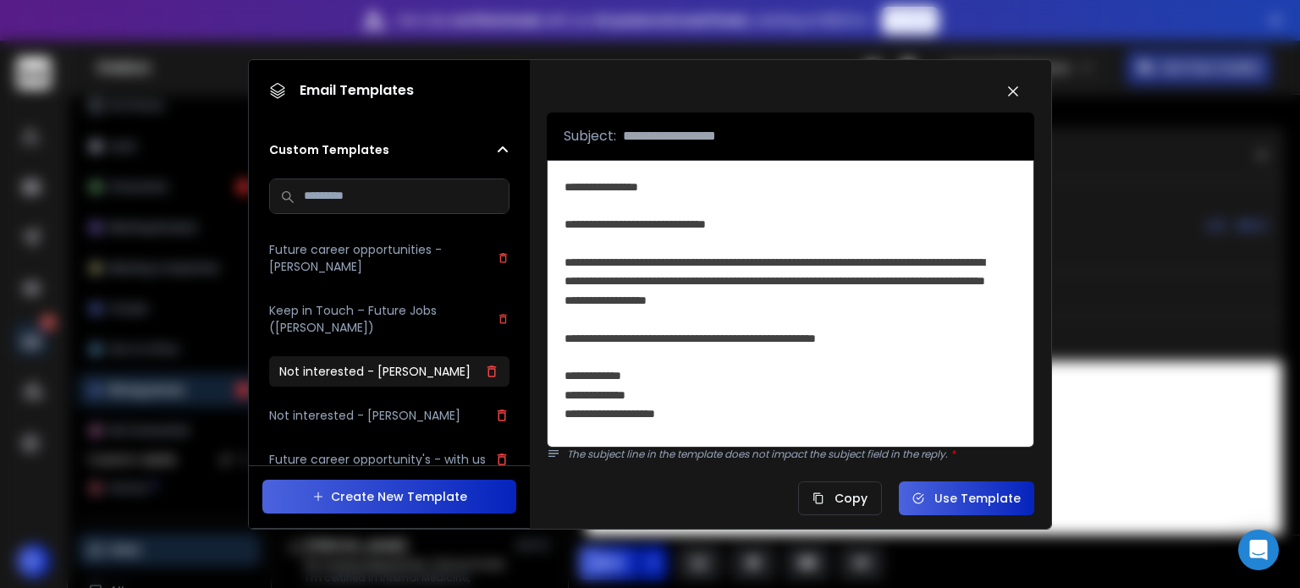
click at [1010, 94] on icon at bounding box center [1013, 91] width 10 height 10
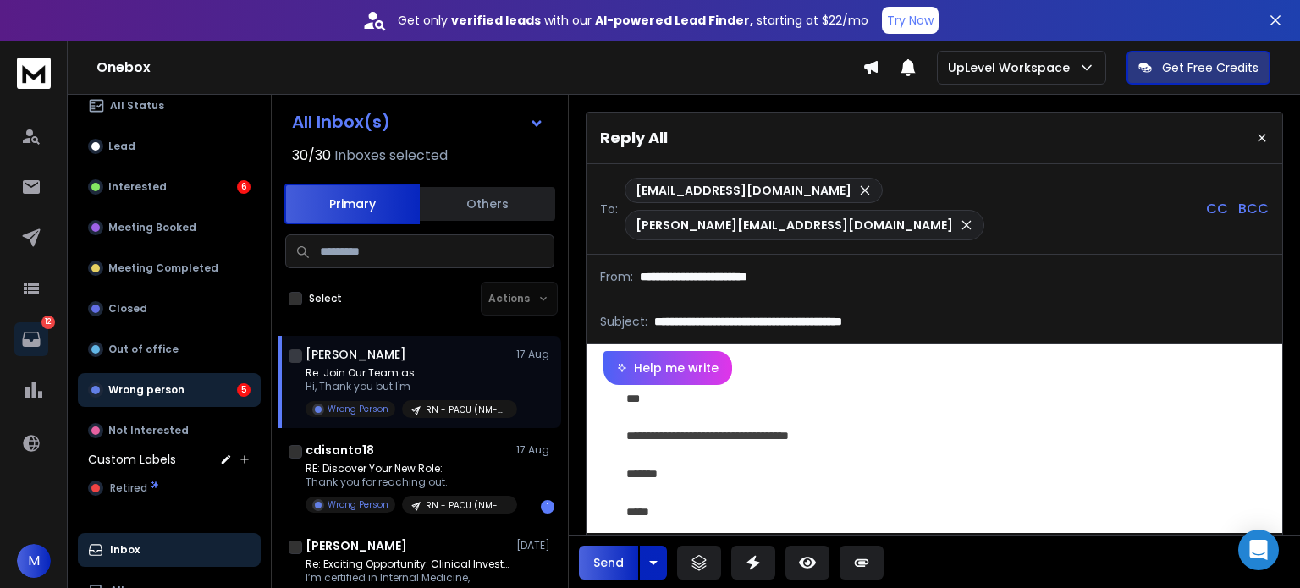
scroll to position [85, 0]
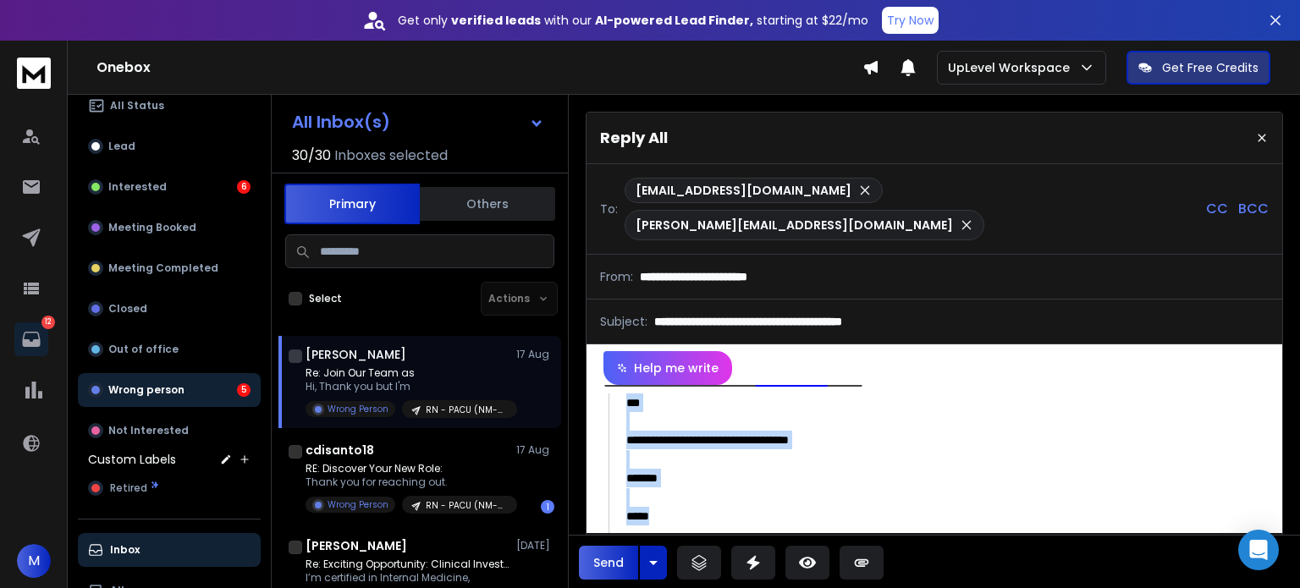
drag, startPoint x: 665, startPoint y: 481, endPoint x: 621, endPoint y: 374, distance: 115.4
copy div "**********"
click at [742, 469] on div "*******" at bounding box center [938, 478] width 624 height 19
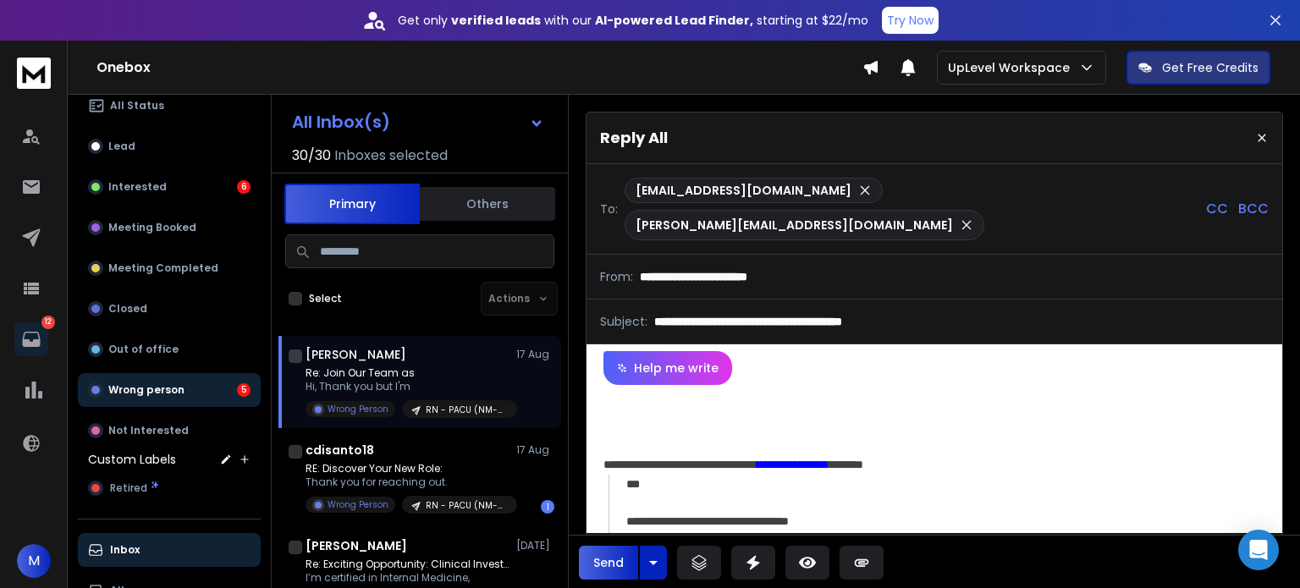
scroll to position [0, 0]
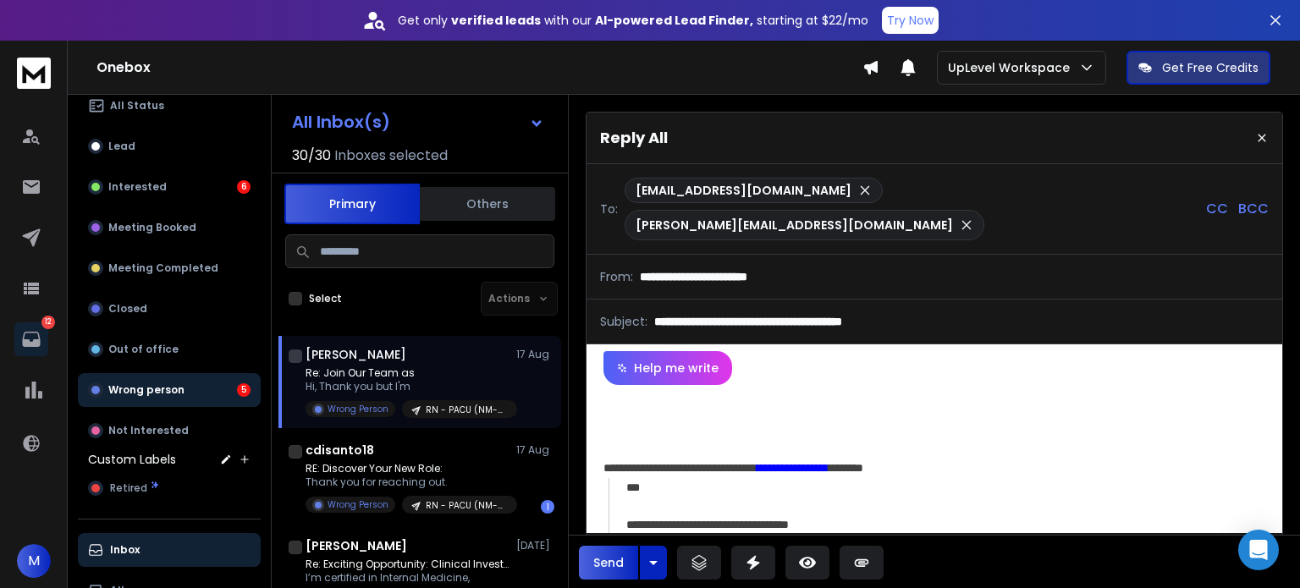
click at [661, 402] on div at bounding box center [933, 411] width 658 height 19
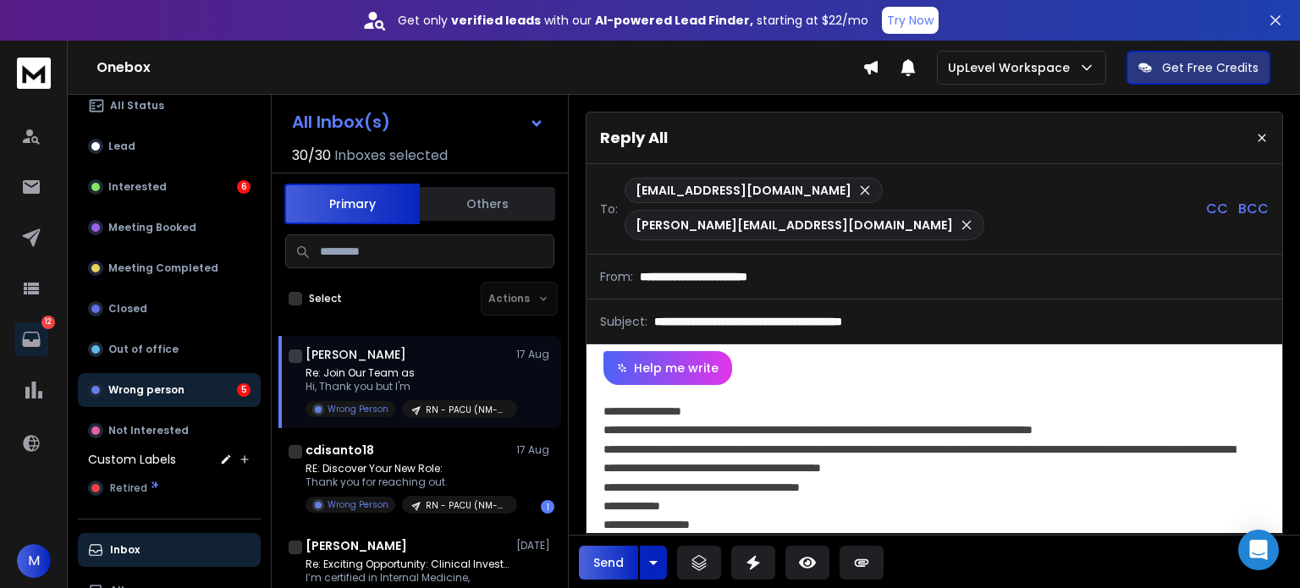
click at [721, 402] on p "**********" at bounding box center [926, 411] width 645 height 19
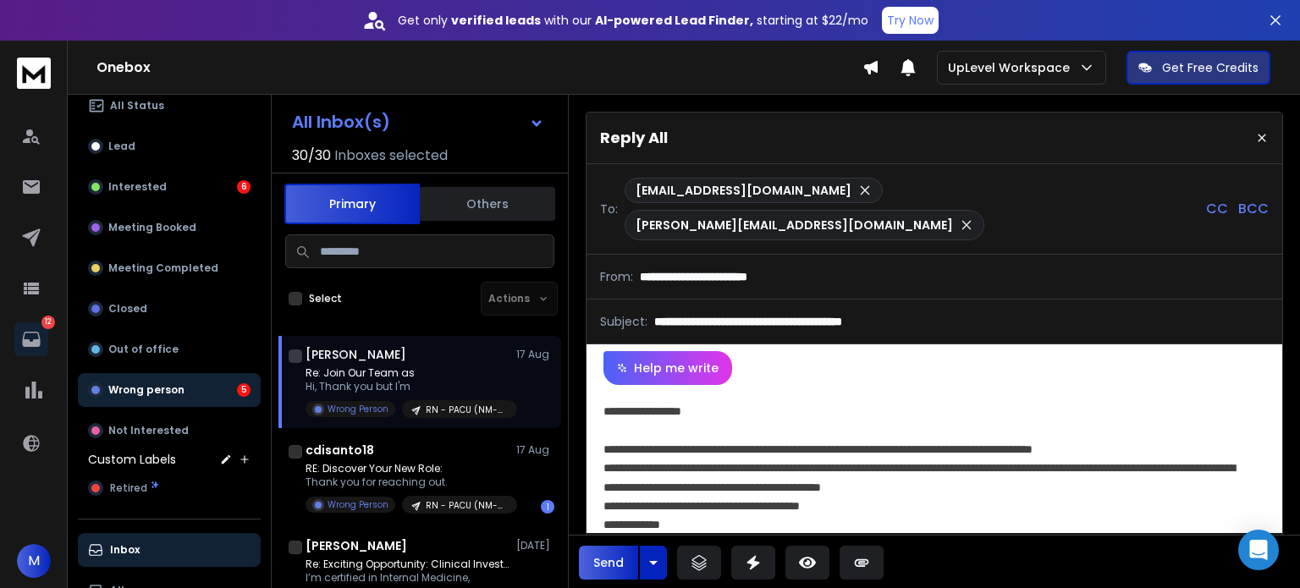
click at [1173, 440] on p "**********" at bounding box center [926, 449] width 645 height 19
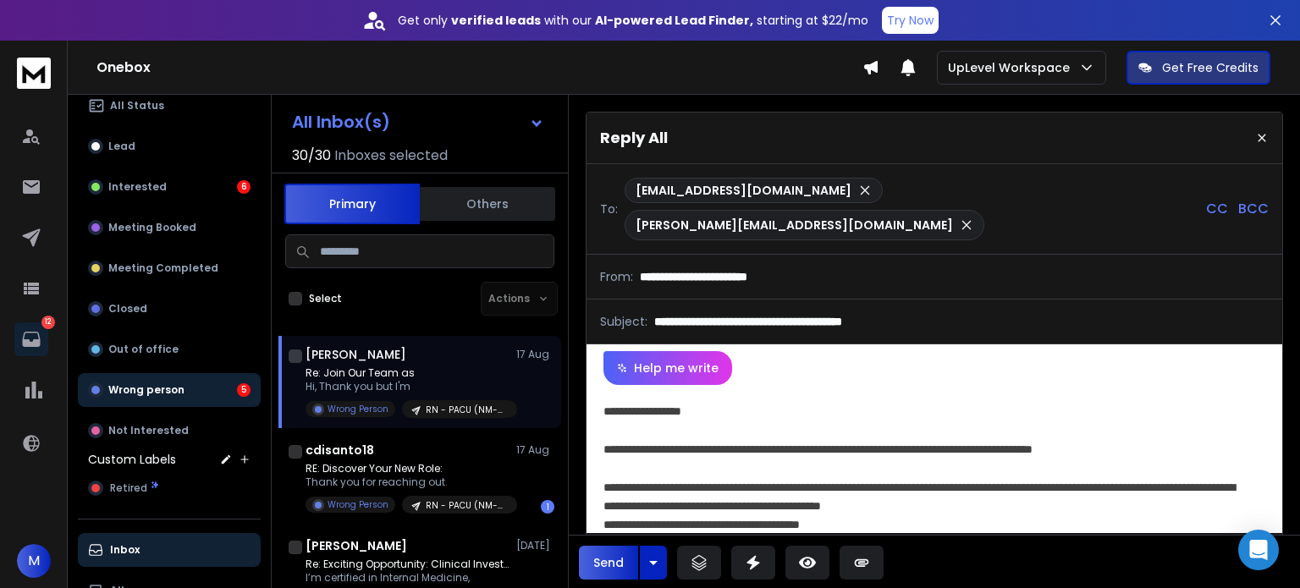
click at [1054, 481] on p "**********" at bounding box center [926, 497] width 645 height 38
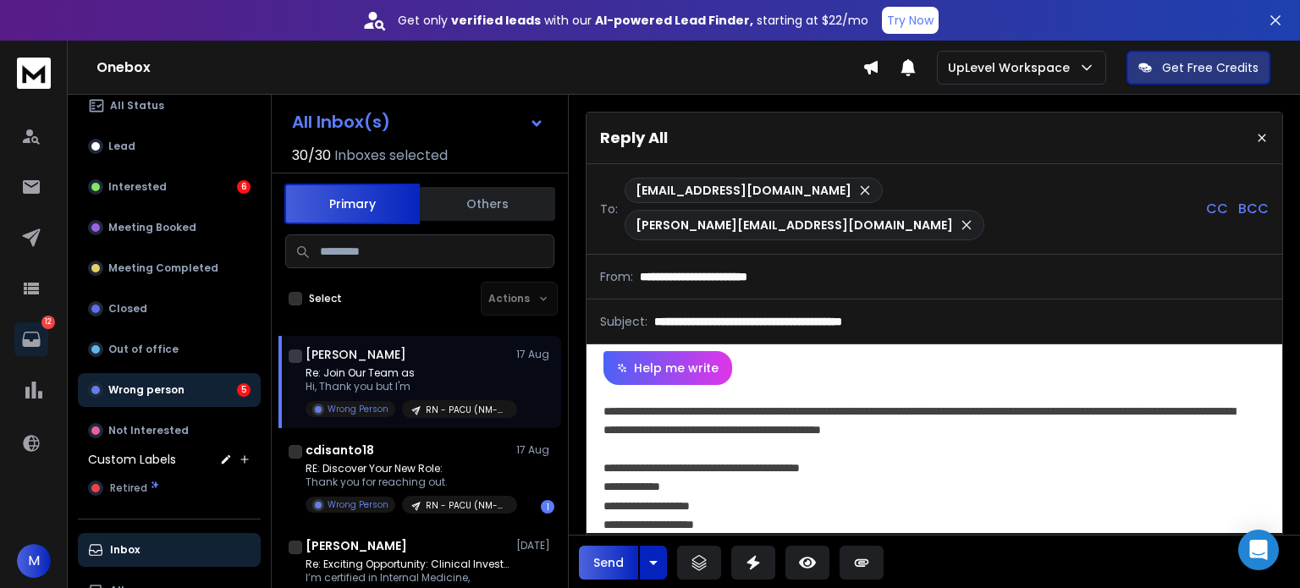
scroll to position [85, 0]
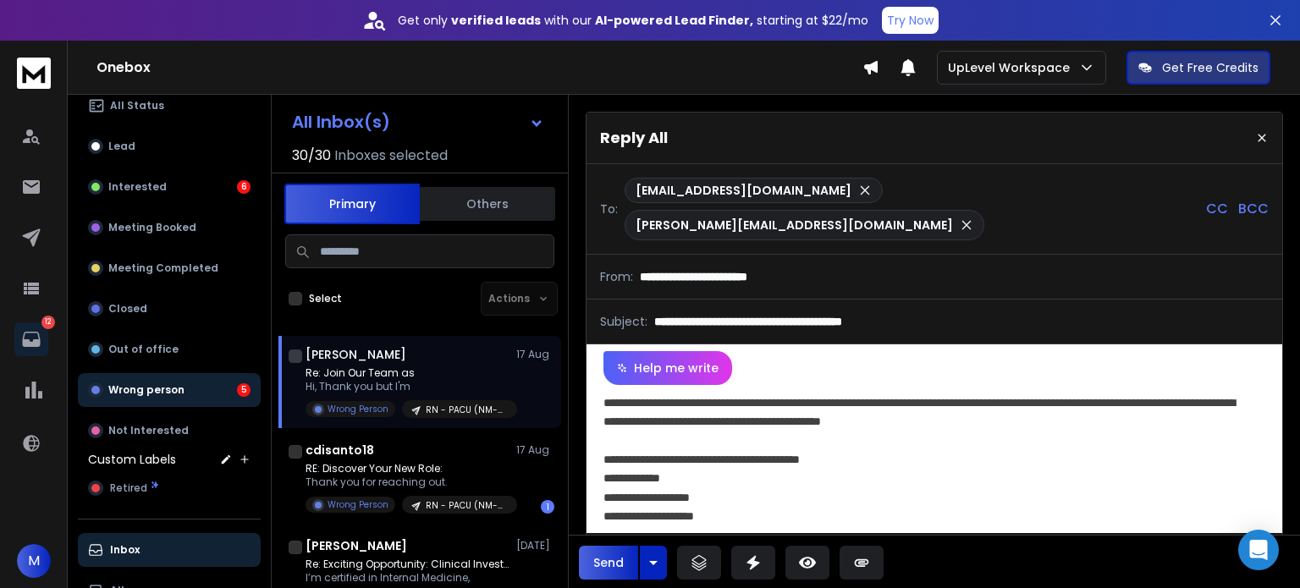
click at [871, 450] on p "**********" at bounding box center [926, 459] width 645 height 19
click at [758, 488] on p "**********" at bounding box center [926, 516] width 645 height 57
click at [809, 557] on icon at bounding box center [807, 563] width 17 height 17
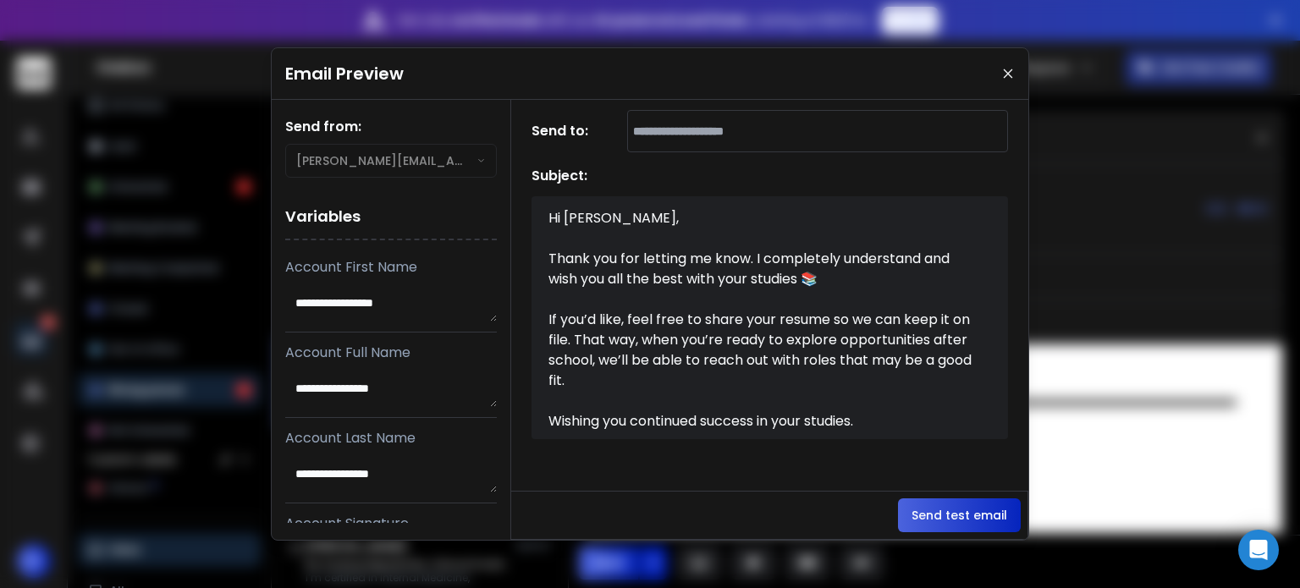
scroll to position [0, 0]
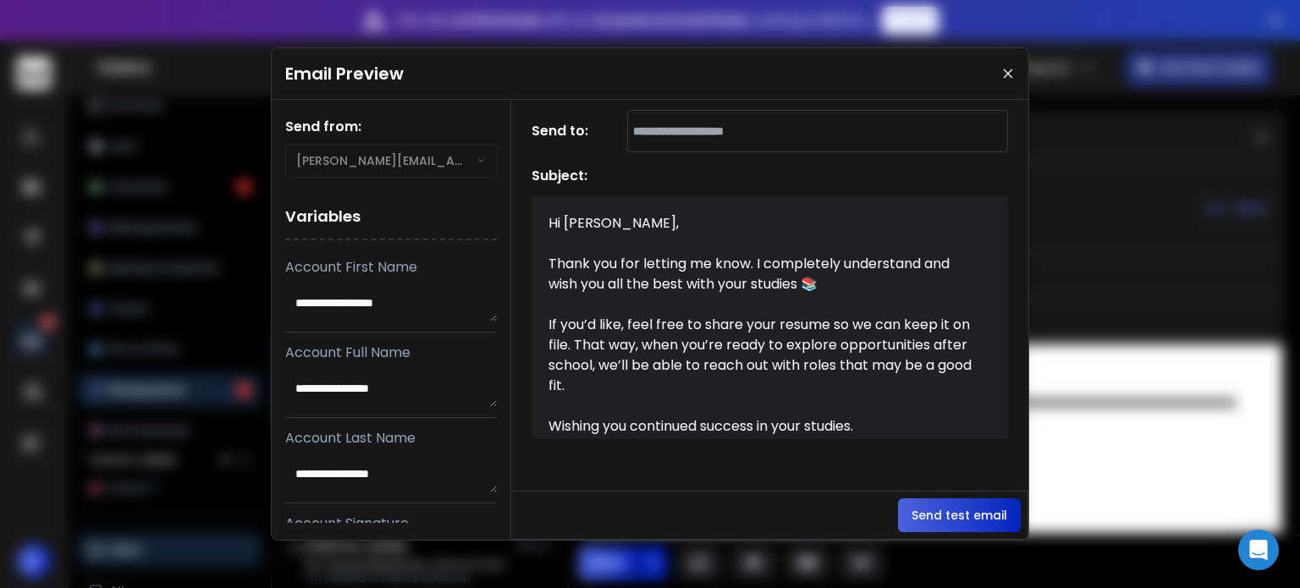
click at [1007, 64] on div "Email Preview" at bounding box center [650, 73] width 757 height 51
click at [1007, 65] on div "Email Preview" at bounding box center [650, 73] width 757 height 51
click at [1007, 74] on icon at bounding box center [1008, 73] width 9 height 9
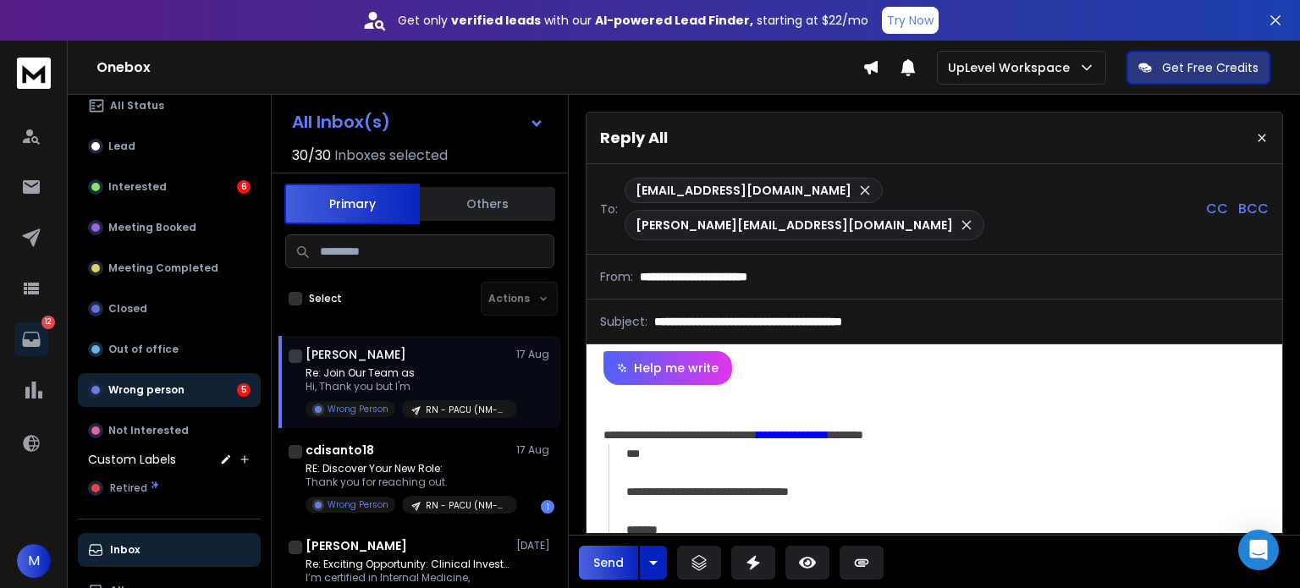
scroll to position [254, 0]
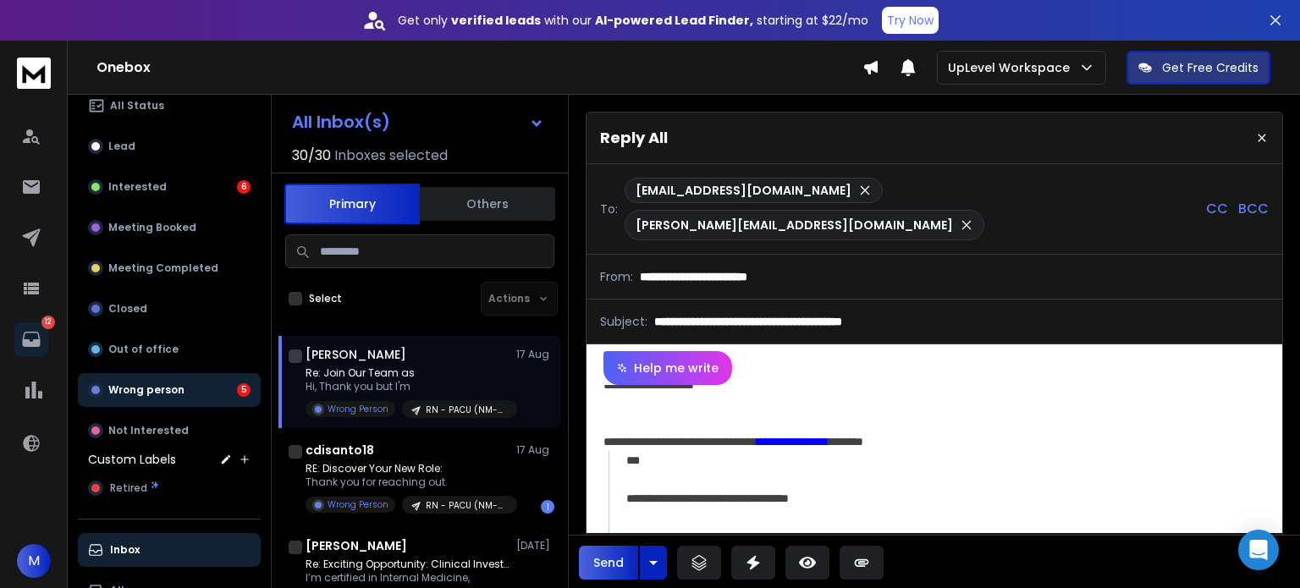
click at [611, 555] on button "Send" at bounding box center [608, 563] width 59 height 34
click at [604, 558] on button "Send" at bounding box center [608, 563] width 59 height 34
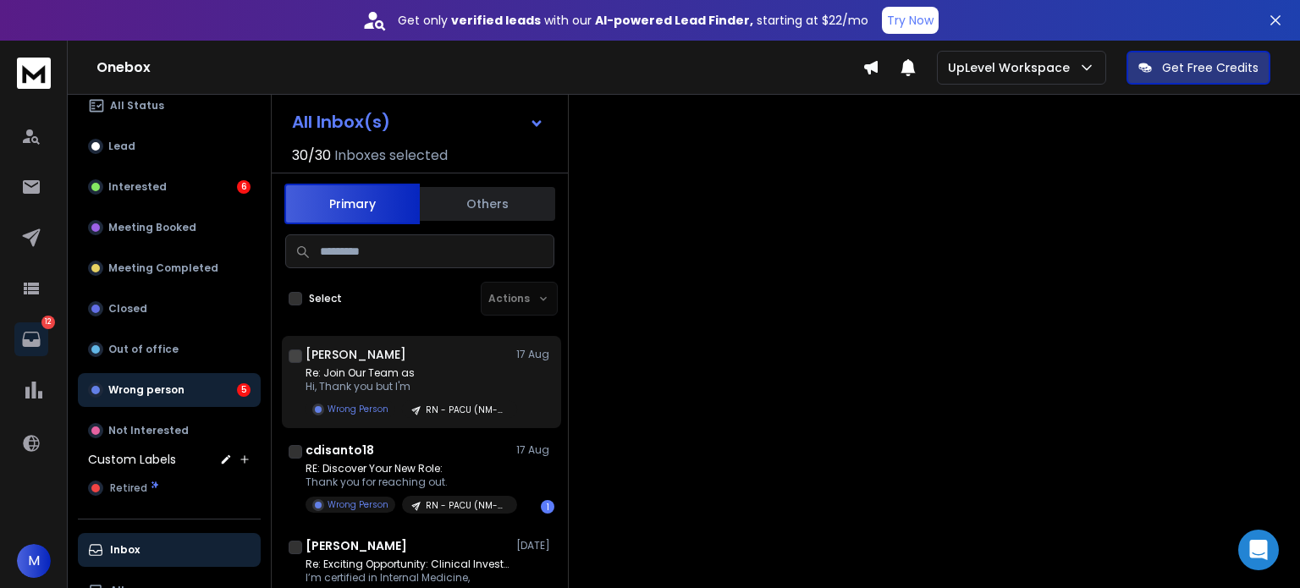
click at [433, 400] on div "RN - PACU (NM-0003)" at bounding box center [459, 409] width 115 height 18
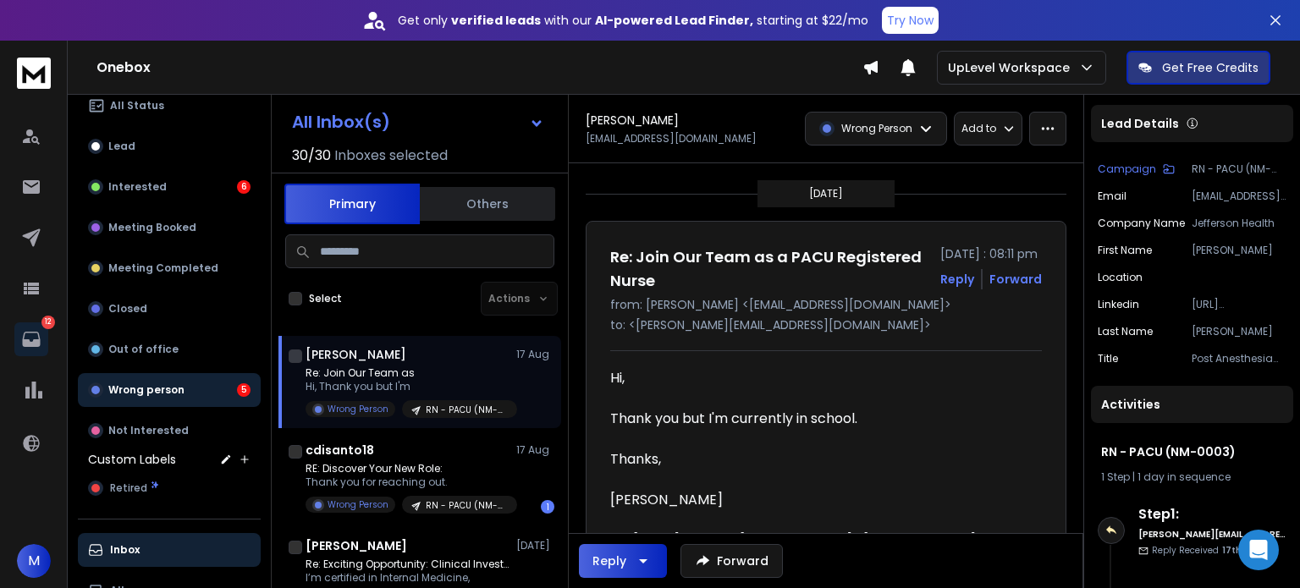
click at [626, 572] on button "Reply" at bounding box center [623, 561] width 88 height 34
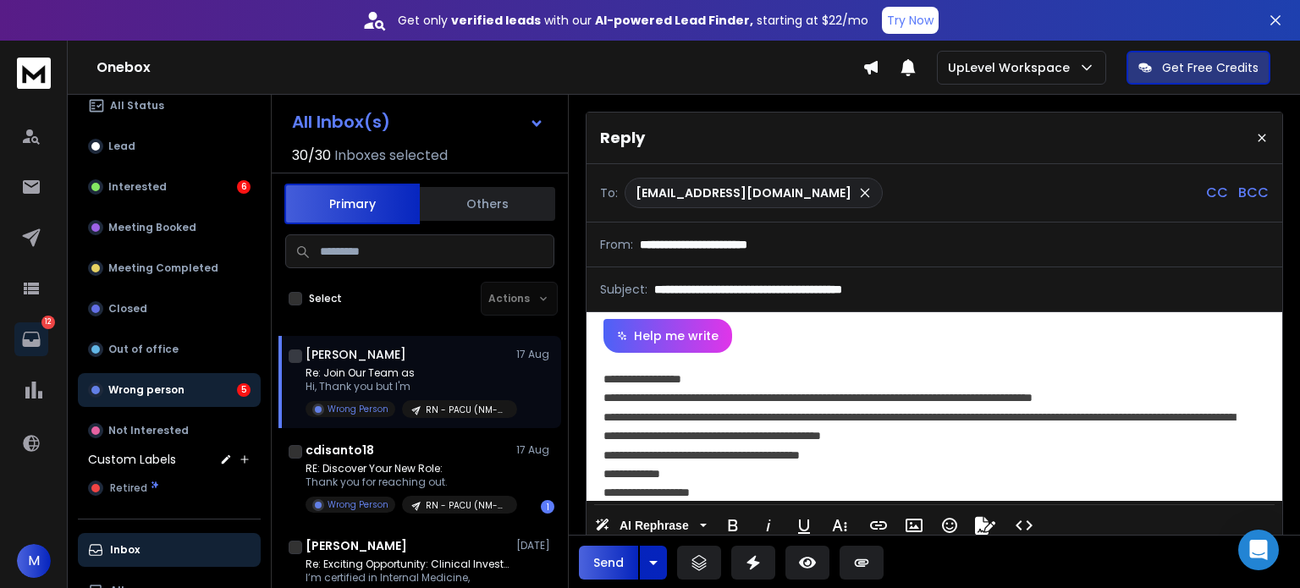
click at [735, 381] on p "**********" at bounding box center [926, 379] width 645 height 19
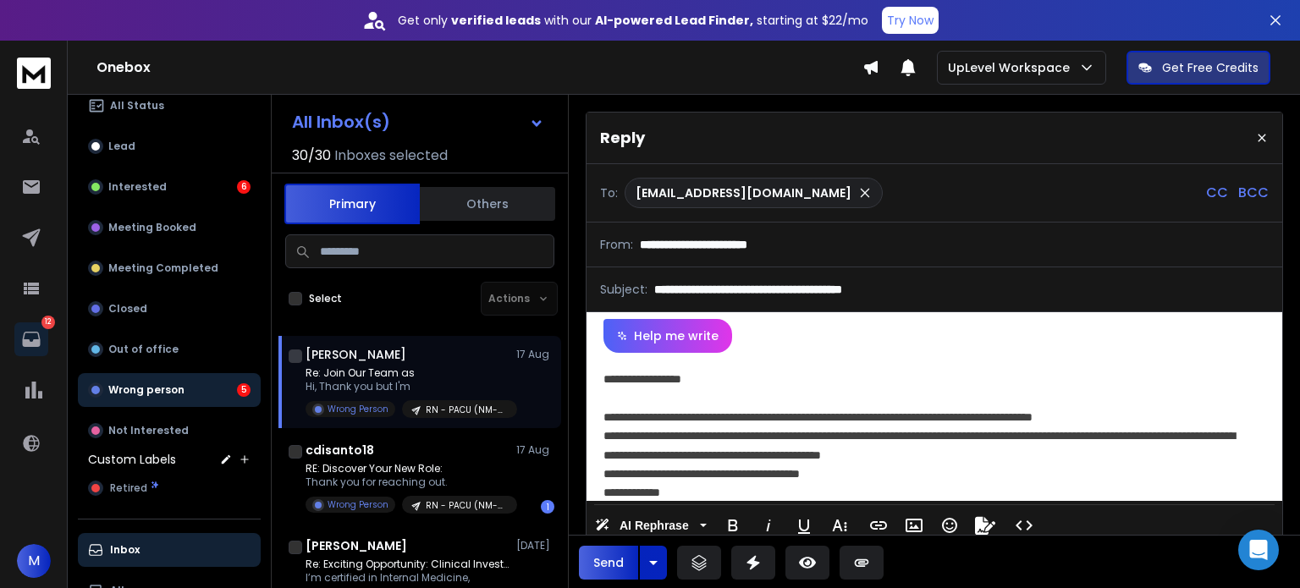
click at [1155, 421] on p "**********" at bounding box center [926, 417] width 645 height 19
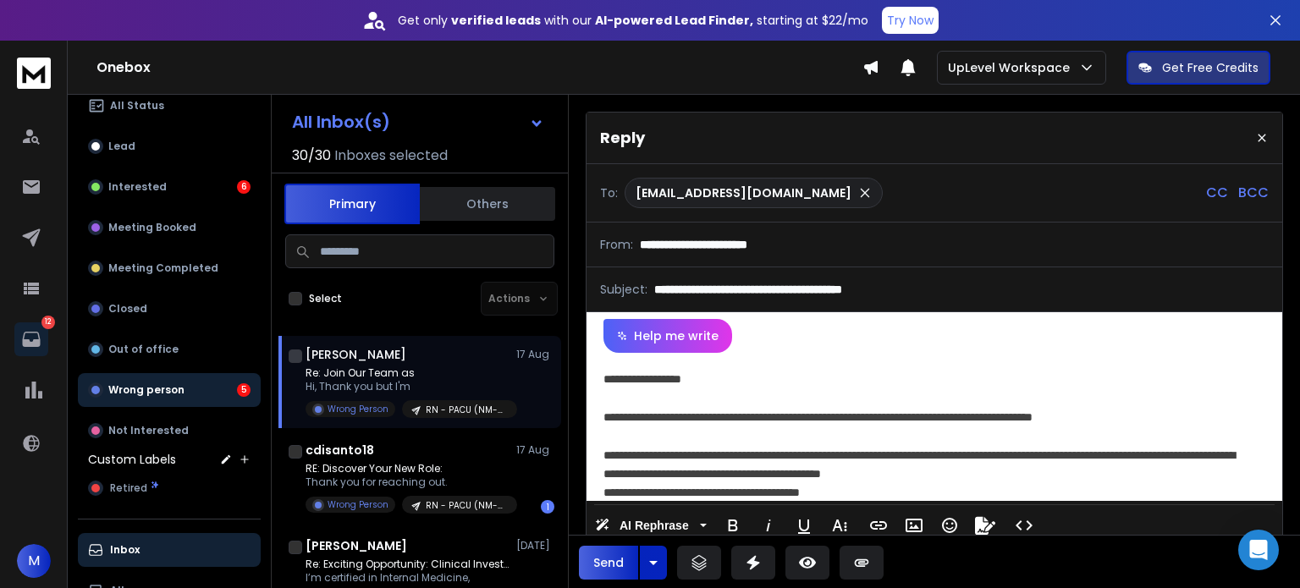
click at [1013, 483] on p "**********" at bounding box center [926, 492] width 645 height 19
click at [1005, 473] on p "**********" at bounding box center [926, 465] width 645 height 38
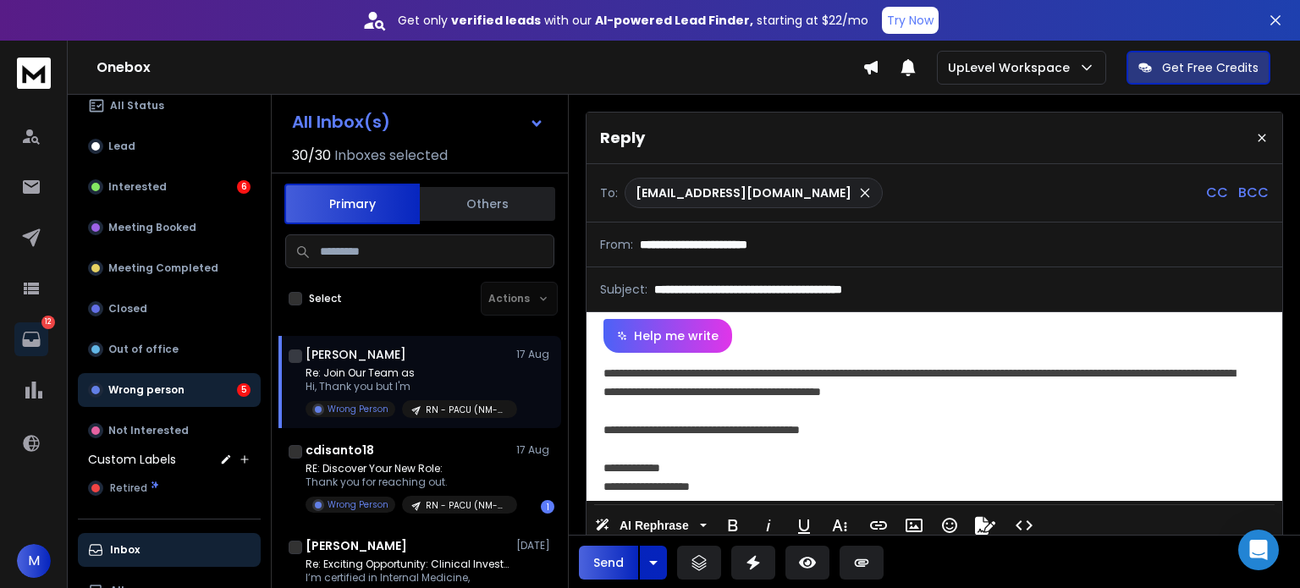
scroll to position [85, 0]
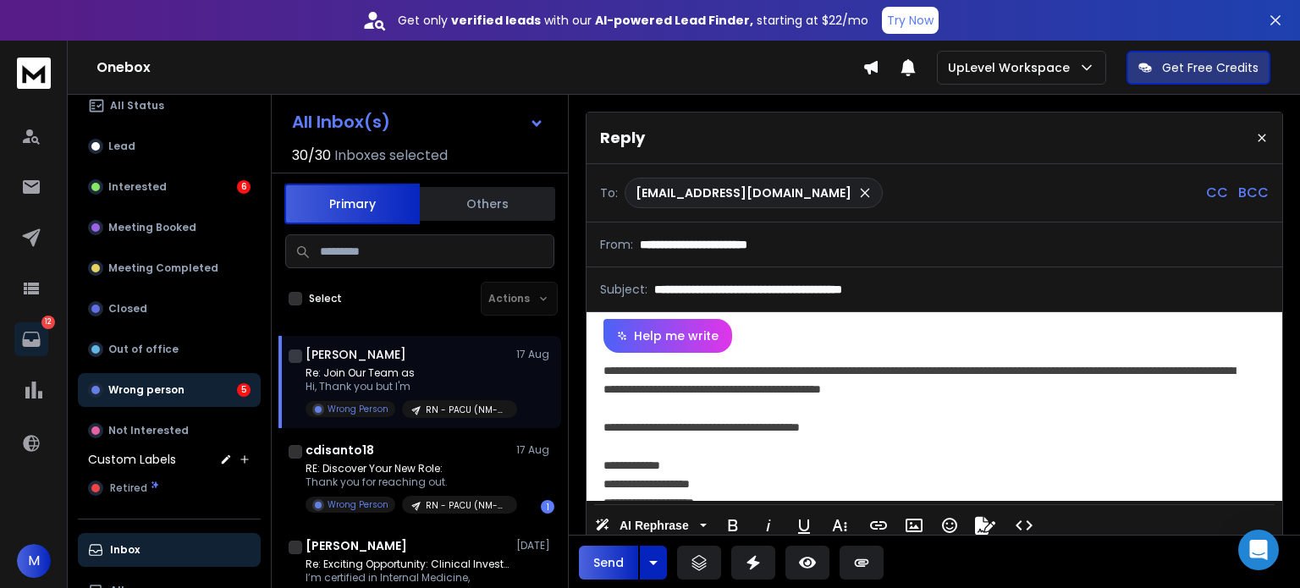
click at [735, 480] on p "**********" at bounding box center [926, 484] width 645 height 57
click at [803, 553] on button at bounding box center [808, 563] width 44 height 34
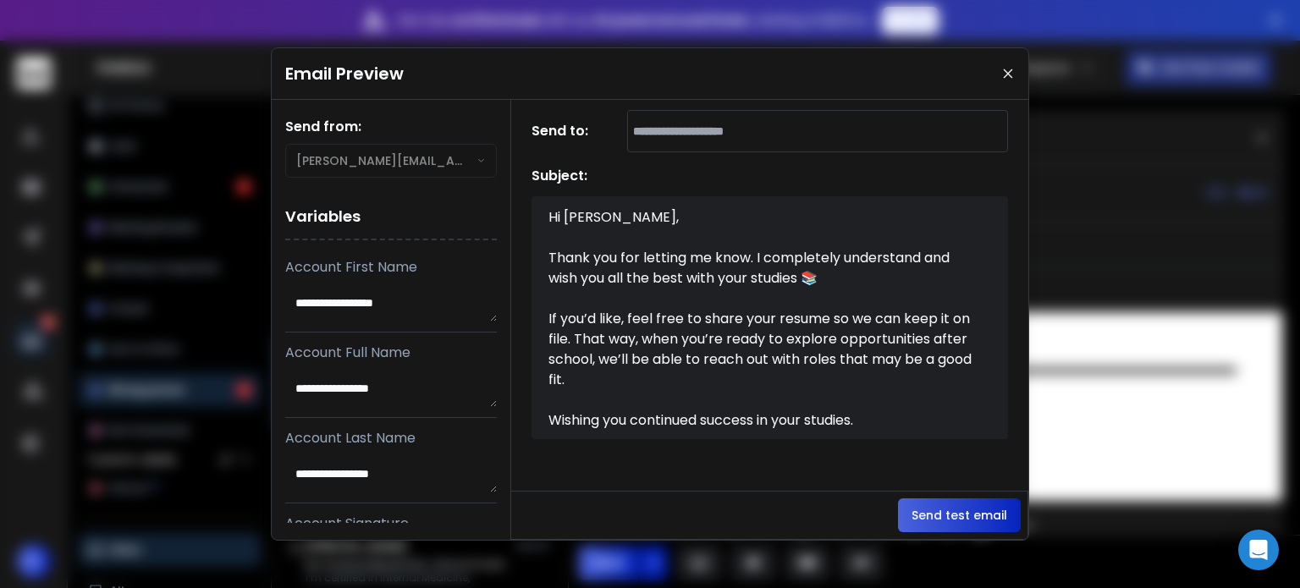
scroll to position [0, 0]
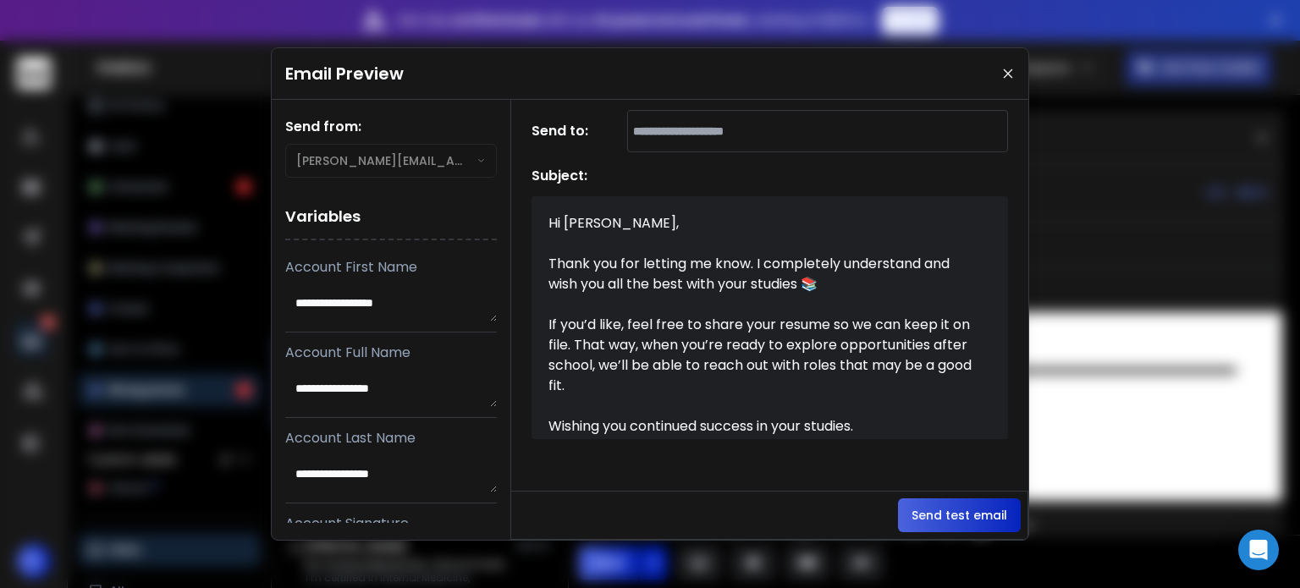
click at [1006, 75] on icon at bounding box center [1008, 73] width 9 height 9
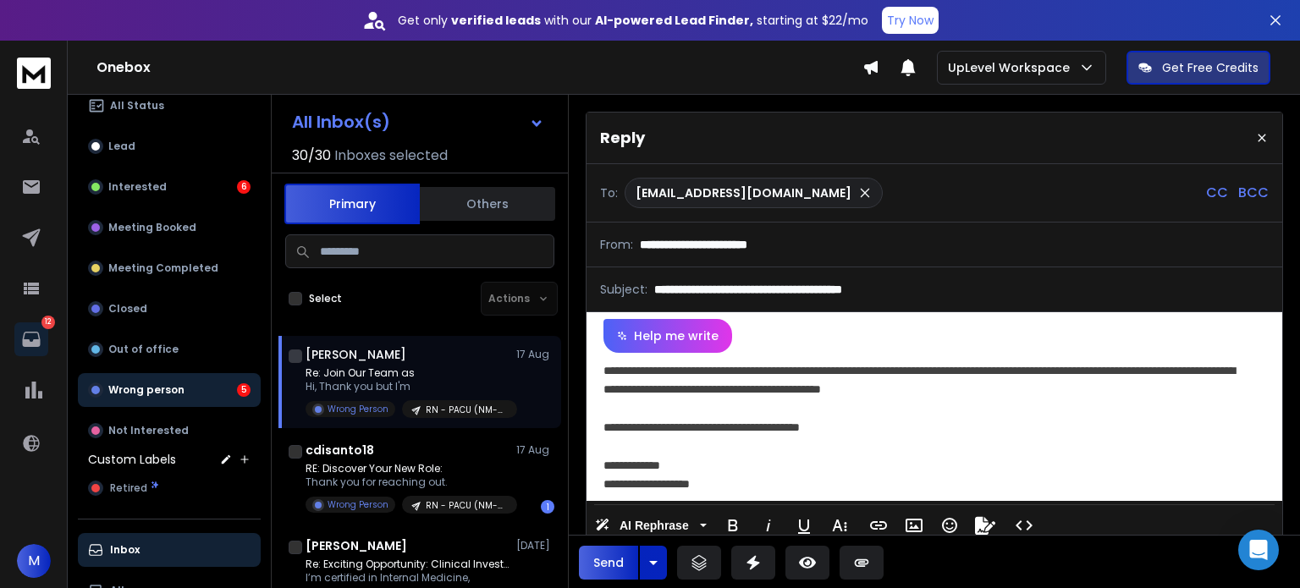
click at [607, 560] on button "Send" at bounding box center [608, 563] width 59 height 34
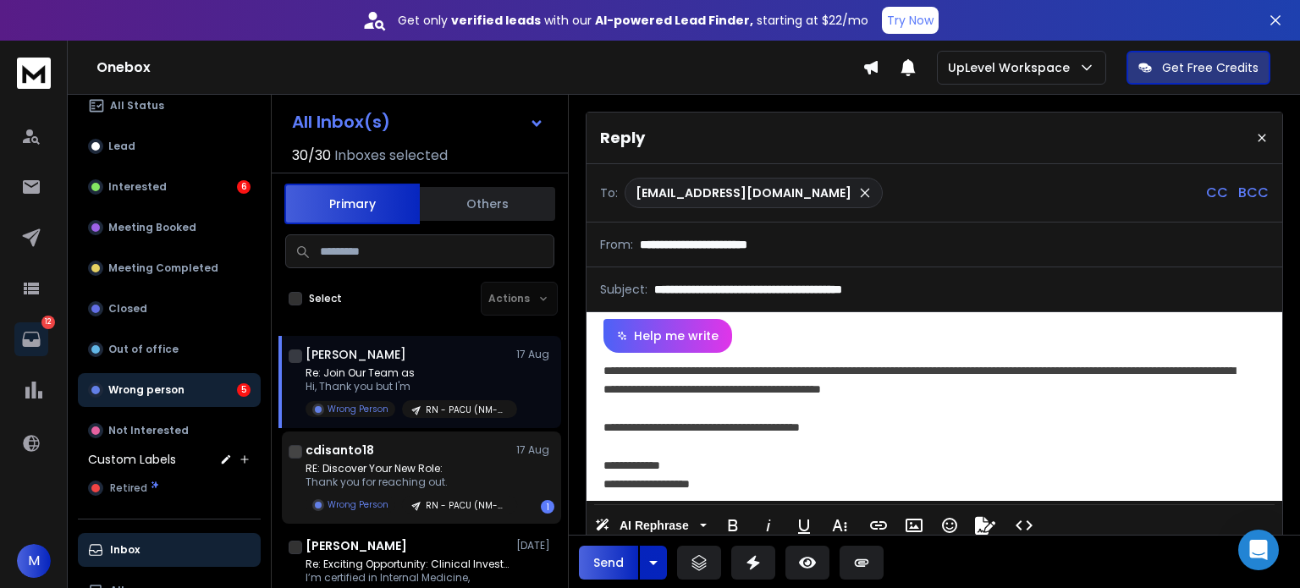
click at [350, 479] on p "Thank you for reaching out." at bounding box center [407, 483] width 203 height 14
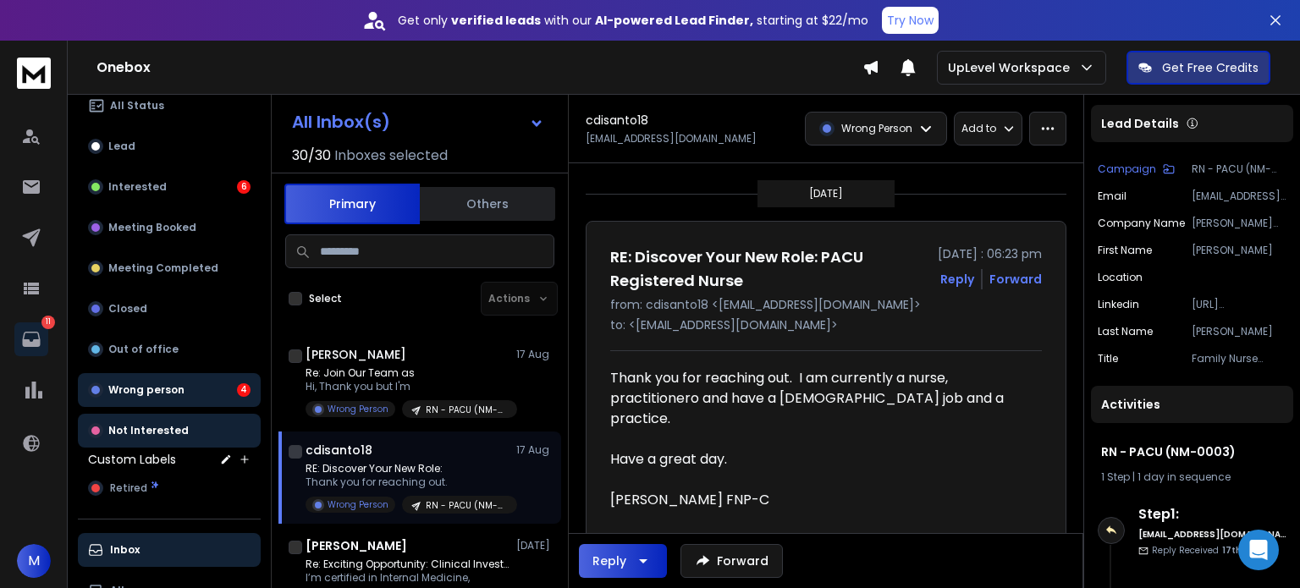
click at [139, 422] on button "Not Interested" at bounding box center [169, 431] width 183 height 34
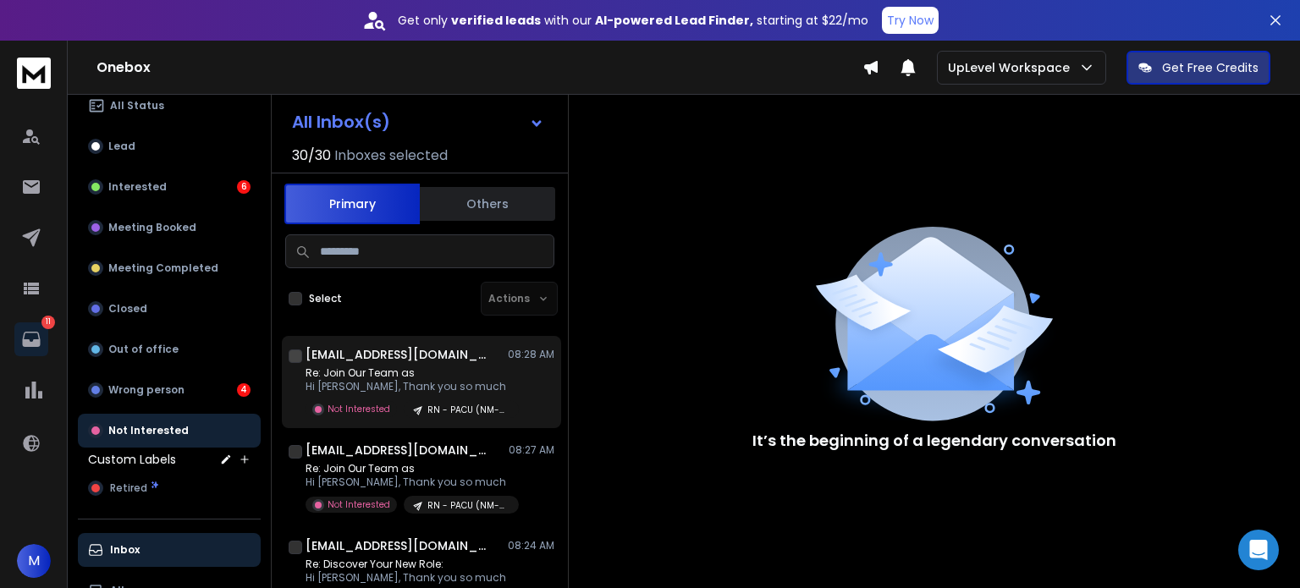
click at [440, 365] on div "[EMAIL_ADDRESS][DOMAIN_NAME] 08:28 AM Re: Join Our Team as Hi [PERSON_NAME], Th…" at bounding box center [430, 382] width 249 height 72
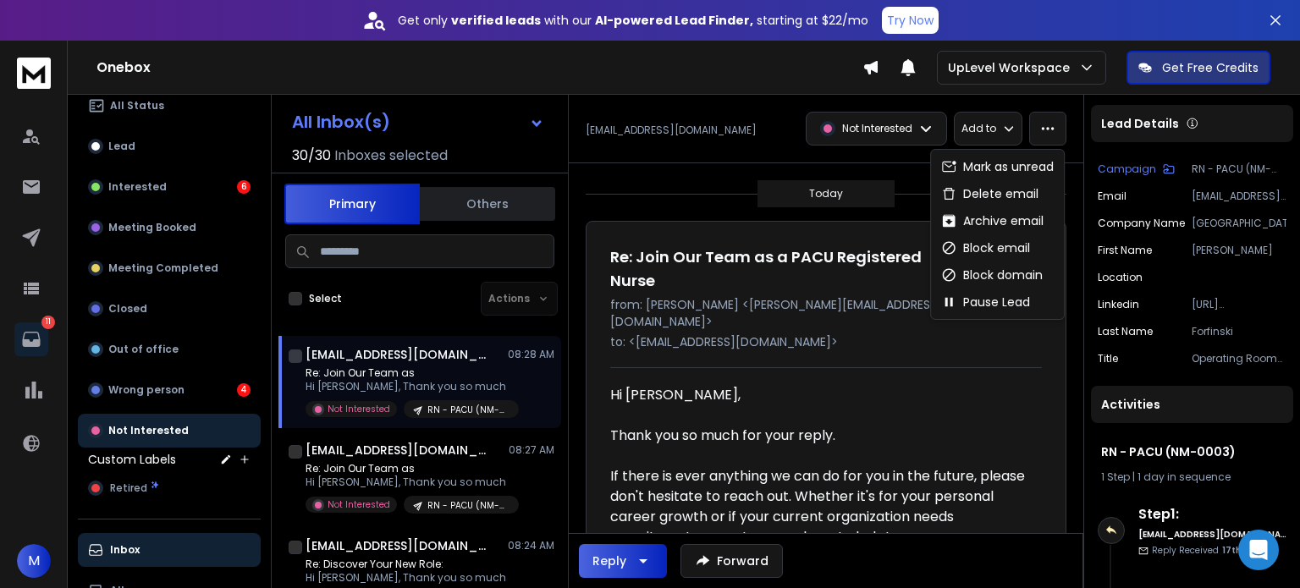
click at [1043, 128] on icon "button" at bounding box center [1048, 128] width 13 height 3
click at [985, 245] on div "Block email" at bounding box center [985, 248] width 89 height 17
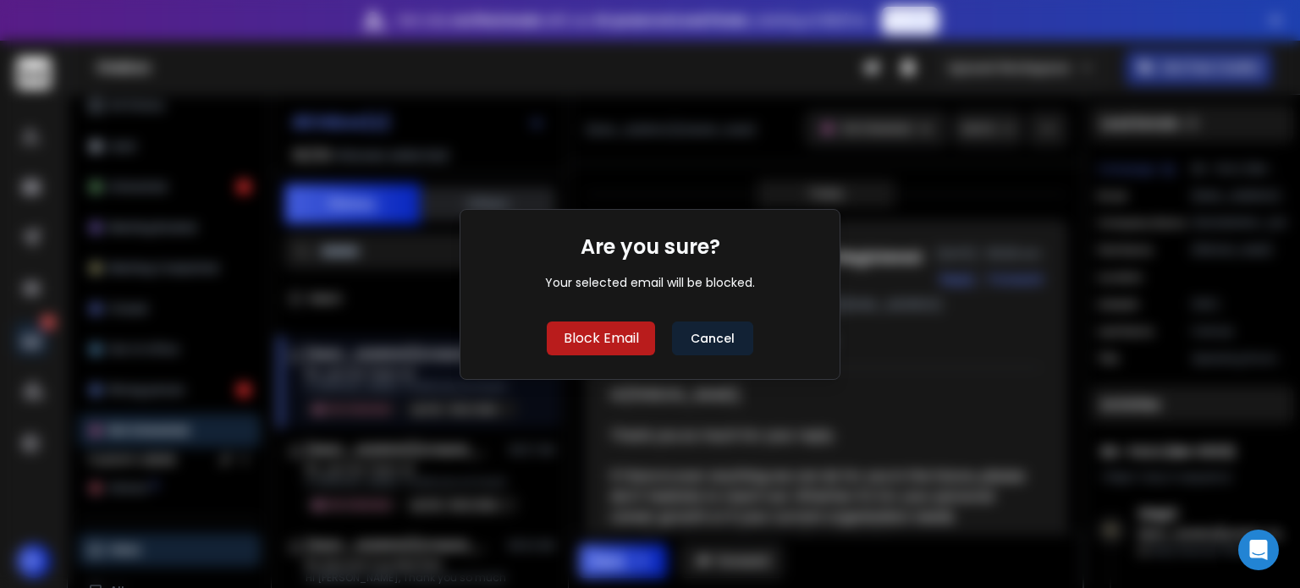
drag, startPoint x: 587, startPoint y: 338, endPoint x: 569, endPoint y: 349, distance: 20.9
click at [587, 339] on button "Block Email" at bounding box center [601, 339] width 108 height 34
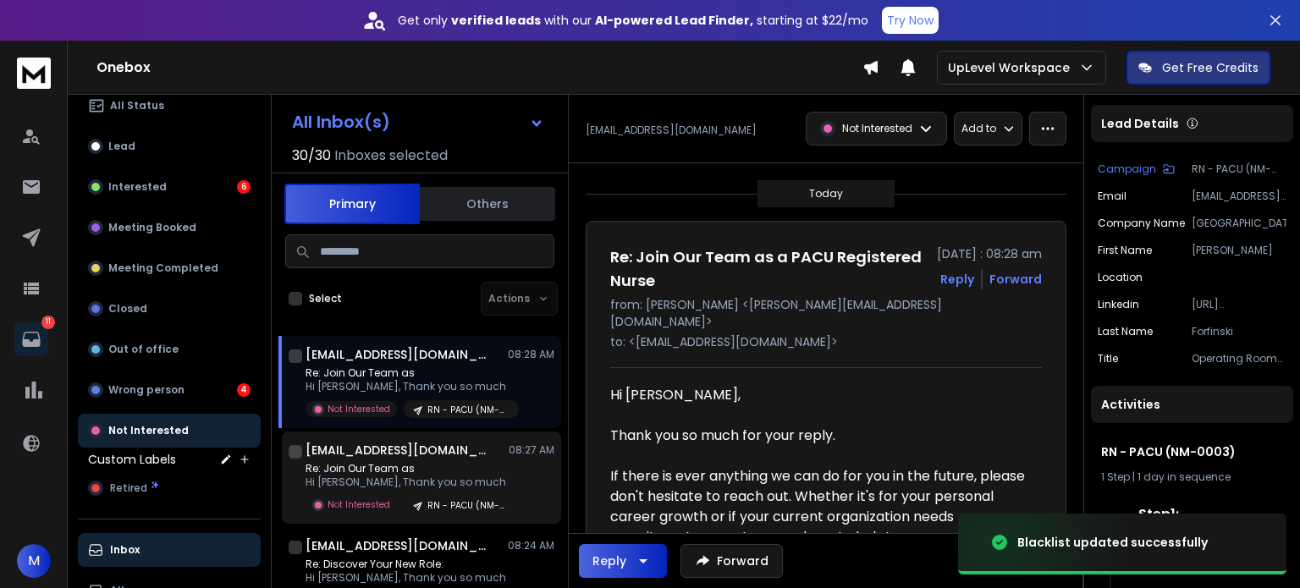
click at [420, 464] on p "Re: Join Our Team as" at bounding box center [407, 469] width 203 height 14
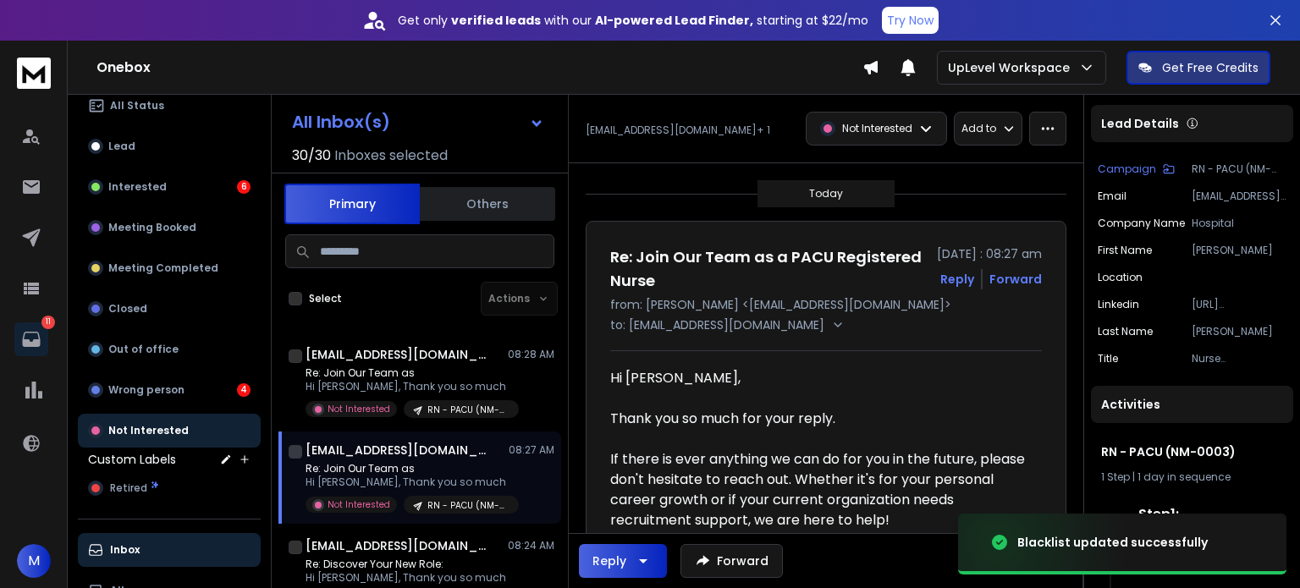
click at [1046, 124] on icon "button" at bounding box center [1047, 128] width 15 height 15
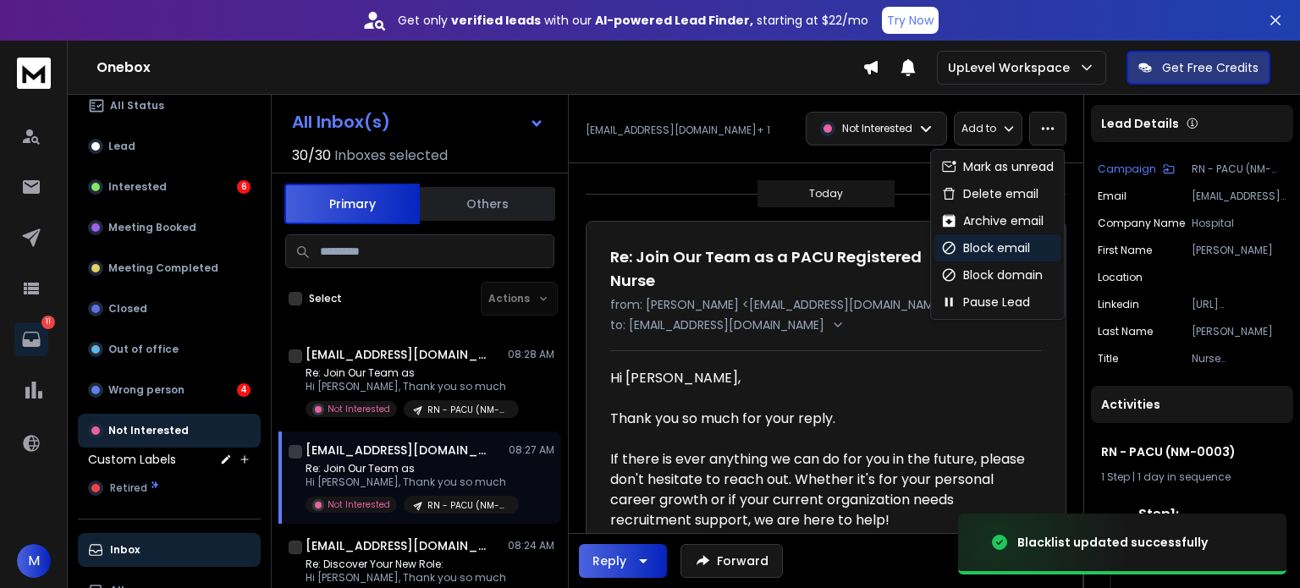
click at [996, 247] on div "Block email" at bounding box center [985, 248] width 89 height 17
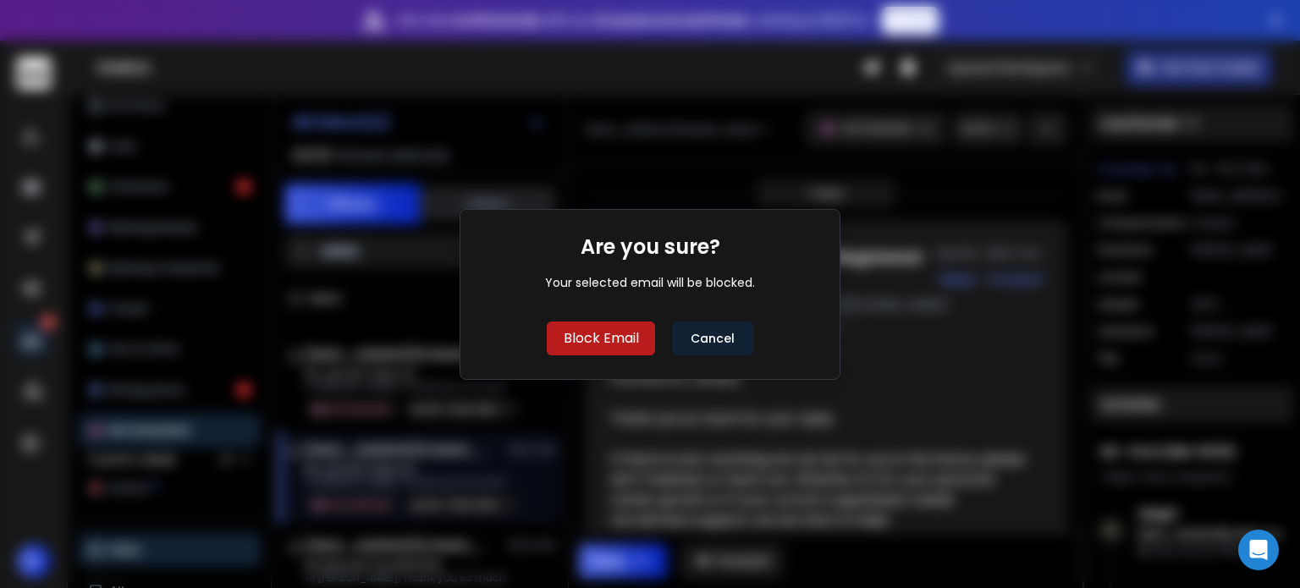
drag, startPoint x: 598, startPoint y: 339, endPoint x: 559, endPoint y: 356, distance: 42.1
click at [598, 340] on button "Block Email" at bounding box center [601, 339] width 108 height 34
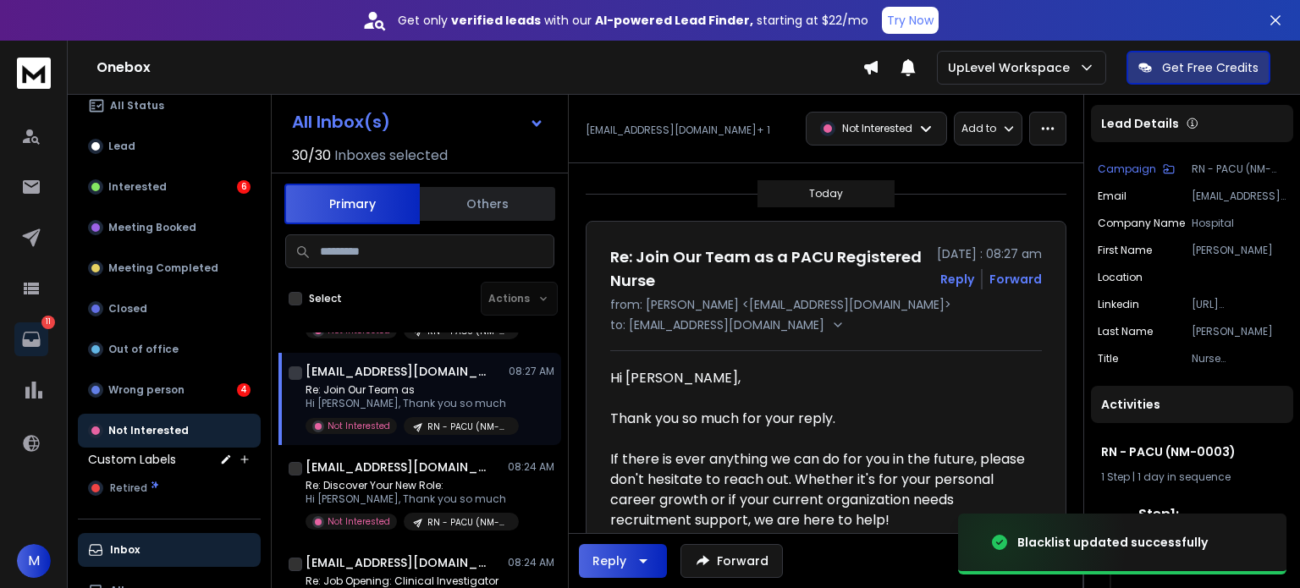
scroll to position [85, 0]
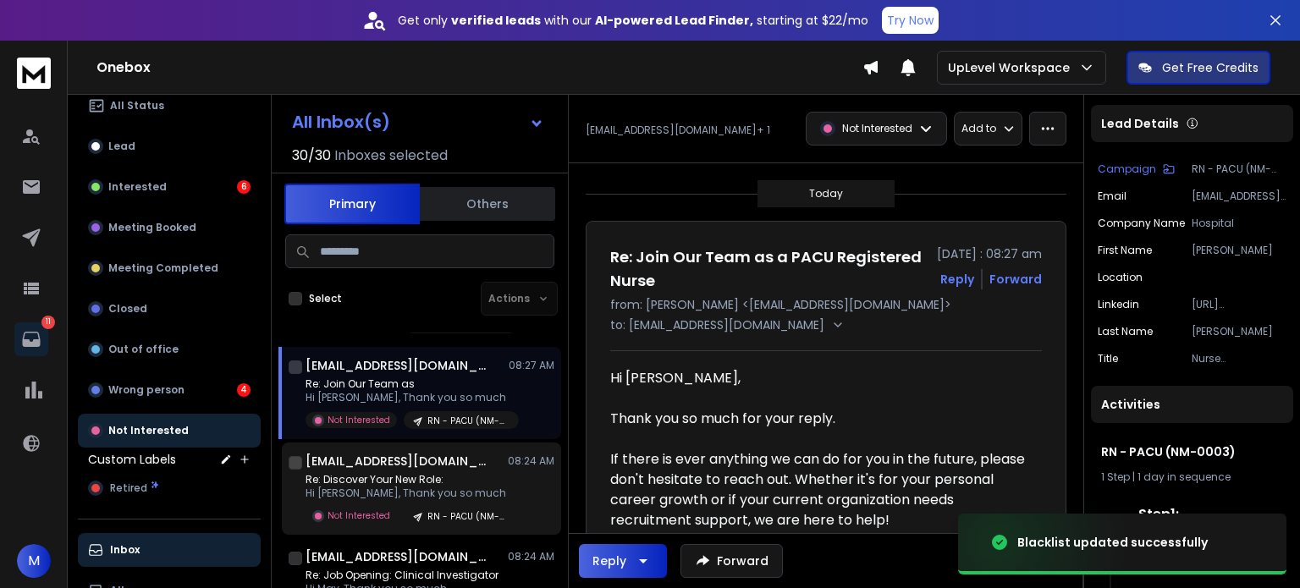
click at [386, 477] on p "Re: Discover Your New Role:" at bounding box center [407, 480] width 203 height 14
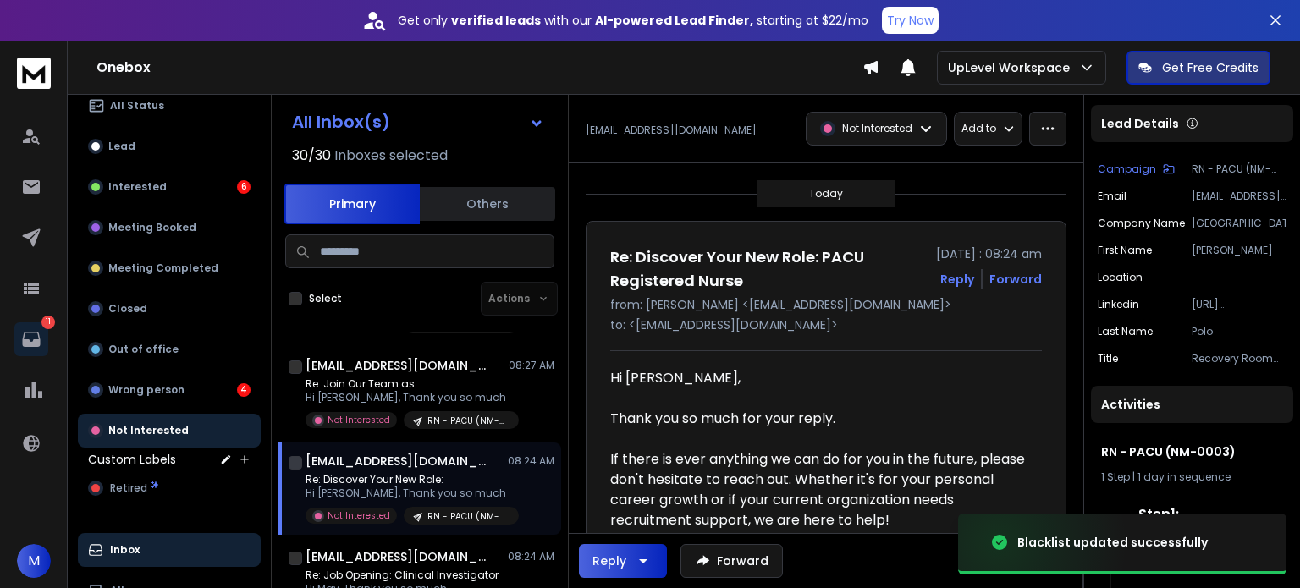
click at [1046, 131] on icon "button" at bounding box center [1047, 128] width 15 height 15
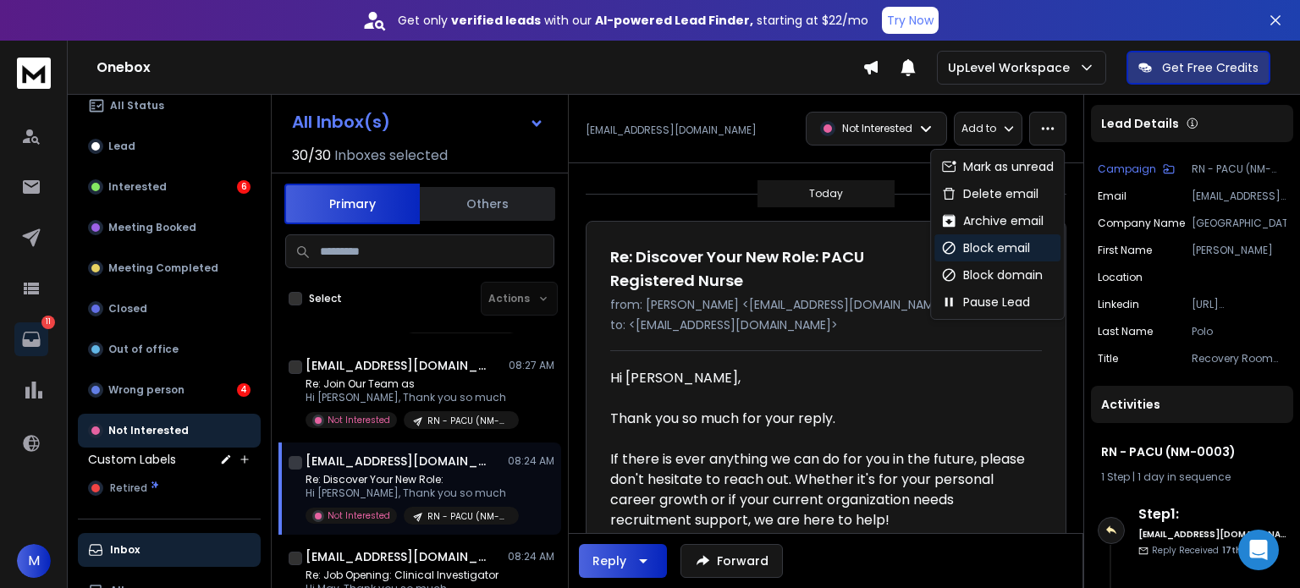
click at [966, 244] on div "Block email" at bounding box center [985, 248] width 89 height 17
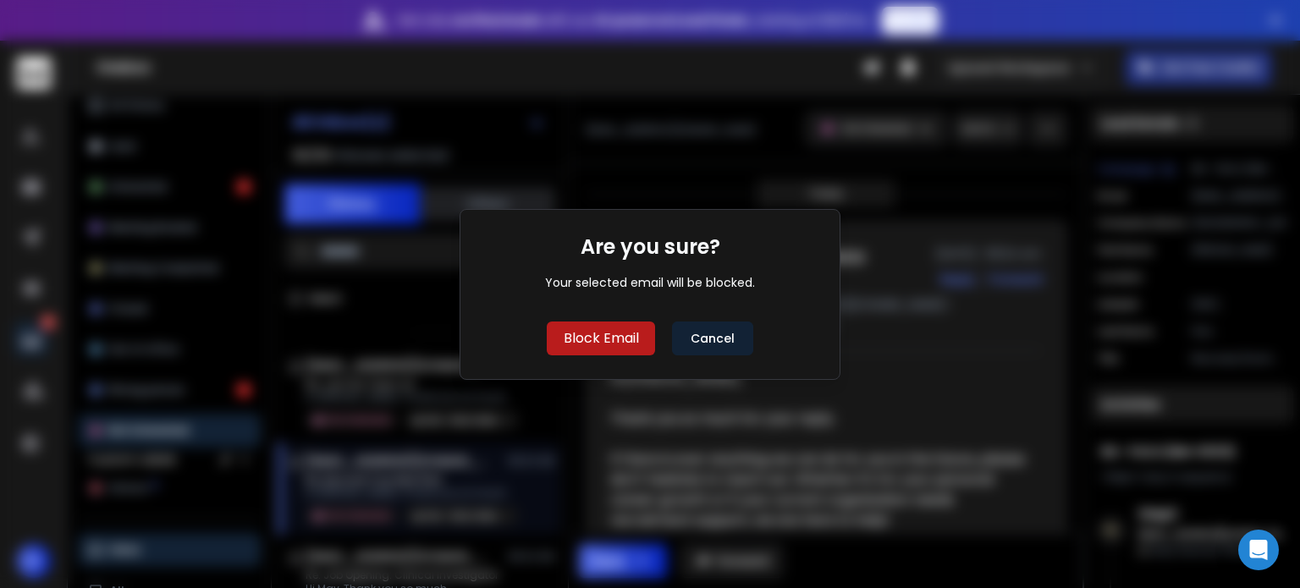
click at [590, 338] on button "Block Email" at bounding box center [601, 339] width 108 height 34
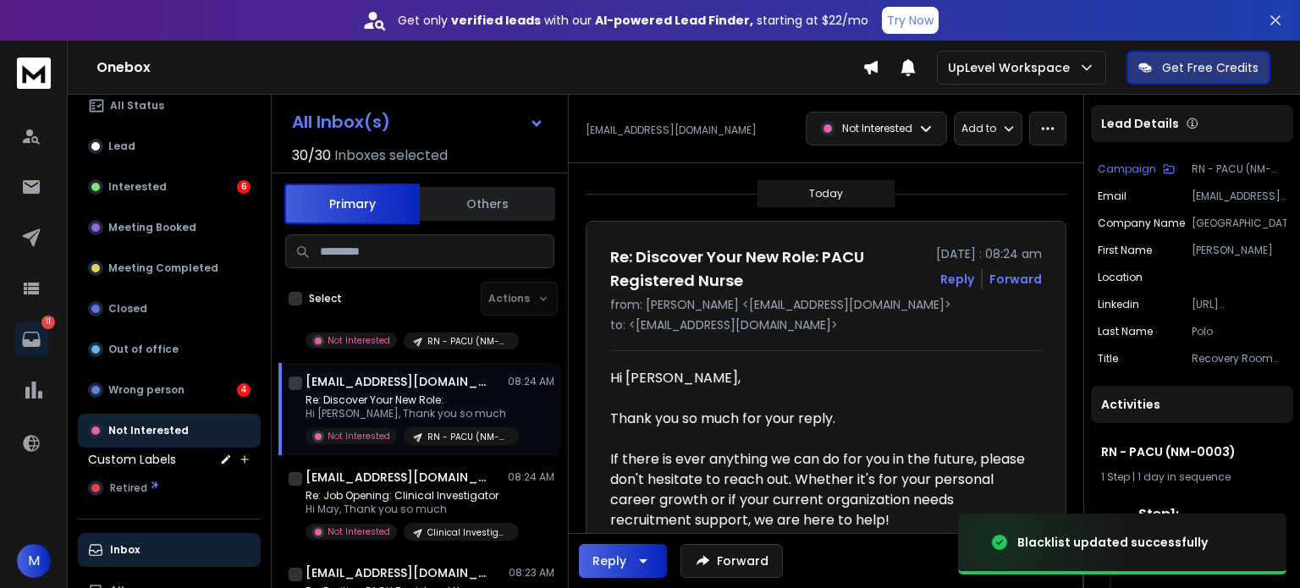
scroll to position [169, 0]
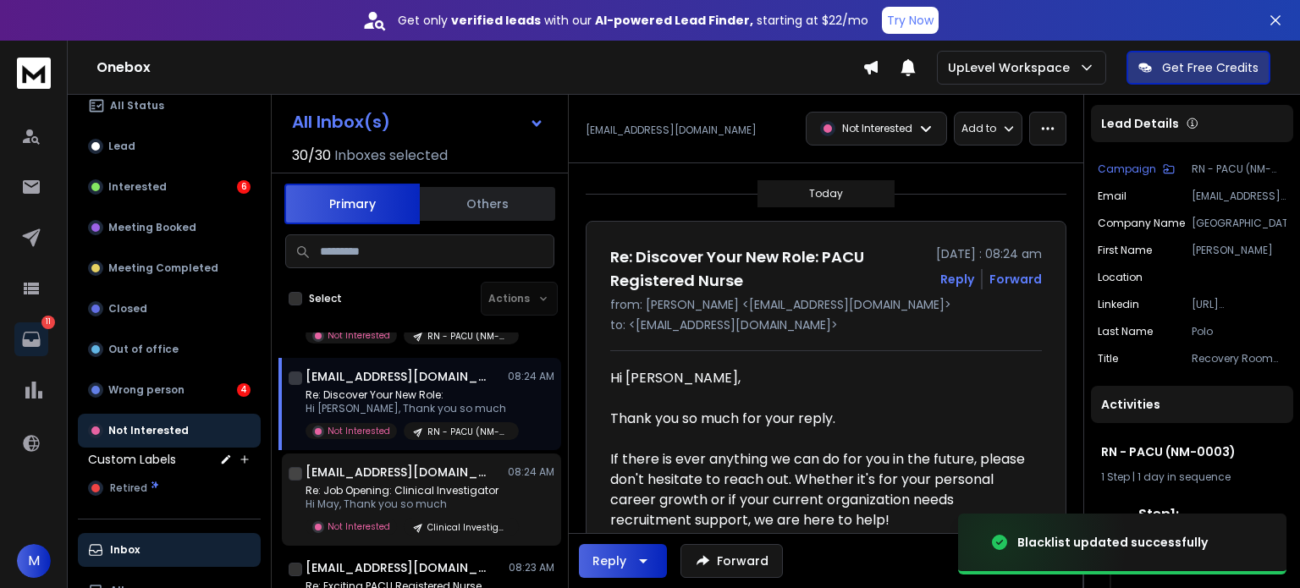
click at [395, 483] on div "[EMAIL_ADDRESS][DOMAIN_NAME] 08:24 AM Re: Job Opening: Clinical Investigator Hi…" at bounding box center [430, 500] width 249 height 72
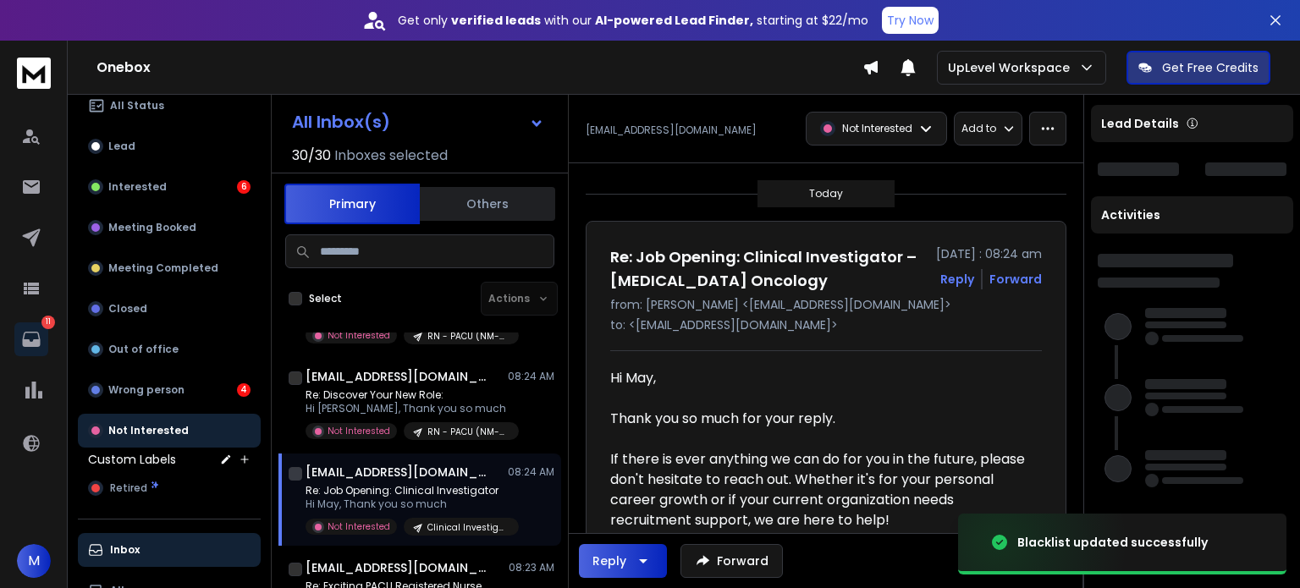
click at [1051, 128] on icon "button" at bounding box center [1047, 128] width 15 height 15
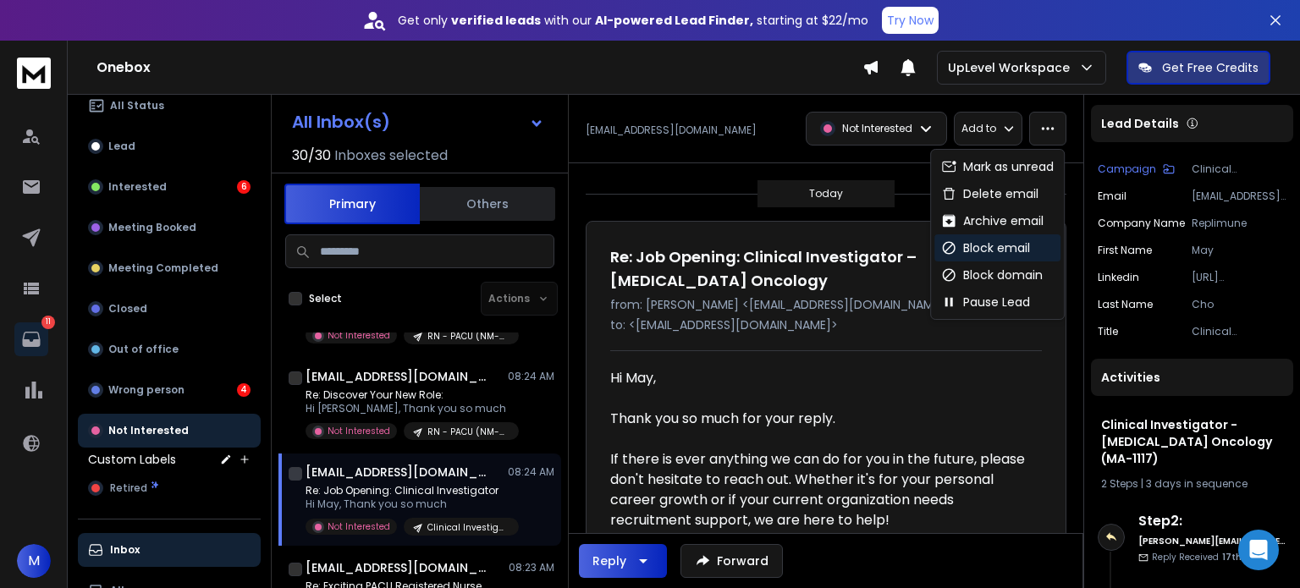
click at [990, 247] on div "Block email" at bounding box center [985, 248] width 89 height 17
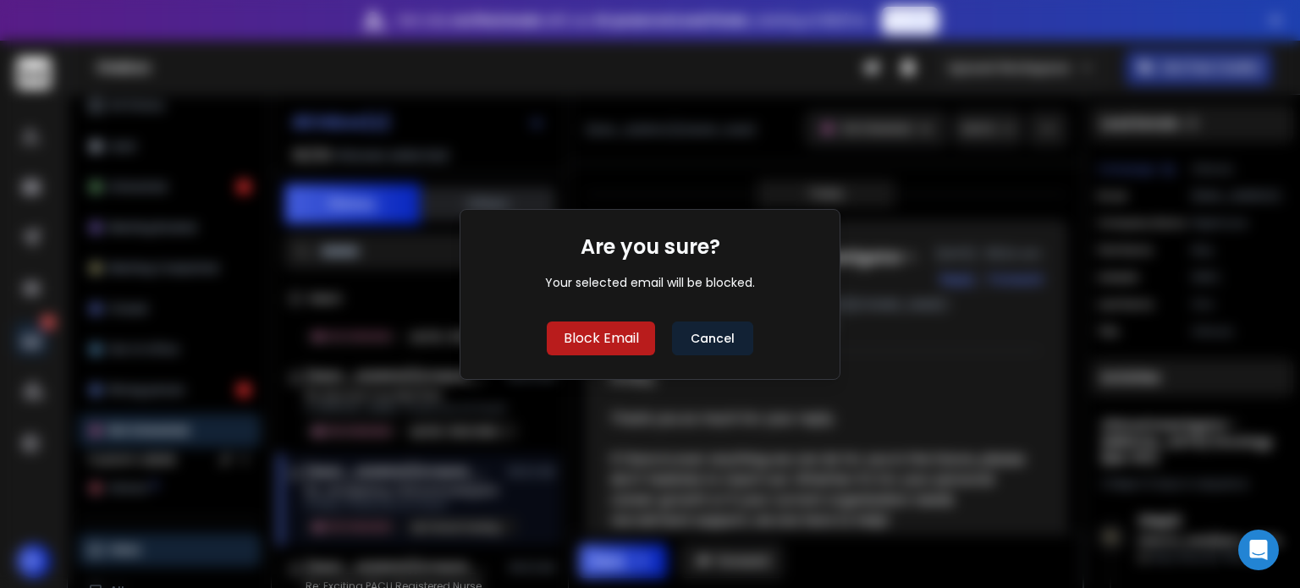
click at [588, 341] on button "Block Email" at bounding box center [601, 339] width 108 height 34
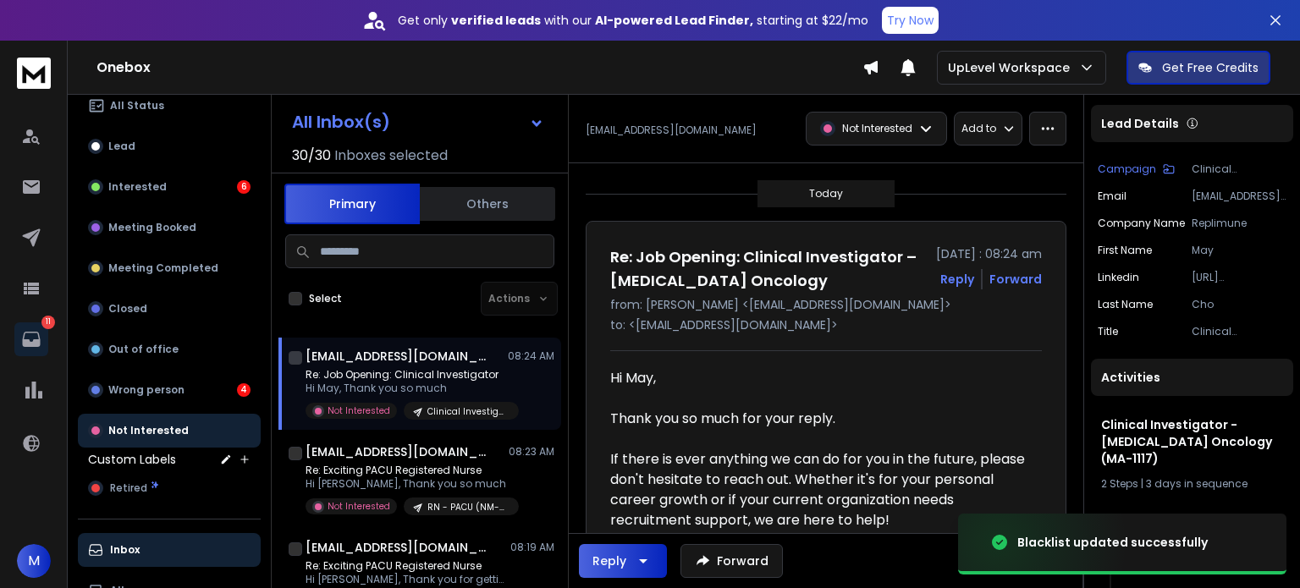
scroll to position [339, 0]
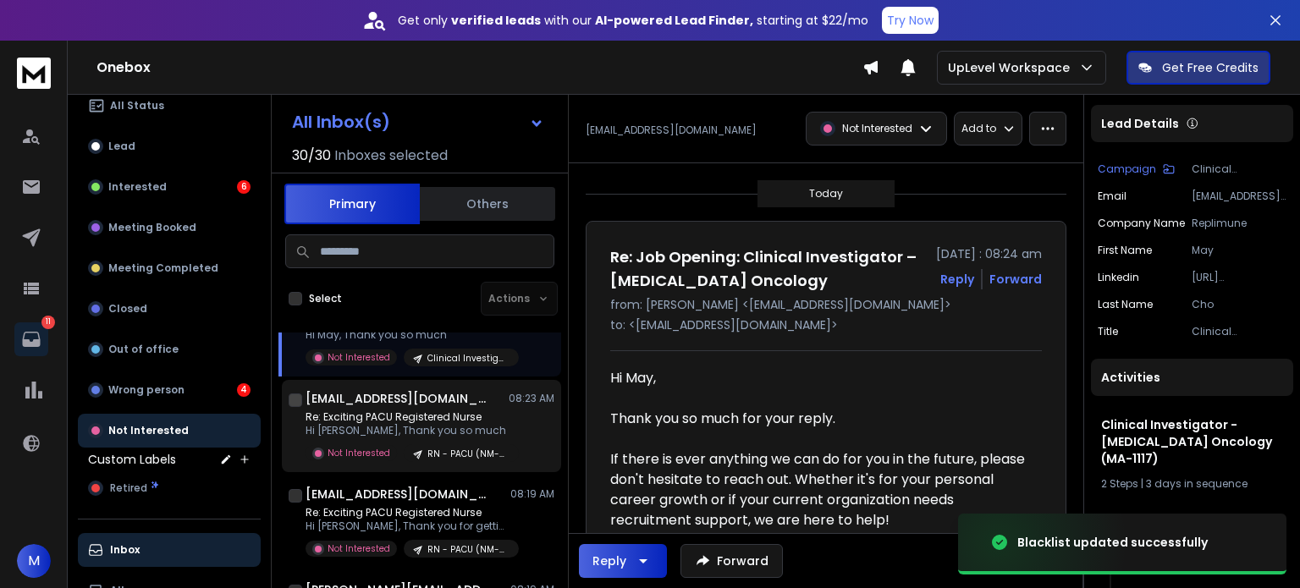
click at [404, 416] on p "Re: Exciting PACU Registered Nurse" at bounding box center [407, 418] width 203 height 14
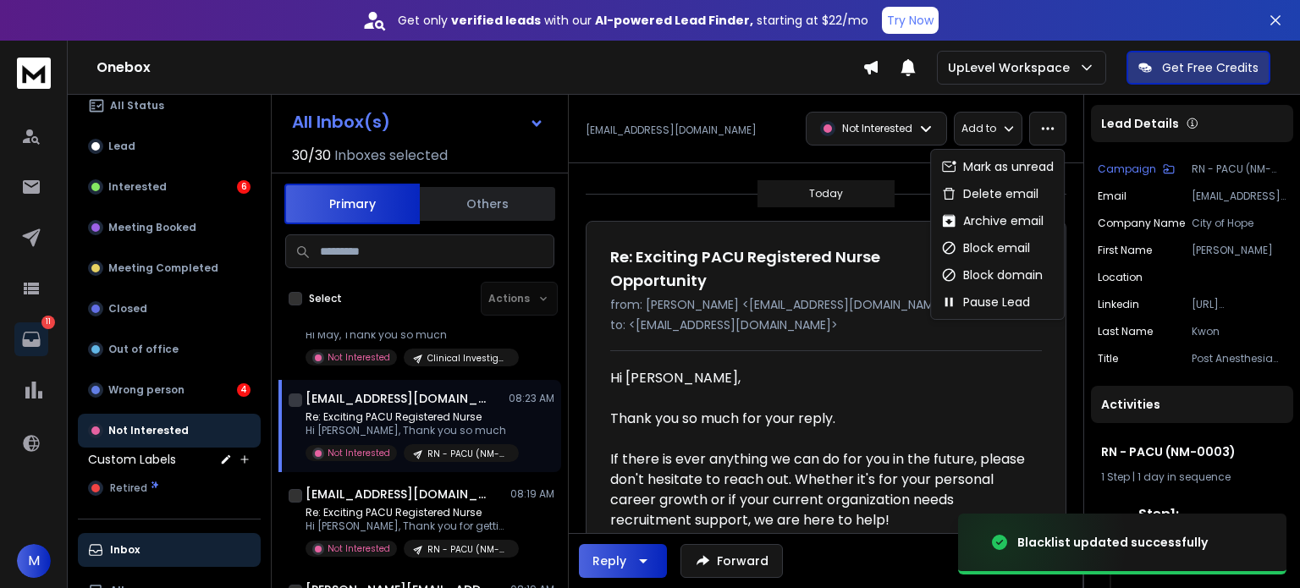
click at [1051, 128] on icon "button" at bounding box center [1047, 128] width 15 height 15
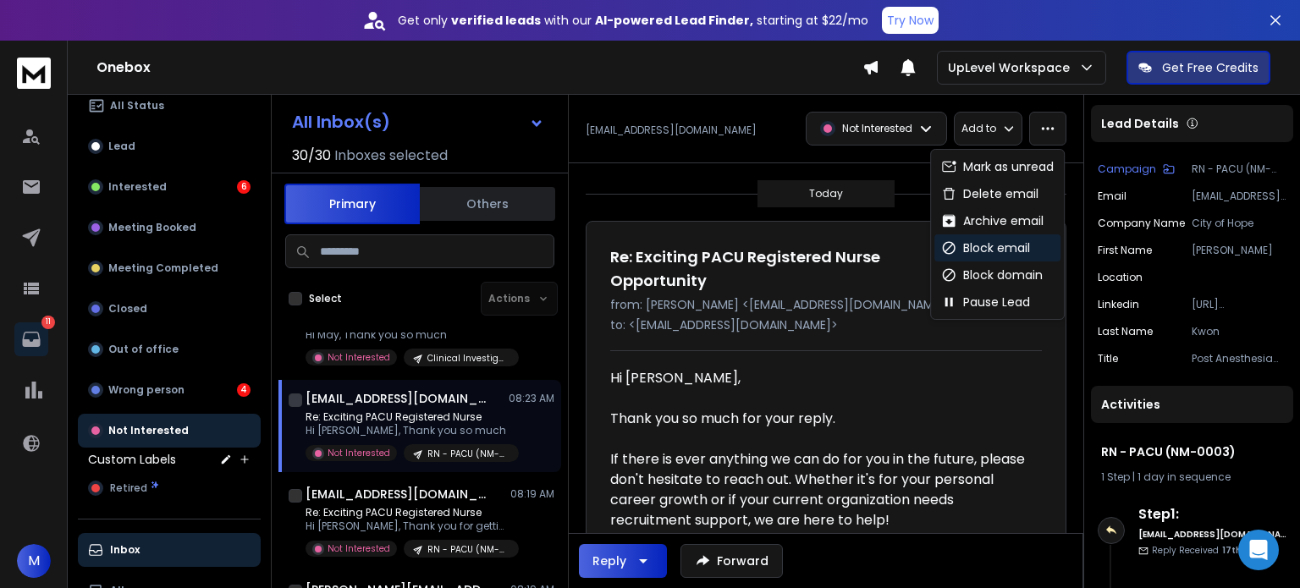
click at [1001, 251] on div "Block email" at bounding box center [985, 248] width 89 height 17
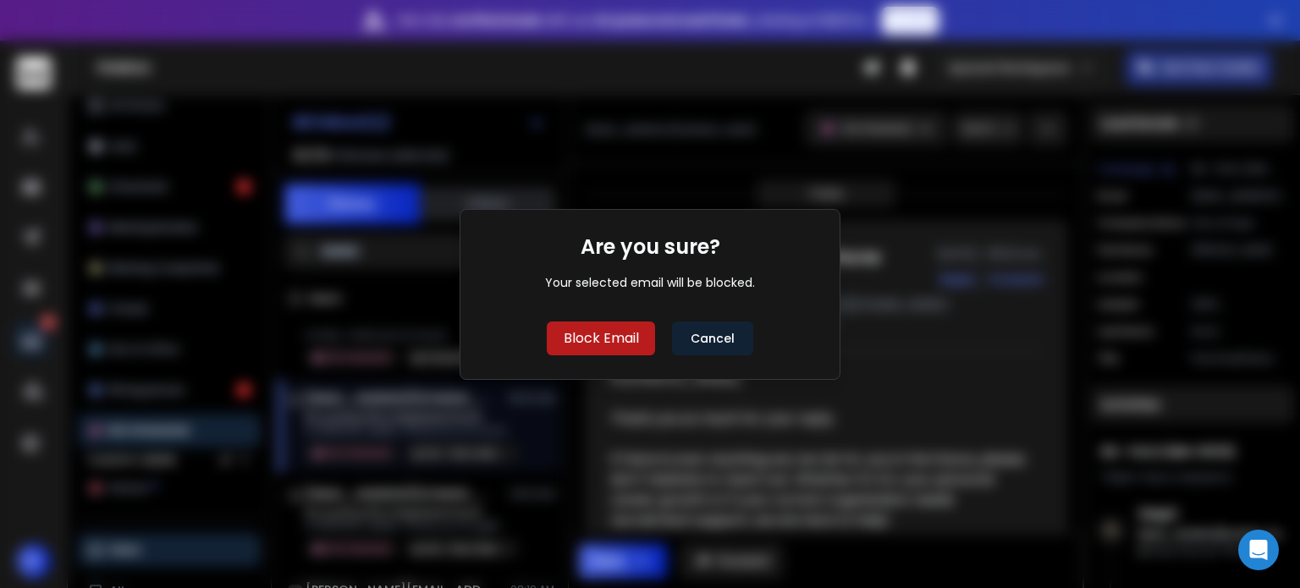
click at [634, 331] on button "Block Email" at bounding box center [601, 339] width 108 height 34
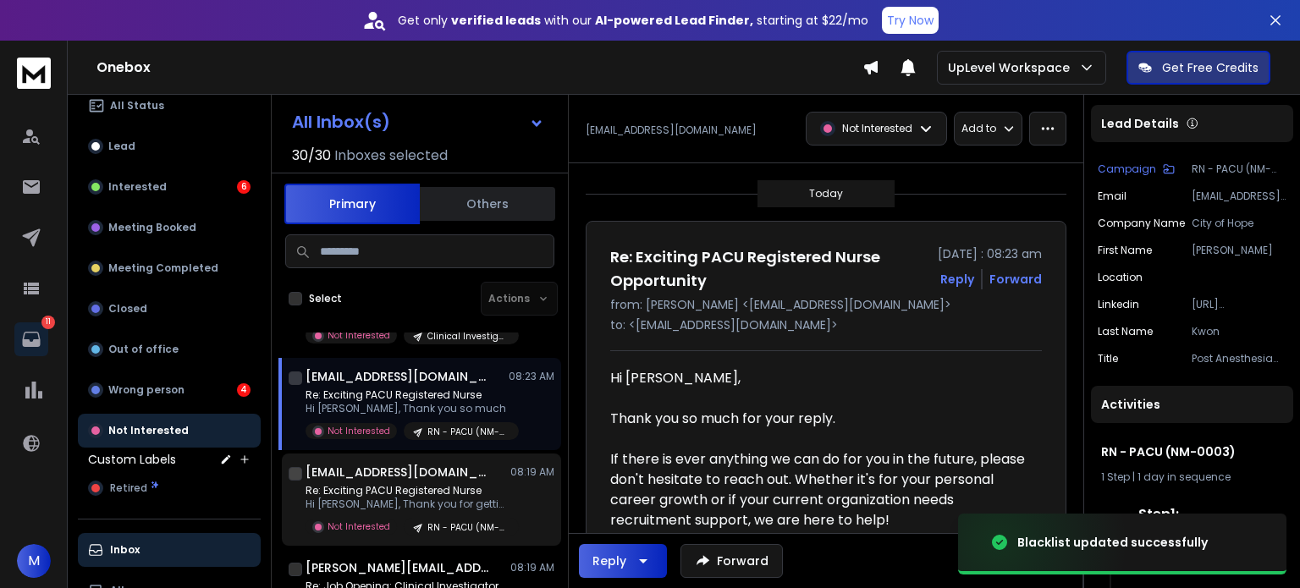
scroll to position [423, 0]
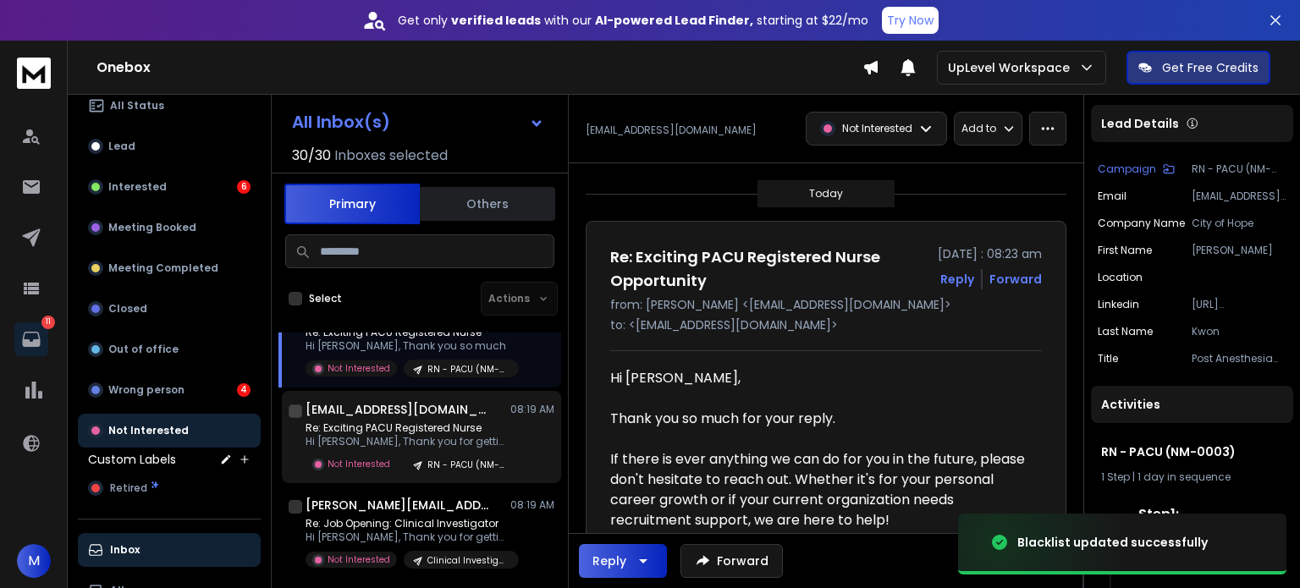
click at [400, 433] on p "Re: Exciting PACU Registered Nurse" at bounding box center [407, 429] width 203 height 14
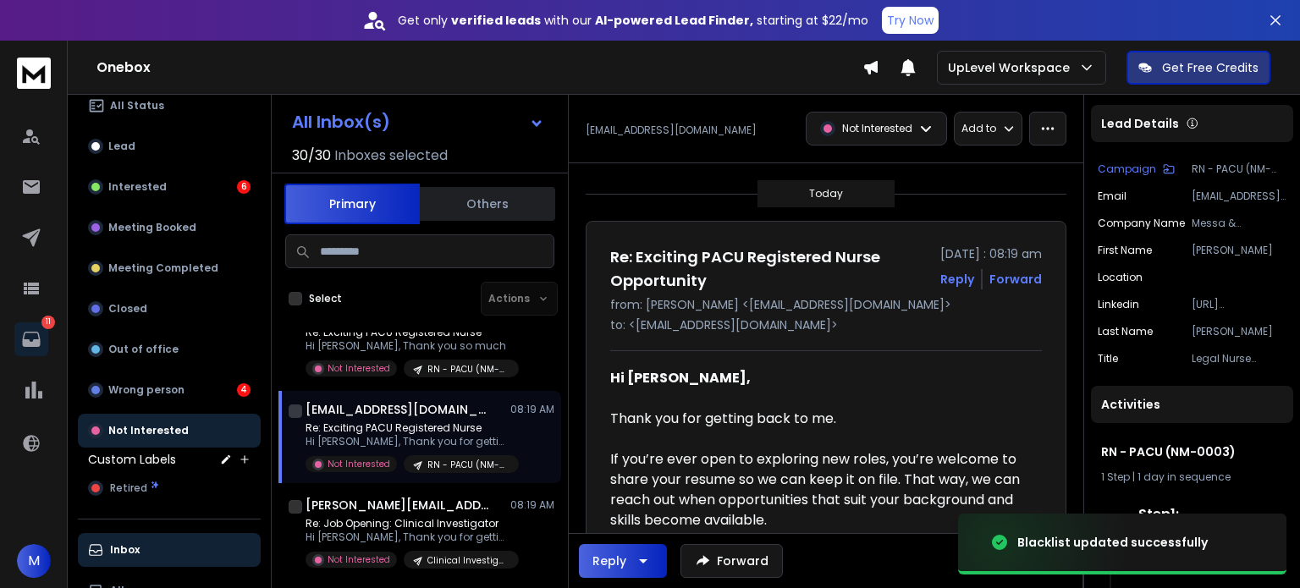
click at [1047, 130] on icon "button" at bounding box center [1047, 128] width 15 height 15
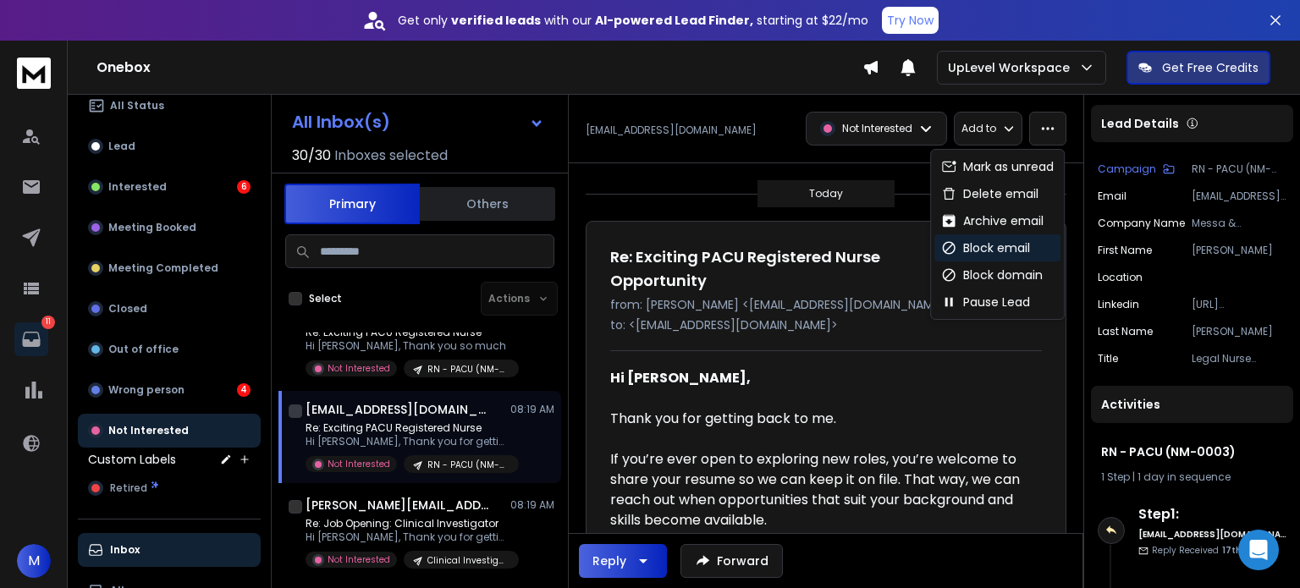
click at [982, 250] on div "Block email" at bounding box center [985, 248] width 89 height 17
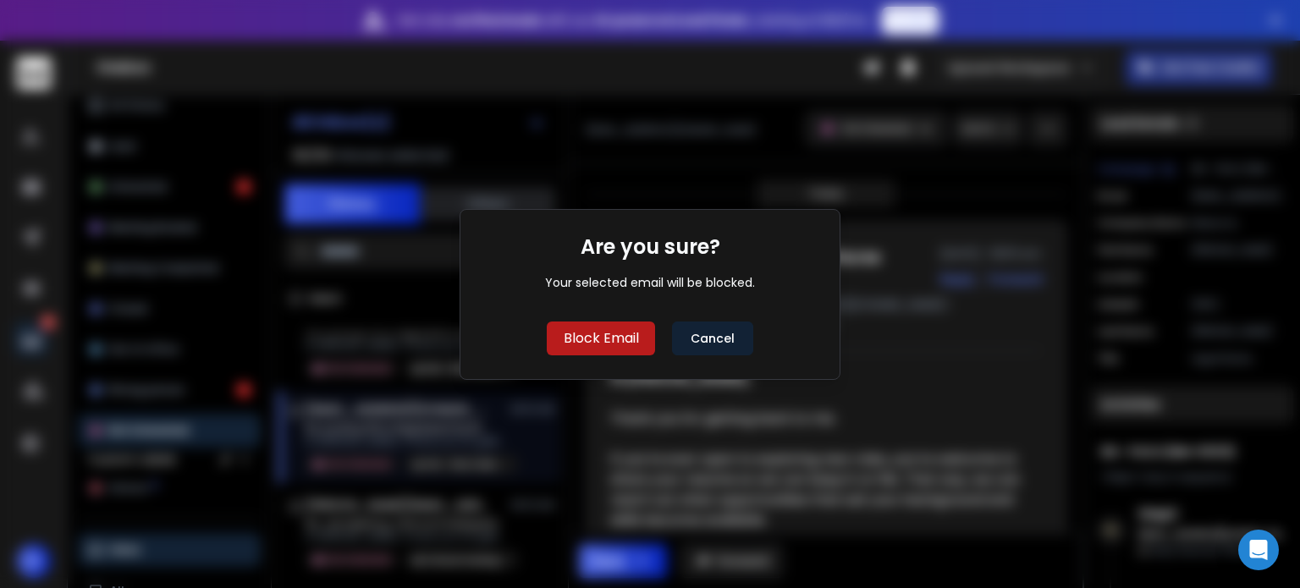
click at [589, 334] on button "Block Email" at bounding box center [601, 339] width 108 height 34
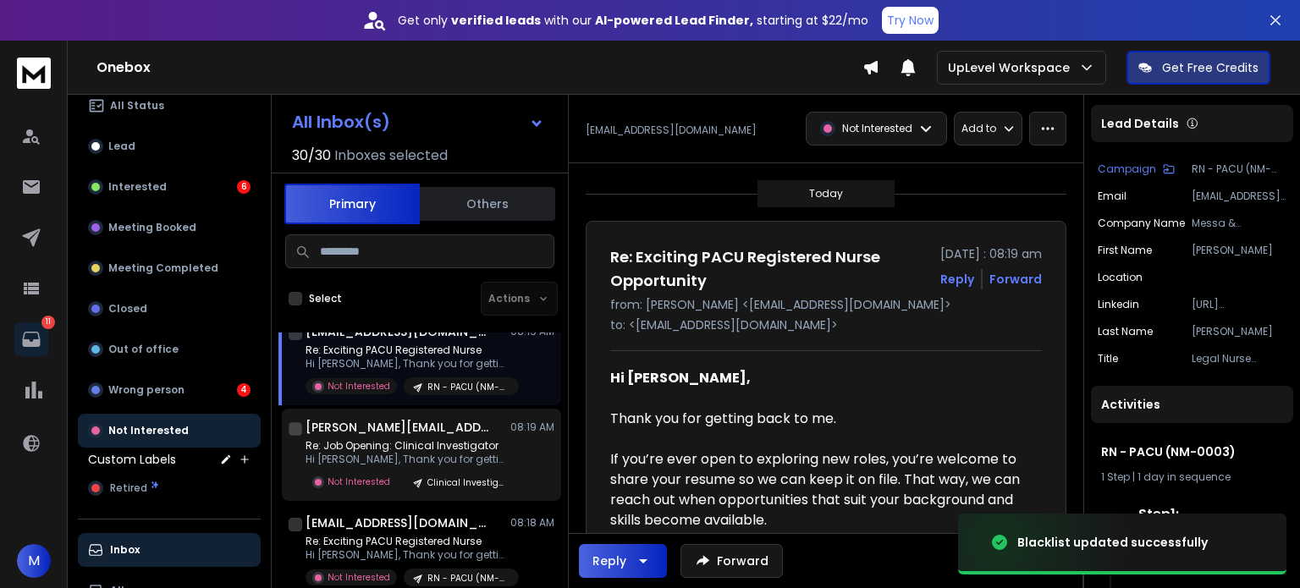
scroll to position [508, 0]
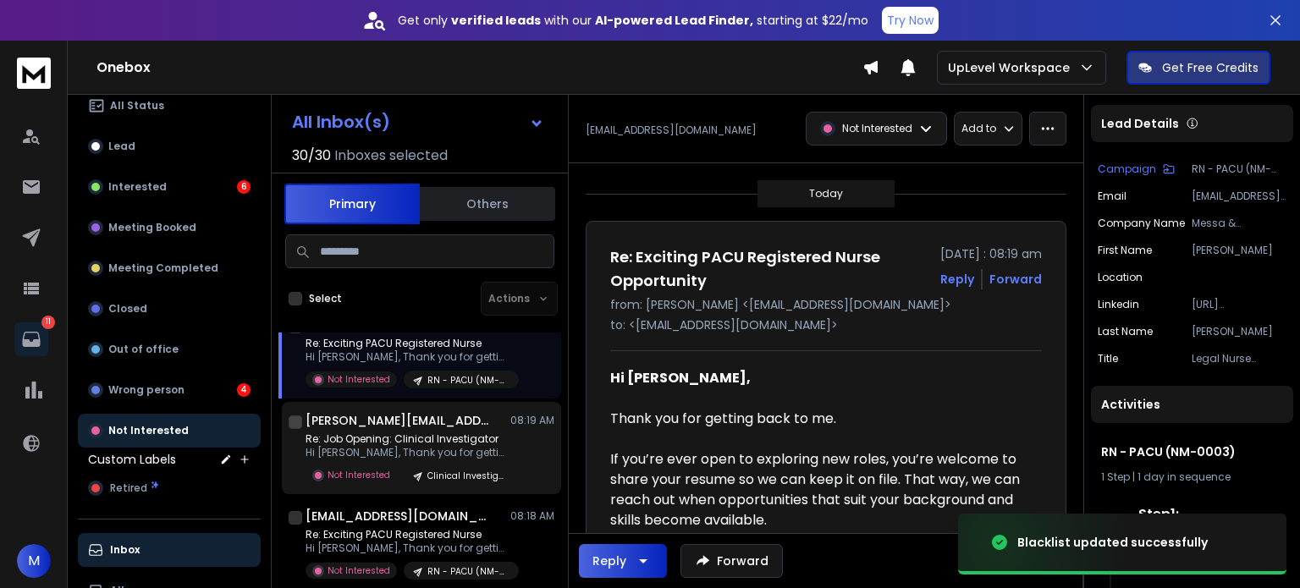
click at [437, 430] on div "[PERSON_NAME][EMAIL_ADDRESS][DOMAIN_NAME] 08:19 AM Re: Job Opening: Clinical In…" at bounding box center [430, 448] width 249 height 72
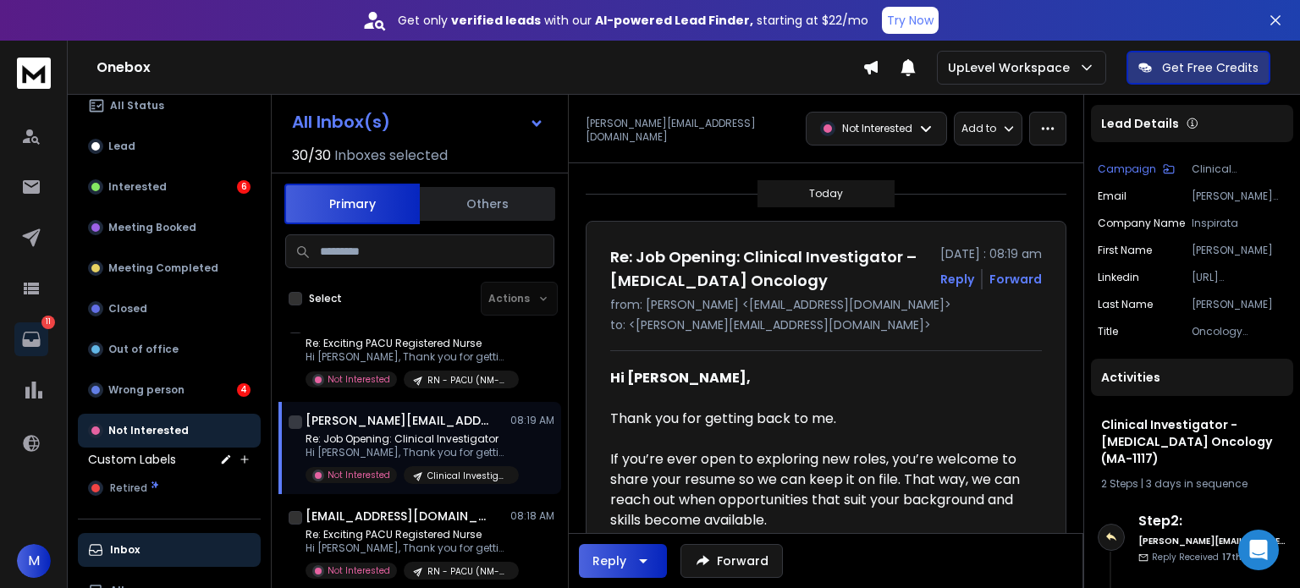
click at [1040, 116] on button "button" at bounding box center [1047, 129] width 37 height 34
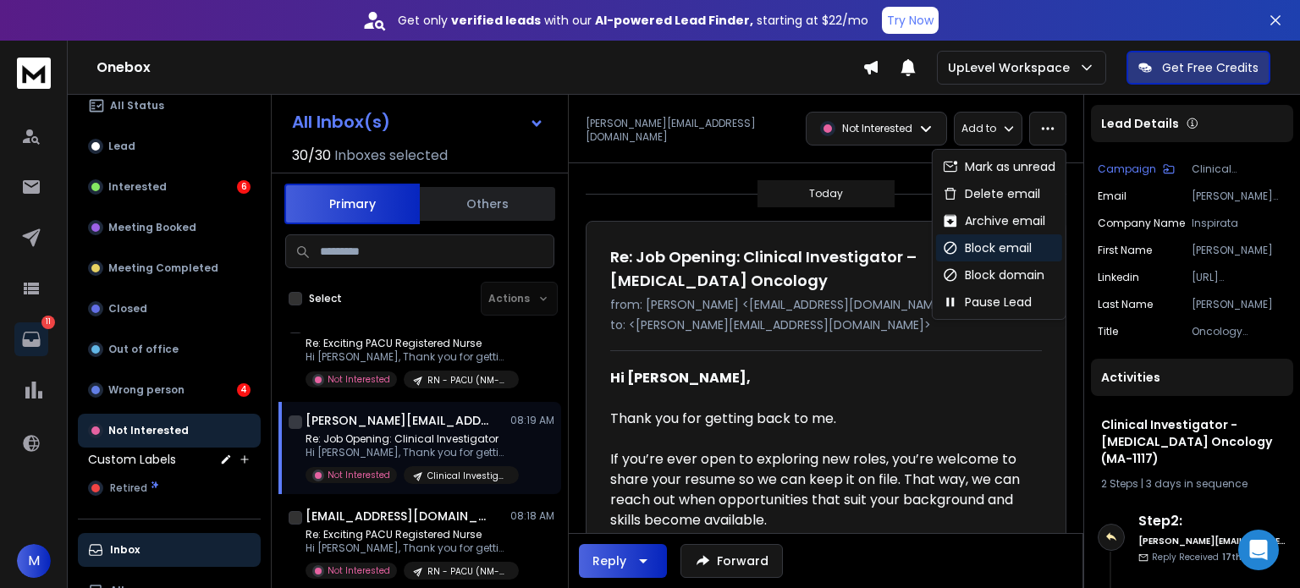
click at [994, 243] on div "Block email" at bounding box center [987, 248] width 89 height 17
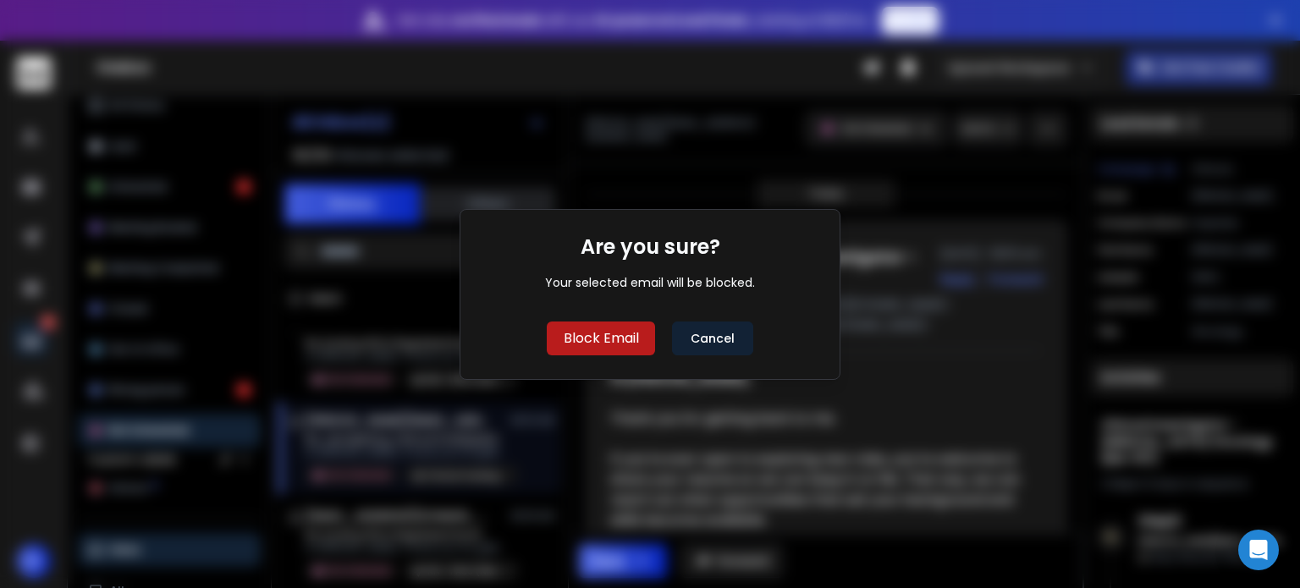
click at [604, 344] on button "Block Email" at bounding box center [601, 339] width 108 height 34
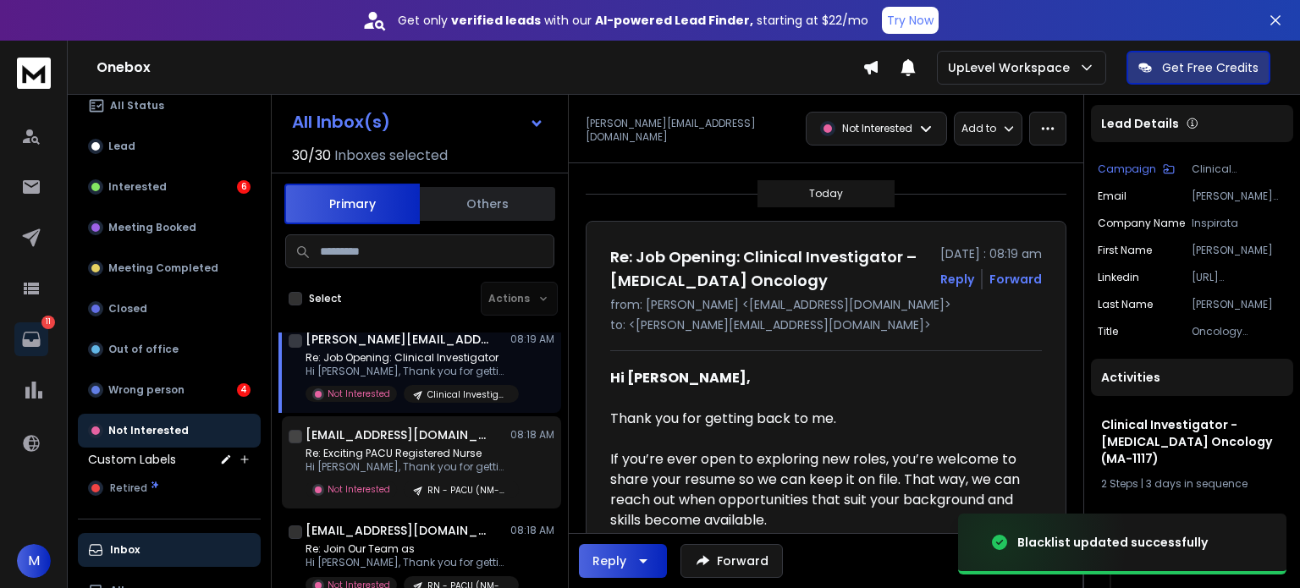
scroll to position [593, 0]
click at [450, 453] on p "Re: Exciting PACU Registered Nurse" at bounding box center [407, 451] width 203 height 14
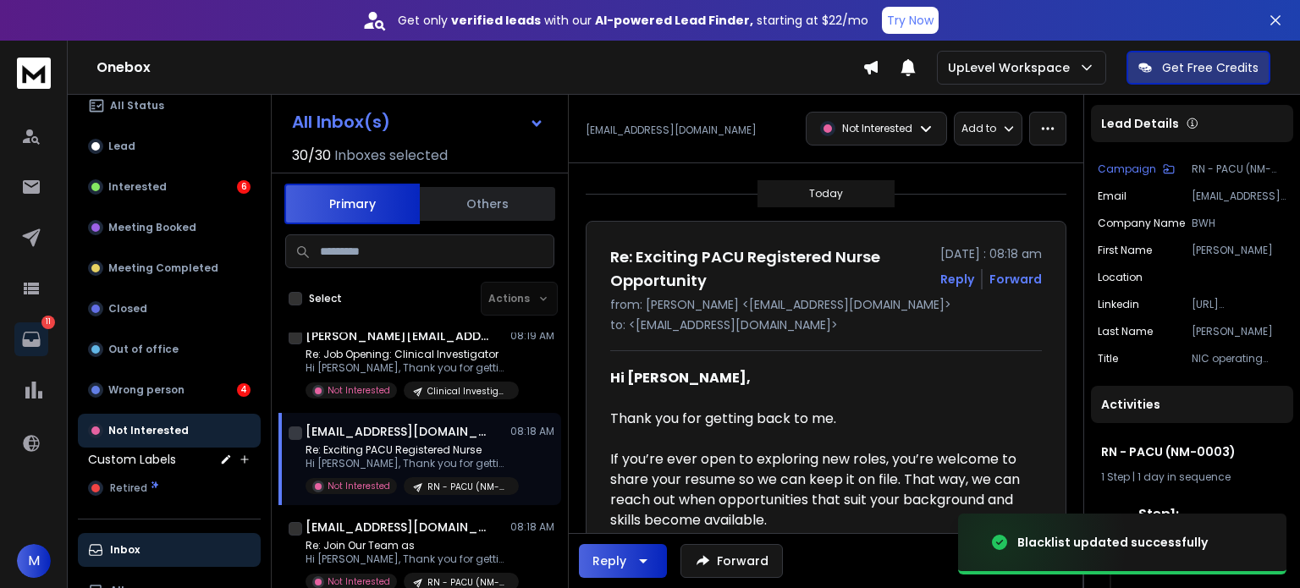
click at [1043, 128] on icon "button" at bounding box center [1048, 128] width 13 height 3
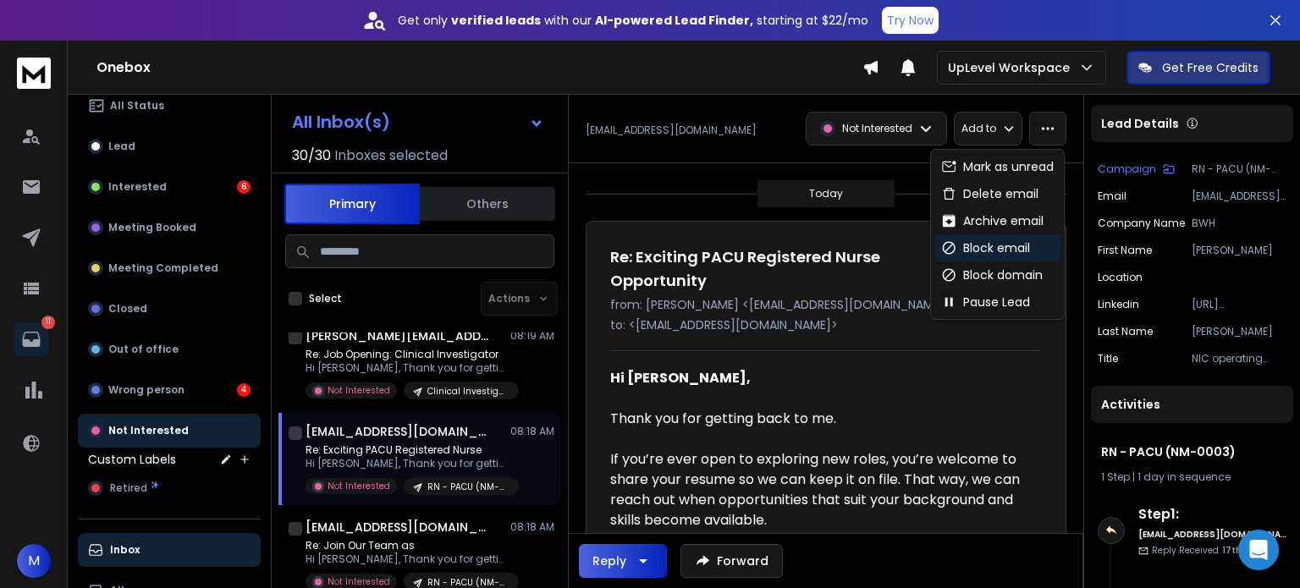
click at [972, 240] on div "Block email" at bounding box center [985, 248] width 89 height 17
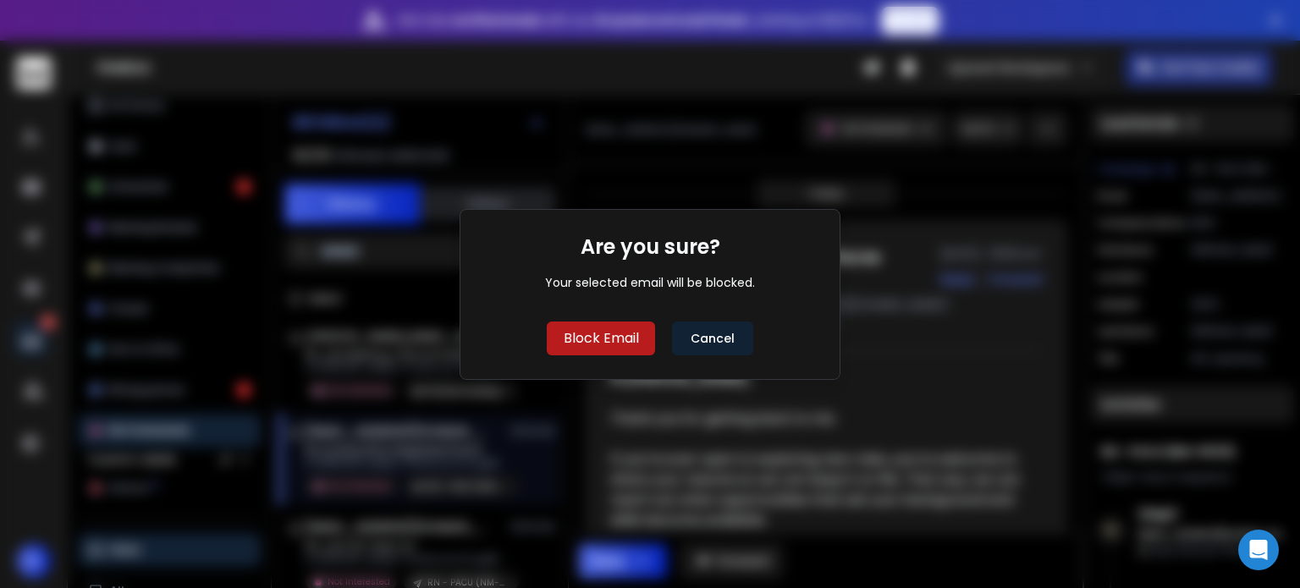
click at [601, 338] on button "Block Email" at bounding box center [601, 339] width 108 height 34
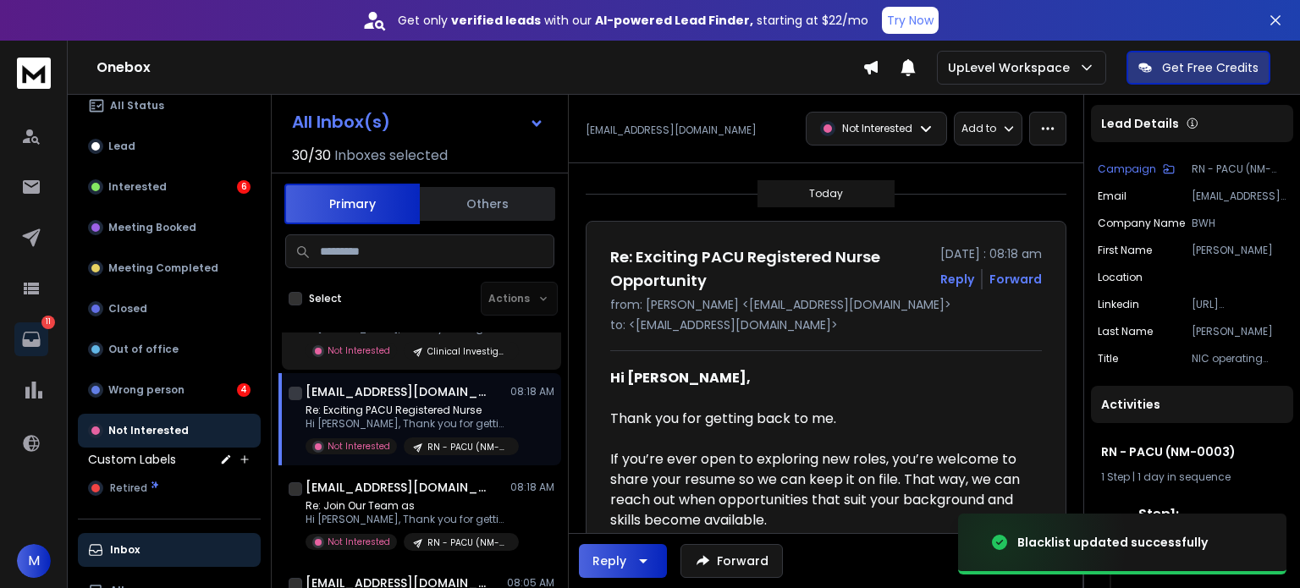
scroll to position [677, 0]
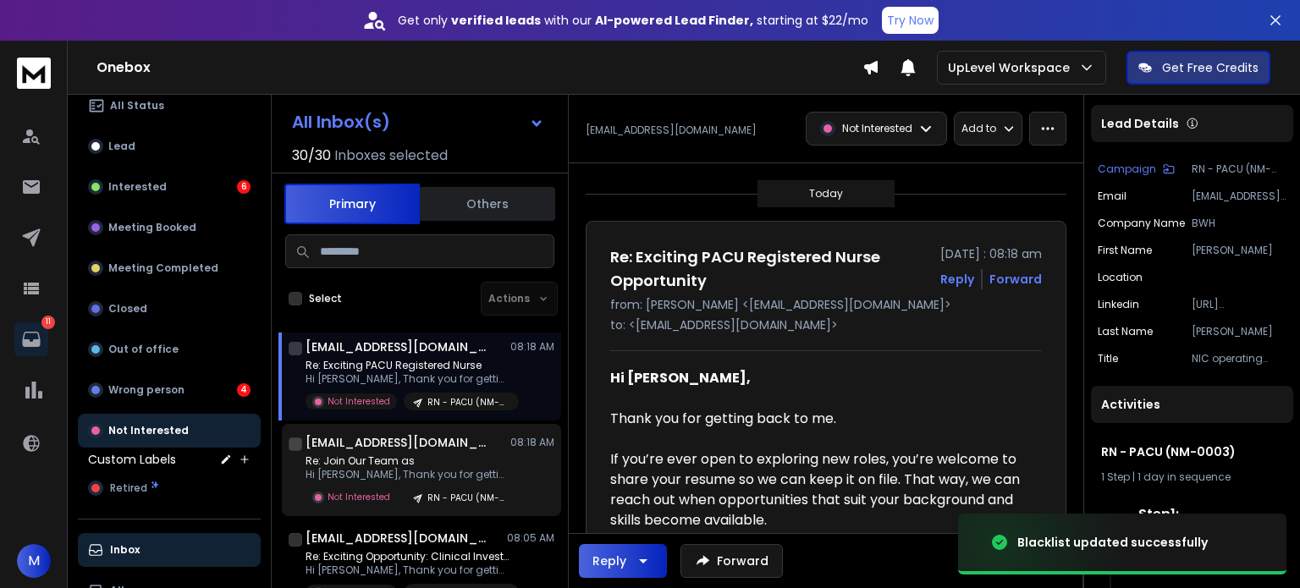
click at [413, 456] on p "Re: Join Our Team as" at bounding box center [407, 462] width 203 height 14
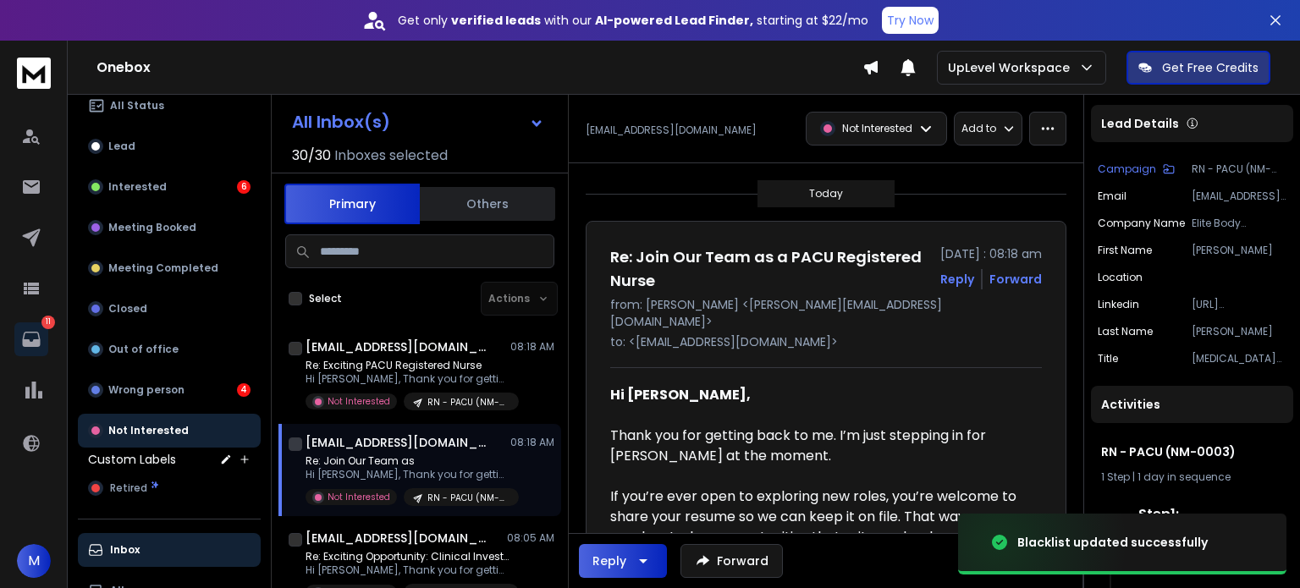
click at [1046, 131] on icon "button" at bounding box center [1047, 128] width 15 height 15
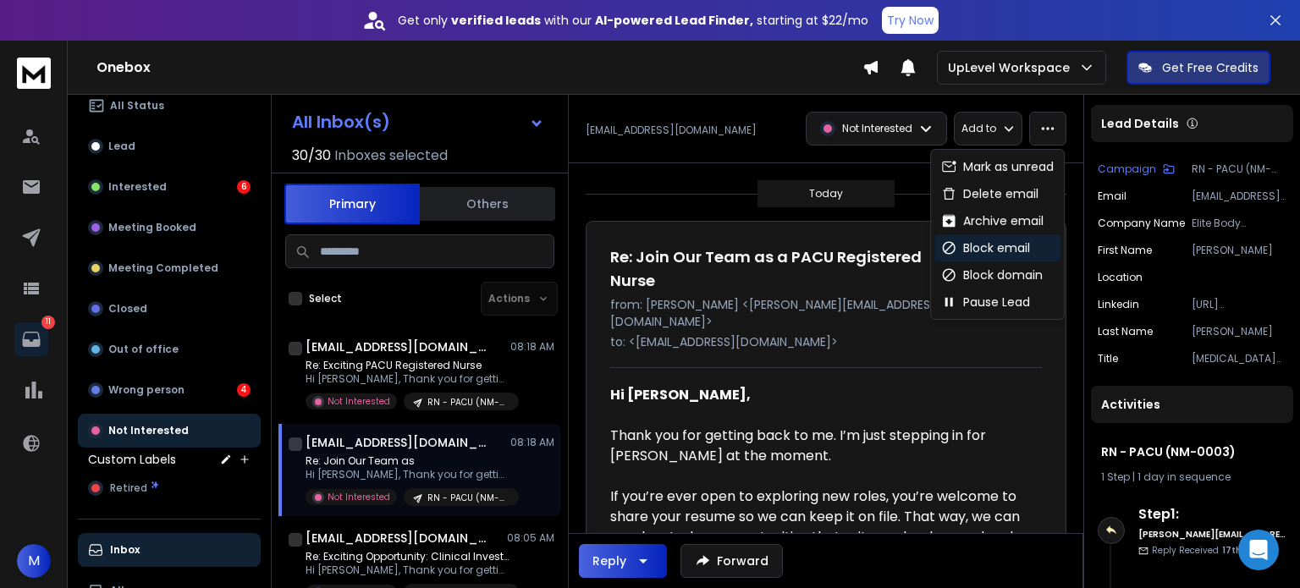
click at [1001, 242] on div "Block email" at bounding box center [985, 248] width 89 height 17
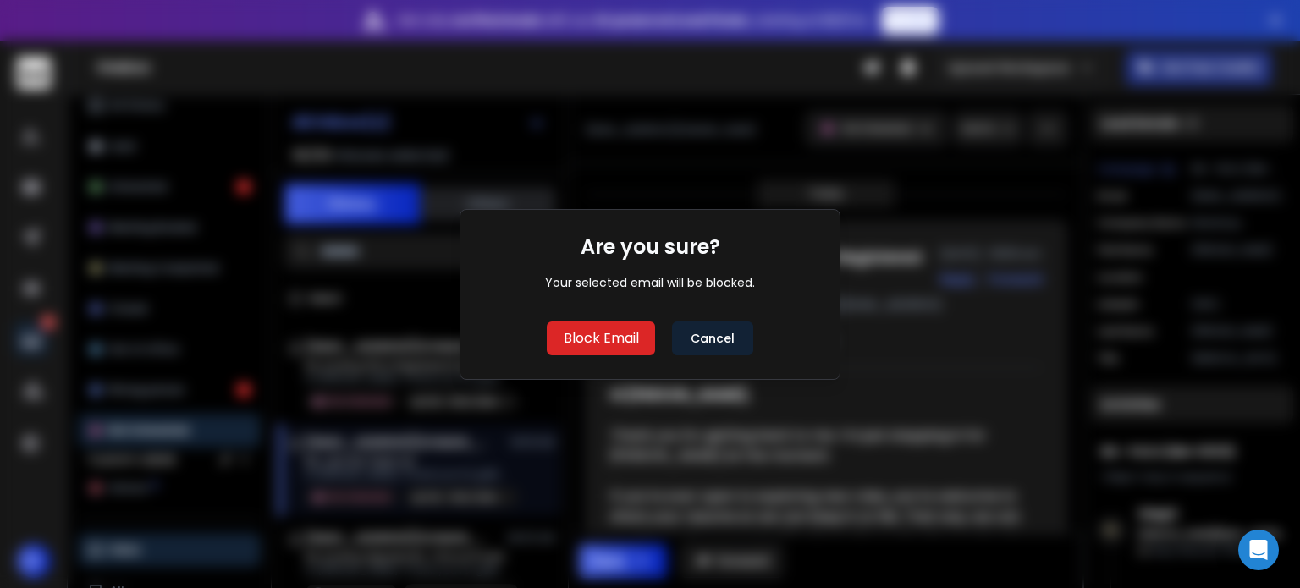
click at [718, 334] on button "Cancel" at bounding box center [712, 339] width 81 height 34
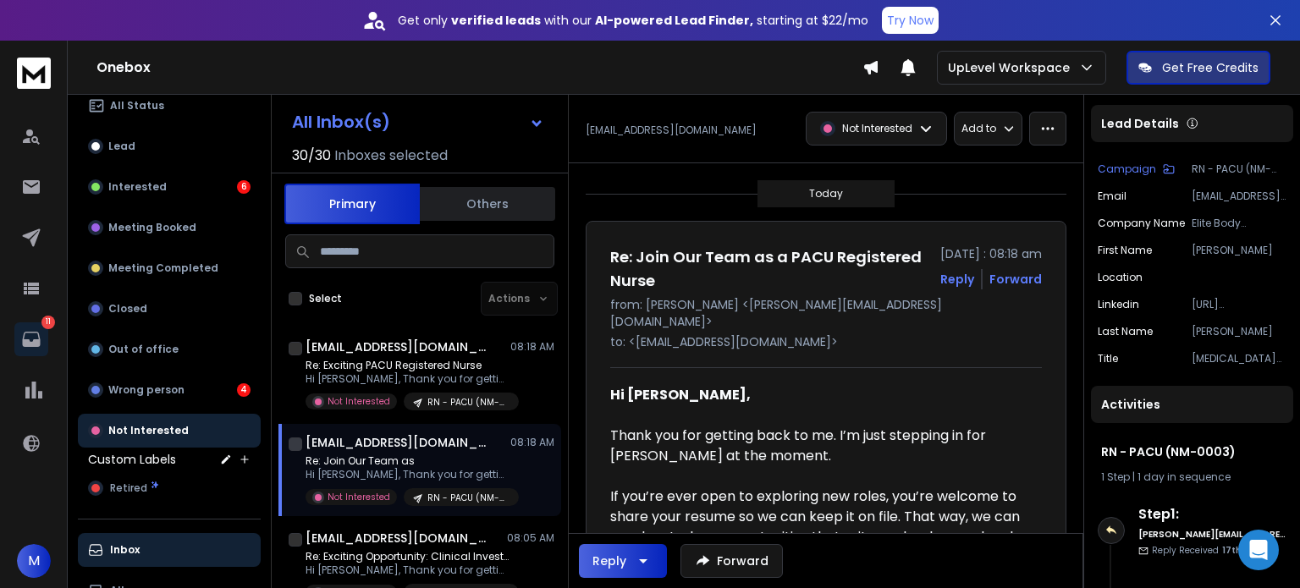
click at [1051, 121] on icon "button" at bounding box center [1047, 128] width 15 height 15
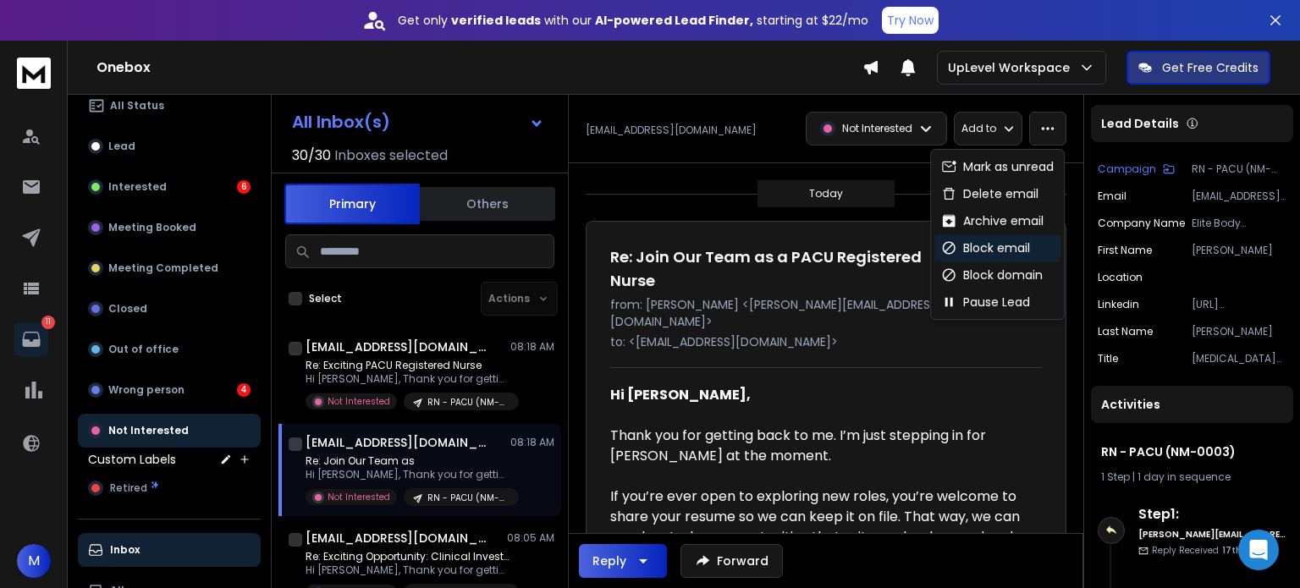
click at [985, 246] on div "Block email" at bounding box center [985, 248] width 89 height 17
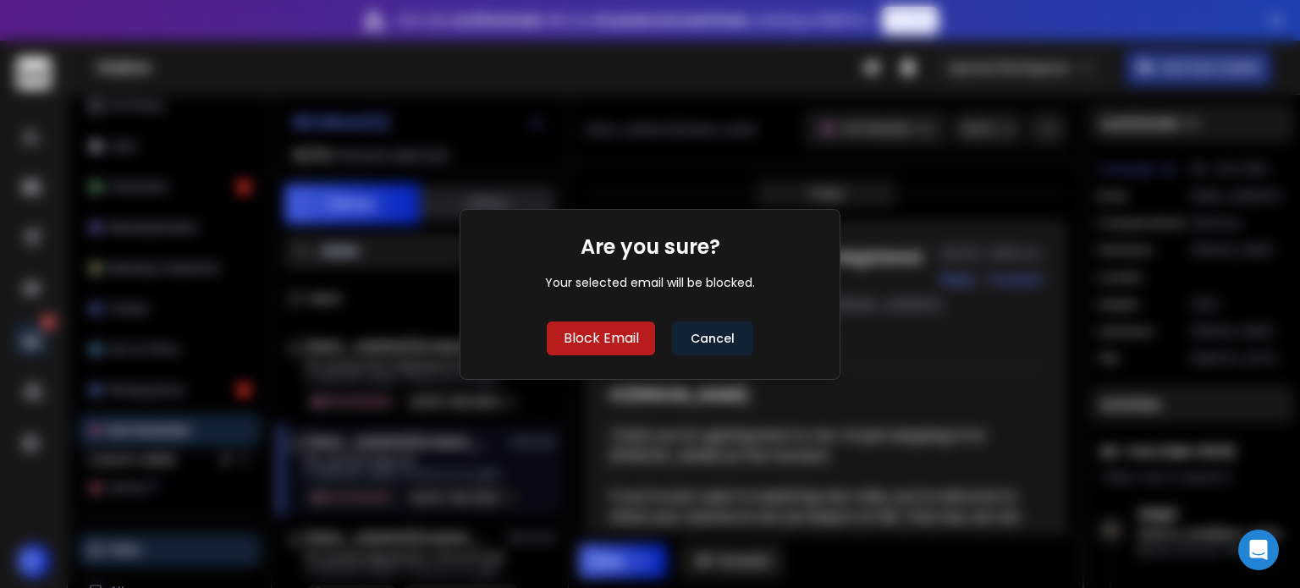
click at [623, 330] on button "Block Email" at bounding box center [601, 339] width 108 height 34
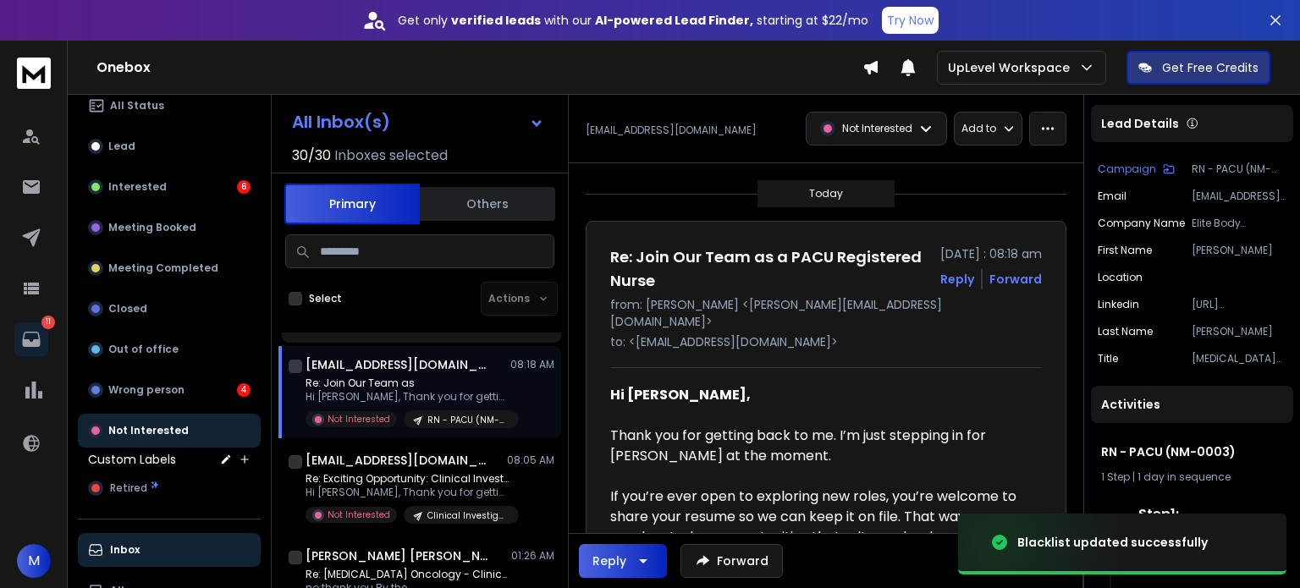
scroll to position [762, 0]
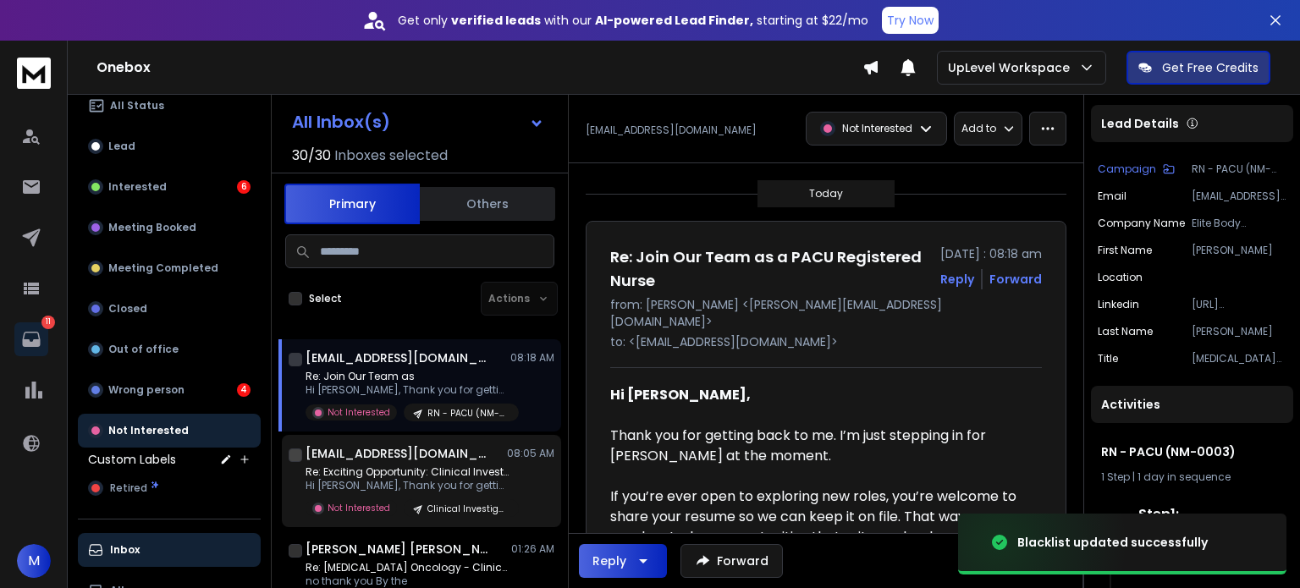
click at [364, 456] on h1 "[EMAIL_ADDRESS][DOMAIN_NAME]" at bounding box center [399, 453] width 186 height 17
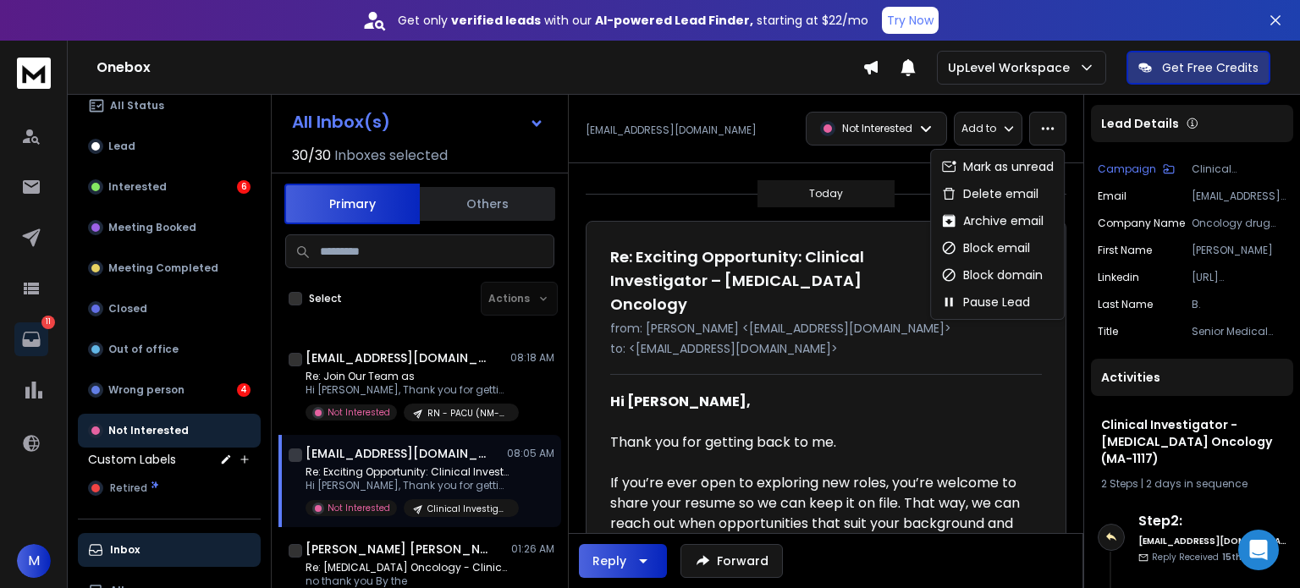
click at [1047, 127] on icon "button" at bounding box center [1047, 128] width 15 height 15
click at [999, 246] on div "Block email" at bounding box center [985, 248] width 89 height 17
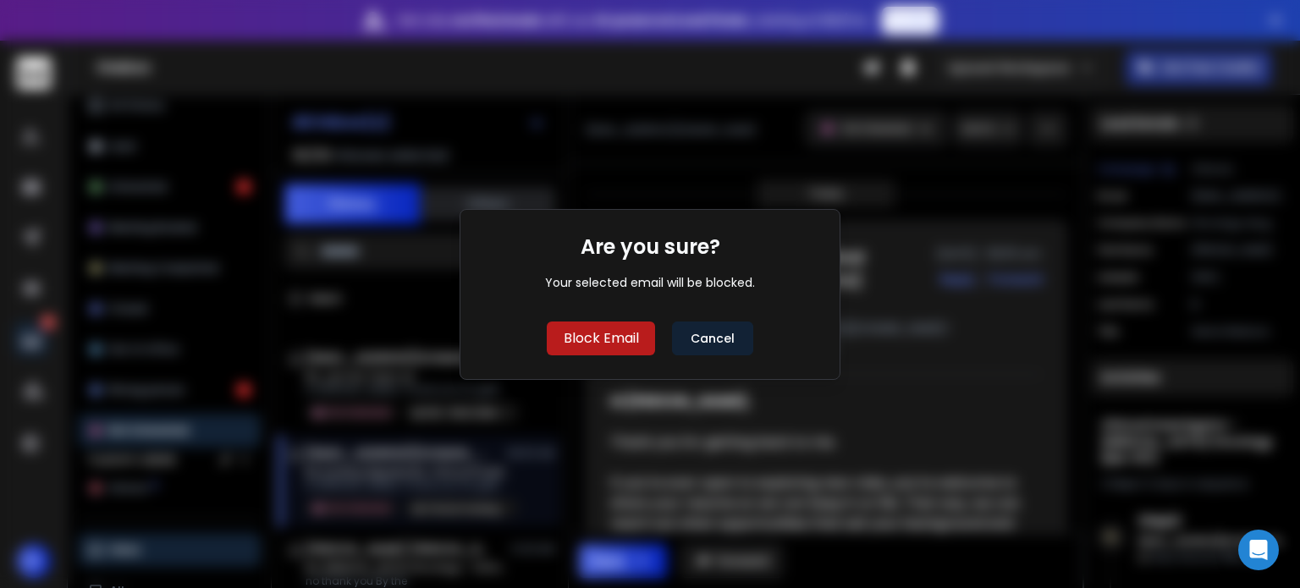
click at [600, 334] on button "Block Email" at bounding box center [601, 339] width 108 height 34
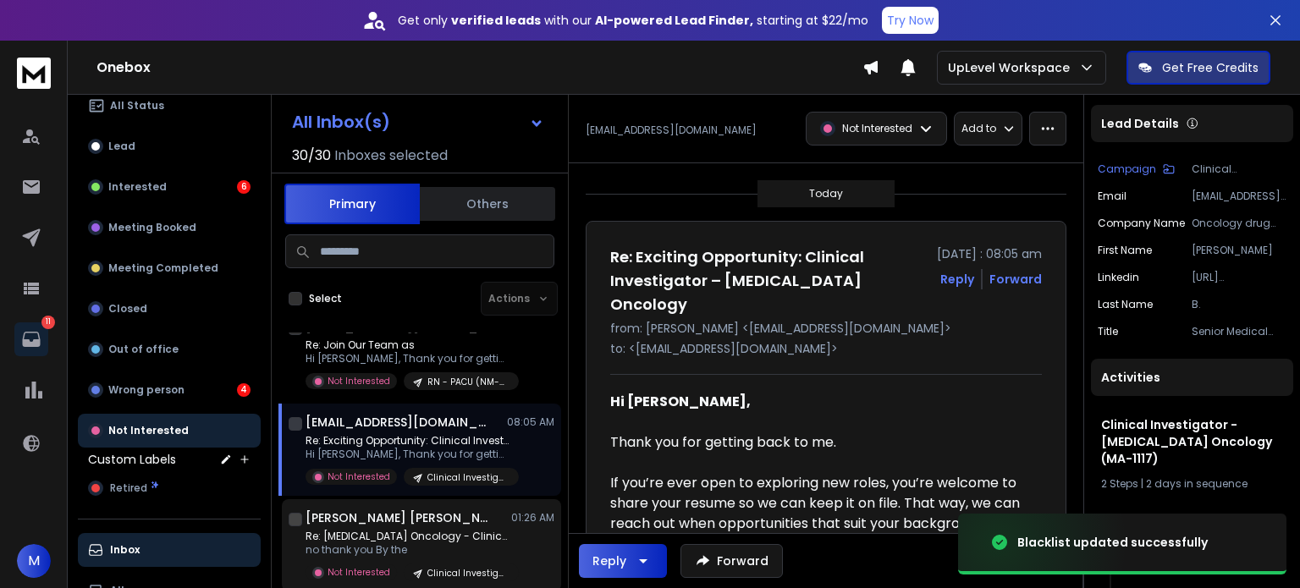
scroll to position [847, 0]
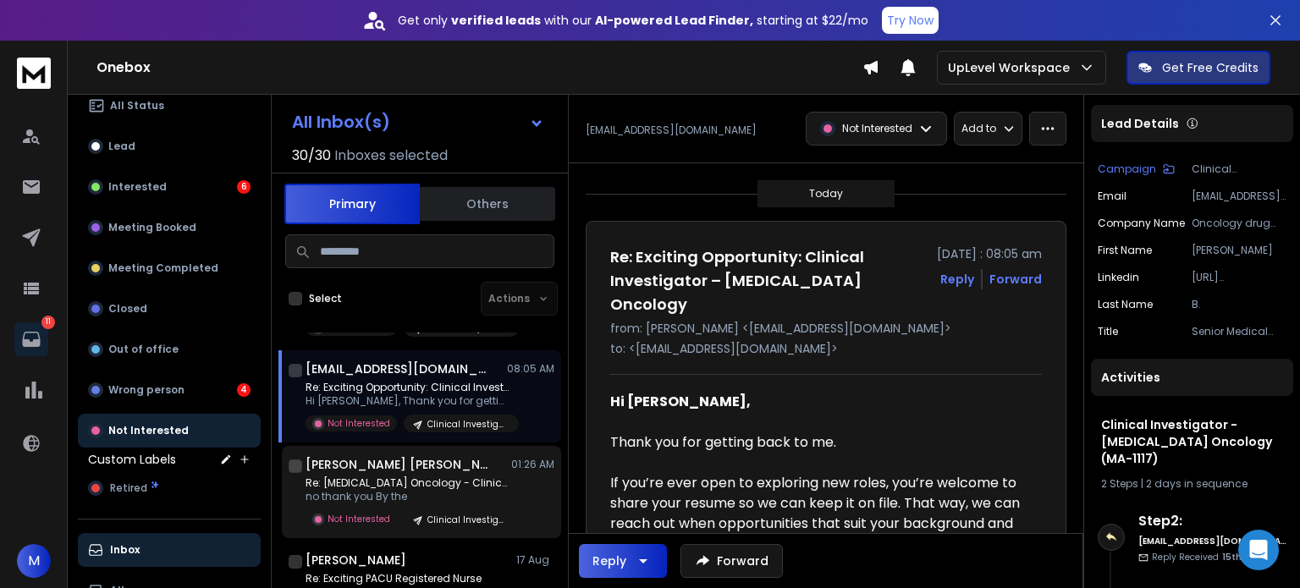
click at [416, 472] on h1 "[PERSON_NAME] [PERSON_NAME]" at bounding box center [399, 464] width 186 height 17
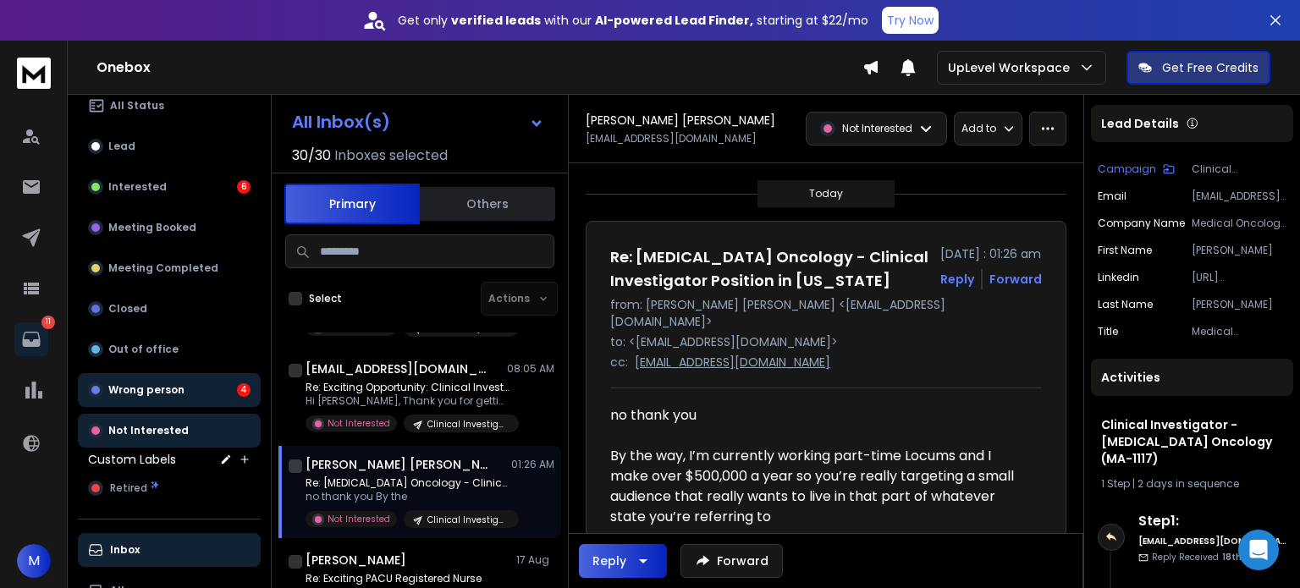
click at [146, 392] on p "Wrong person" at bounding box center [146, 390] width 76 height 14
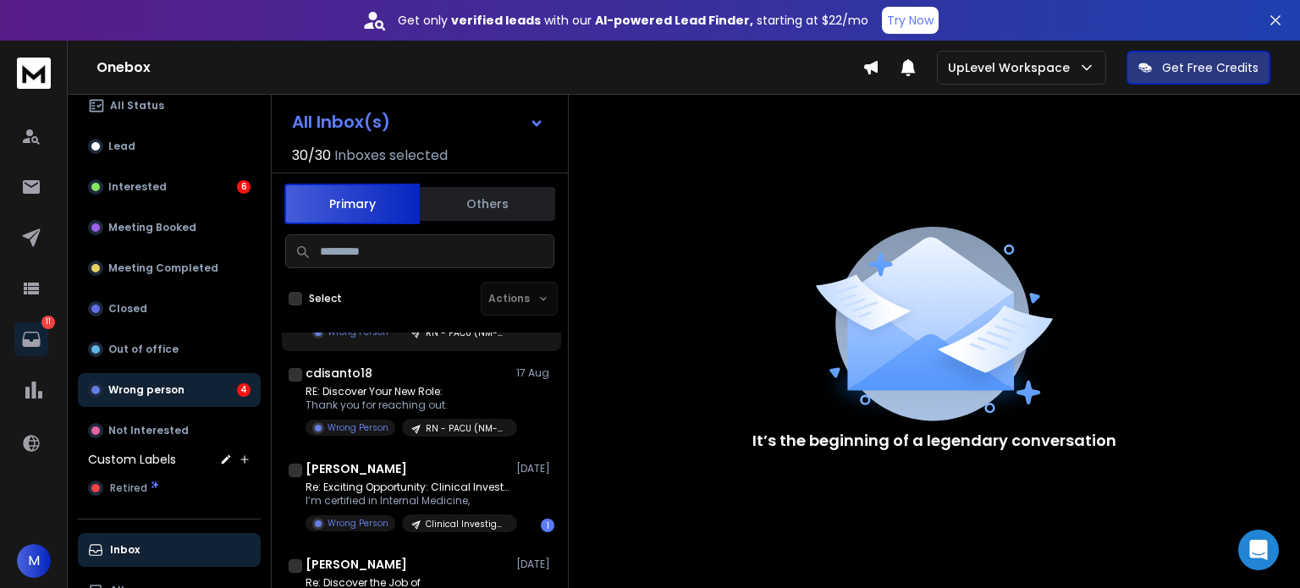
scroll to position [0, 0]
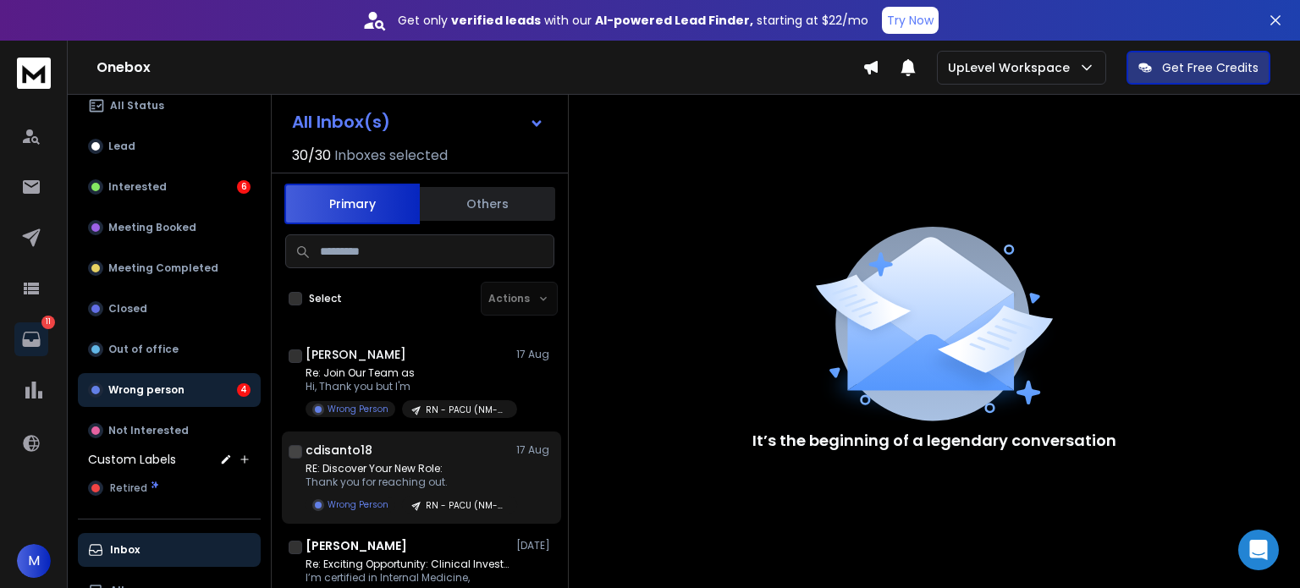
click at [413, 479] on p "Thank you for reaching out." at bounding box center [407, 483] width 203 height 14
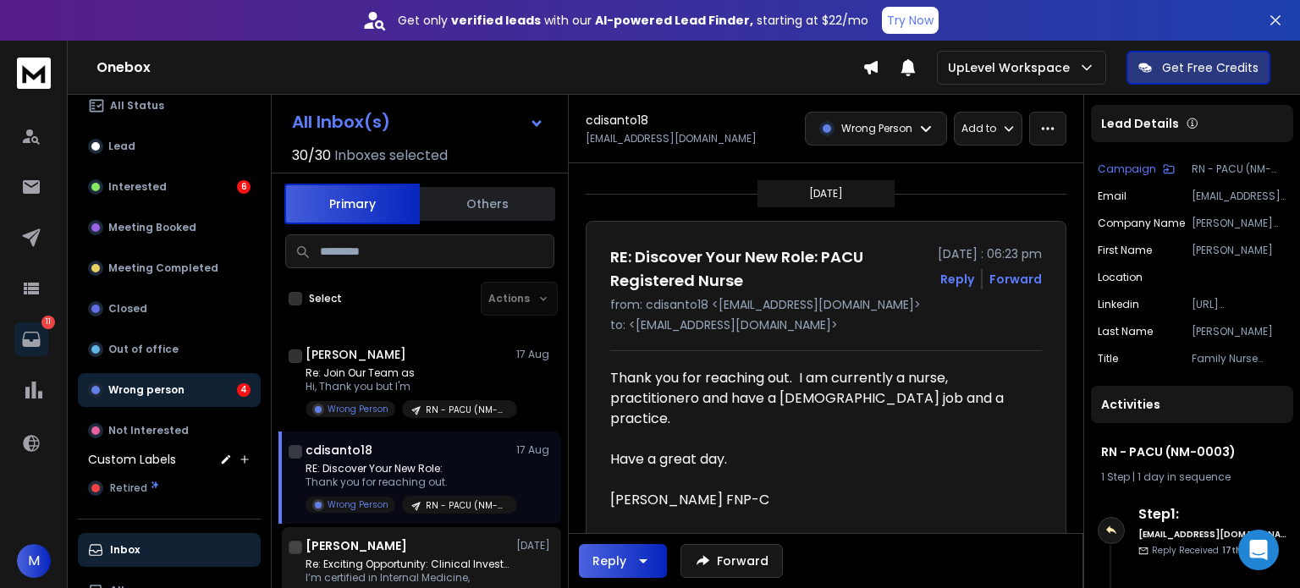
click at [427, 558] on p "Re: Exciting Opportunity: Clinical Investigator" at bounding box center [407, 565] width 203 height 14
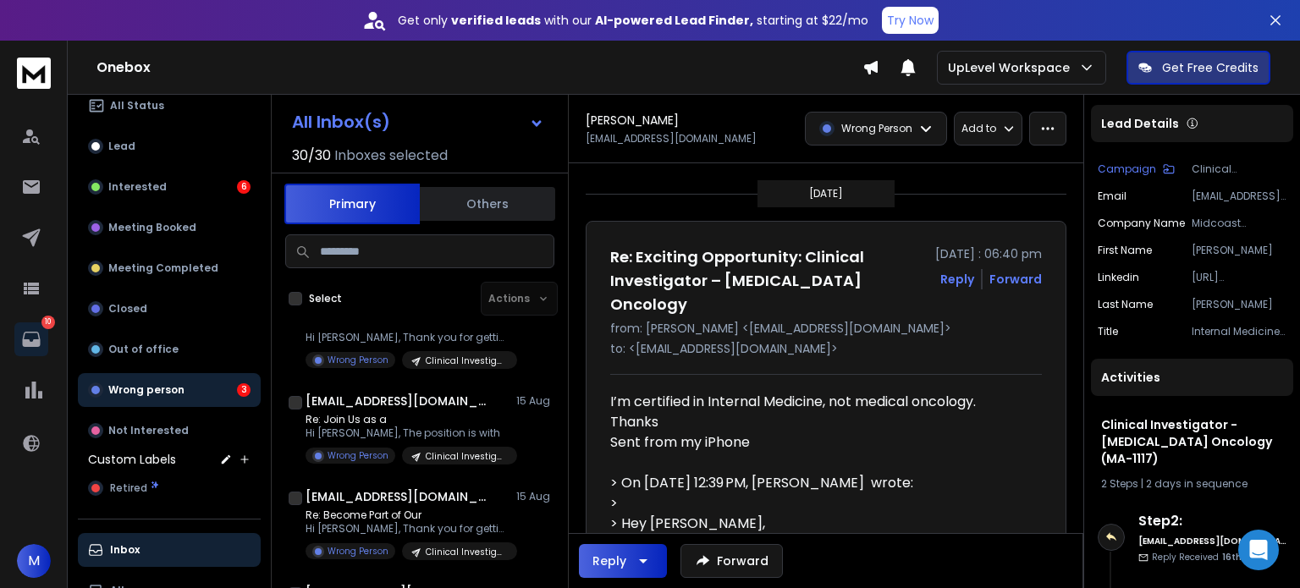
scroll to position [677, 0]
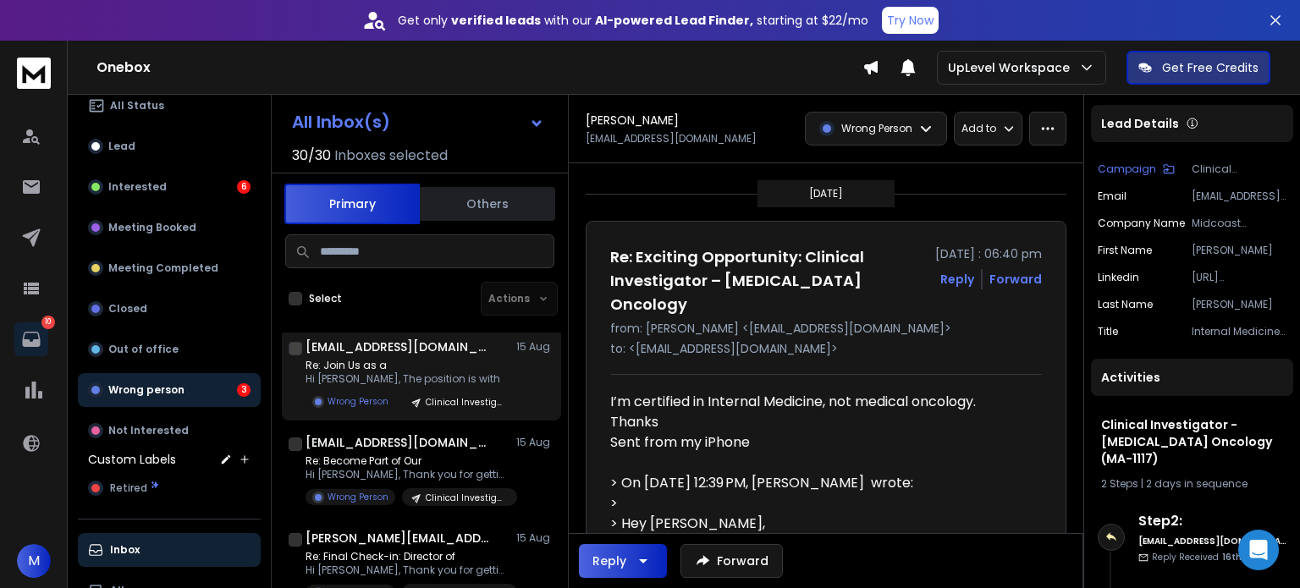
click at [392, 374] on p "Hi [PERSON_NAME], The position is with" at bounding box center [407, 379] width 203 height 14
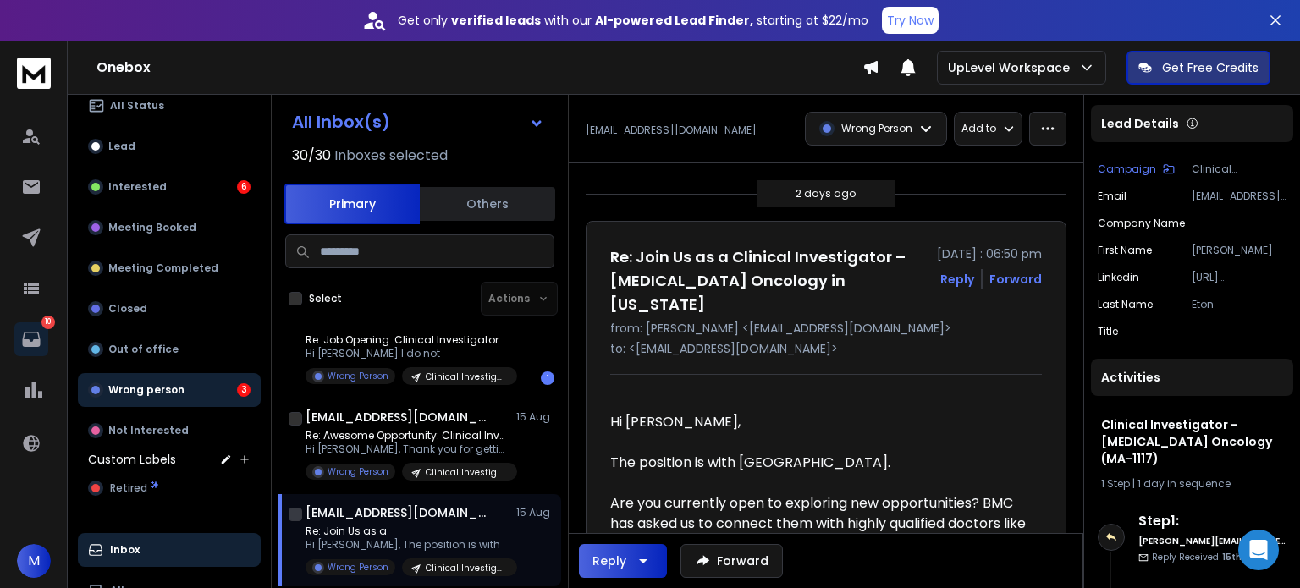
scroll to position [508, 0]
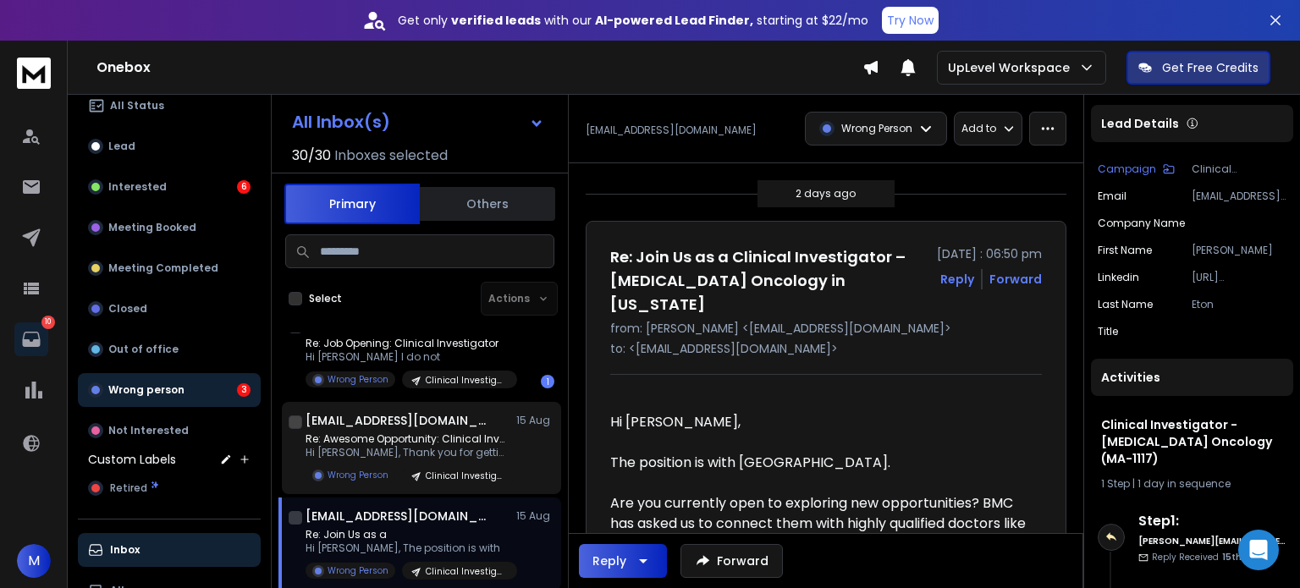
click at [504, 416] on div "[EMAIL_ADDRESS][DOMAIN_NAME] [DATE]" at bounding box center [430, 420] width 249 height 17
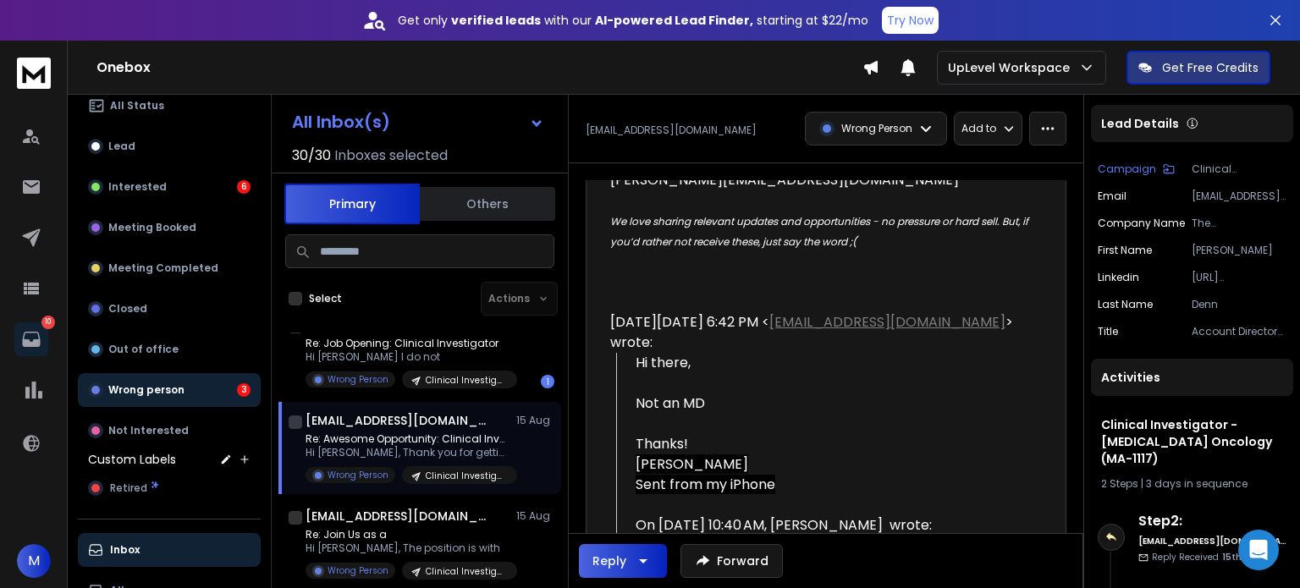
scroll to position [677, 0]
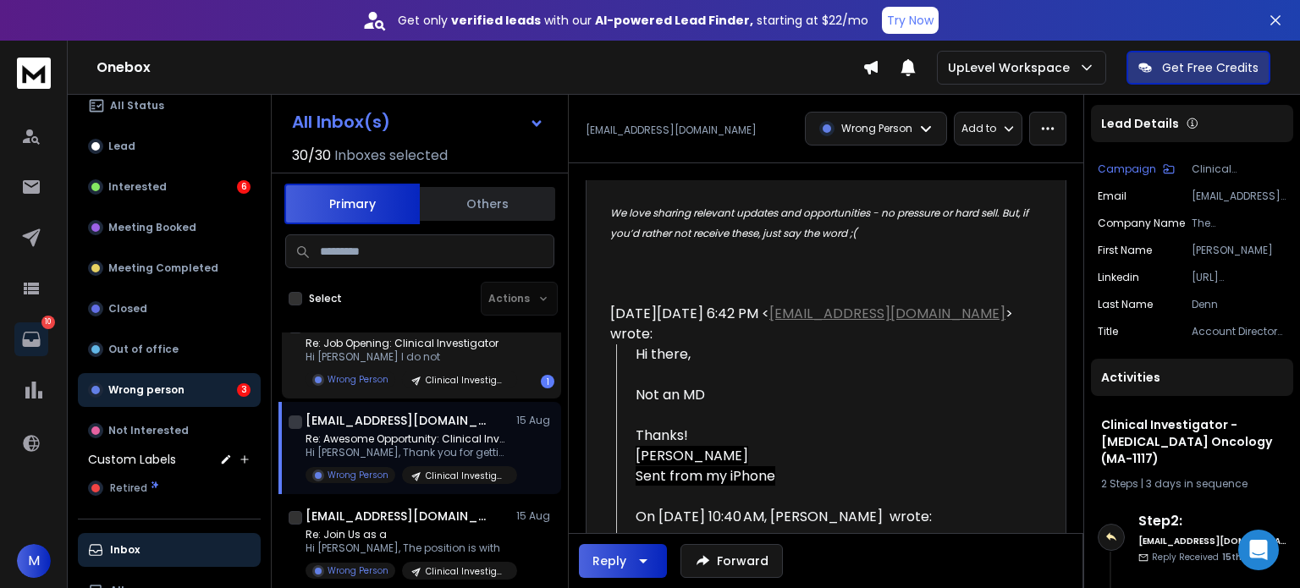
click at [430, 361] on p "Hi [PERSON_NAME] I do not" at bounding box center [407, 357] width 203 height 14
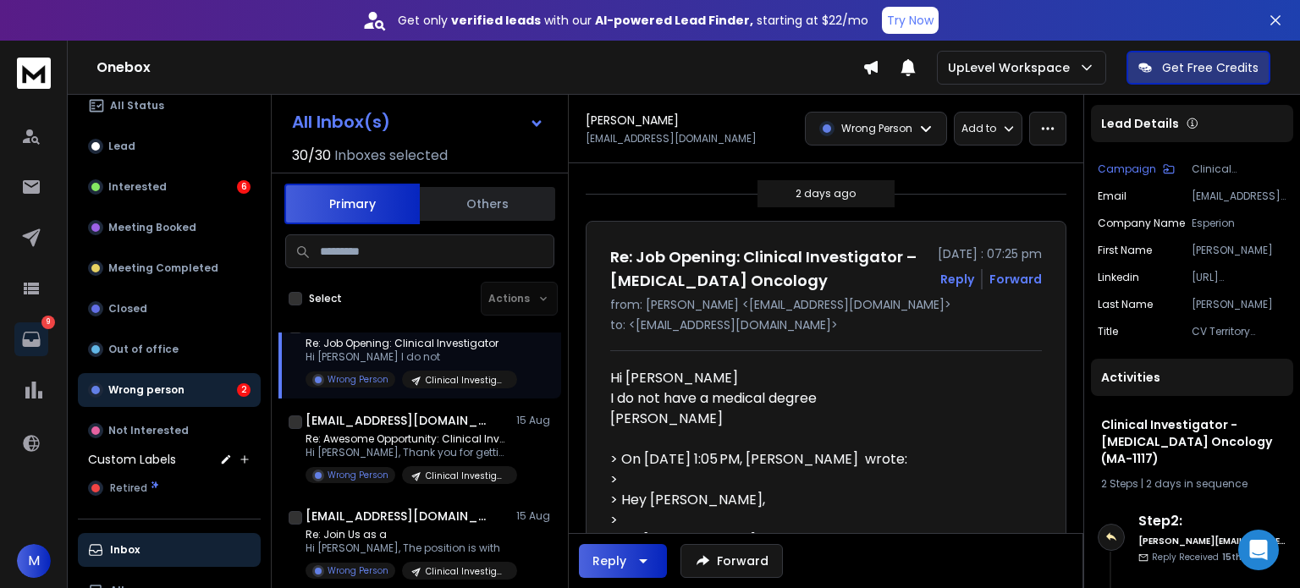
click at [616, 556] on div "Reply" at bounding box center [610, 561] width 34 height 17
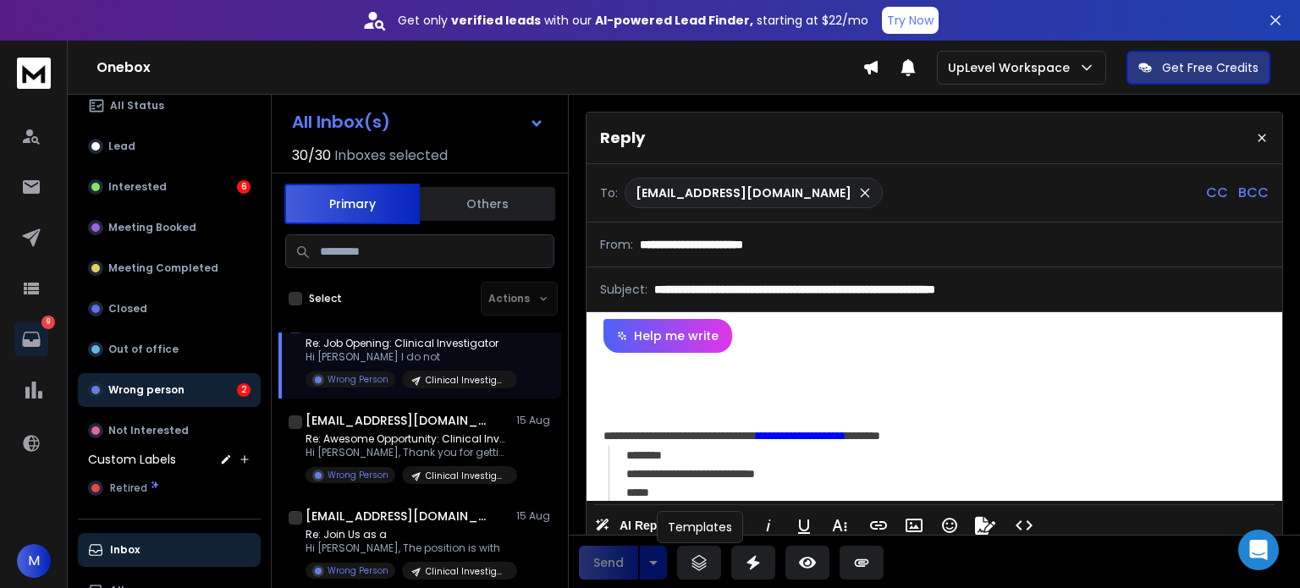
click at [717, 566] on button at bounding box center [699, 563] width 44 height 34
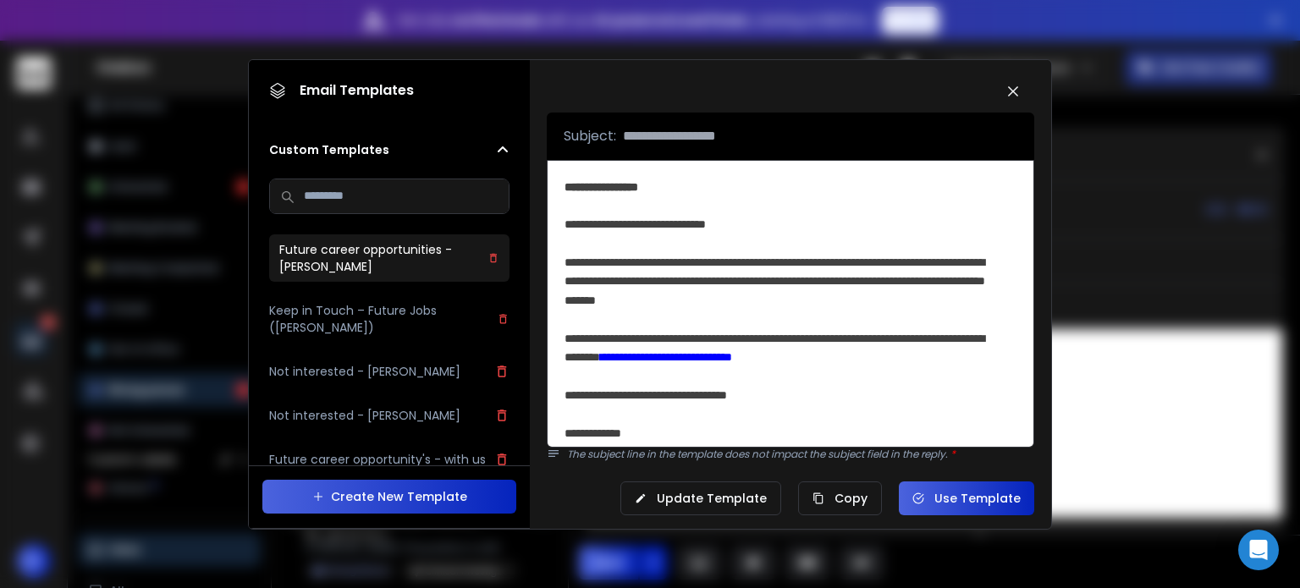
click at [369, 356] on div "Future career opportunities - [PERSON_NAME] Keep in Touch – Future Jobs ([PERSO…" at bounding box center [389, 407] width 240 height 345
click at [368, 275] on h3 "Not interested - [PERSON_NAME]" at bounding box center [383, 258] width 208 height 34
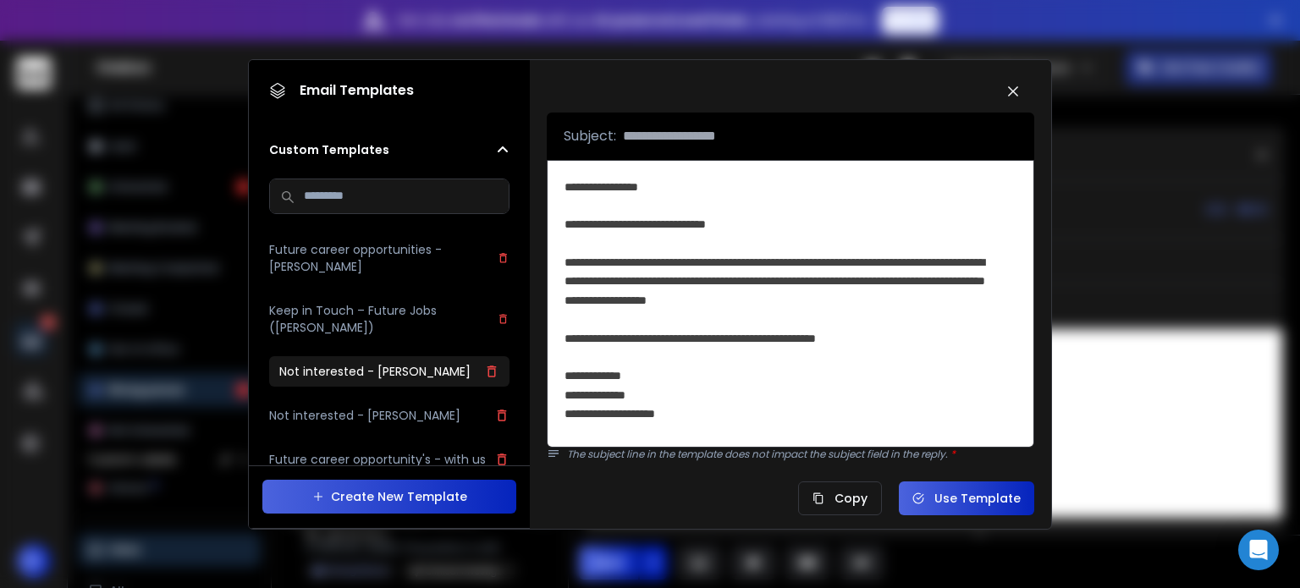
click at [345, 275] on h3 "Keep in Touch – Future Jobs ([PERSON_NAME])" at bounding box center [382, 258] width 227 height 34
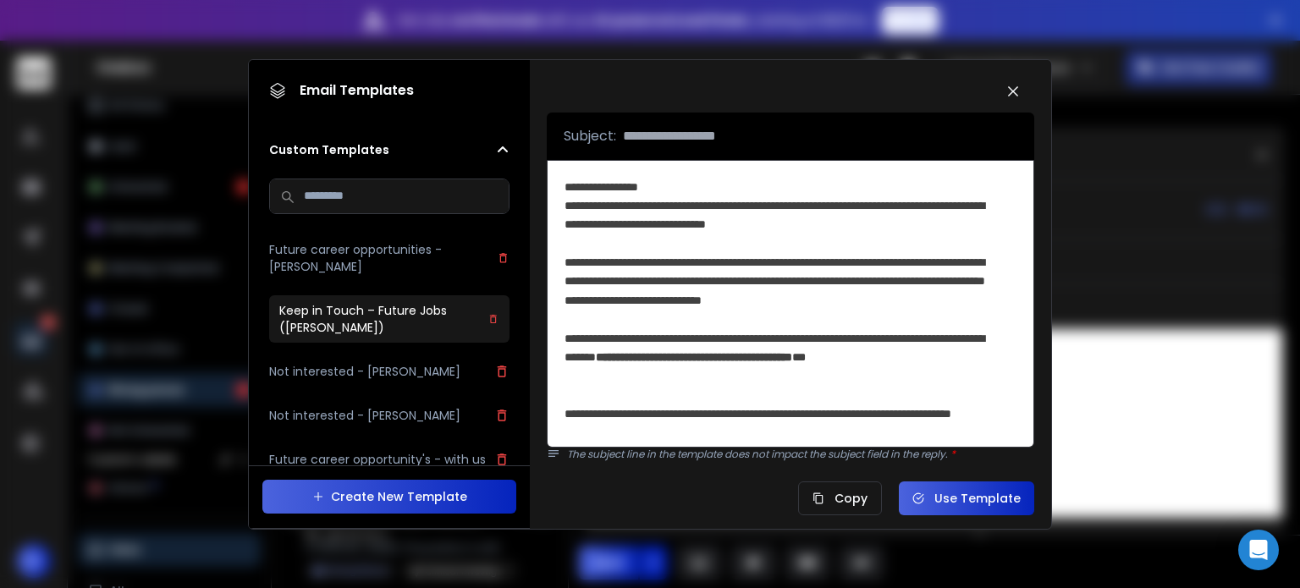
click at [349, 257] on h3 "Future career opportunities - [PERSON_NAME]" at bounding box center [382, 258] width 227 height 34
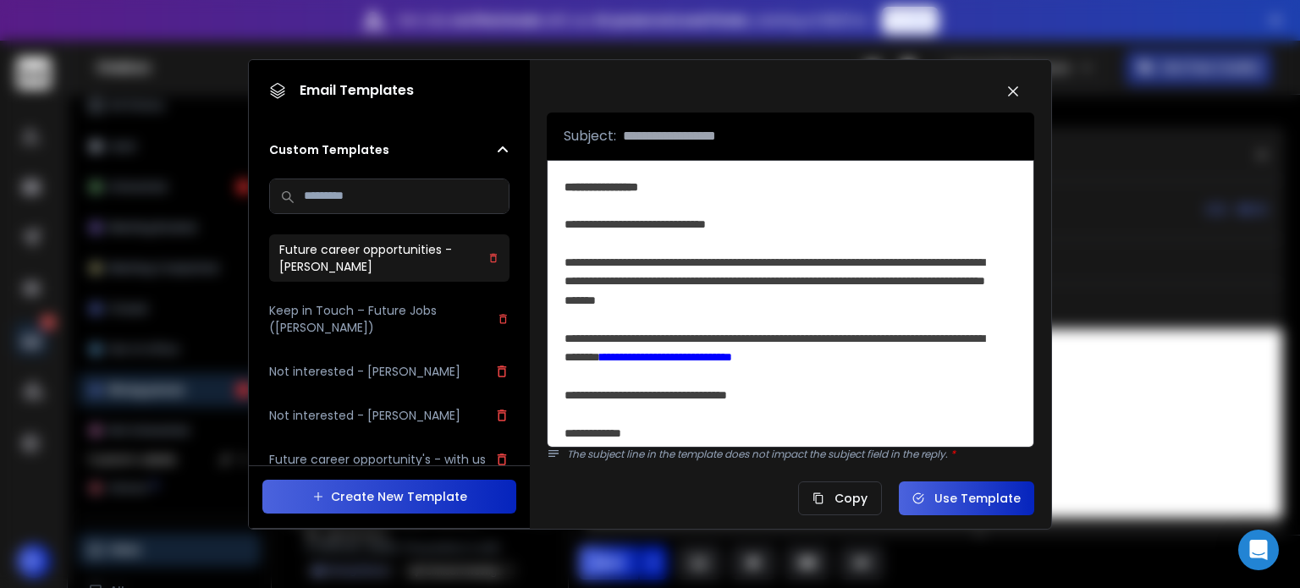
click at [978, 511] on button "Use Template" at bounding box center [966, 499] width 135 height 34
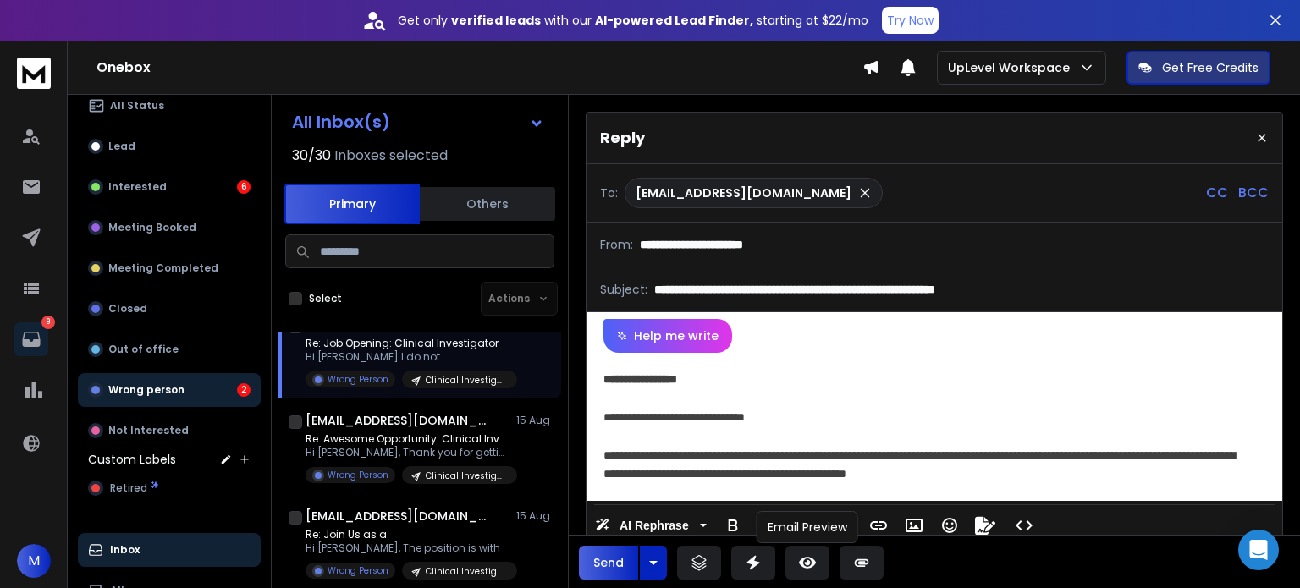
click at [799, 570] on icon at bounding box center [807, 563] width 17 height 17
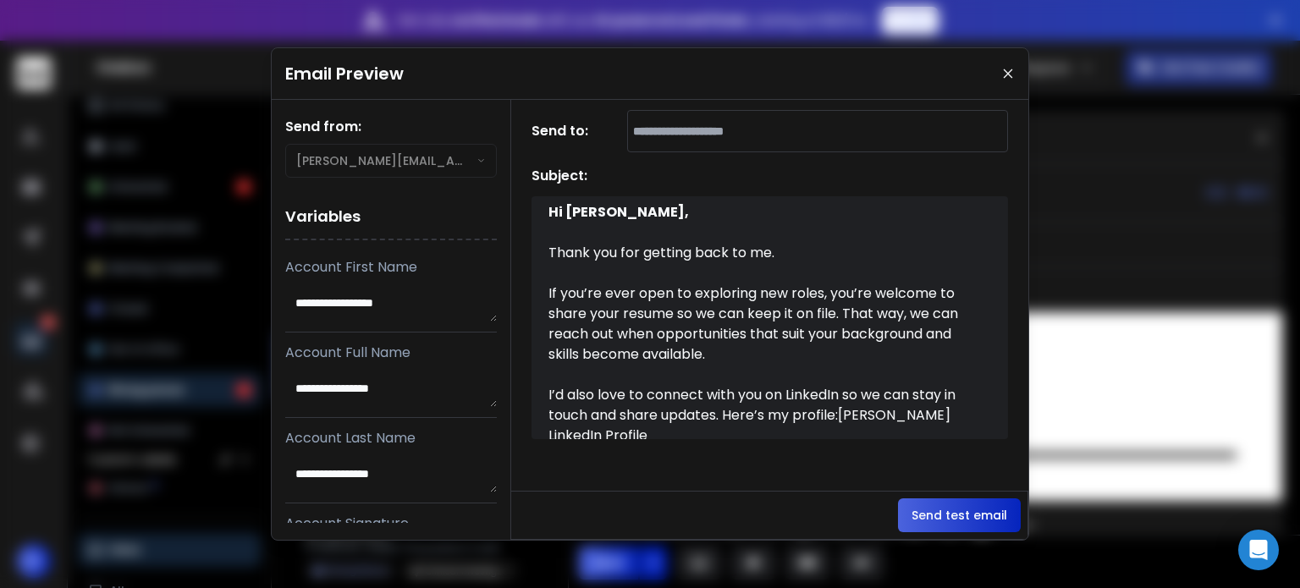
scroll to position [0, 0]
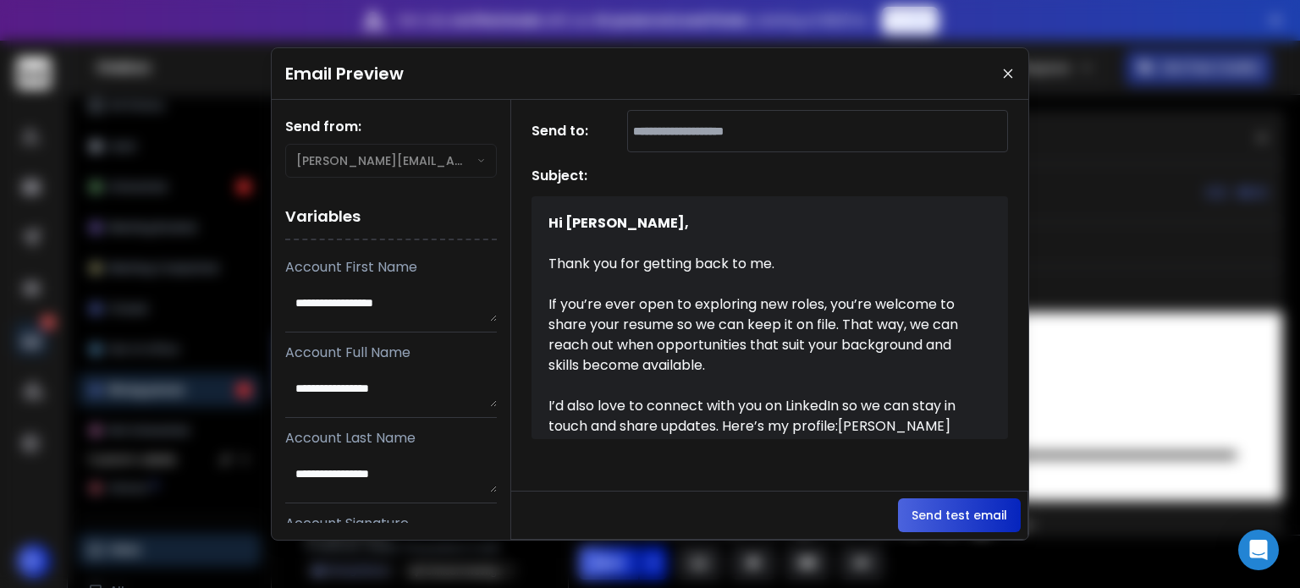
click at [1004, 74] on icon at bounding box center [1009, 74] width 14 height 14
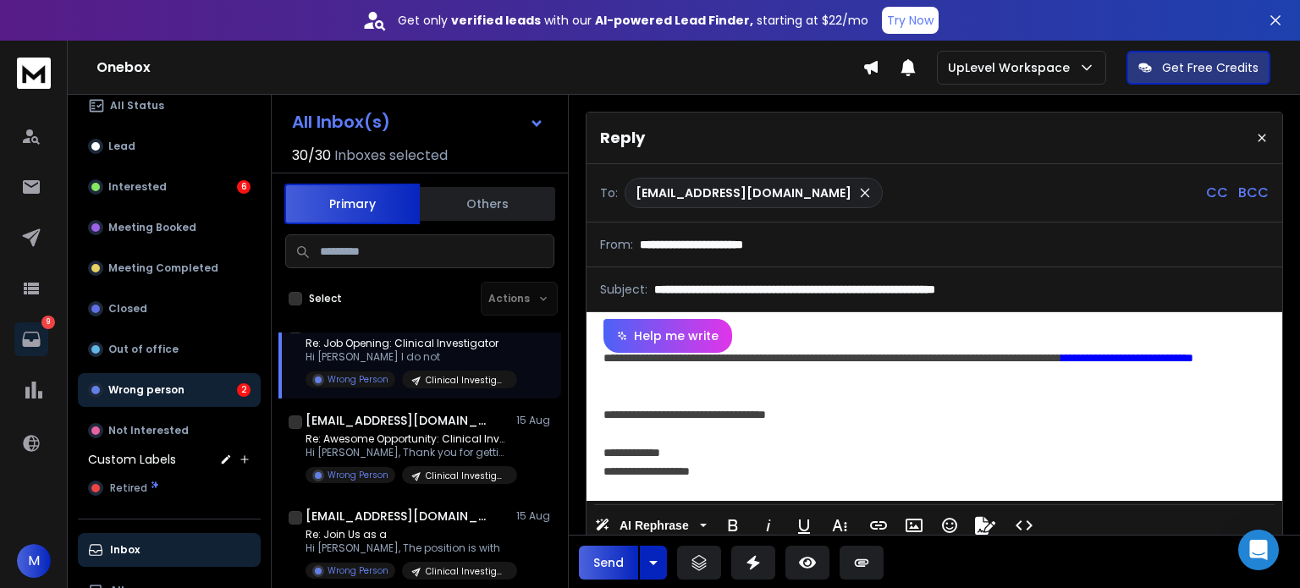
scroll to position [169, 0]
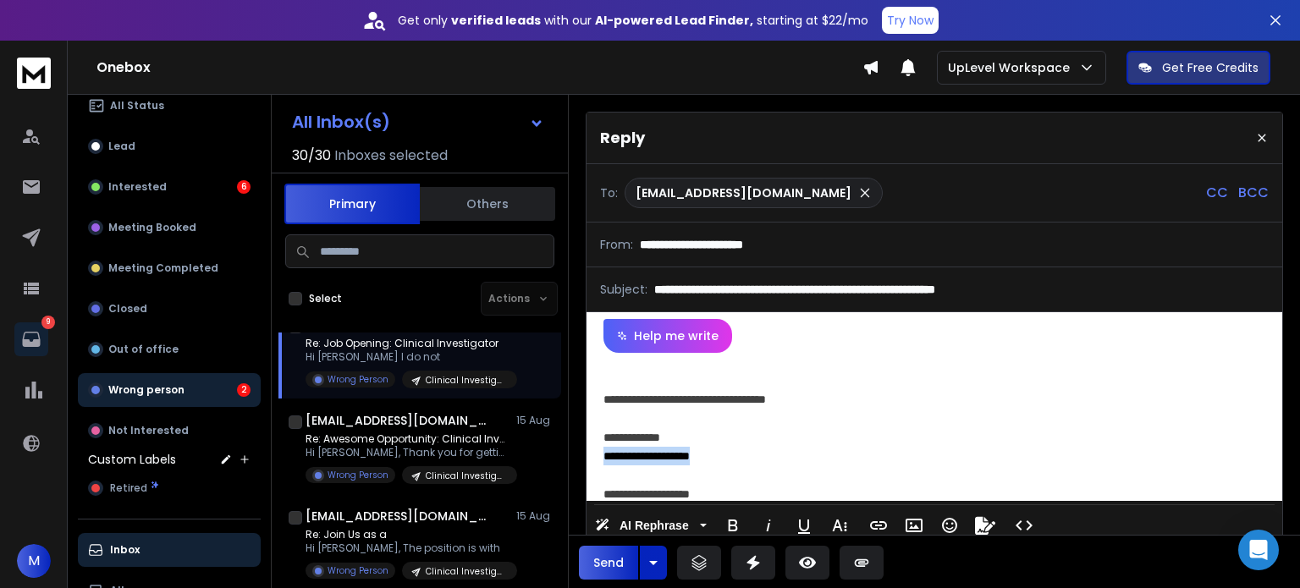
drag, startPoint x: 724, startPoint y: 461, endPoint x: 604, endPoint y: 459, distance: 119.4
click at [604, 459] on div "**********" at bounding box center [926, 447] width 645 height 38
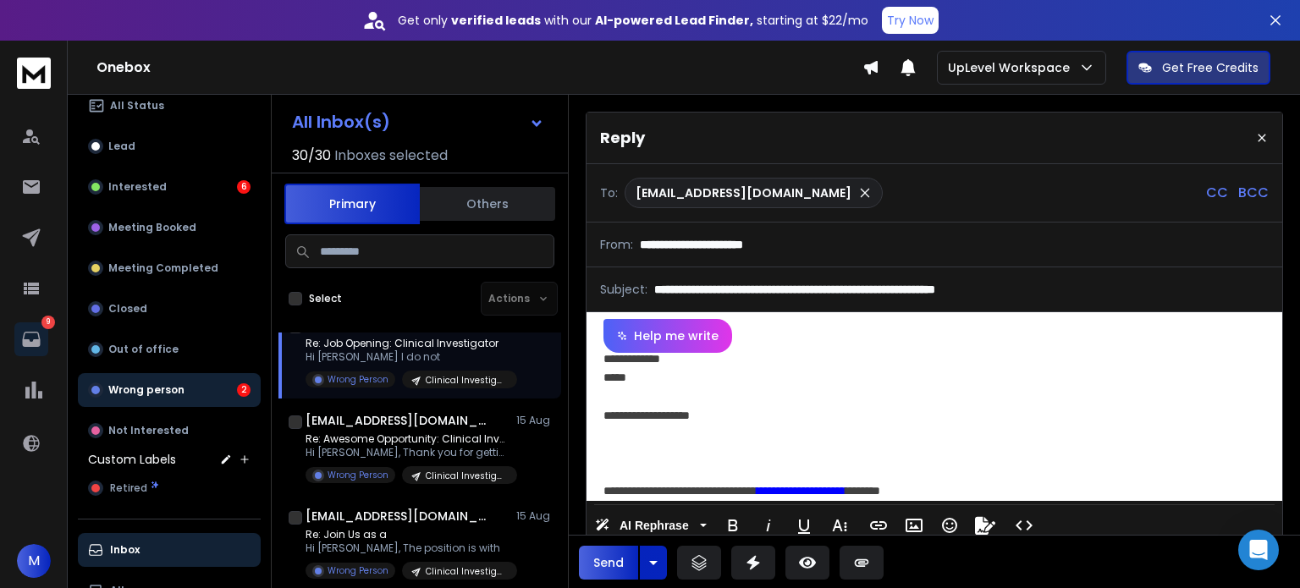
scroll to position [254, 0]
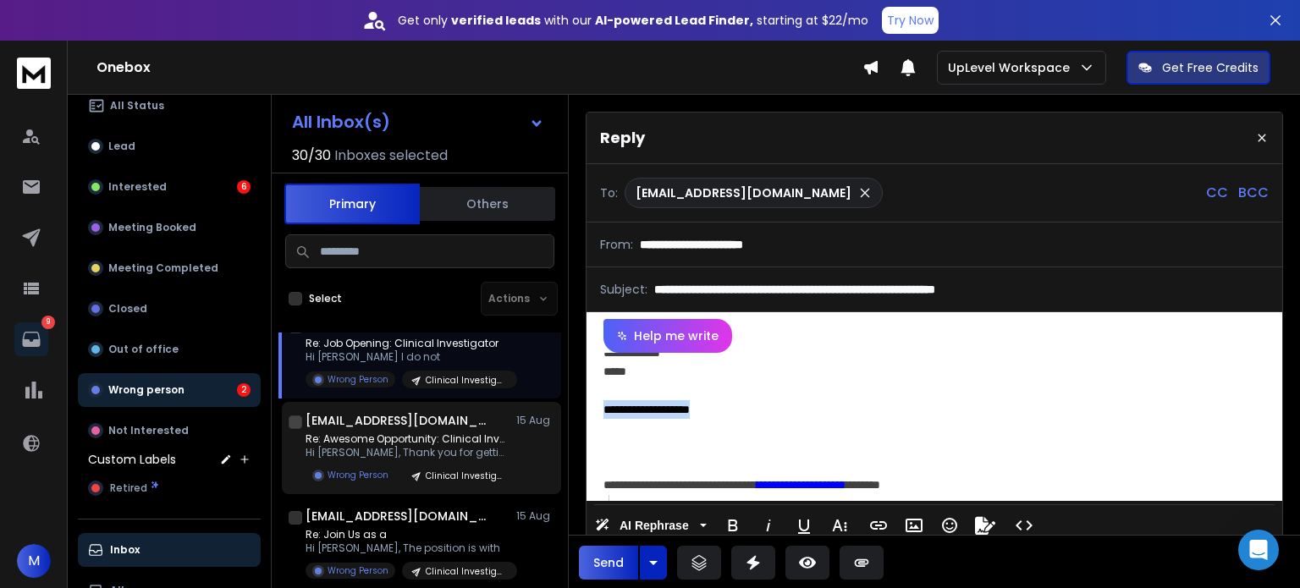
drag, startPoint x: 760, startPoint y: 413, endPoint x: 544, endPoint y: 413, distance: 216.7
click at [544, 413] on div "All Inbox(s) 30 / 30 Inboxes selected Primary Others Select Actions [PERSON_NAM…" at bounding box center [785, 389] width 1029 height 588
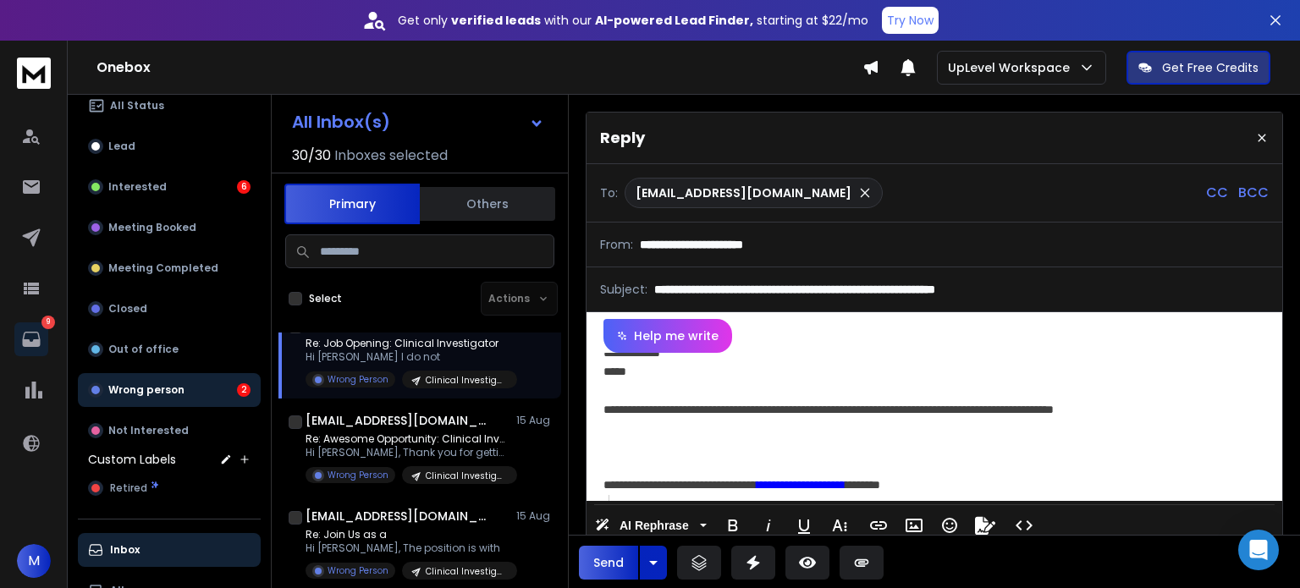
click at [690, 410] on div "**********" at bounding box center [926, 409] width 645 height 19
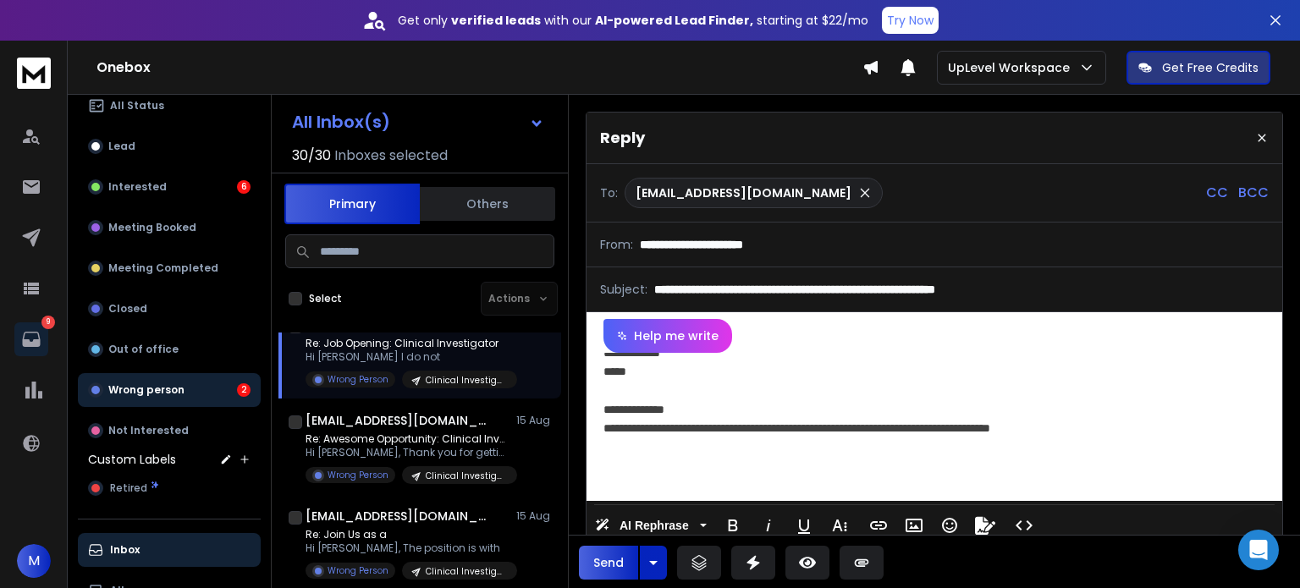
drag, startPoint x: 839, startPoint y: 428, endPoint x: 853, endPoint y: 437, distance: 17.1
click at [841, 428] on div "**********" at bounding box center [926, 428] width 645 height 19
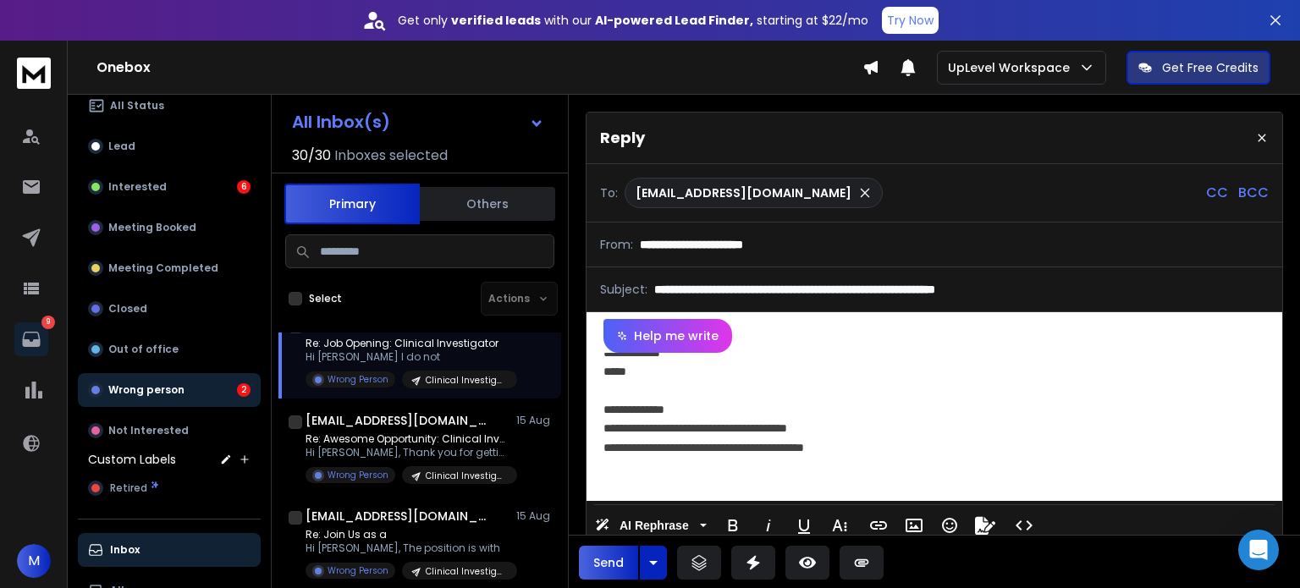
click at [731, 449] on div "**********" at bounding box center [926, 448] width 645 height 19
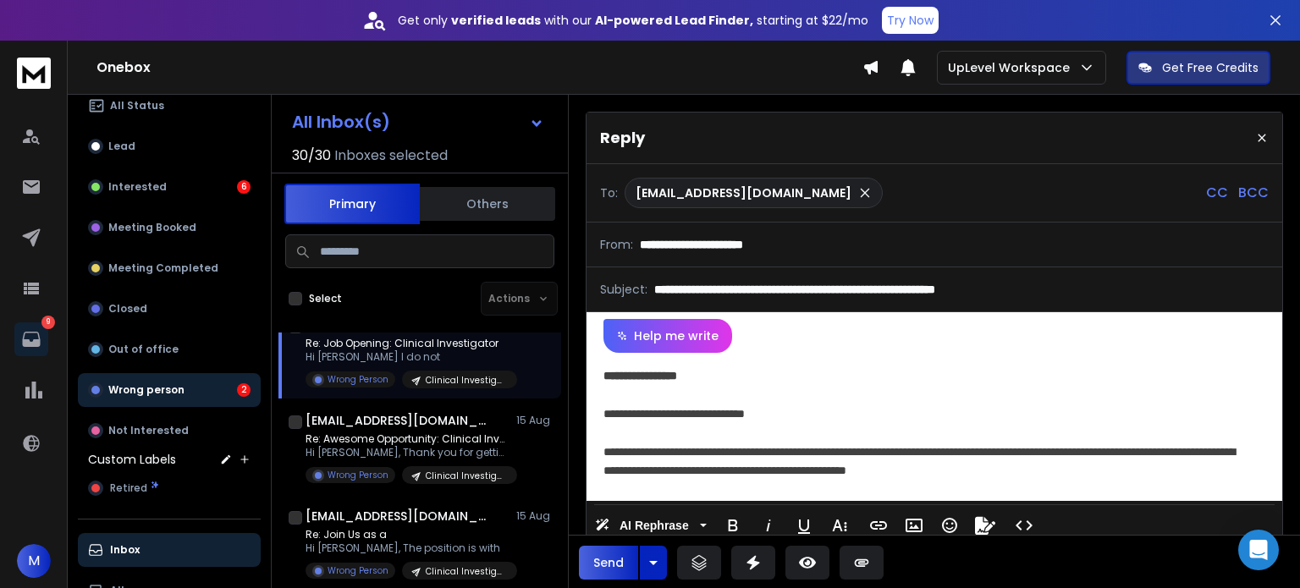
scroll to position [0, 0]
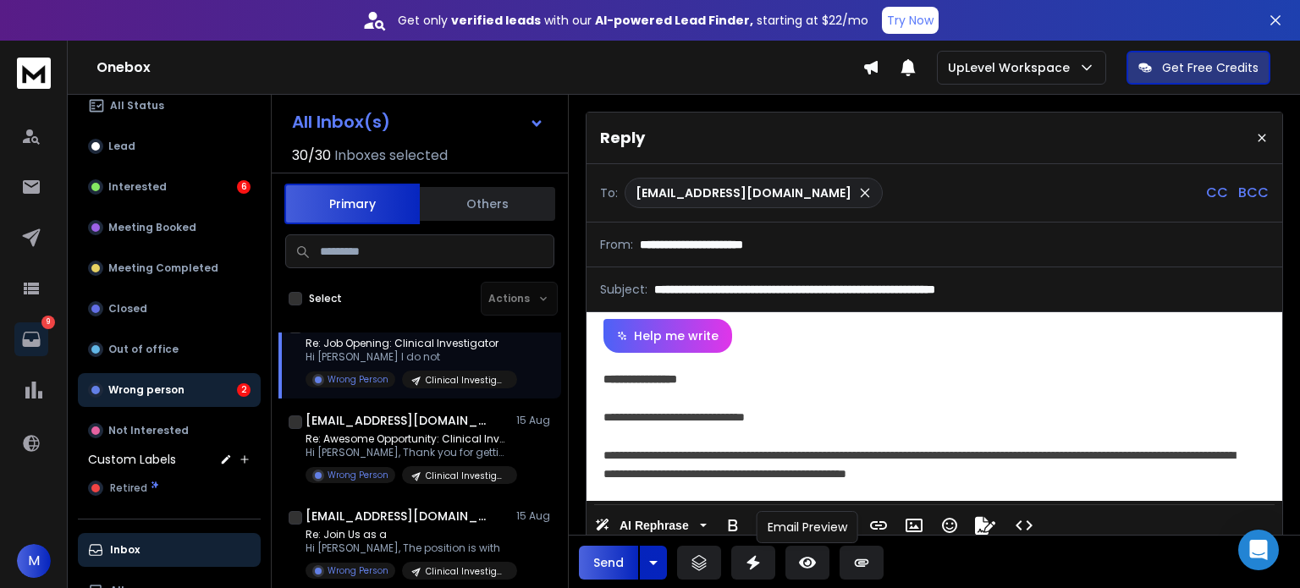
click at [814, 571] on button at bounding box center [808, 563] width 44 height 34
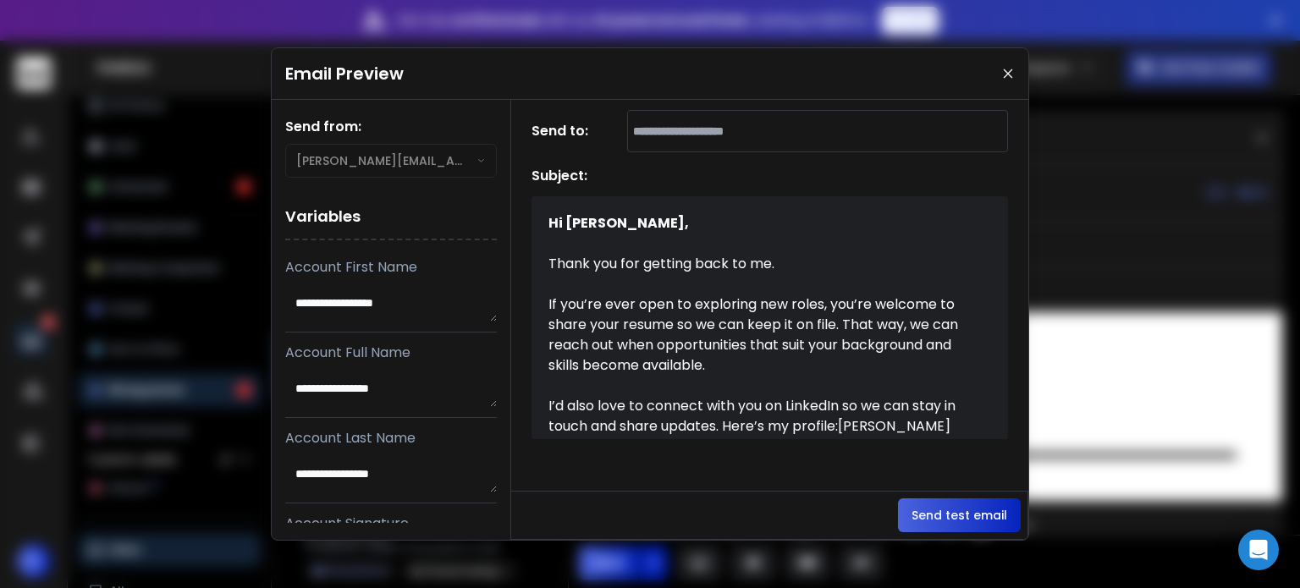
click at [1007, 70] on icon at bounding box center [1009, 74] width 14 height 14
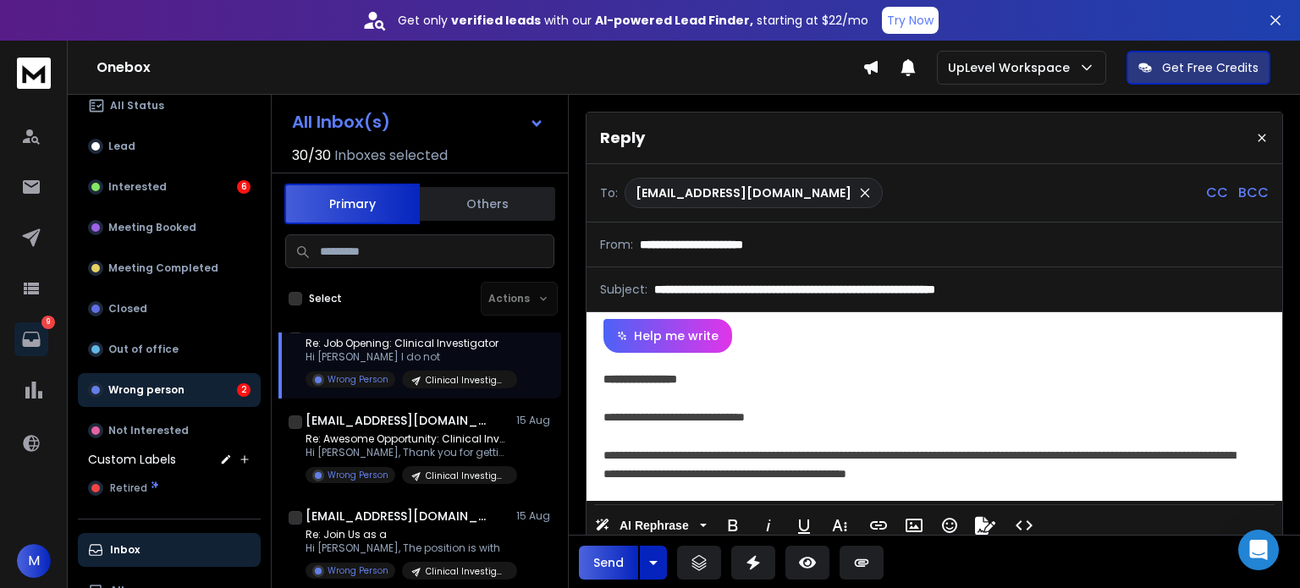
click at [839, 418] on div "**********" at bounding box center [926, 417] width 645 height 19
click at [809, 562] on icon at bounding box center [807, 562] width 17 height 11
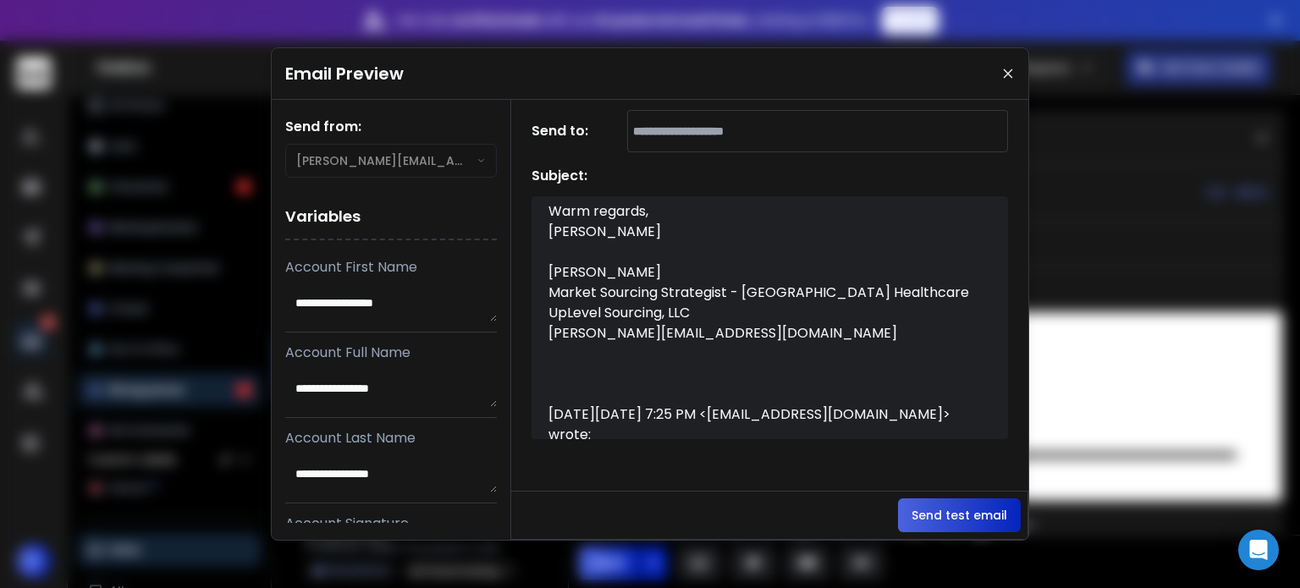
scroll to position [339, 0]
click at [1000, 74] on div "Email Preview" at bounding box center [650, 73] width 757 height 51
click at [1013, 73] on icon at bounding box center [1009, 74] width 14 height 14
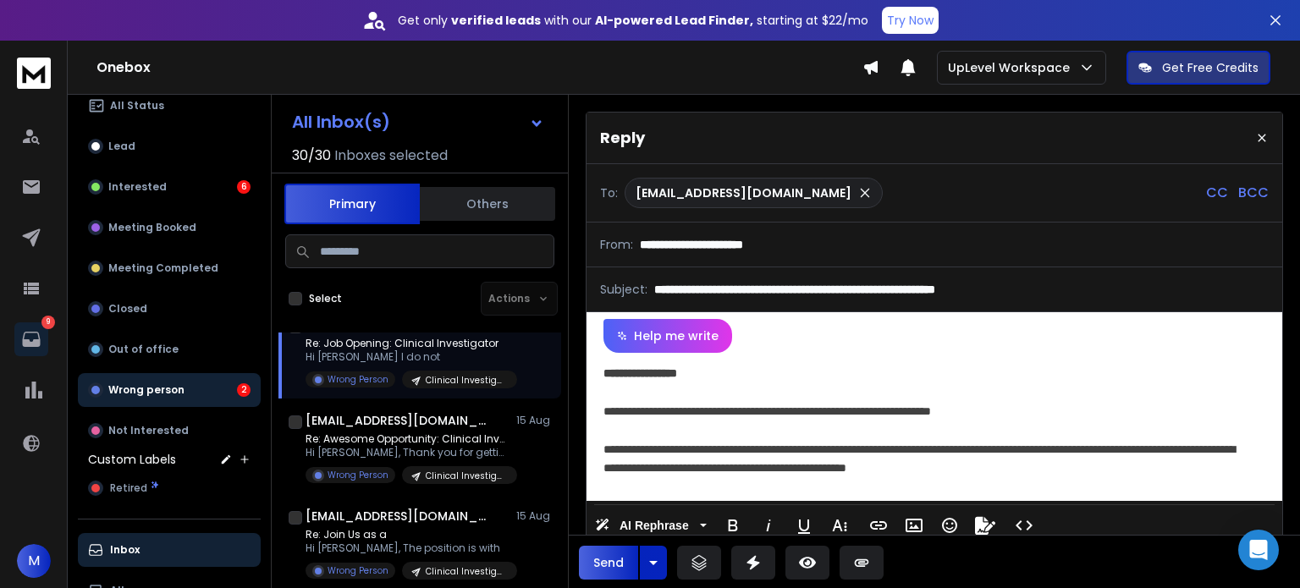
scroll to position [0, 0]
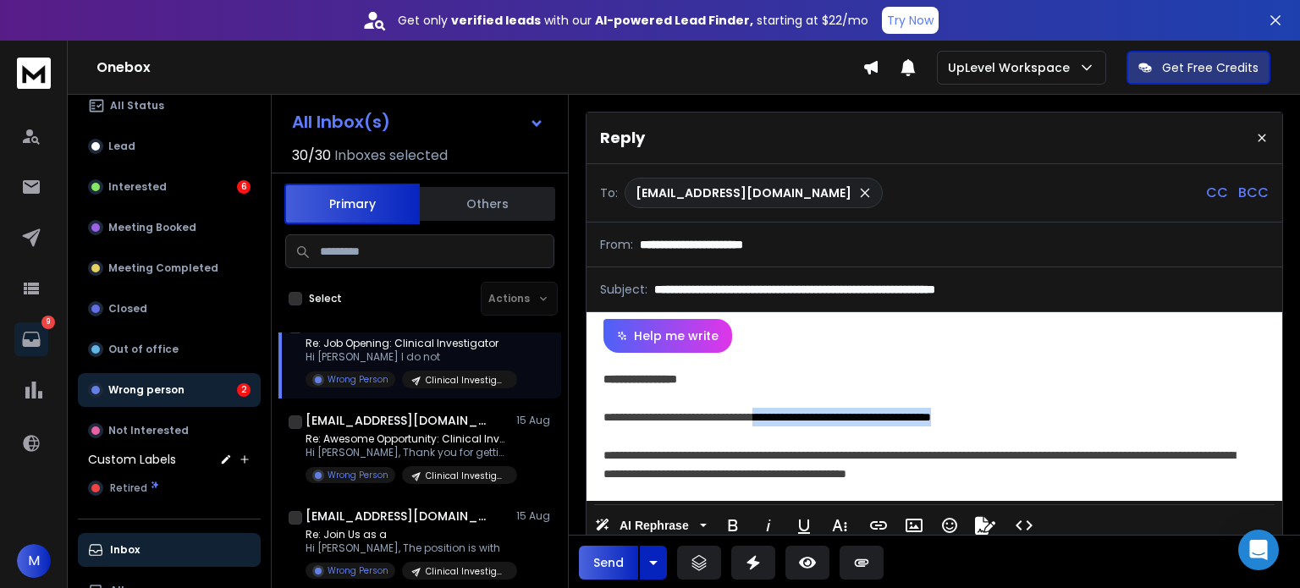
drag, startPoint x: 1040, startPoint y: 415, endPoint x: 785, endPoint y: 422, distance: 254.9
click at [785, 422] on div "**********" at bounding box center [926, 417] width 645 height 19
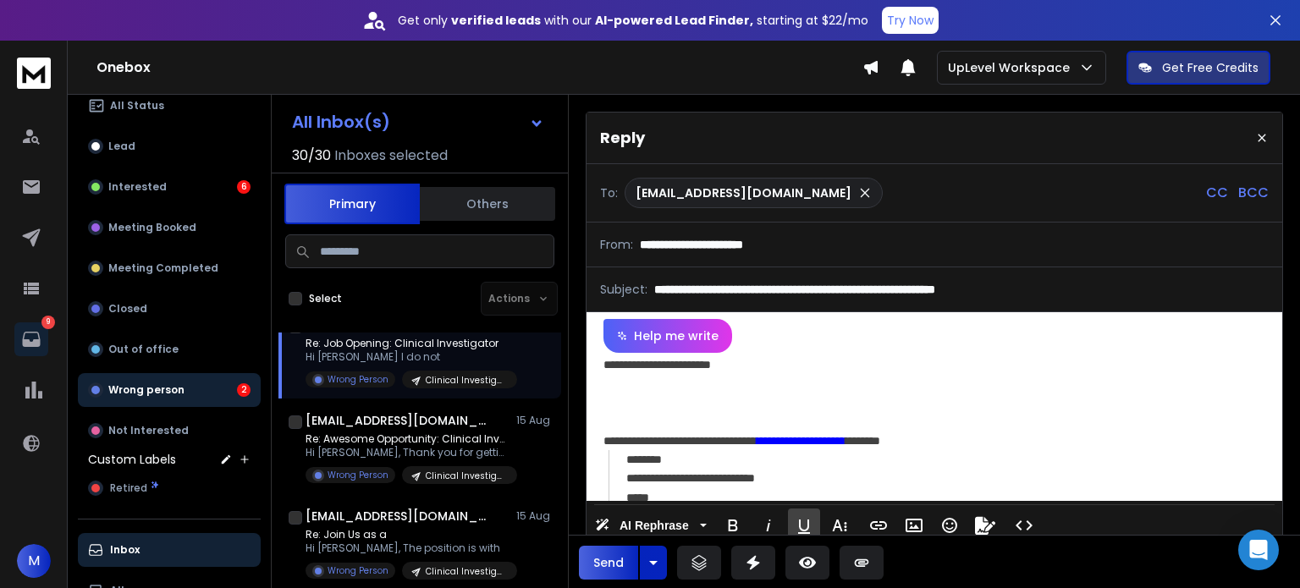
scroll to position [339, 0]
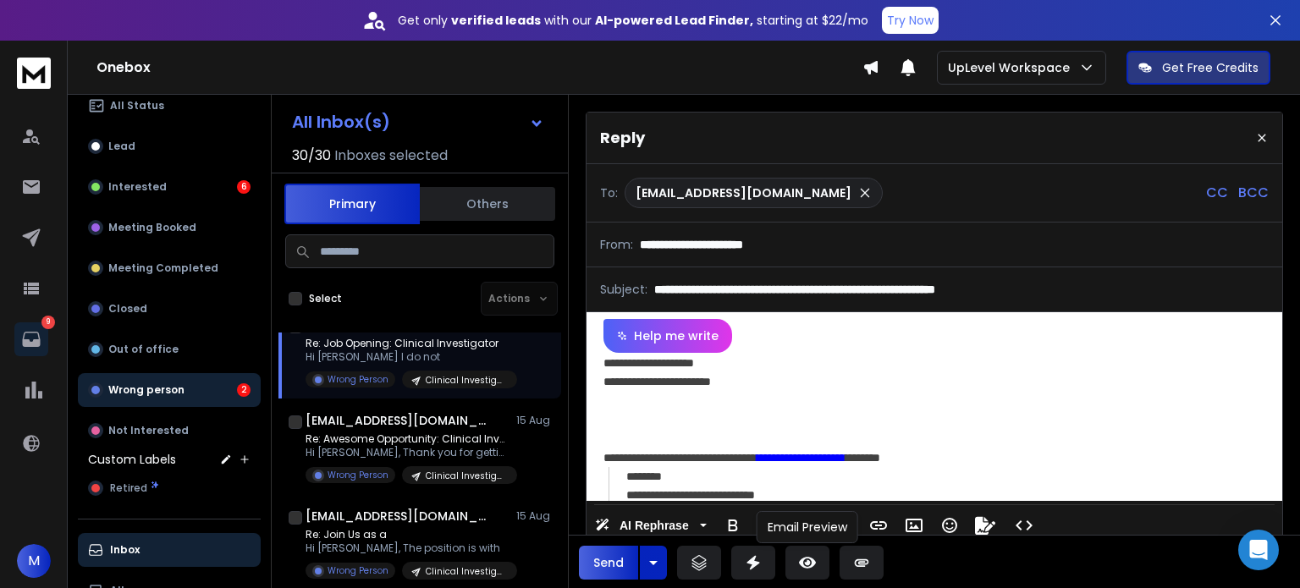
click at [804, 568] on icon at bounding box center [807, 563] width 17 height 17
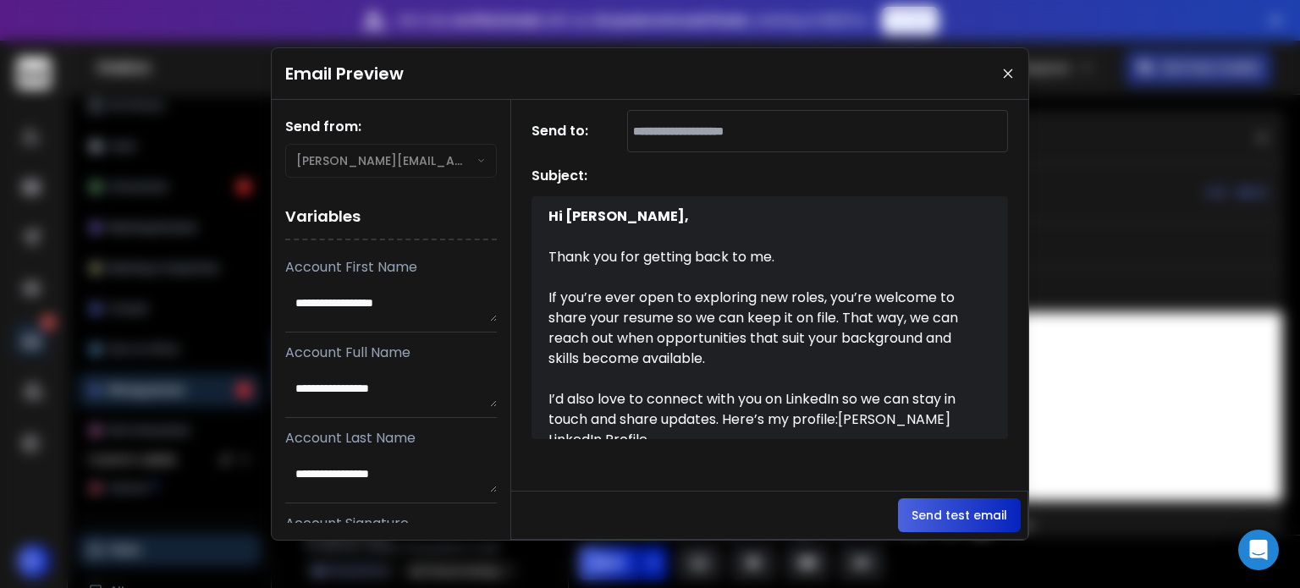
scroll to position [0, 0]
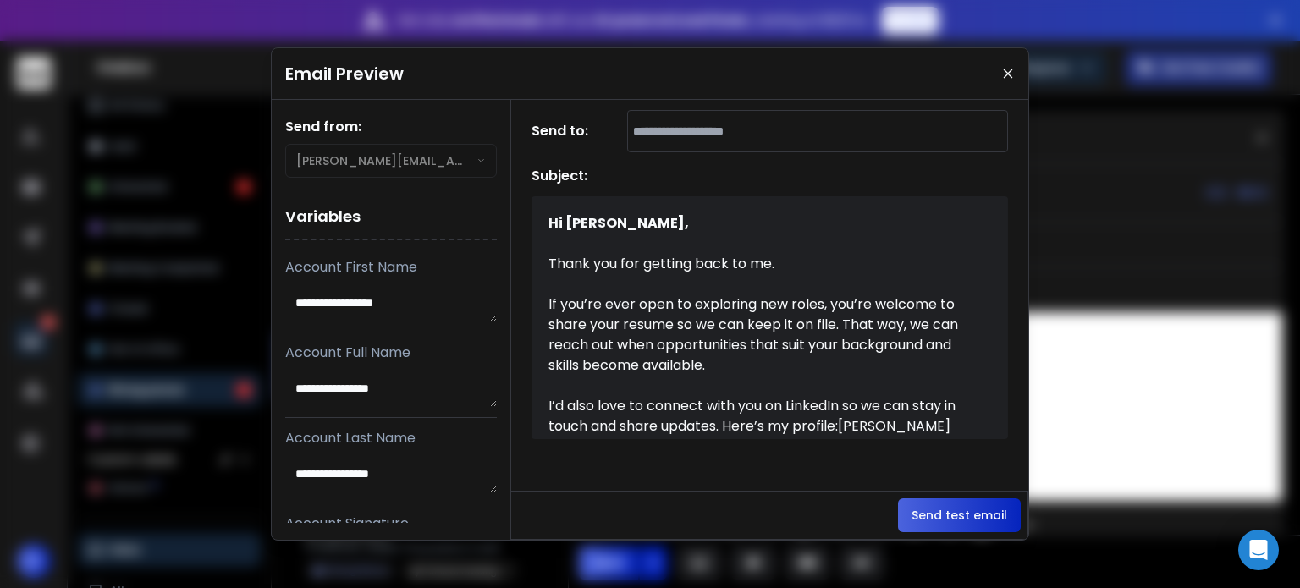
click at [1013, 67] on icon at bounding box center [1009, 74] width 14 height 14
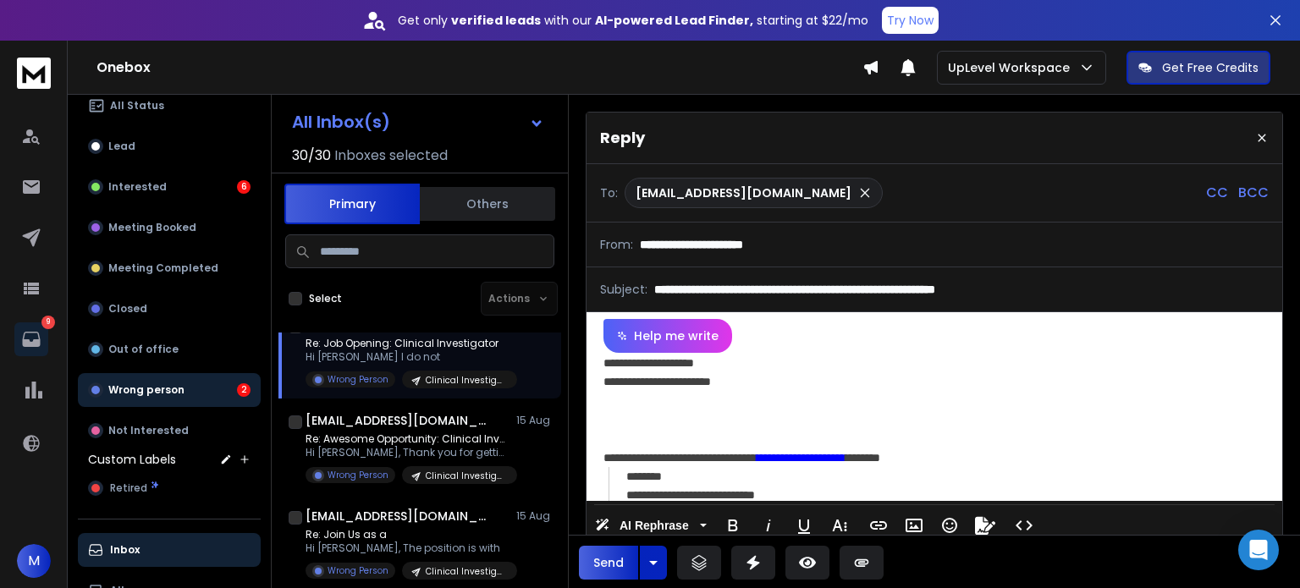
click at [608, 563] on button "Send" at bounding box center [608, 563] width 59 height 34
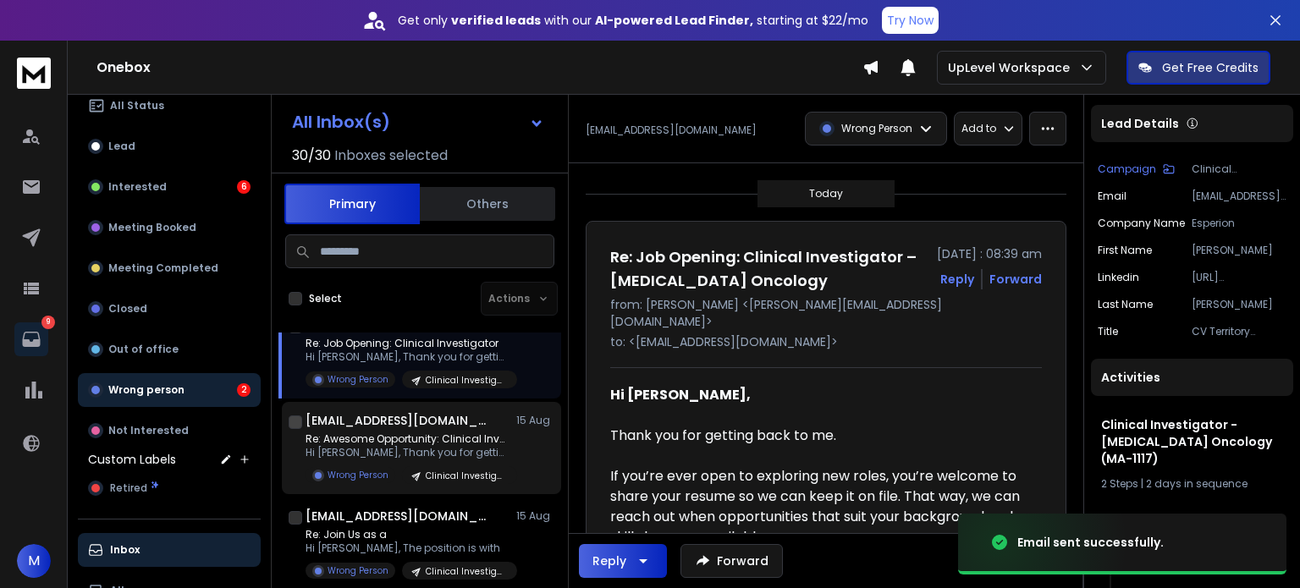
click at [372, 434] on p "Re: Awesome Opportunity: Clinical Investigator" at bounding box center [407, 440] width 203 height 14
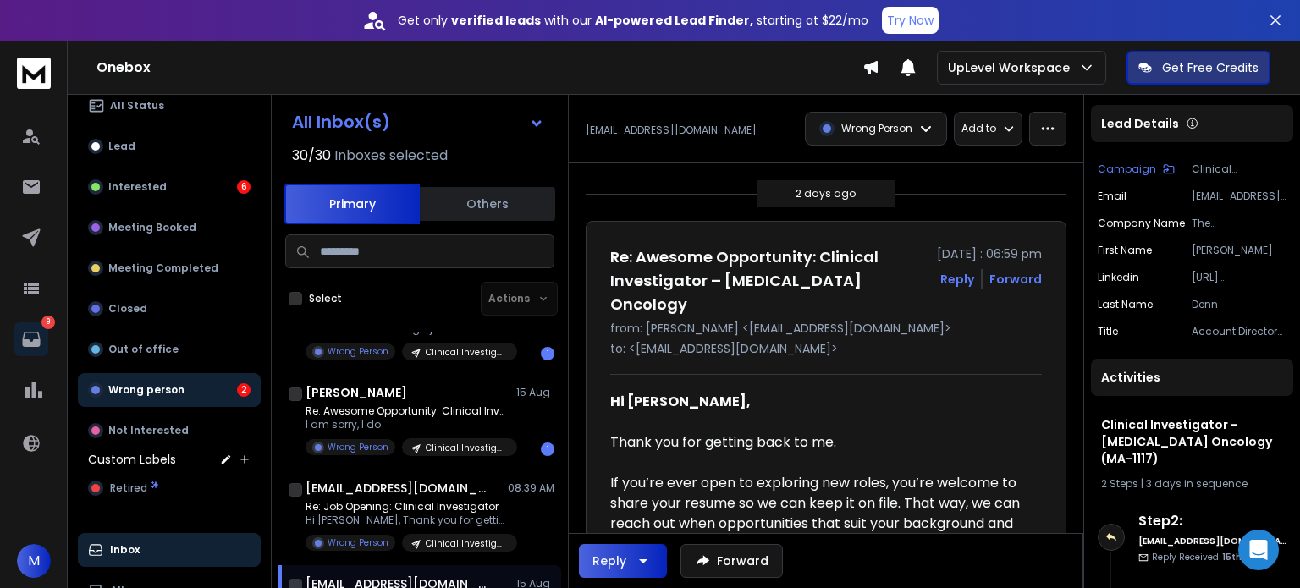
scroll to position [339, 0]
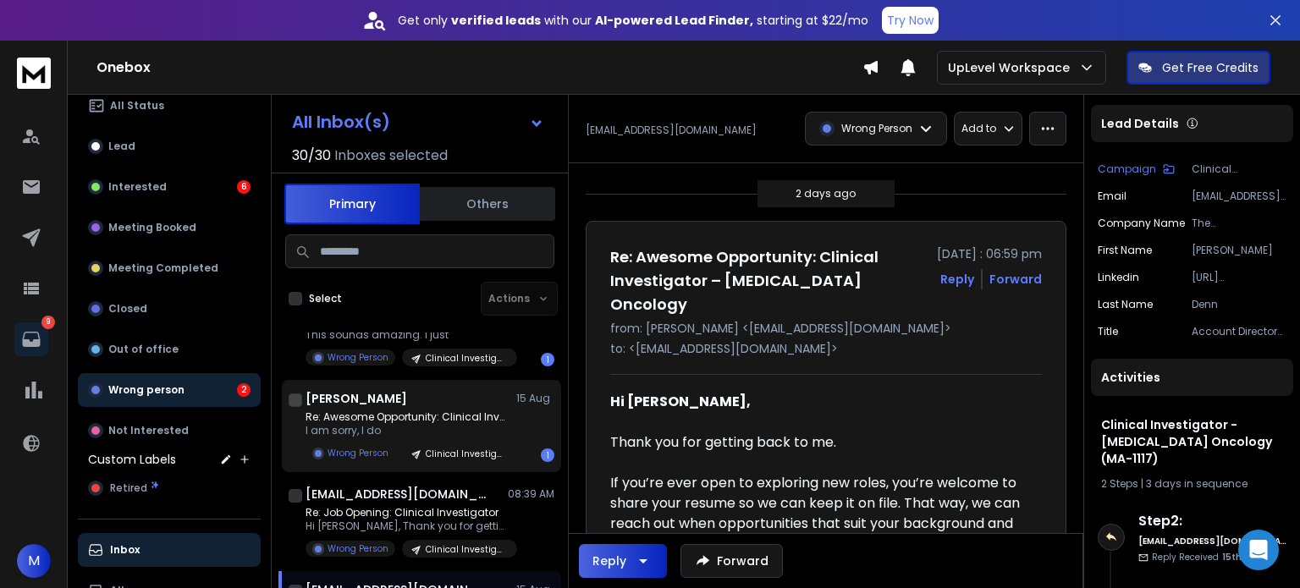
click at [457, 422] on p "Re: Awesome Opportunity: Clinical Investigator" at bounding box center [407, 418] width 203 height 14
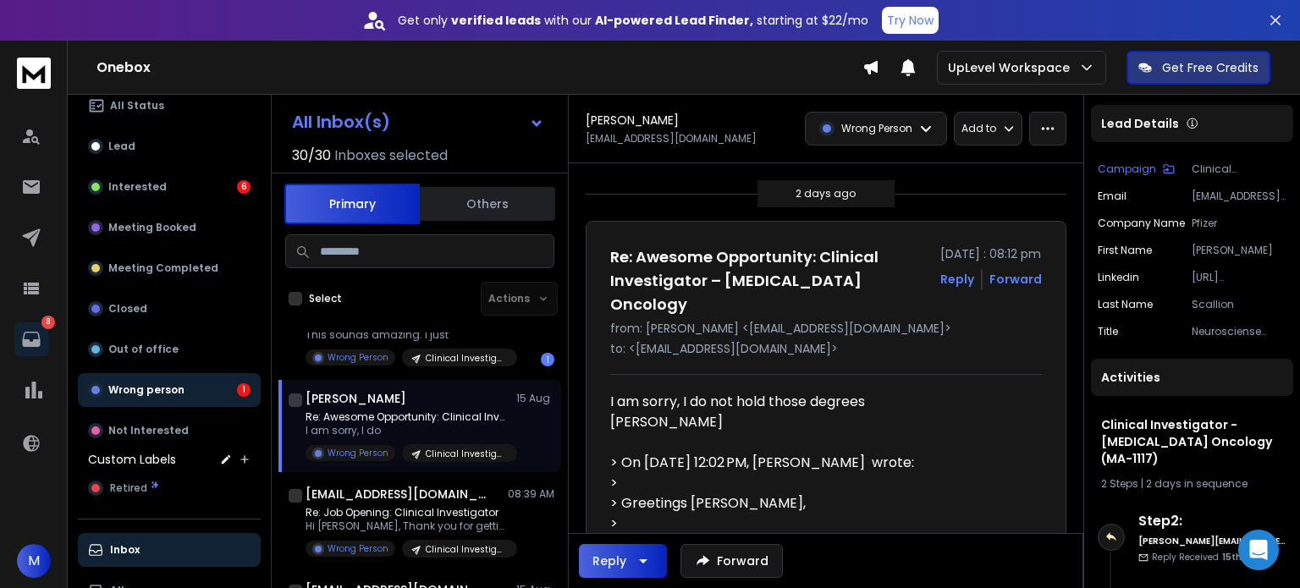
click at [611, 554] on div "Reply" at bounding box center [610, 561] width 34 height 17
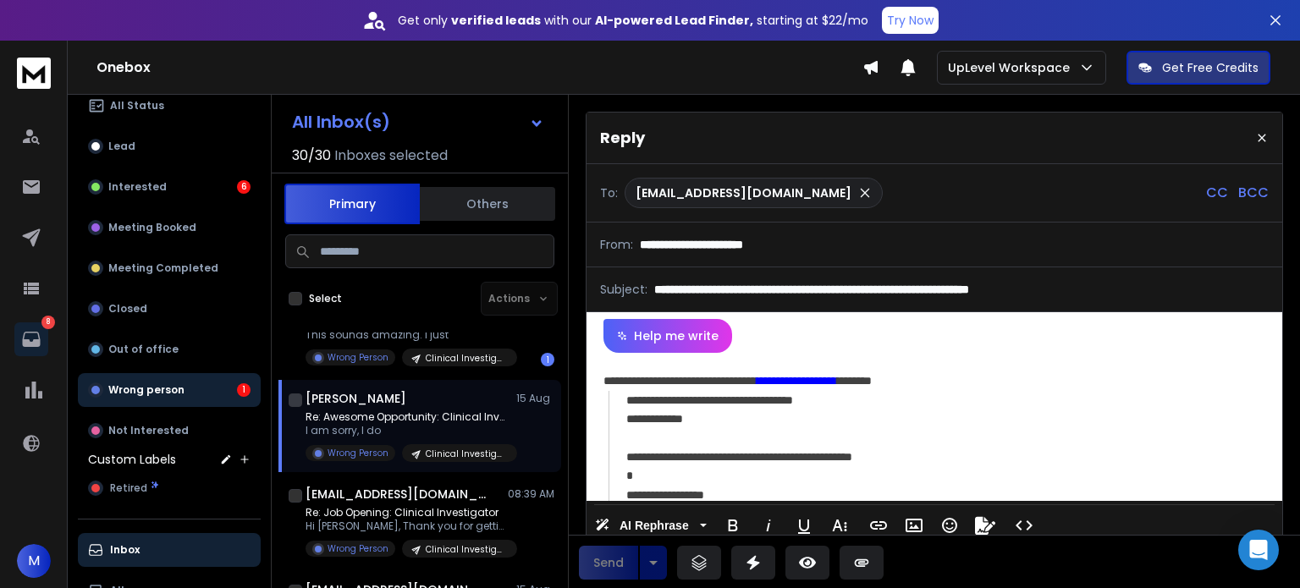
scroll to position [0, 0]
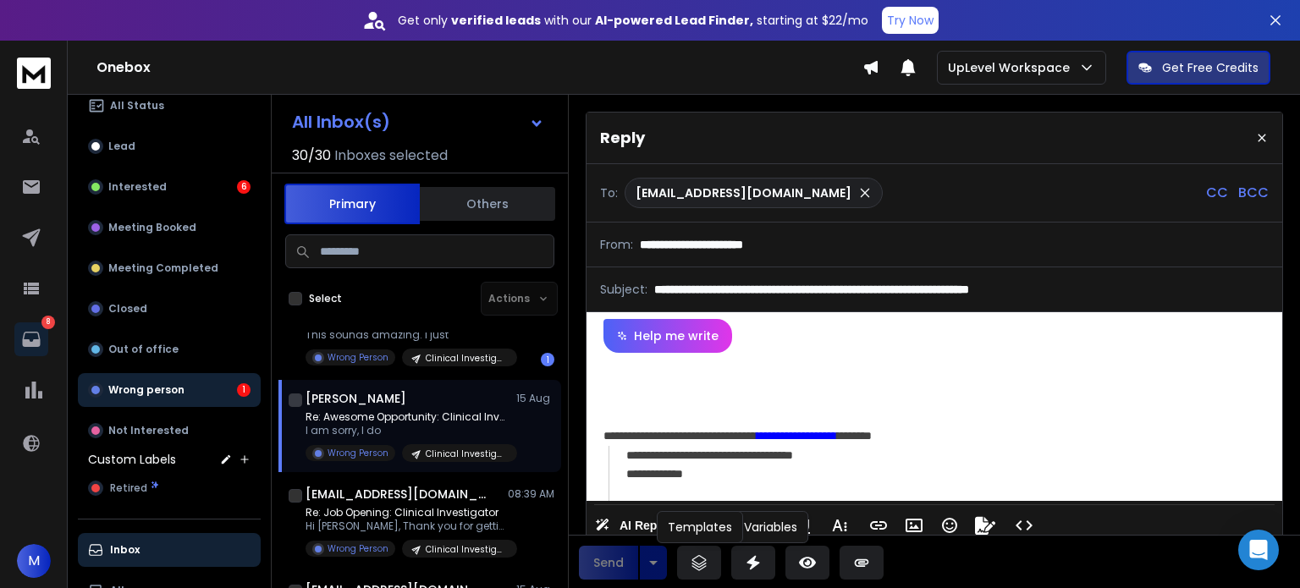
click at [682, 563] on button at bounding box center [699, 563] width 44 height 34
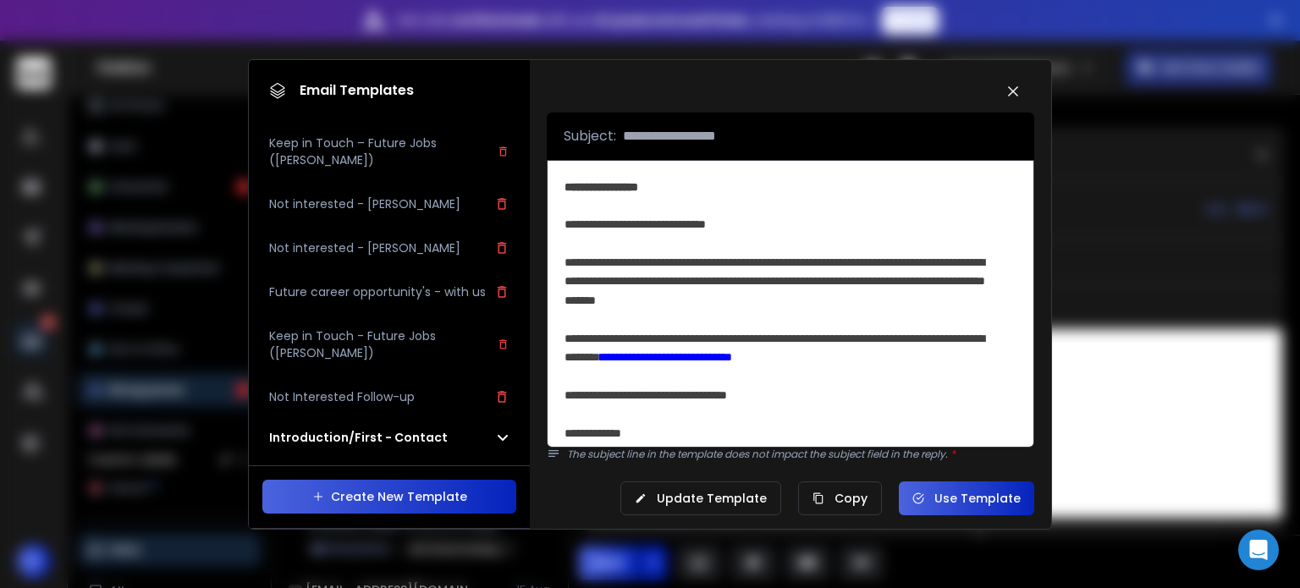
scroll to position [169, 0]
click at [334, 106] on h3 "Not Interested Follow-up" at bounding box center [383, 89] width 208 height 34
type input "**********"
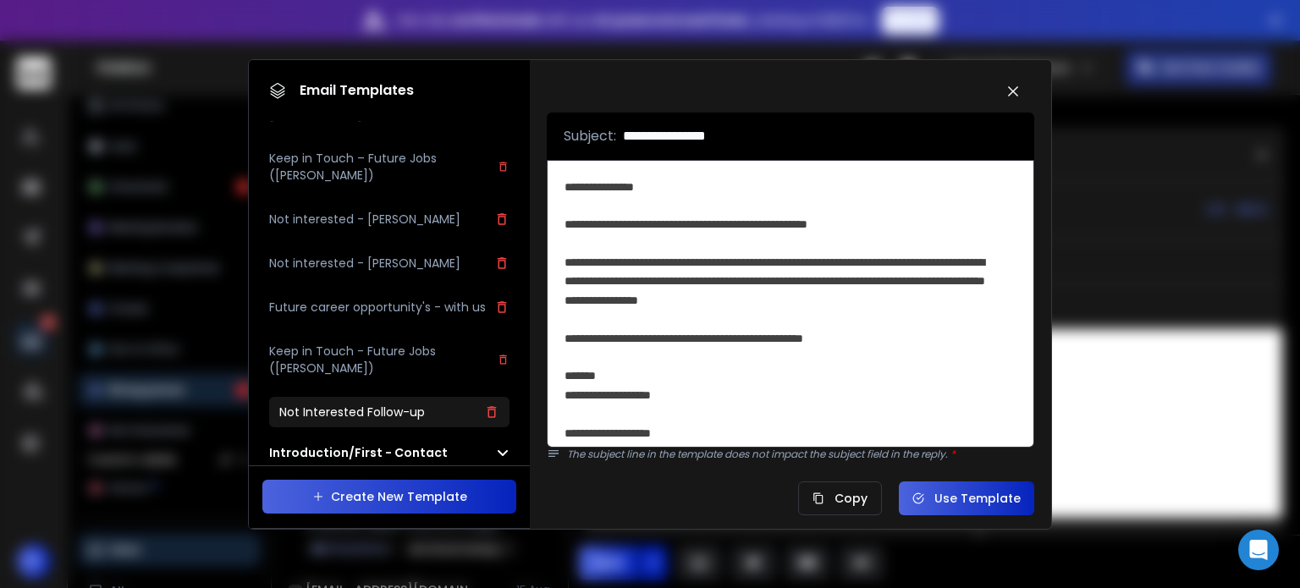
click at [949, 497] on button "Use Template" at bounding box center [966, 499] width 135 height 34
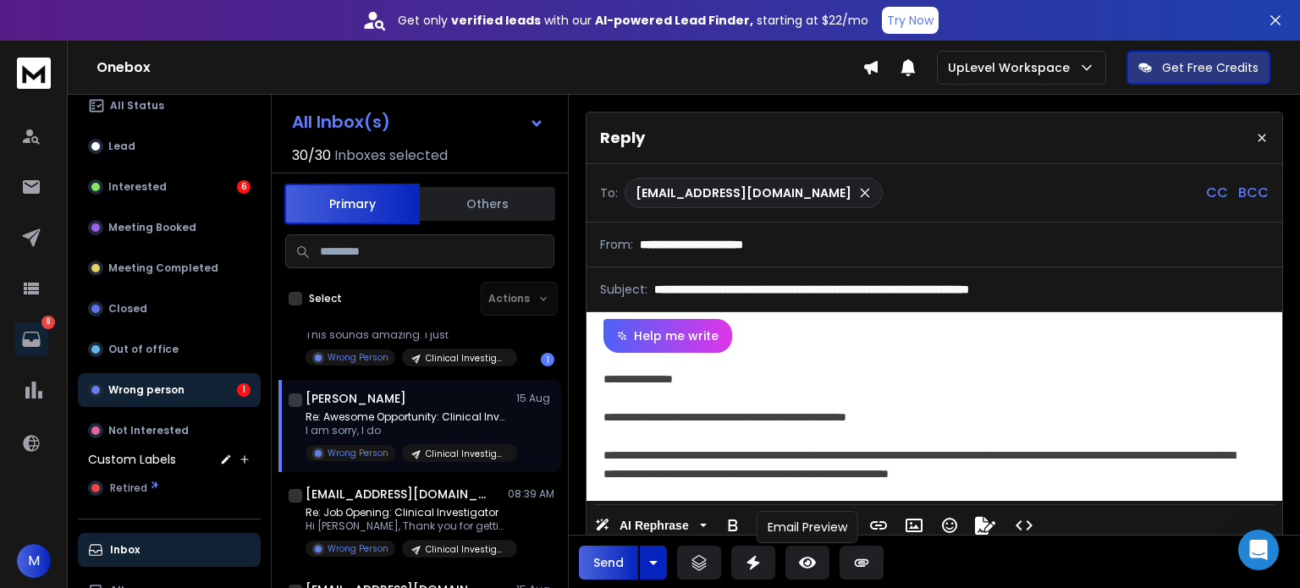
click at [805, 565] on icon at bounding box center [807, 563] width 17 height 17
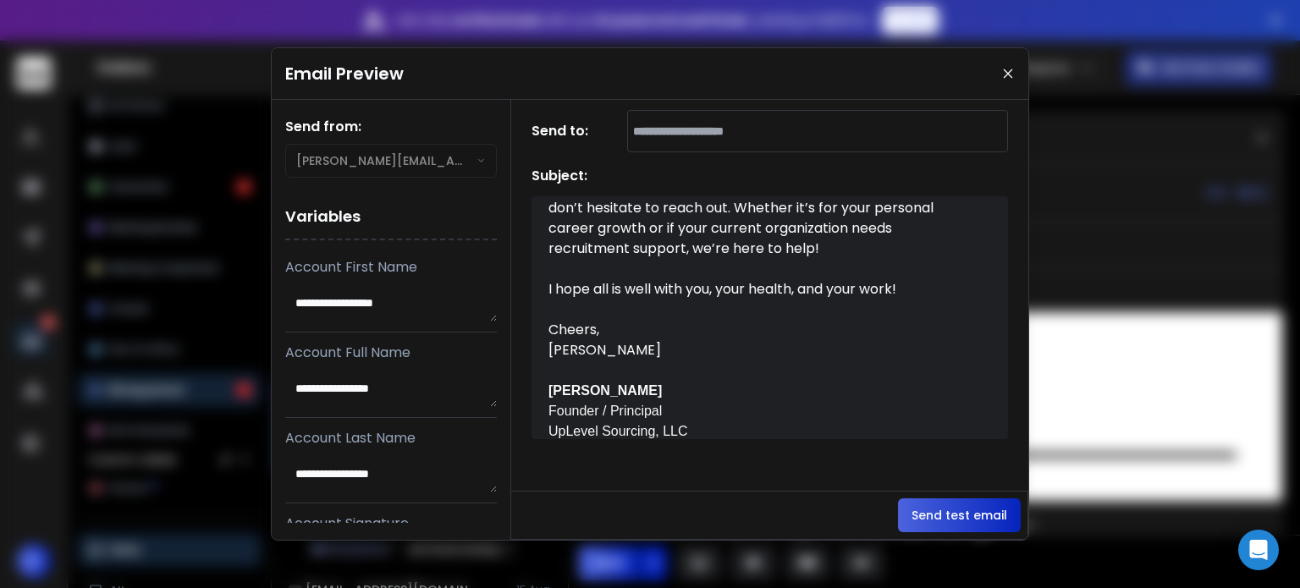
scroll to position [169, 0]
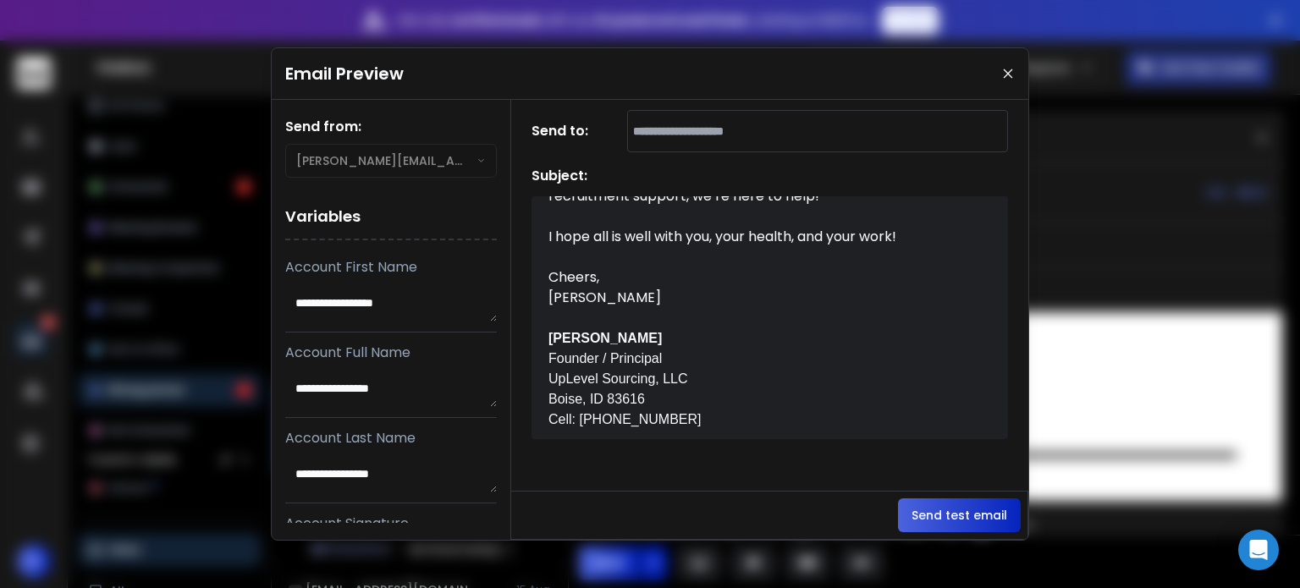
click at [1009, 74] on icon at bounding box center [1008, 73] width 9 height 9
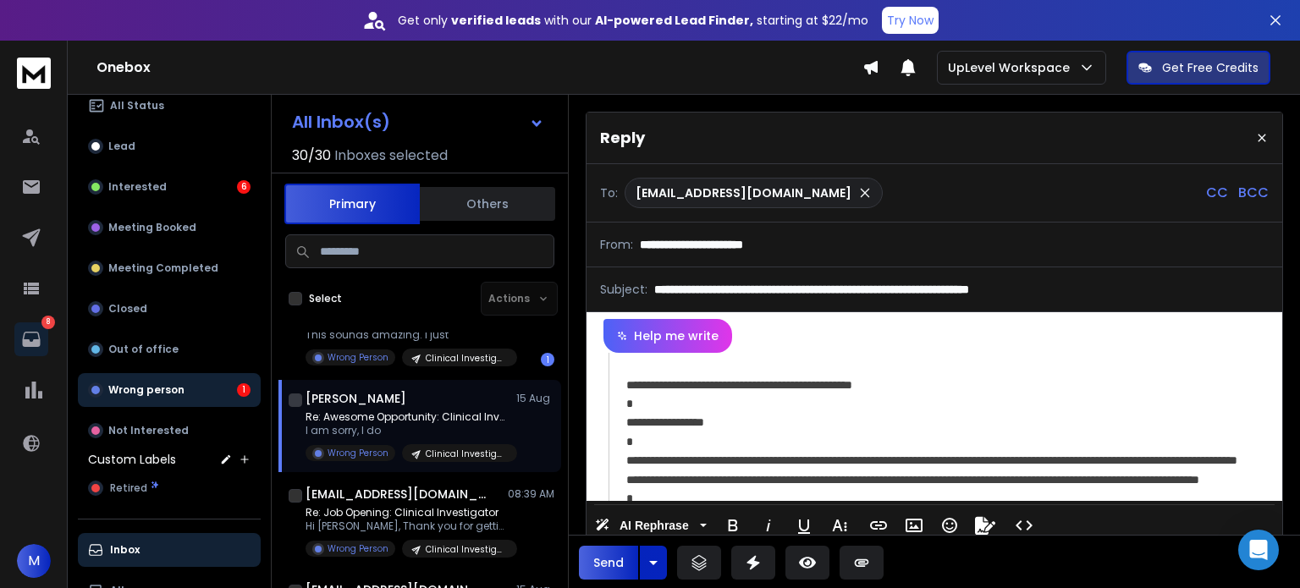
scroll to position [423, 0]
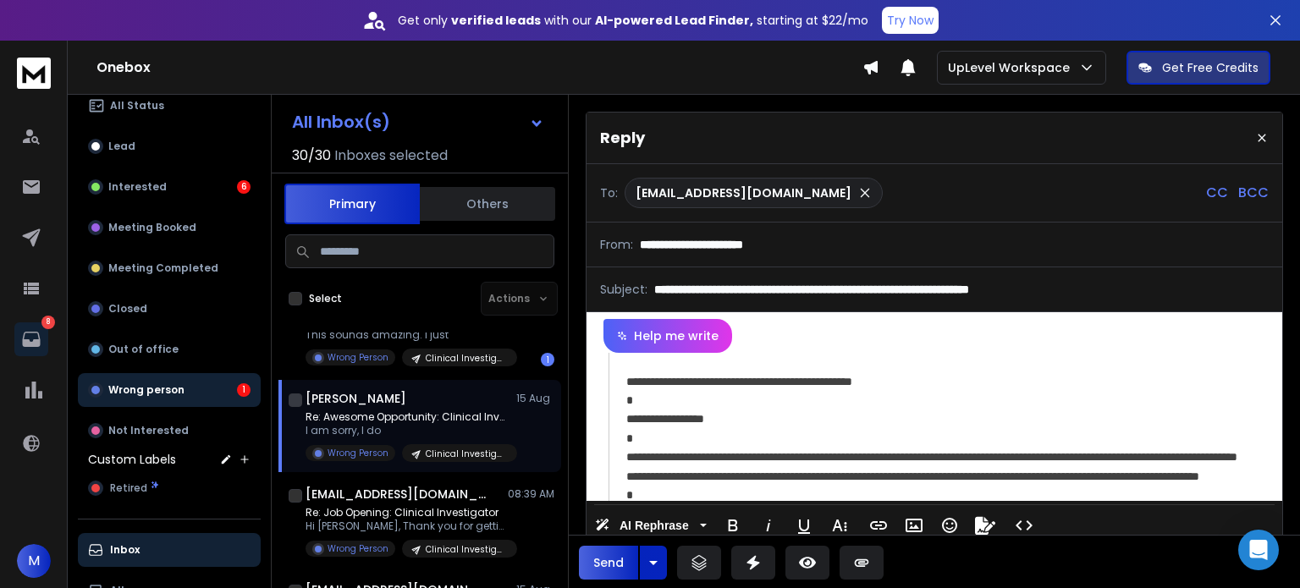
click at [621, 555] on button "Send" at bounding box center [608, 563] width 59 height 34
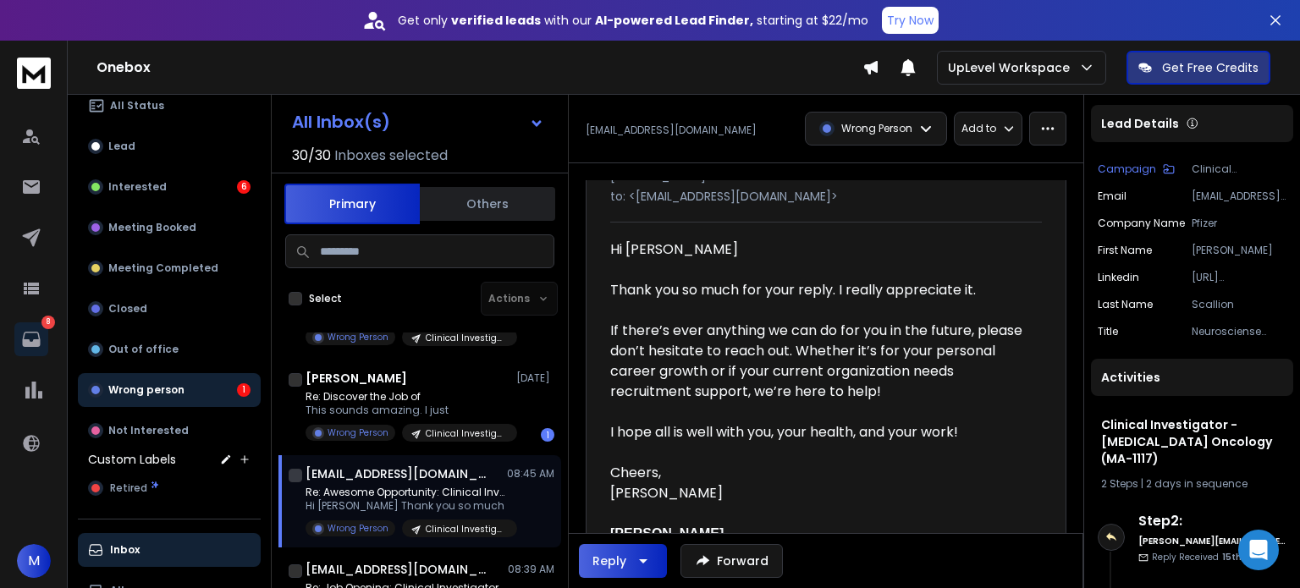
scroll to position [254, 0]
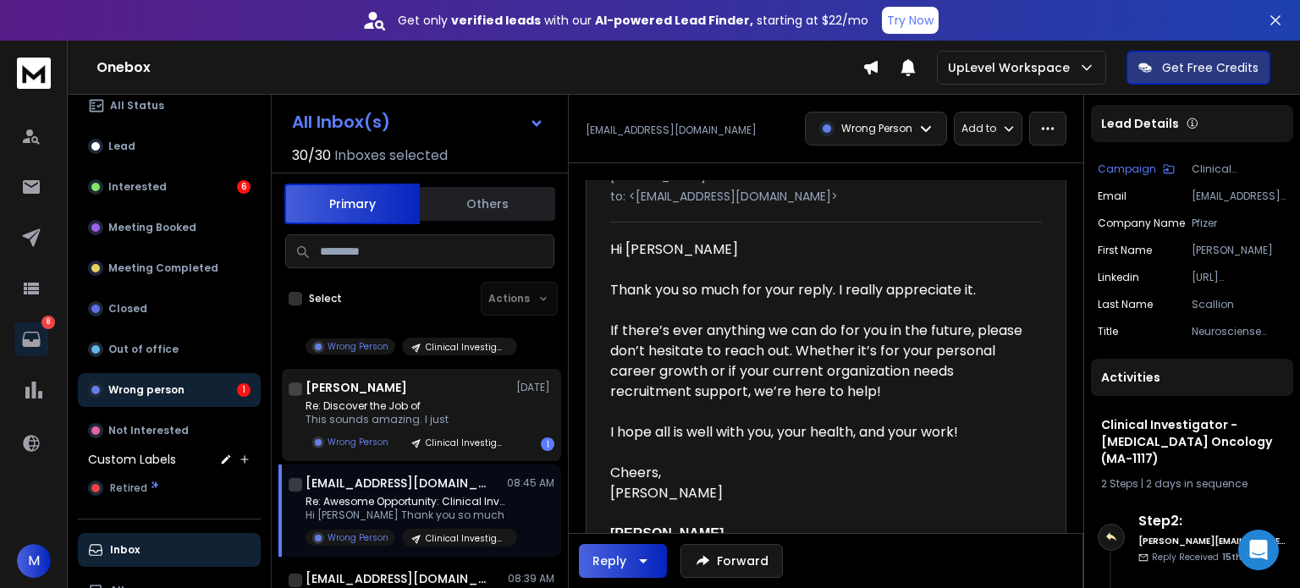
click at [397, 402] on p "Re: Discover the Job of" at bounding box center [407, 407] width 203 height 14
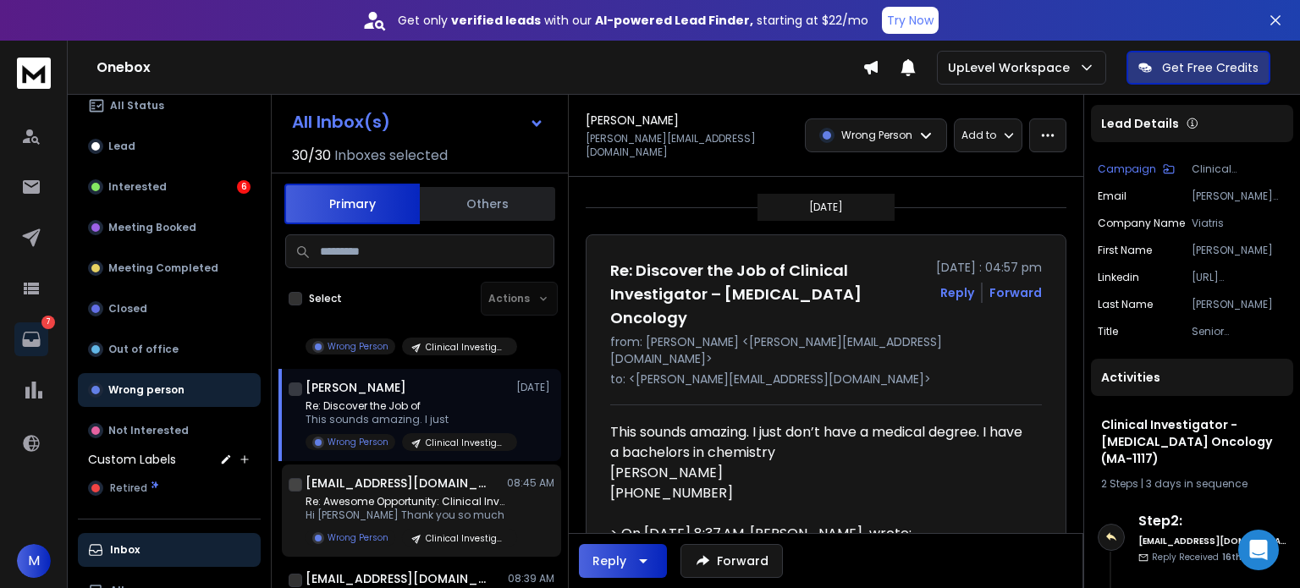
click at [339, 479] on h1 "[EMAIL_ADDRESS][DOMAIN_NAME]" at bounding box center [399, 483] width 186 height 17
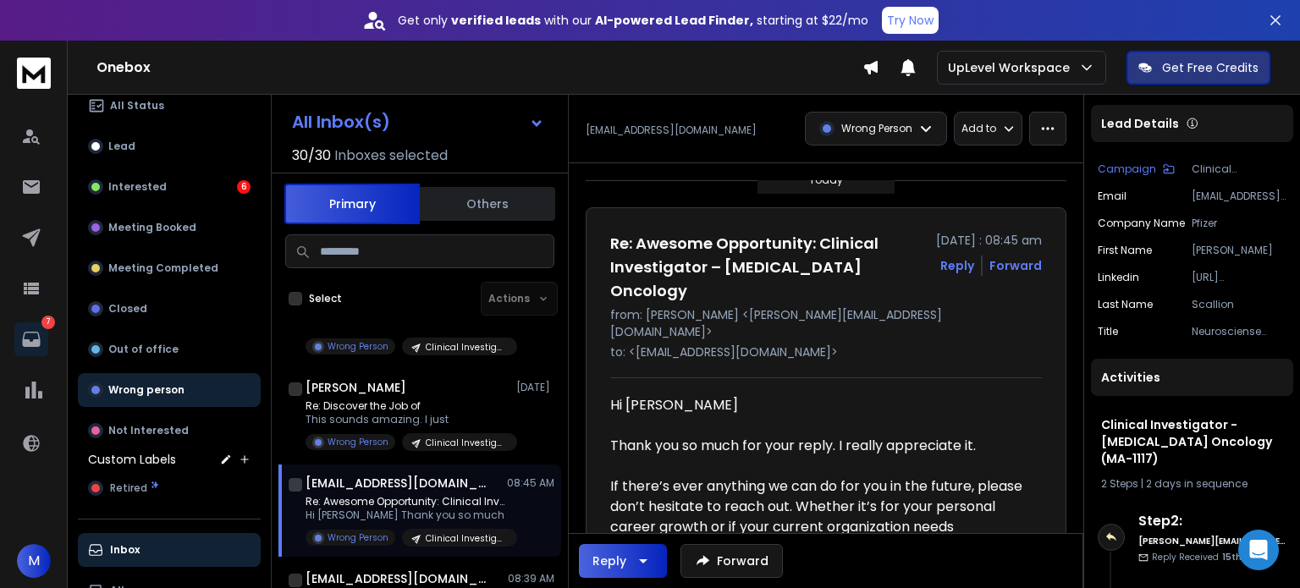
scroll to position [0, 0]
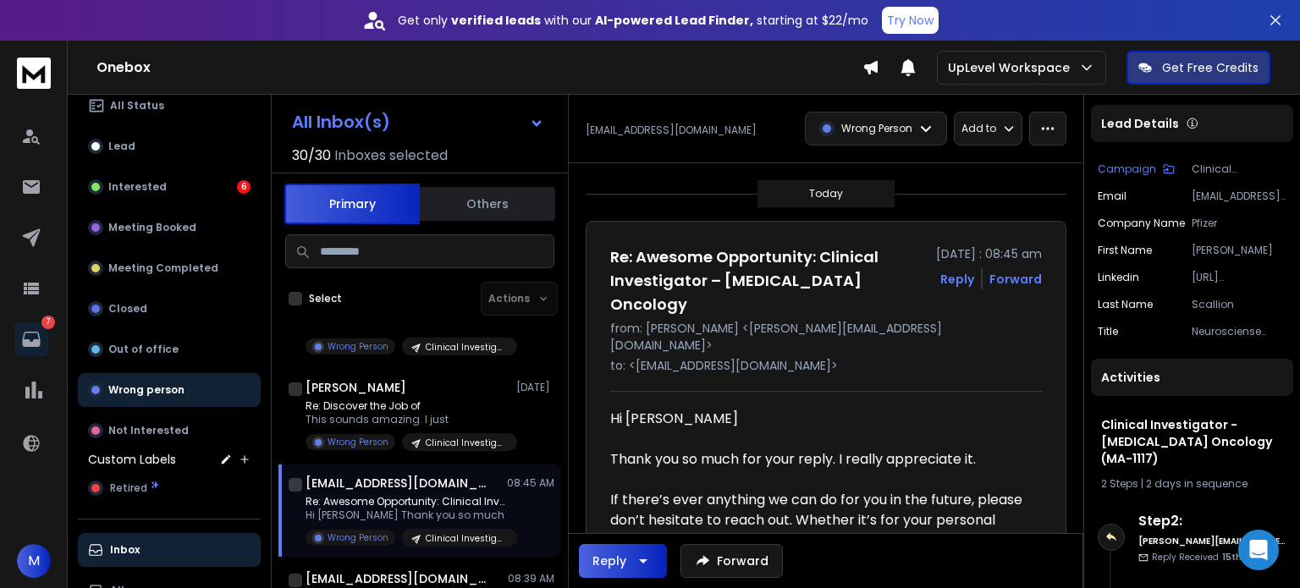
click at [1048, 129] on icon "button" at bounding box center [1048, 128] width 13 height 3
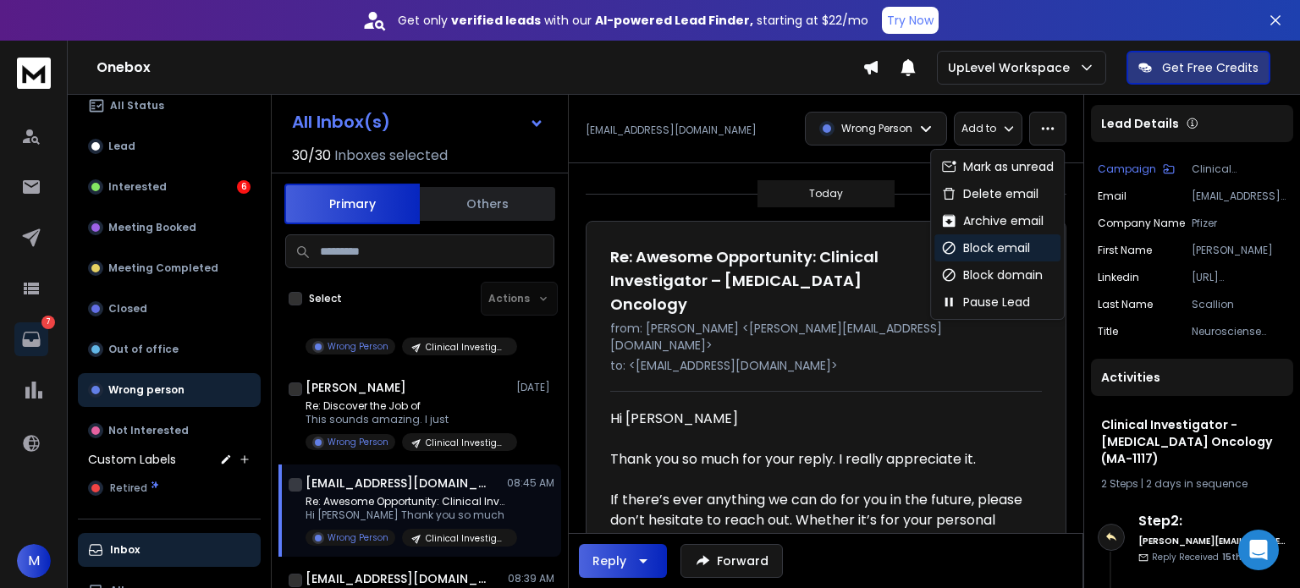
click at [1000, 241] on div "Block email" at bounding box center [985, 248] width 89 height 17
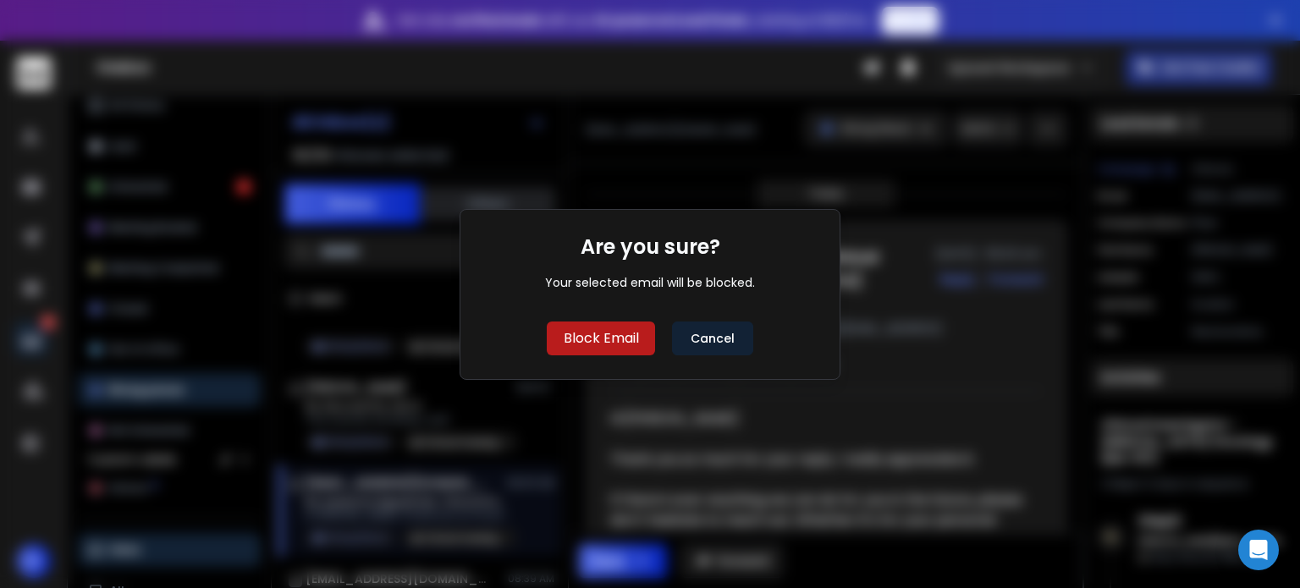
click at [566, 340] on button "Block Email" at bounding box center [601, 339] width 108 height 34
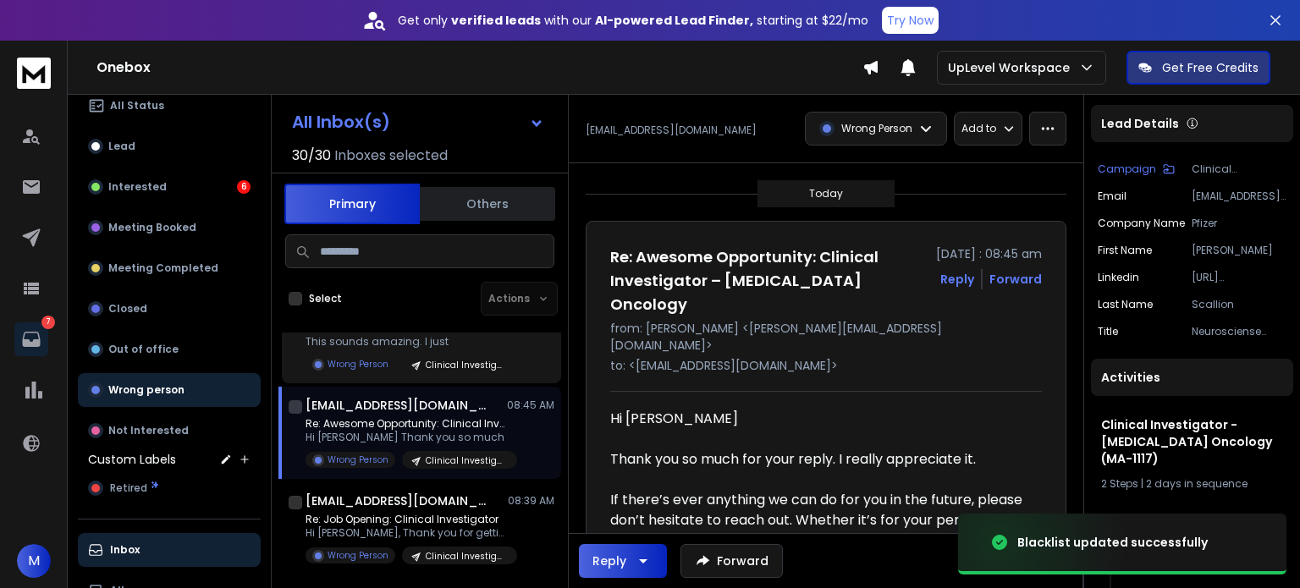
scroll to position [339, 0]
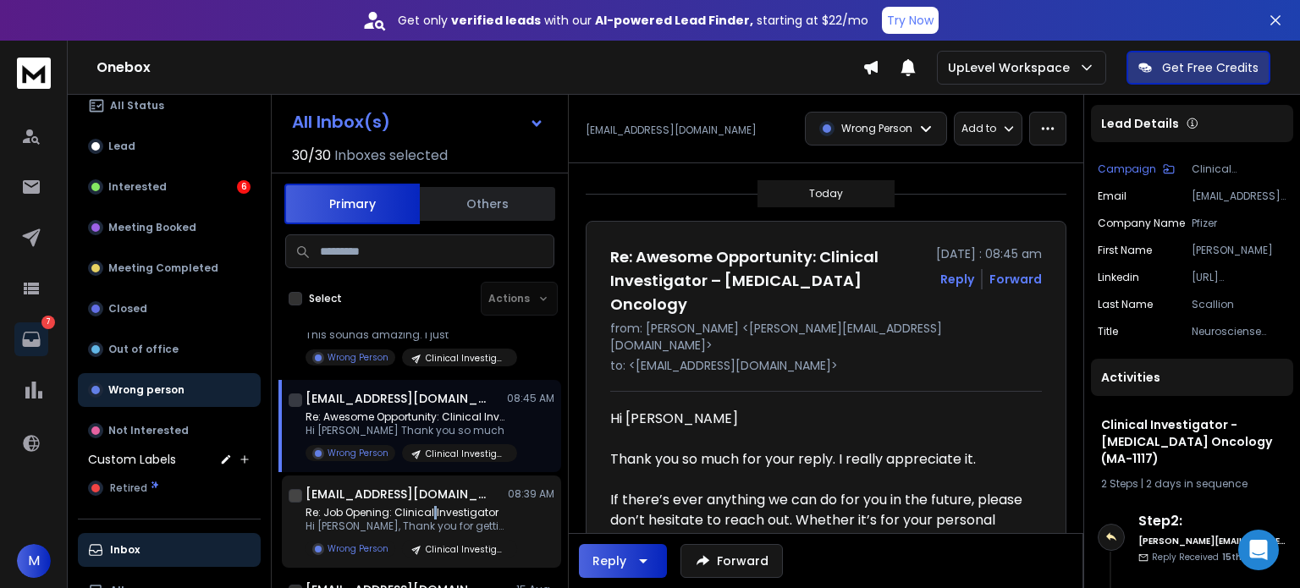
click at [430, 505] on div "[EMAIL_ADDRESS][DOMAIN_NAME] 08:39 AM Re: Job Opening: Clinical Investigator Hi…" at bounding box center [430, 522] width 249 height 72
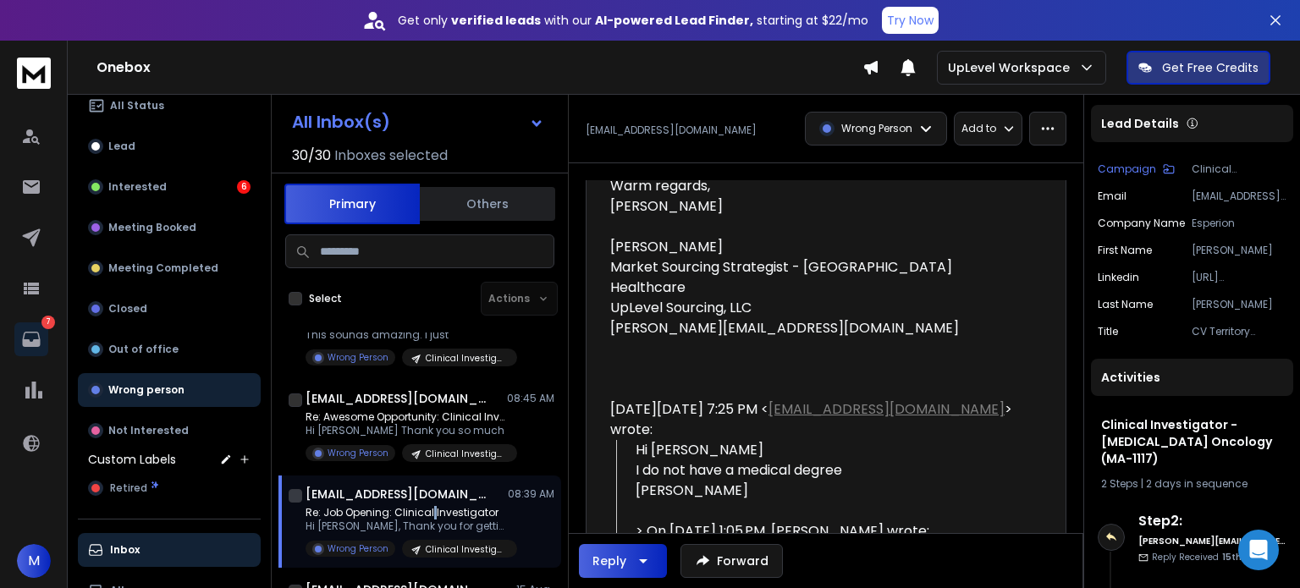
scroll to position [508, 0]
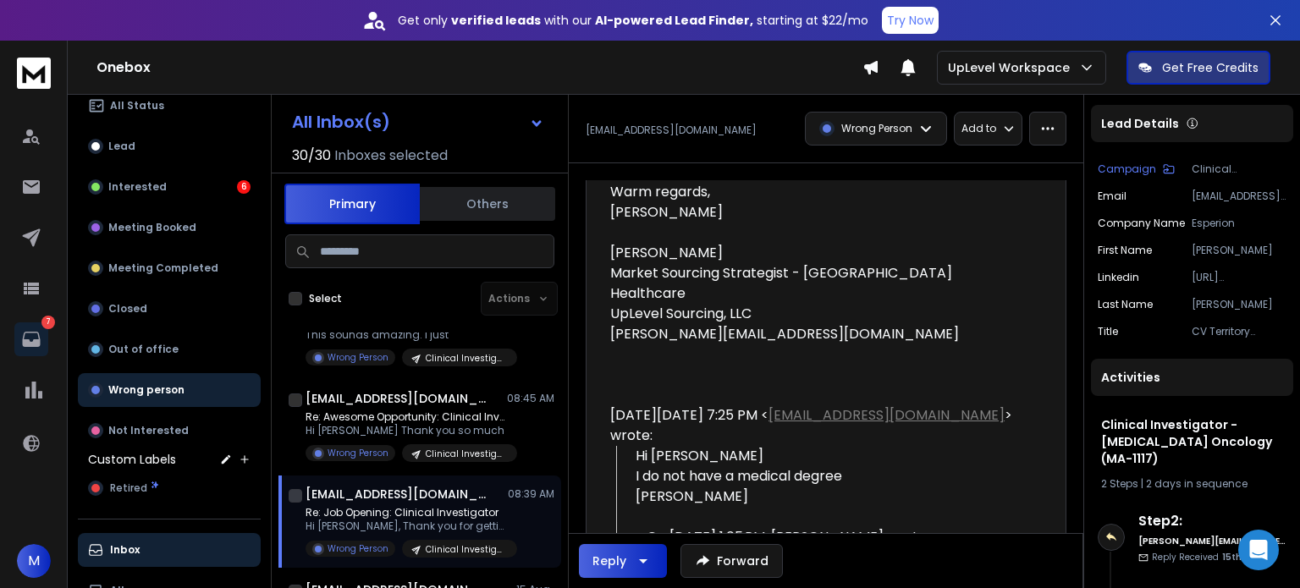
click at [1067, 131] on div "[EMAIL_ADDRESS][DOMAIN_NAME] Wrong Person Add to Wrong Person Add to" at bounding box center [826, 129] width 515 height 69
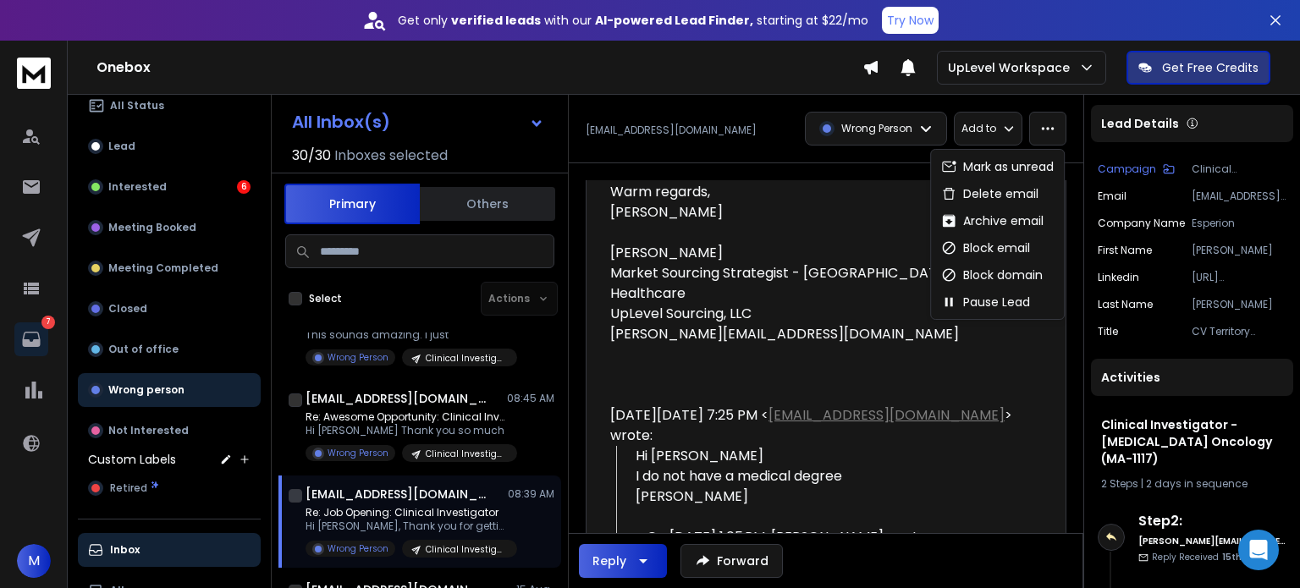
click at [1059, 130] on button "button" at bounding box center [1047, 129] width 37 height 34
click at [994, 247] on div "Block email" at bounding box center [985, 248] width 89 height 17
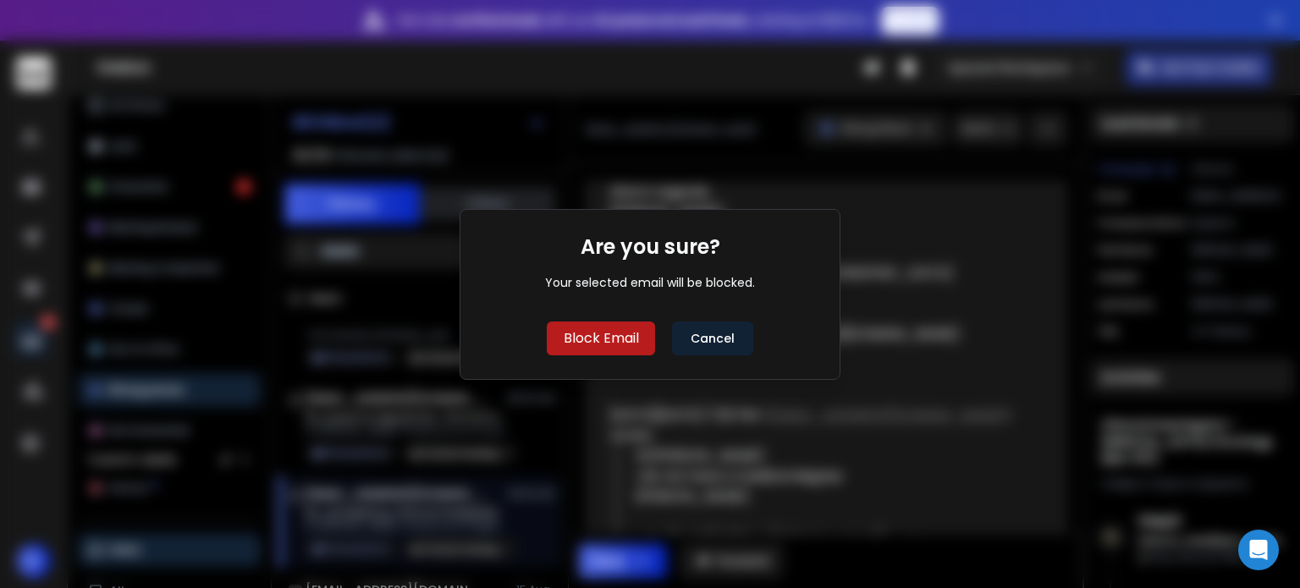
click at [627, 344] on button "Block Email" at bounding box center [601, 339] width 108 height 34
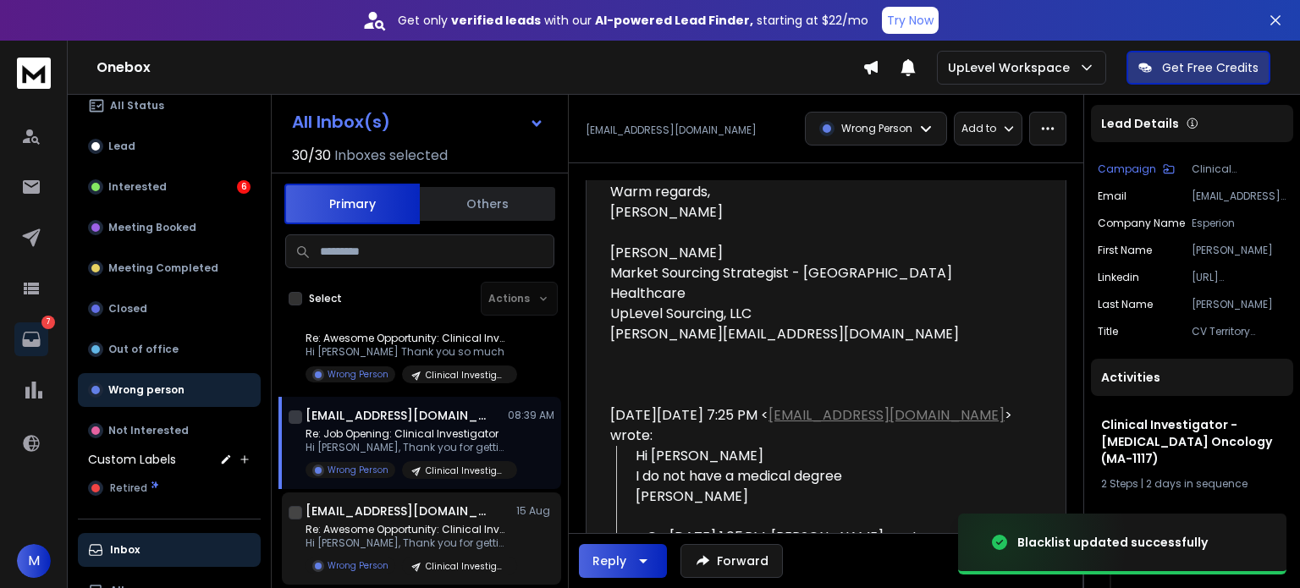
scroll to position [423, 0]
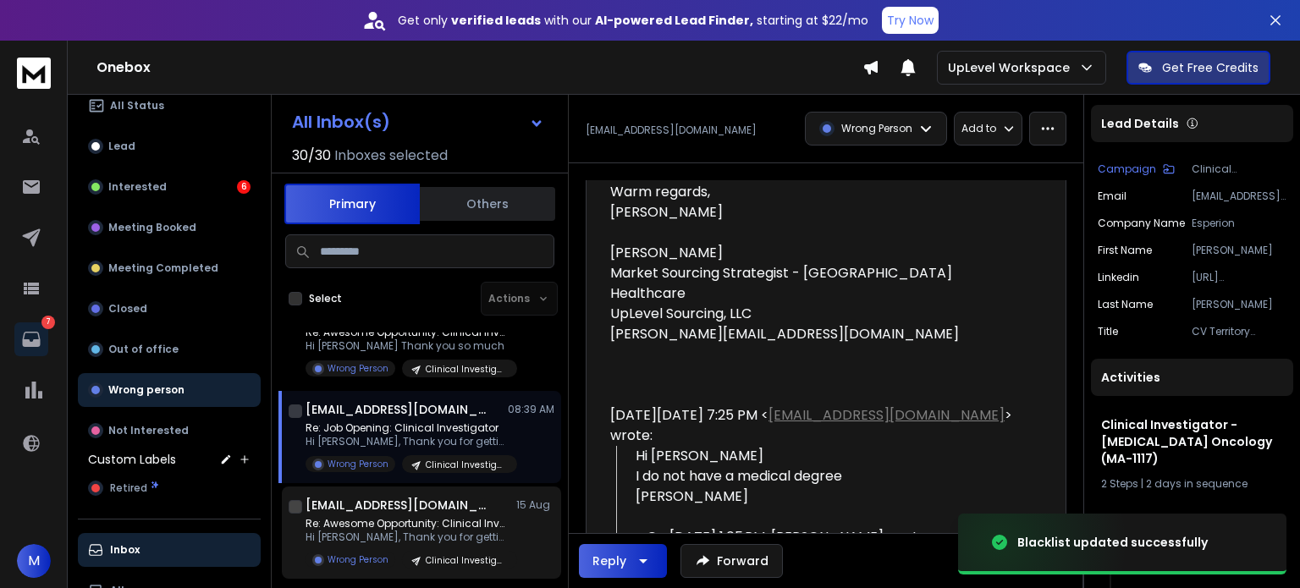
click at [410, 521] on p "Re: Awesome Opportunity: Clinical Investigator" at bounding box center [407, 524] width 203 height 14
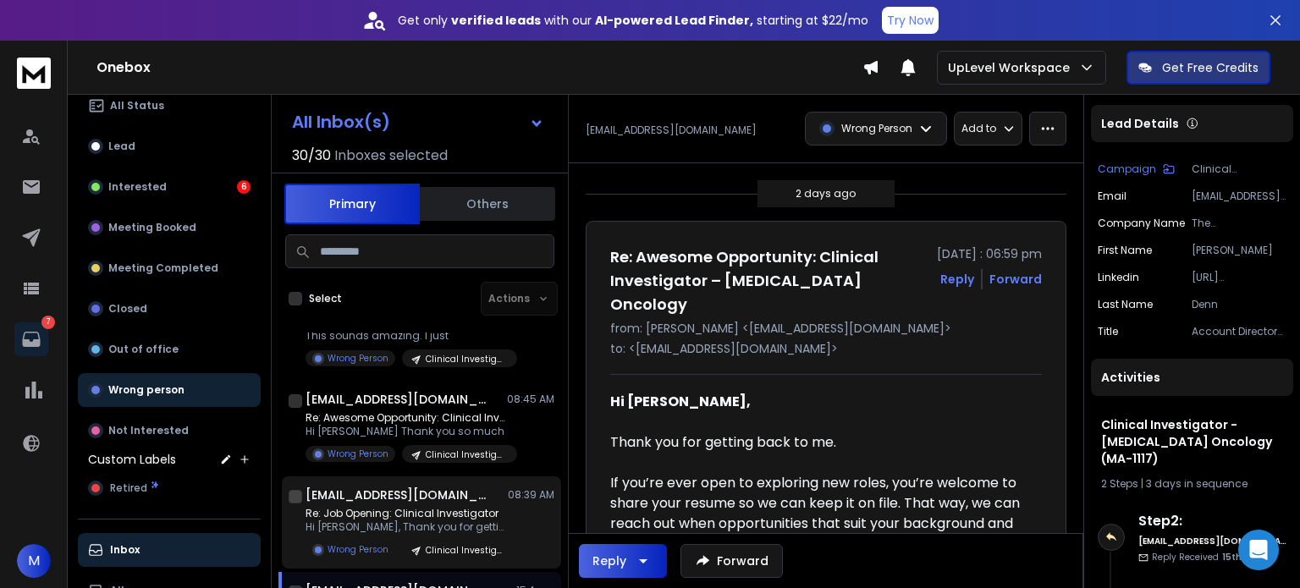
scroll to position [254, 0]
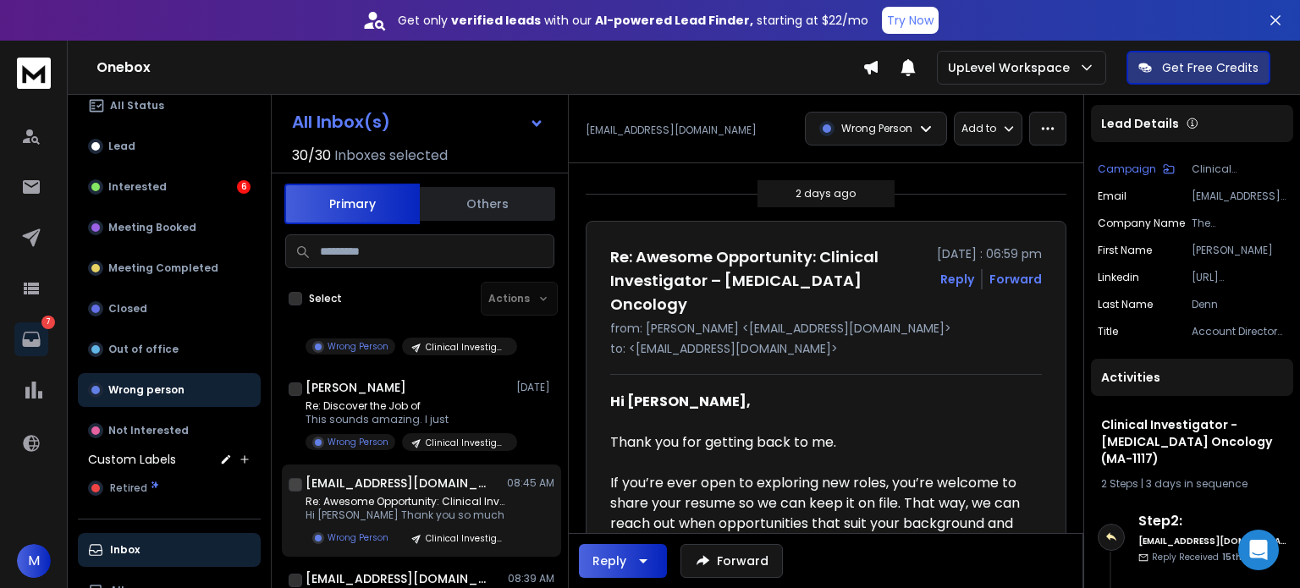
click at [411, 505] on p "Re: Awesome Opportunity: Clinical Investigator" at bounding box center [407, 502] width 203 height 14
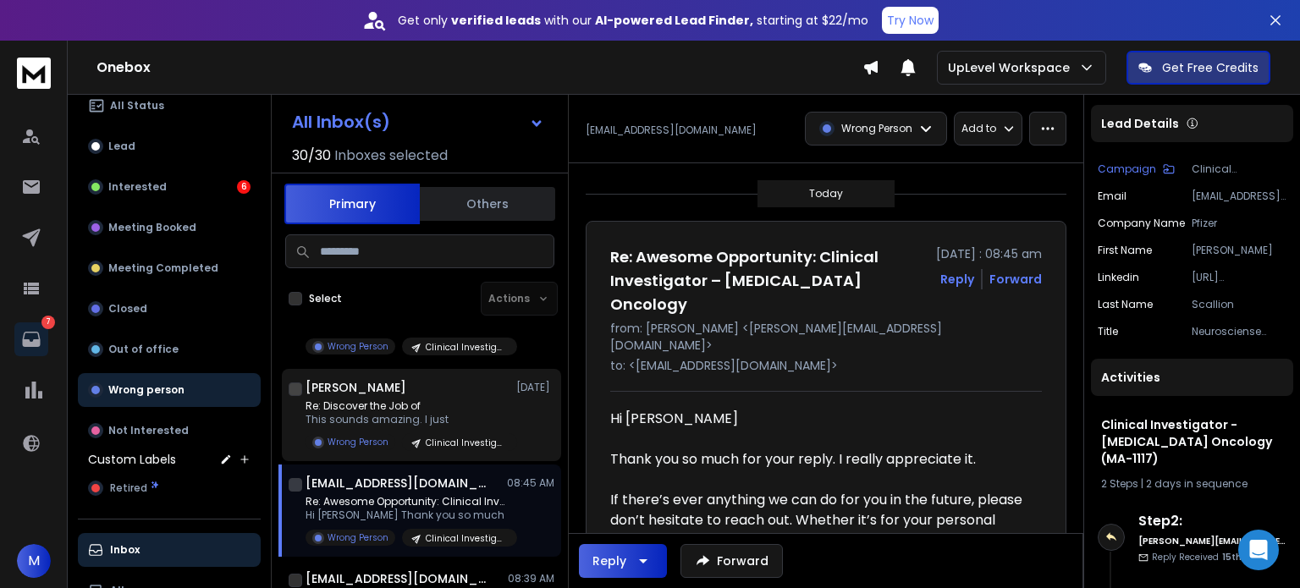
click at [405, 404] on p "Re: Discover the Job of" at bounding box center [407, 407] width 203 height 14
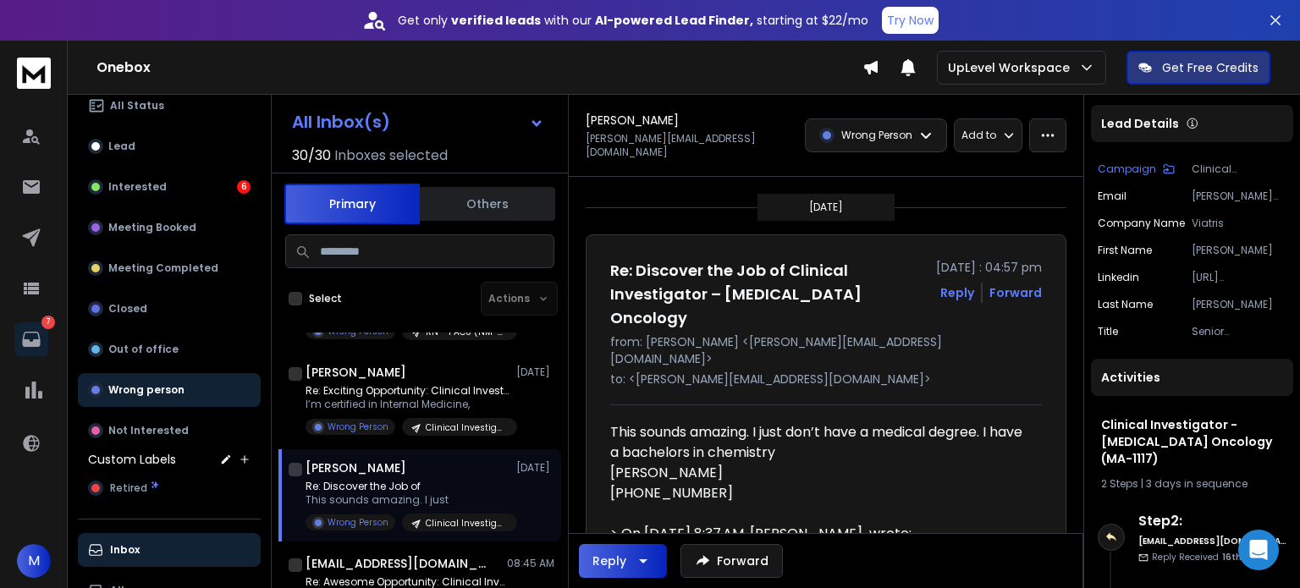
scroll to position [169, 0]
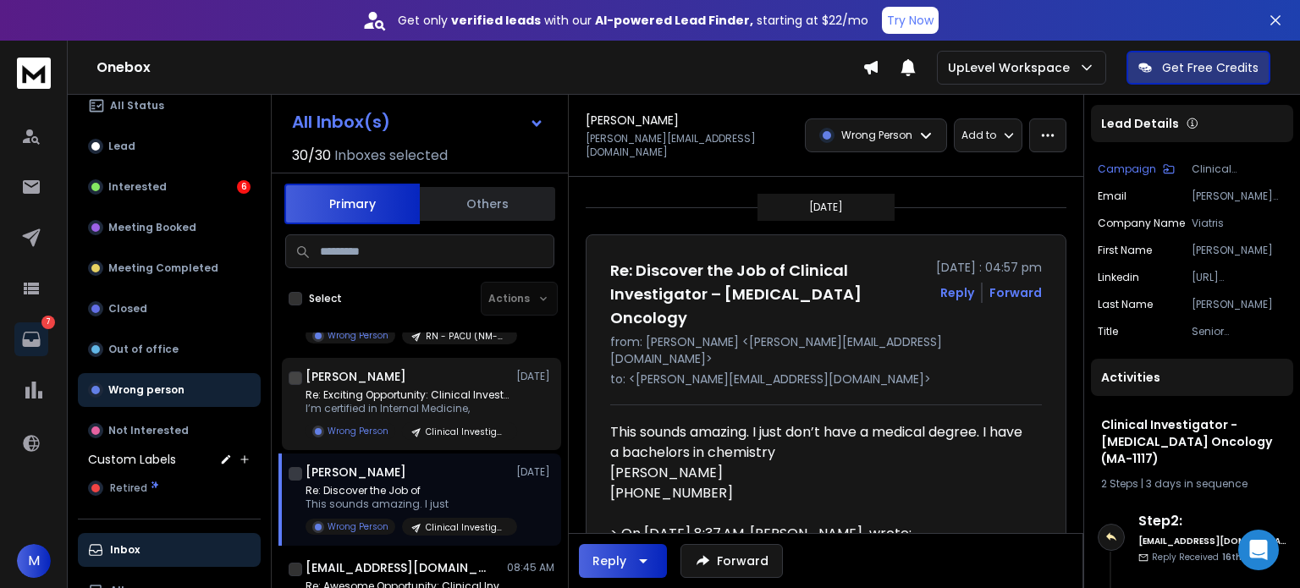
click at [396, 404] on p "I’m certified in Internal Medicine," at bounding box center [407, 409] width 203 height 14
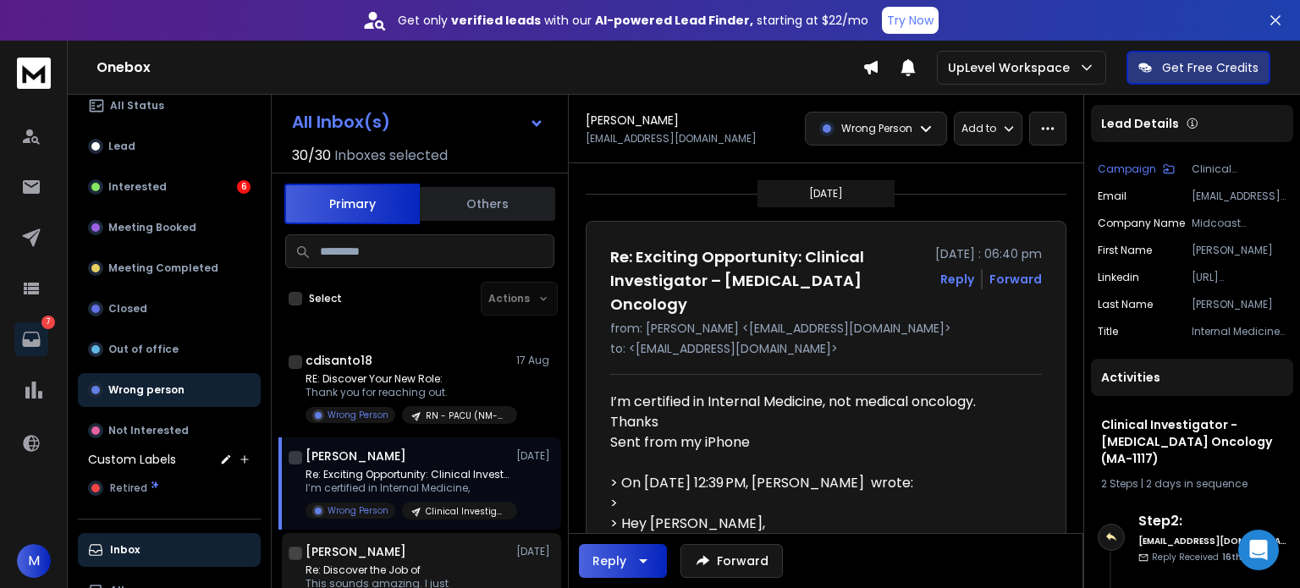
scroll to position [85, 0]
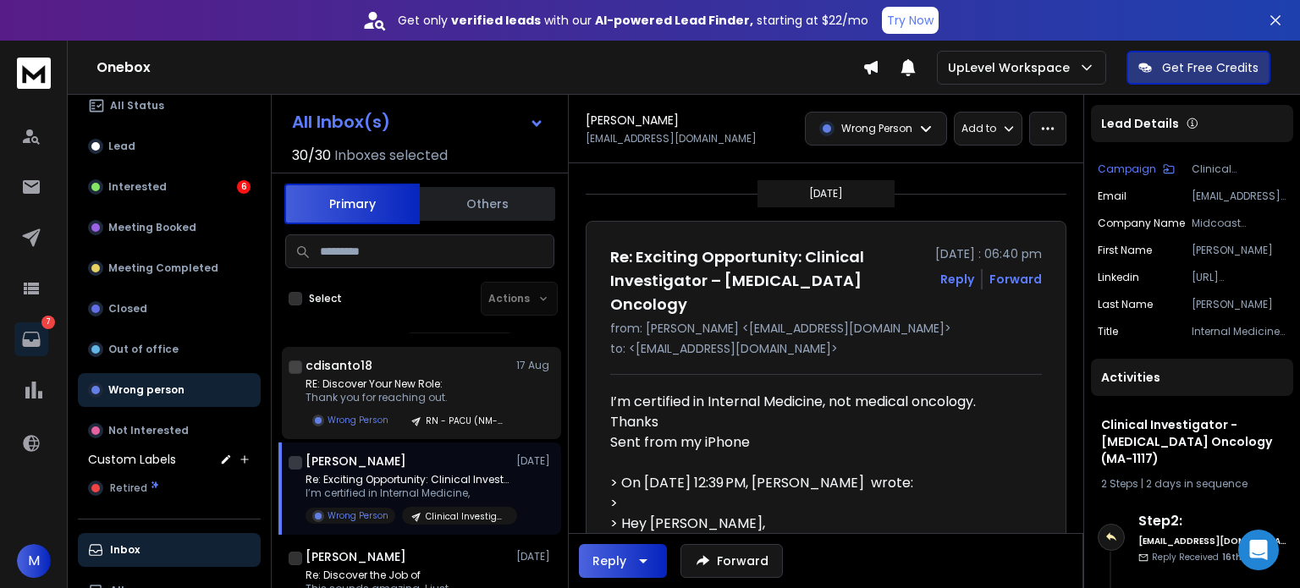
click at [356, 404] on p "Thank you for reaching out." at bounding box center [407, 398] width 203 height 14
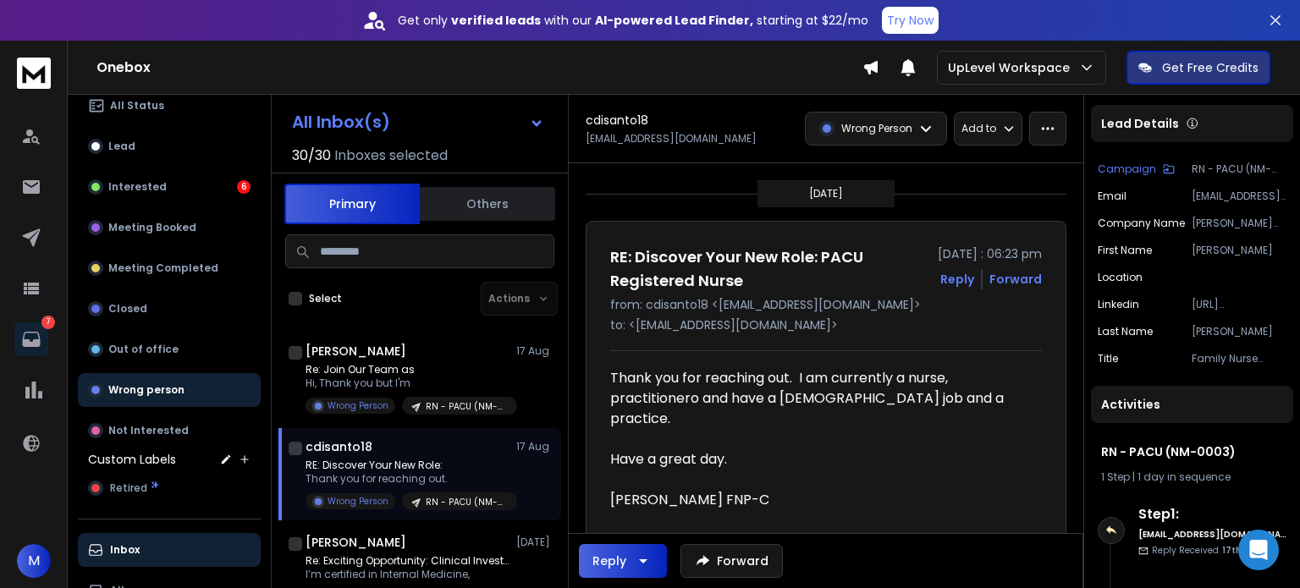
scroll to position [0, 0]
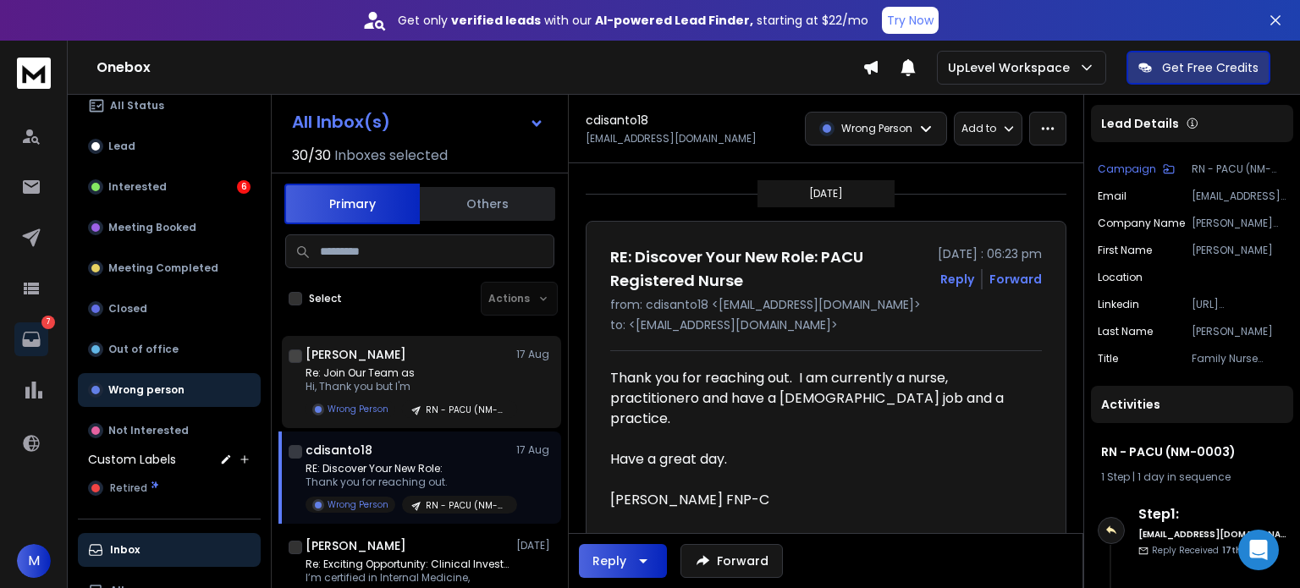
click at [398, 377] on p "Re: Join Our Team as" at bounding box center [407, 374] width 203 height 14
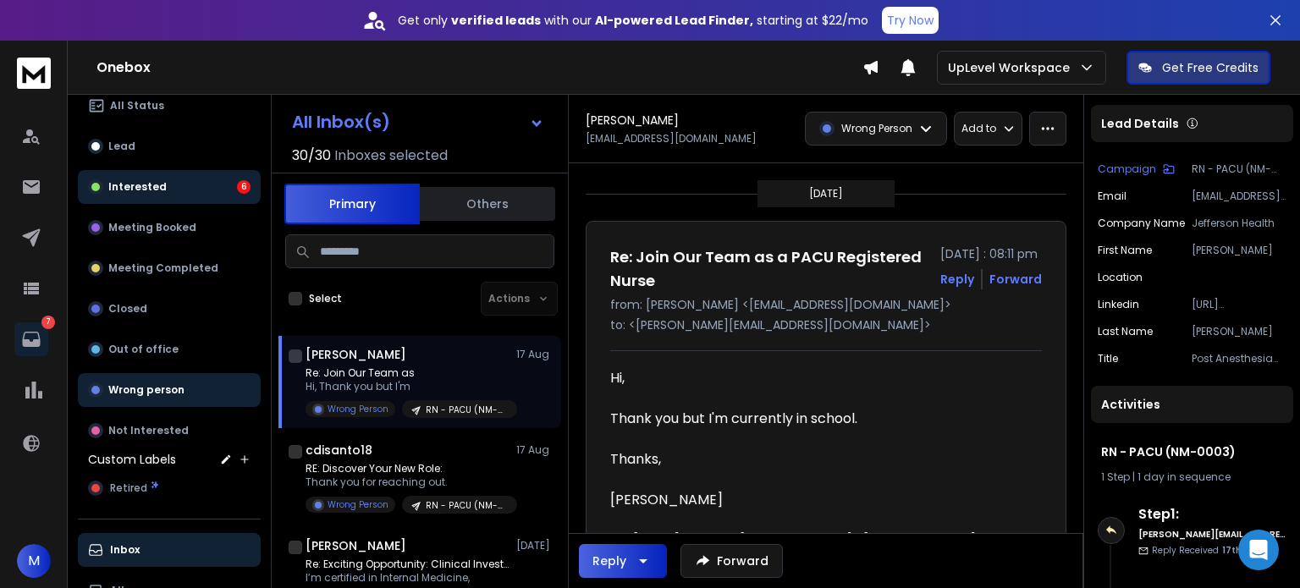
click at [200, 185] on button "Interested 6" at bounding box center [169, 187] width 183 height 34
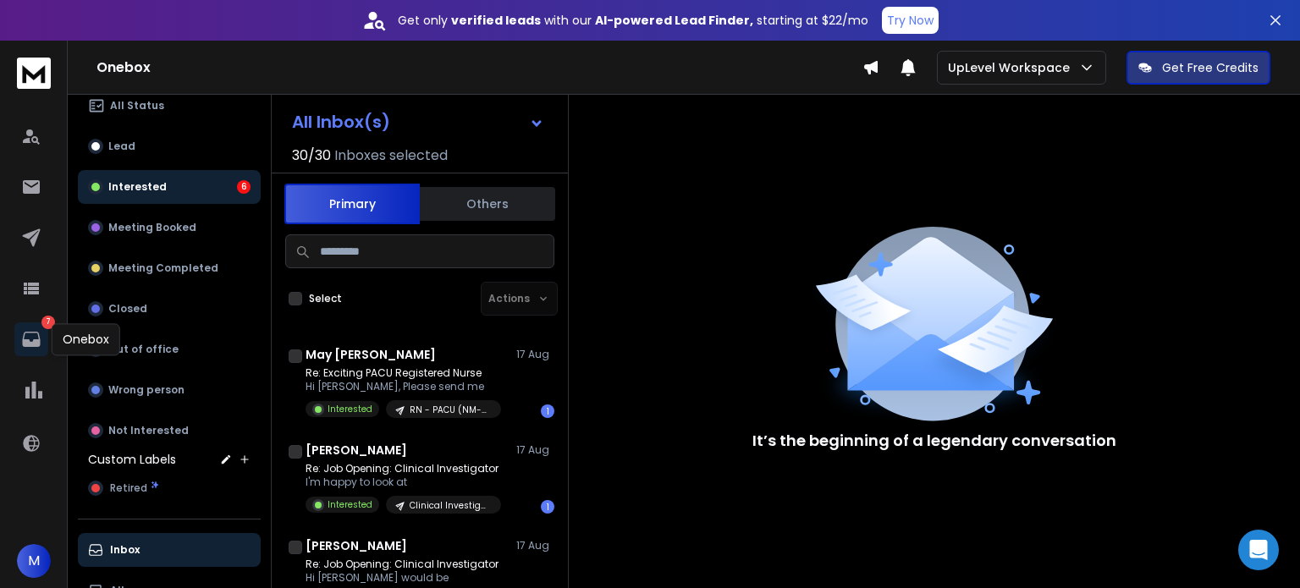
click at [41, 344] on link "7" at bounding box center [31, 340] width 34 height 34
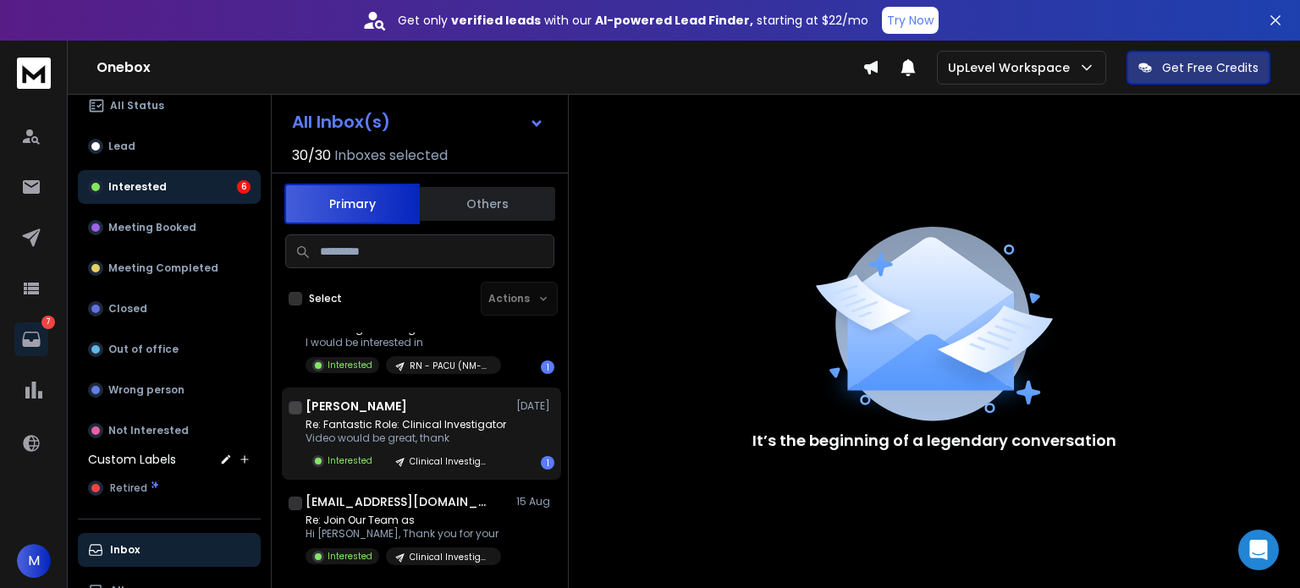
scroll to position [423, 0]
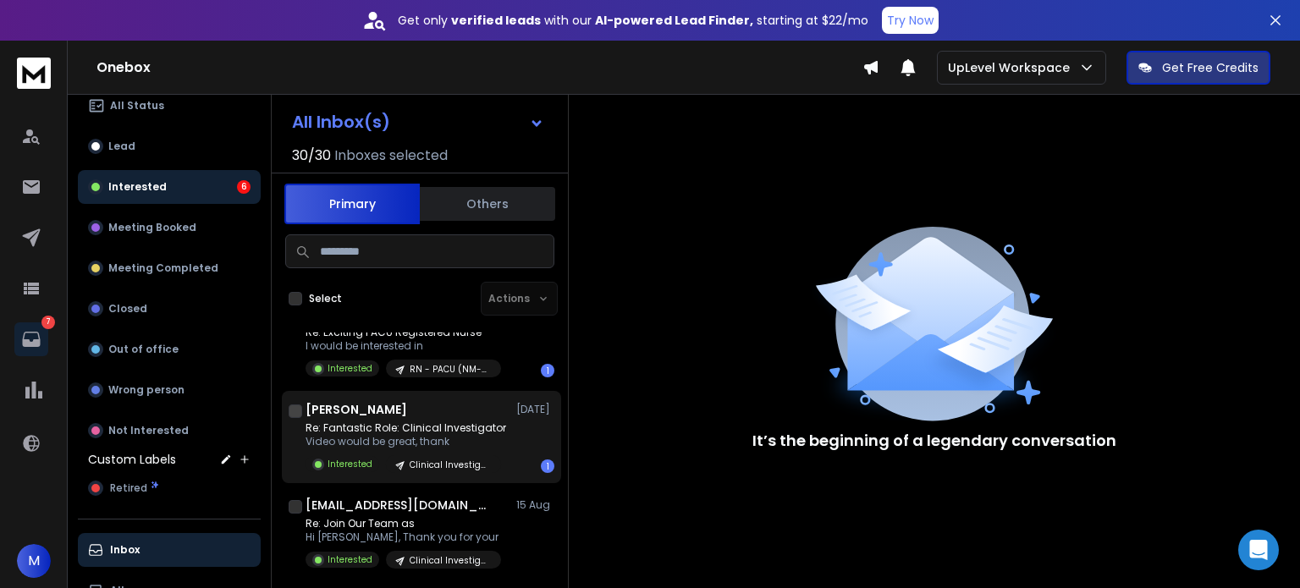
click at [446, 417] on div "[PERSON_NAME] [DATE]" at bounding box center [430, 409] width 249 height 17
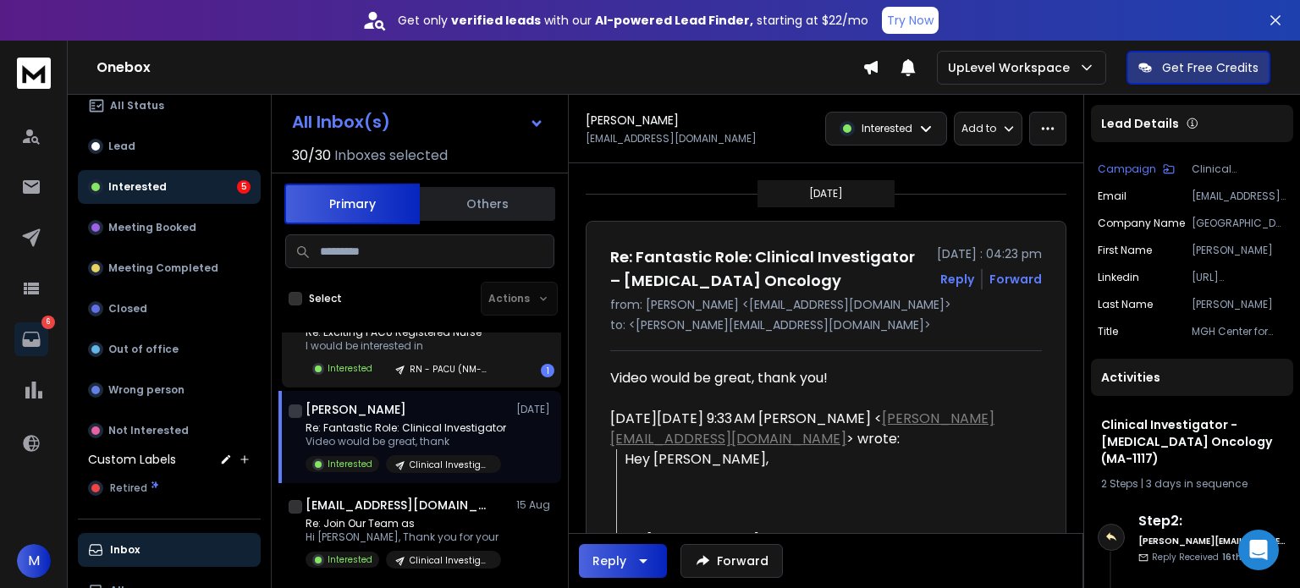
click at [411, 338] on p "Re: Exciting PACU Registered Nurse" at bounding box center [404, 333] width 196 height 14
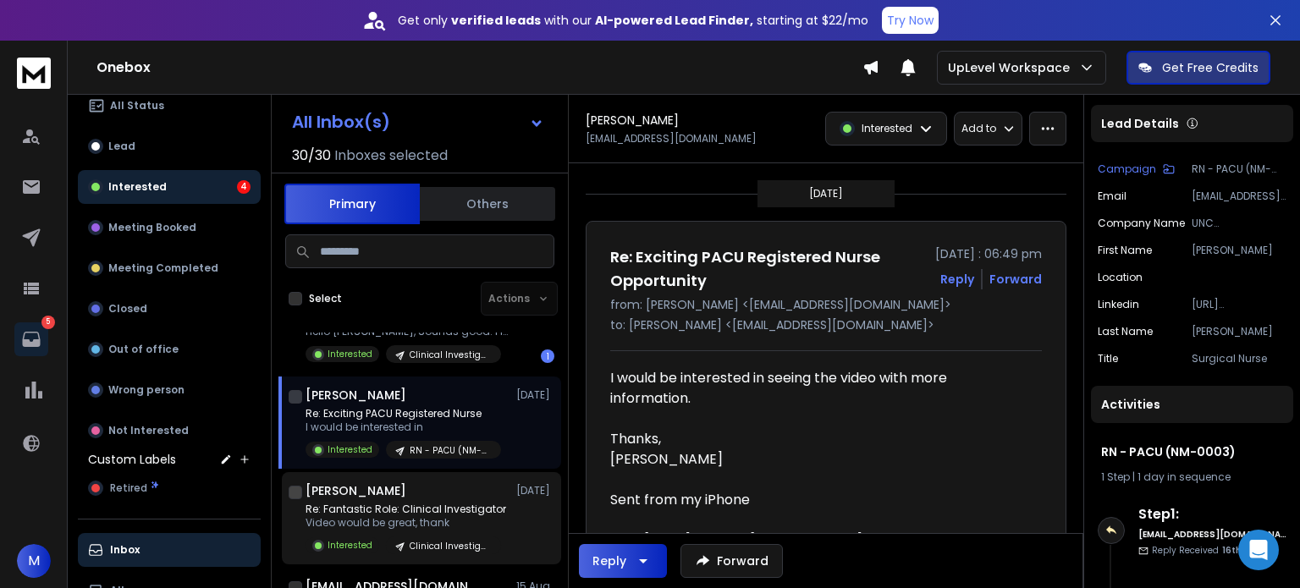
scroll to position [339, 0]
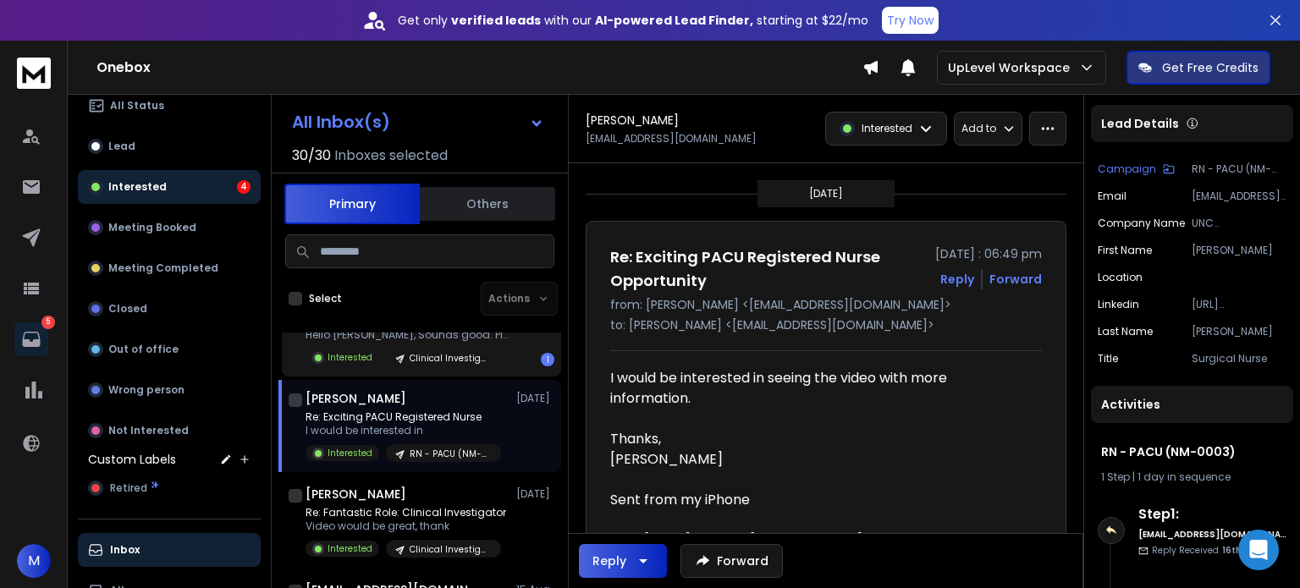
click at [433, 339] on p "Hello [PERSON_NAME], Sounds good. Please" at bounding box center [407, 335] width 203 height 14
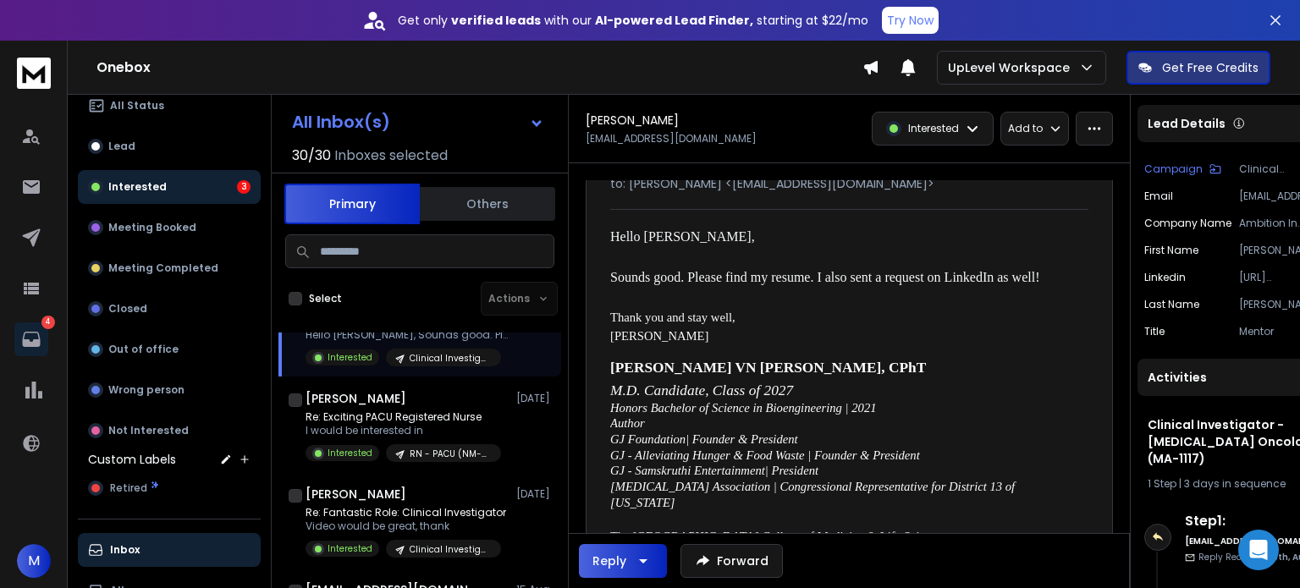
scroll to position [85, 0]
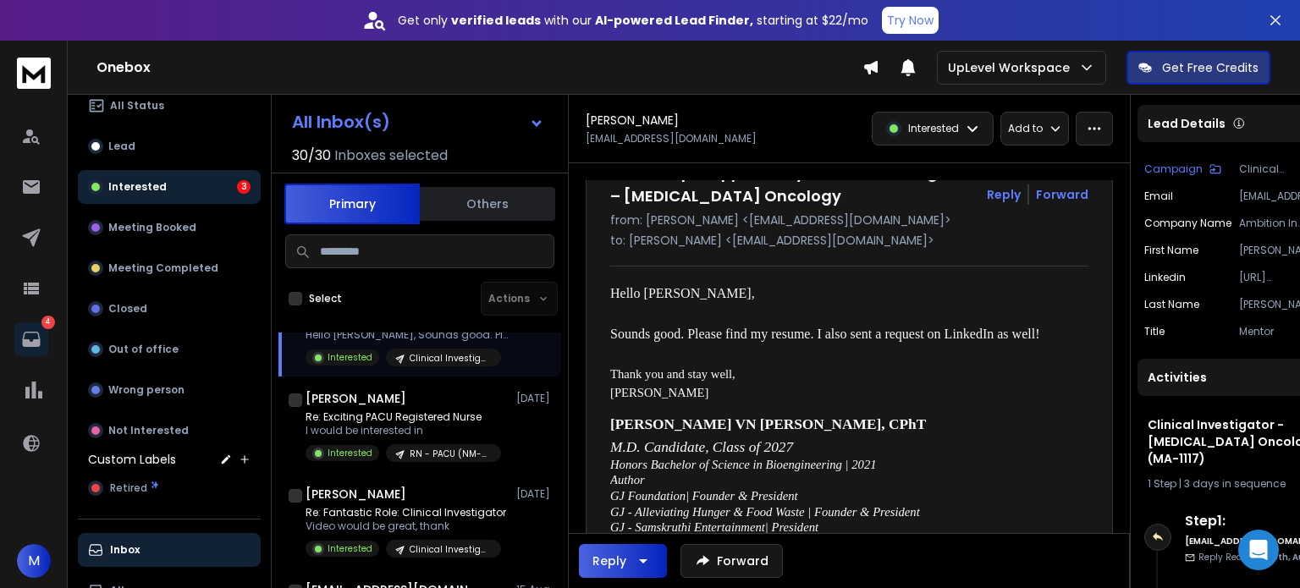
click at [152, 170] on button "Interested 3" at bounding box center [169, 187] width 183 height 34
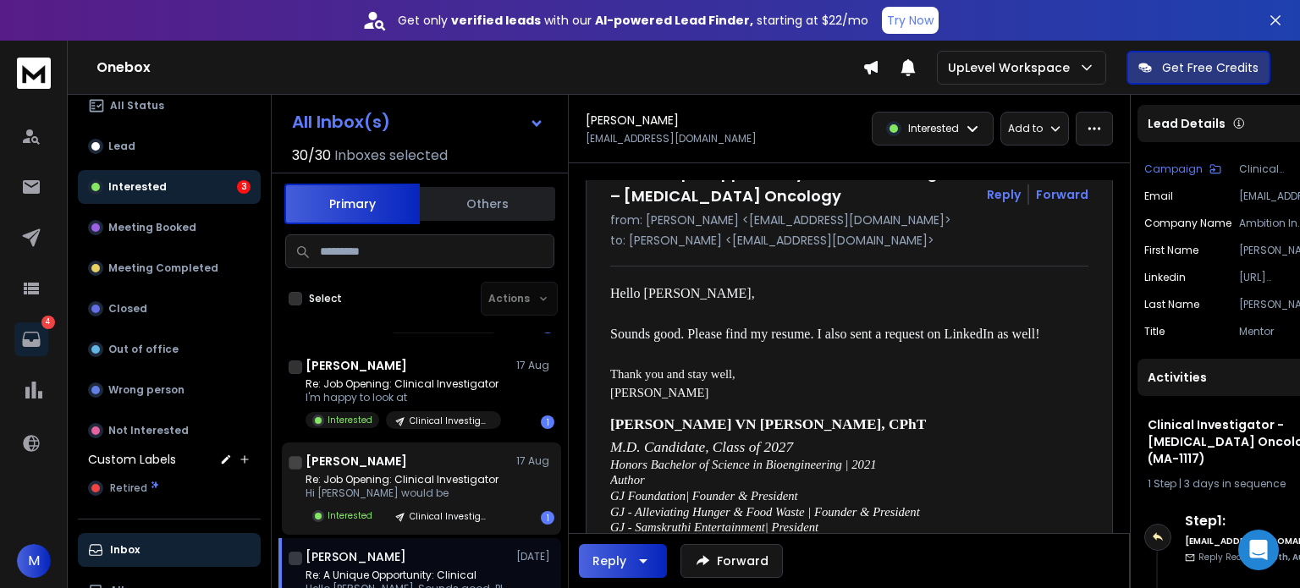
scroll to position [0, 0]
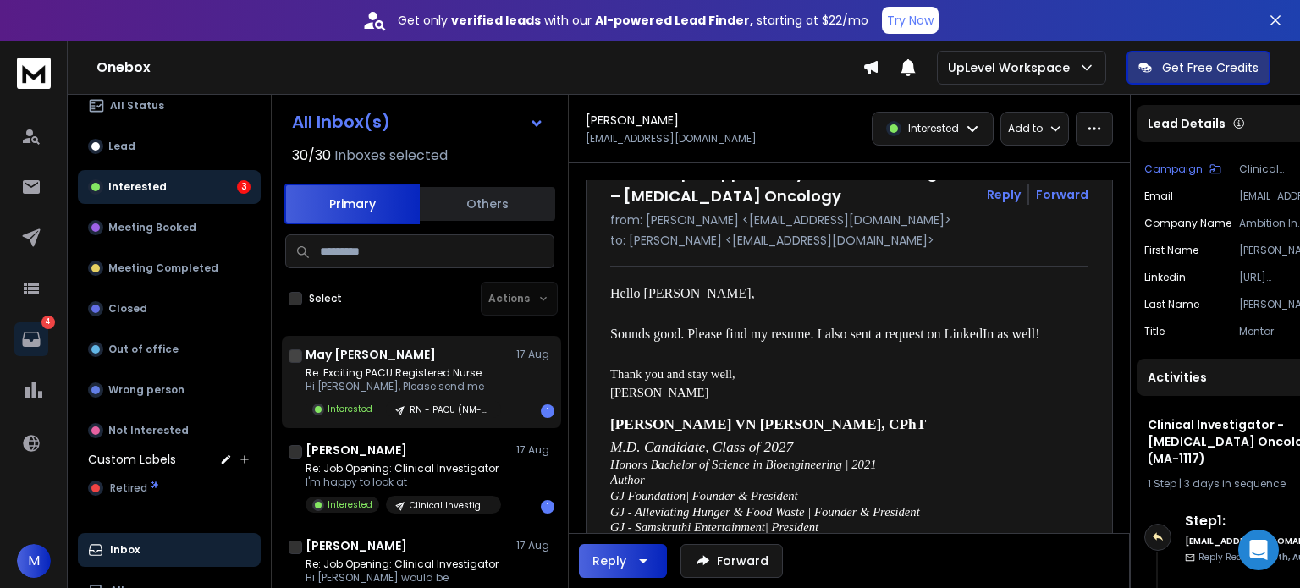
click at [421, 397] on div "Re: Exciting PACU Registered Nurse Hi [PERSON_NAME], Please send me Interested …" at bounding box center [404, 393] width 196 height 52
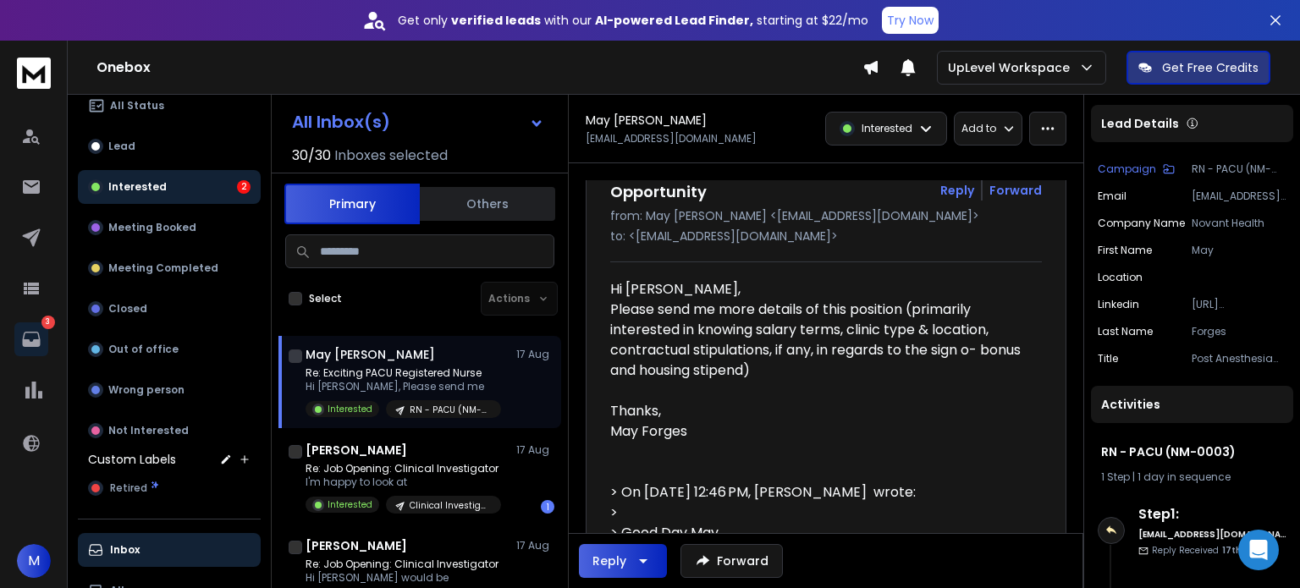
scroll to position [85, 0]
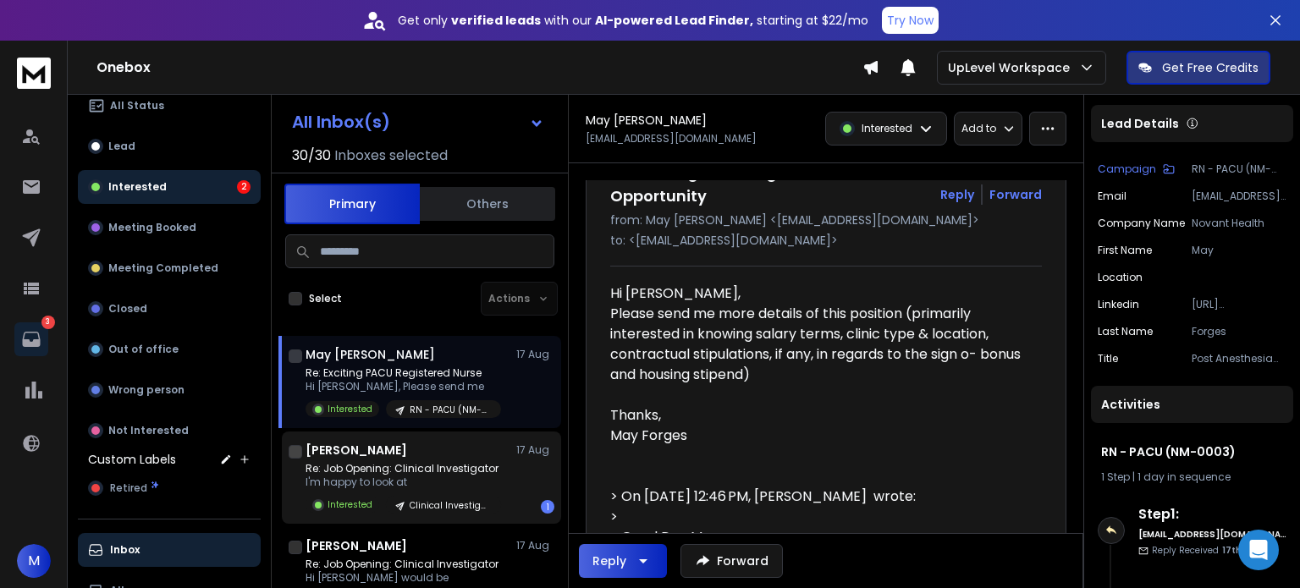
click at [407, 454] on div "[PERSON_NAME] [DATE]" at bounding box center [430, 450] width 249 height 17
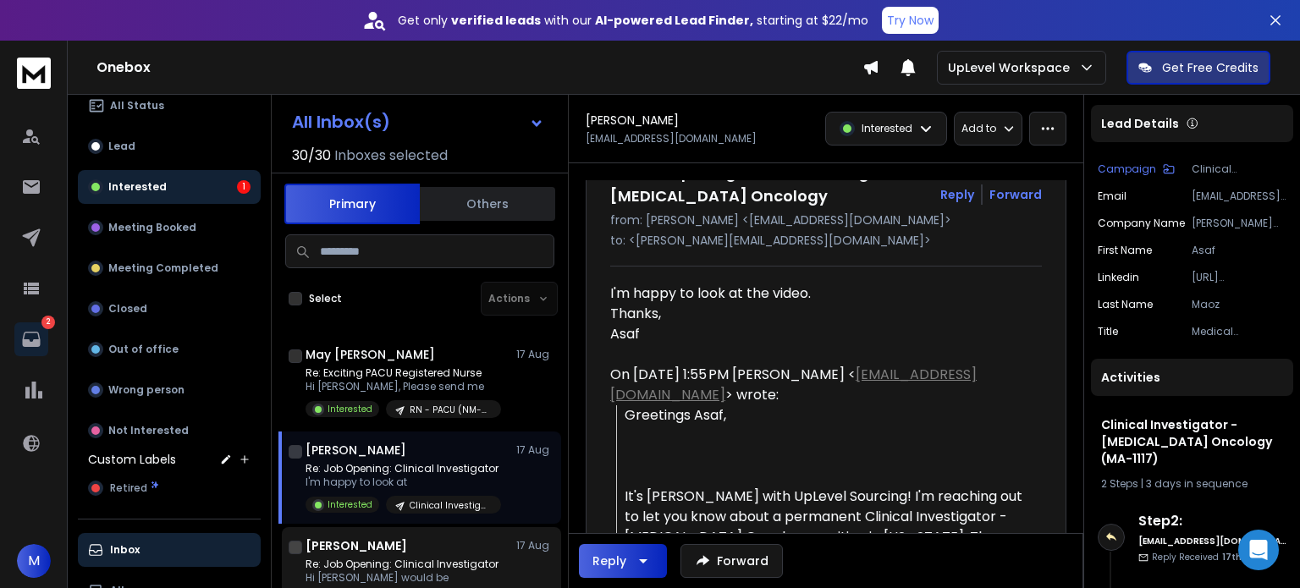
click at [352, 553] on h1 "[PERSON_NAME]" at bounding box center [357, 546] width 102 height 17
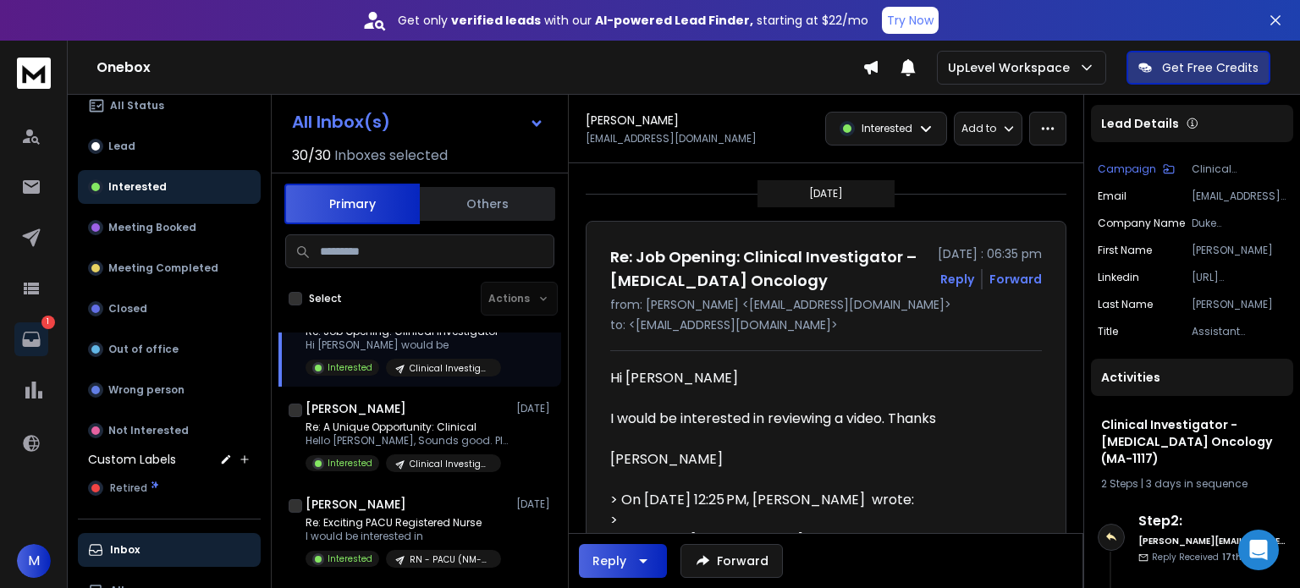
scroll to position [254, 0]
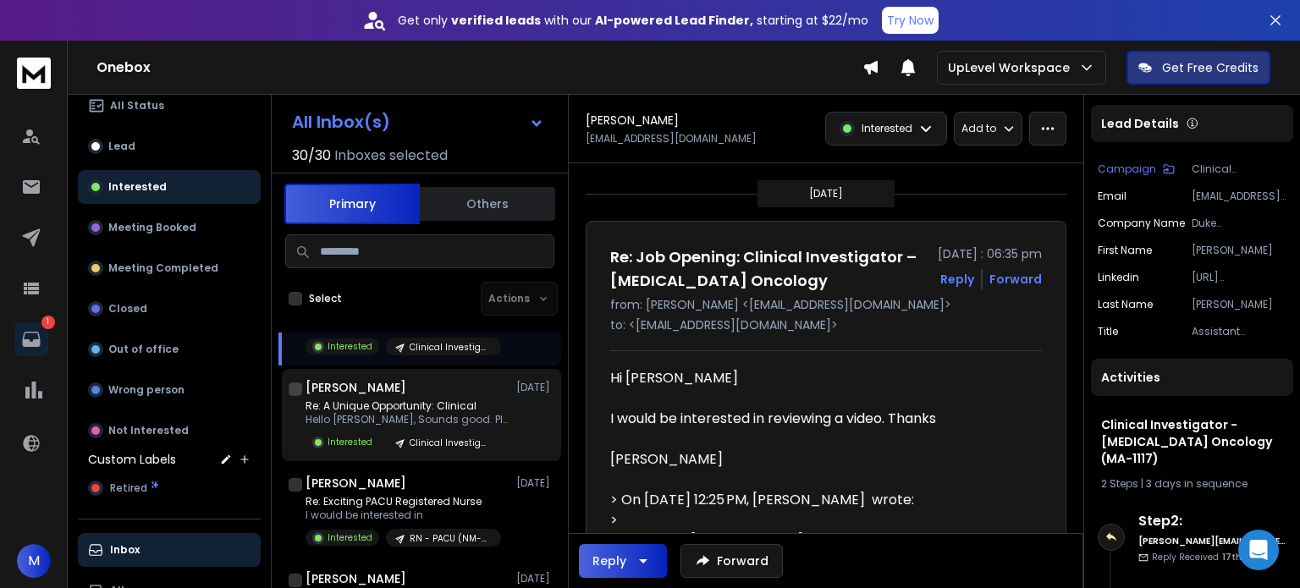
click at [409, 417] on p "Hello [PERSON_NAME], Sounds good. Please" at bounding box center [407, 420] width 203 height 14
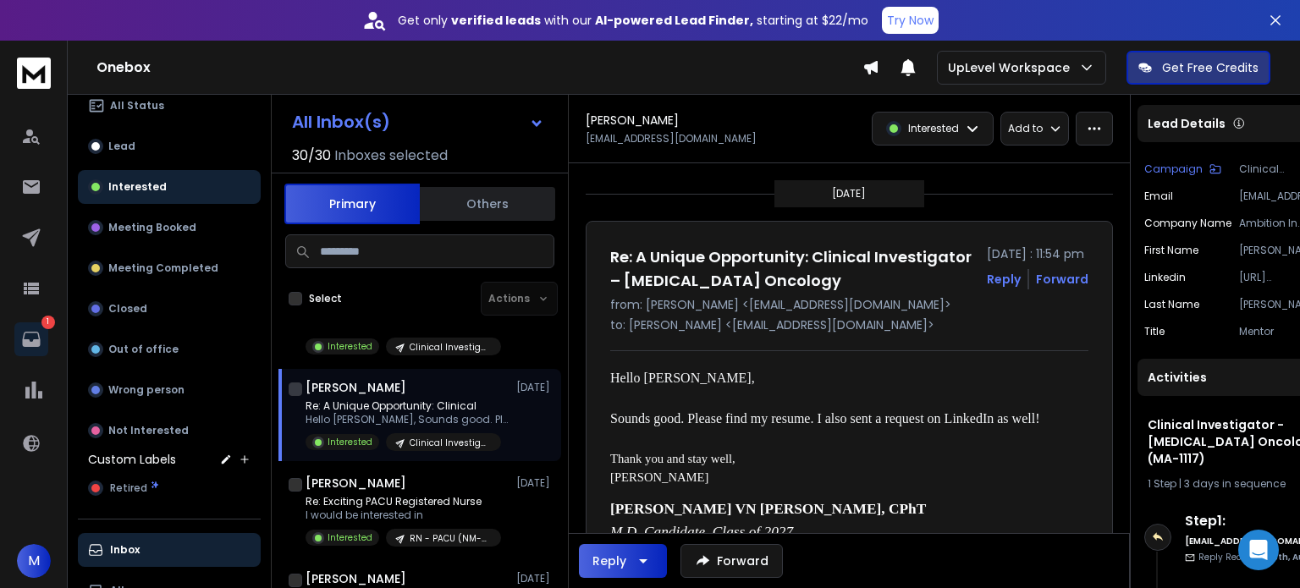
click at [386, 408] on p "Re: A Unique Opportunity: Clinical" at bounding box center [407, 407] width 203 height 14
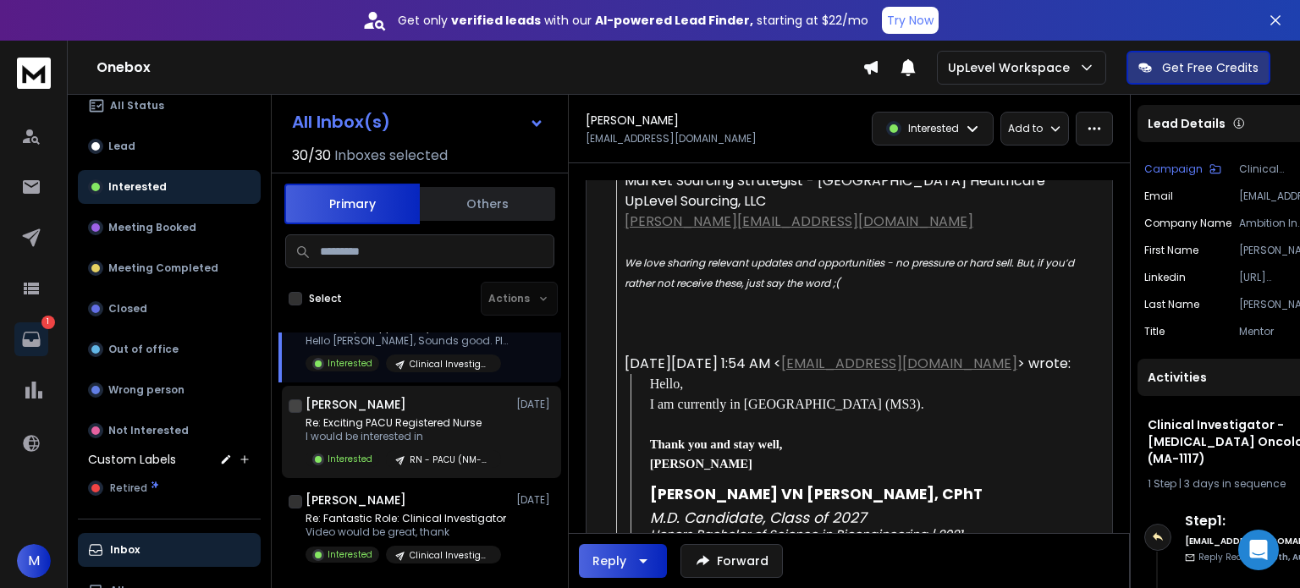
scroll to position [339, 0]
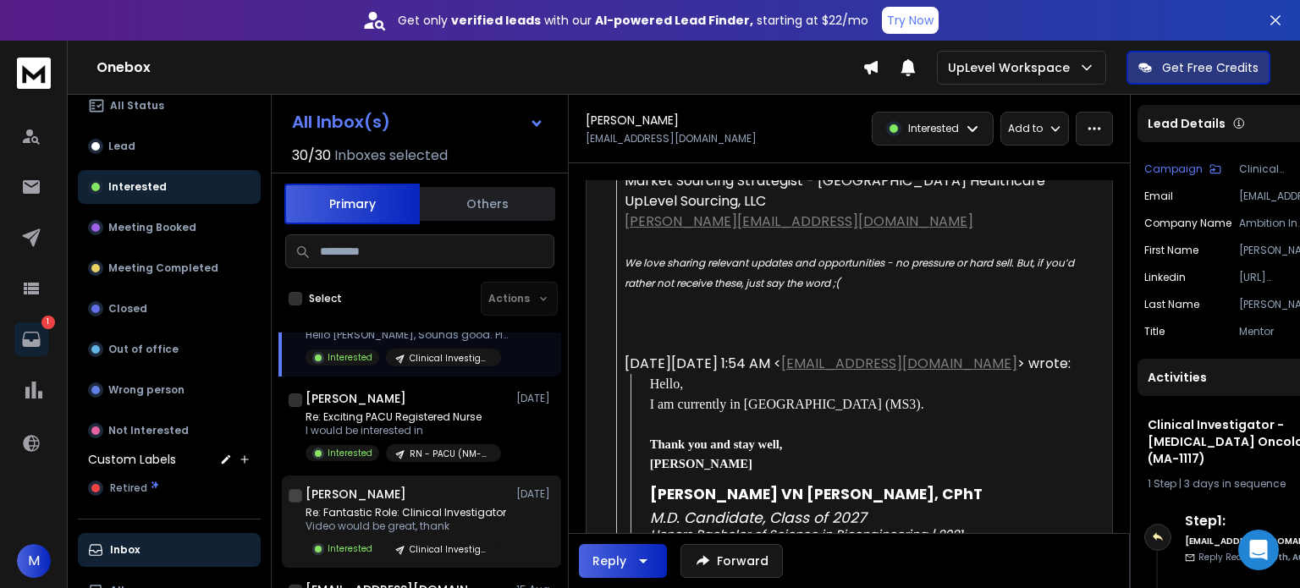
click at [389, 514] on p "Re: Fantastic Role: Clinical Investigator" at bounding box center [406, 513] width 201 height 14
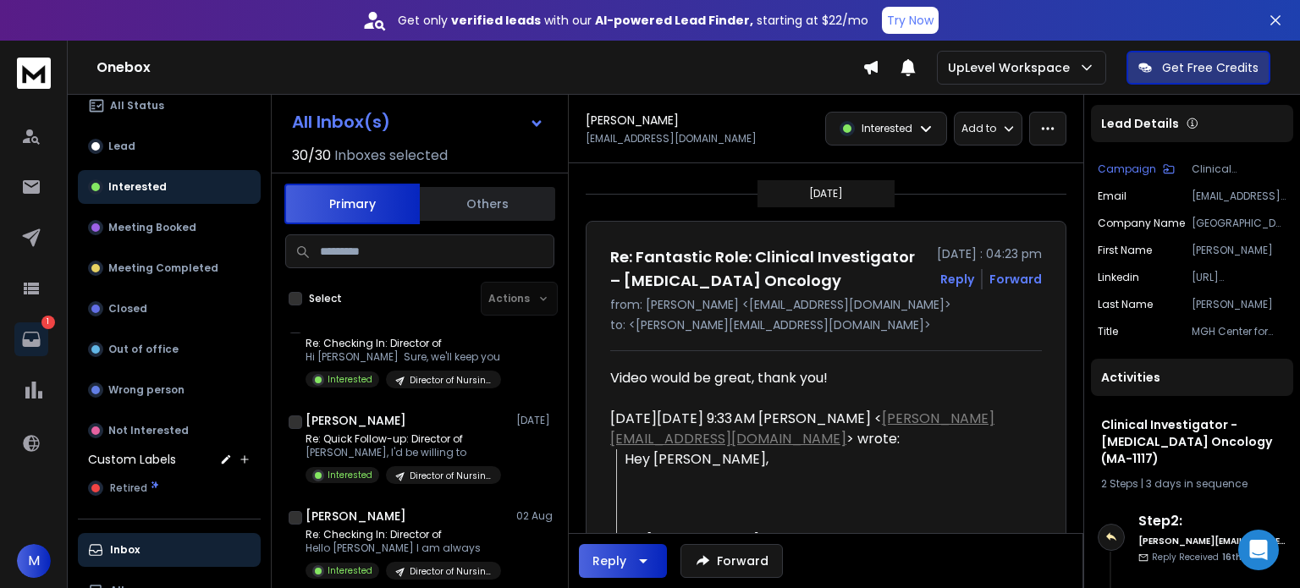
scroll to position [3132, 0]
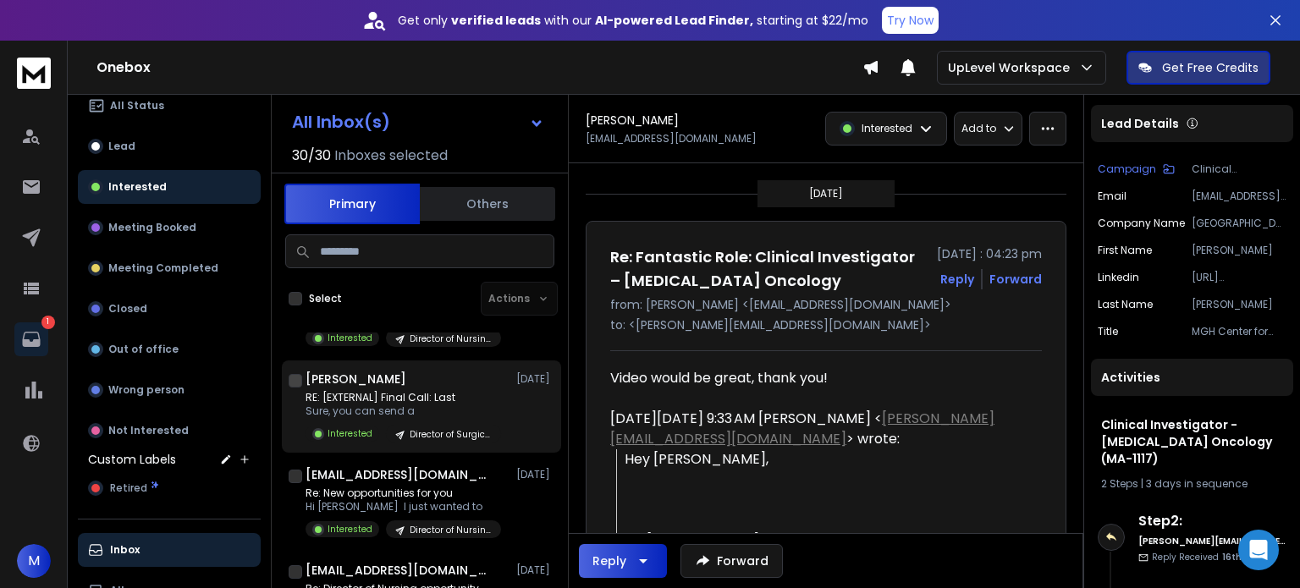
click at [386, 406] on p "Sure, you can send a" at bounding box center [404, 412] width 196 height 14
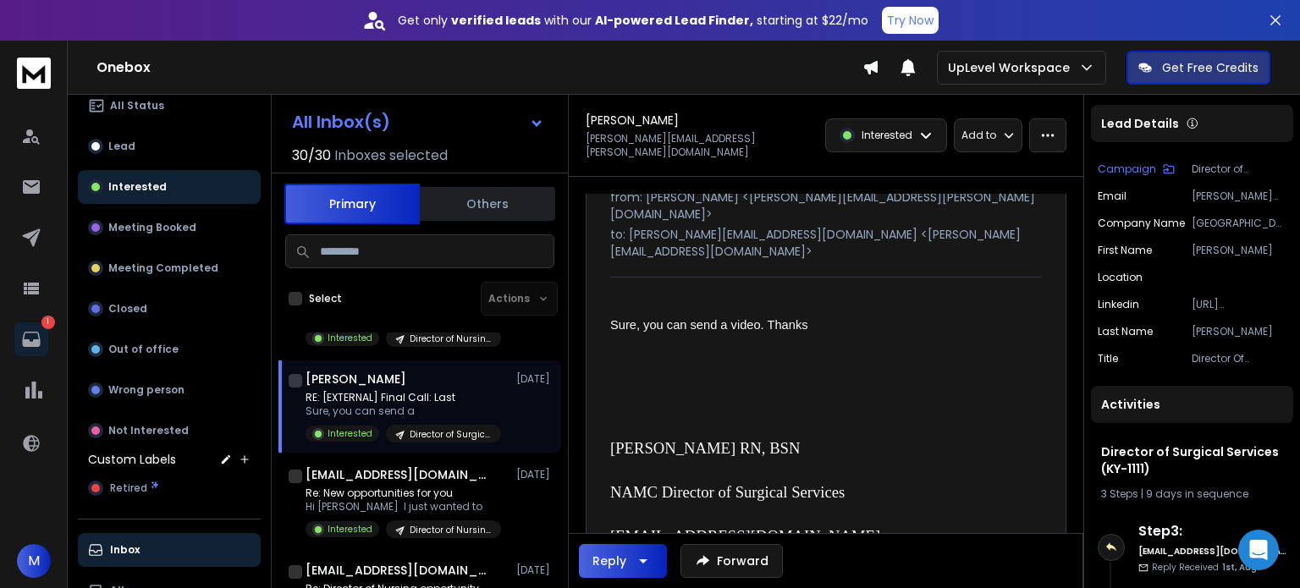
scroll to position [169, 0]
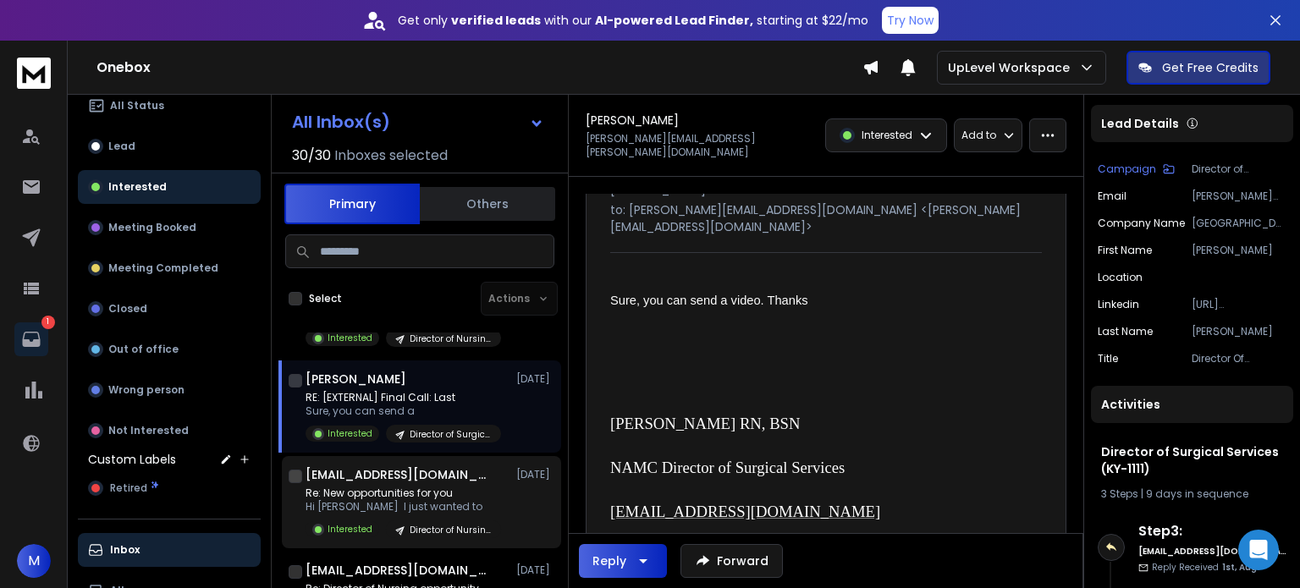
click at [366, 477] on h1 "[EMAIL_ADDRESS][DOMAIN_NAME]" at bounding box center [399, 474] width 186 height 17
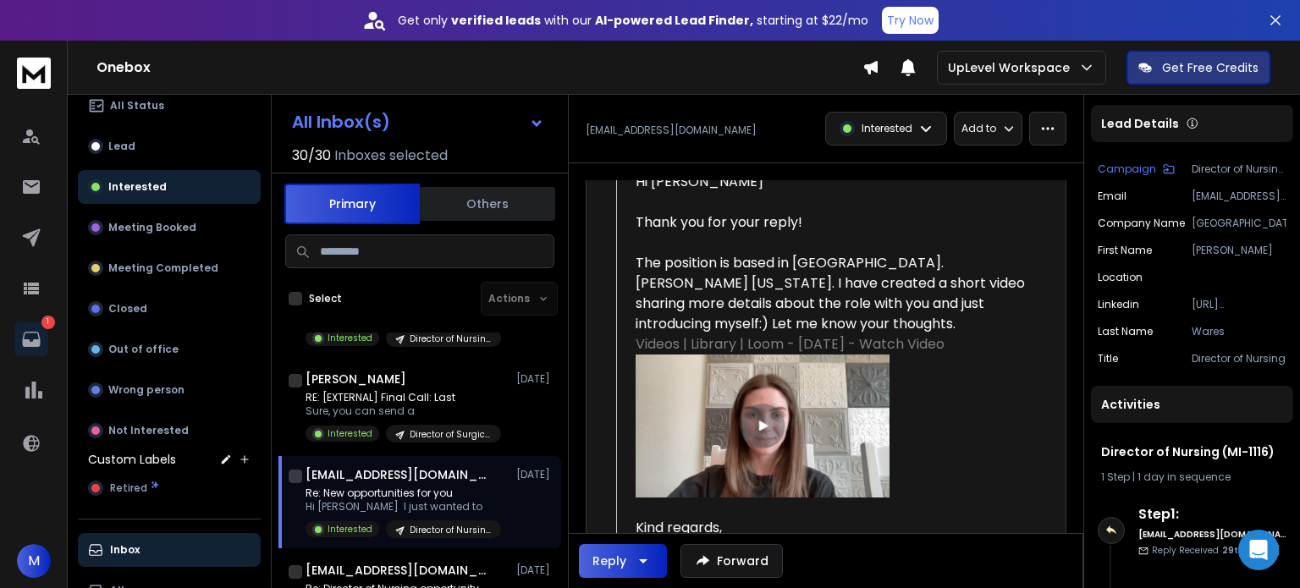
scroll to position [508, 0]
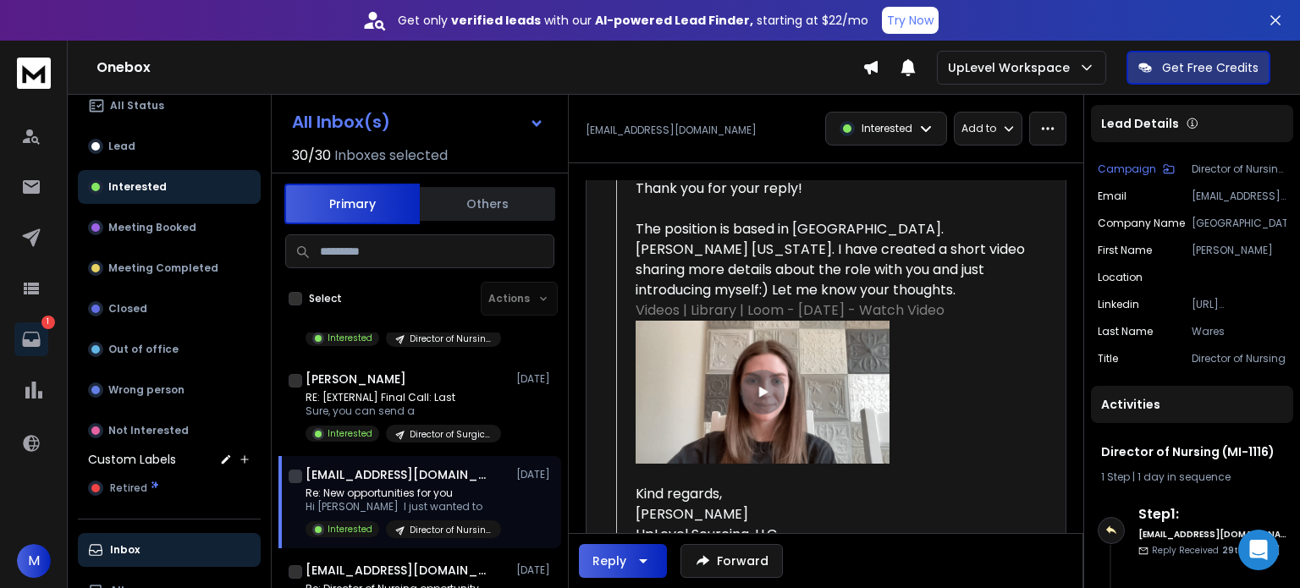
click at [778, 383] on img at bounding box center [763, 392] width 254 height 143
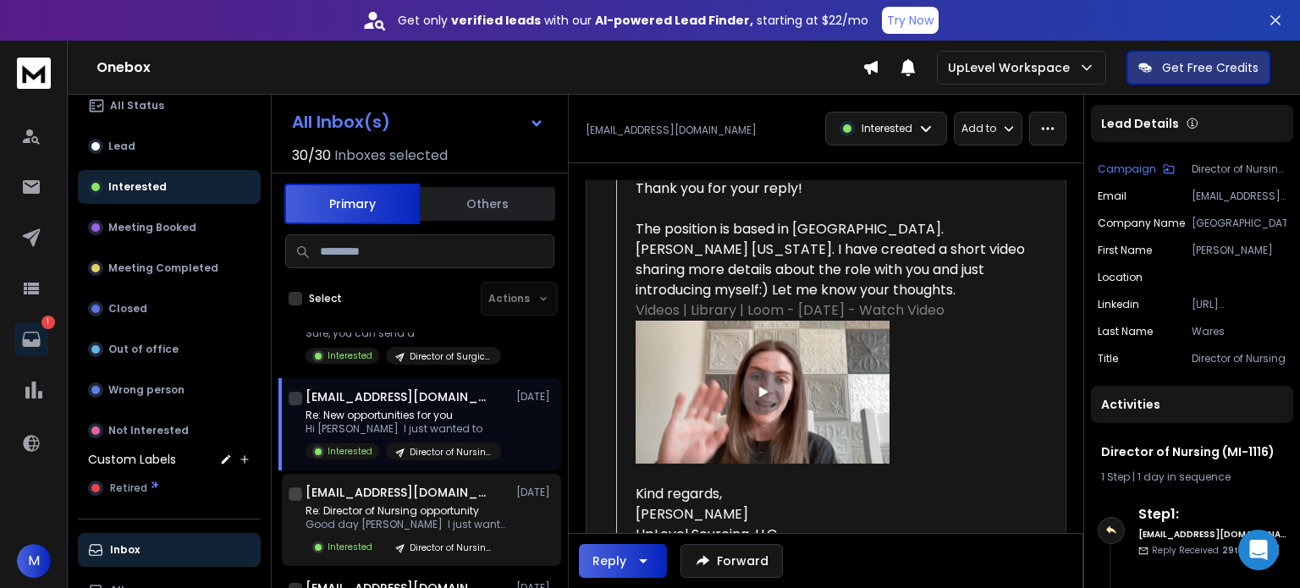
scroll to position [3217, 0]
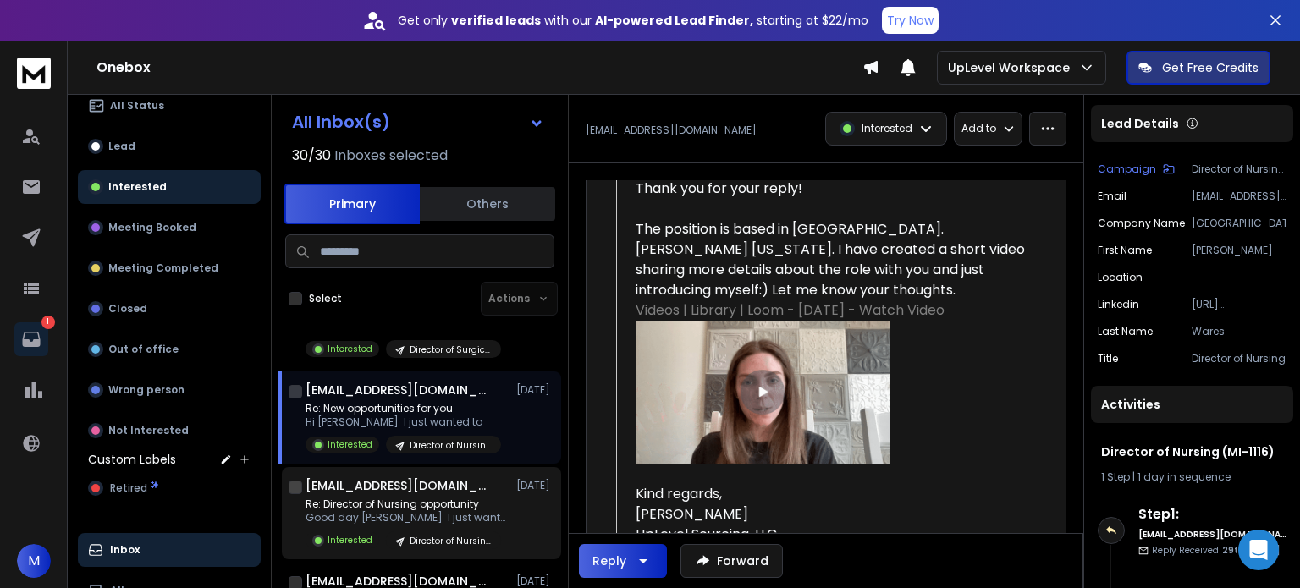
click at [397, 499] on p "Re: Director of Nursing opportunity" at bounding box center [407, 505] width 203 height 14
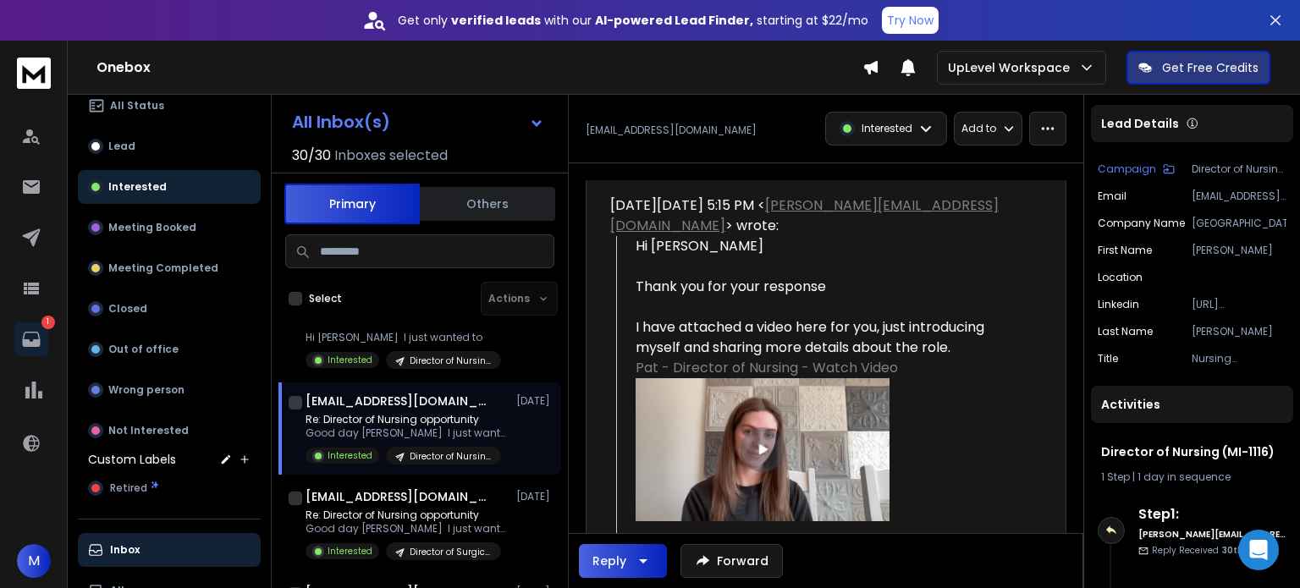
scroll to position [423, 0]
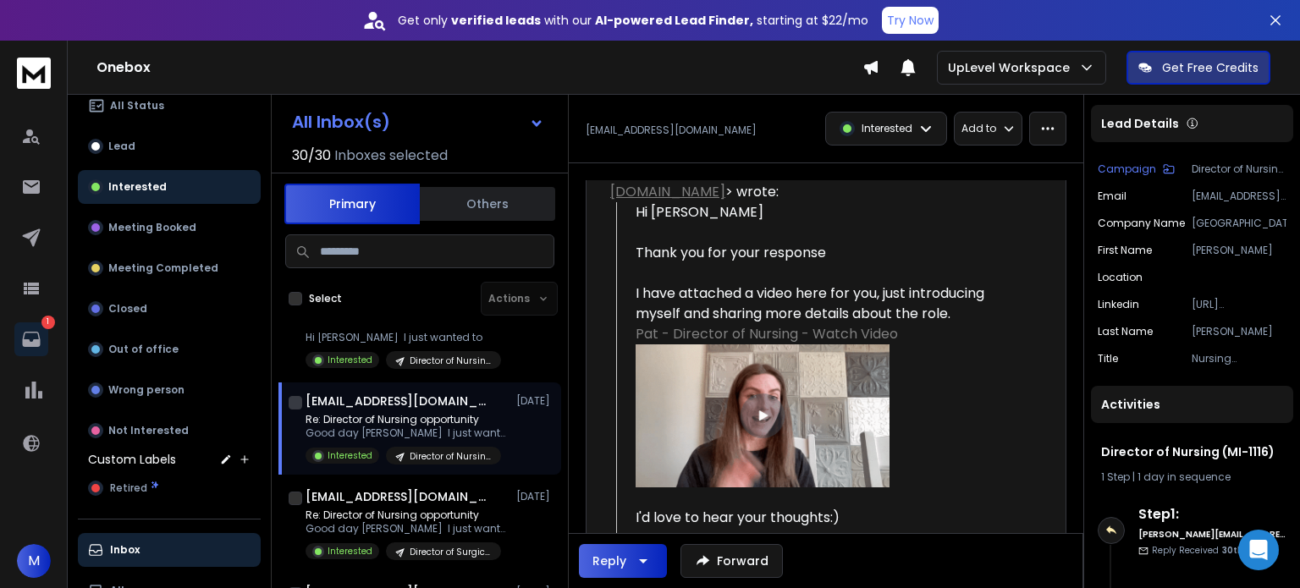
click at [748, 395] on img at bounding box center [763, 416] width 254 height 143
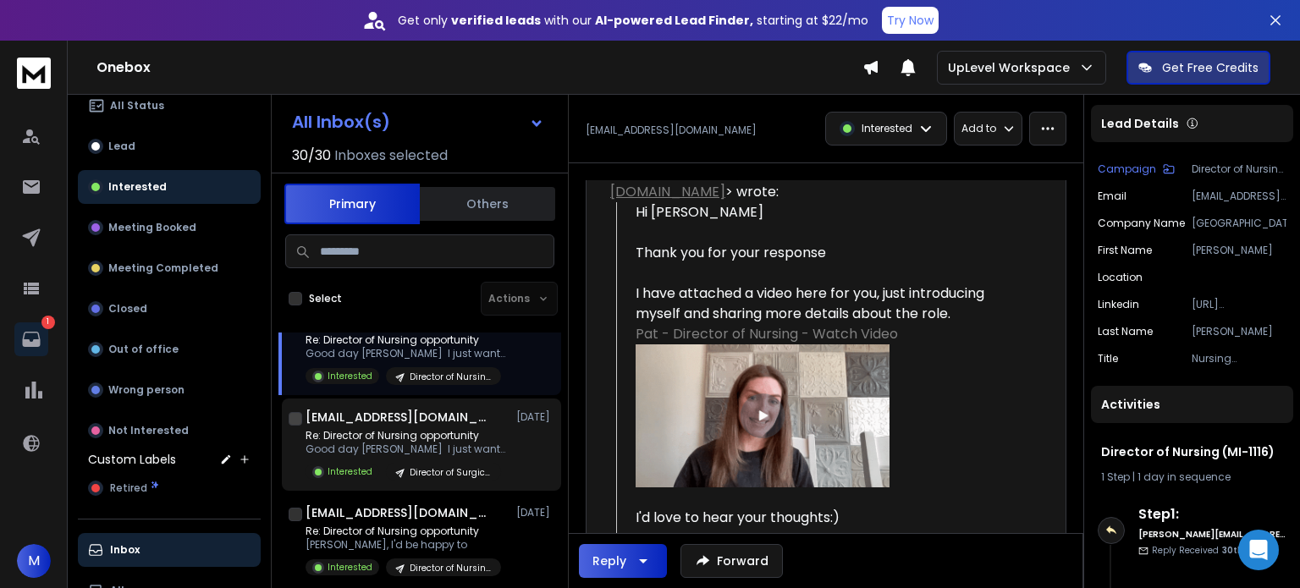
scroll to position [3386, 0]
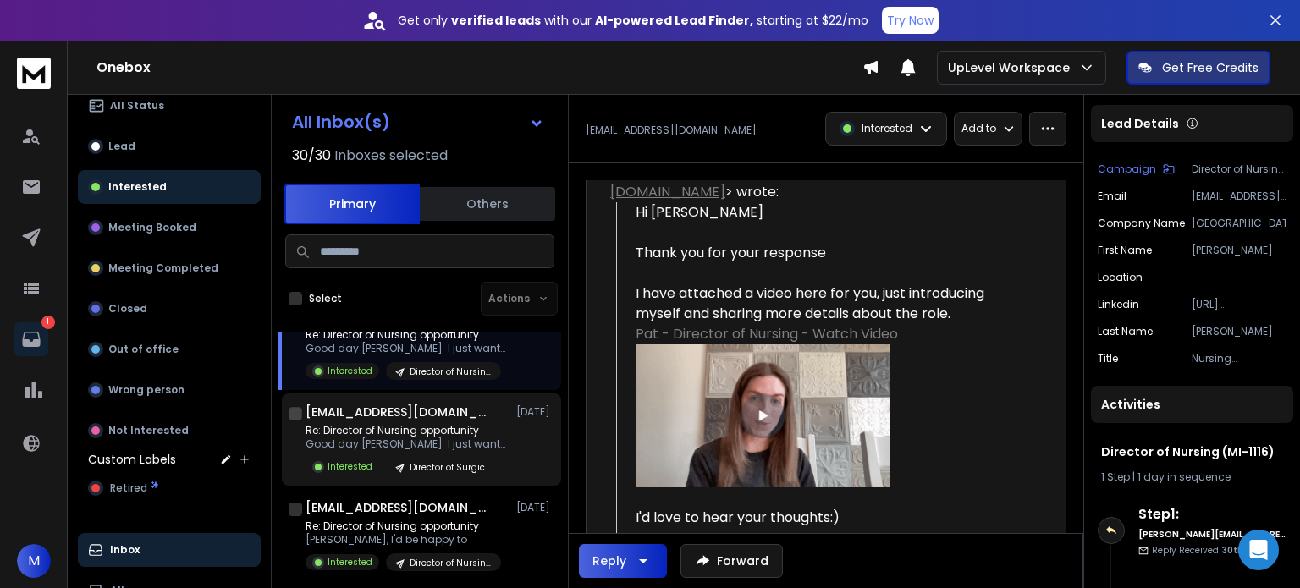
click at [445, 432] on p "Re: Director of Nursing opportunity" at bounding box center [407, 431] width 203 height 14
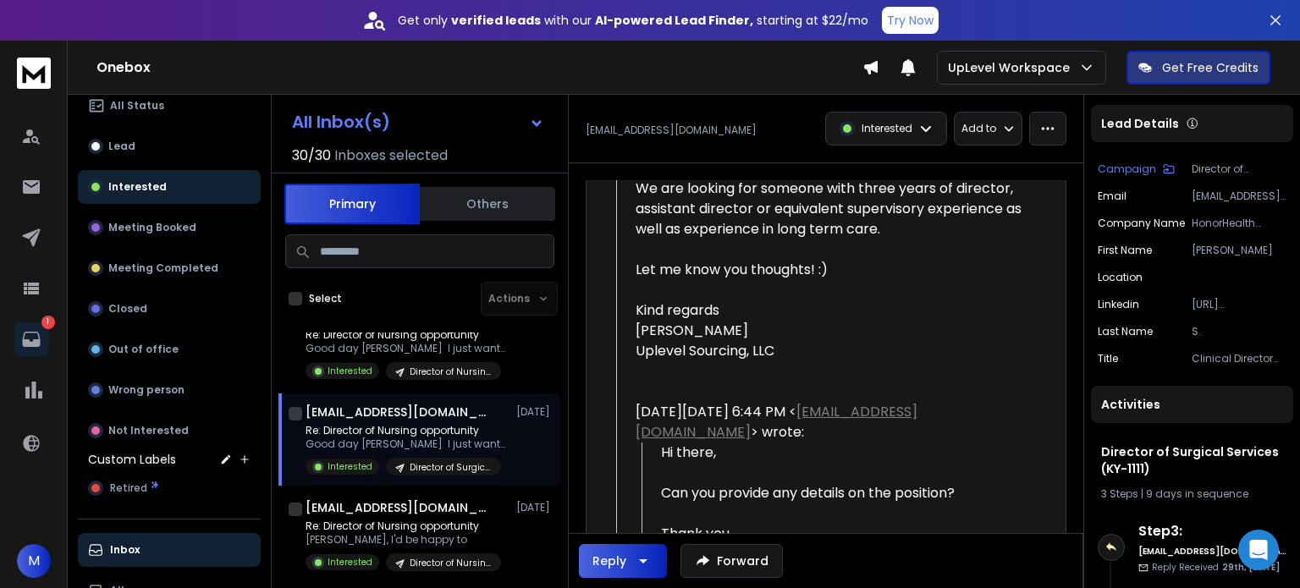
scroll to position [677, 0]
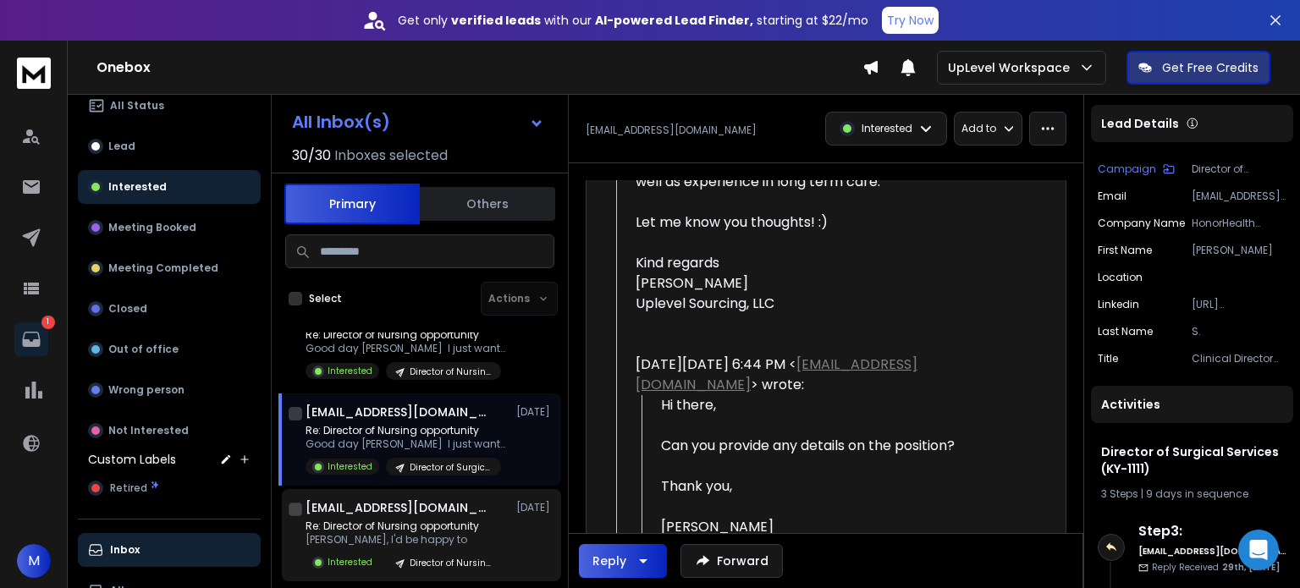
click at [376, 527] on p "Re: Director of Nursing opportunity" at bounding box center [404, 527] width 196 height 14
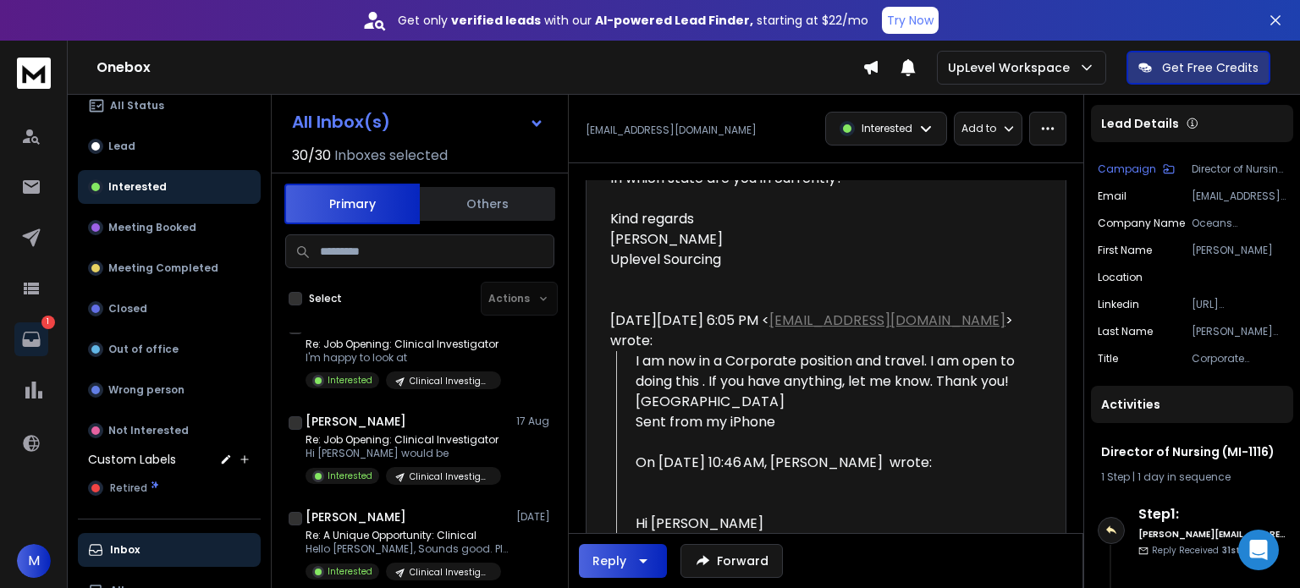
scroll to position [0, 0]
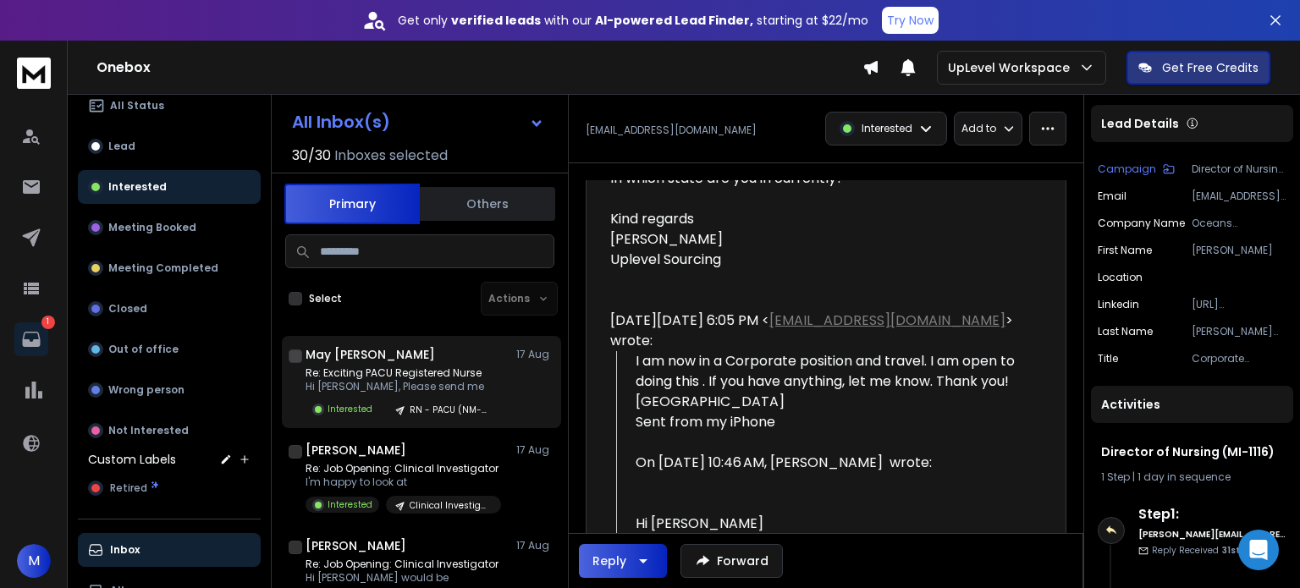
click at [417, 393] on div "Re: Exciting PACU Registered Nurse Hi [PERSON_NAME], Please send me Interested …" at bounding box center [404, 393] width 196 height 52
